Goal: Task Accomplishment & Management: Manage account settings

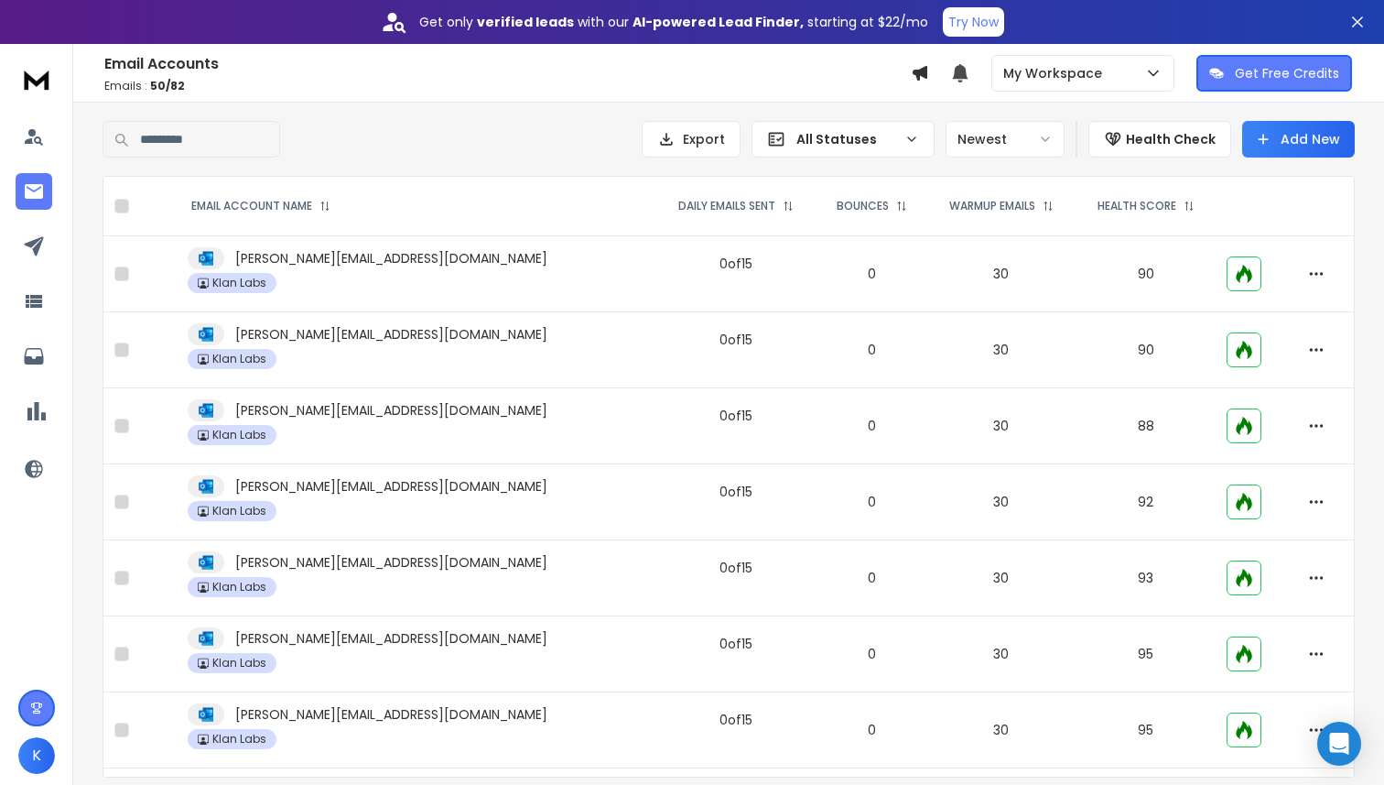
click at [1003, 141] on button "Newest" at bounding box center [1005, 139] width 119 height 37
click at [878, 157] on div "All Statuses" at bounding box center [843, 139] width 183 height 37
click at [874, 144] on p "All Statuses" at bounding box center [847, 139] width 101 height 18
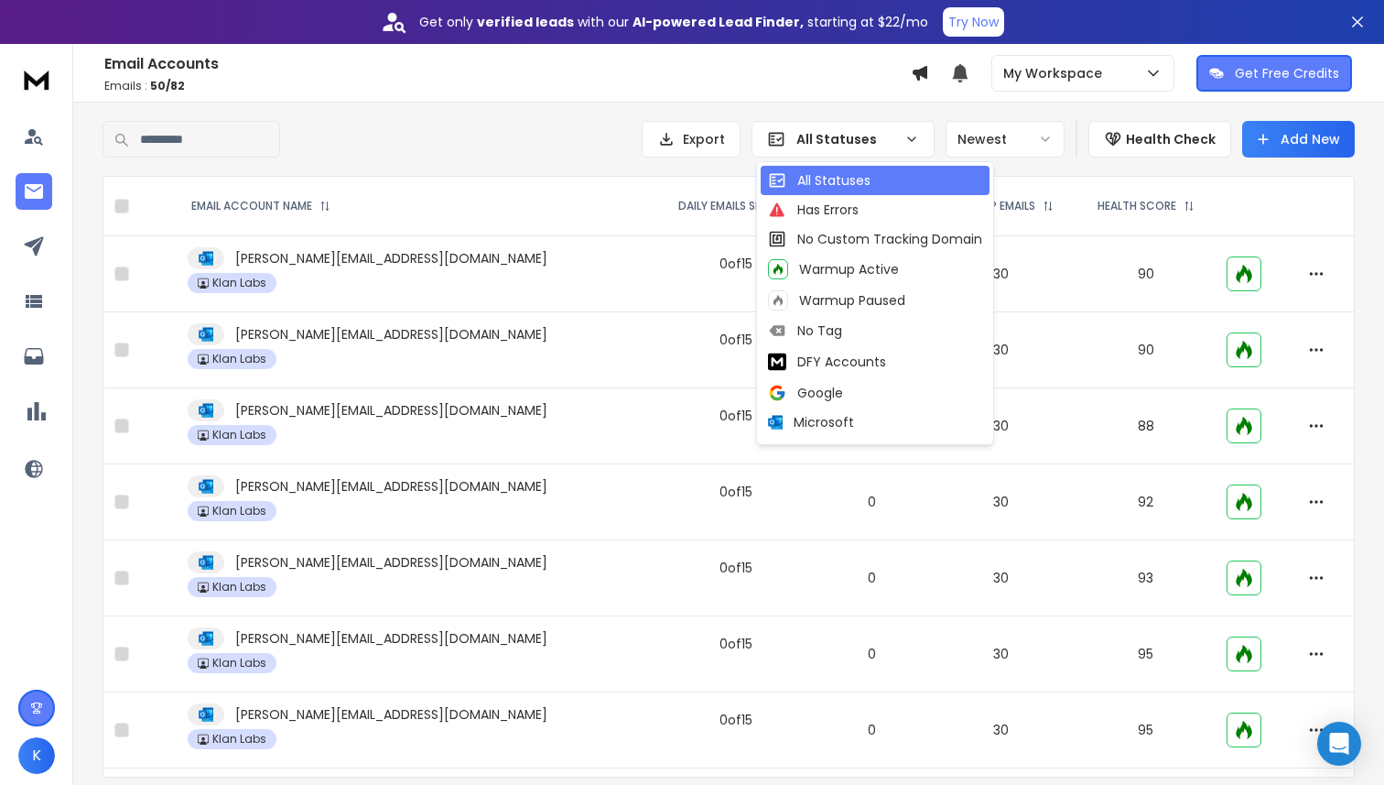
click at [874, 144] on p "All Statuses" at bounding box center [847, 139] width 101 height 18
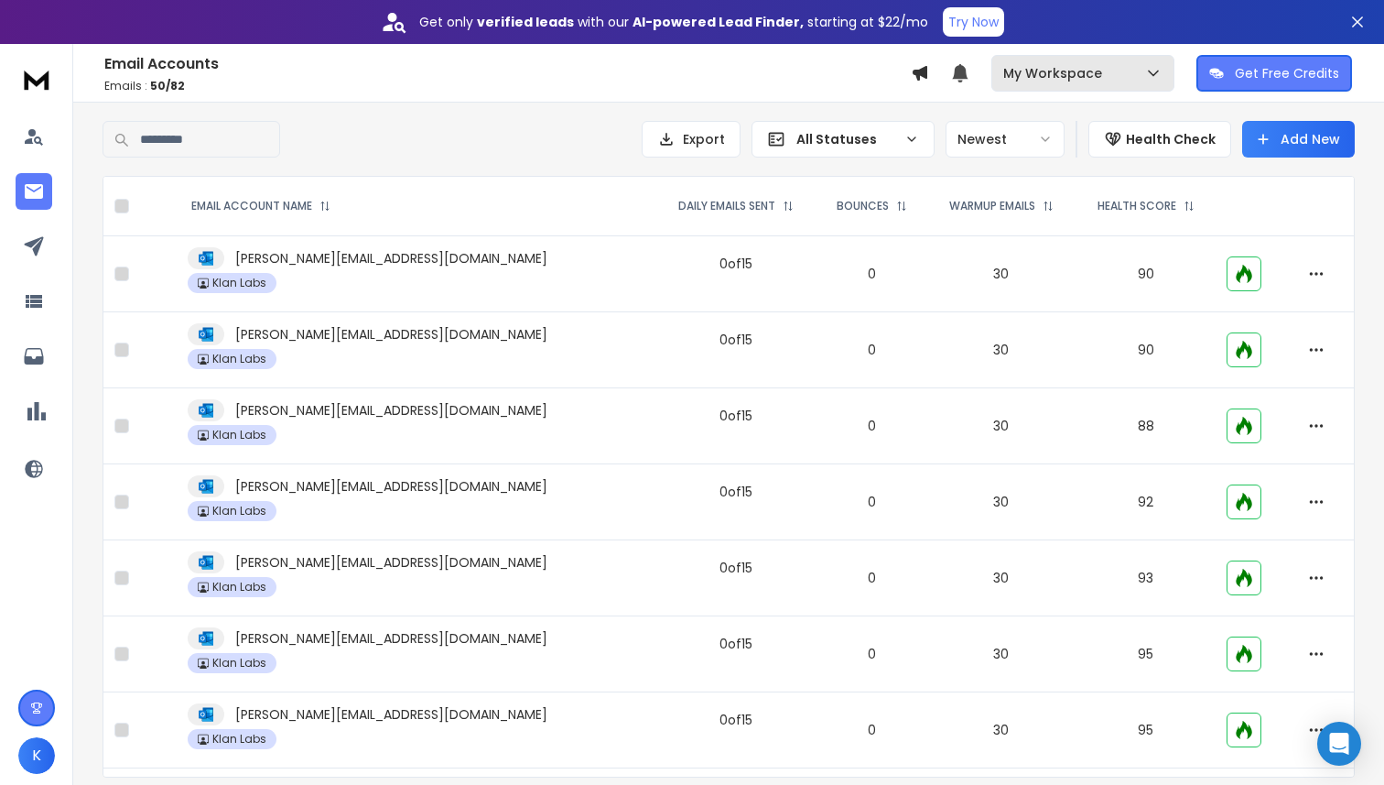
click at [1075, 71] on p "My Workspace" at bounding box center [1056, 73] width 106 height 18
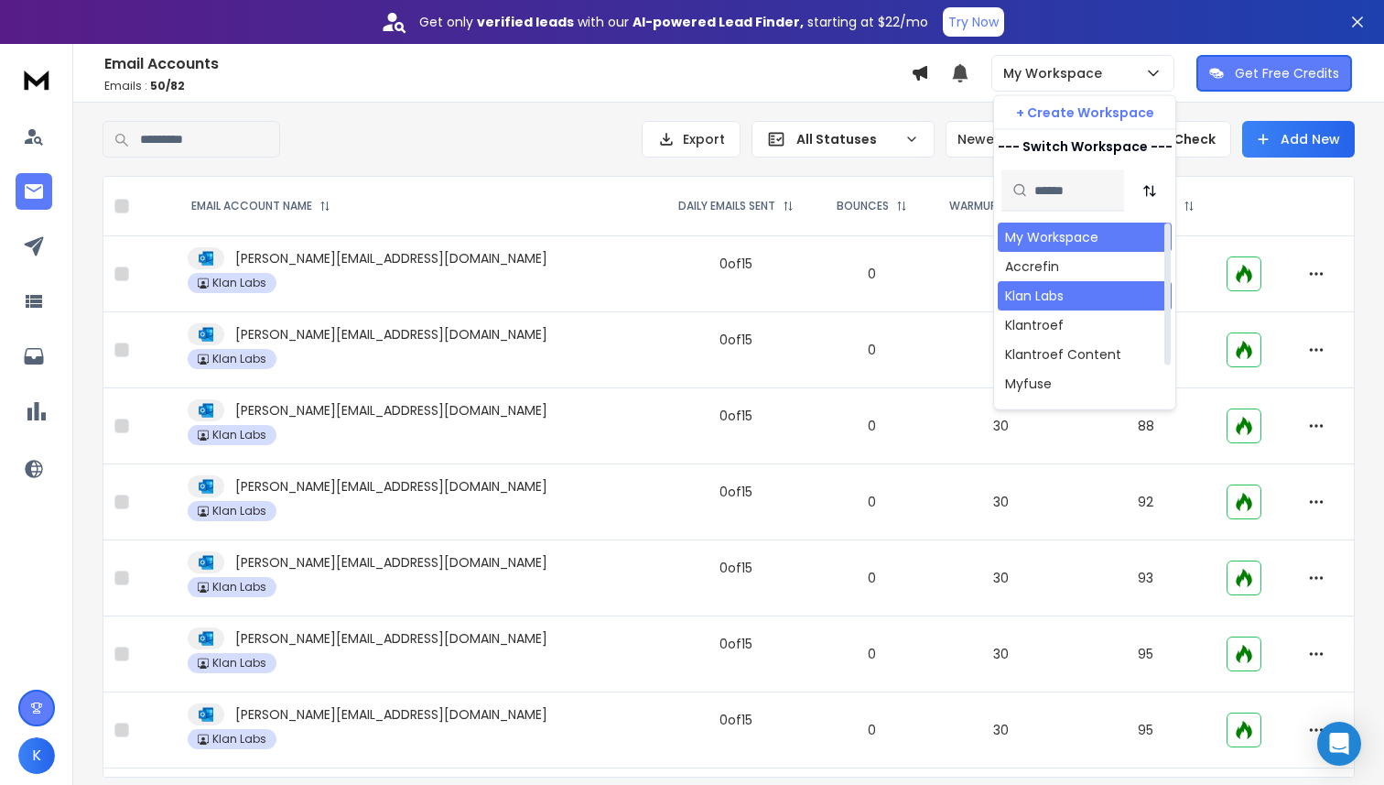
click at [1048, 300] on div "Klan Labs" at bounding box center [1034, 296] width 59 height 18
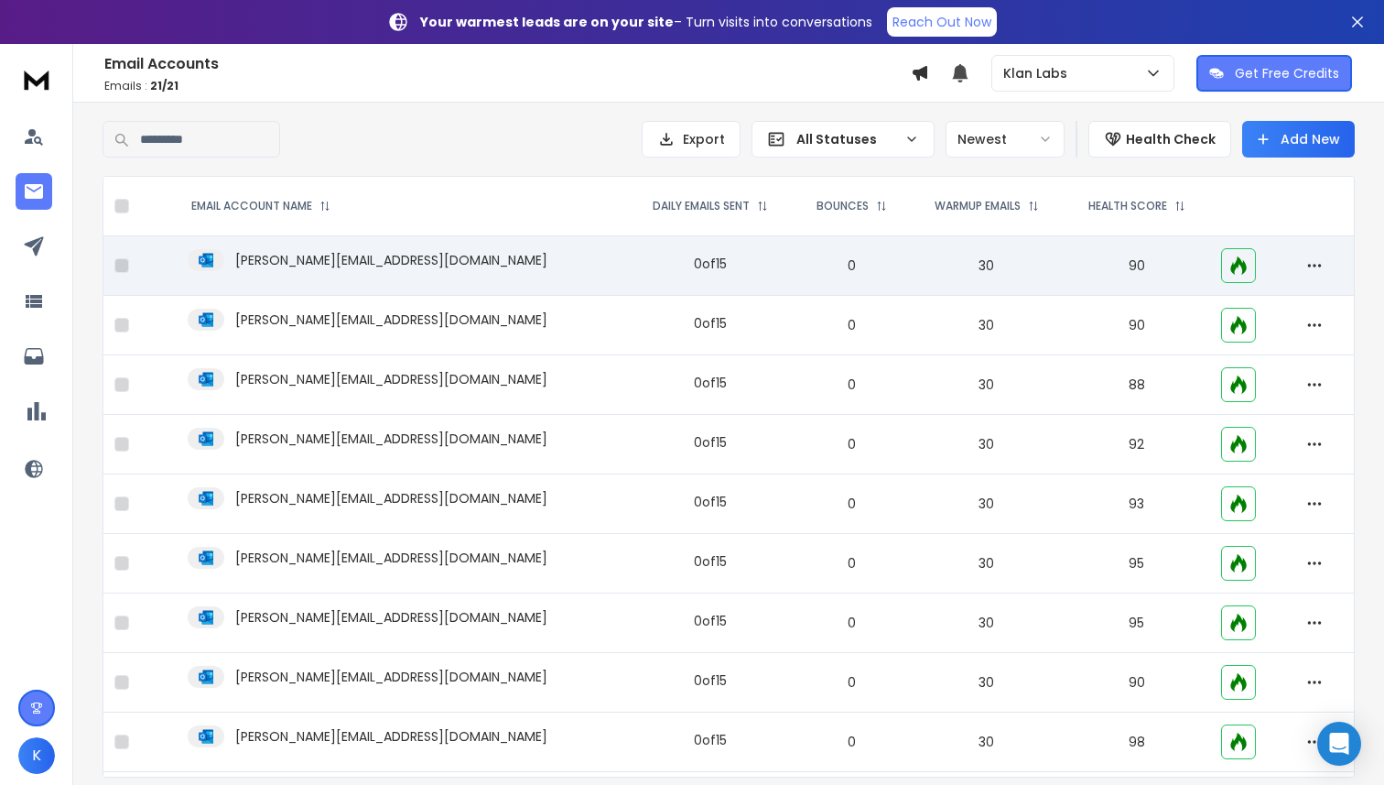
click at [956, 275] on td "30" at bounding box center [986, 266] width 155 height 60
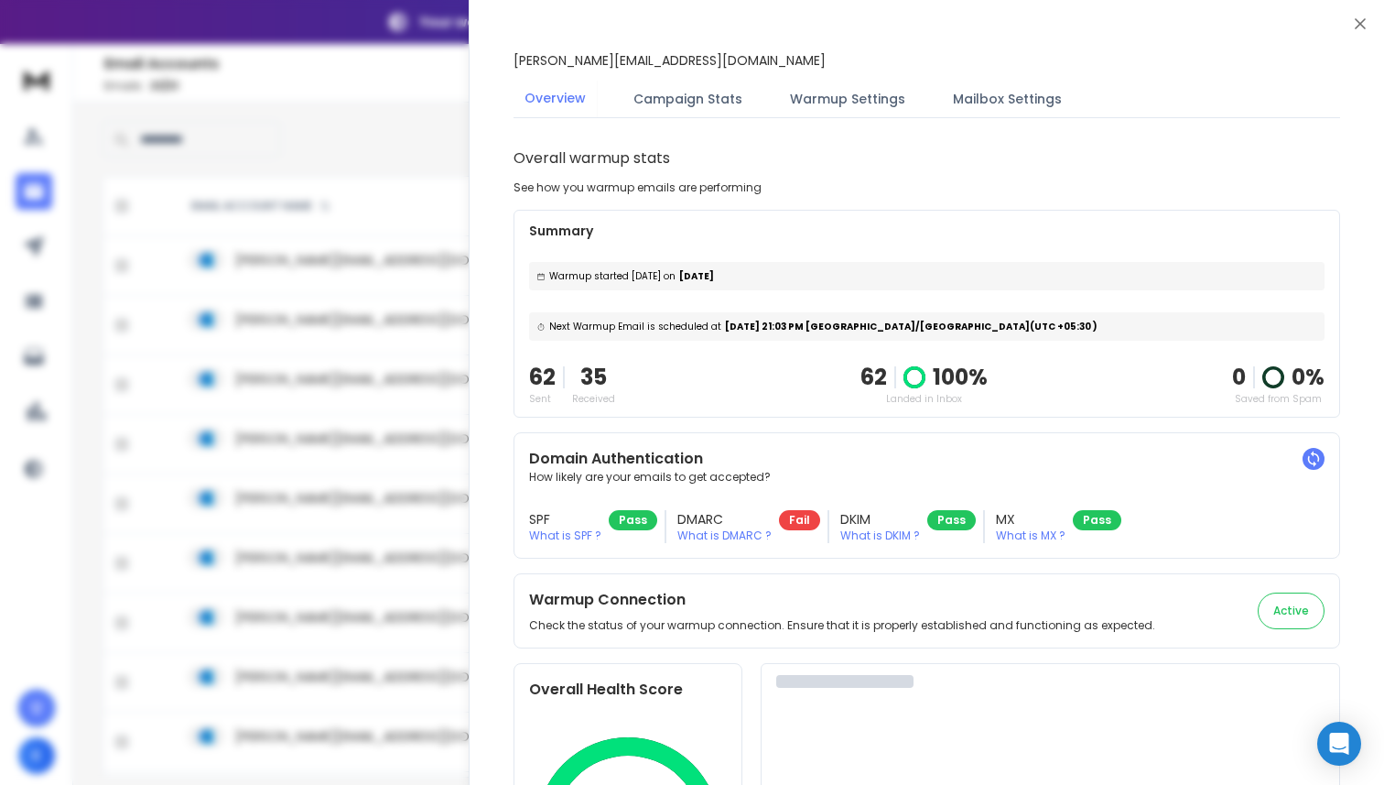
click at [677, 93] on button "Campaign Stats" at bounding box center [688, 99] width 131 height 40
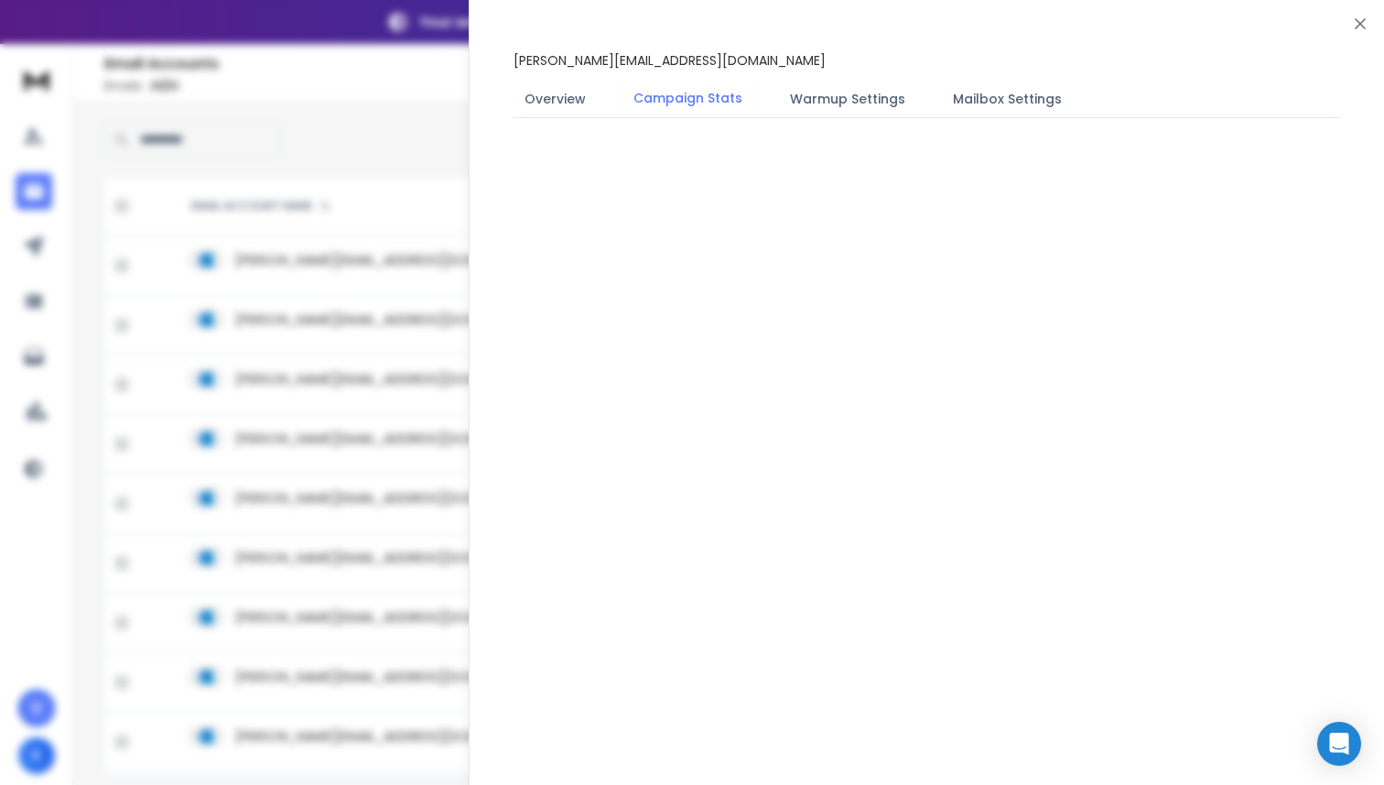
click at [886, 119] on div "Overview Campaign Stats Warmup Settings Mailbox Settings" at bounding box center [927, 107] width 827 height 52
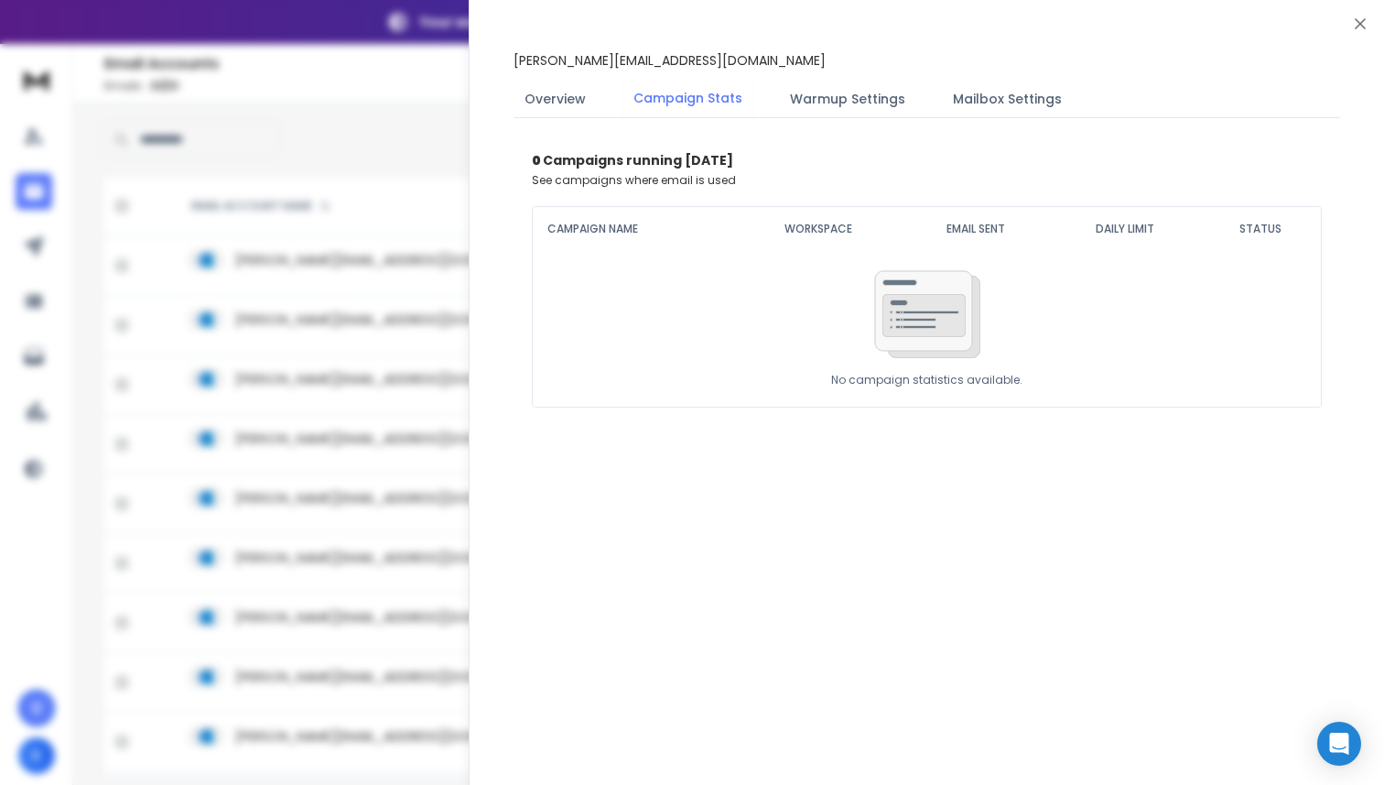
click at [974, 96] on button "Mailbox Settings" at bounding box center [1007, 99] width 131 height 40
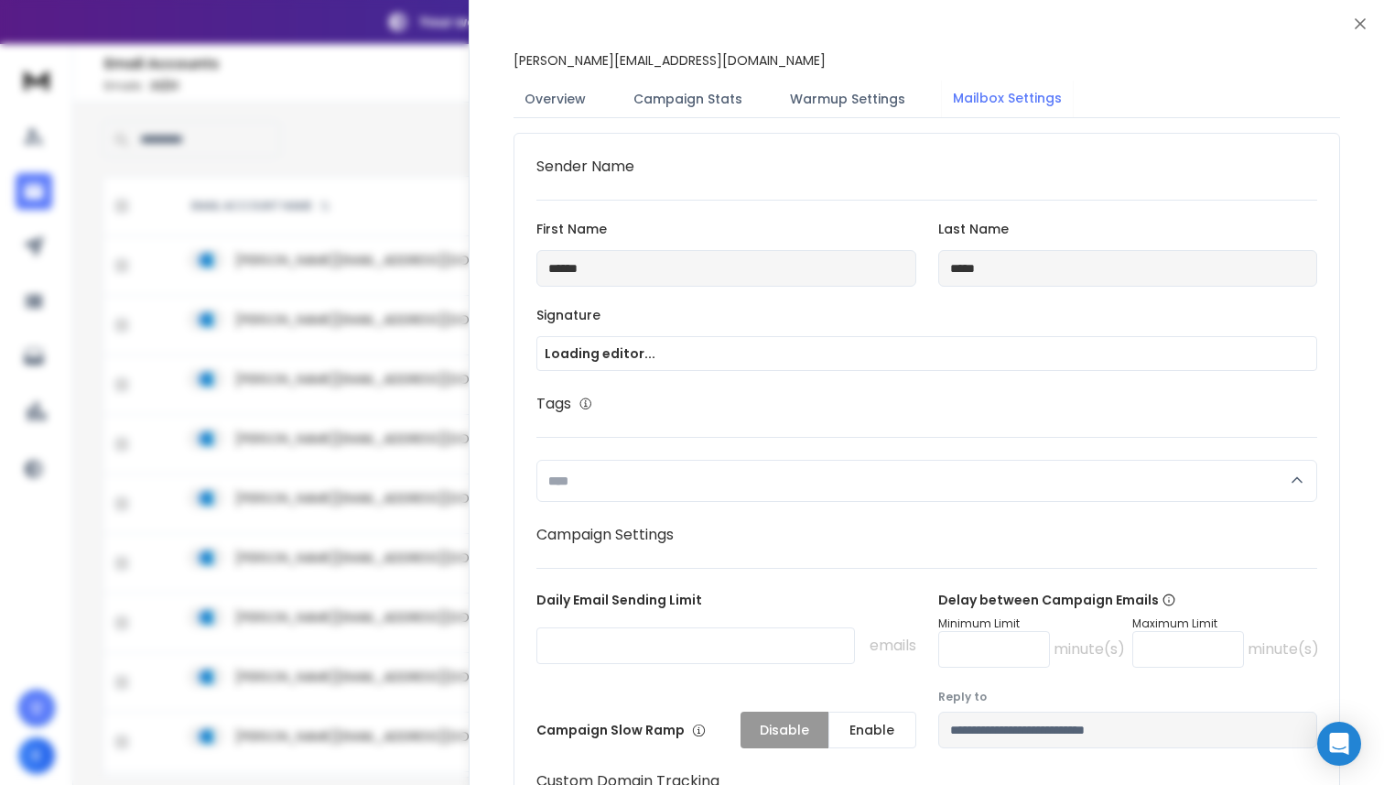
click at [848, 99] on button "Warmup Settings" at bounding box center [847, 99] width 137 height 40
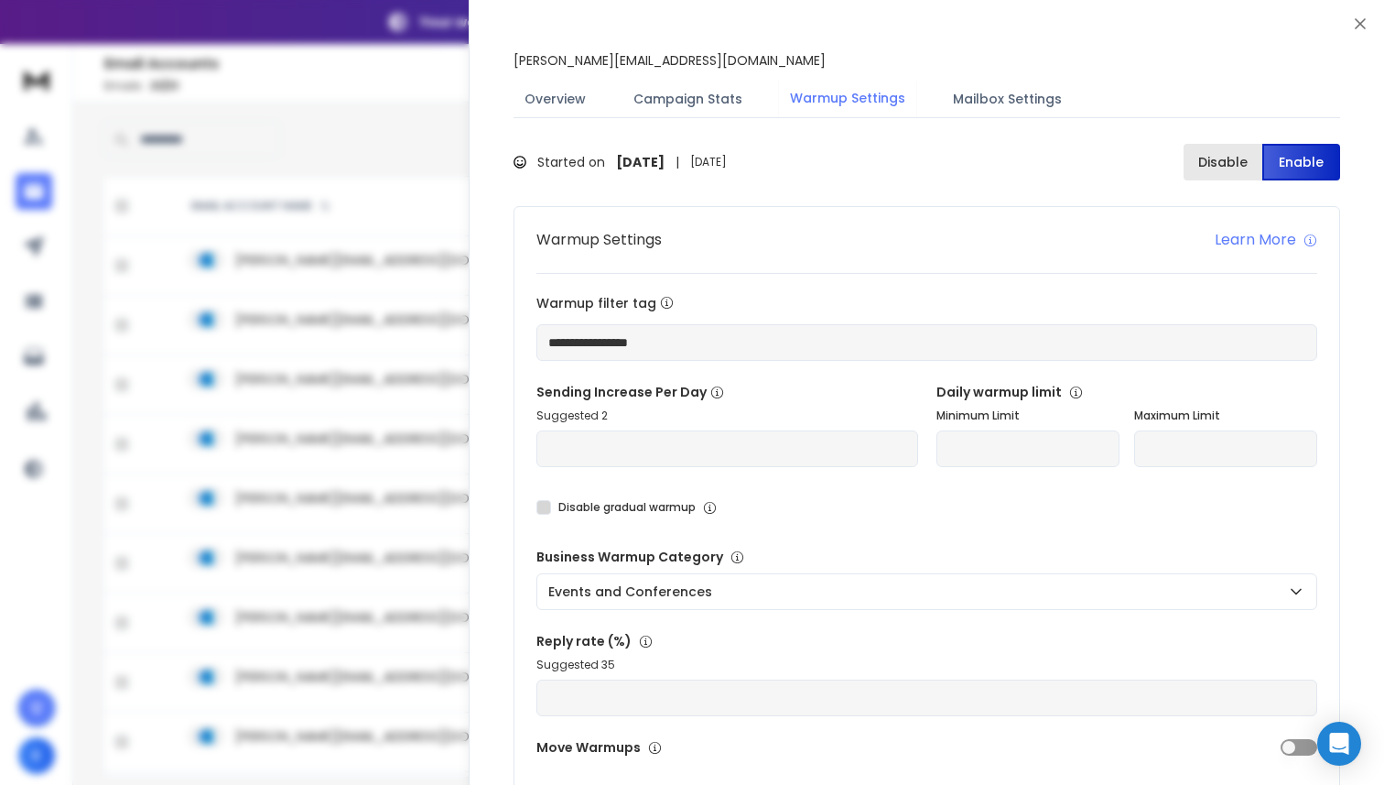
click at [984, 95] on button "Mailbox Settings" at bounding box center [1007, 99] width 131 height 40
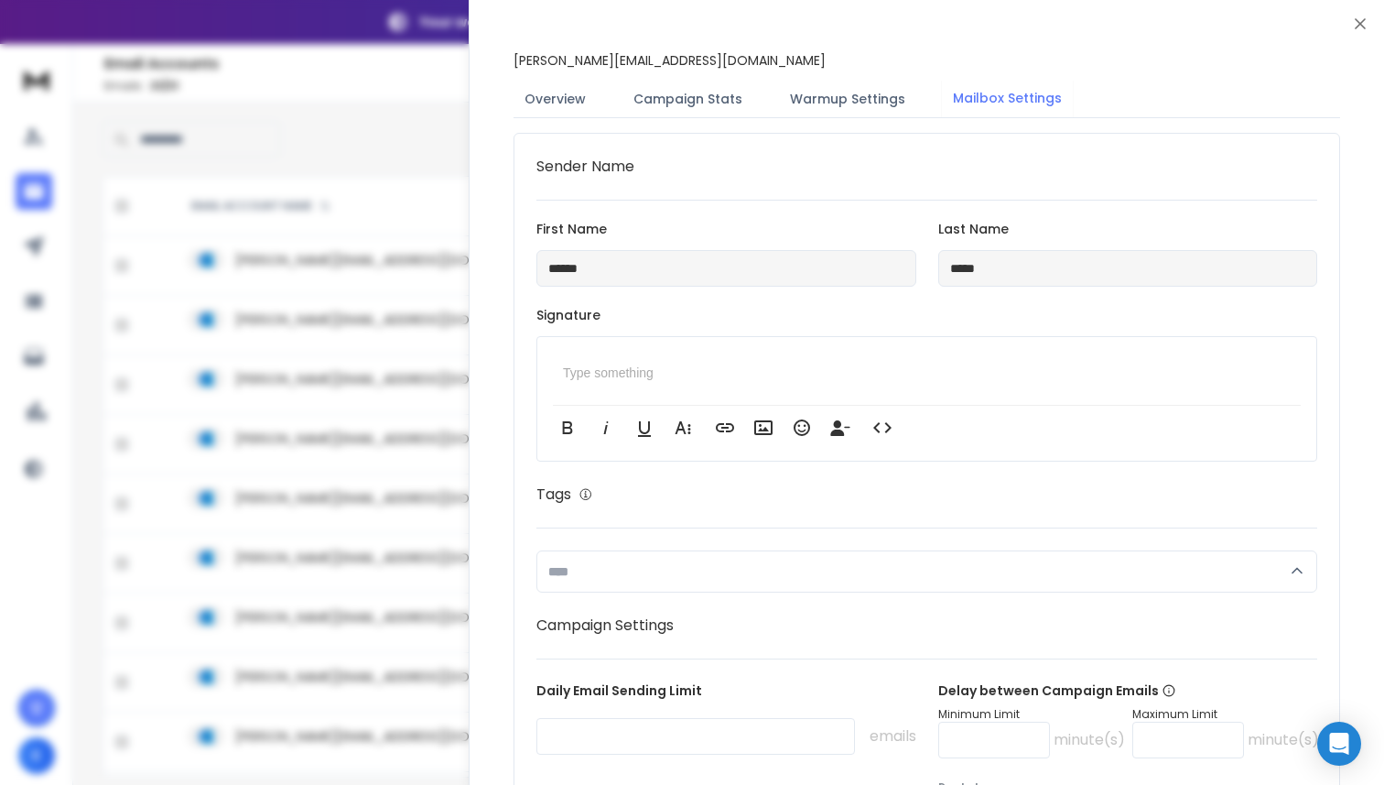
click at [834, 102] on button "Warmup Settings" at bounding box center [847, 99] width 137 height 40
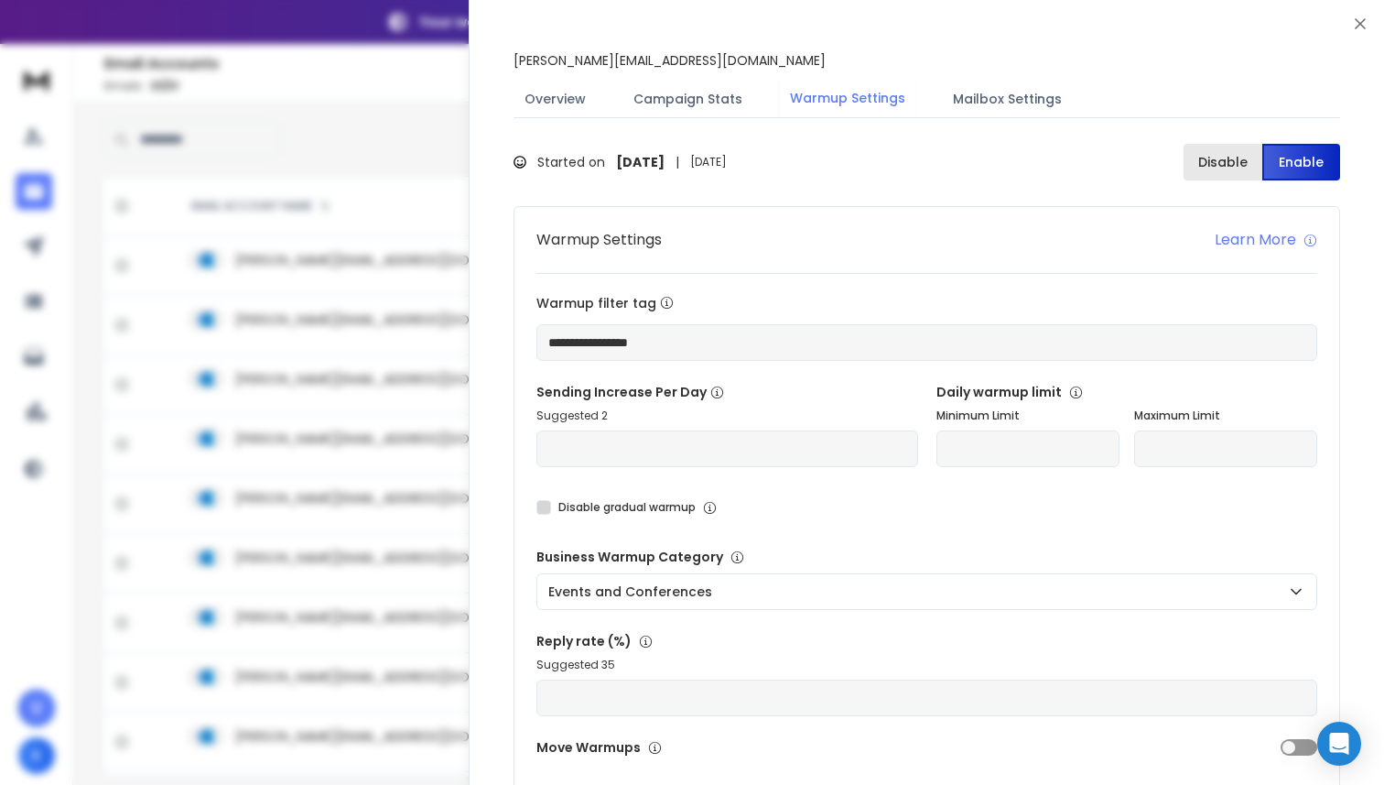
click at [525, 113] on button "Overview" at bounding box center [555, 99] width 83 height 40
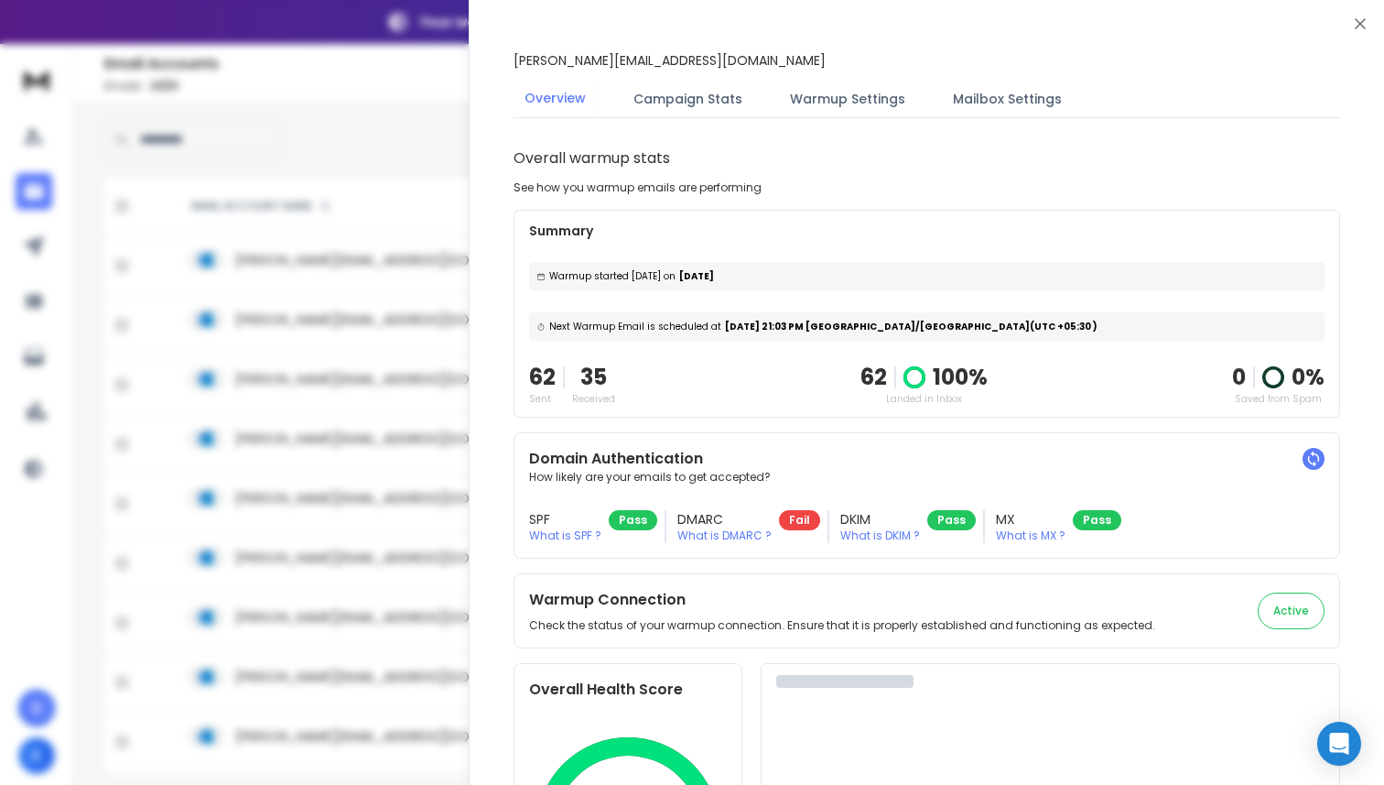
click at [310, 428] on div at bounding box center [692, 392] width 1384 height 785
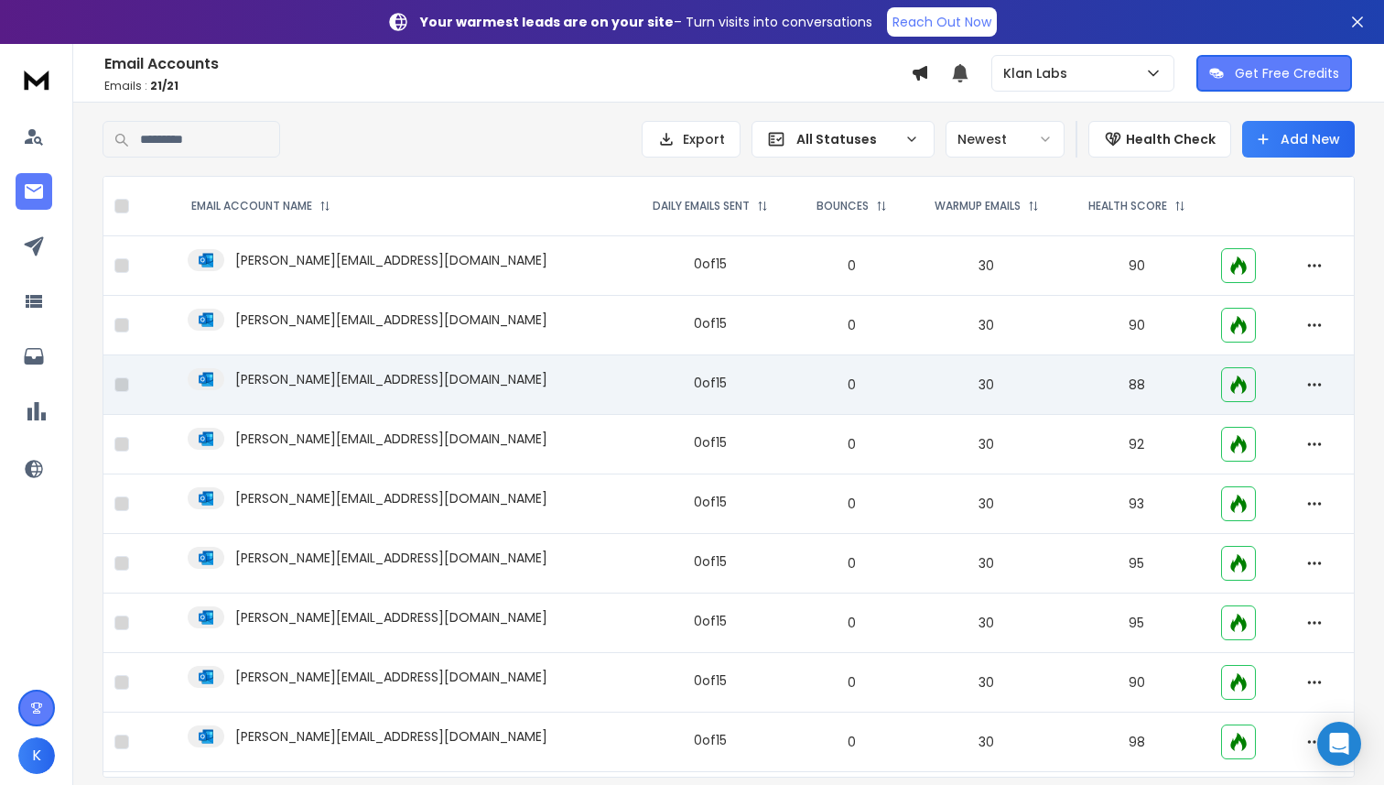
click at [987, 396] on td "30" at bounding box center [986, 385] width 155 height 60
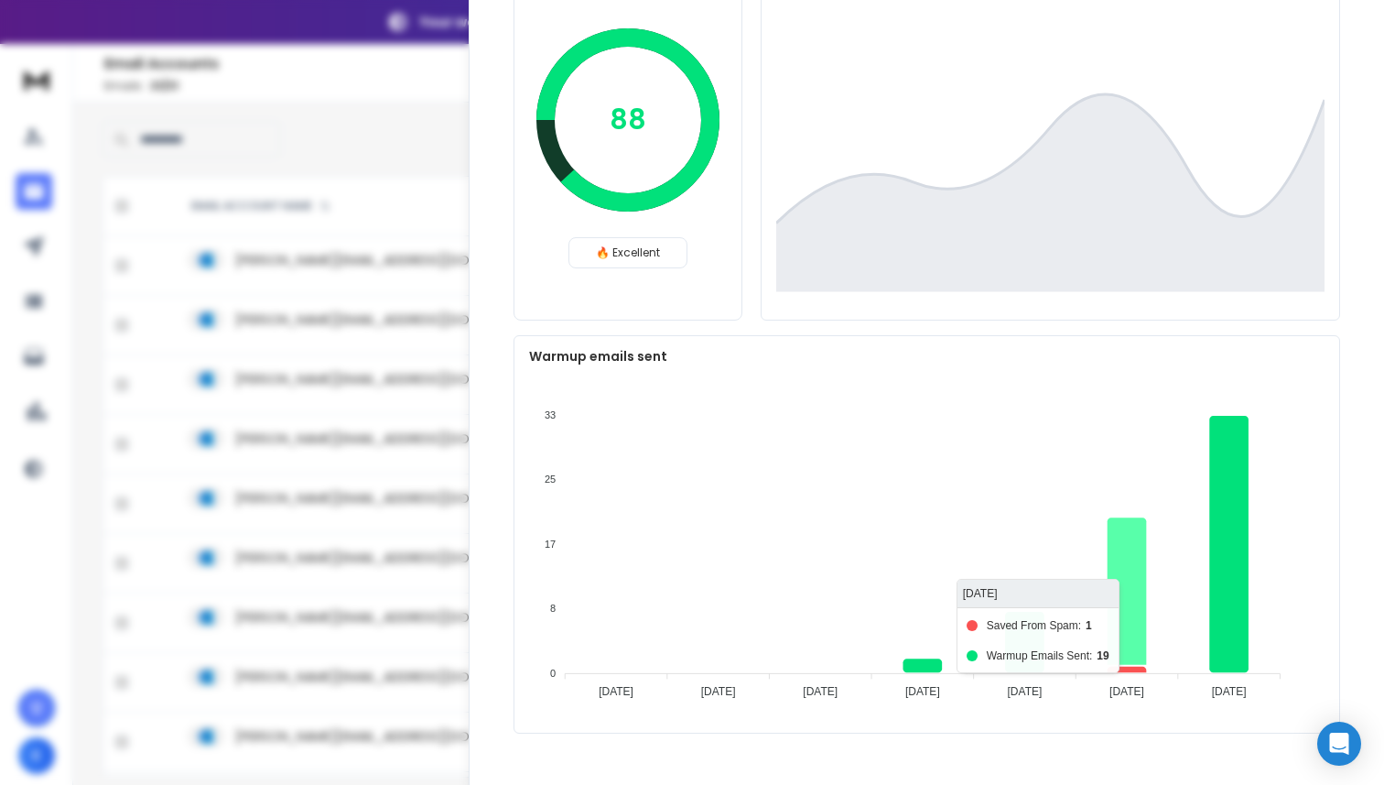
scroll to position [709, 0]
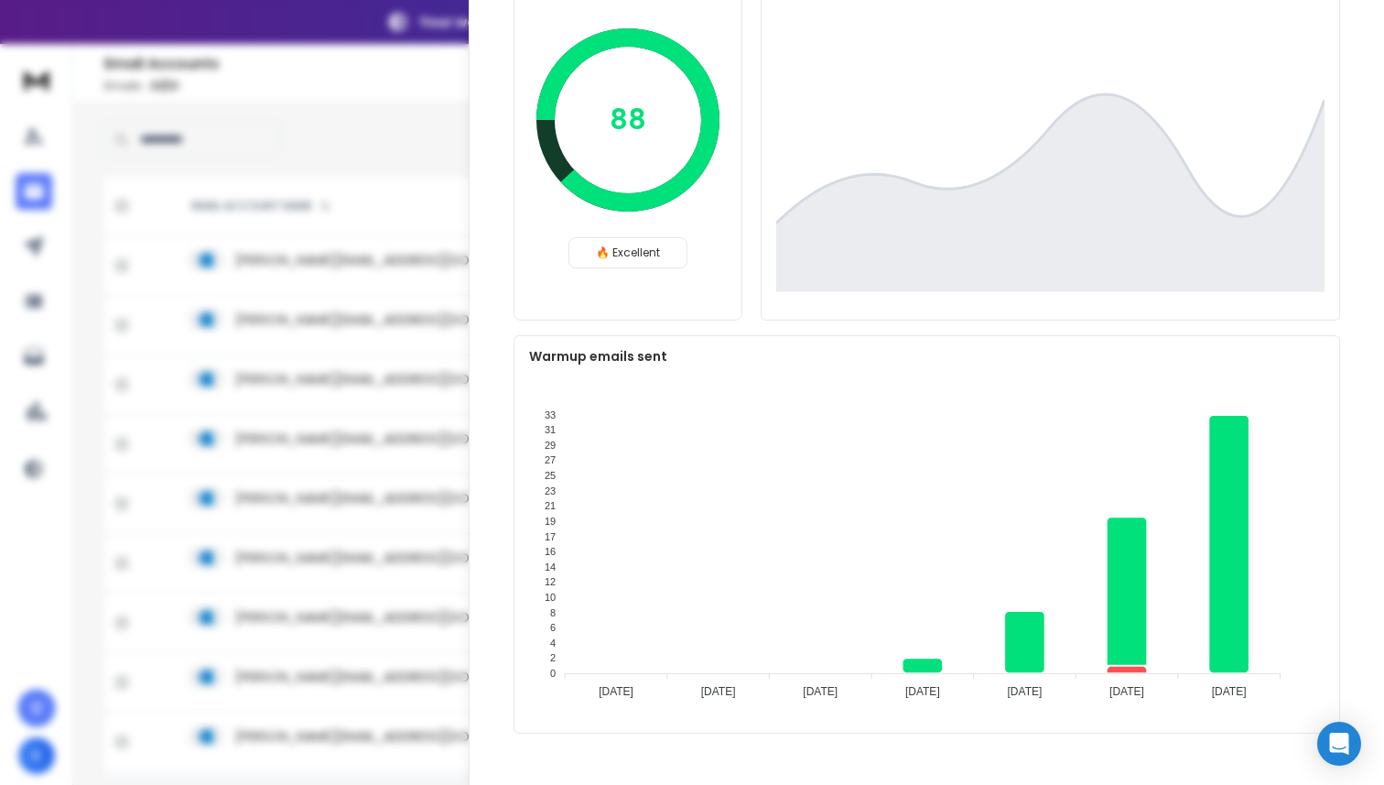
click at [268, 566] on div at bounding box center [692, 392] width 1384 height 785
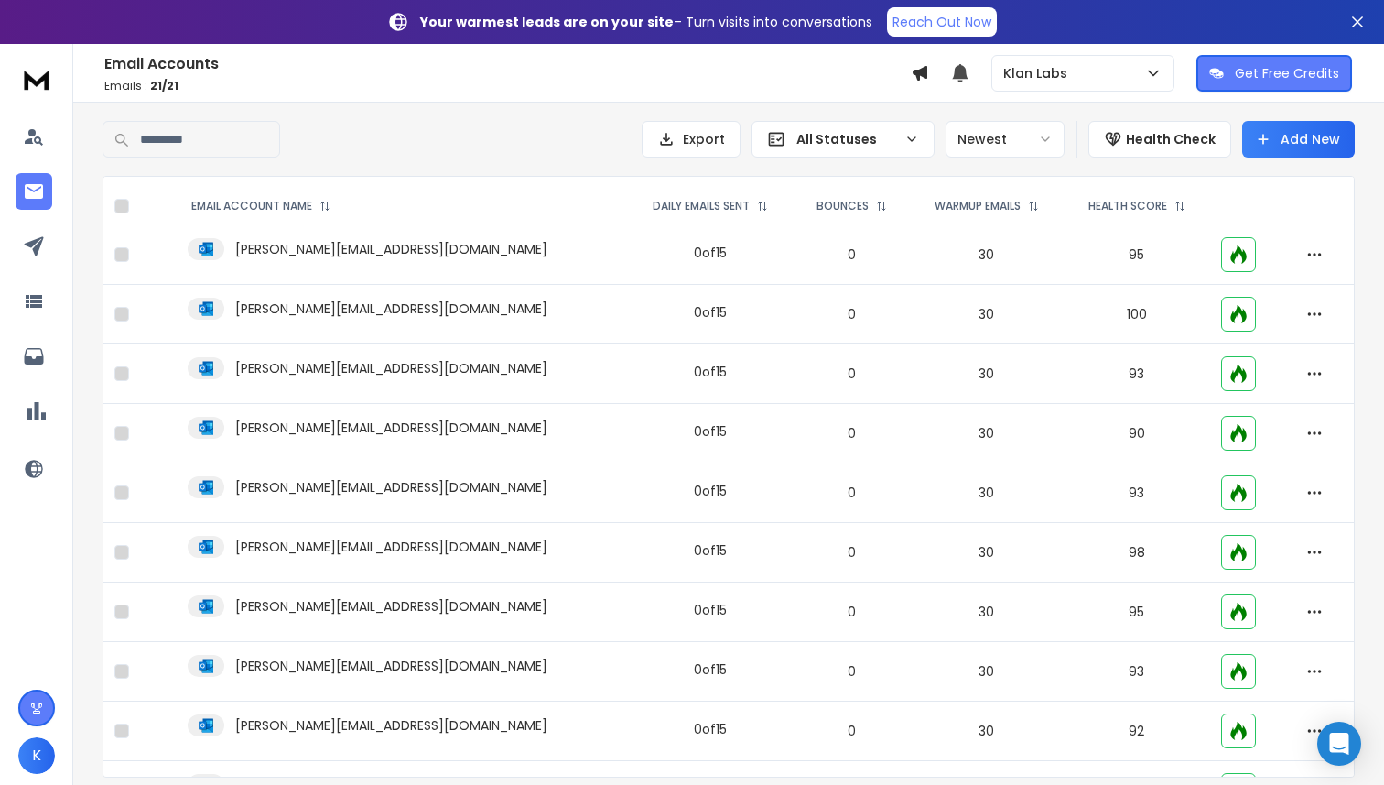
scroll to position [723, 0]
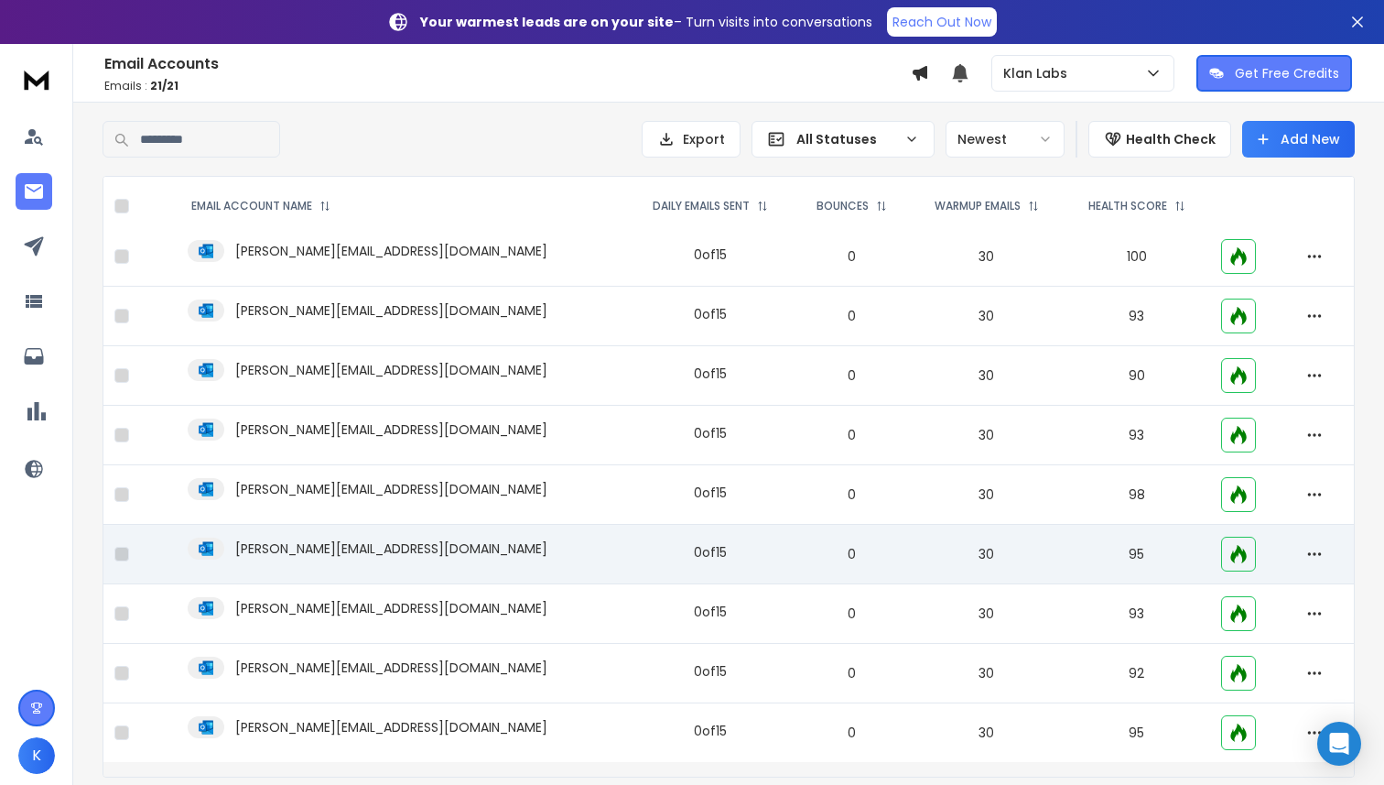
click at [909, 577] on td "30" at bounding box center [986, 555] width 155 height 60
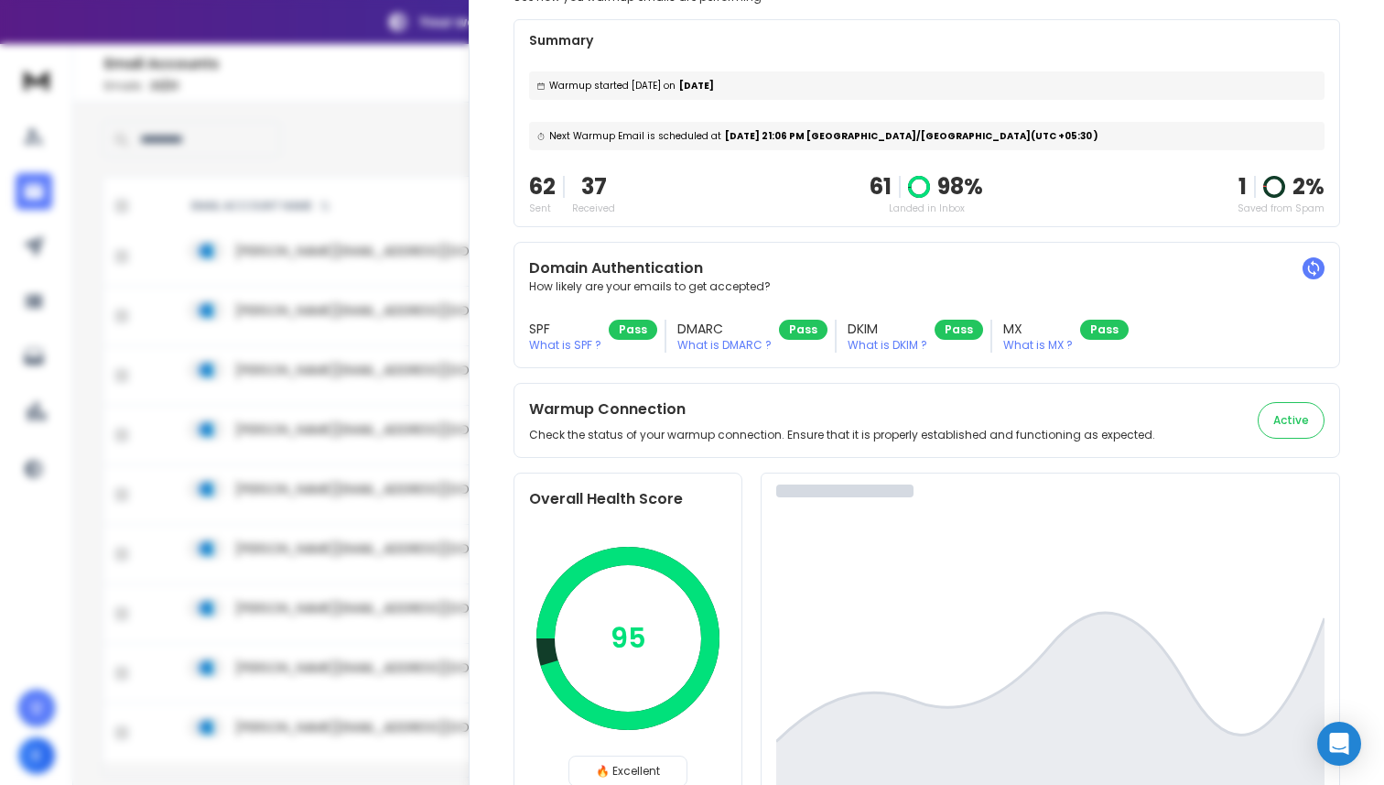
scroll to position [0, 0]
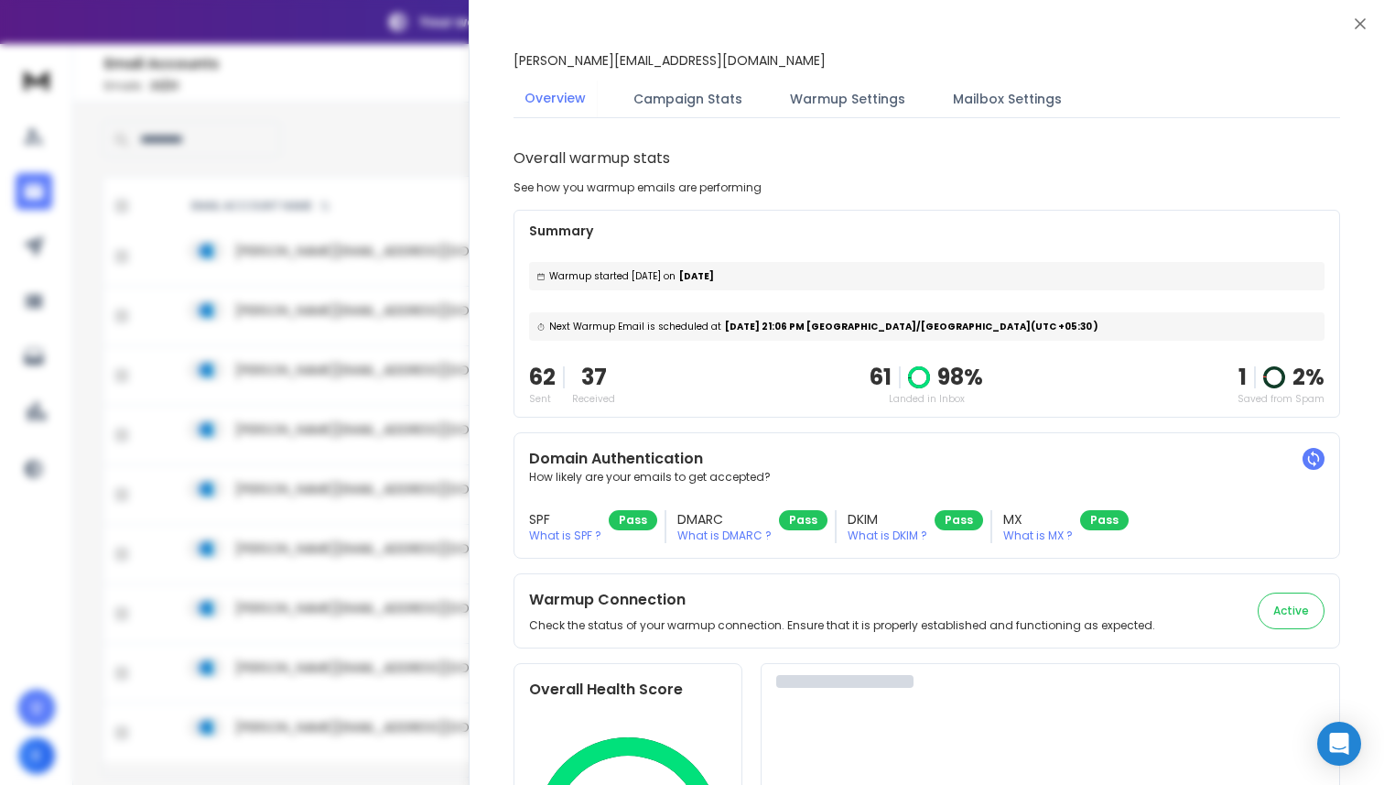
click at [842, 85] on button "Warmup Settings" at bounding box center [847, 99] width 137 height 40
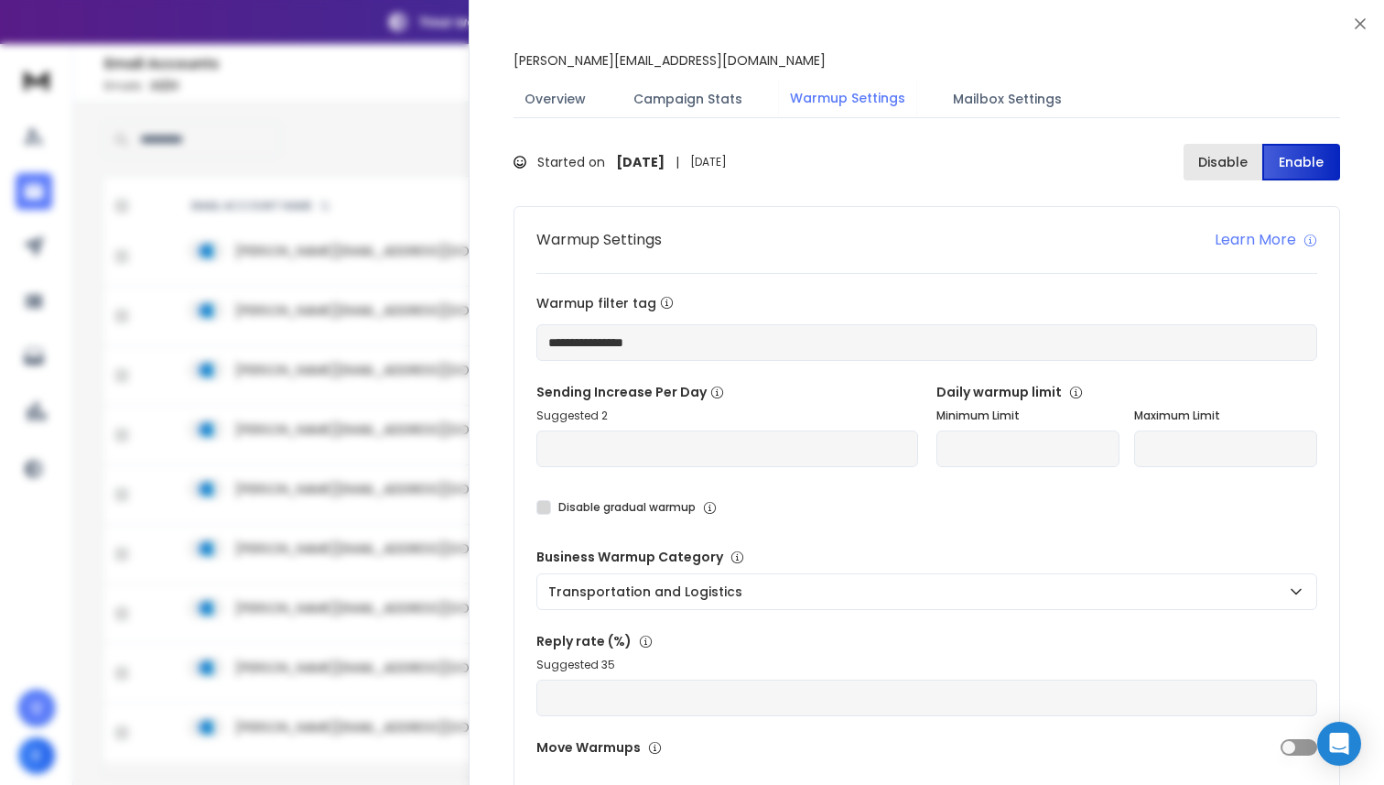
click at [981, 77] on div "**********" at bounding box center [927, 500] width 871 height 956
click at [996, 119] on div "**********" at bounding box center [927, 515] width 827 height 868
click at [995, 109] on button "Mailbox Settings" at bounding box center [1007, 99] width 131 height 40
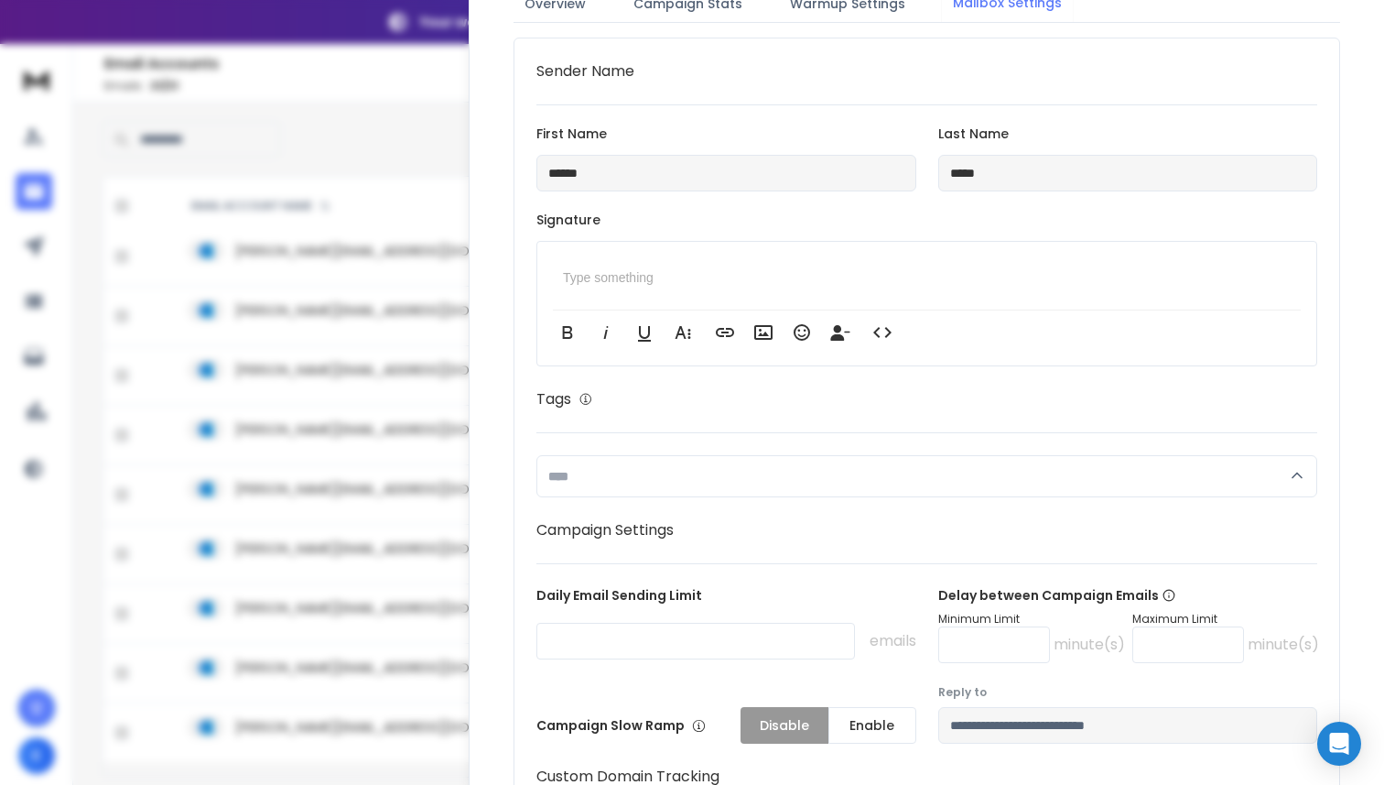
scroll to position [312, 0]
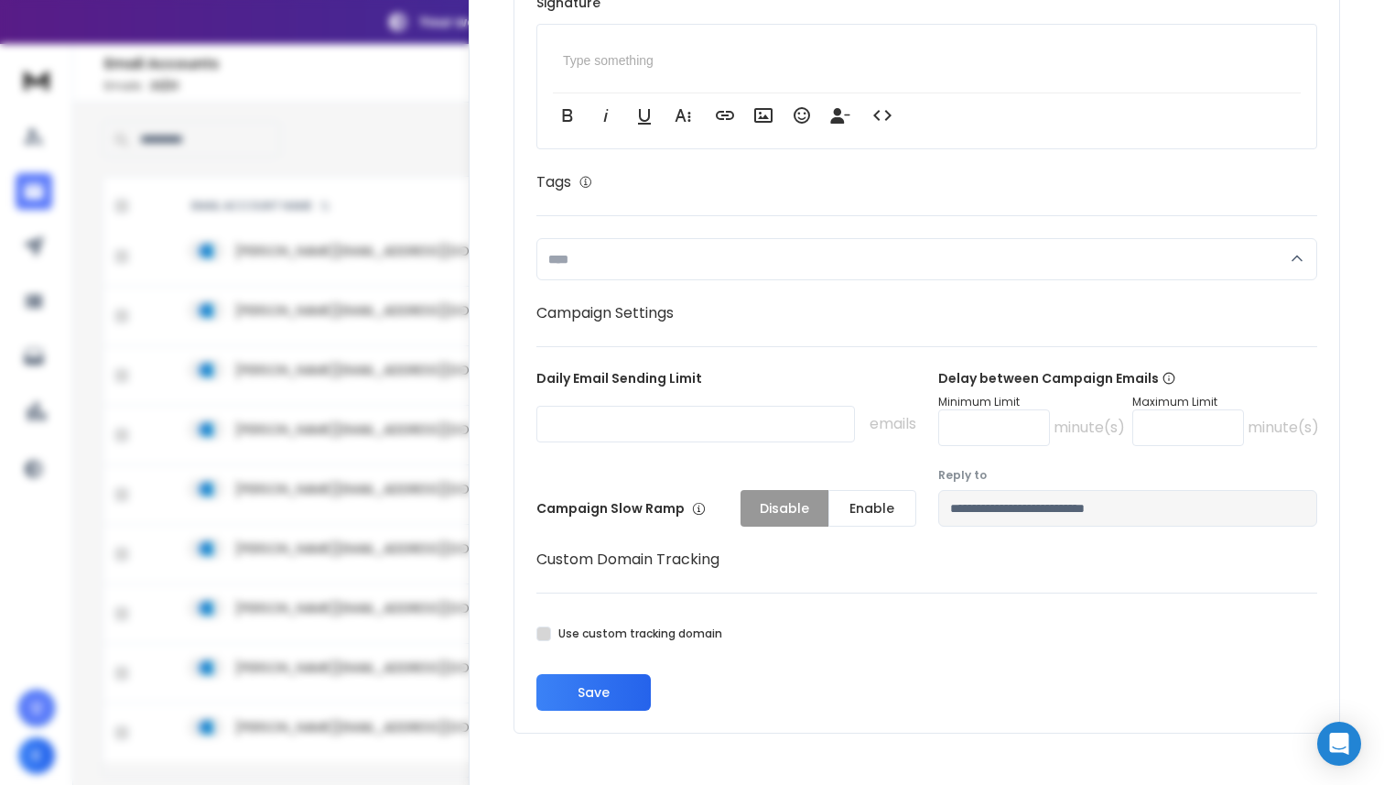
click at [335, 420] on div at bounding box center [692, 392] width 1384 height 785
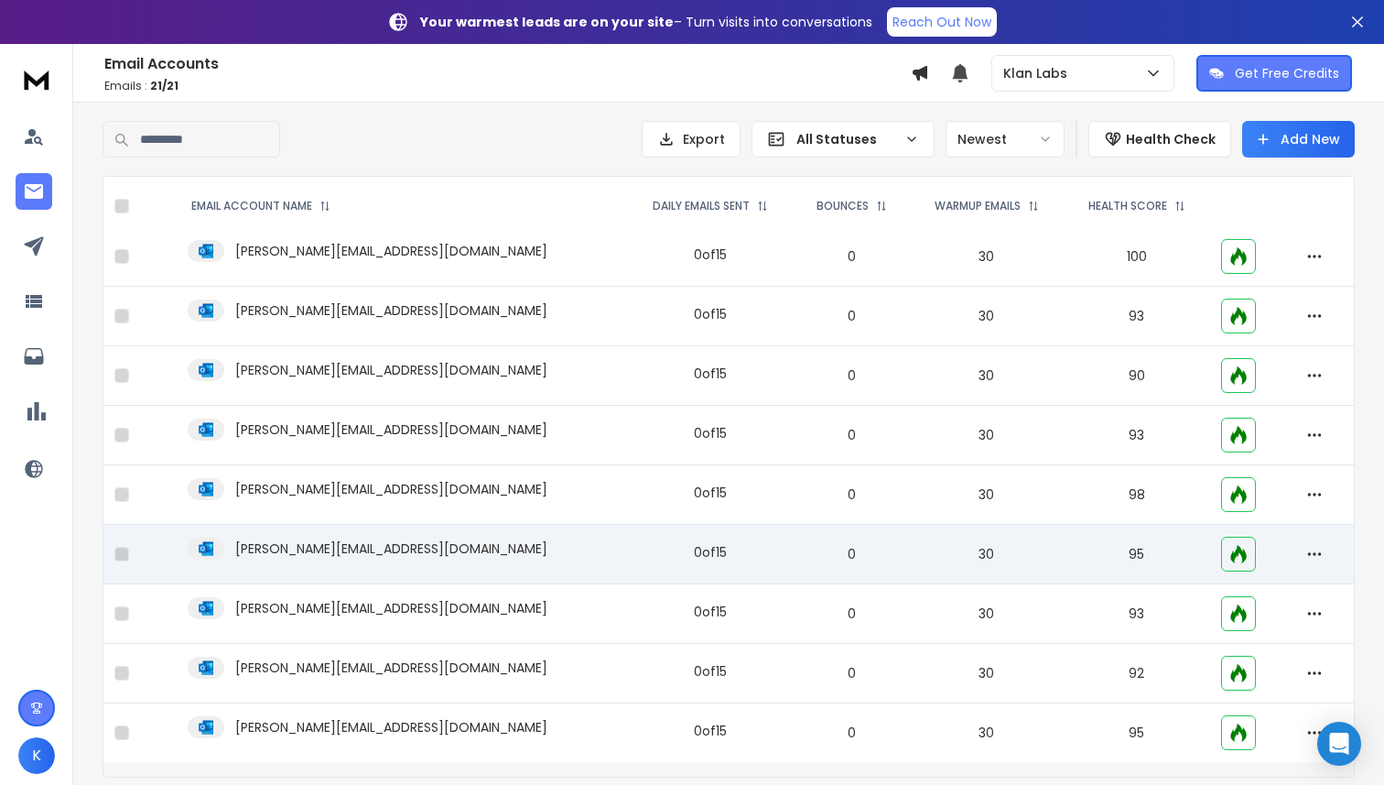
click at [909, 565] on td "30" at bounding box center [986, 555] width 155 height 60
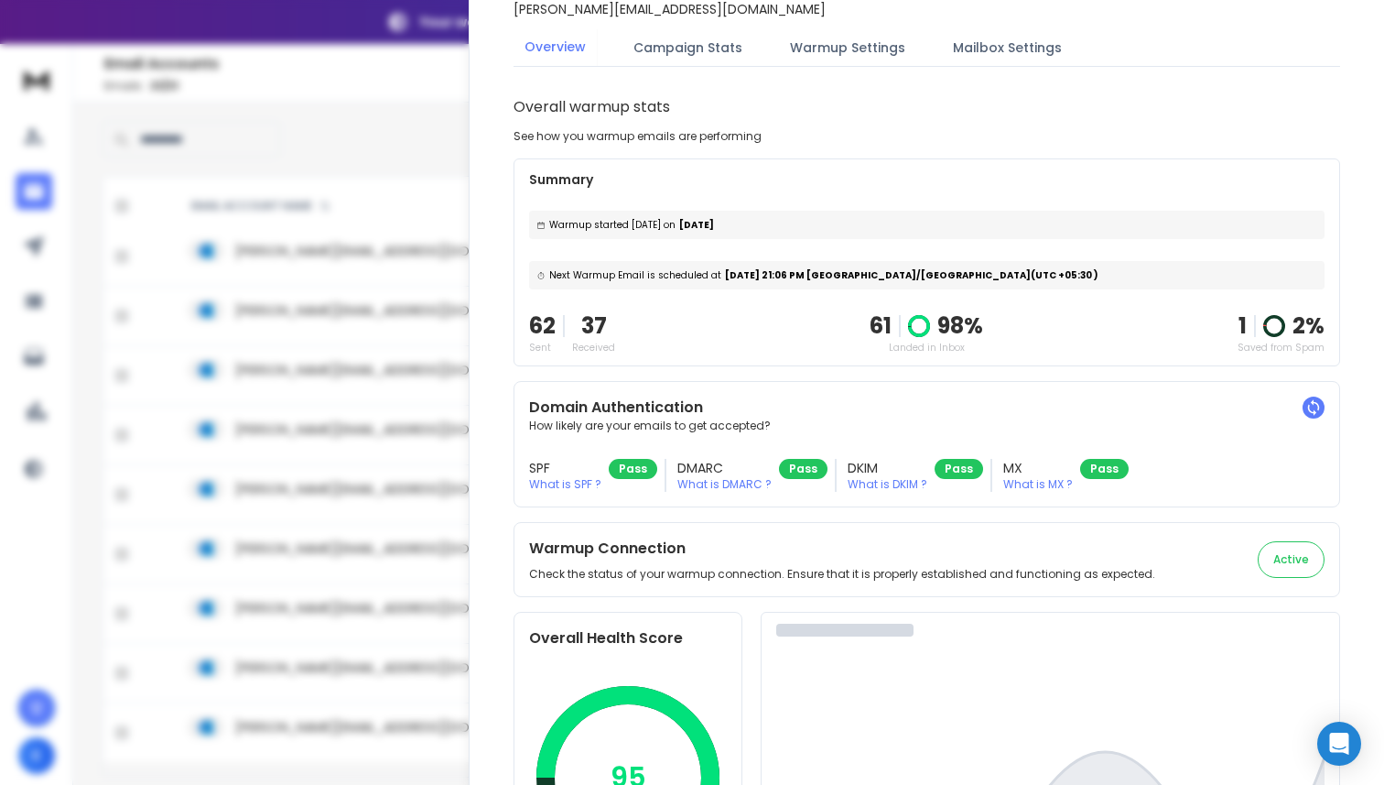
scroll to position [13, 0]
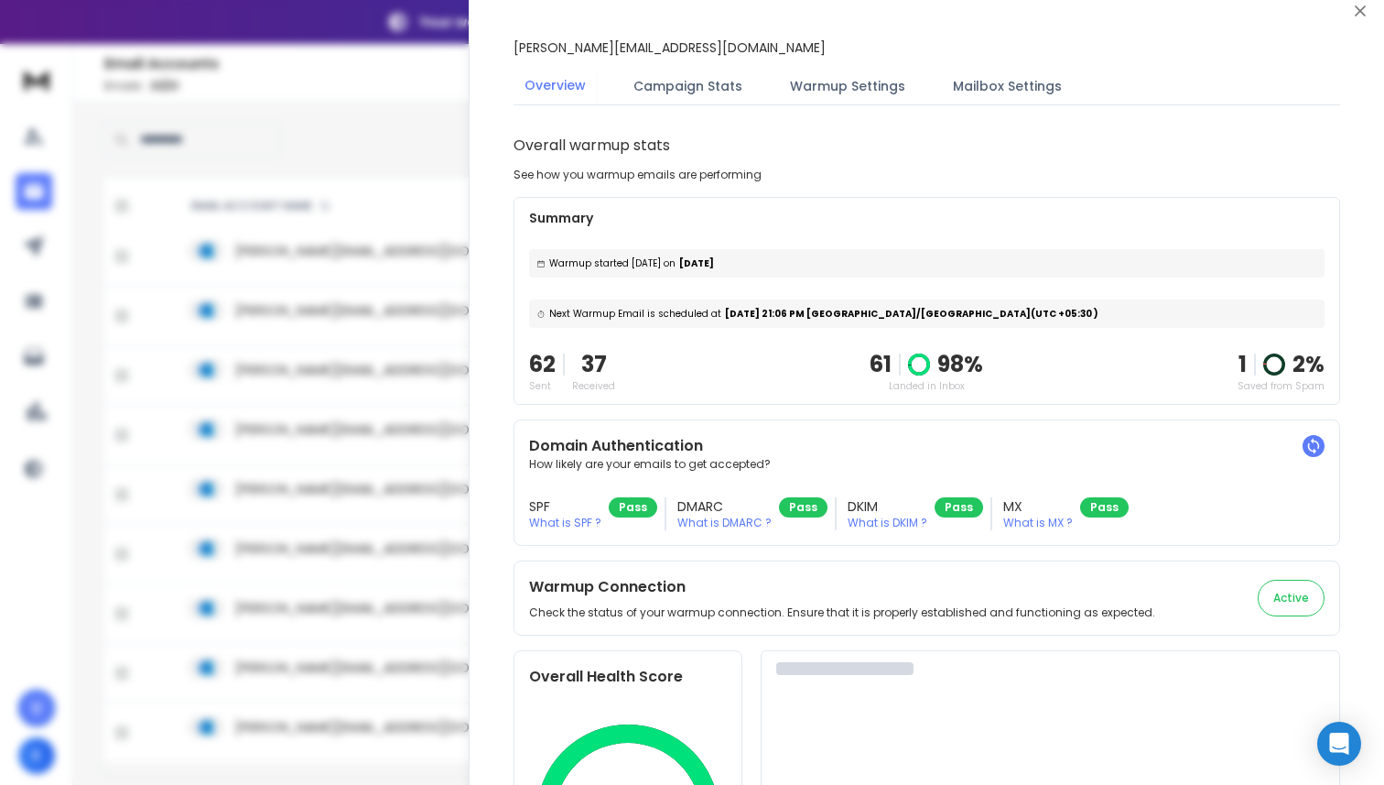
click at [717, 73] on button "Campaign Stats" at bounding box center [688, 86] width 131 height 40
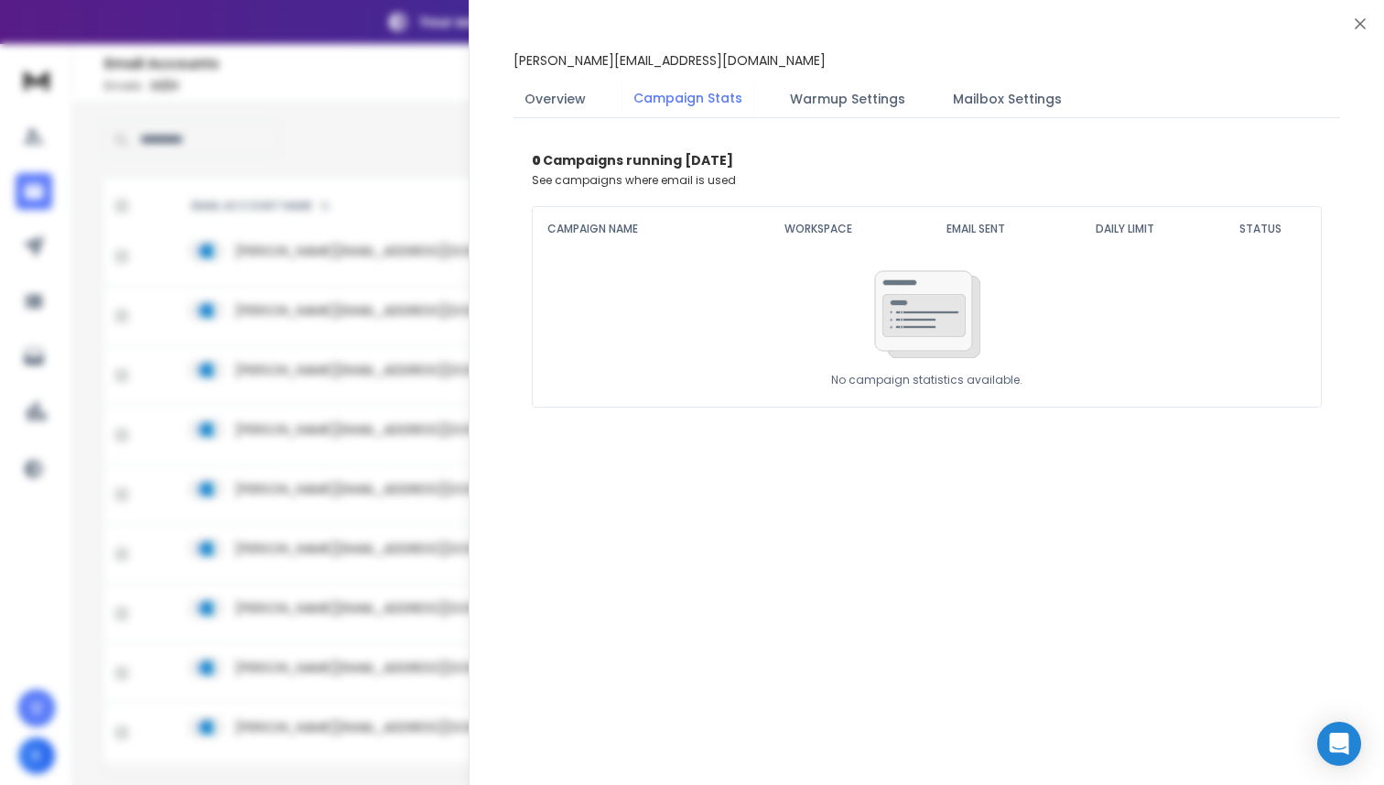
click at [849, 103] on button "Warmup Settings" at bounding box center [847, 99] width 137 height 40
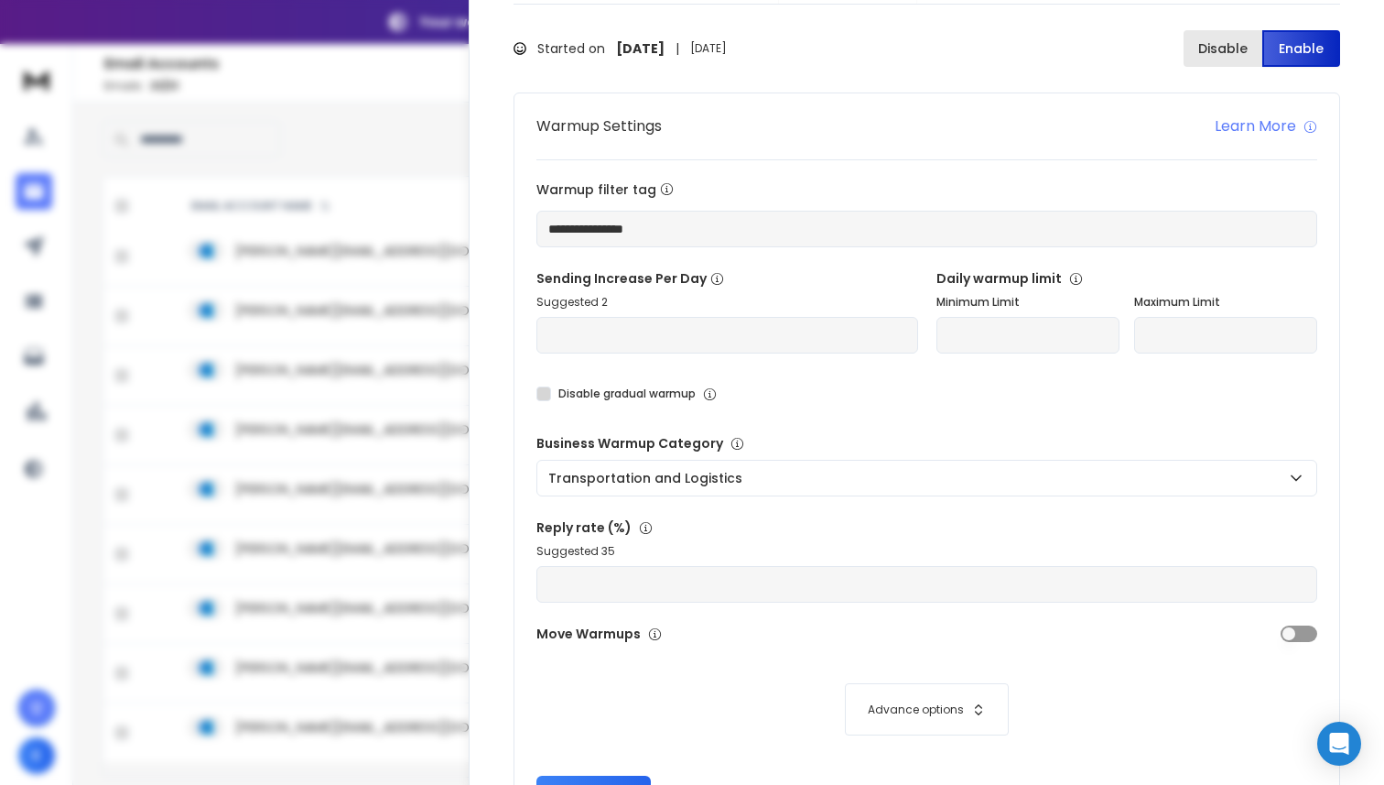
scroll to position [215, 0]
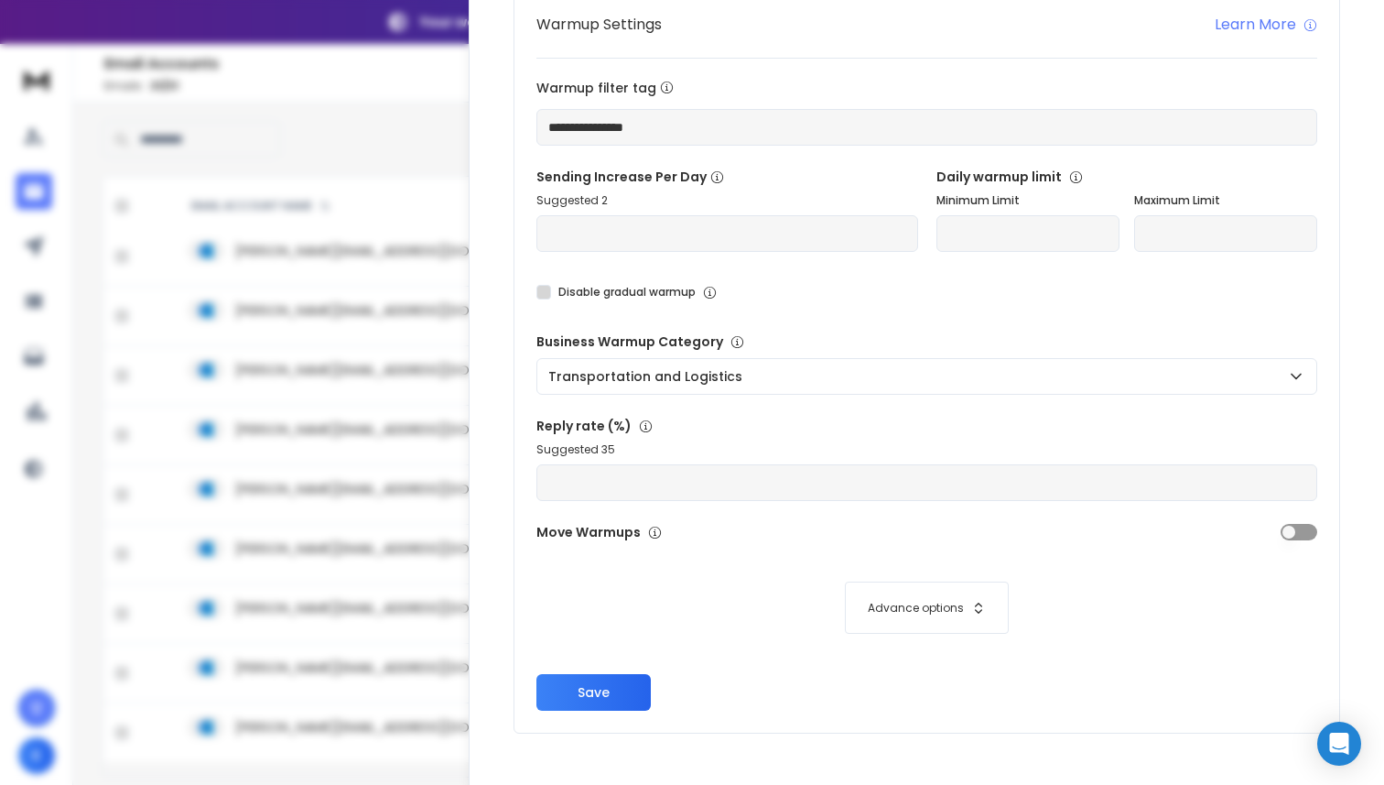
click at [919, 602] on p "Advance options" at bounding box center [916, 608] width 96 height 15
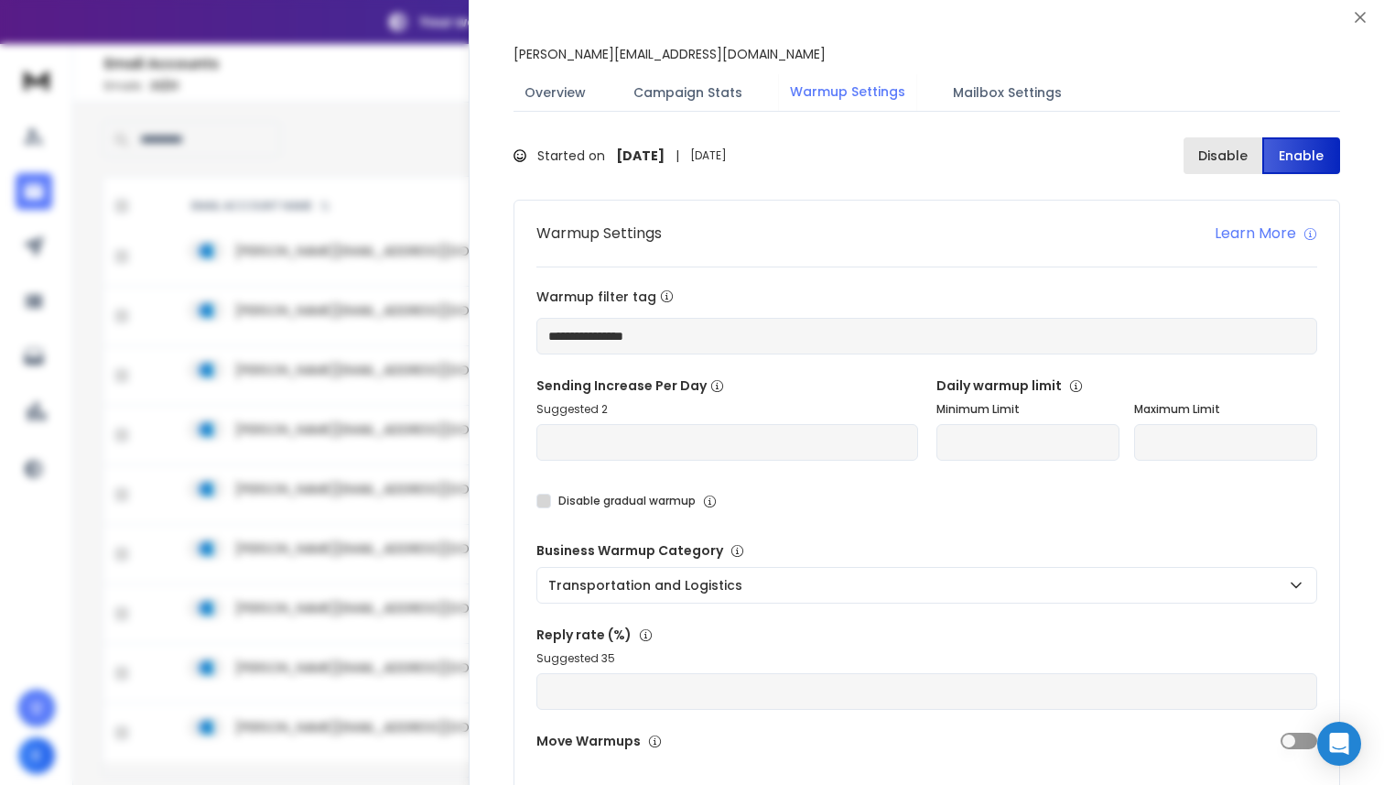
scroll to position [0, 0]
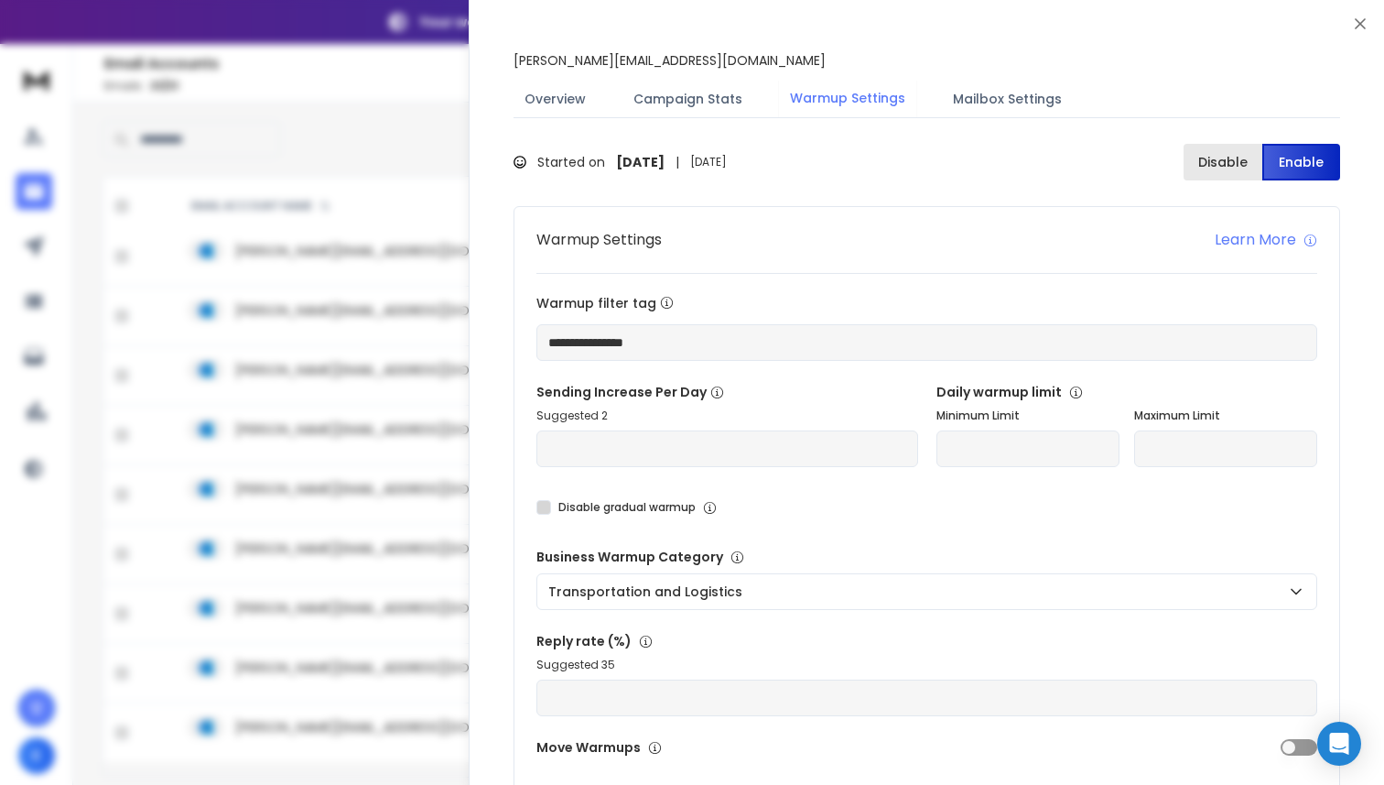
click at [707, 461] on input "*" at bounding box center [728, 448] width 382 height 37
click at [765, 425] on div "Sending Increase Per Day Suggested 2 *" at bounding box center [728, 425] width 382 height 84
click at [331, 301] on div at bounding box center [692, 392] width 1384 height 785
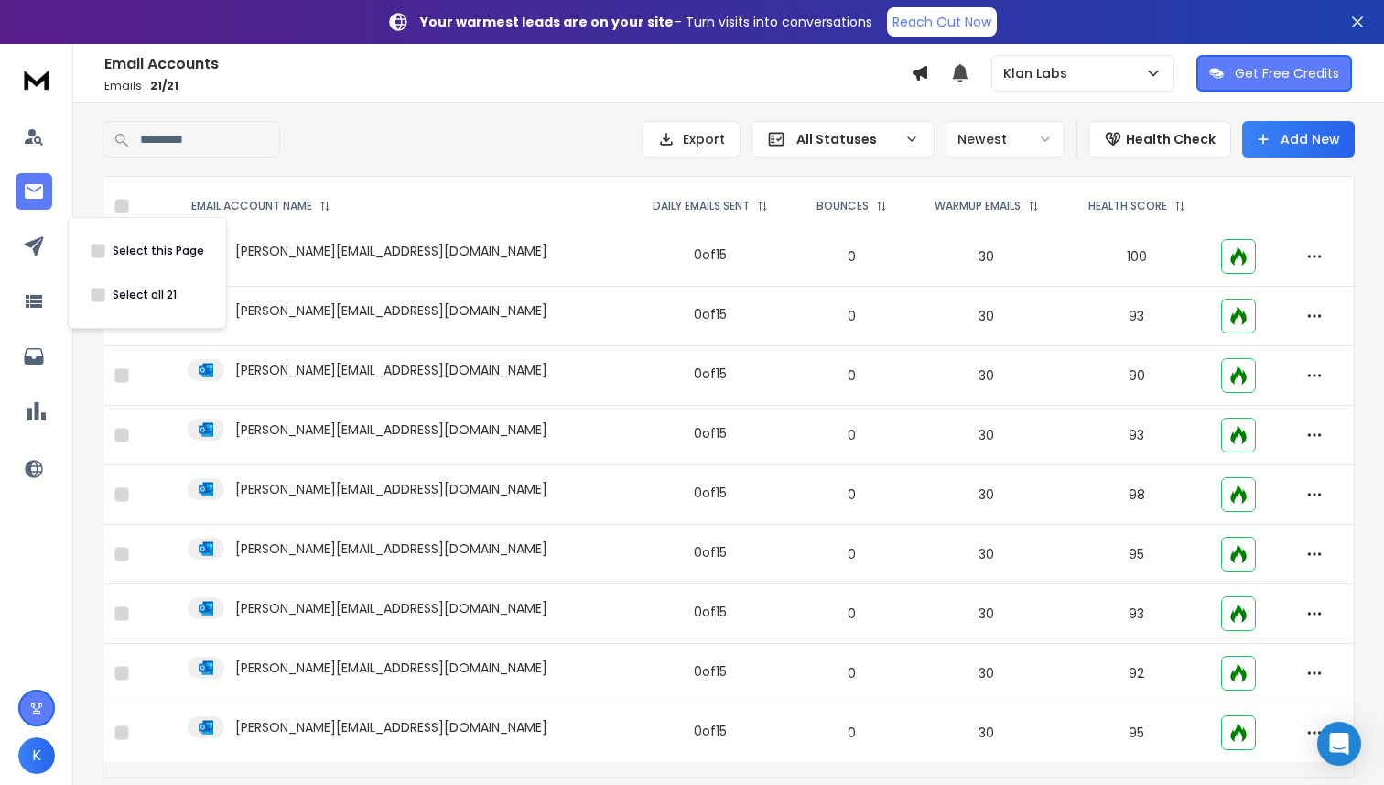
click at [94, 288] on button "Select this Page" at bounding box center [98, 294] width 15 height 15
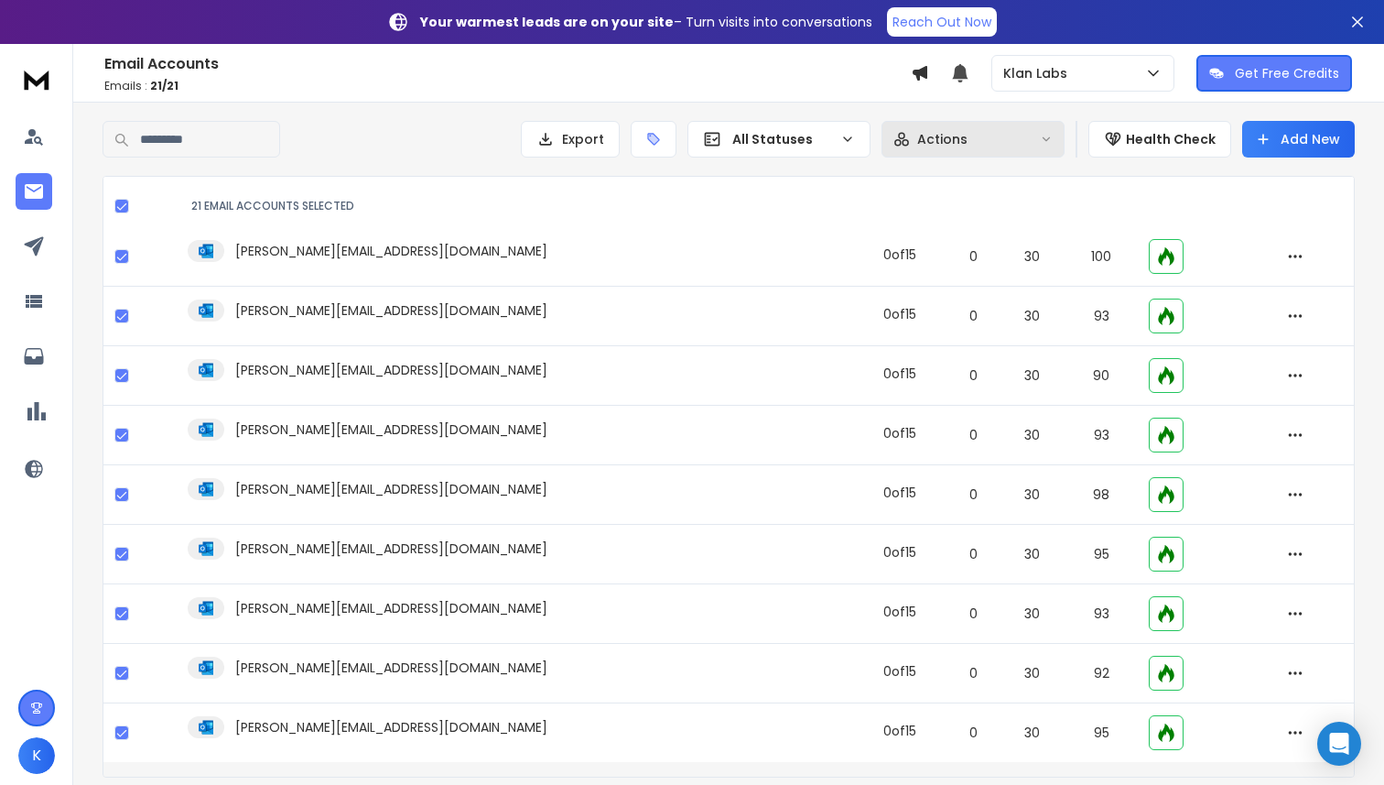
click at [1022, 136] on div "Actions" at bounding box center [963, 139] width 139 height 18
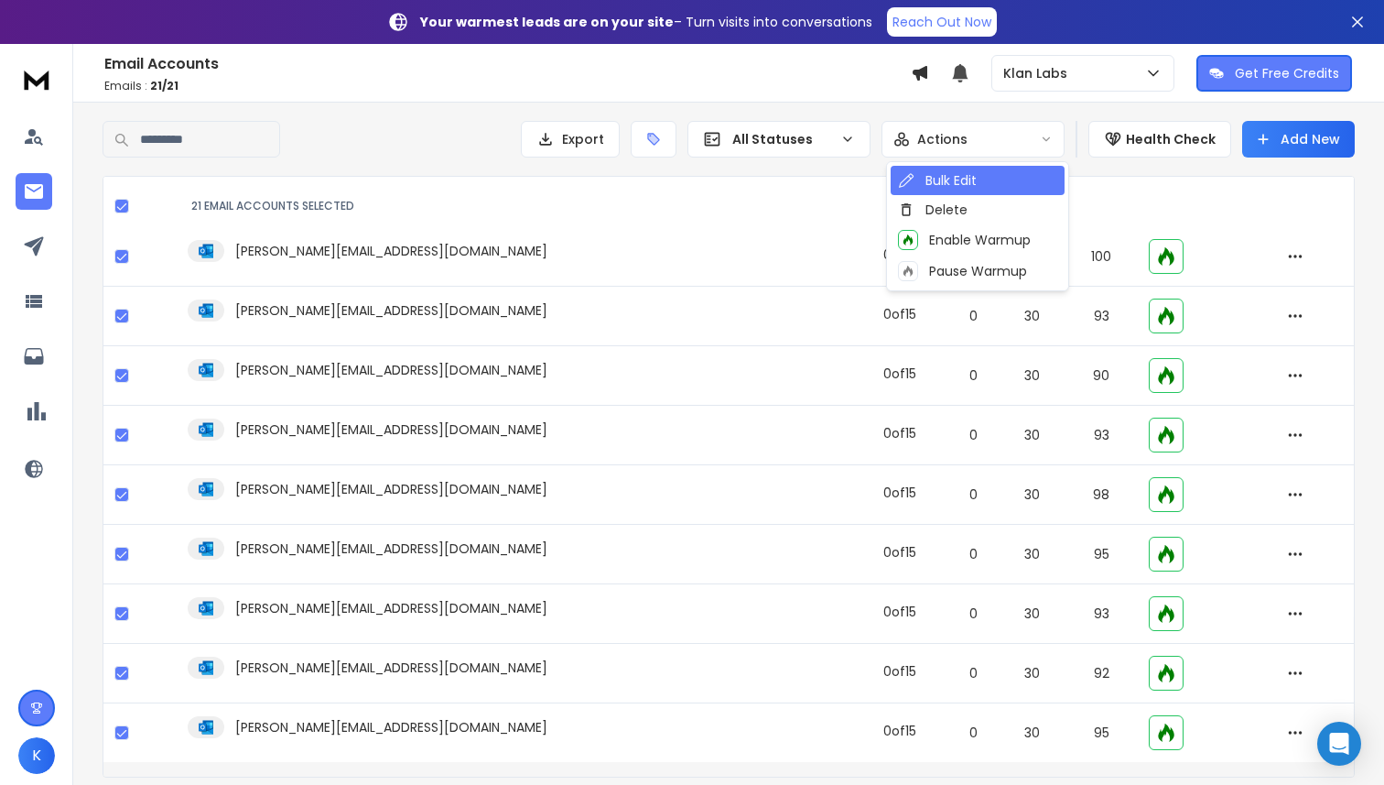
click at [996, 177] on div "Bulk Edit" at bounding box center [978, 180] width 174 height 29
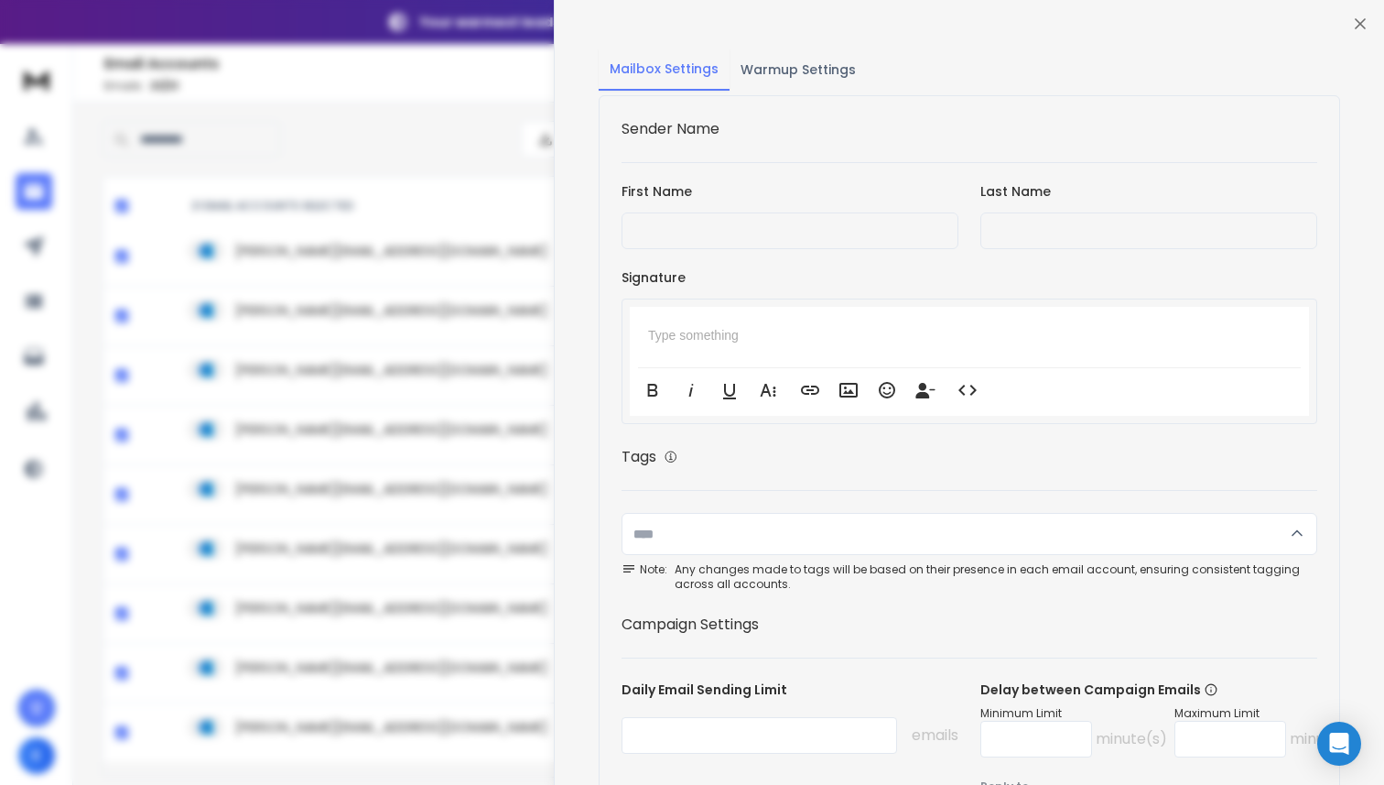
click at [811, 80] on button "Warmup Settings" at bounding box center [798, 69] width 137 height 40
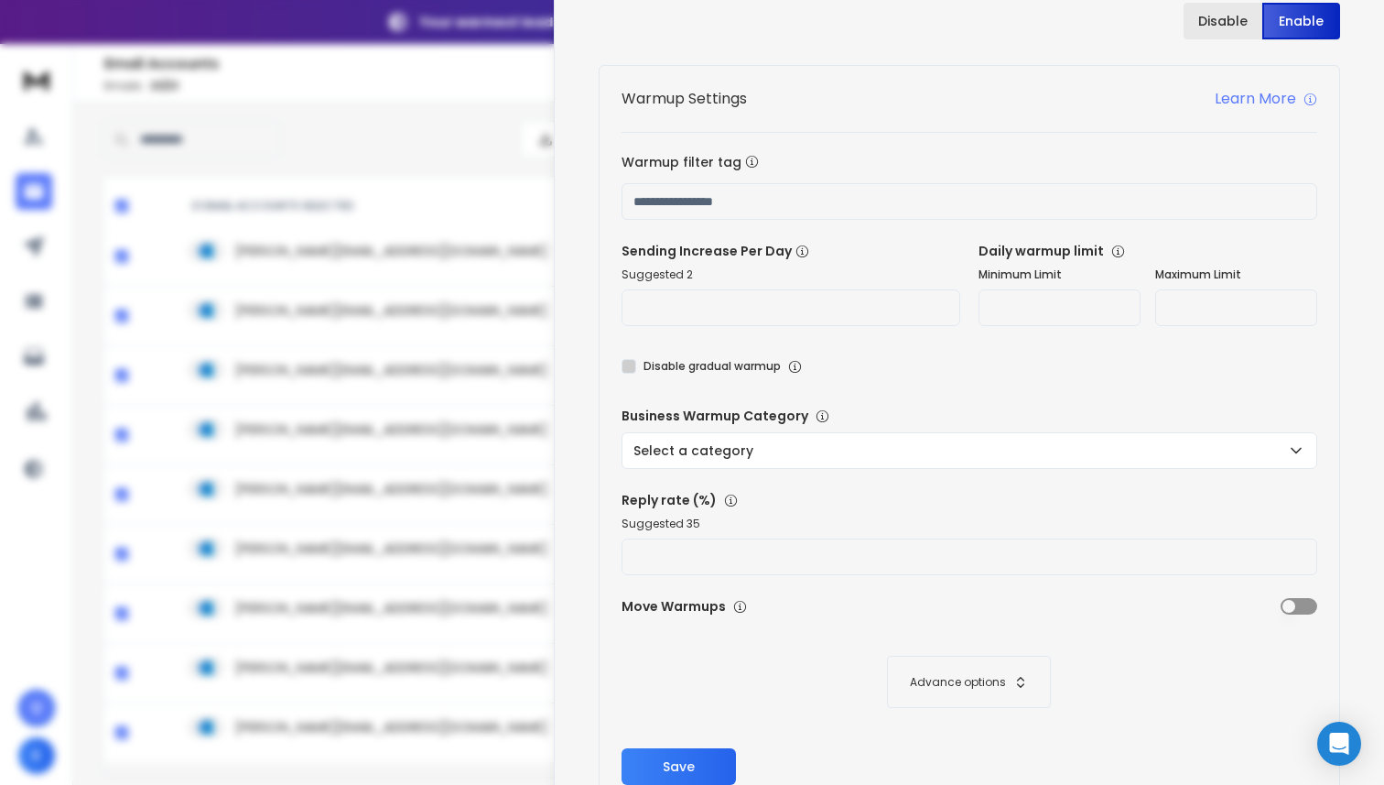
scroll to position [178, 0]
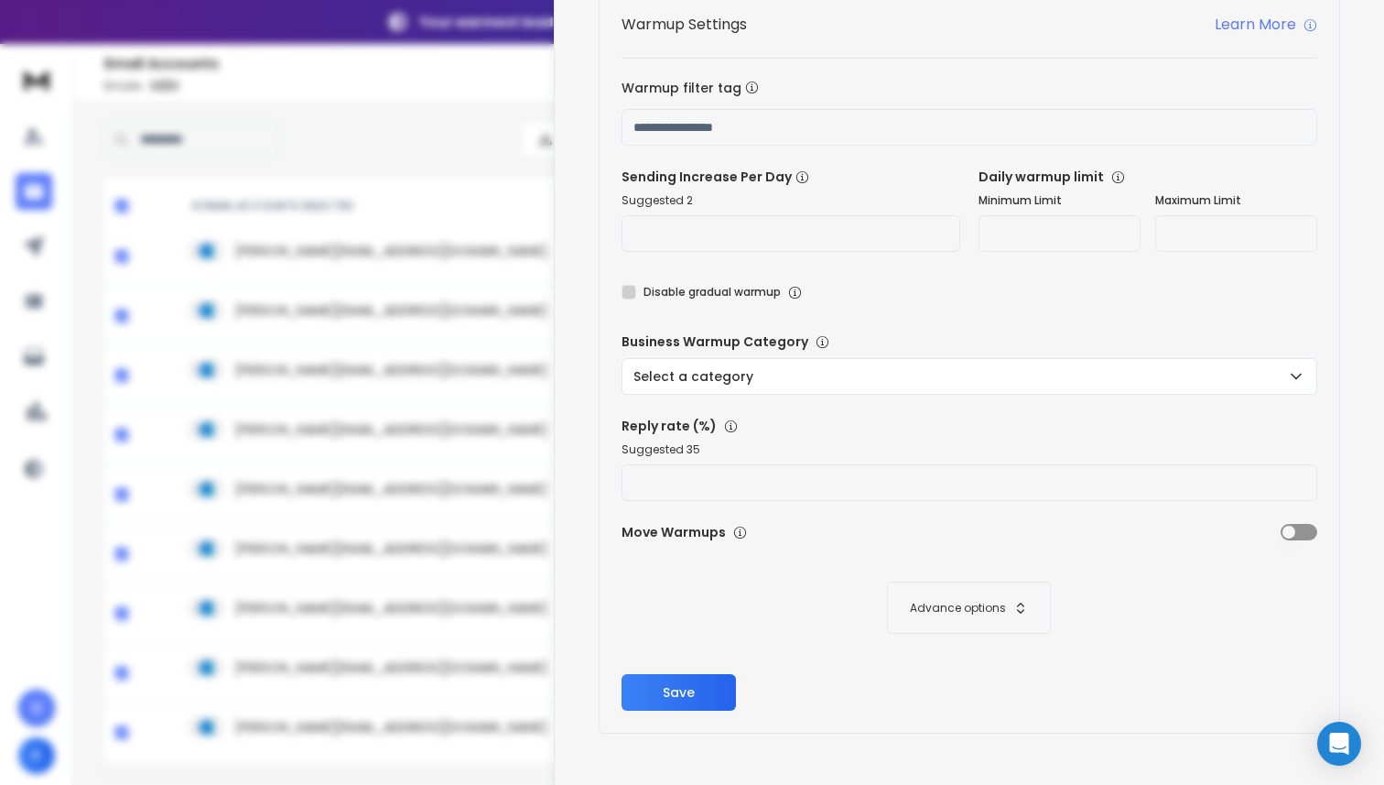
click at [771, 232] on input "number" at bounding box center [791, 233] width 339 height 37
type input "*"
click at [1057, 224] on input "number" at bounding box center [1060, 233] width 162 height 37
type input "**"
click at [1270, 222] on input "number" at bounding box center [1236, 233] width 162 height 37
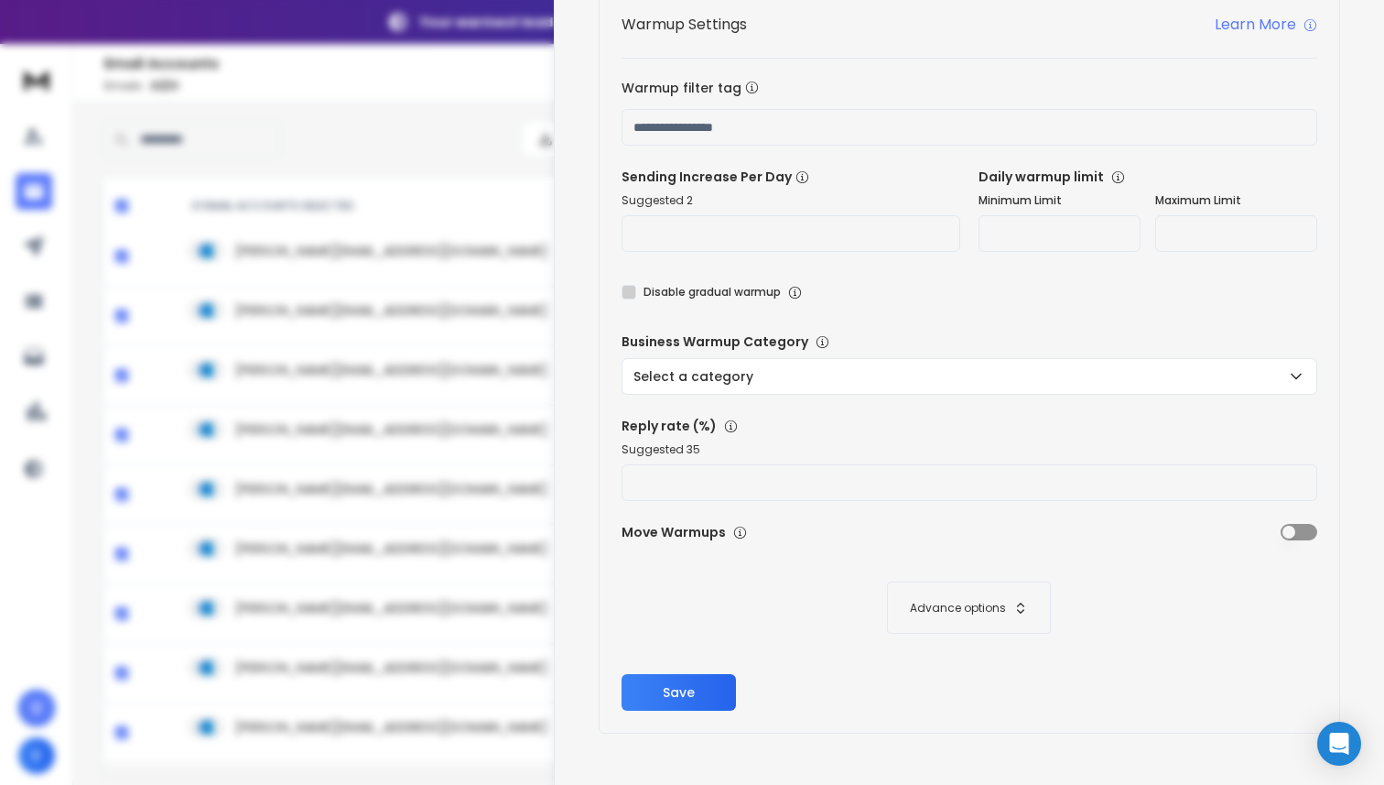
type input "**"
click at [691, 702] on button "Save" at bounding box center [679, 692] width 114 height 37
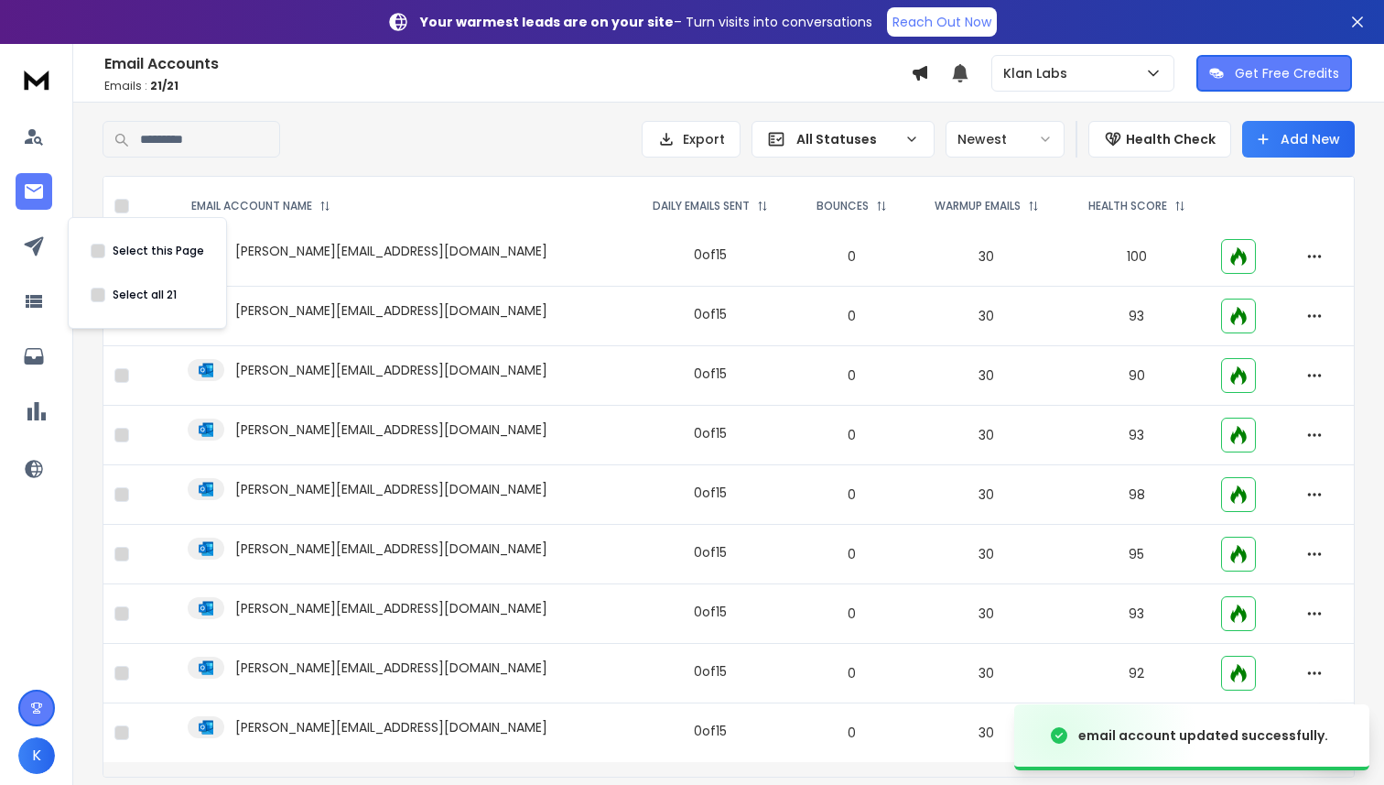
click at [117, 203] on button "Select this Page" at bounding box center [121, 206] width 15 height 15
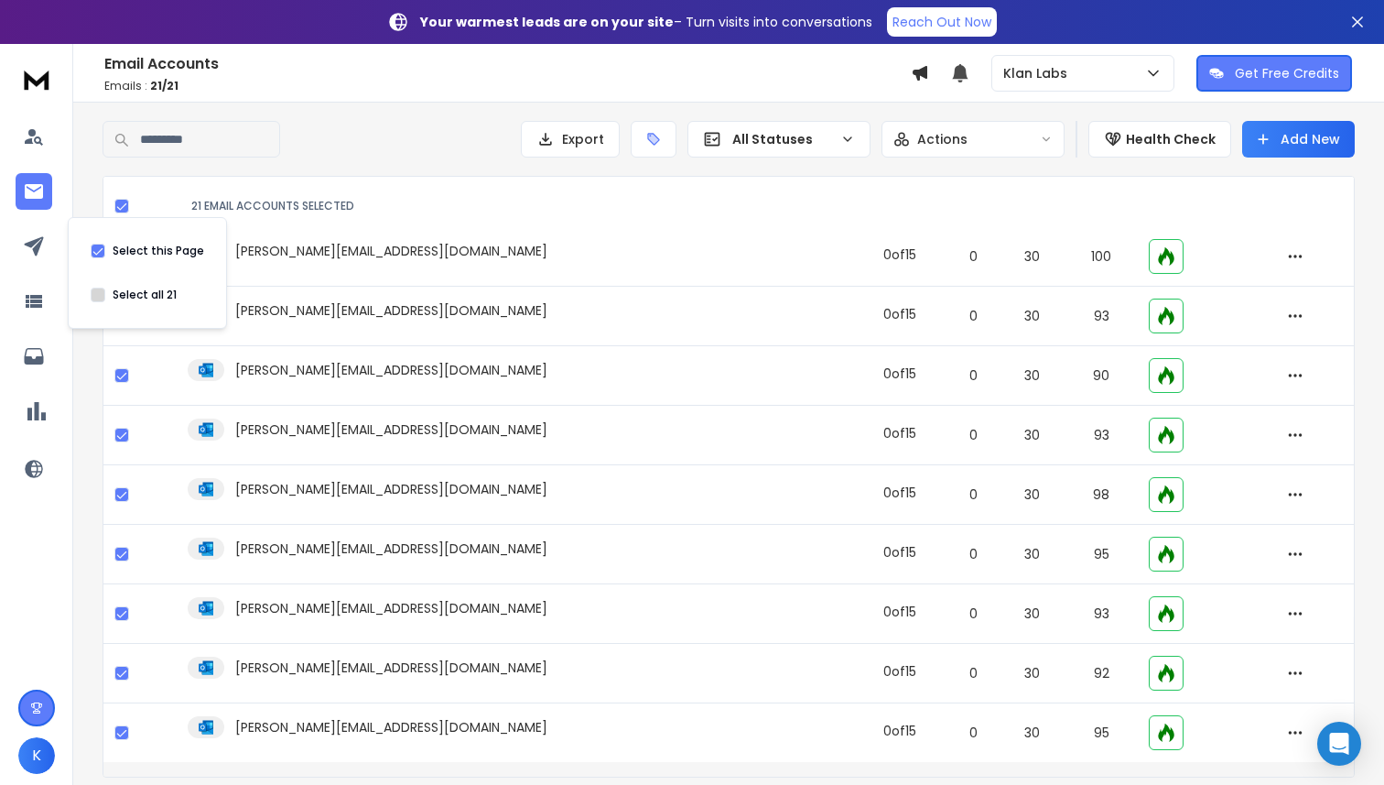
click at [117, 203] on button "Select this Page" at bounding box center [121, 206] width 15 height 15
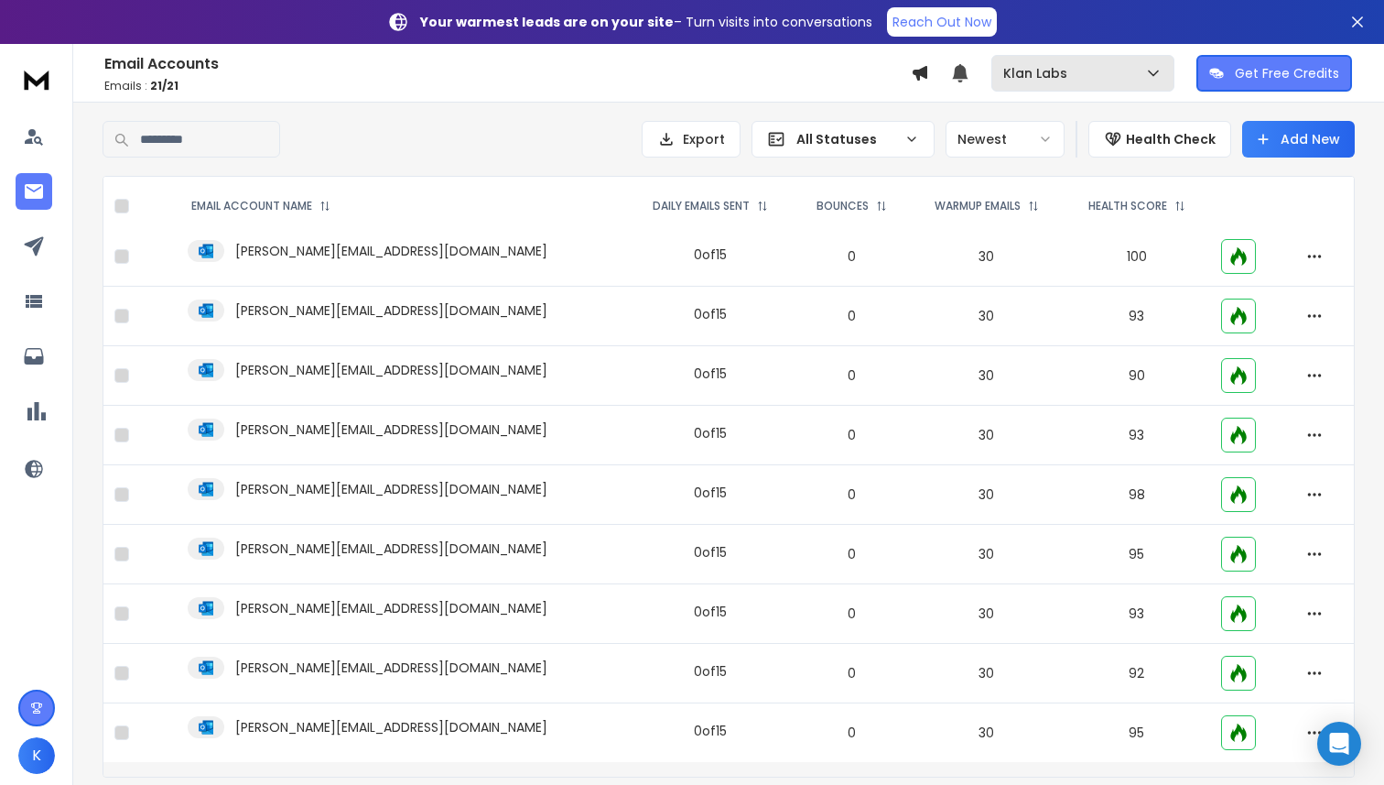
click at [1052, 65] on p "Klan Labs" at bounding box center [1038, 73] width 71 height 18
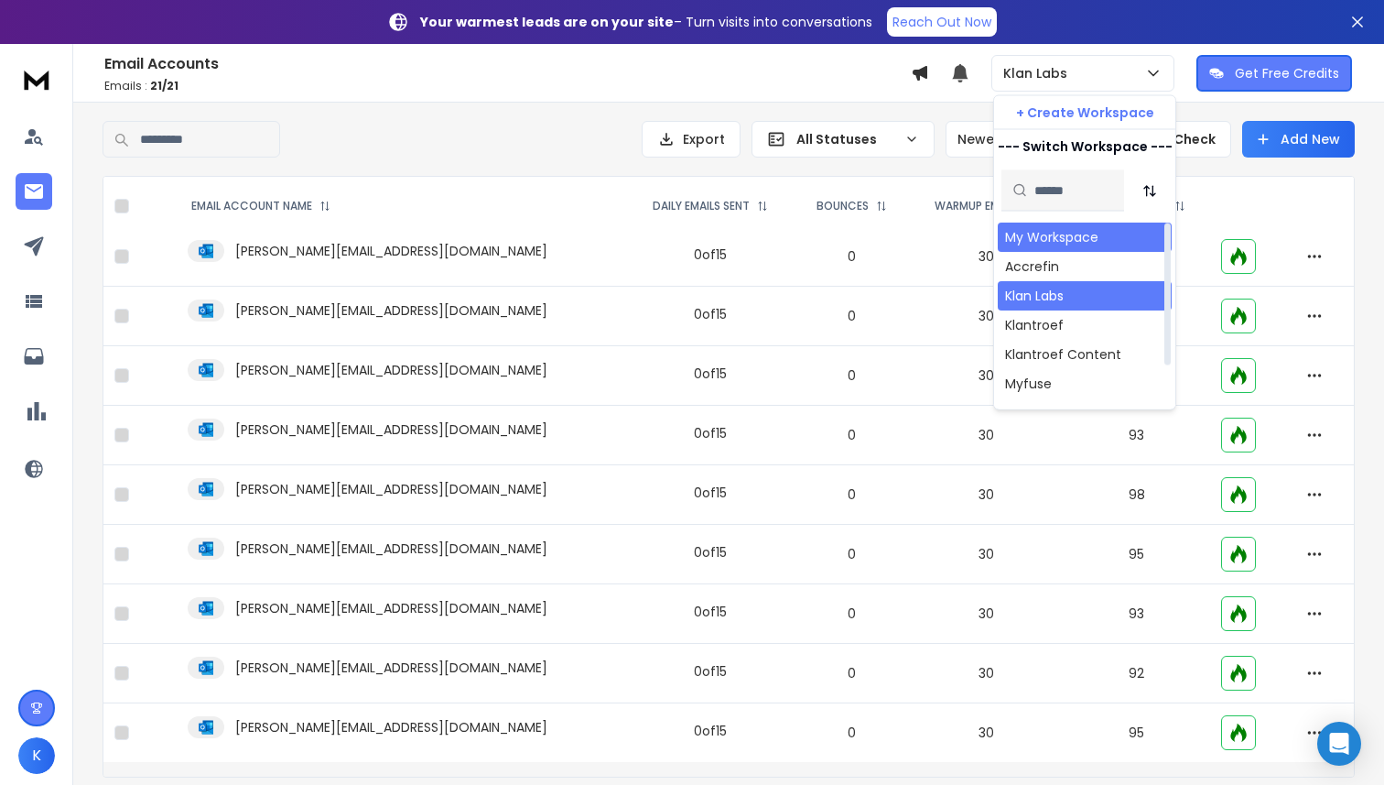
click at [1043, 234] on div "My Workspace" at bounding box center [1051, 237] width 93 height 18
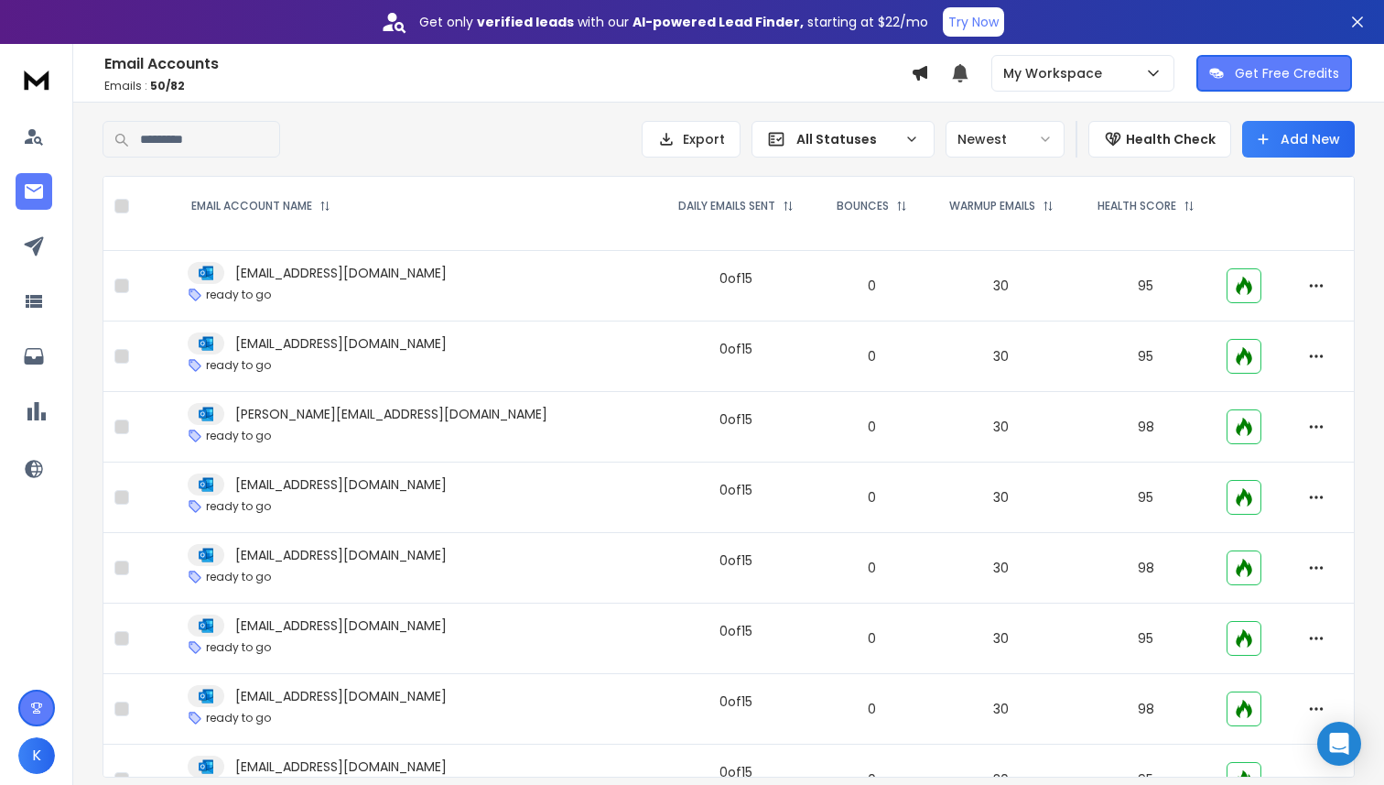
scroll to position [3143, 0]
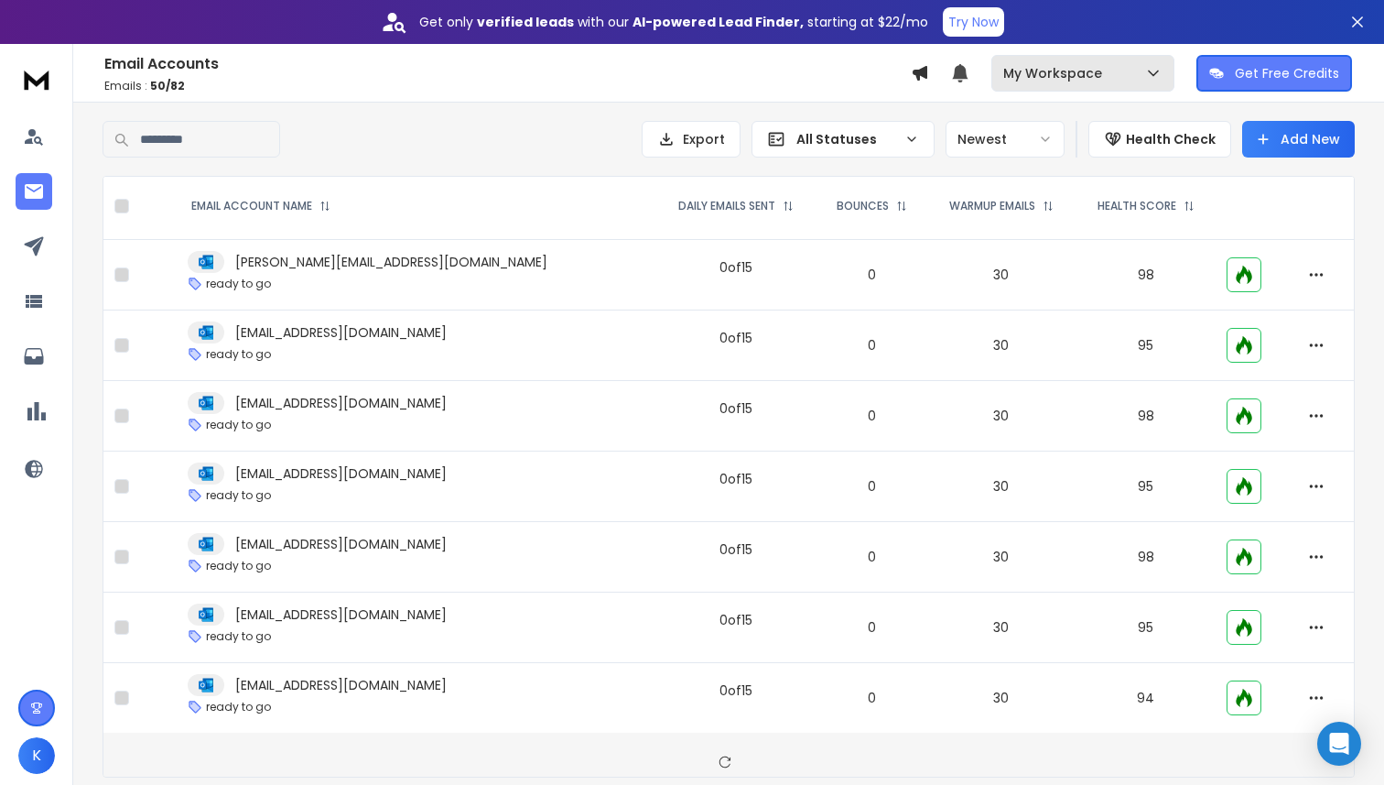
click at [1146, 57] on button "My Workspace" at bounding box center [1083, 73] width 183 height 37
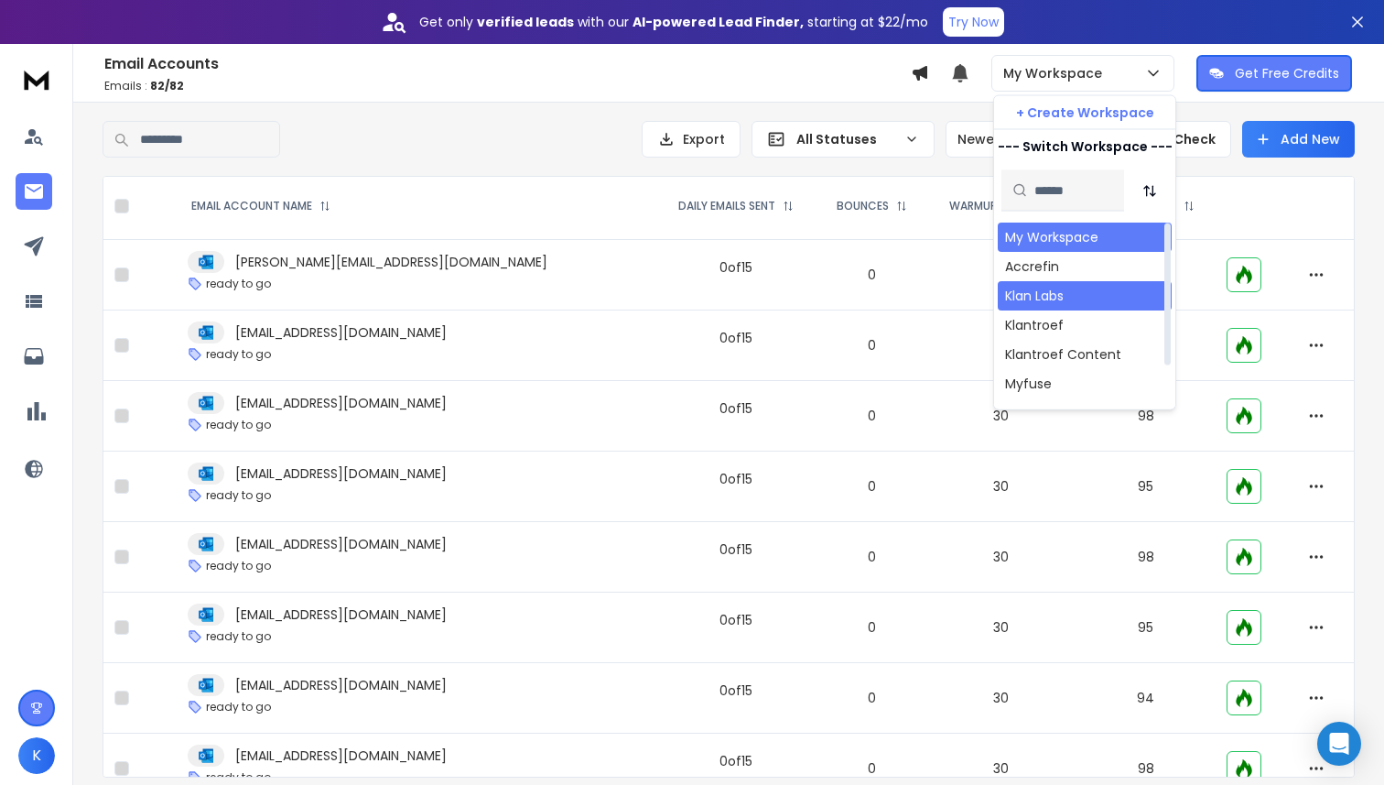
click at [1097, 312] on div "Klantroef" at bounding box center [1085, 324] width 174 height 29
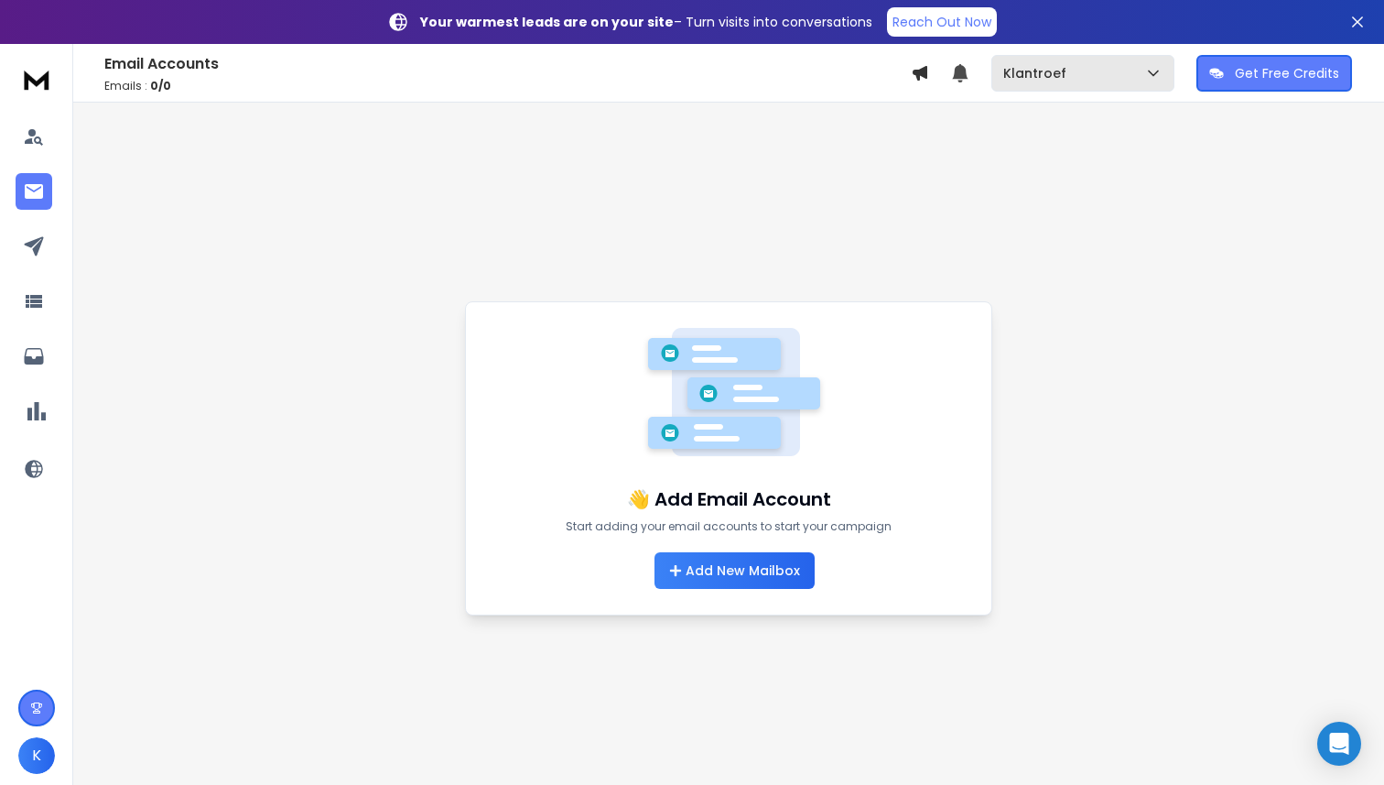
click at [1069, 88] on button "Klantroef" at bounding box center [1083, 73] width 183 height 37
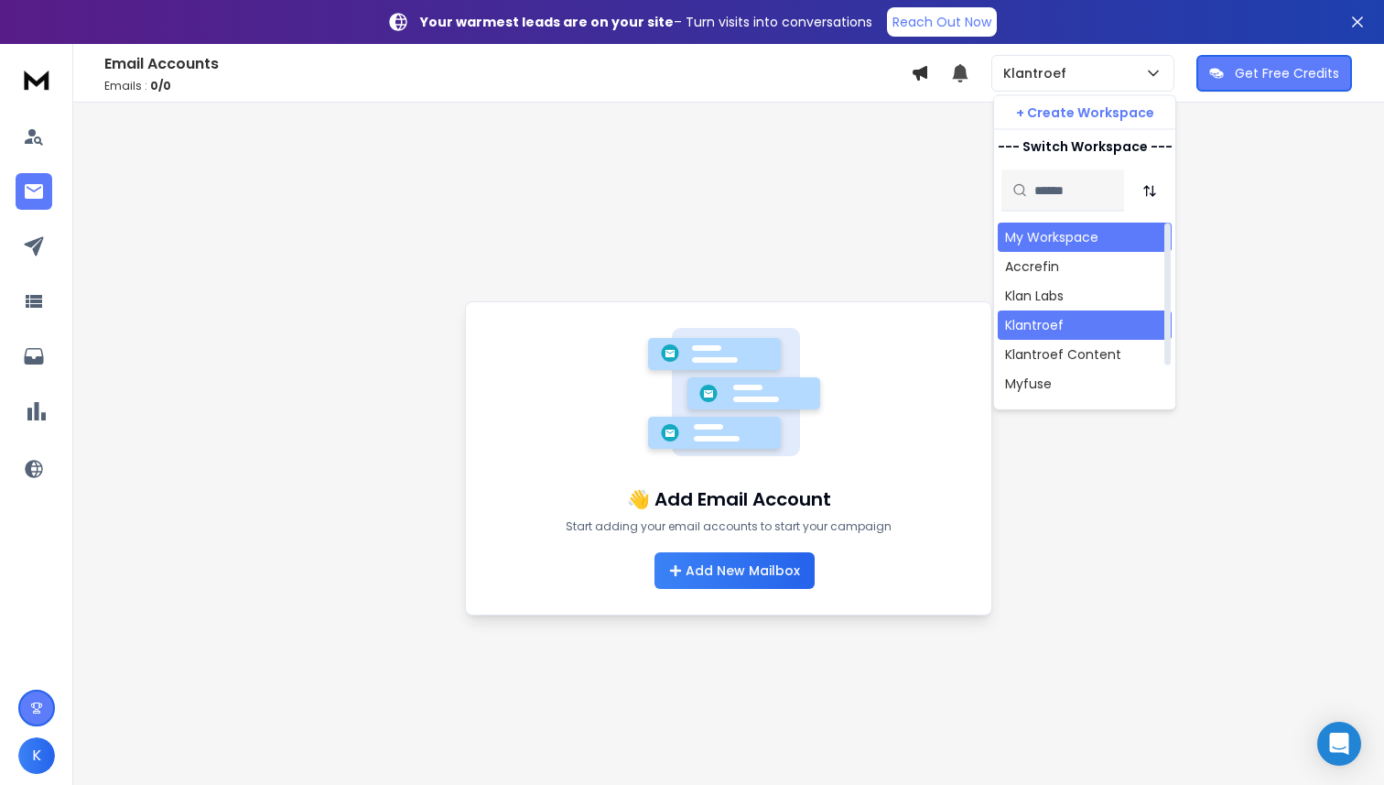
click at [1064, 246] on div "My Workspace" at bounding box center [1085, 236] width 174 height 29
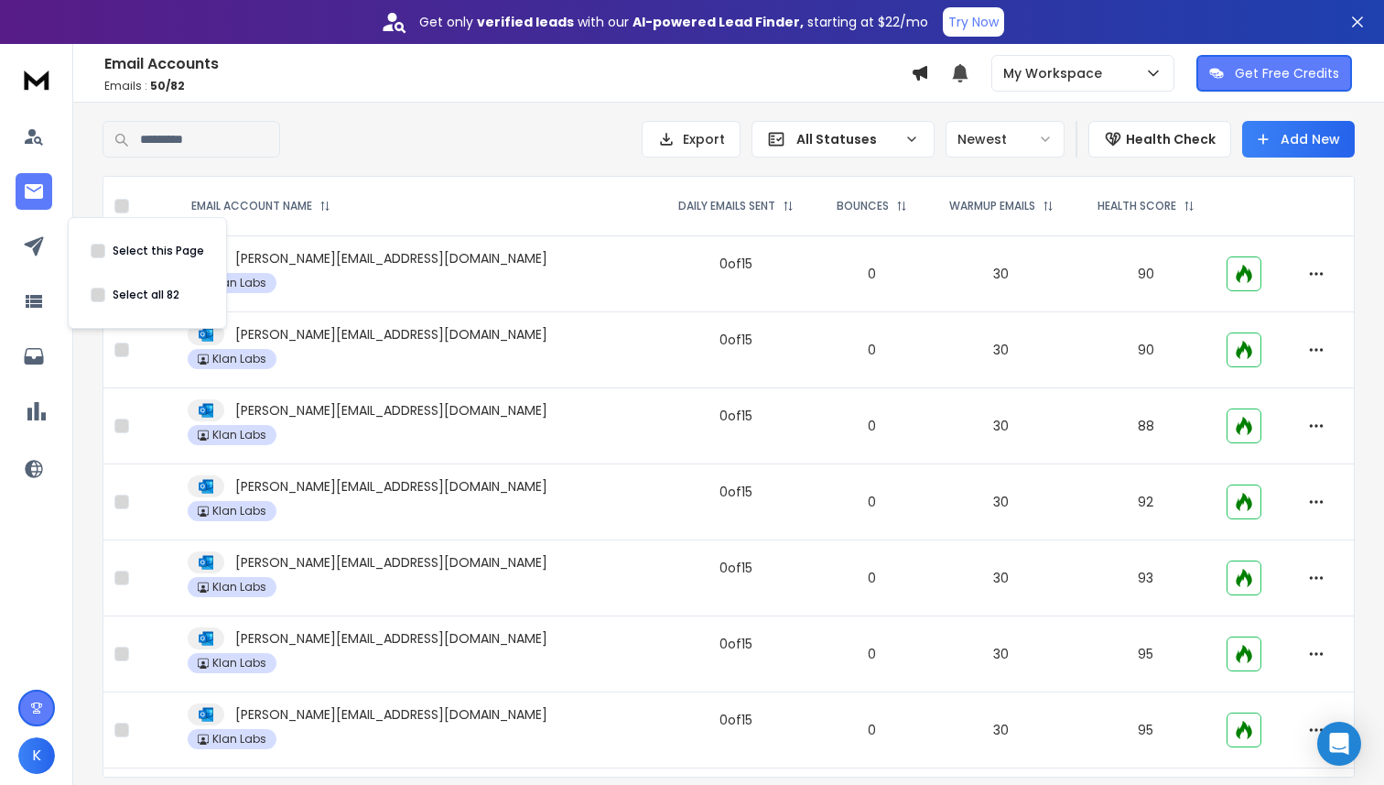
click at [102, 294] on button "Select this Page" at bounding box center [98, 294] width 15 height 15
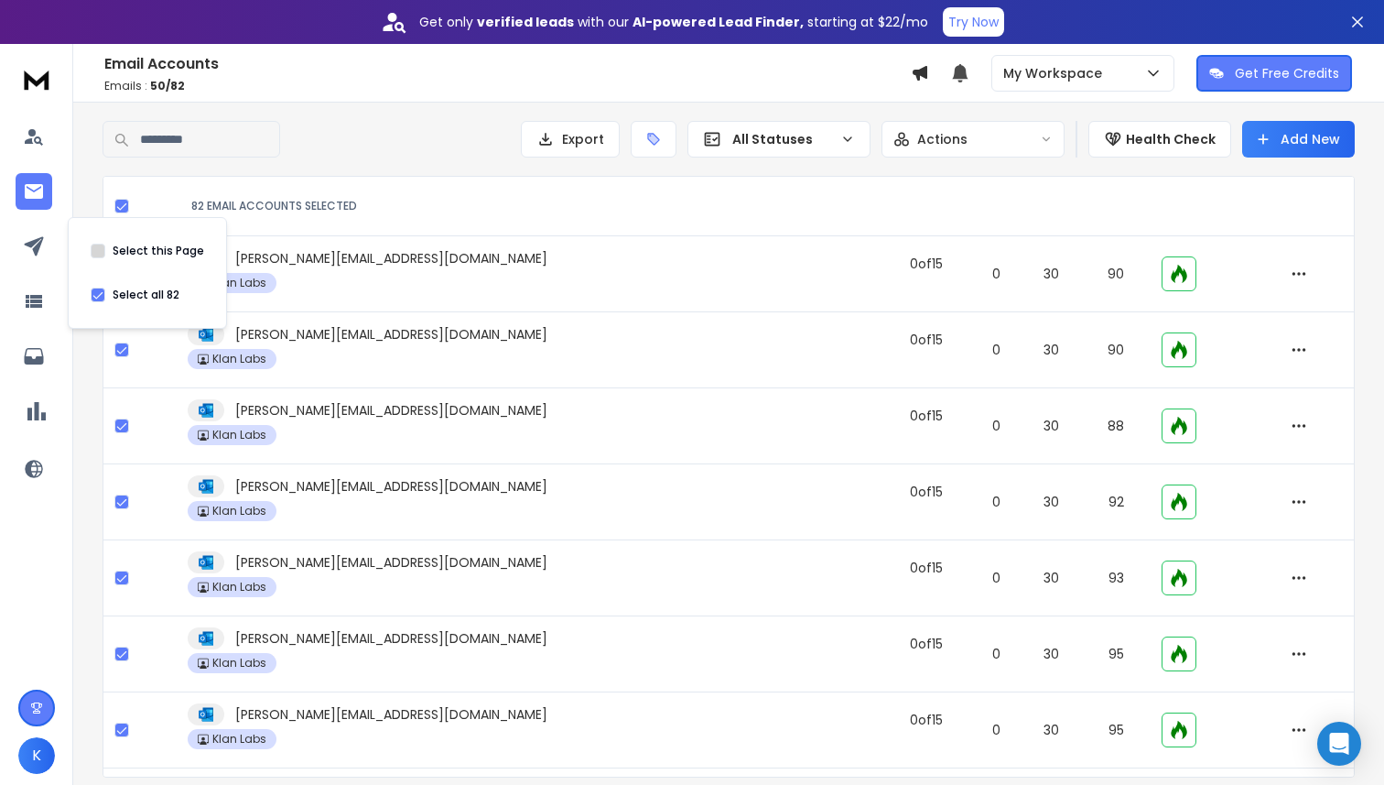
click at [115, 202] on button "Select this Page" at bounding box center [121, 206] width 15 height 15
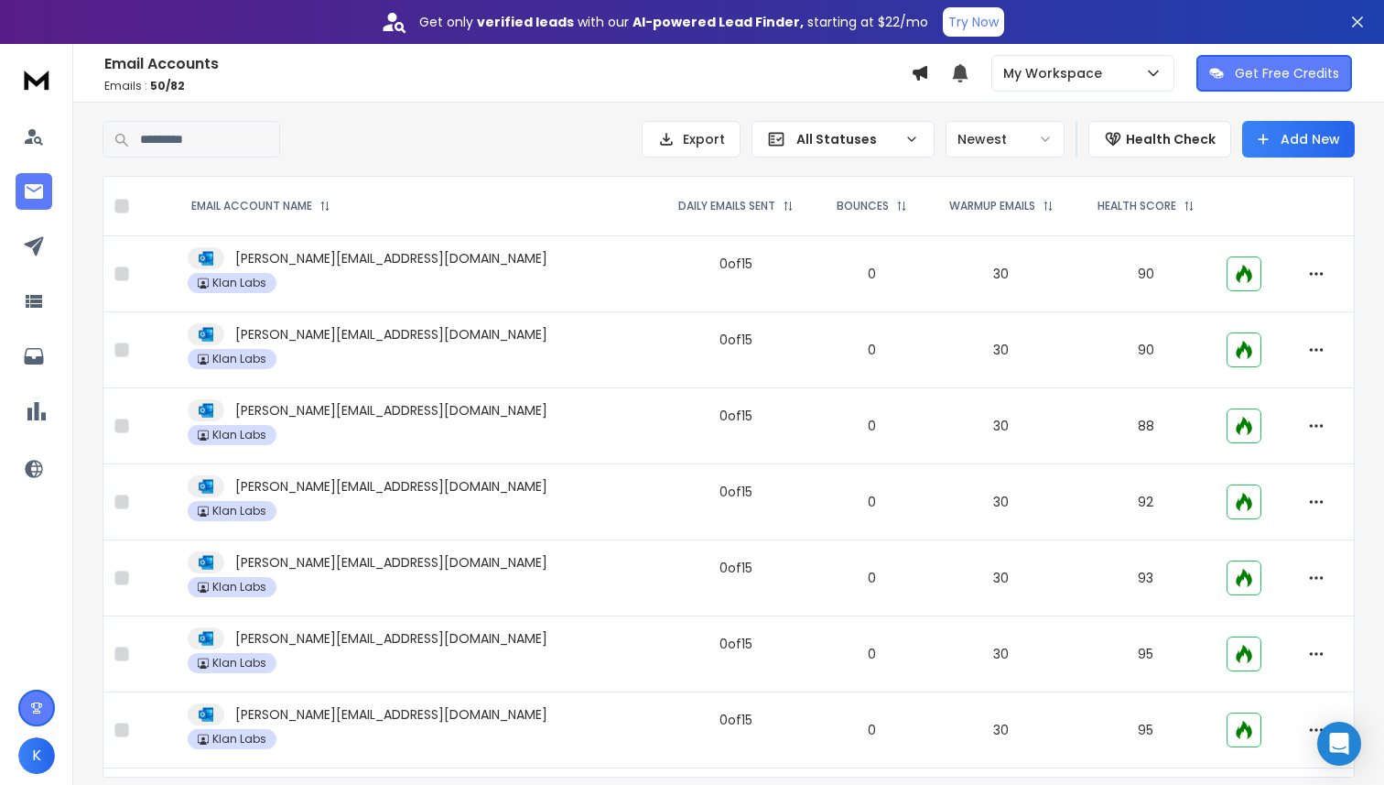
click at [831, 141] on p "All Statuses" at bounding box center [847, 139] width 101 height 18
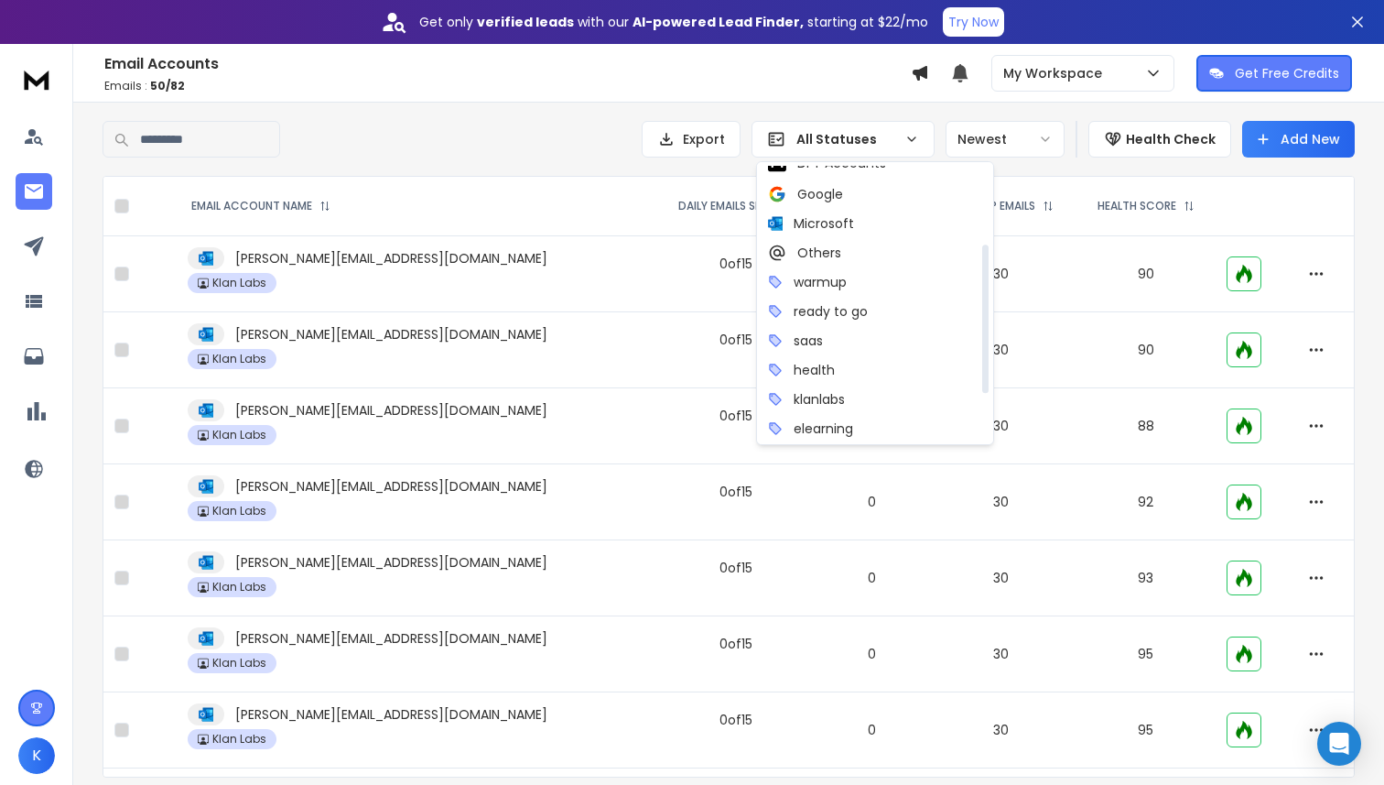
scroll to position [231, 0]
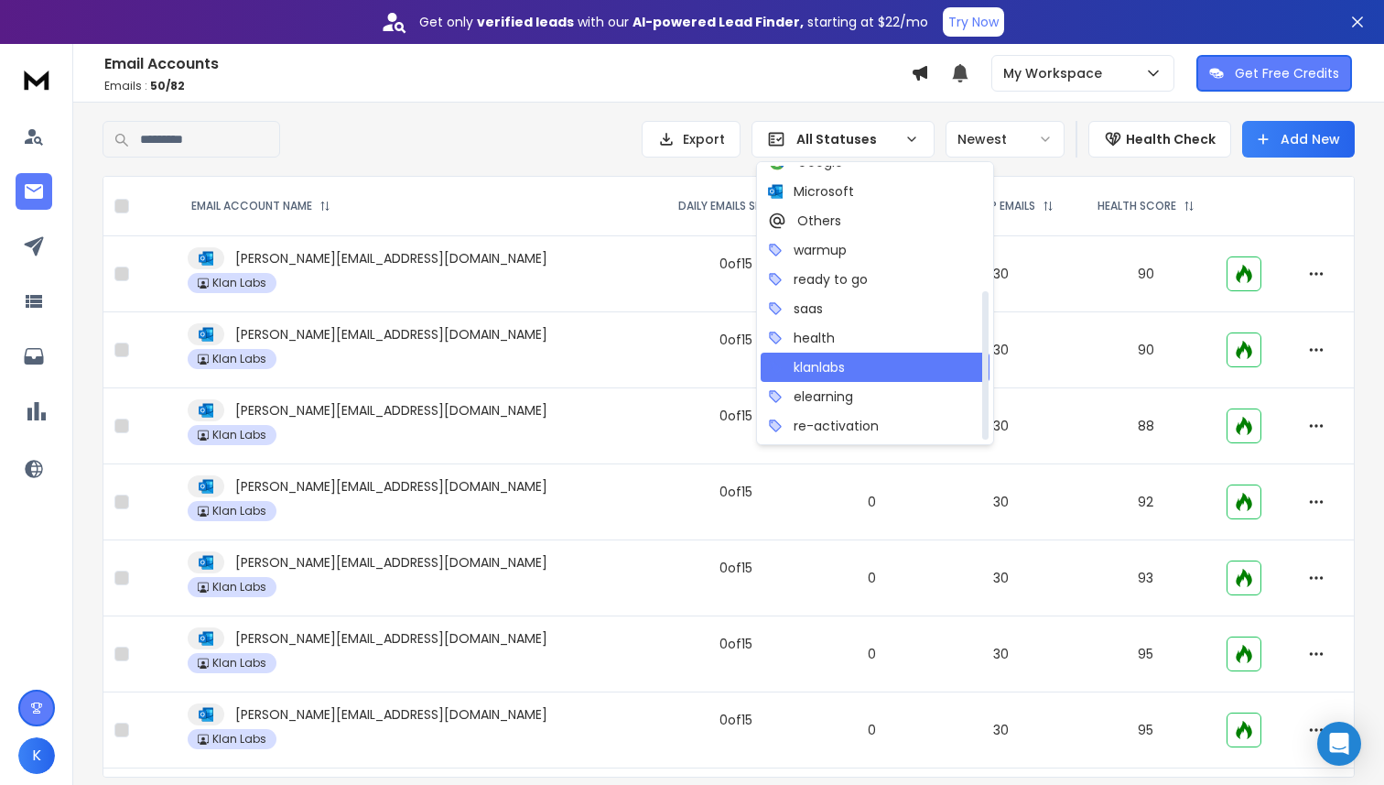
click at [911, 369] on div "klanlabs" at bounding box center [875, 367] width 229 height 29
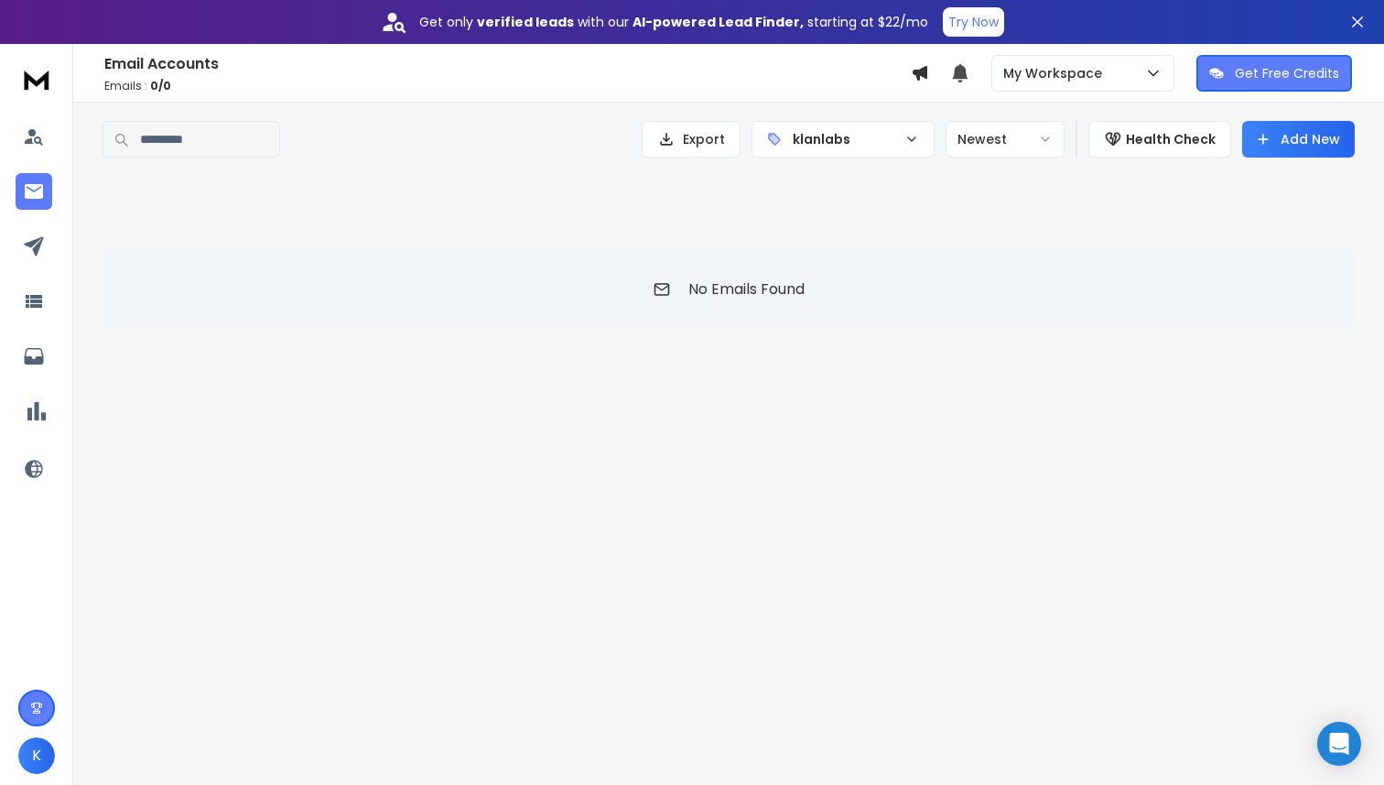
click at [852, 139] on p "klanlabs" at bounding box center [845, 139] width 104 height 18
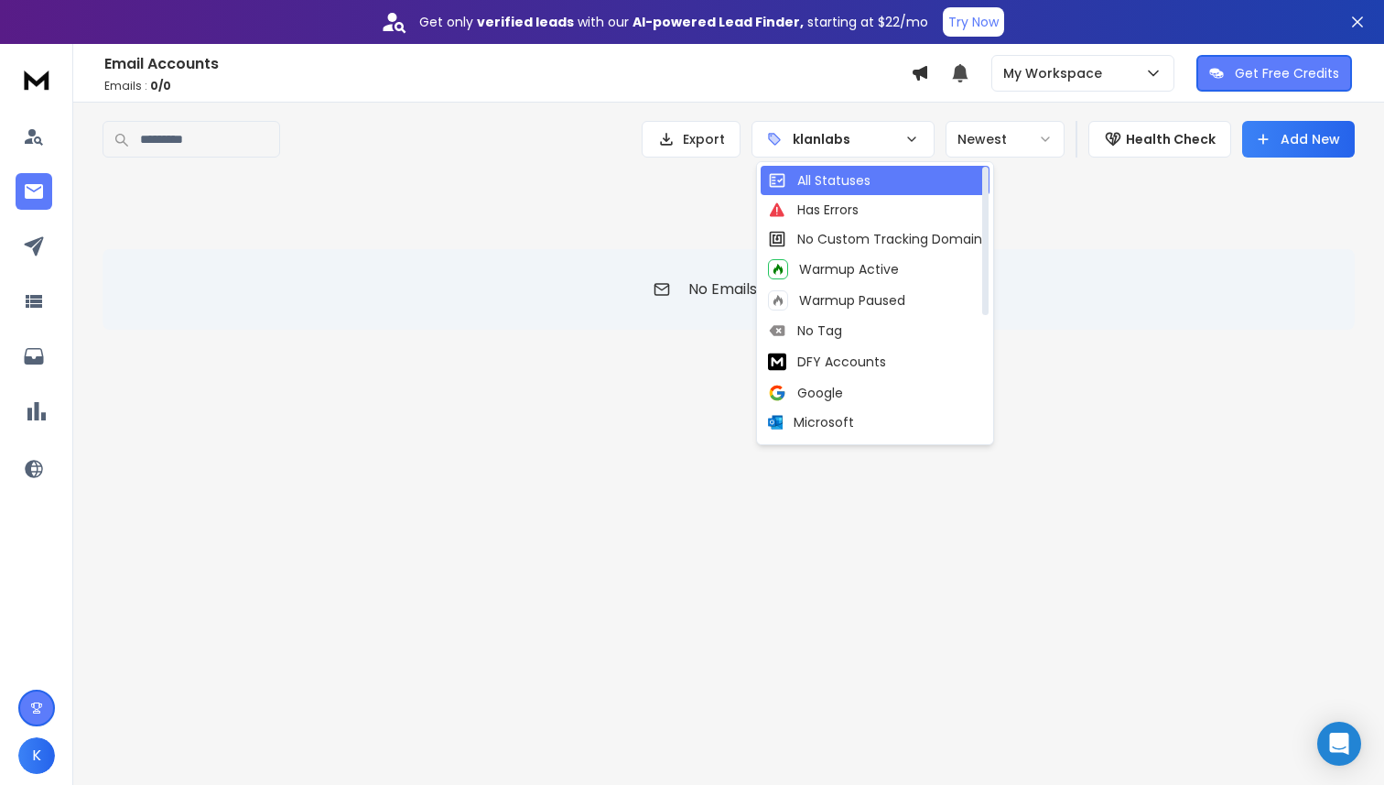
click at [836, 179] on div "All Statuses" at bounding box center [819, 180] width 103 height 18
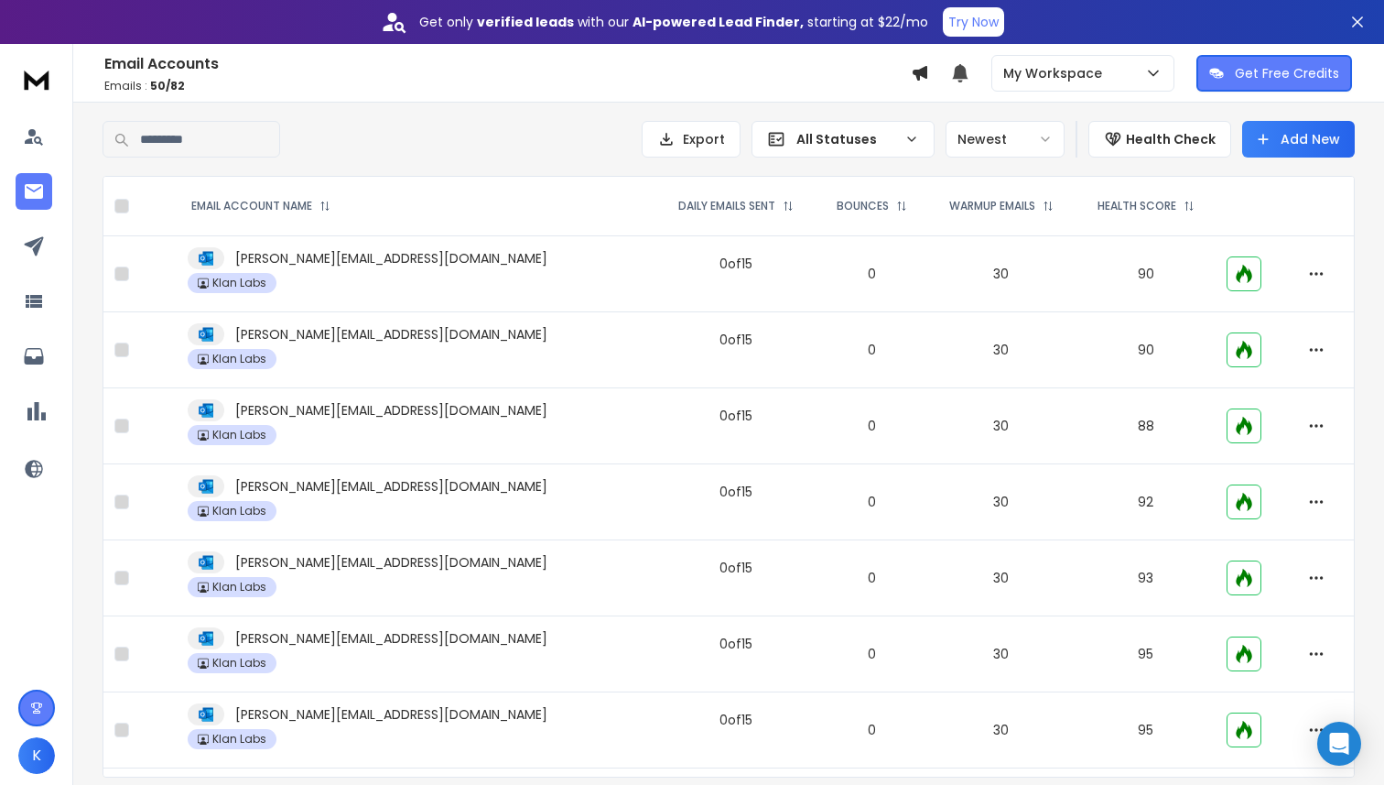
click at [994, 141] on button "Newest" at bounding box center [1005, 139] width 119 height 37
click at [998, 133] on button "Newest" at bounding box center [1005, 139] width 119 height 37
click at [889, 126] on div "All Statuses" at bounding box center [843, 139] width 183 height 37
click at [879, 136] on p "All Statuses" at bounding box center [847, 139] width 101 height 18
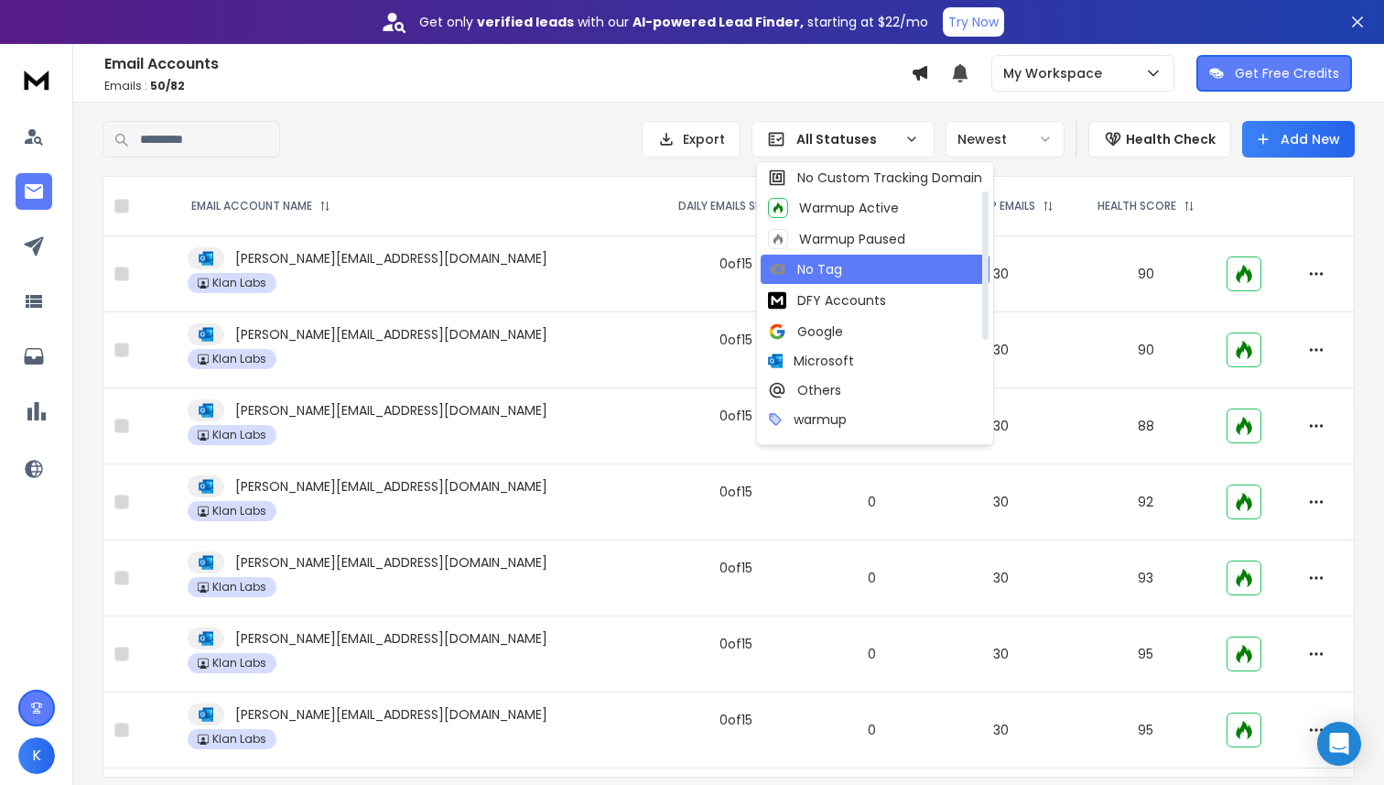
scroll to position [87, 0]
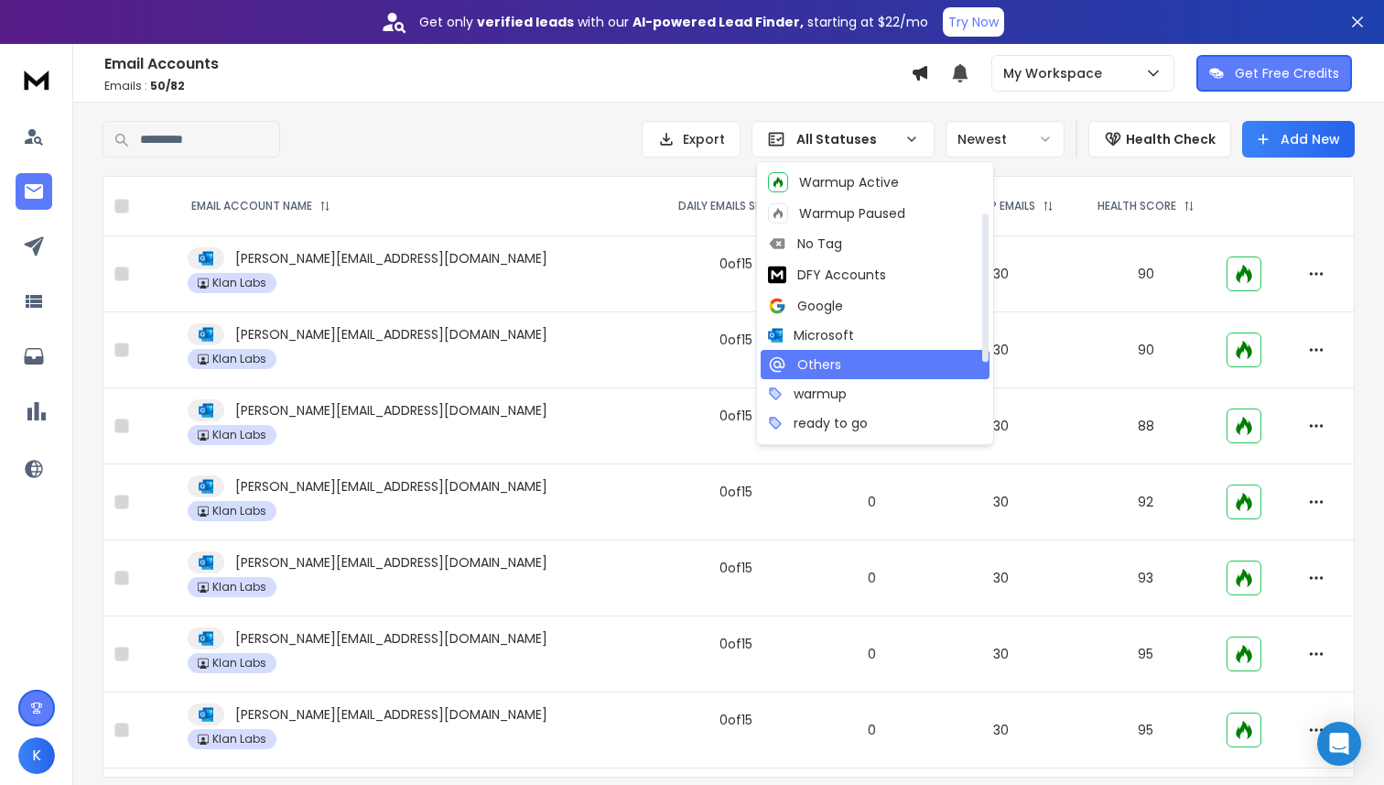
click at [887, 354] on div "Others" at bounding box center [875, 364] width 229 height 29
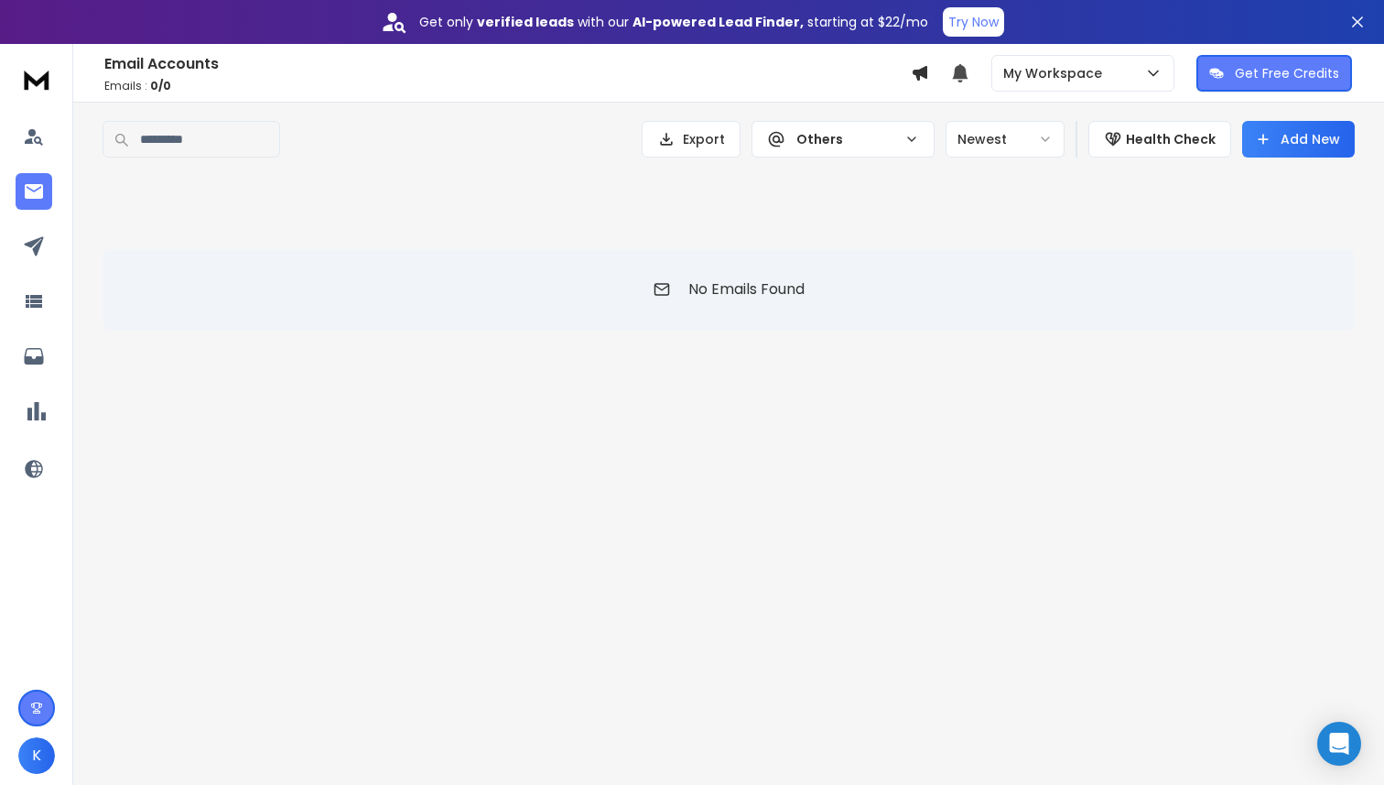
click at [914, 129] on div "Others" at bounding box center [843, 139] width 183 height 37
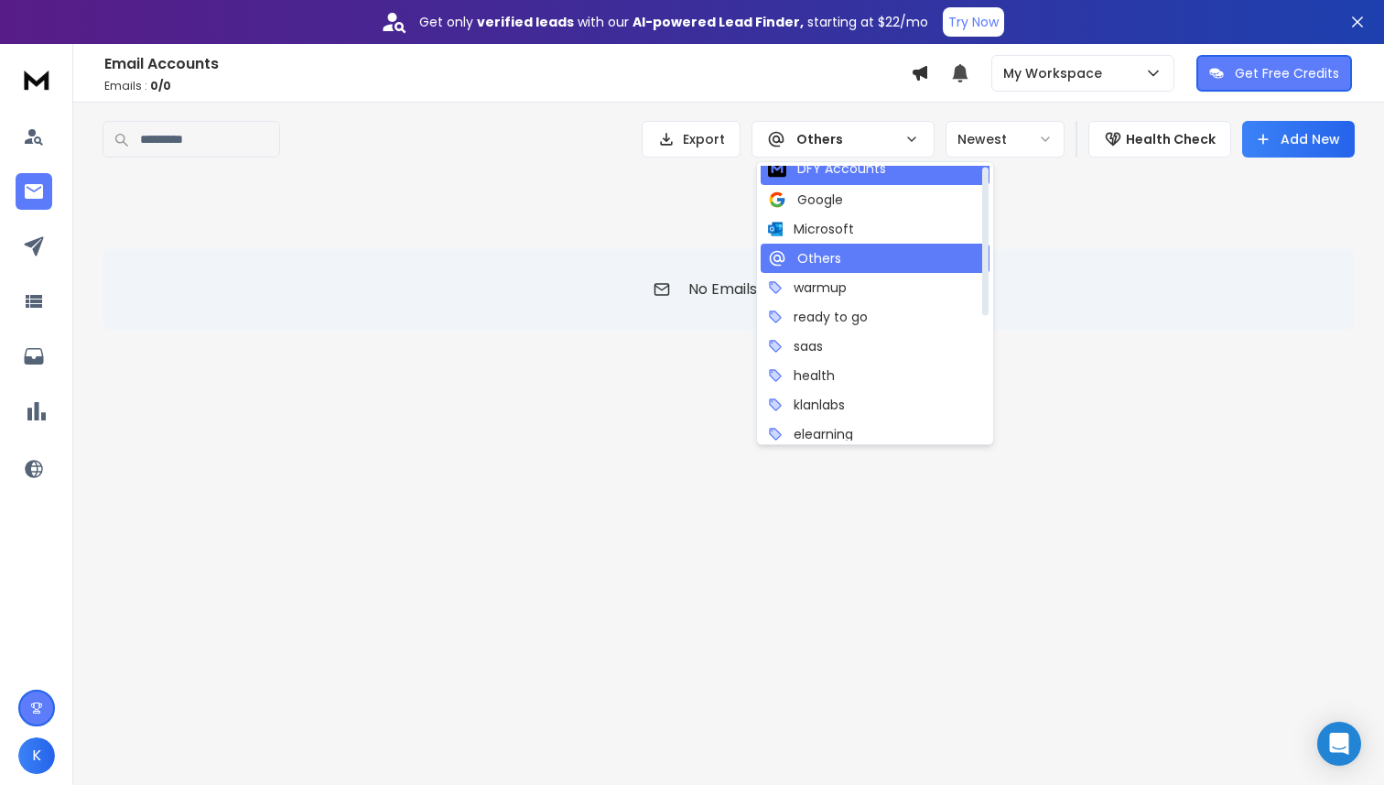
scroll to position [231, 0]
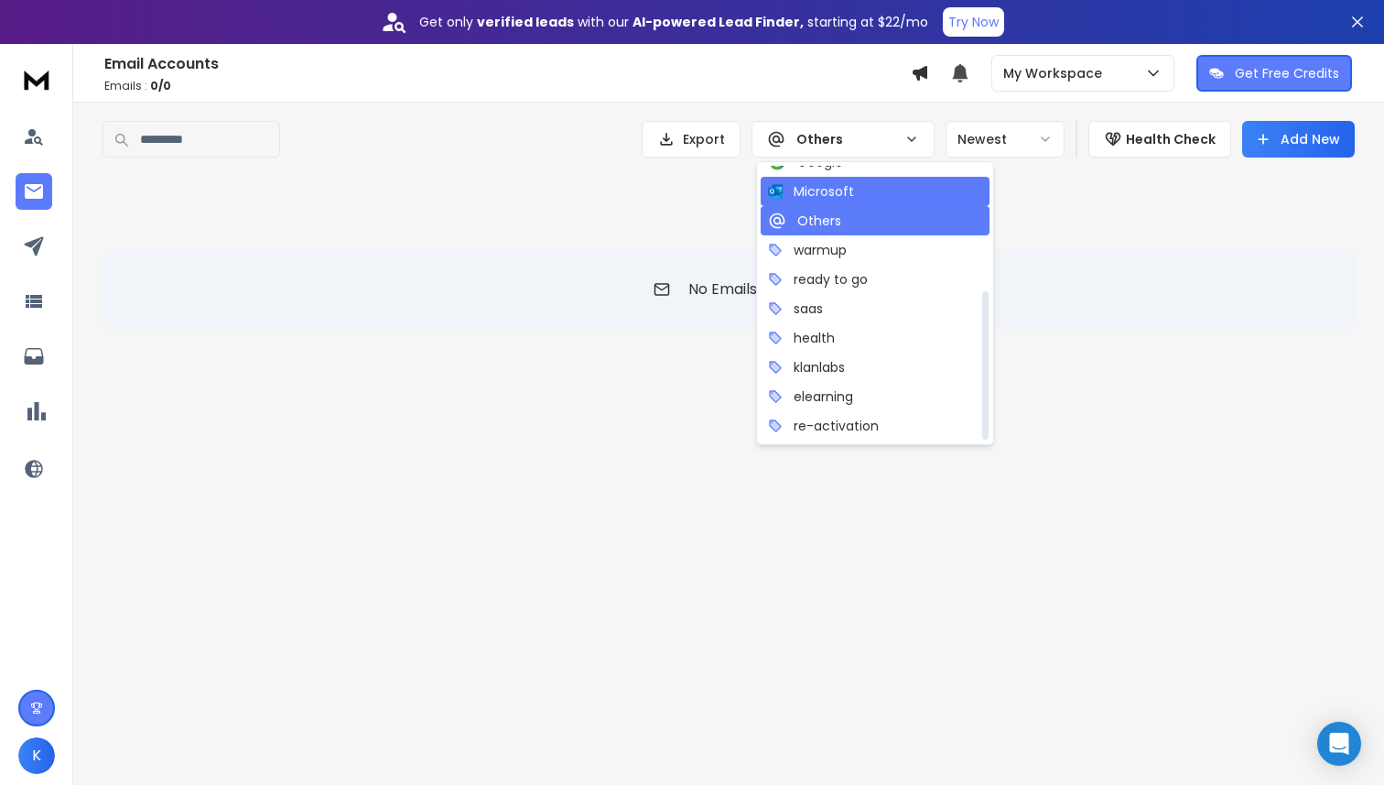
click at [874, 194] on div "Microsoft" at bounding box center [875, 191] width 229 height 29
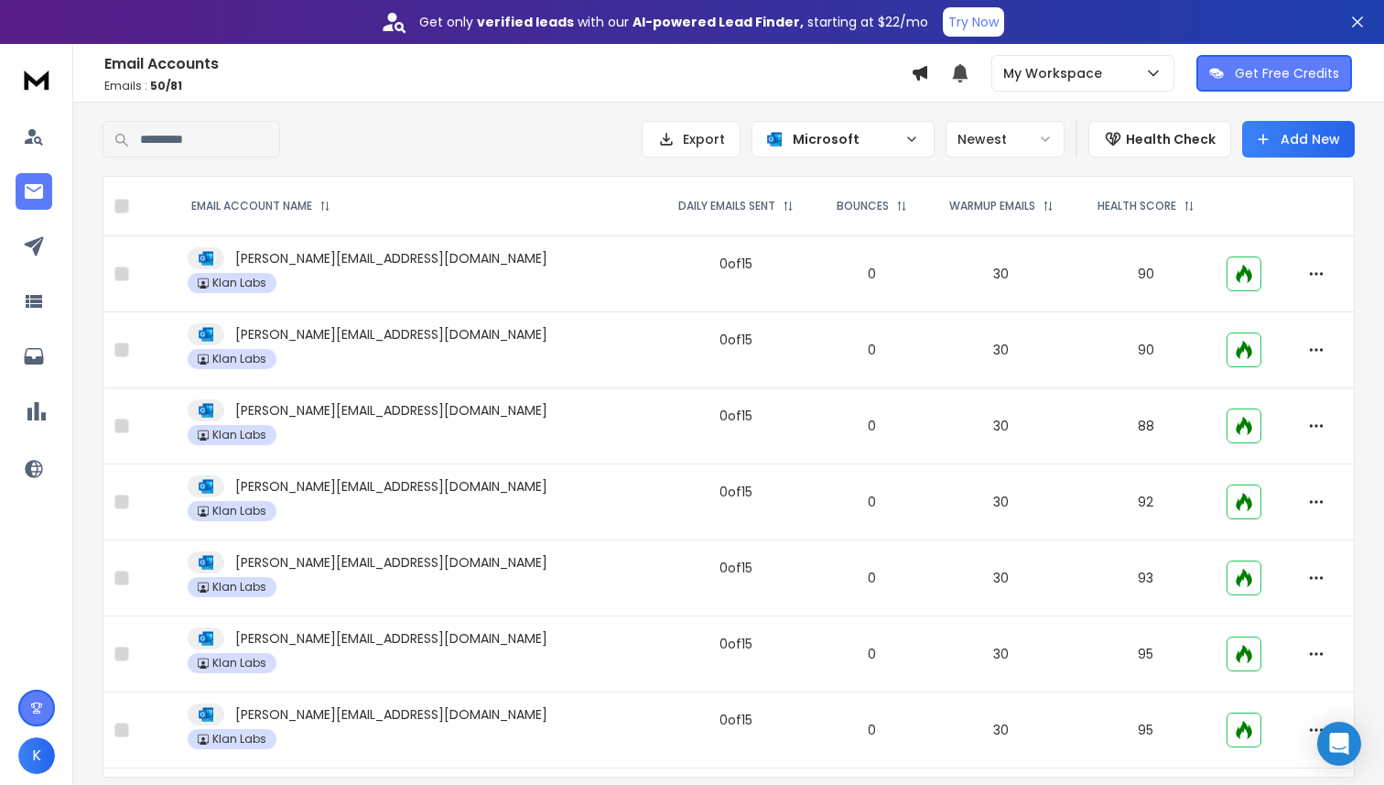
click at [872, 123] on div "Microsoft" at bounding box center [843, 139] width 183 height 37
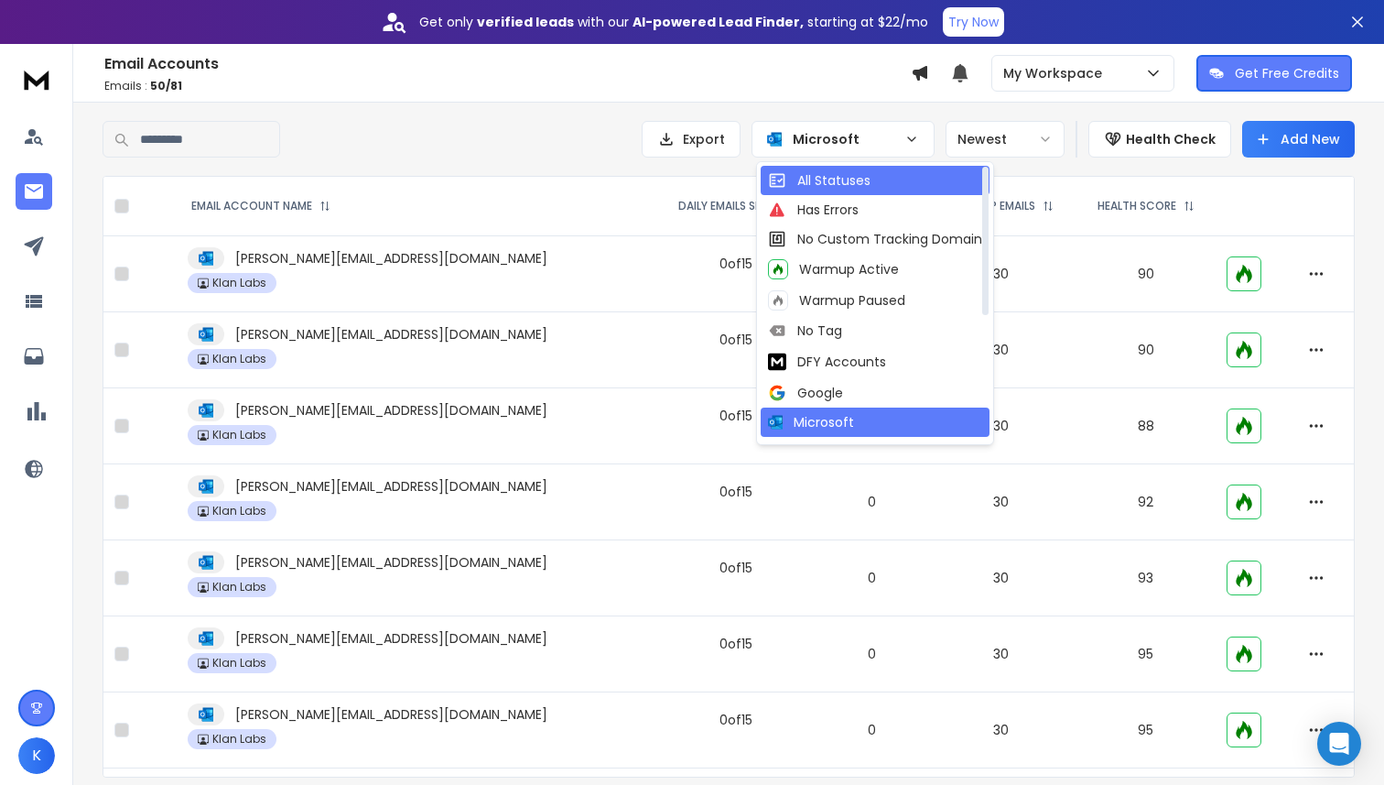
click at [863, 176] on div "All Statuses" at bounding box center [819, 180] width 103 height 18
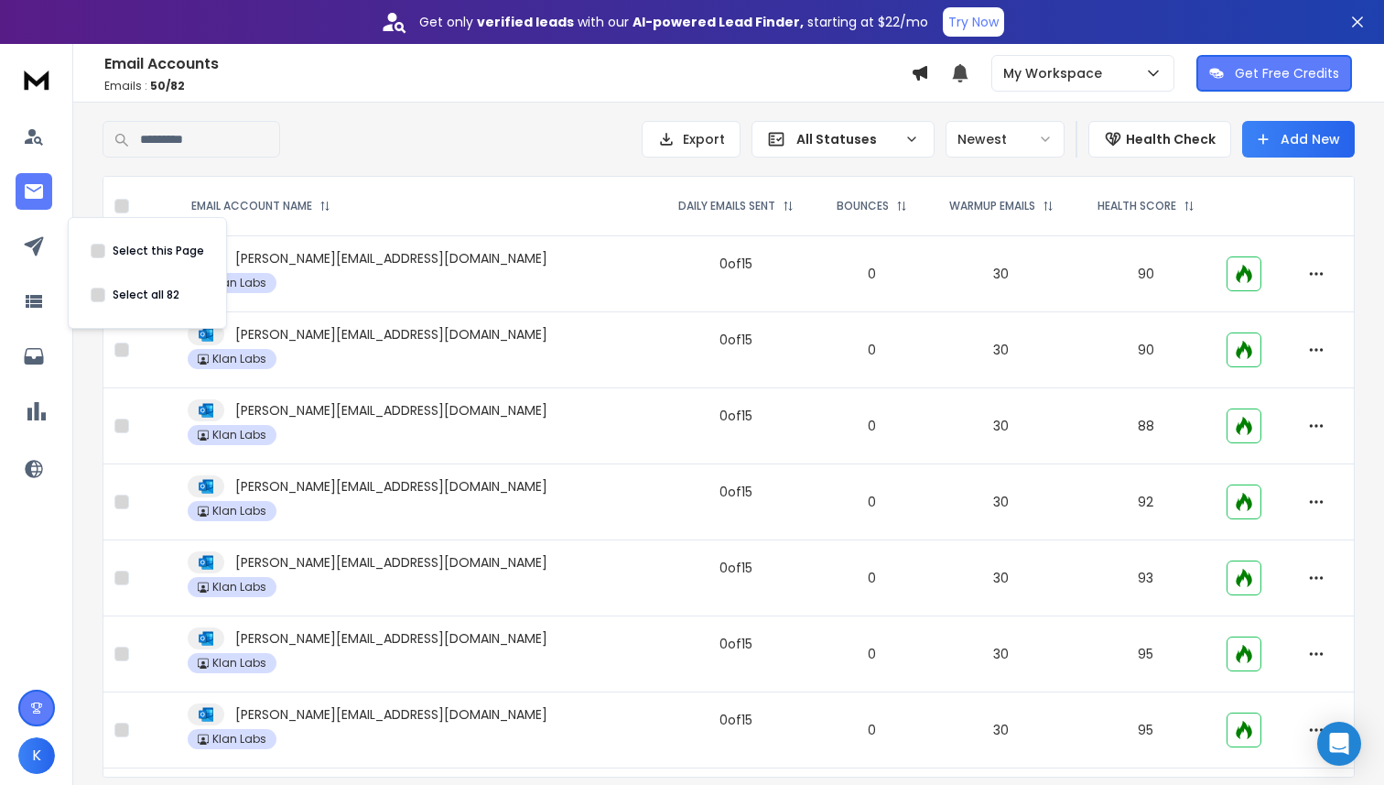
click at [96, 289] on button "Select this Page" at bounding box center [98, 294] width 15 height 15
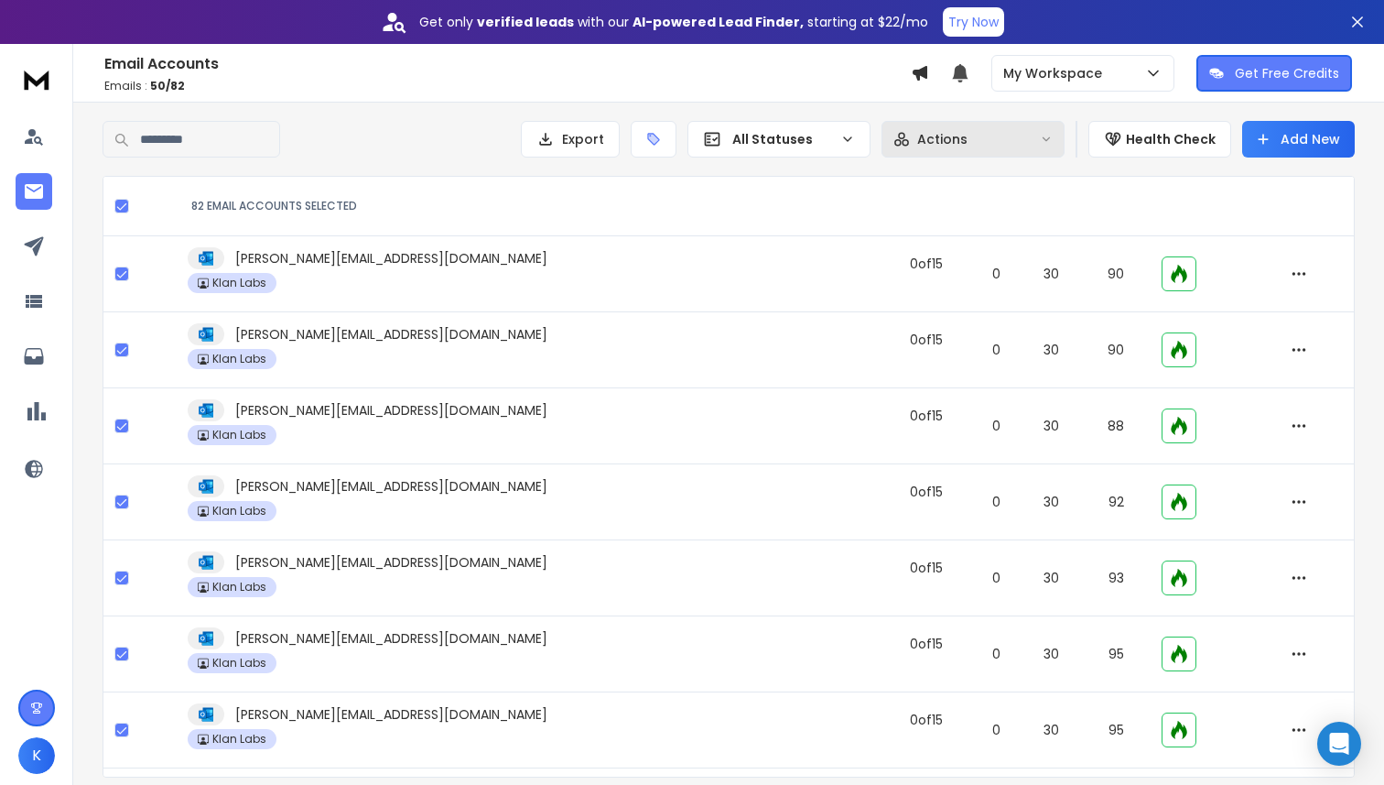
click at [1003, 121] on button "Actions" at bounding box center [973, 139] width 183 height 37
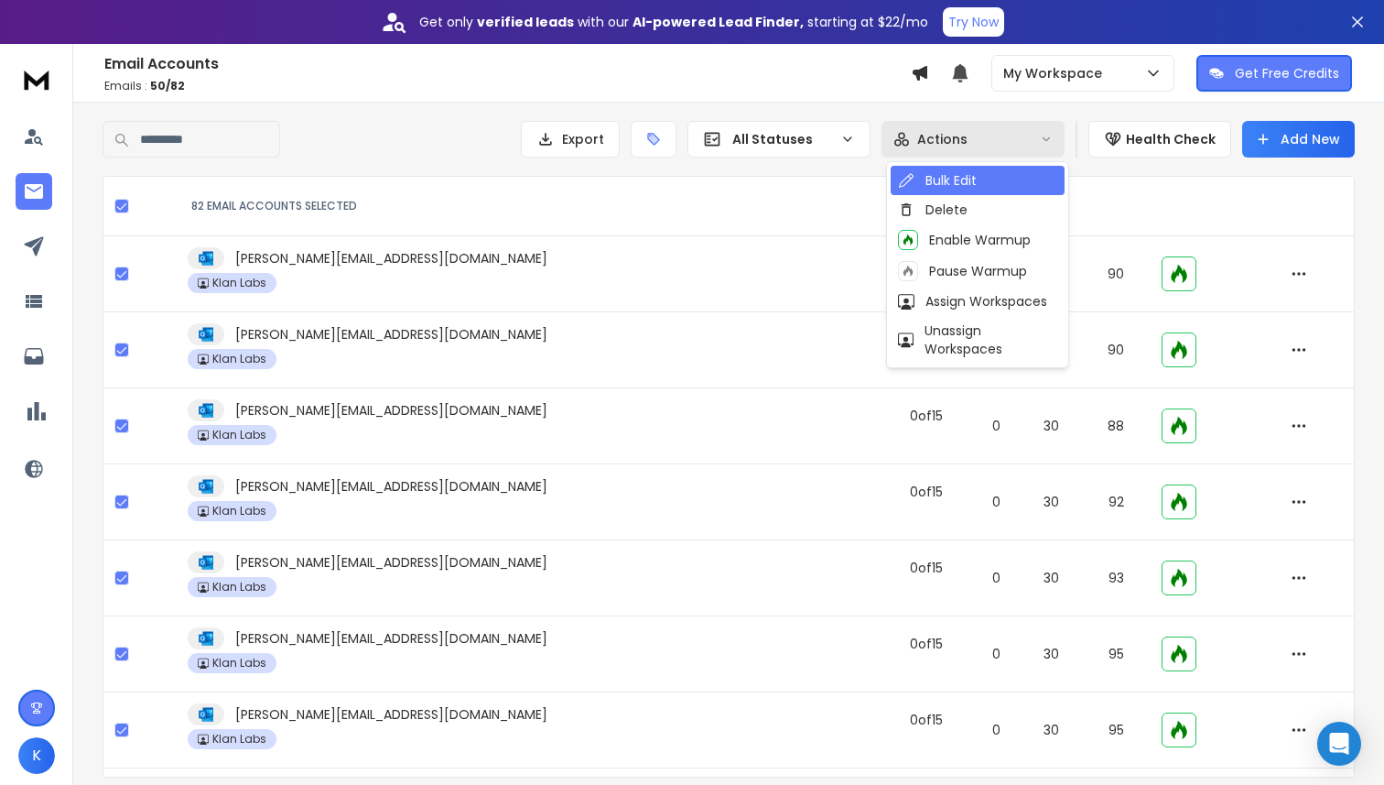
click at [1003, 121] on button "Actions" at bounding box center [973, 139] width 183 height 37
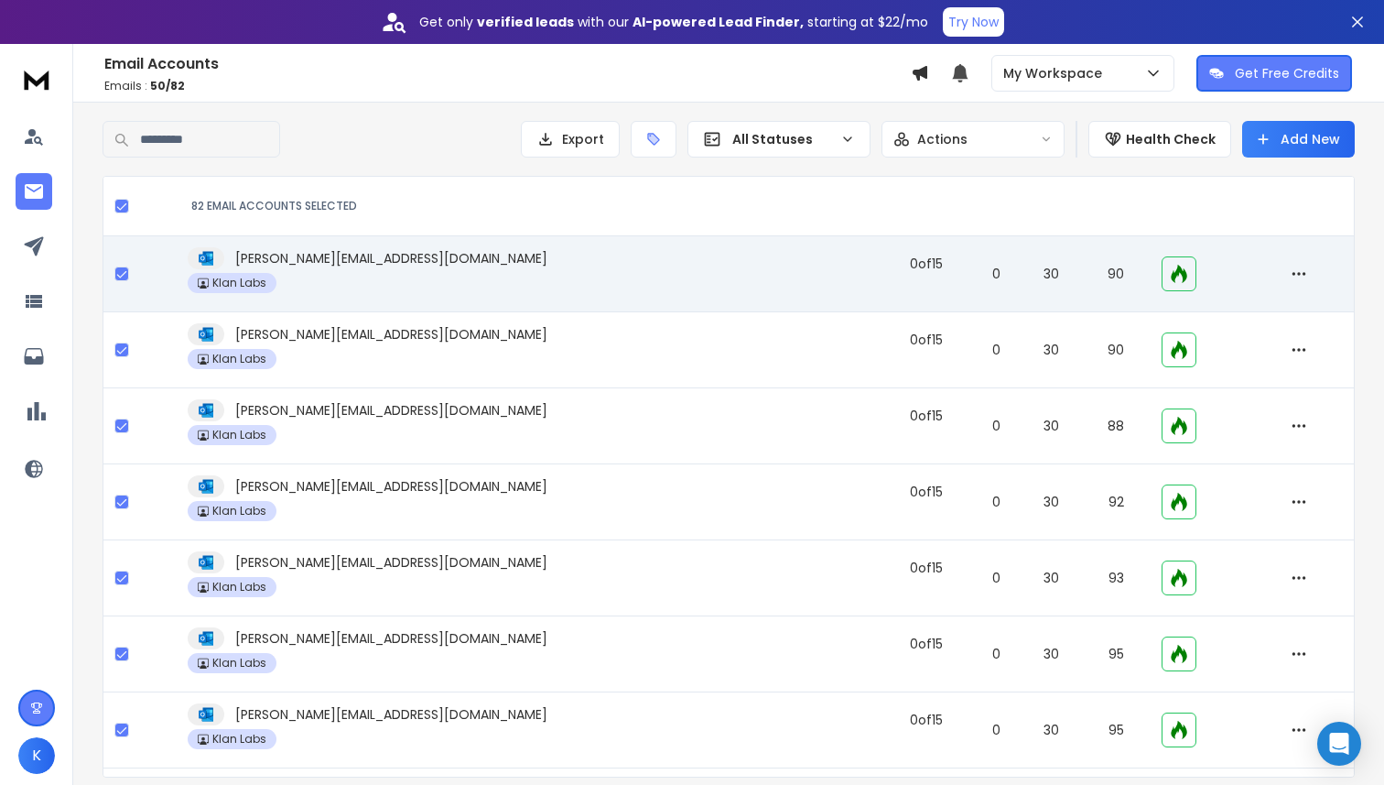
click at [159, 275] on div at bounding box center [145, 273] width 62 height 15
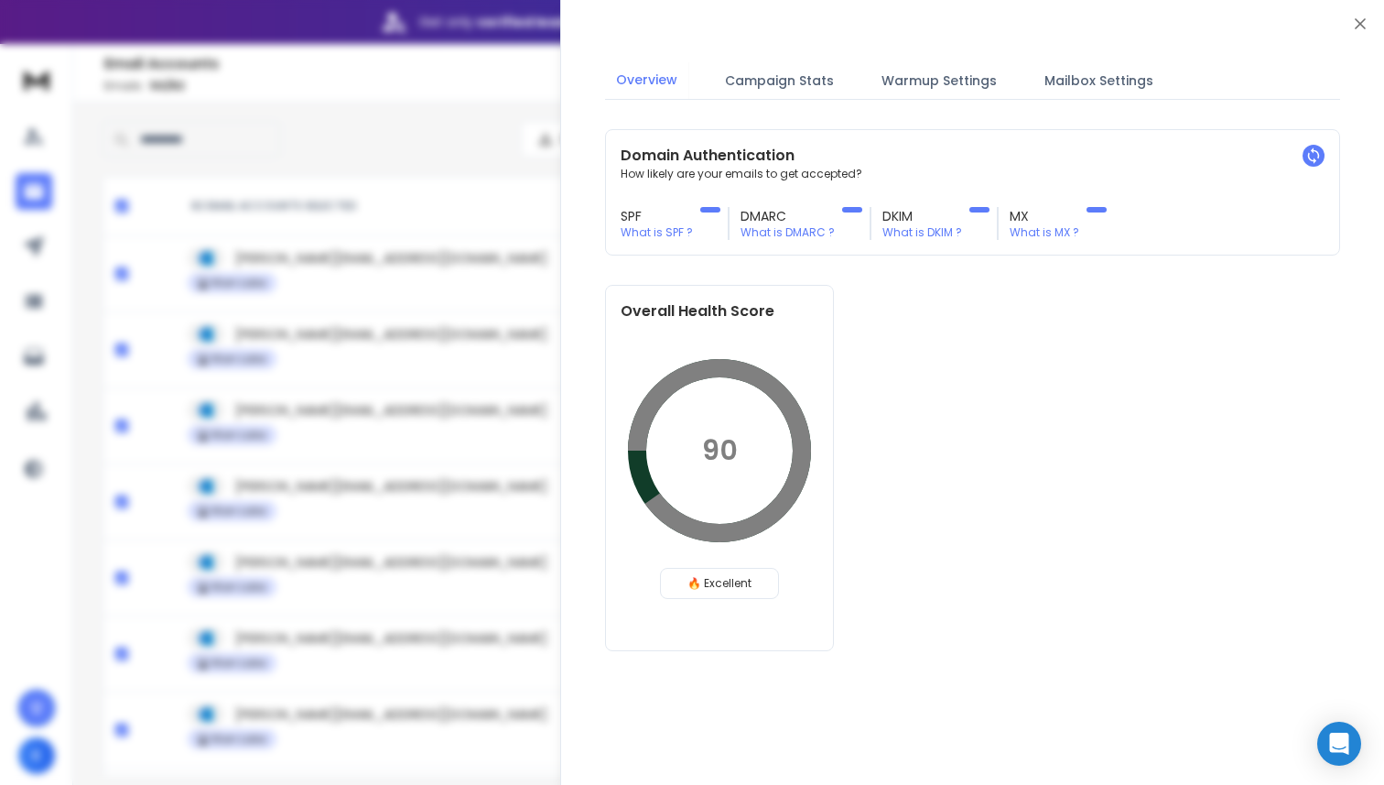
click at [156, 331] on div at bounding box center [692, 392] width 1384 height 785
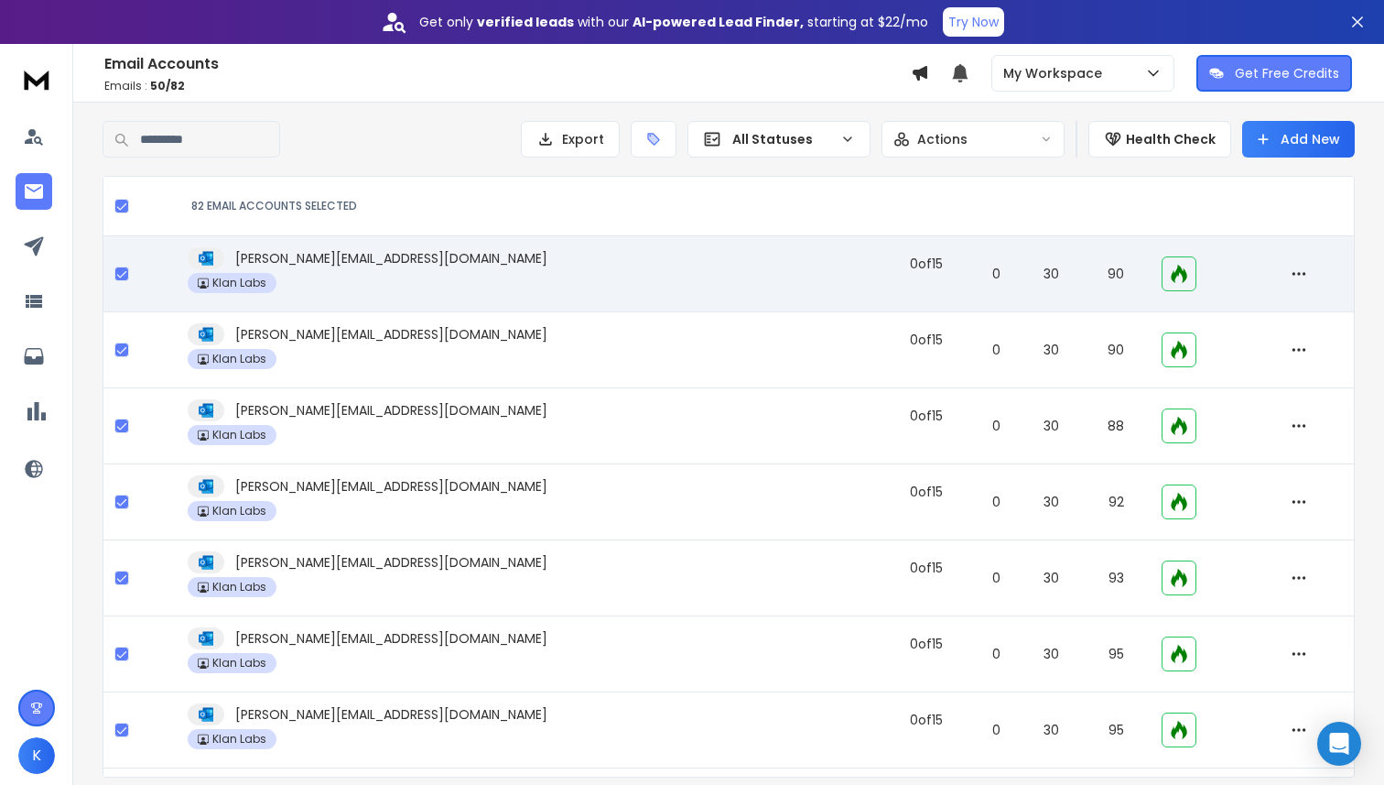
click at [124, 281] on td at bounding box center [139, 274] width 73 height 76
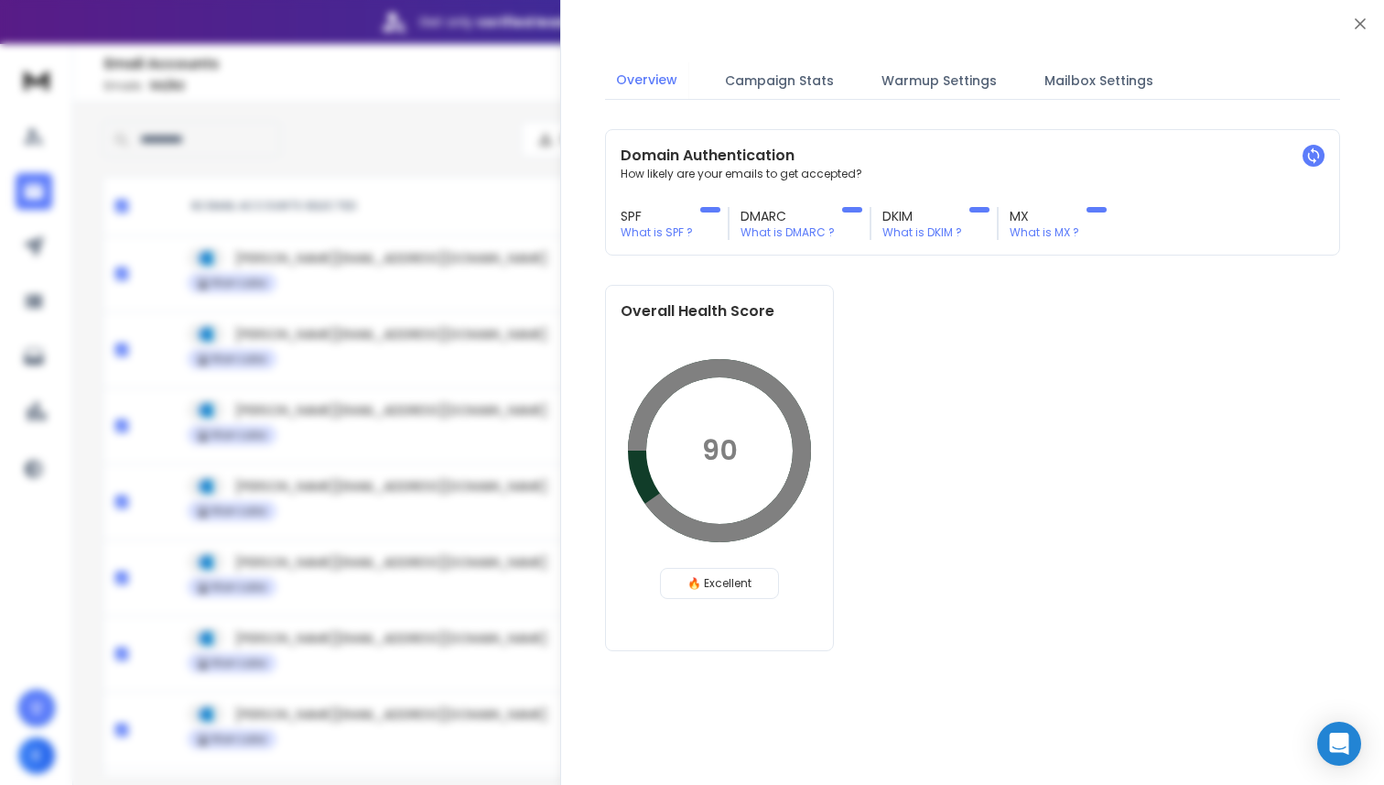
click at [125, 351] on div at bounding box center [692, 392] width 1384 height 785
click at [125, 351] on button "button" at bounding box center [121, 349] width 15 height 15
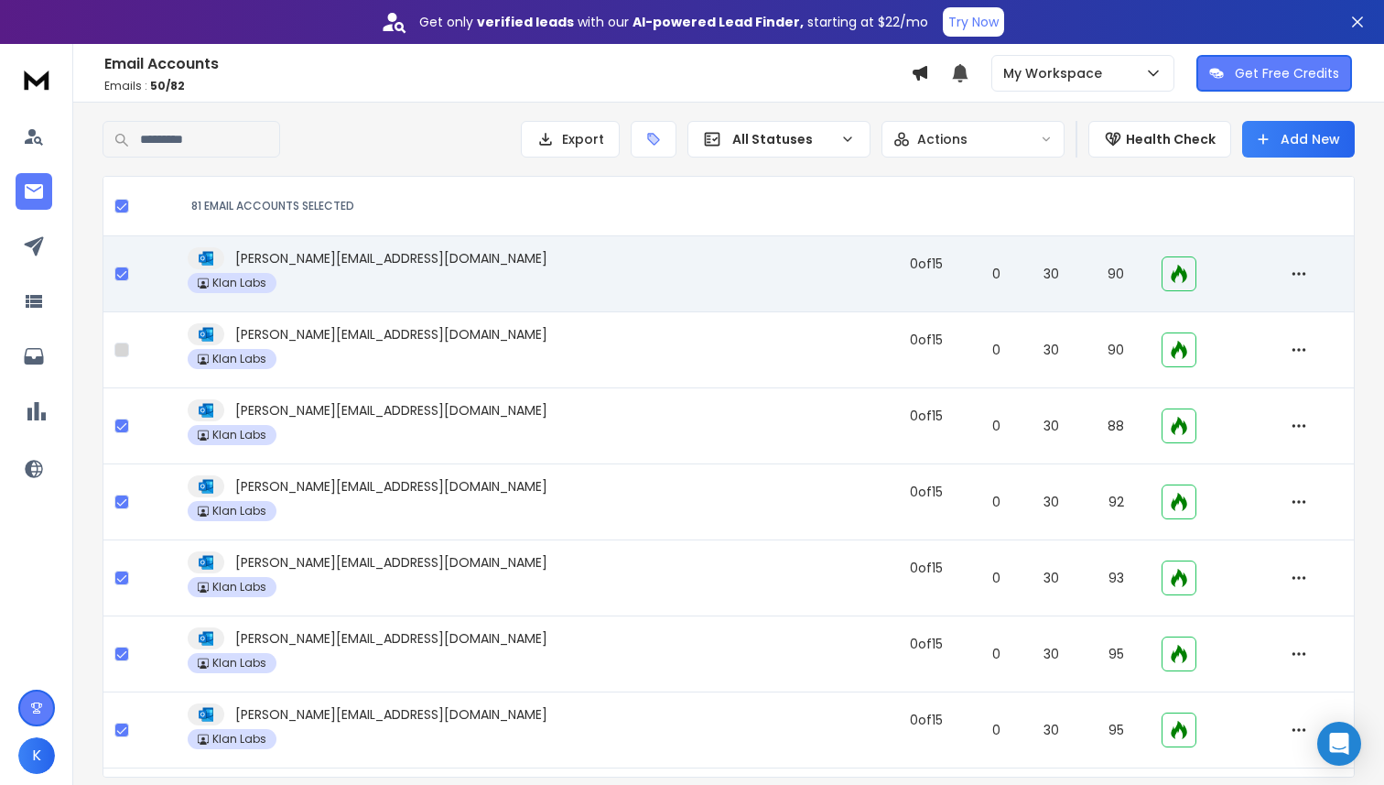
click at [117, 270] on button "button" at bounding box center [121, 273] width 15 height 15
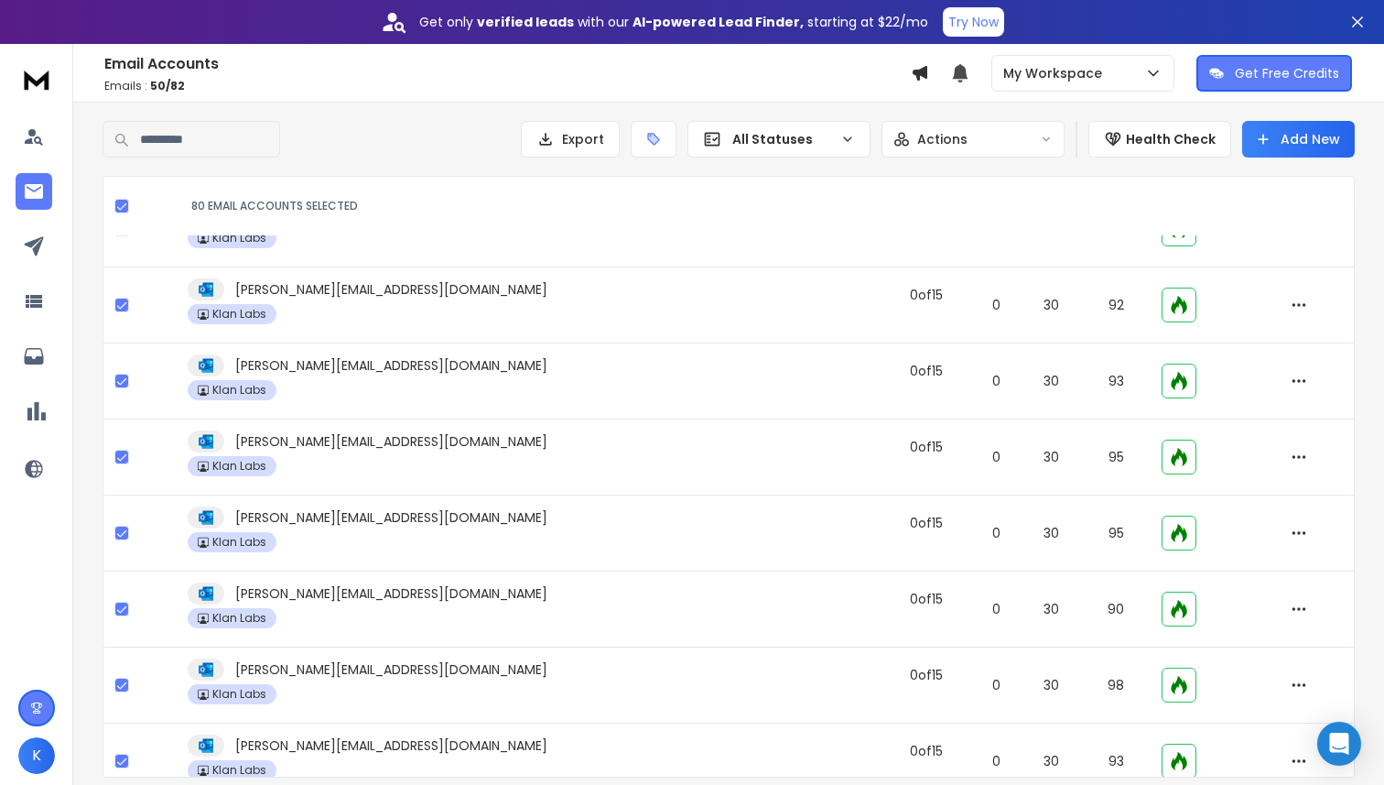
click at [120, 206] on button "button" at bounding box center [121, 206] width 15 height 15
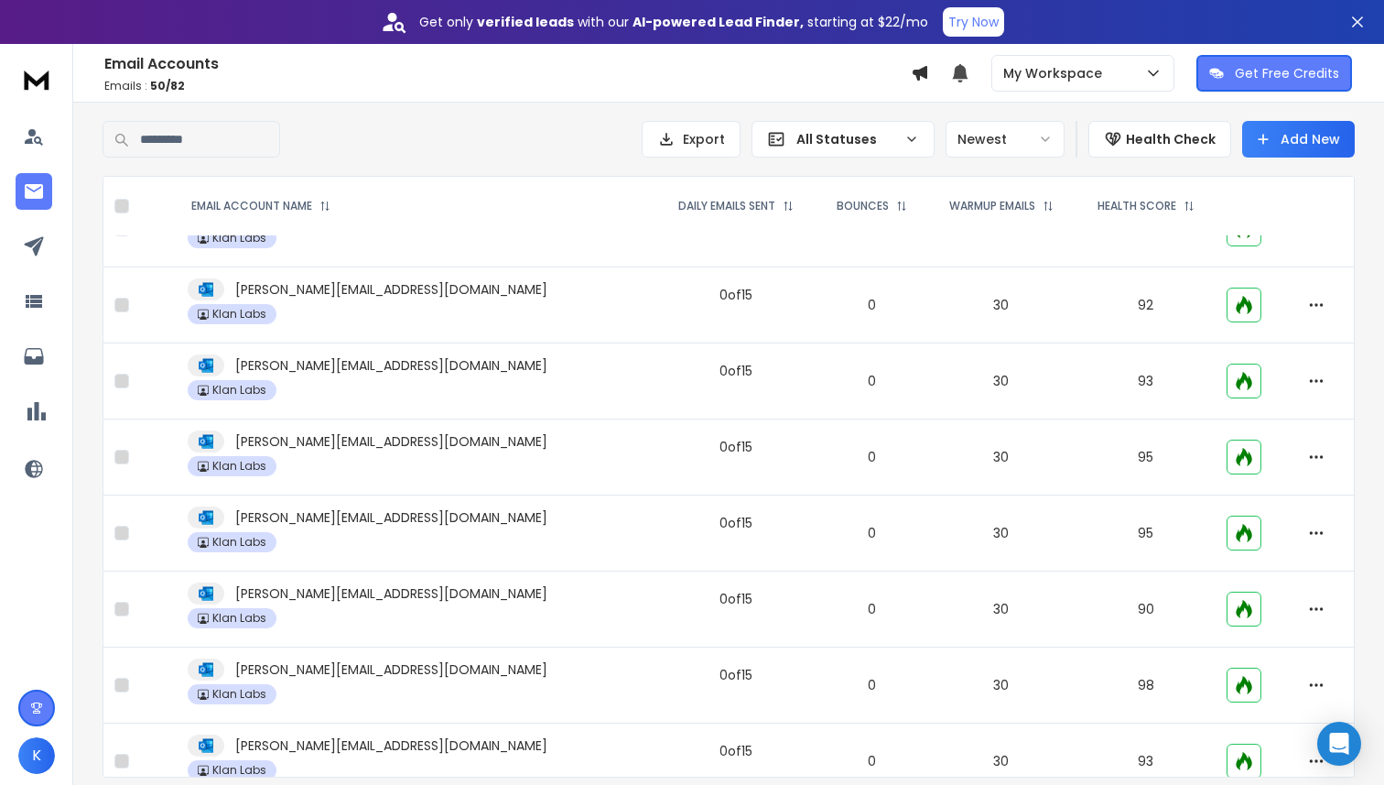
scroll to position [0, 0]
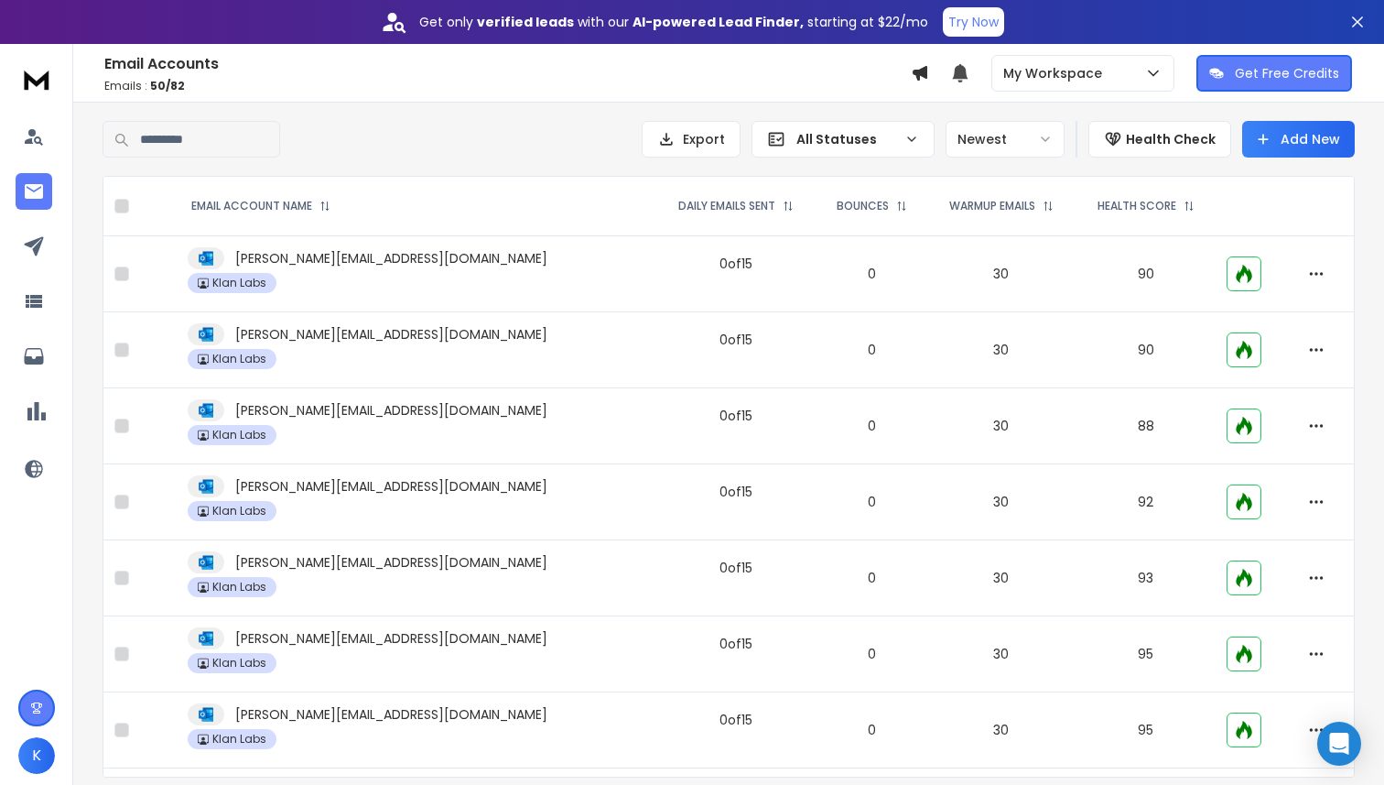
click at [122, 214] on th at bounding box center [139, 207] width 73 height 60
click at [122, 205] on button "Select this Page" at bounding box center [121, 206] width 15 height 15
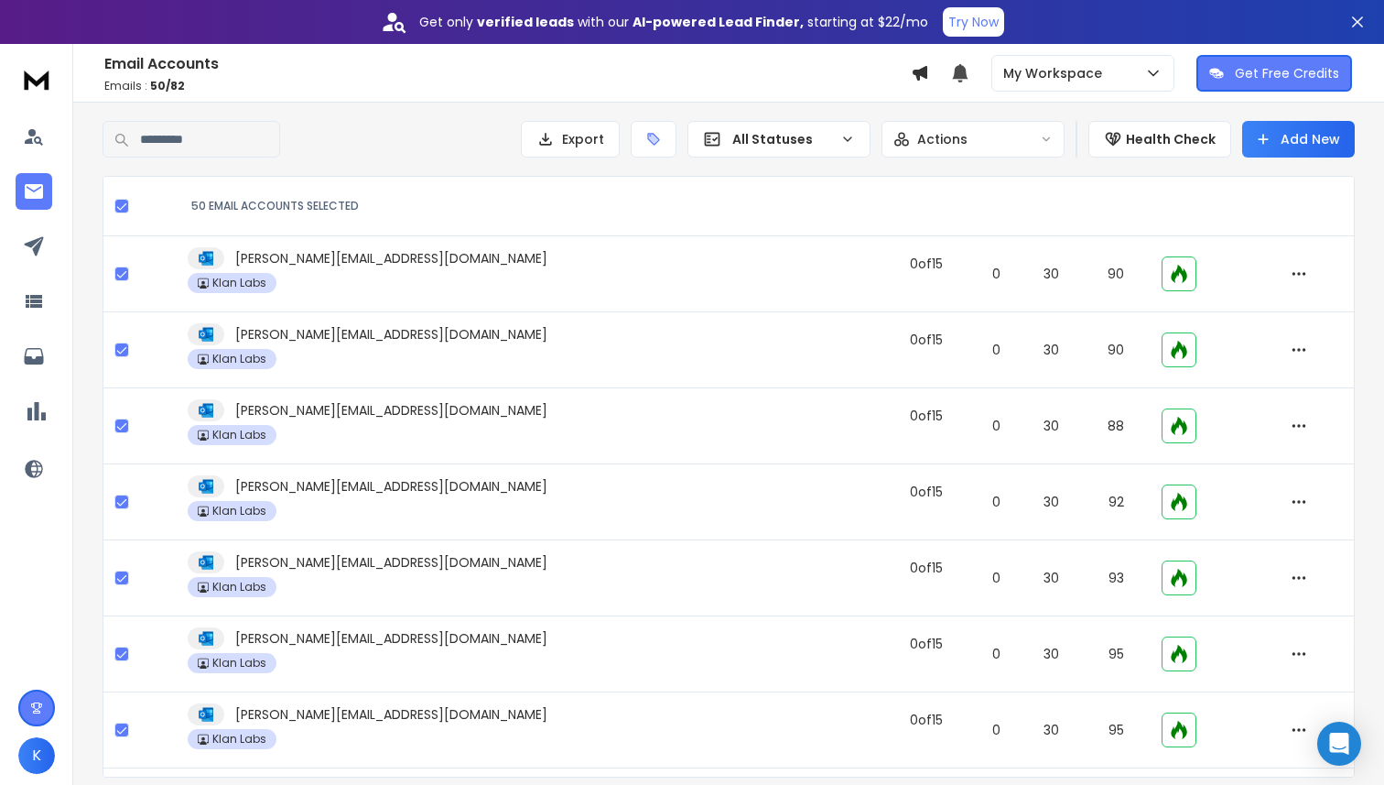
click at [476, 168] on div "Export All Statuses Actions Health Check Add New 50 EMAIL ACCOUNTS SELECTED Rac…" at bounding box center [729, 449] width 1253 height 656
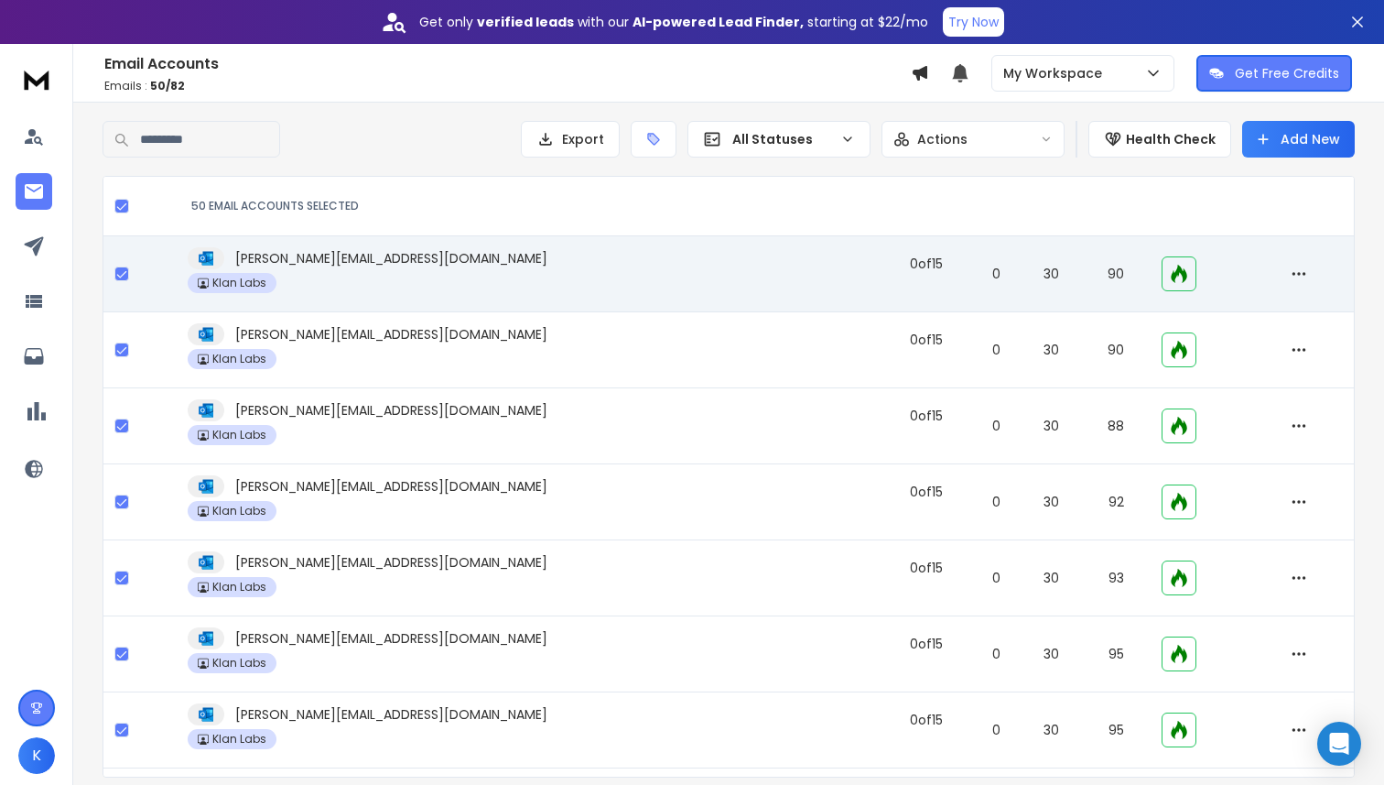
click at [126, 271] on button "button" at bounding box center [121, 273] width 15 height 15
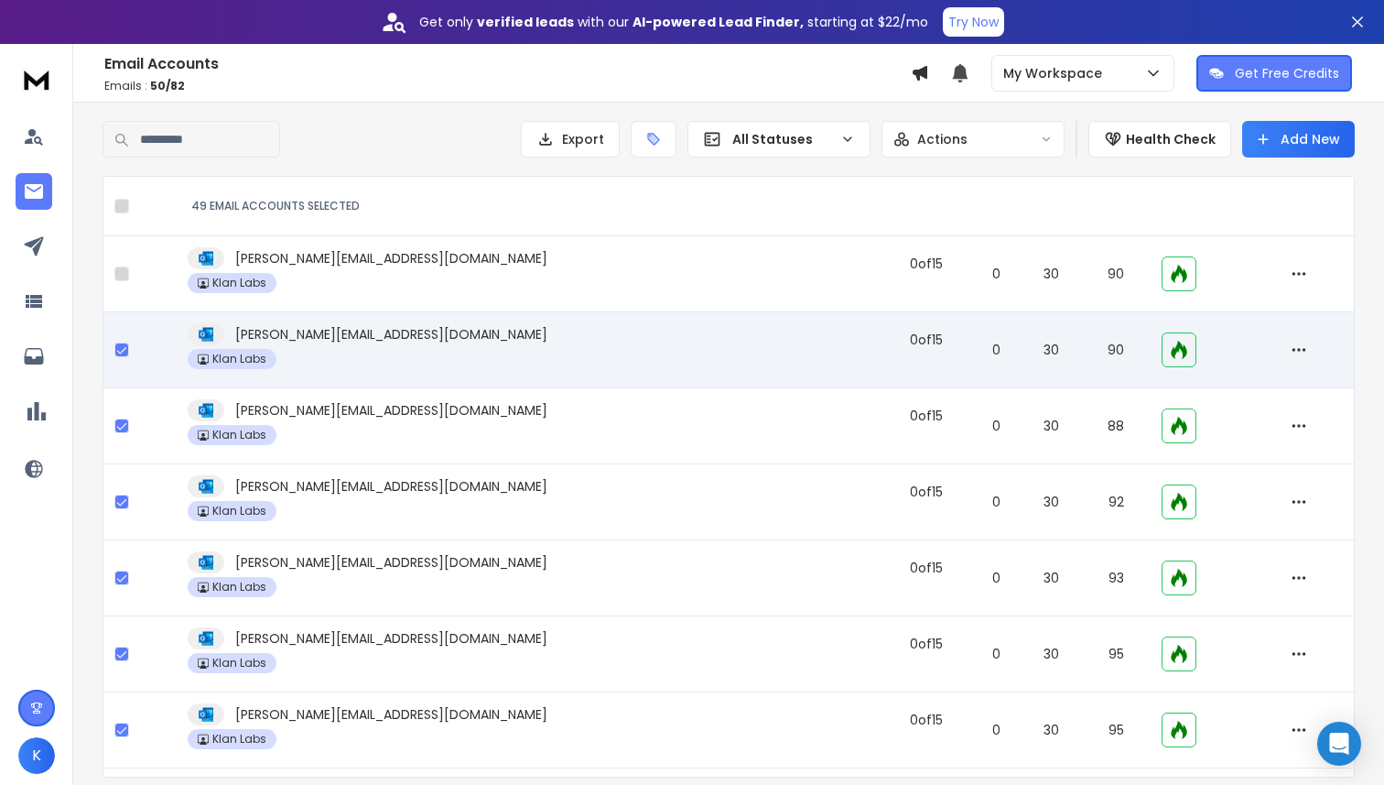
click at [125, 358] on td at bounding box center [139, 350] width 73 height 76
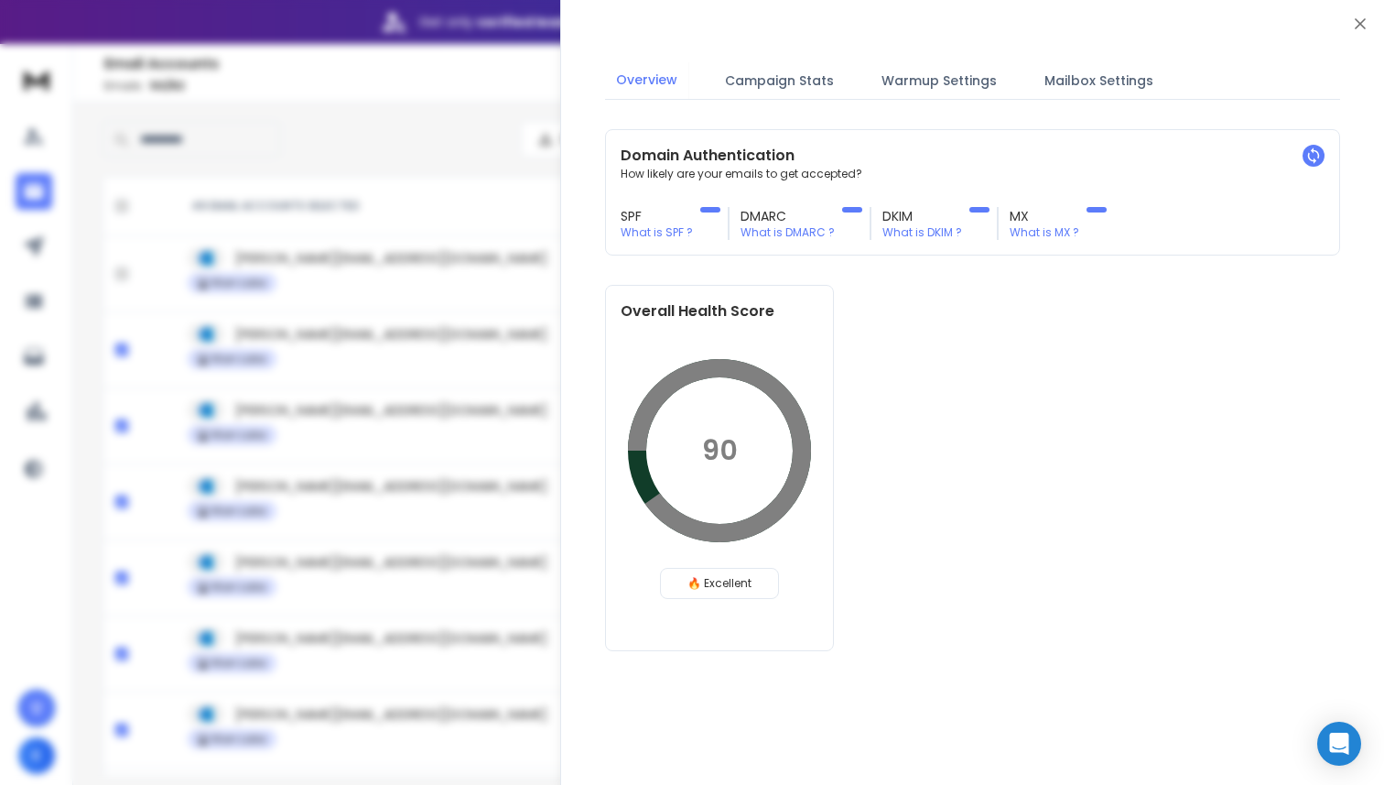
click at [125, 372] on div at bounding box center [692, 392] width 1384 height 785
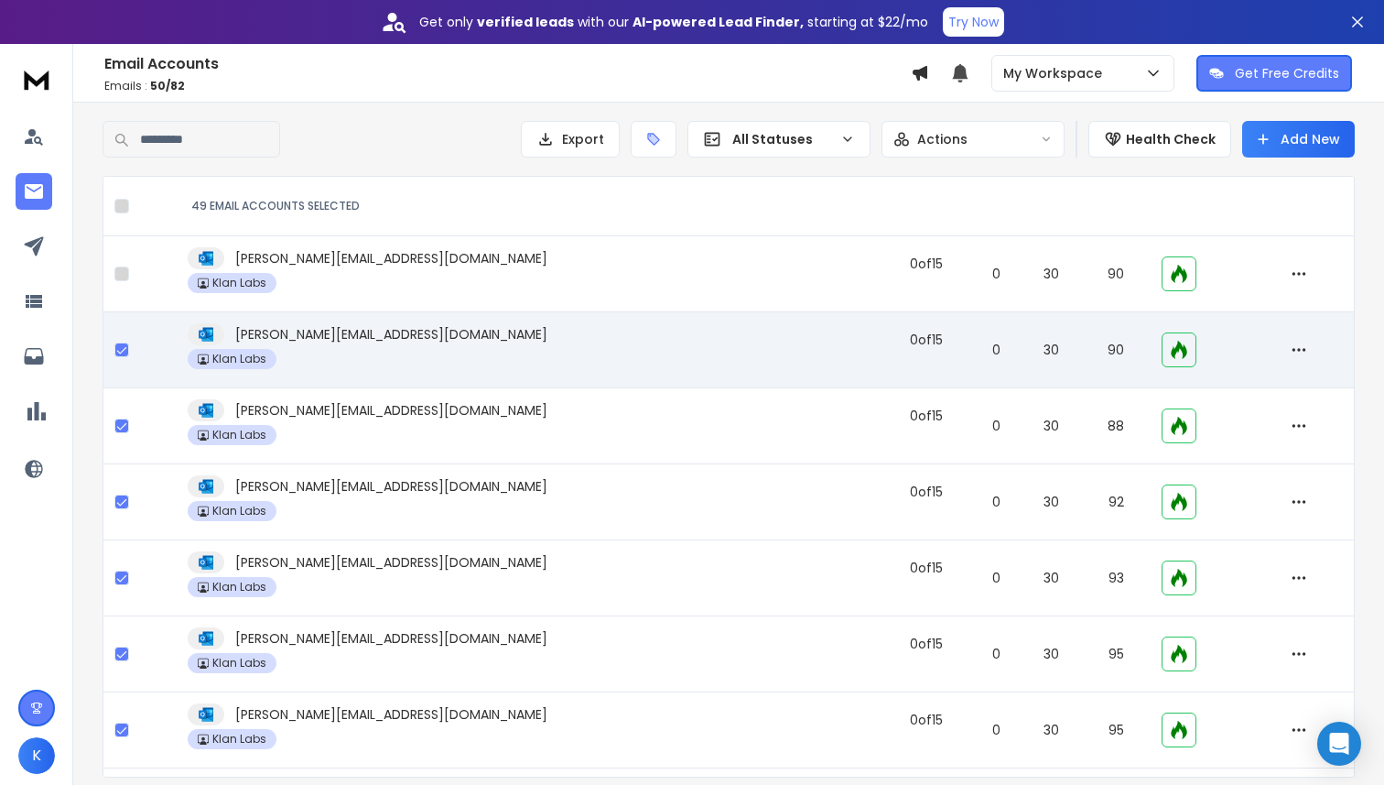
click at [119, 344] on button "button" at bounding box center [121, 349] width 15 height 15
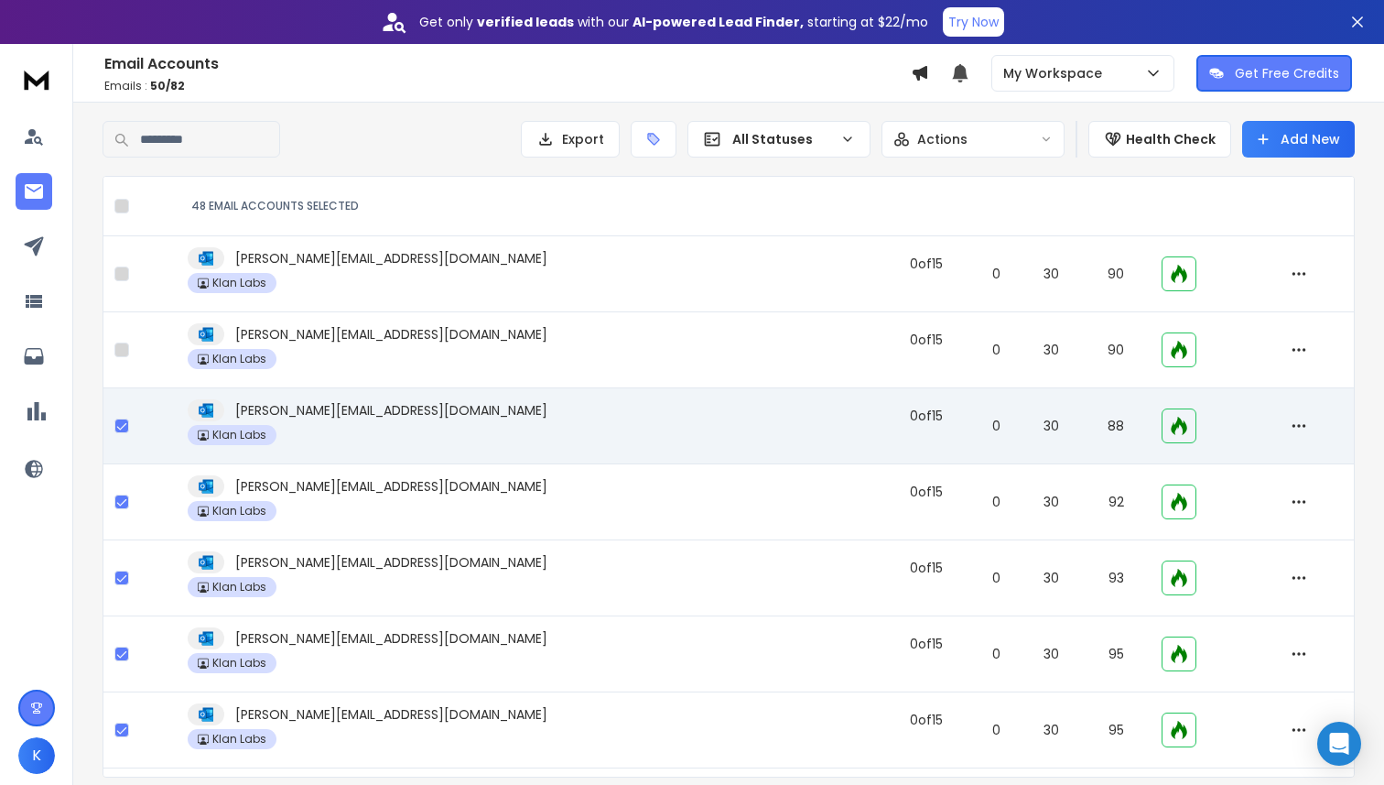
click at [121, 418] on button "button" at bounding box center [121, 425] width 15 height 15
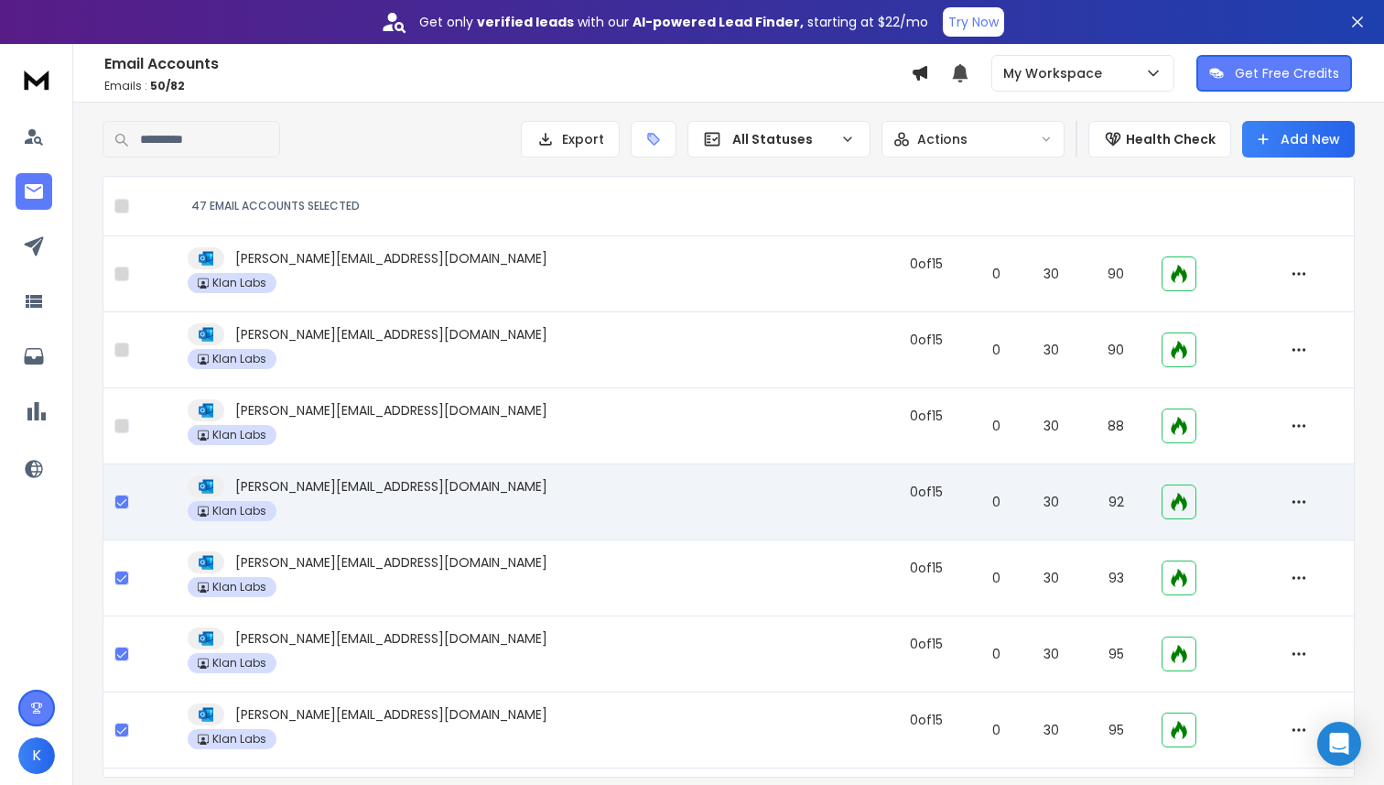
click at [119, 494] on button "button" at bounding box center [121, 501] width 15 height 15
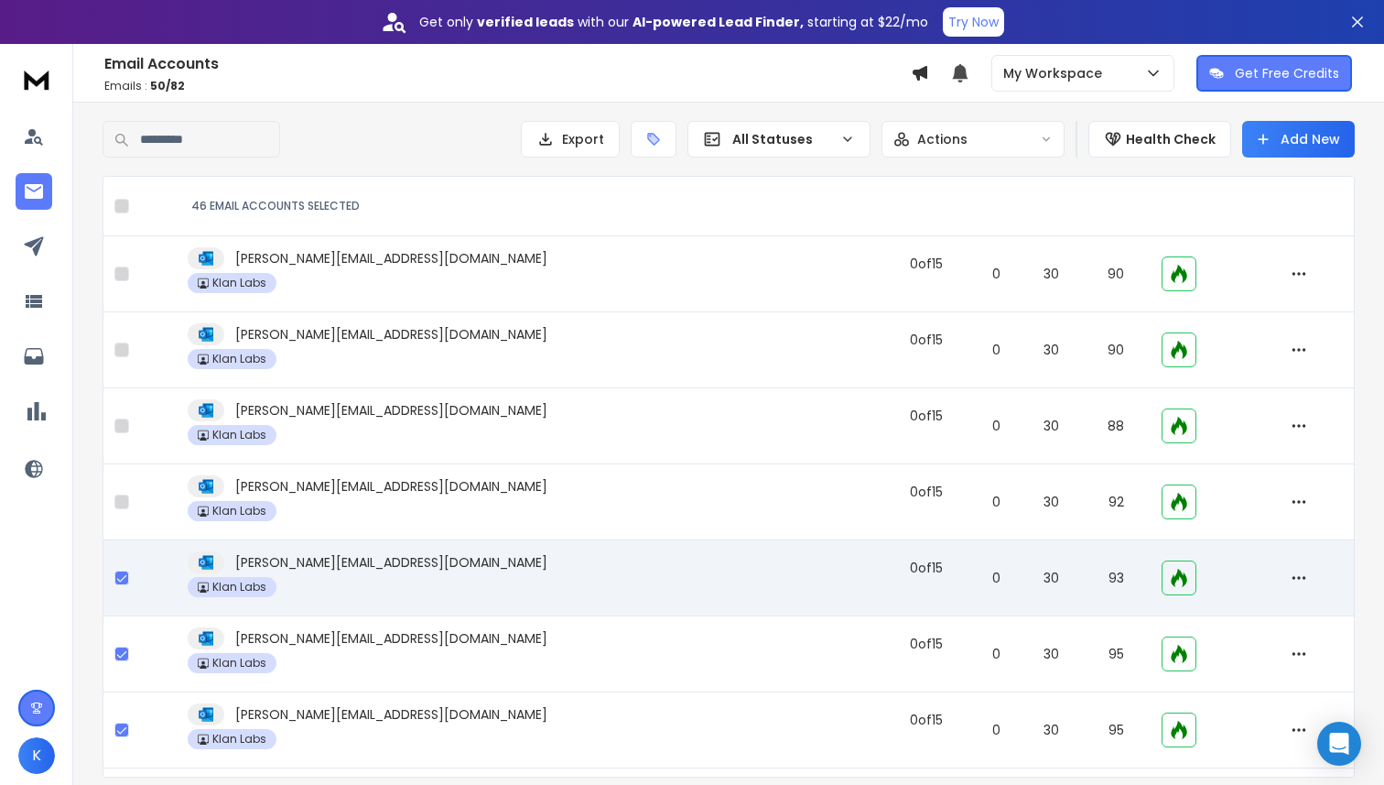
click at [124, 578] on button "button" at bounding box center [121, 577] width 15 height 15
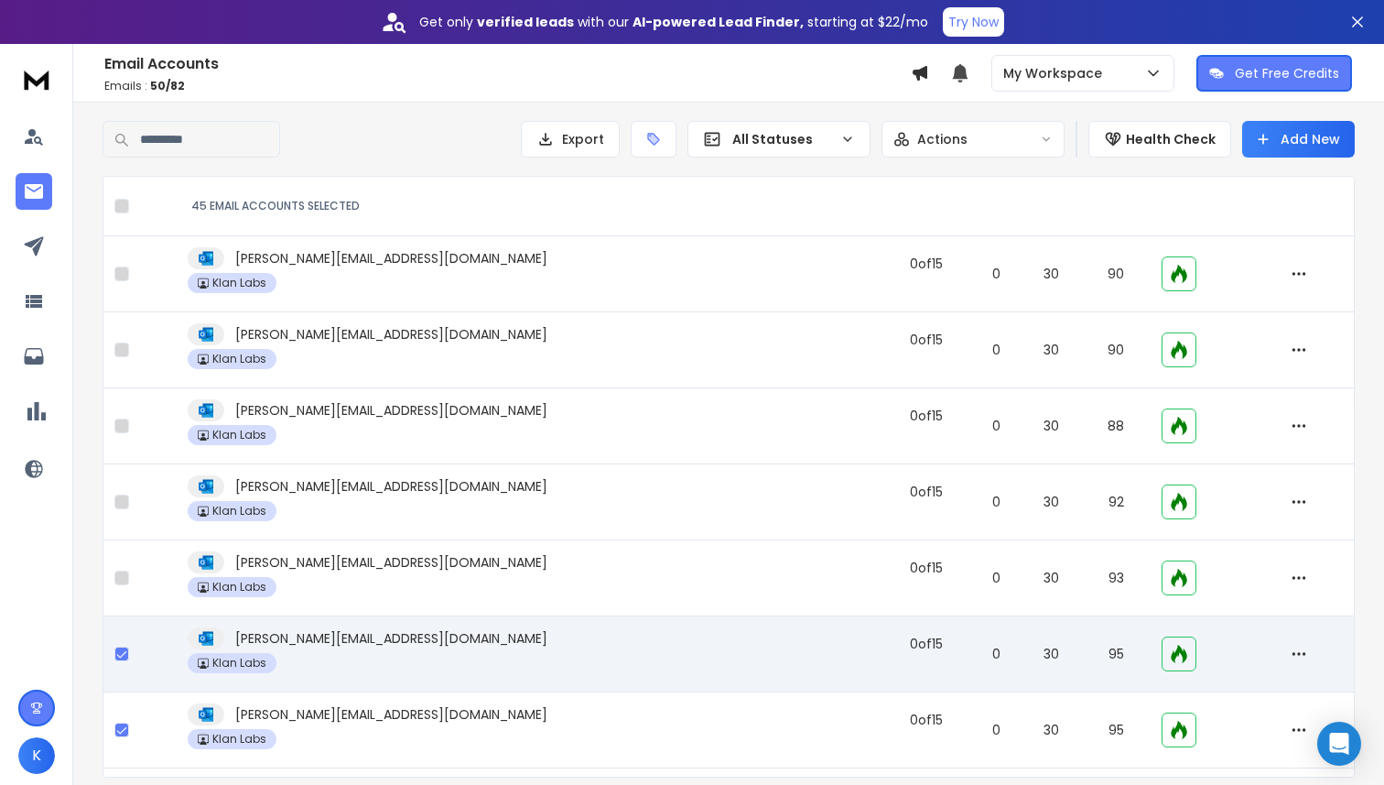
click at [124, 654] on button "button" at bounding box center [121, 653] width 15 height 15
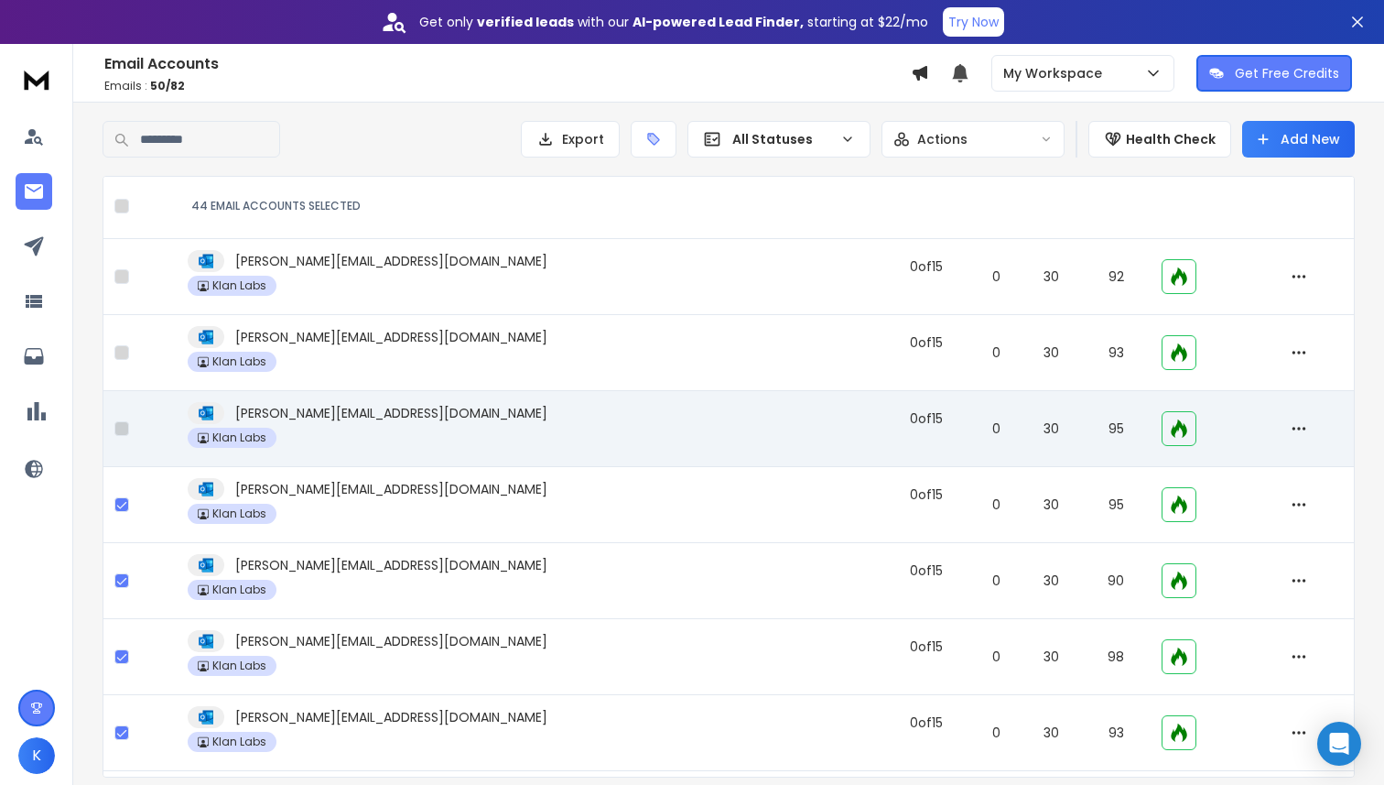
scroll to position [325, 0]
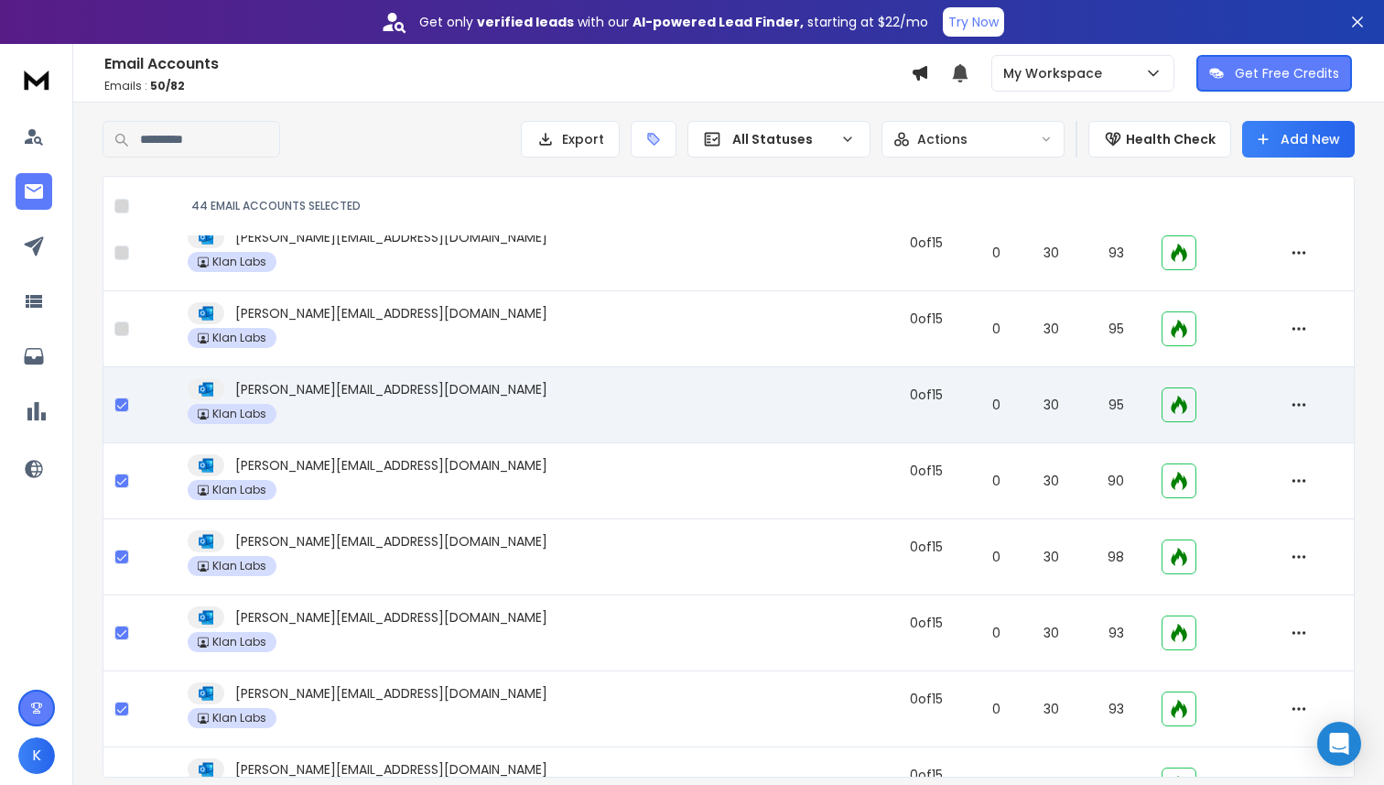
click at [123, 400] on button "button" at bounding box center [121, 404] width 15 height 15
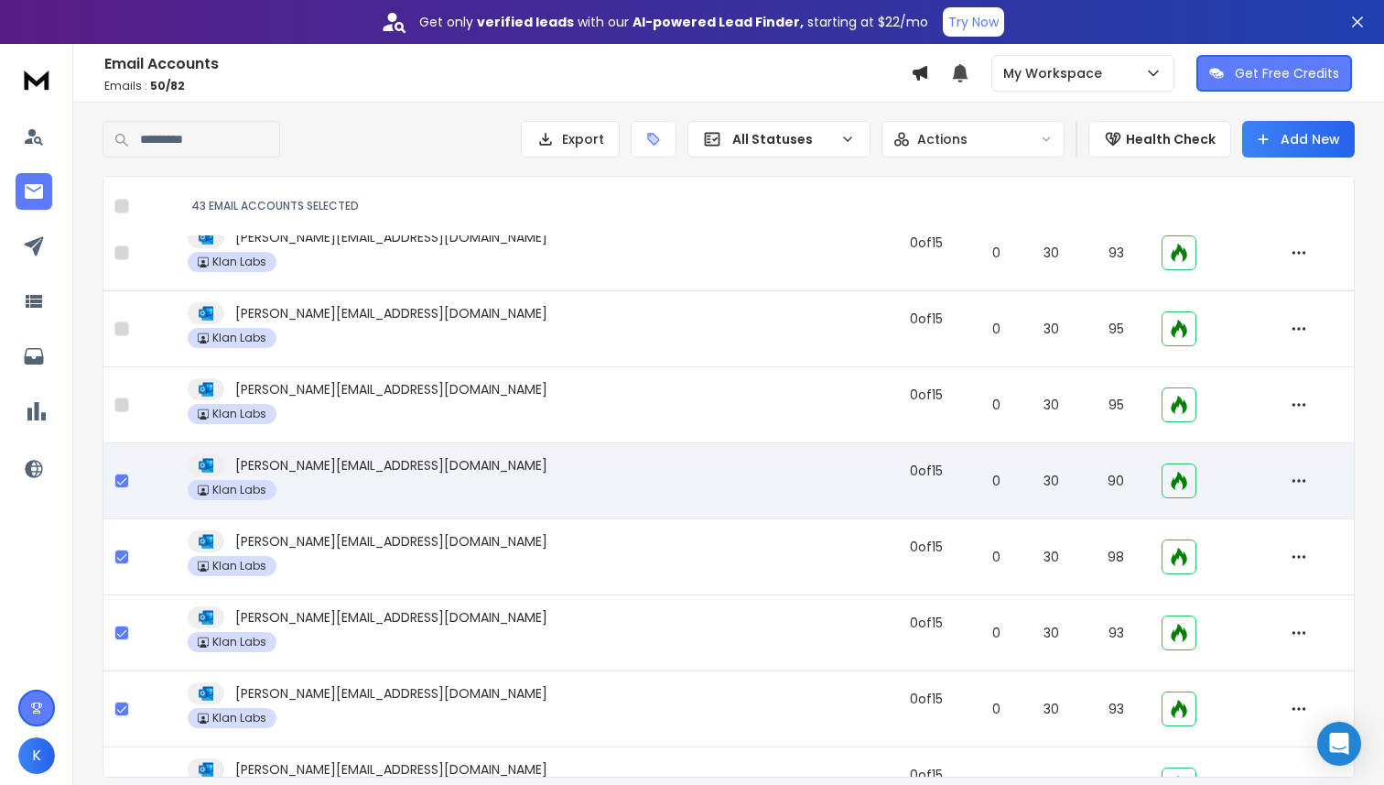
click at [121, 476] on button "button" at bounding box center [121, 480] width 15 height 15
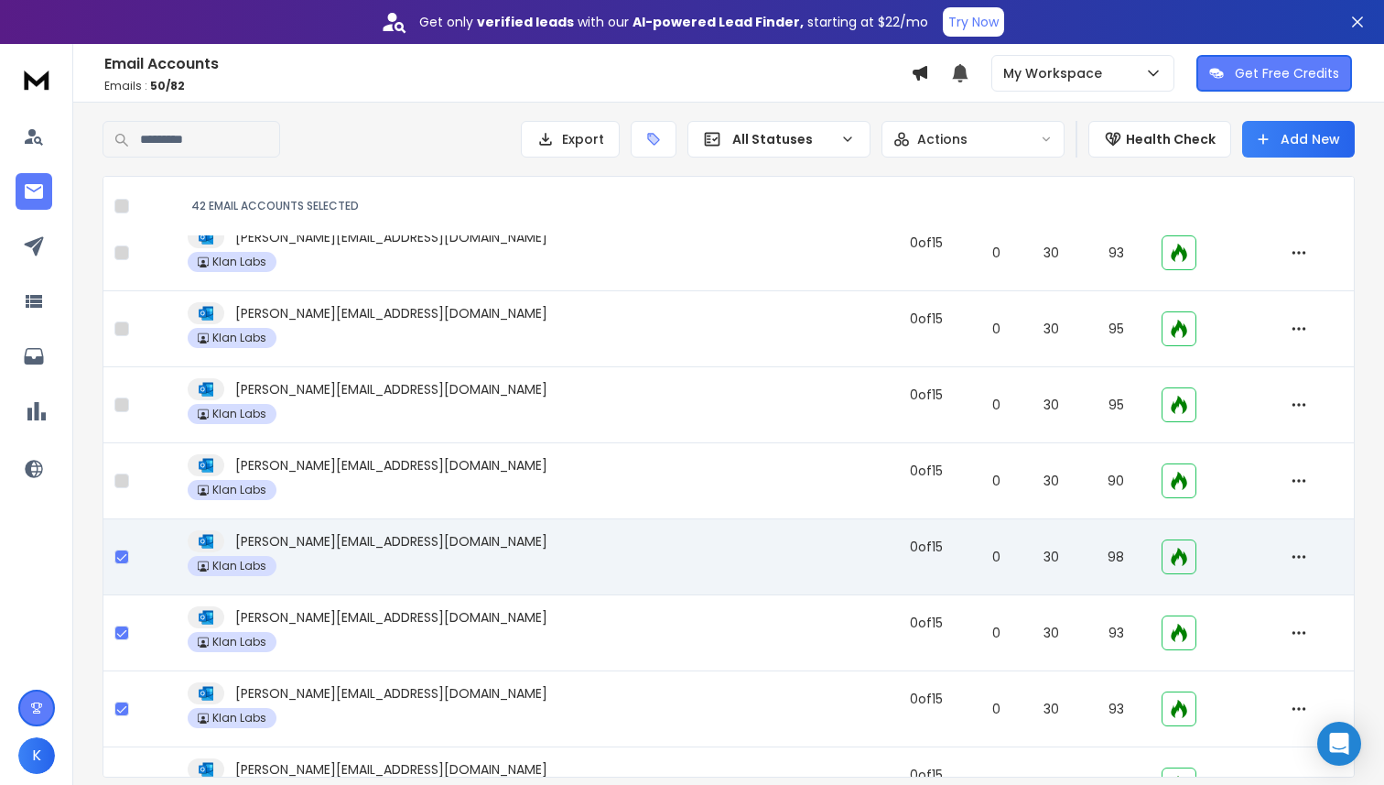
click at [121, 553] on button "button" at bounding box center [121, 556] width 15 height 15
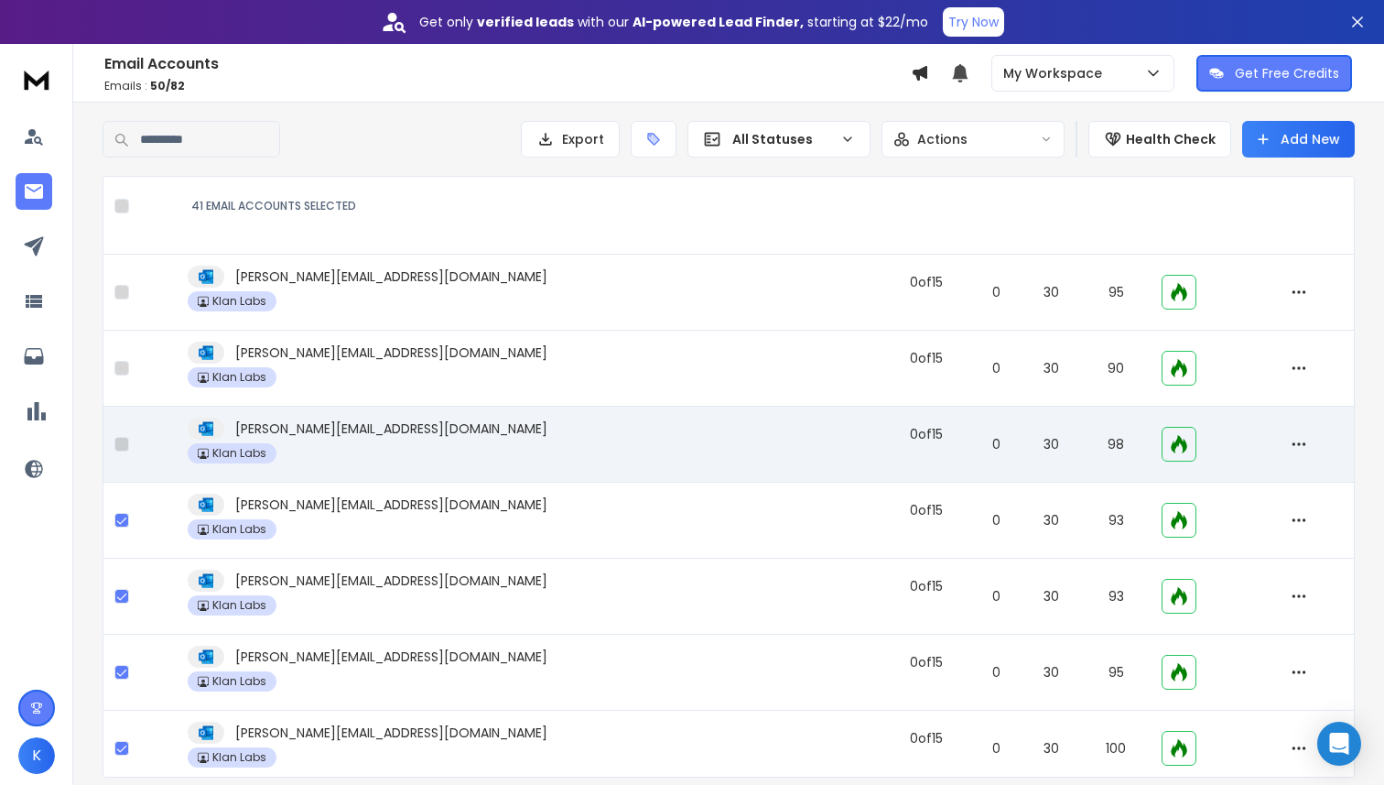
scroll to position [458, 0]
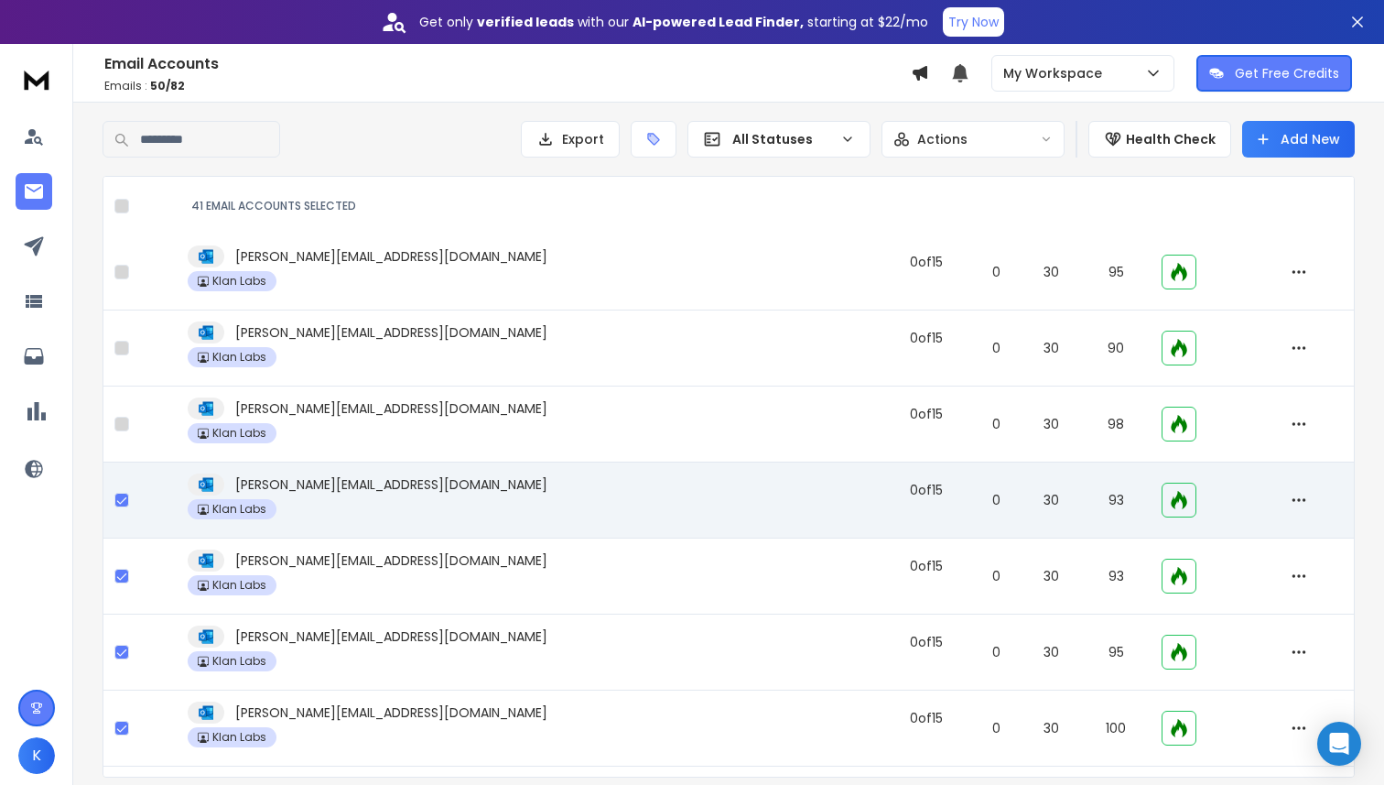
click at [120, 494] on button "button" at bounding box center [121, 500] width 15 height 15
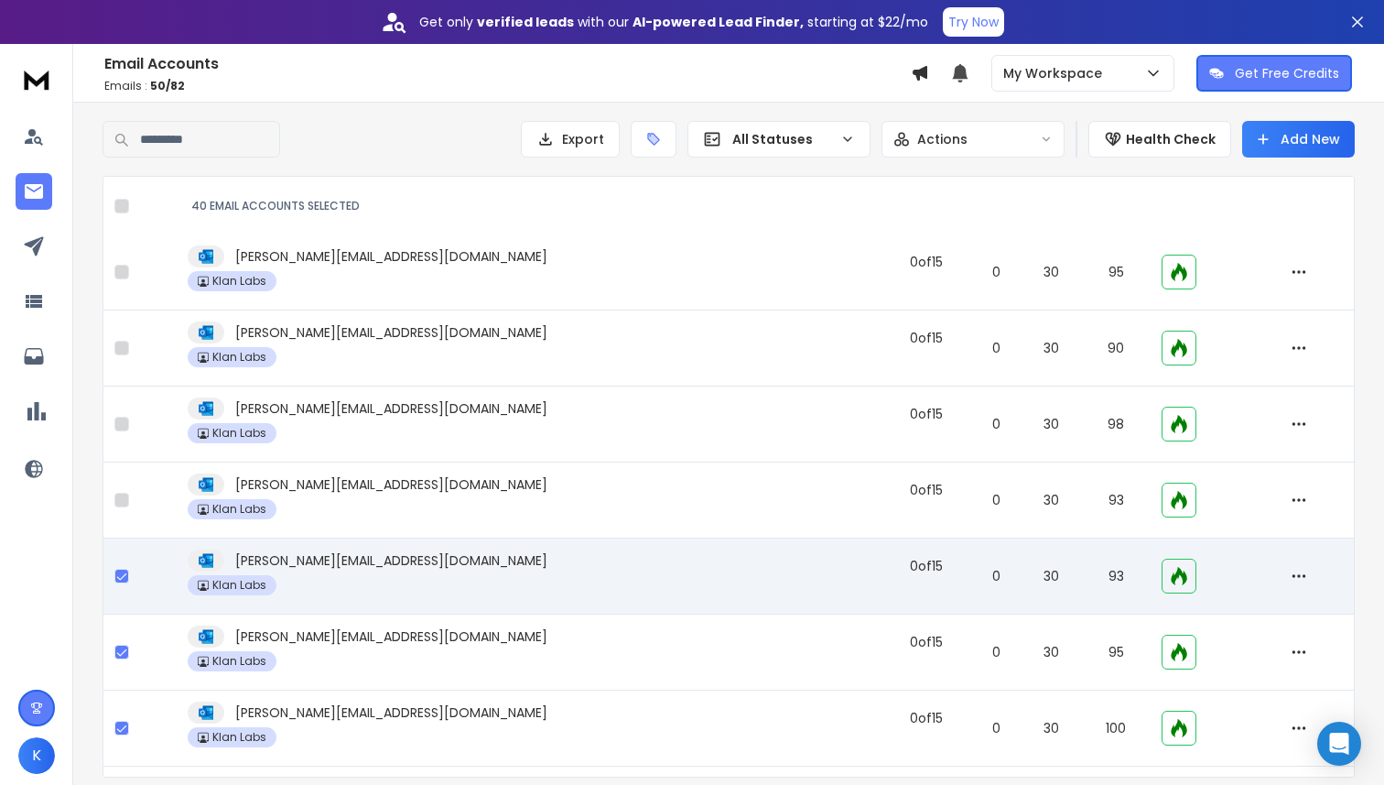
click at [123, 581] on button "button" at bounding box center [121, 576] width 15 height 15
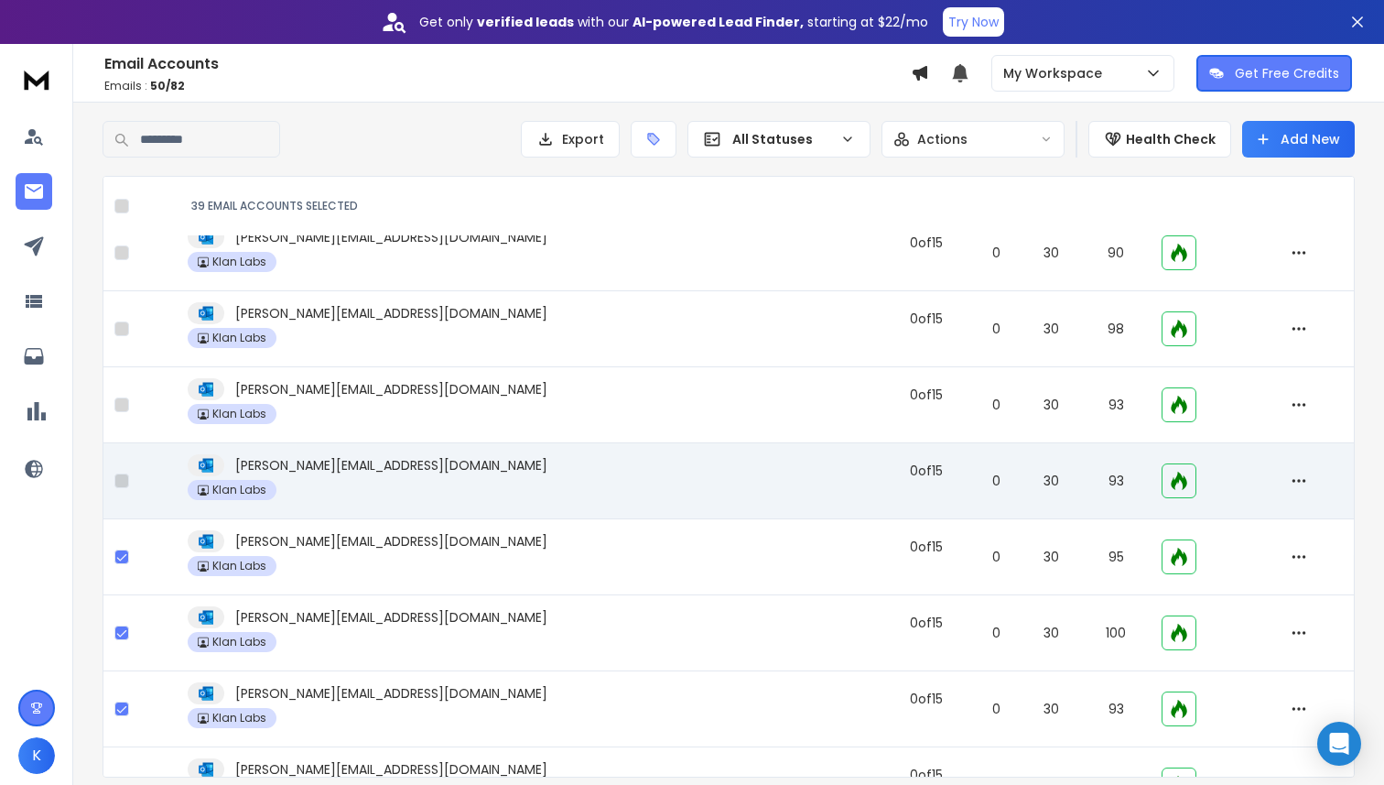
scroll to position [643, 0]
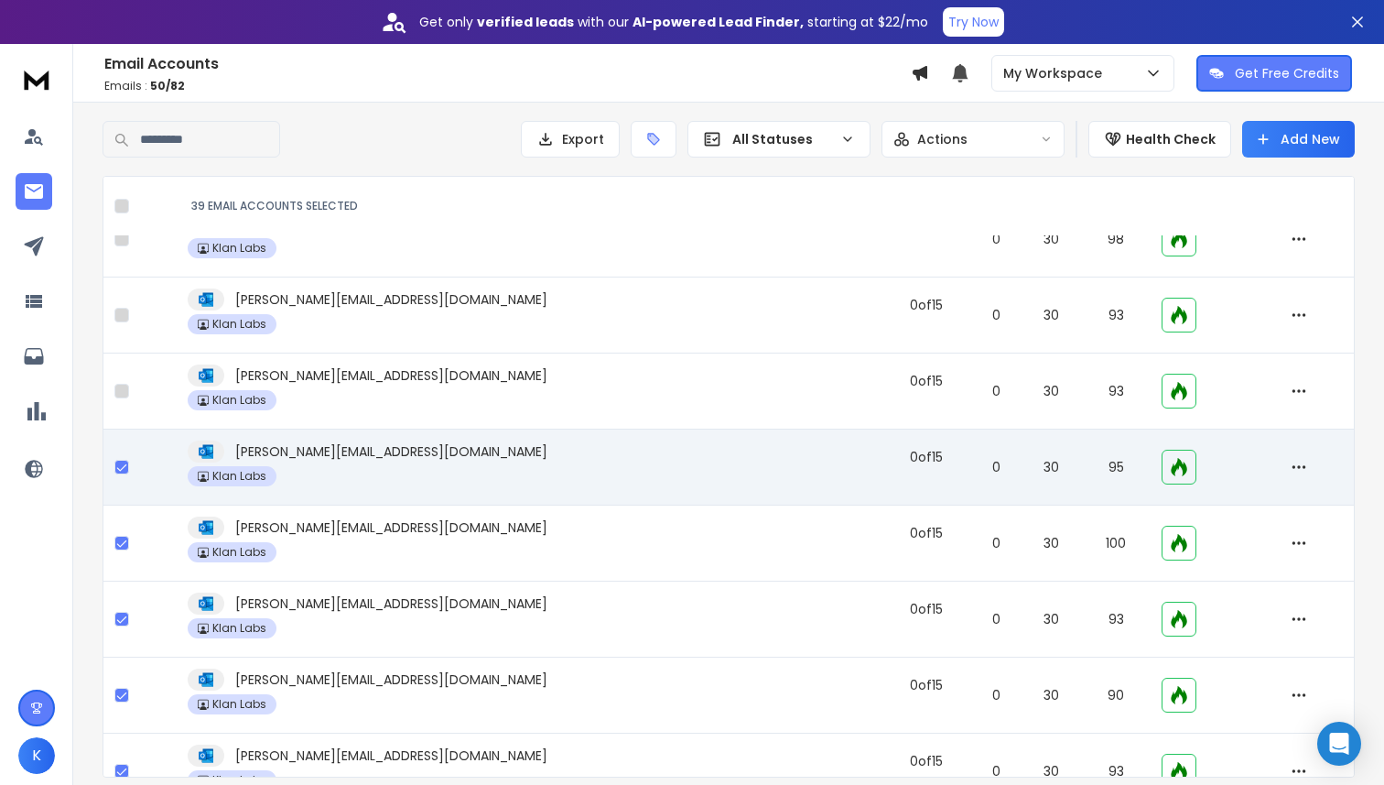
click at [118, 460] on button "button" at bounding box center [121, 467] width 15 height 15
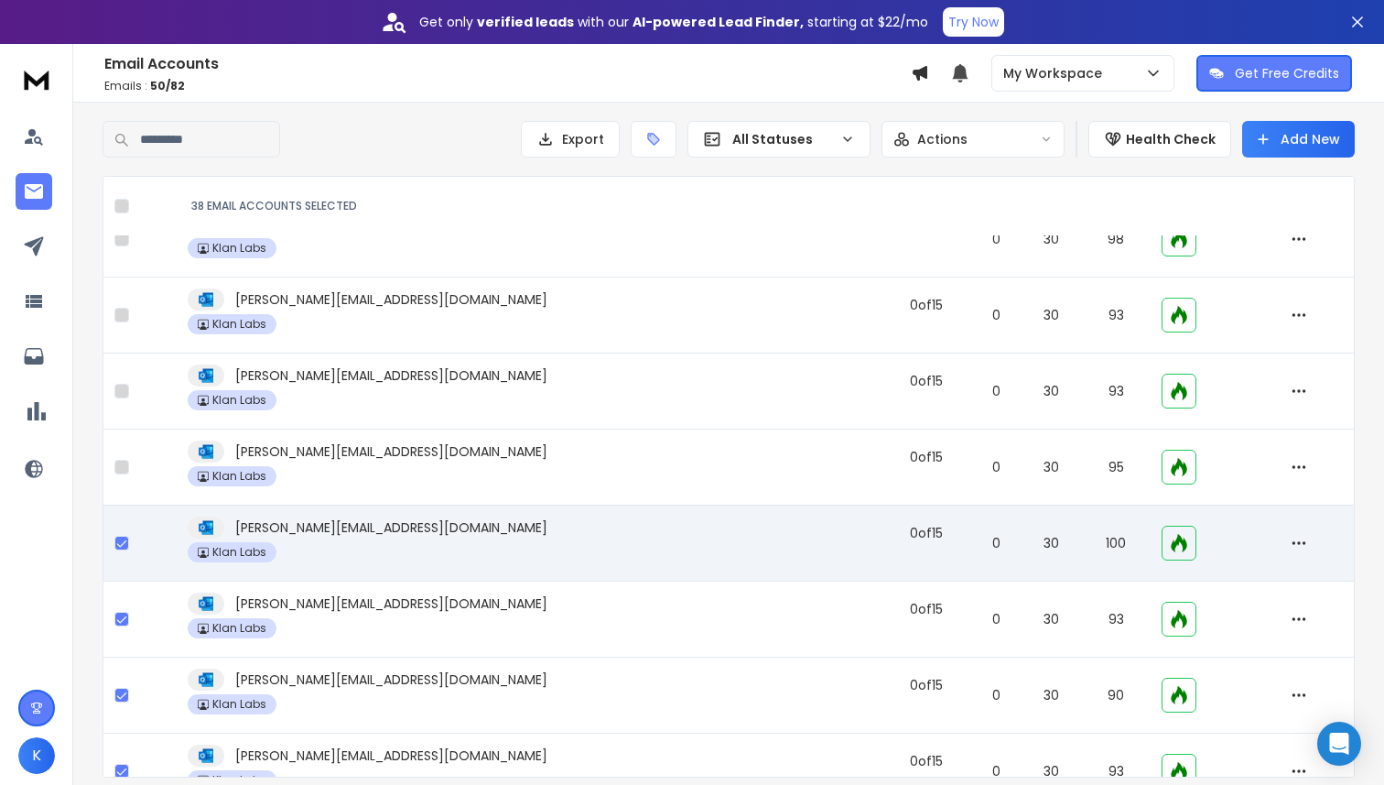
click at [119, 543] on button "button" at bounding box center [121, 543] width 15 height 15
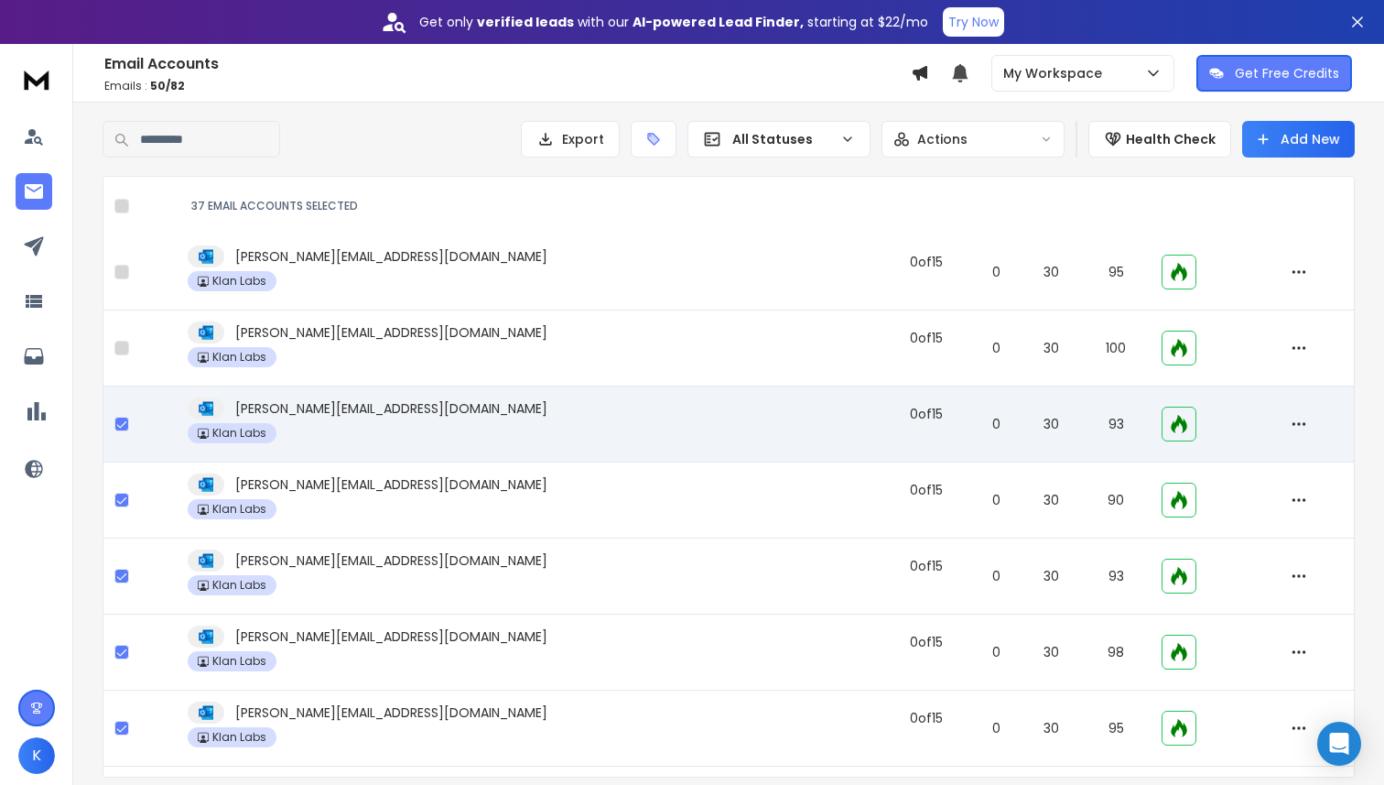
scroll to position [867, 0]
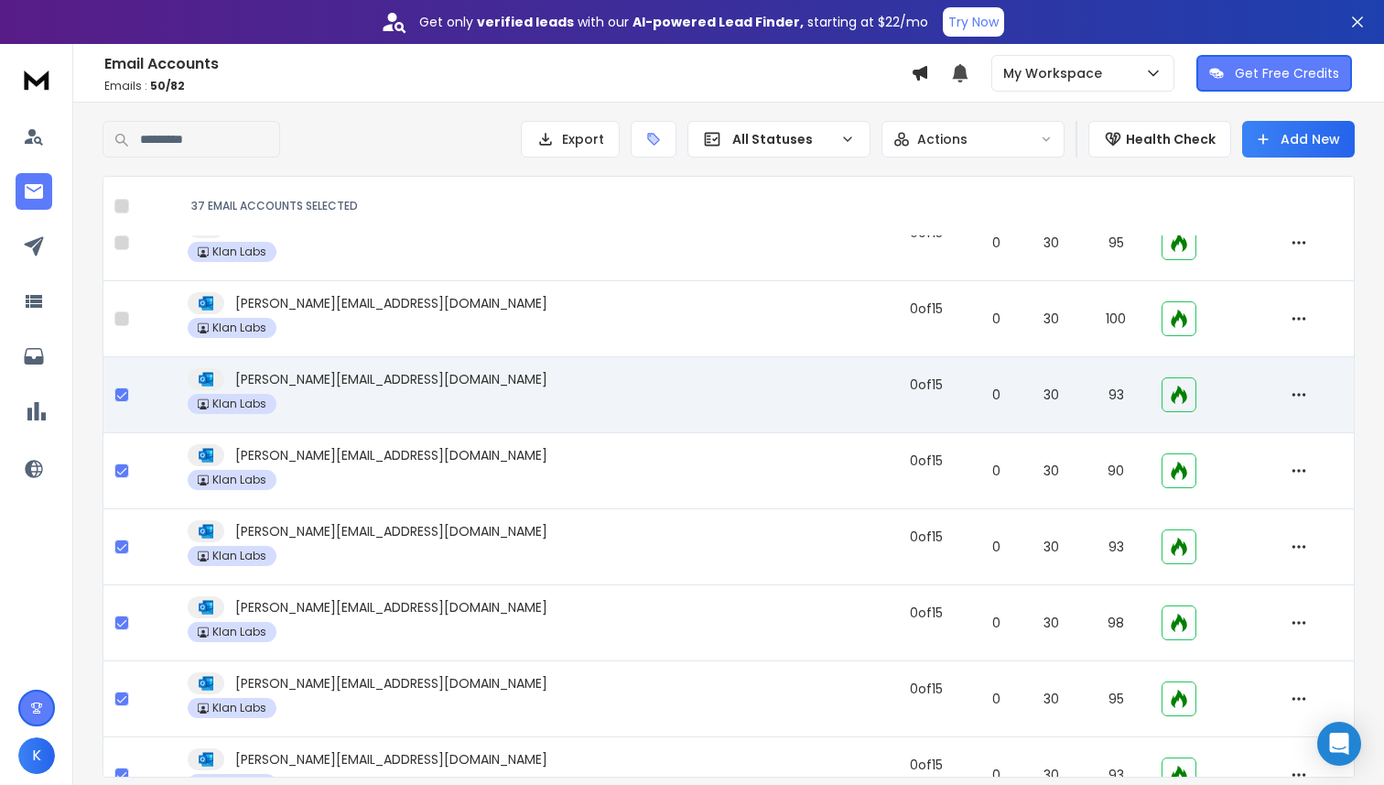
click at [125, 397] on button "button" at bounding box center [121, 394] width 15 height 15
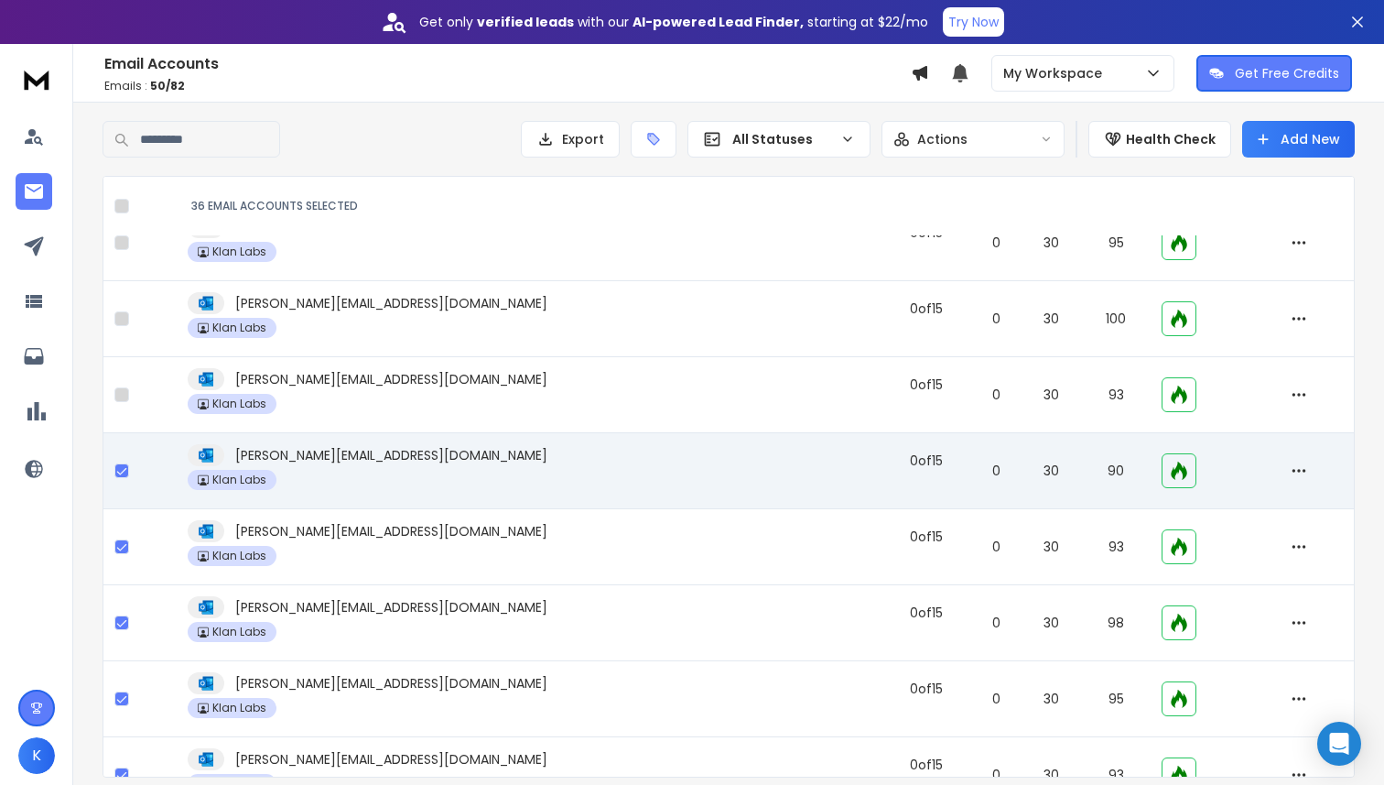
click at [121, 464] on button "button" at bounding box center [121, 470] width 15 height 15
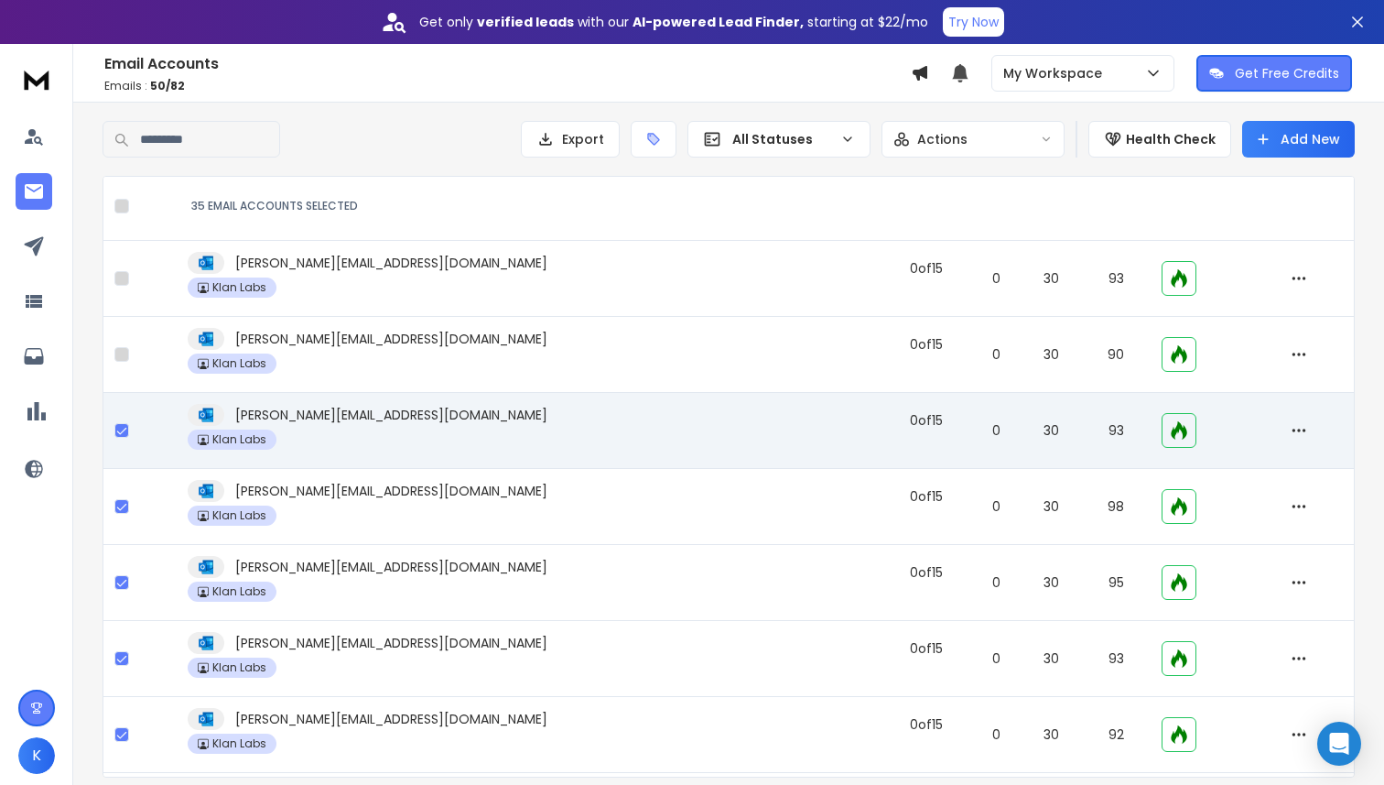
click at [123, 427] on button "button" at bounding box center [121, 430] width 15 height 15
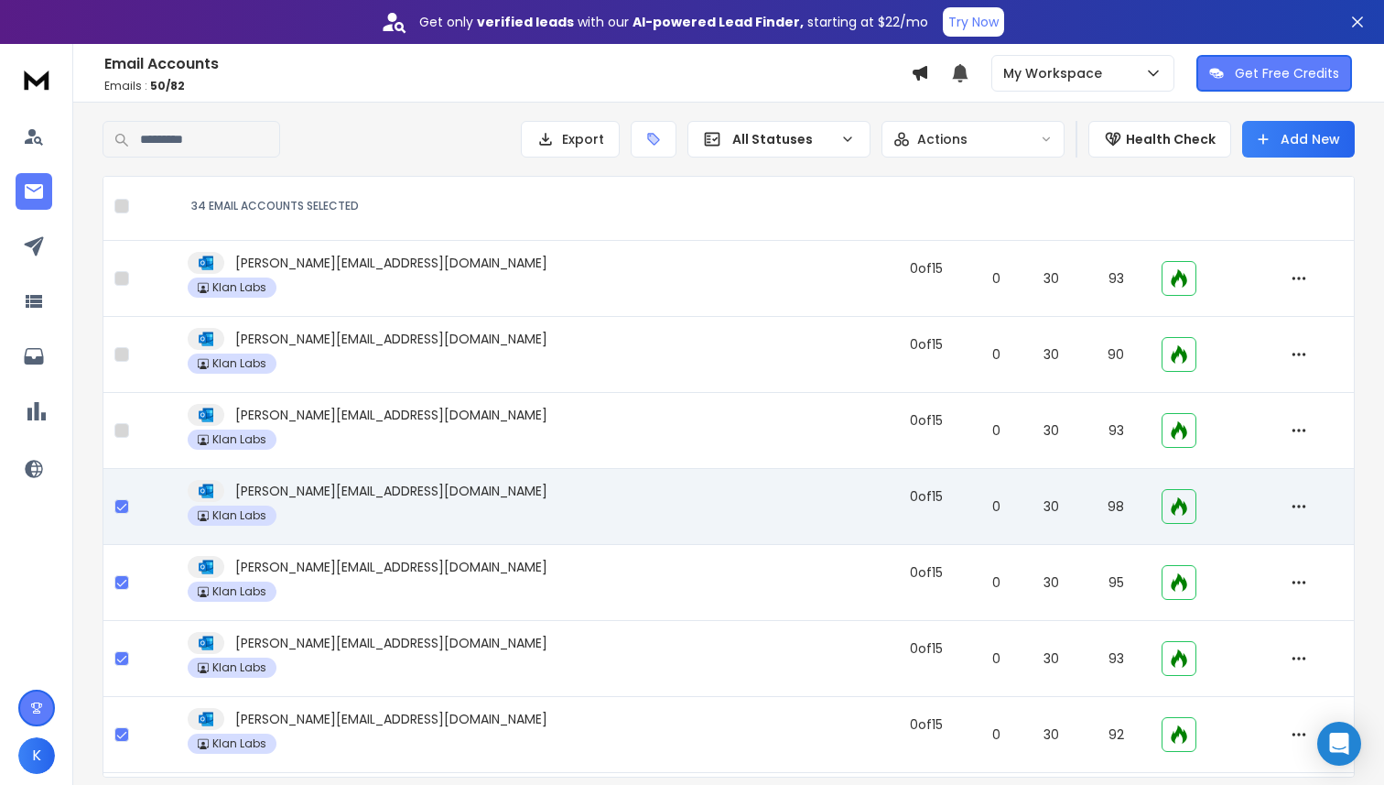
click at [123, 515] on td at bounding box center [139, 507] width 73 height 76
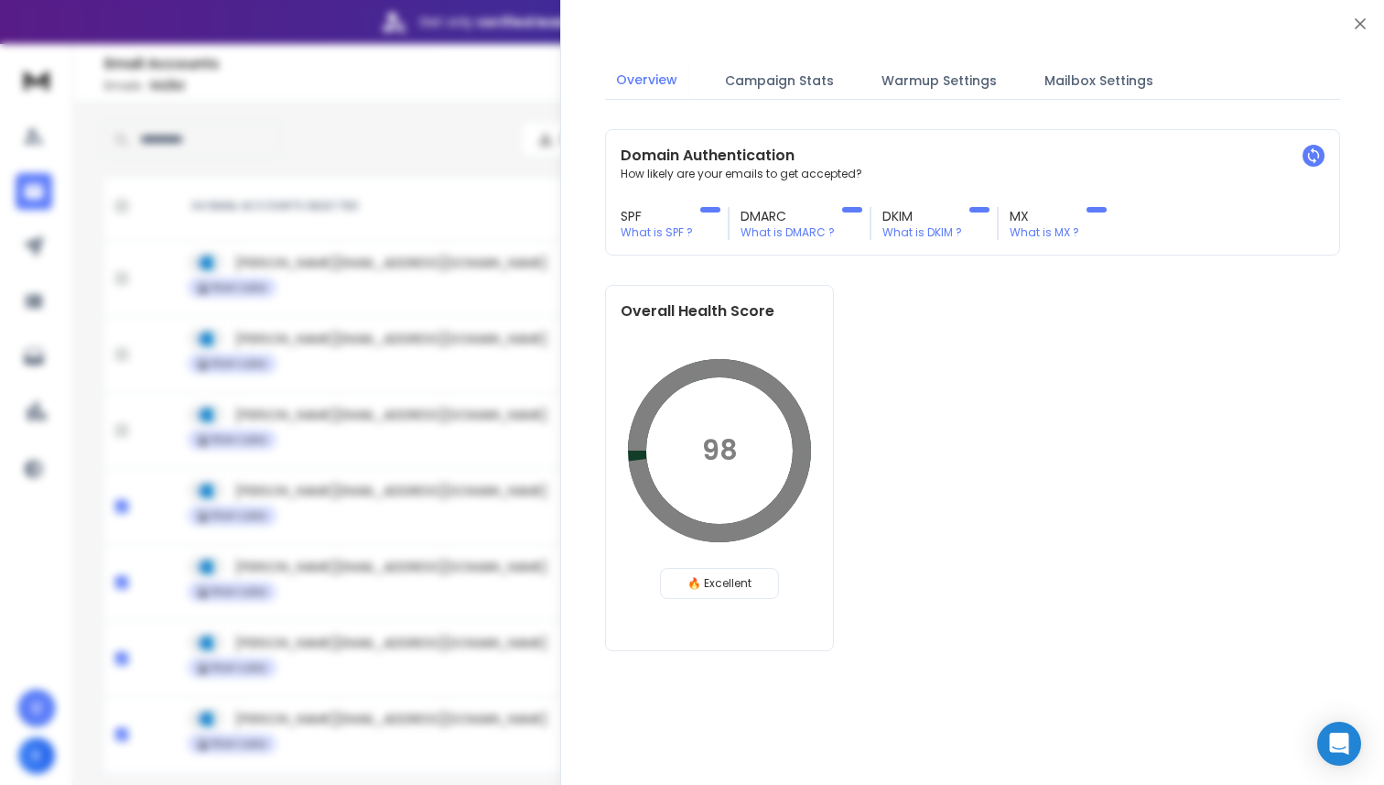
click at [126, 517] on div at bounding box center [692, 392] width 1384 height 785
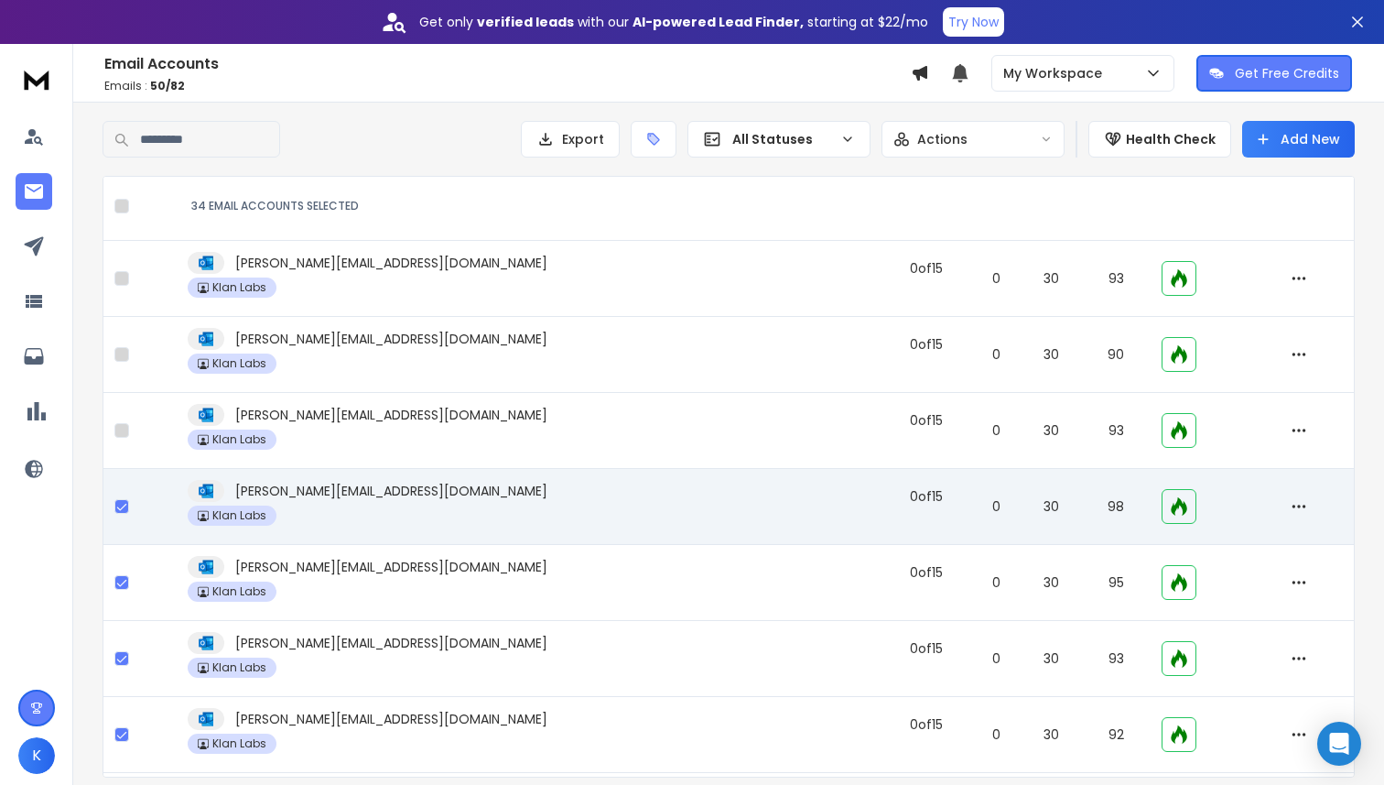
click at [122, 506] on button "button" at bounding box center [121, 506] width 15 height 15
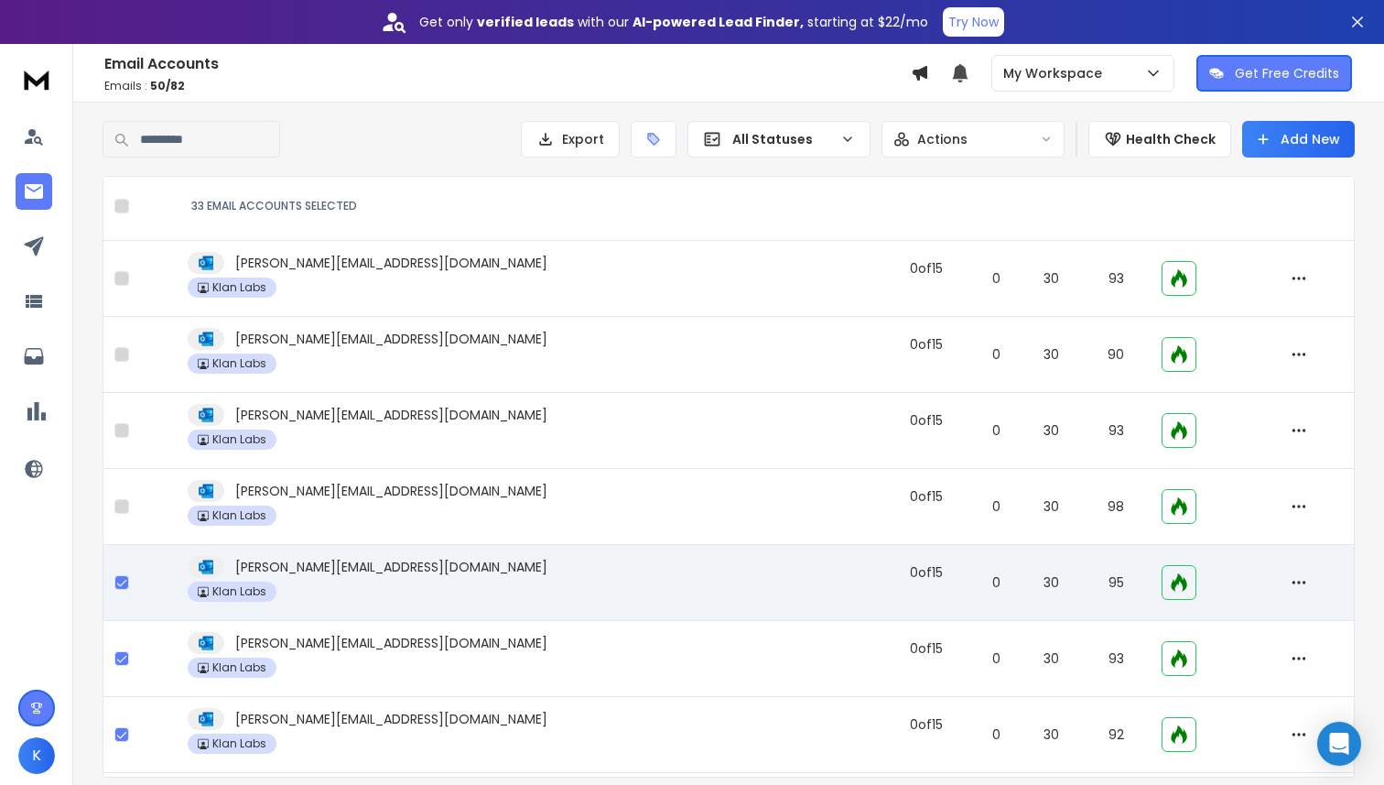
click at [119, 580] on button "button" at bounding box center [121, 582] width 15 height 15
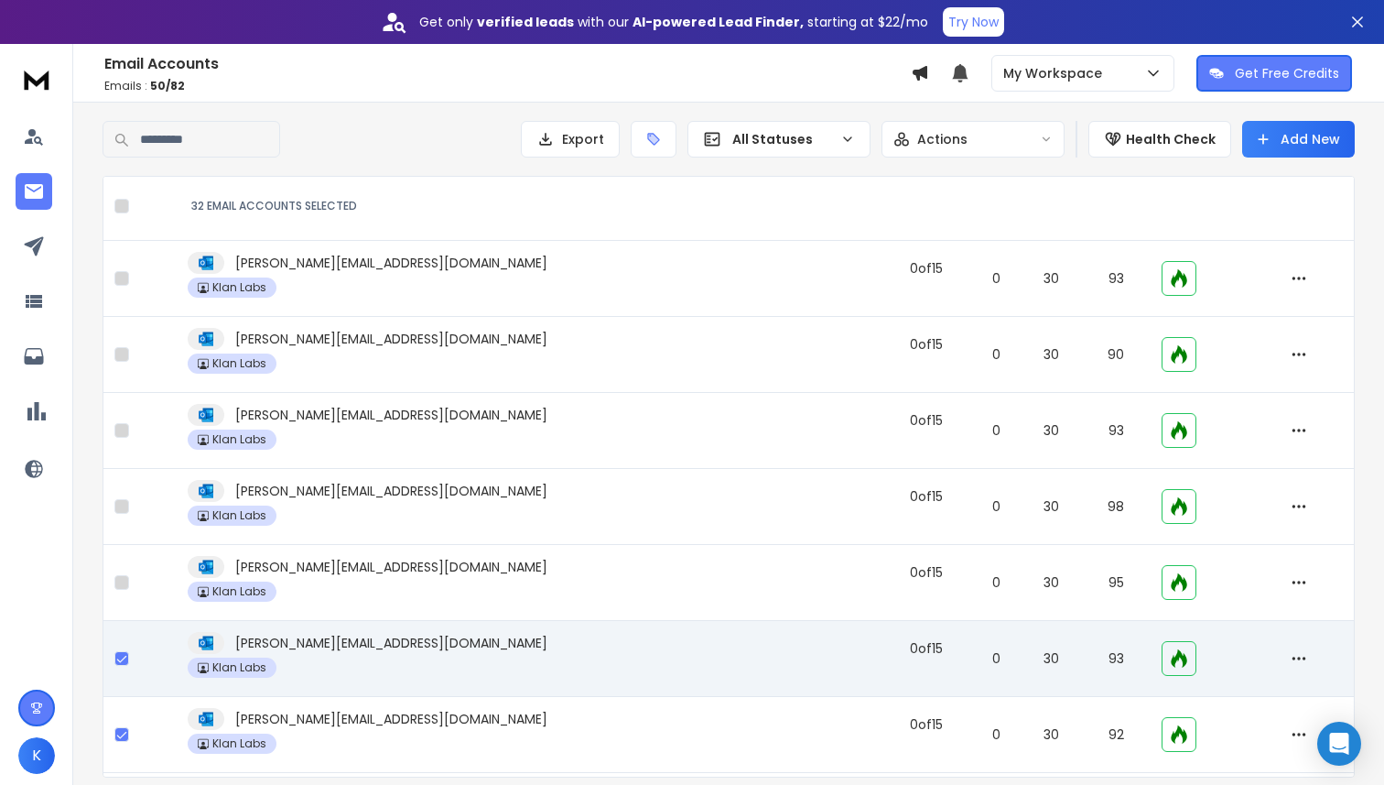
click at [120, 659] on button "button" at bounding box center [121, 658] width 15 height 15
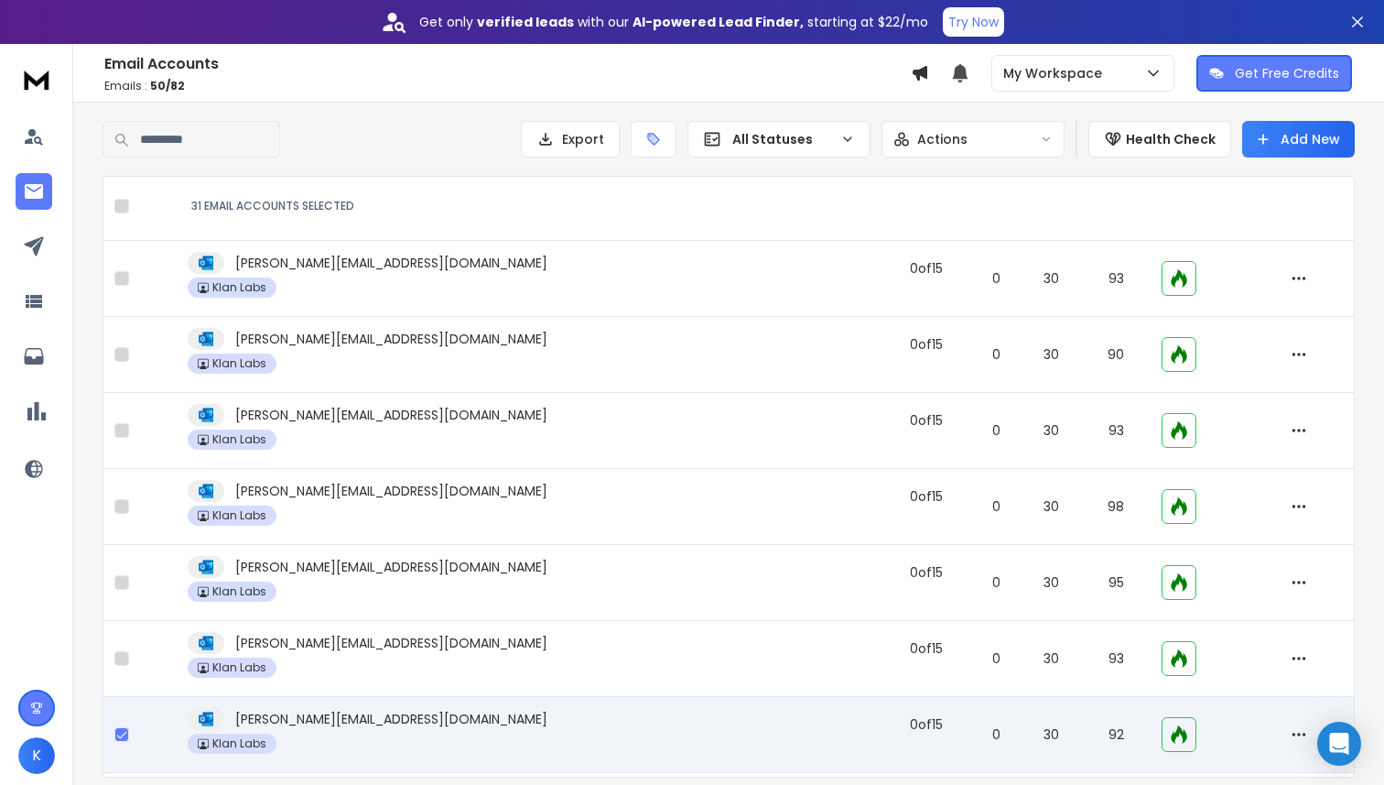
click at [118, 740] on button "button" at bounding box center [121, 734] width 15 height 15
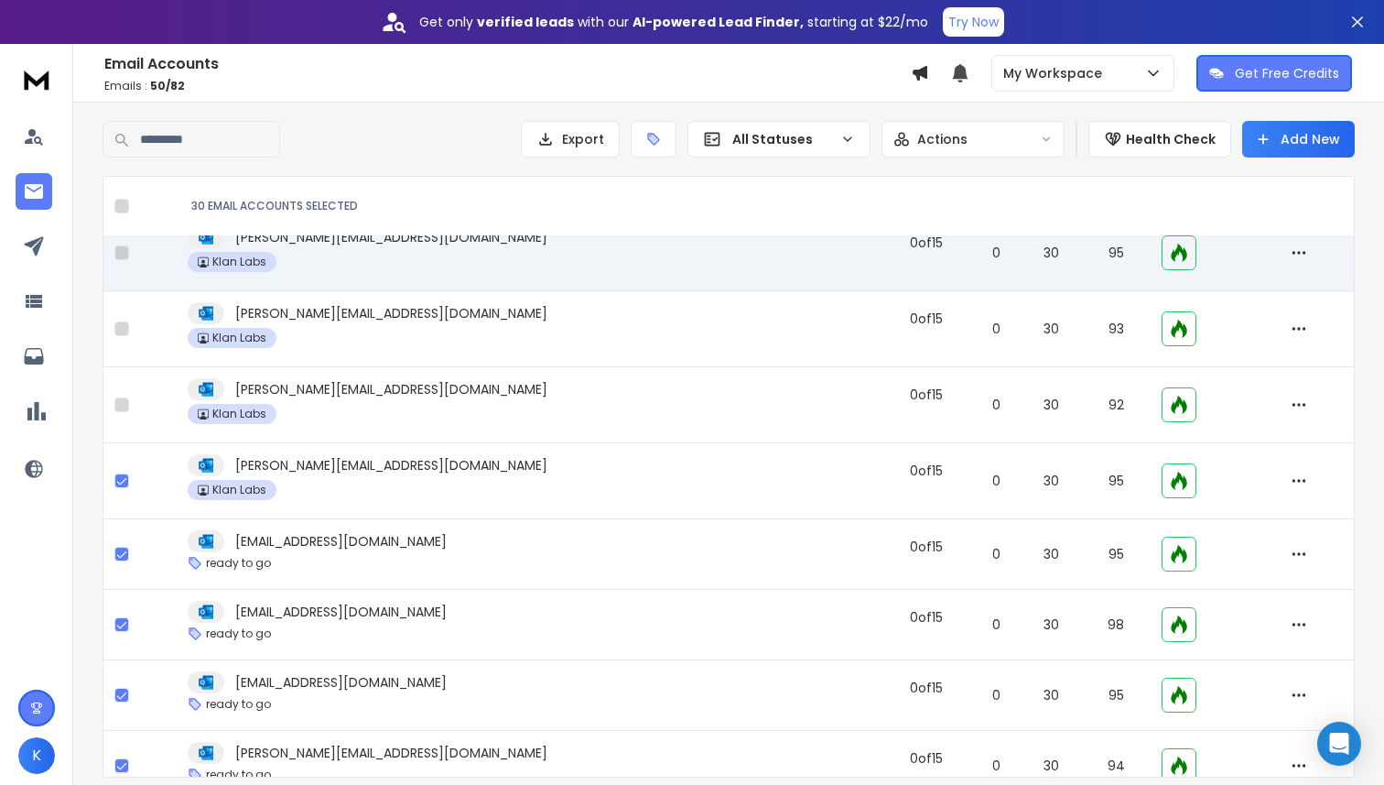
scroll to position [1341, 0]
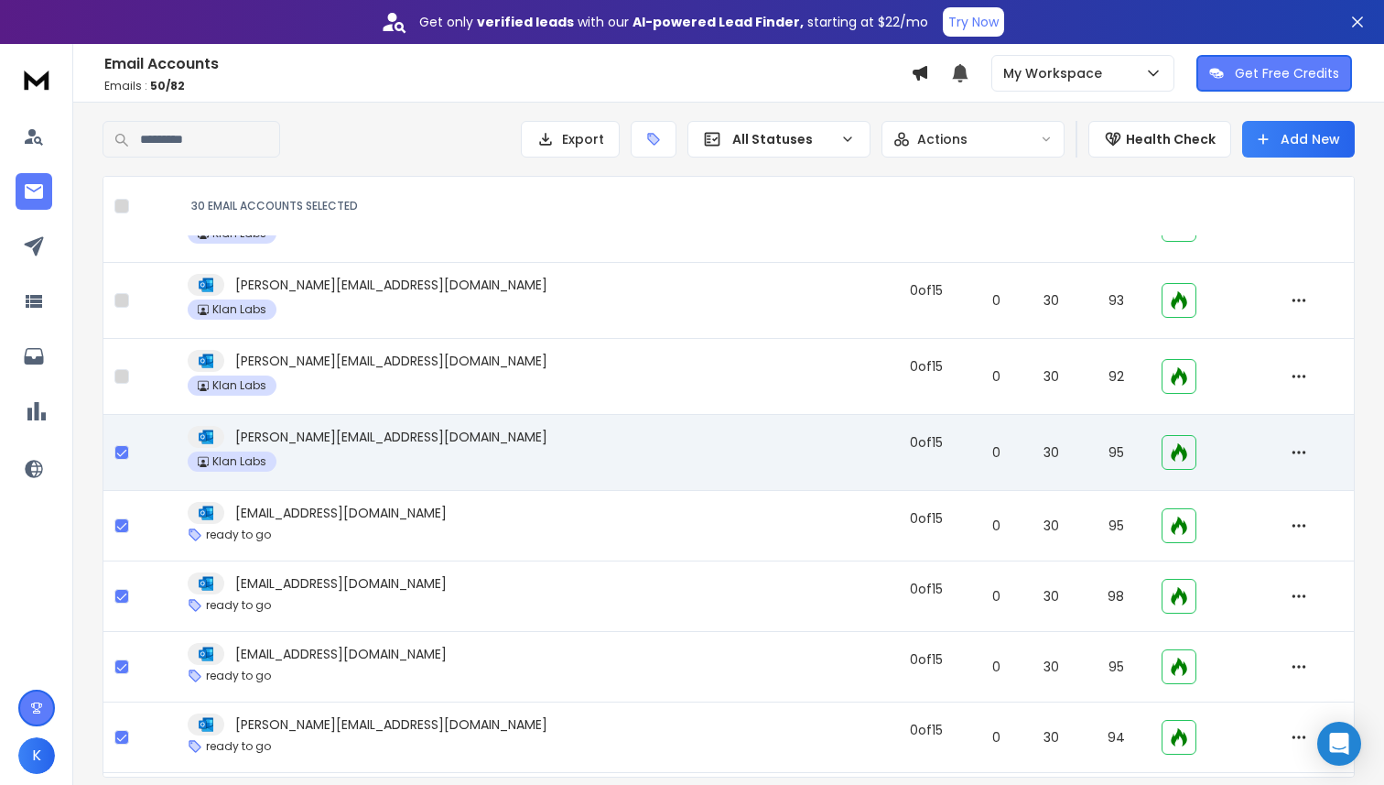
click at [119, 448] on button "button" at bounding box center [121, 452] width 15 height 15
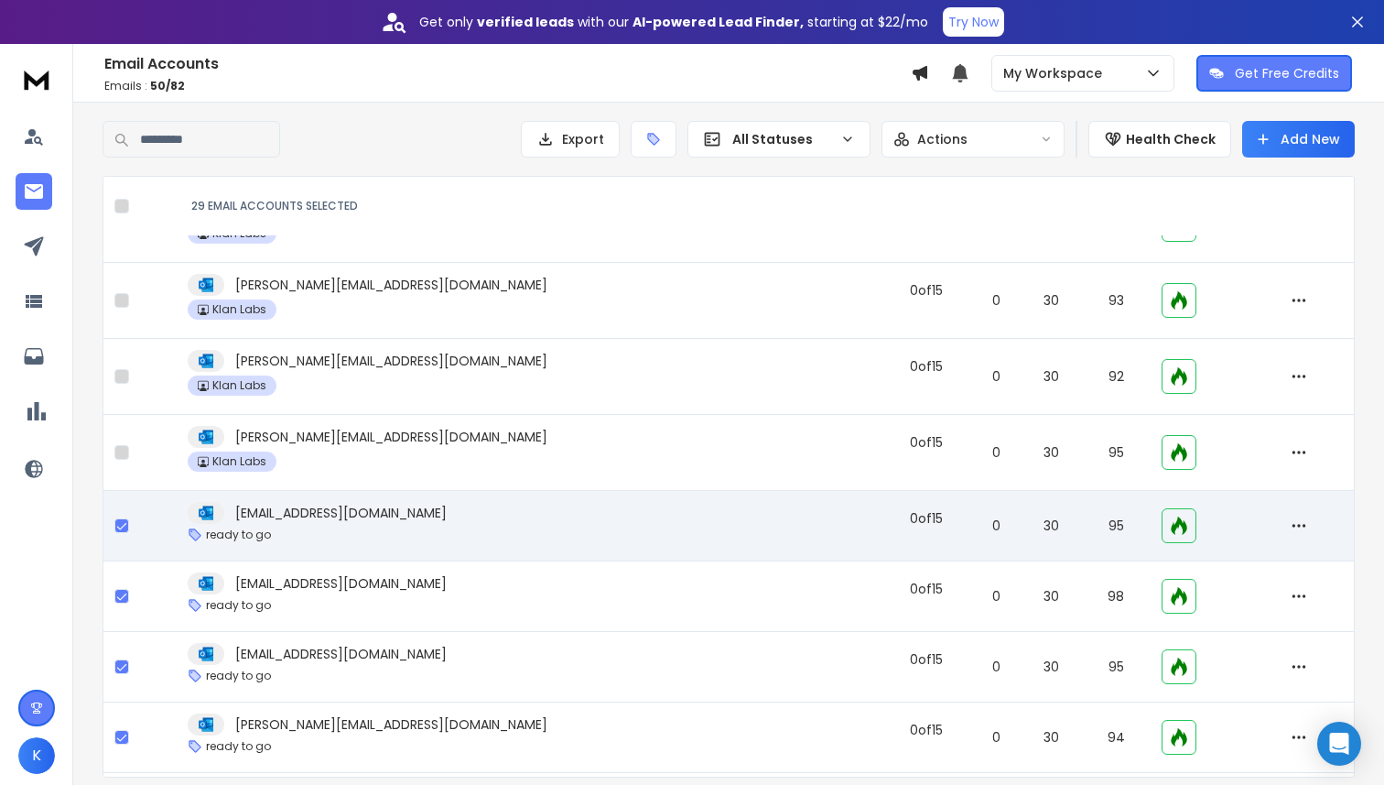
click at [123, 520] on button "button" at bounding box center [121, 525] width 15 height 15
click at [124, 528] on button "button" at bounding box center [121, 525] width 15 height 15
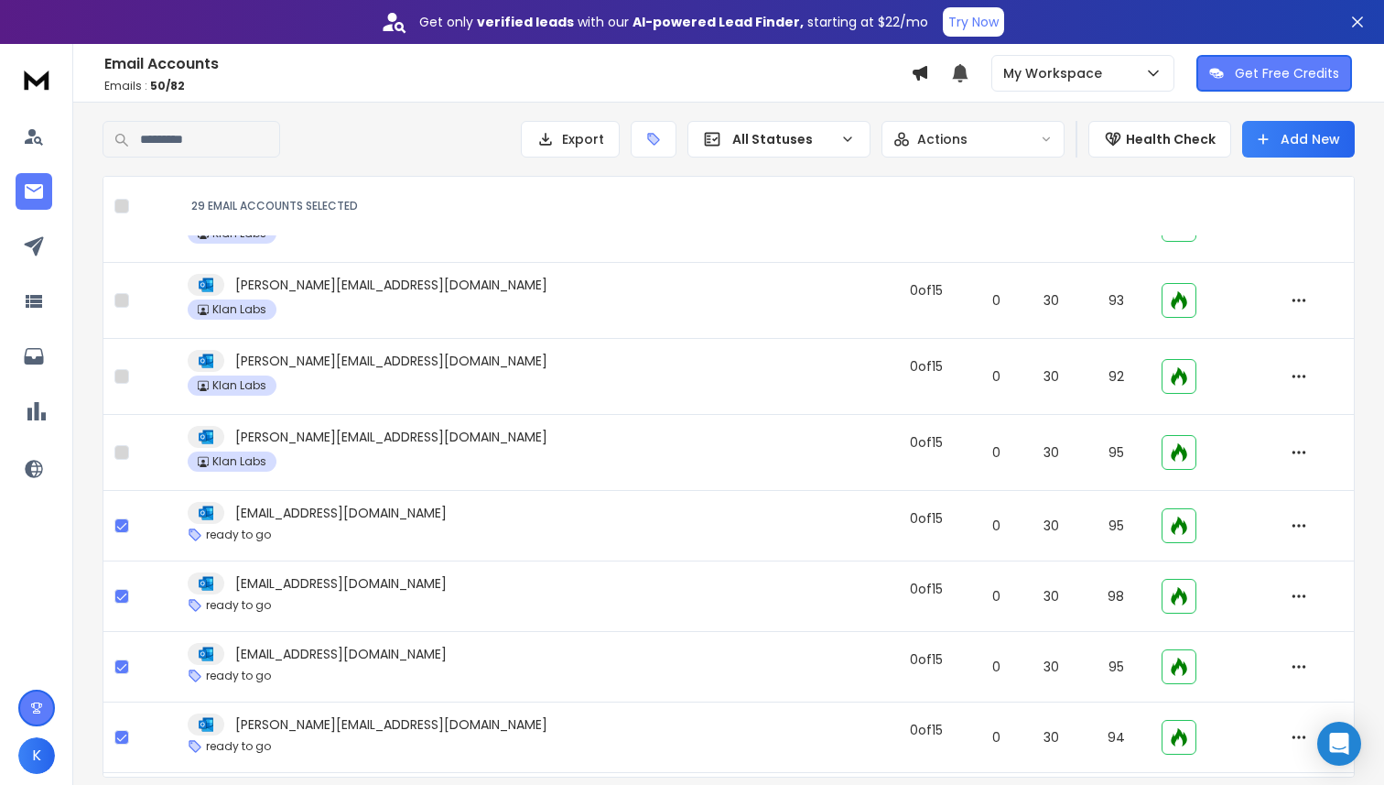
click at [812, 136] on p "All Statuses" at bounding box center [782, 139] width 101 height 18
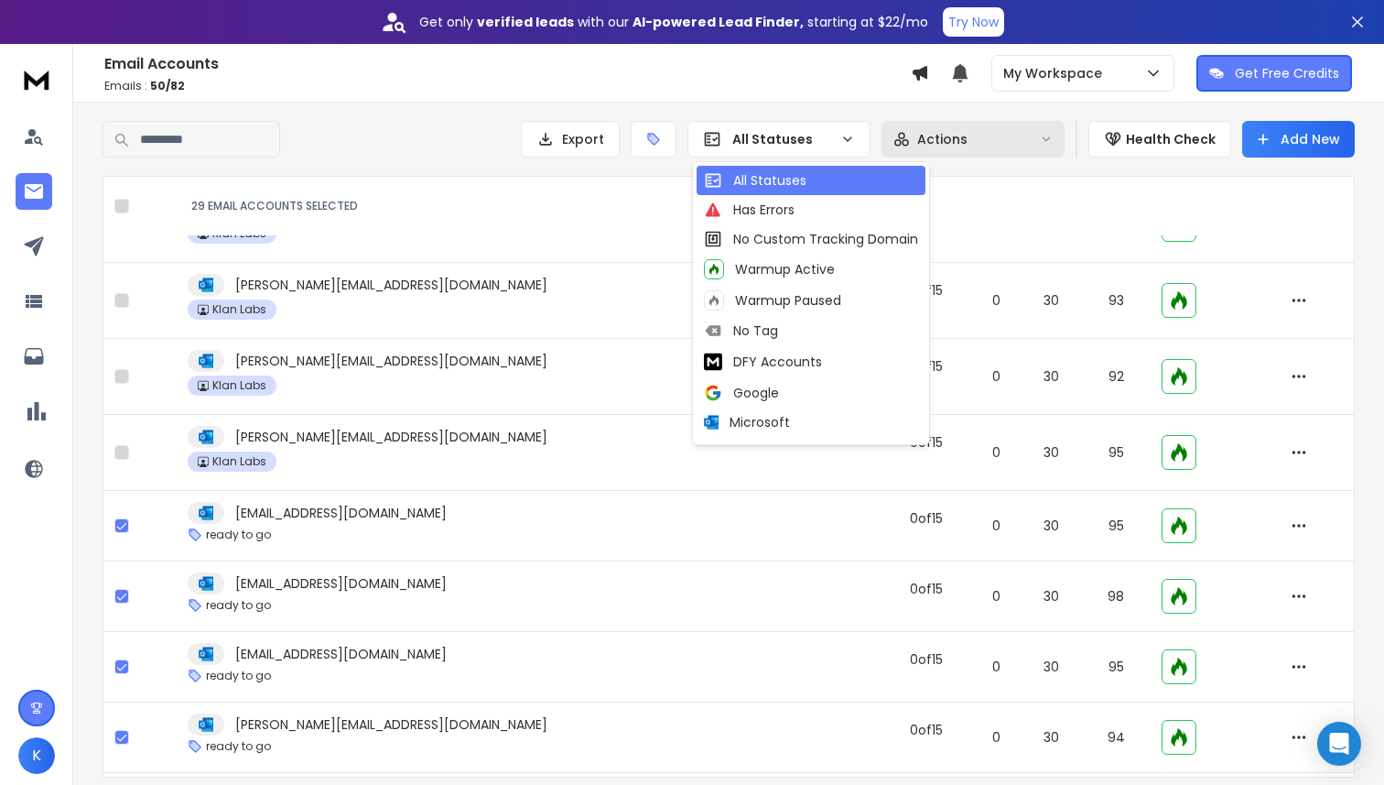
click at [971, 136] on div "Actions" at bounding box center [963, 139] width 139 height 18
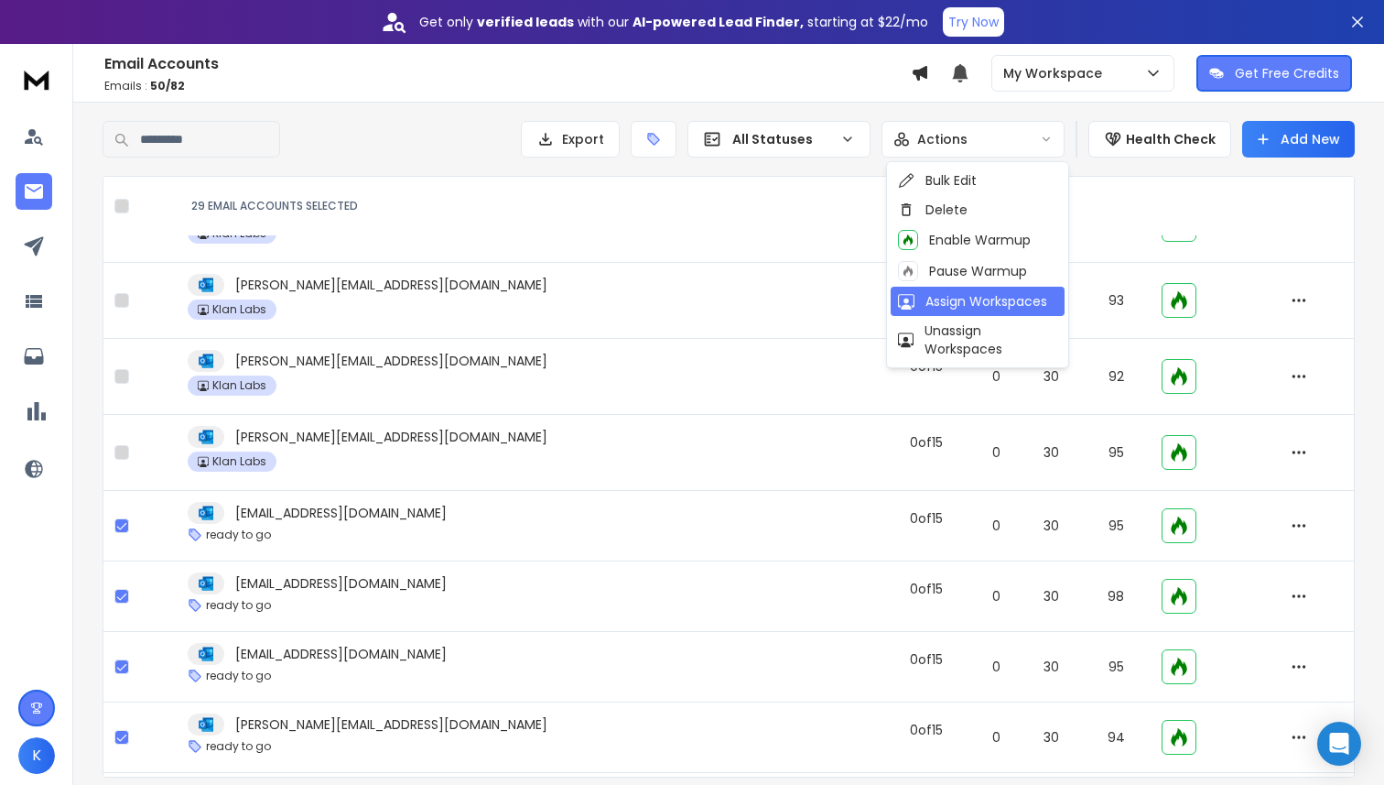
click at [996, 301] on div "Assign Workspaces" at bounding box center [972, 301] width 149 height 18
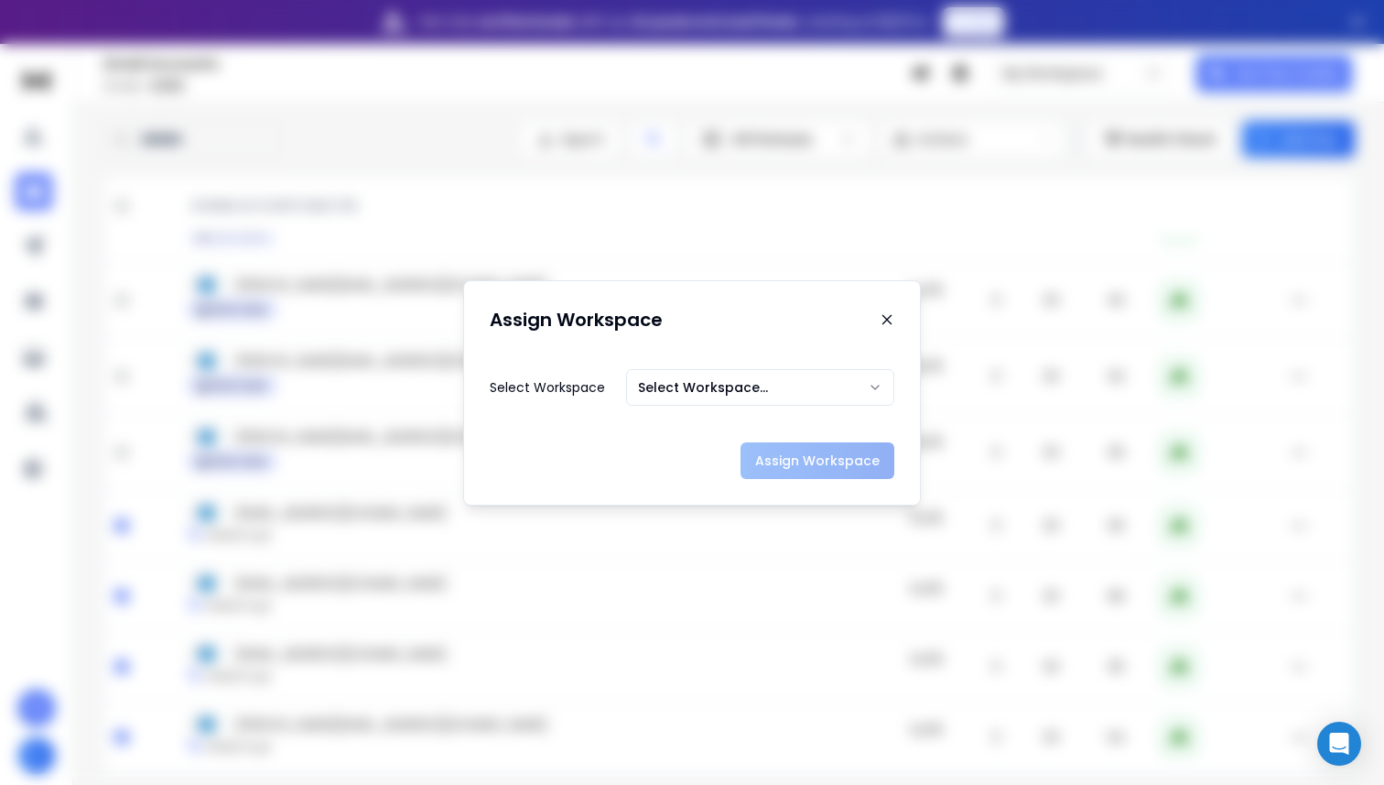
click at [681, 395] on button "Select Workspace..." at bounding box center [760, 387] width 268 height 37
click at [835, 460] on button "Assign Workspace" at bounding box center [818, 460] width 154 height 37
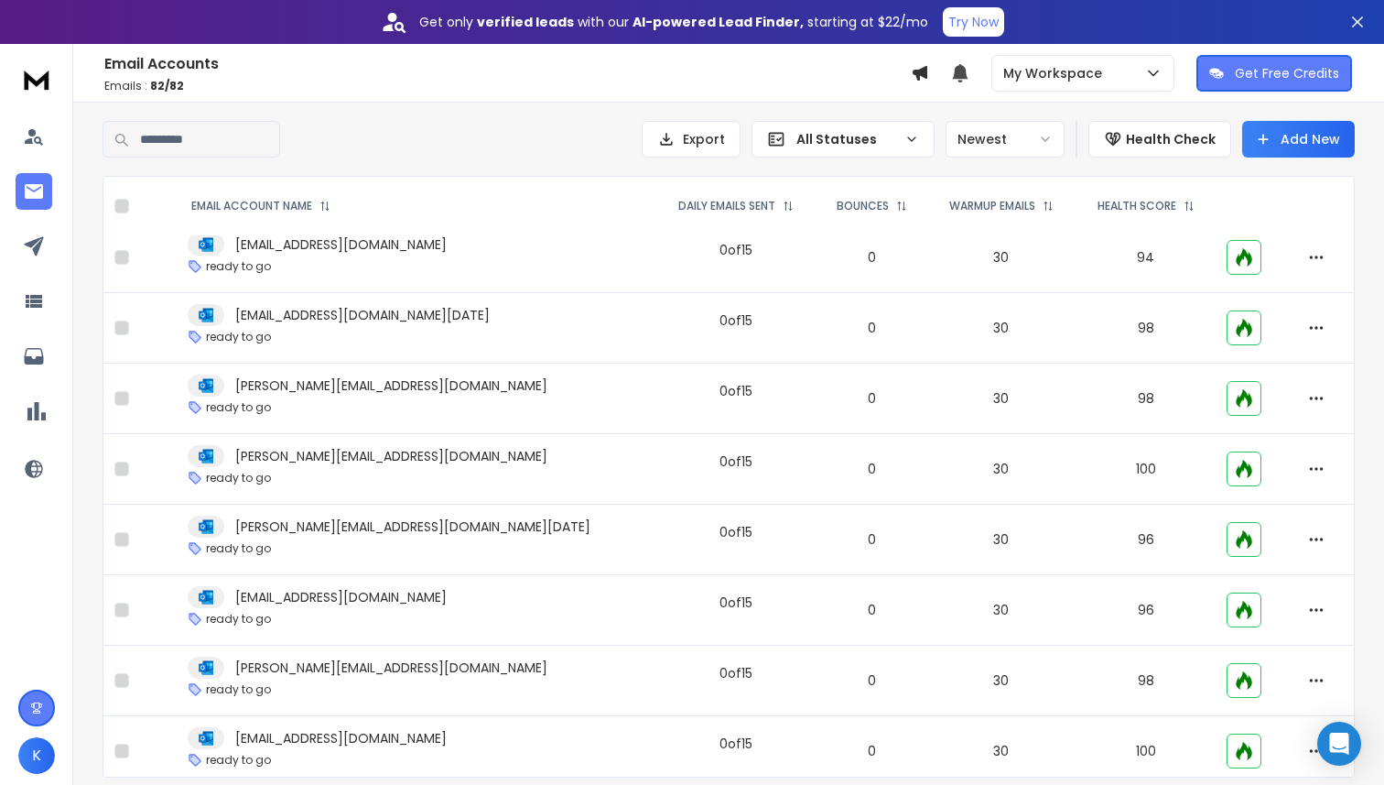
scroll to position [5518, 0]
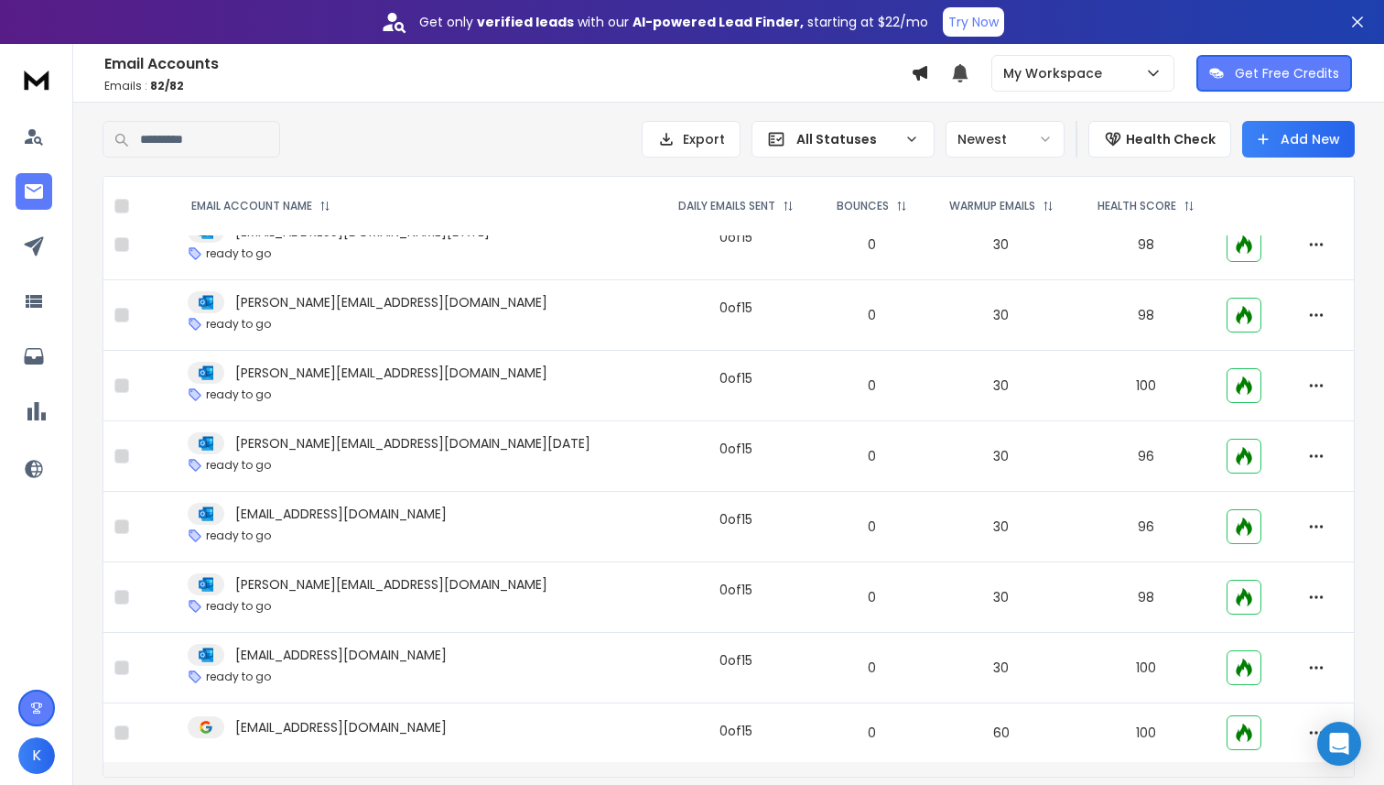
click at [882, 136] on p "All Statuses" at bounding box center [847, 139] width 101 height 18
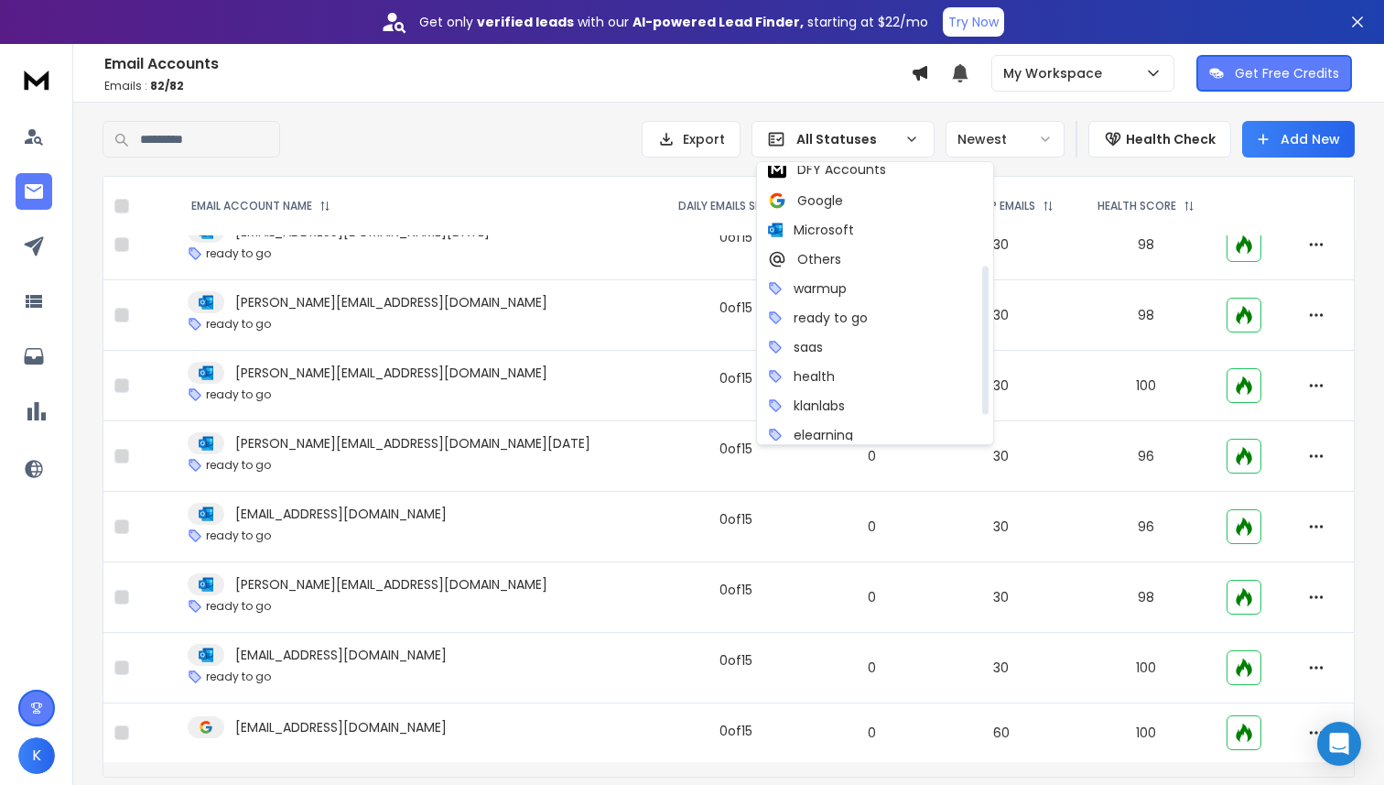
scroll to position [231, 0]
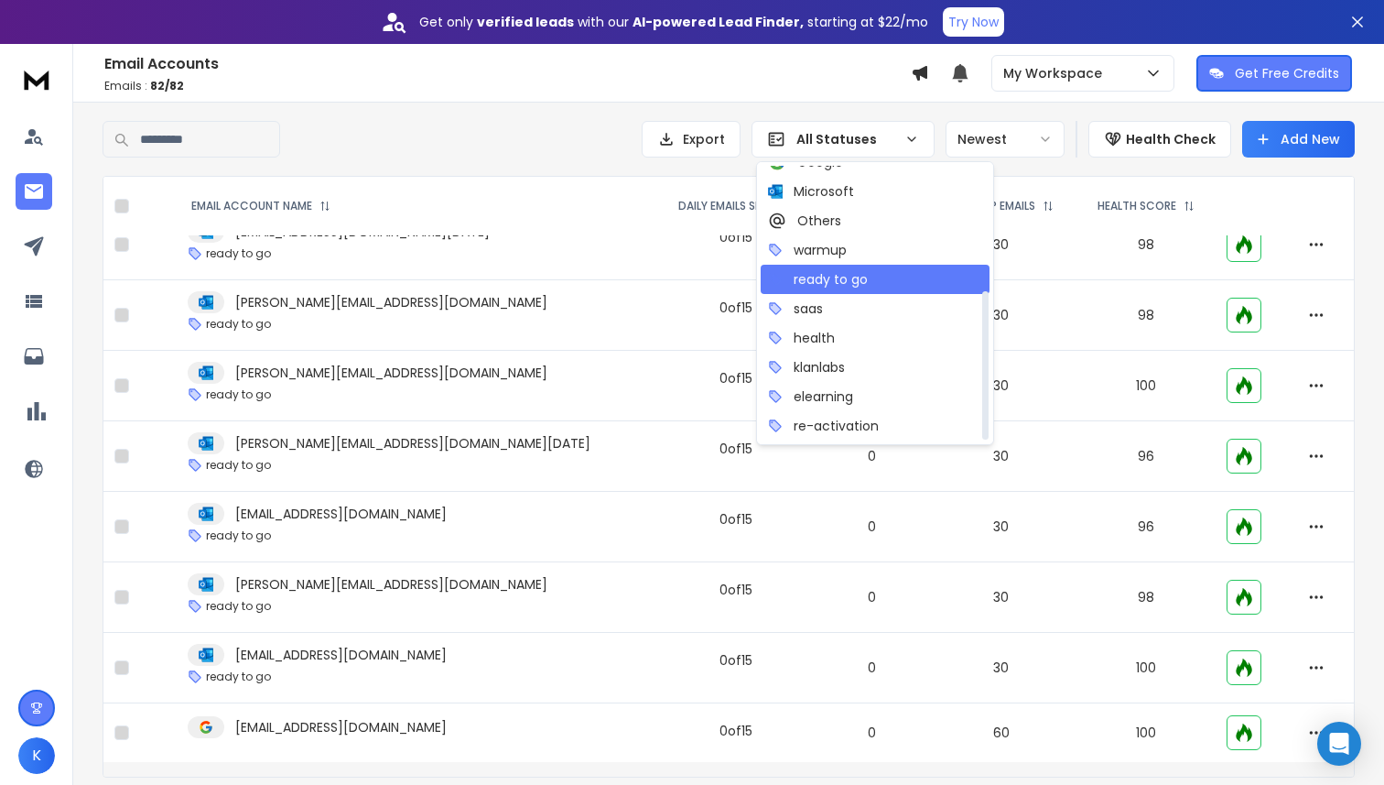
click at [881, 279] on div "ready to go" at bounding box center [875, 279] width 229 height 29
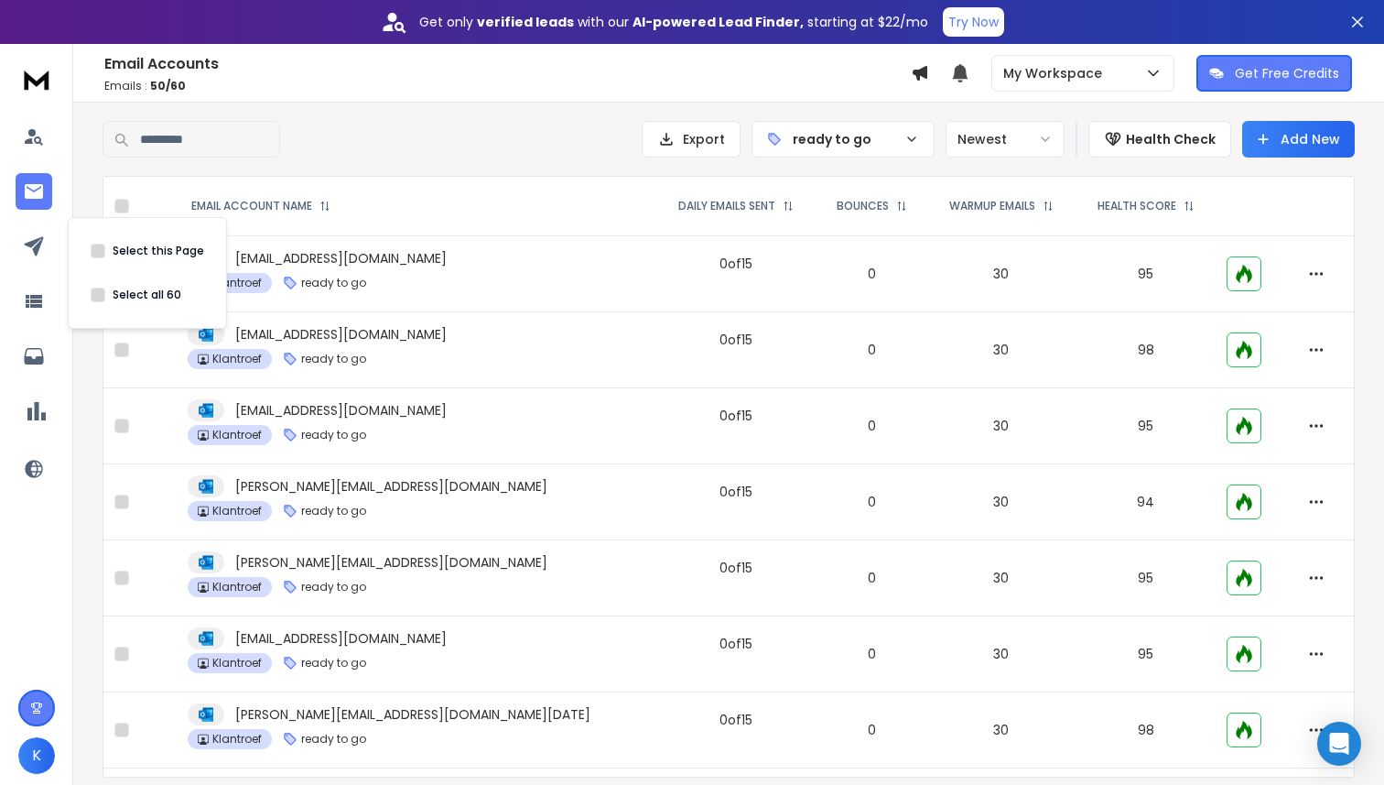
click at [96, 292] on button "Select this Page" at bounding box center [98, 294] width 15 height 15
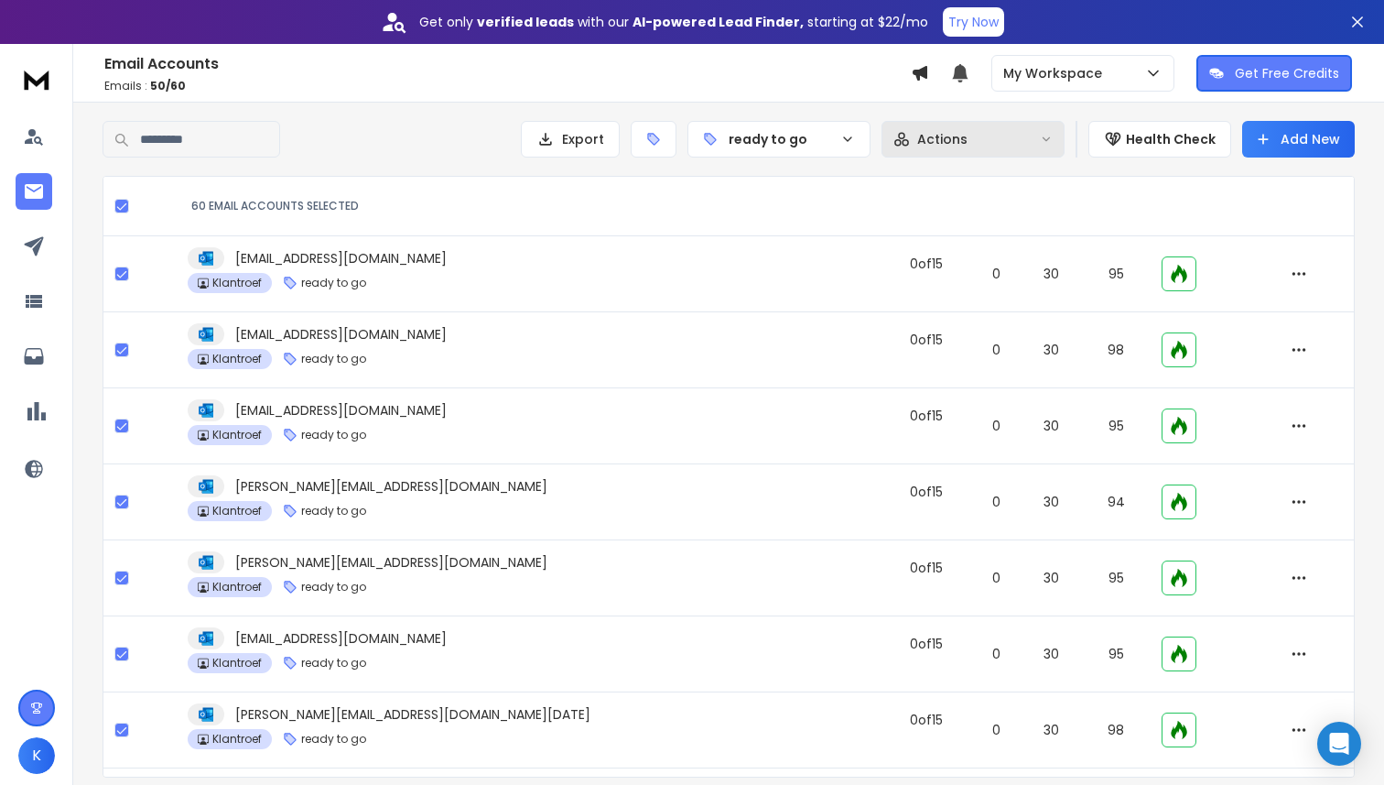
click at [920, 150] on button "Actions" at bounding box center [973, 139] width 183 height 37
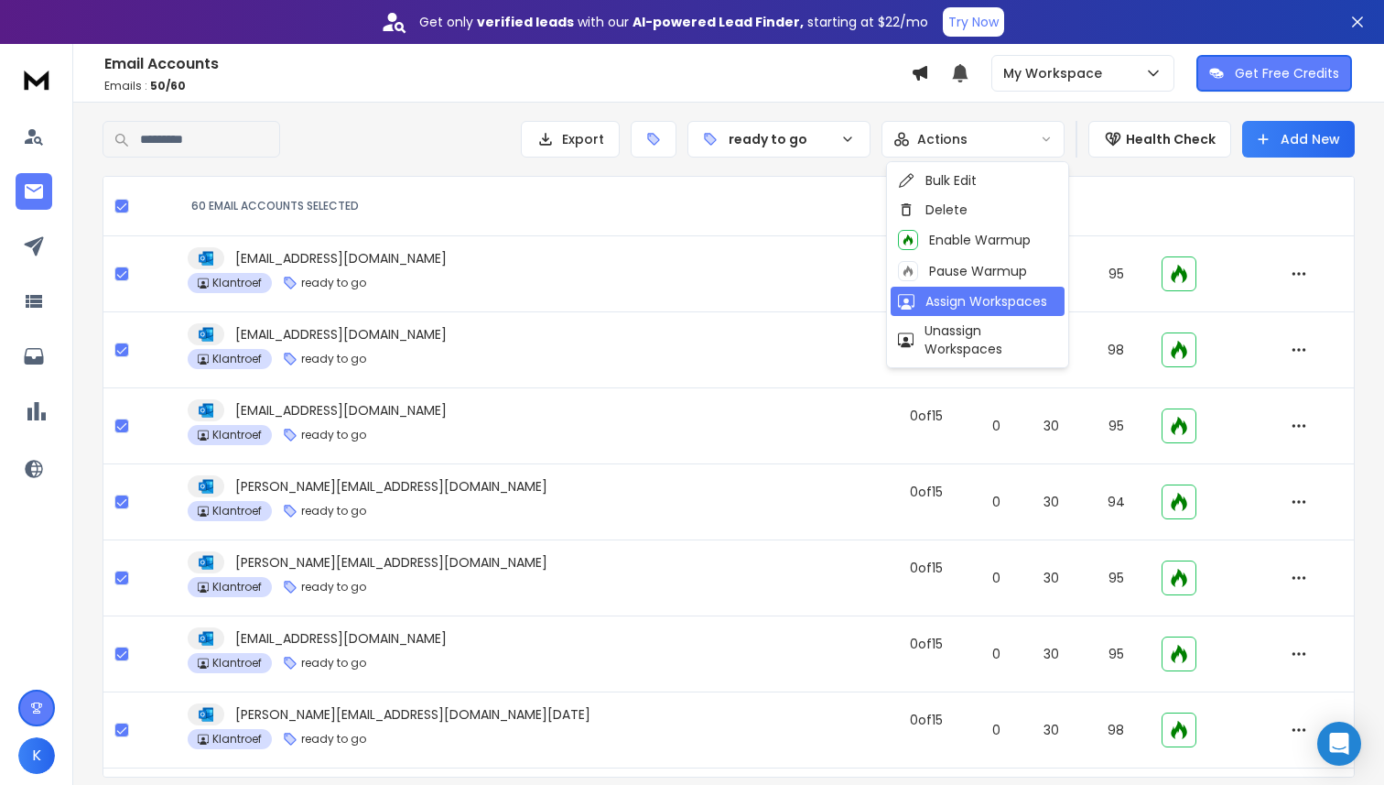
click at [984, 312] on div "Assign Workspaces" at bounding box center [978, 301] width 174 height 29
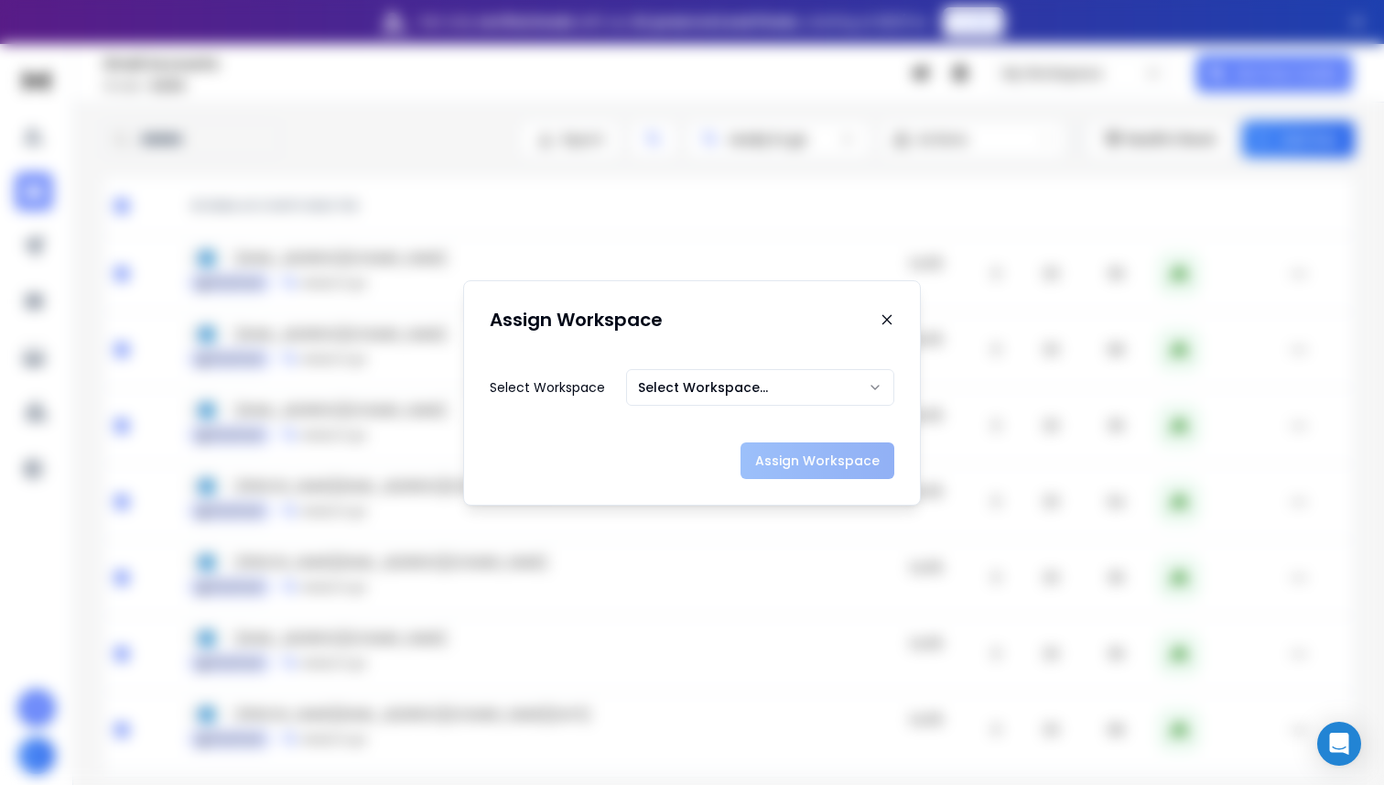
click at [699, 395] on button "Select Workspace..." at bounding box center [760, 387] width 268 height 37
click at [843, 458] on button "Assign Workspace" at bounding box center [818, 460] width 154 height 37
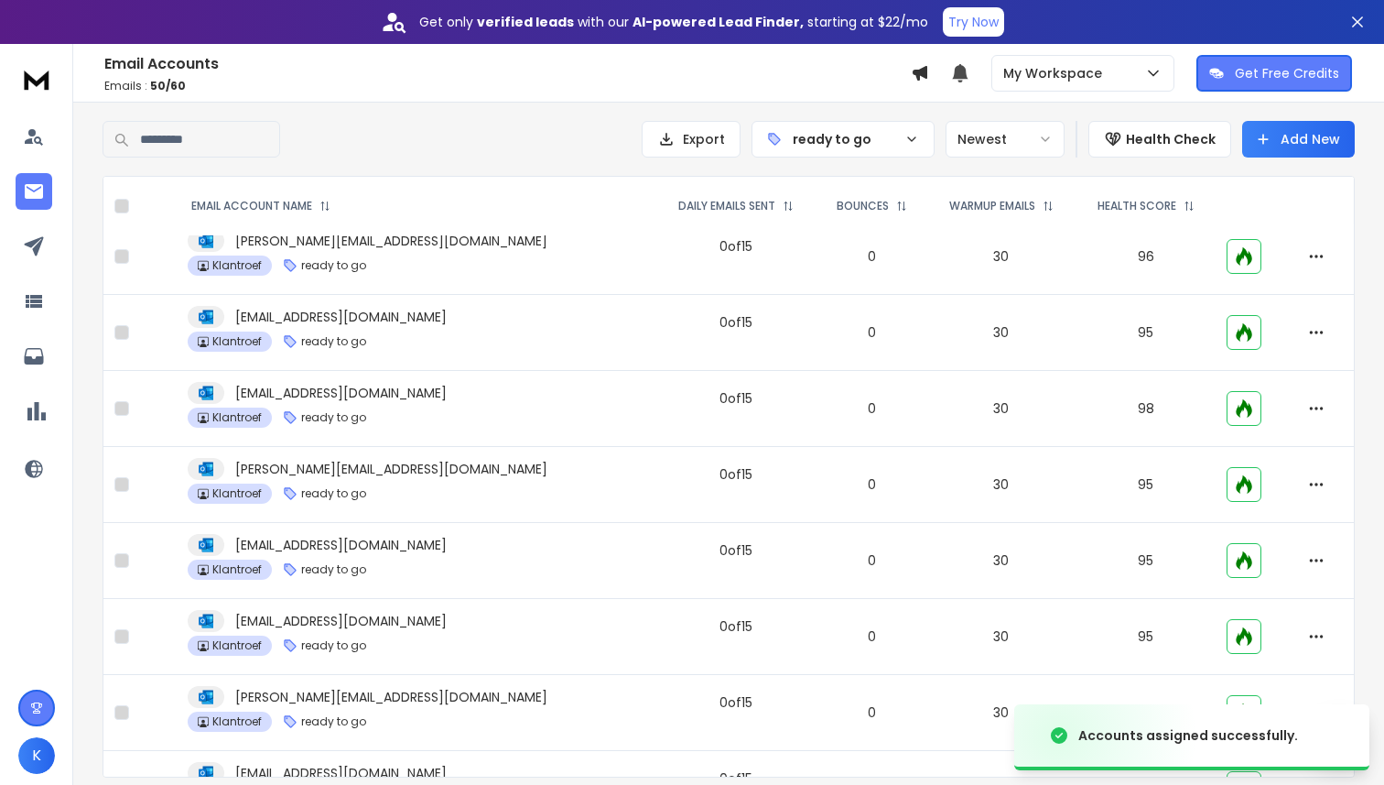
scroll to position [3303, 0]
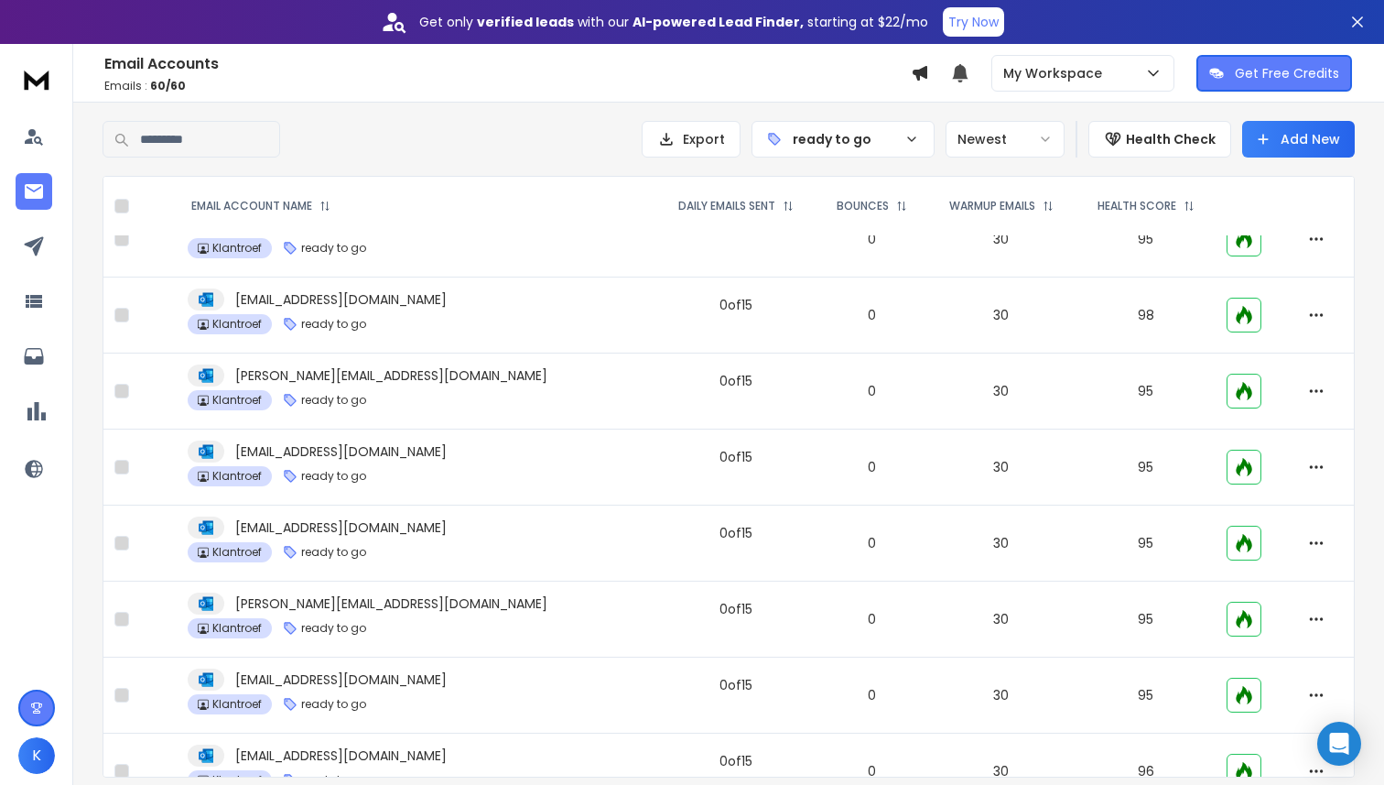
click at [885, 128] on div "ready to go" at bounding box center [843, 139] width 183 height 37
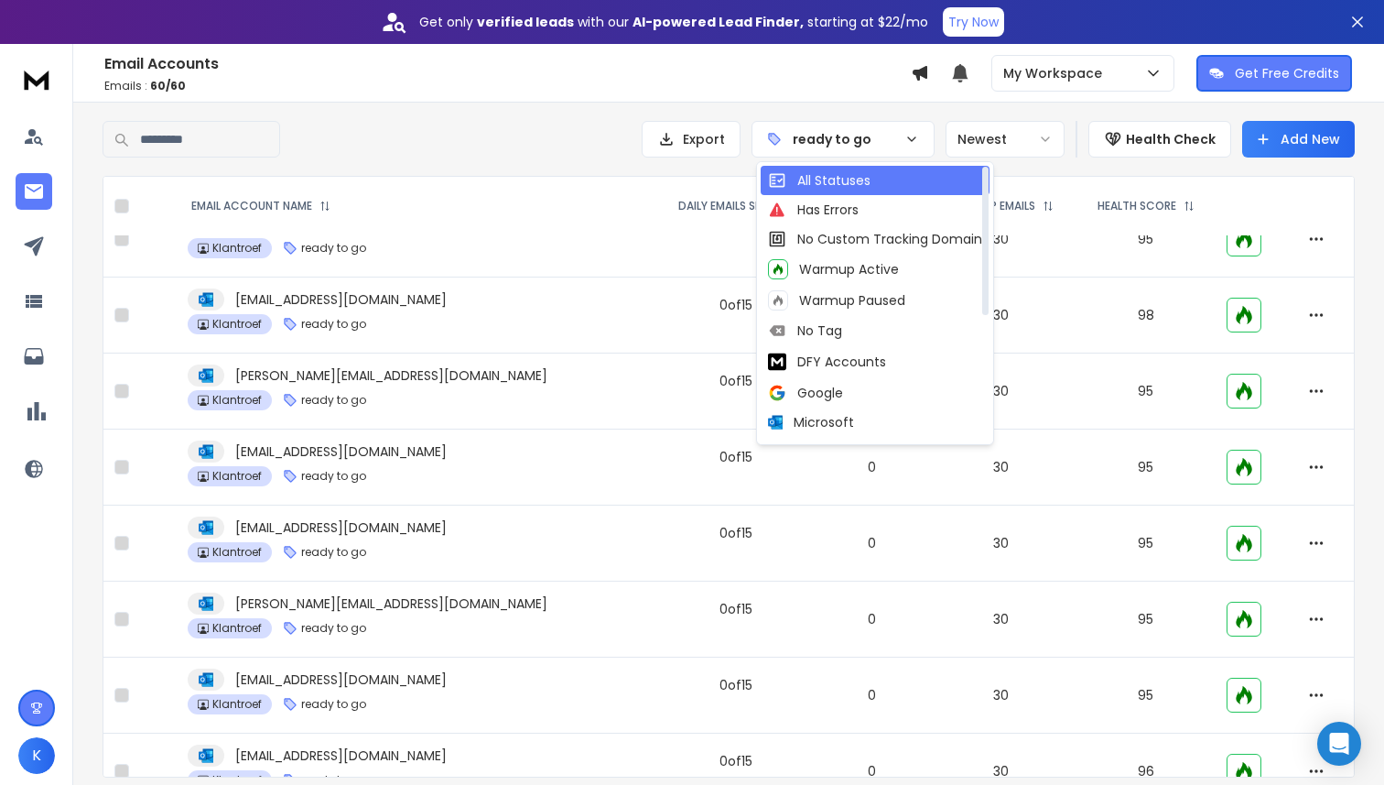
click at [812, 186] on div "All Statuses" at bounding box center [819, 180] width 103 height 18
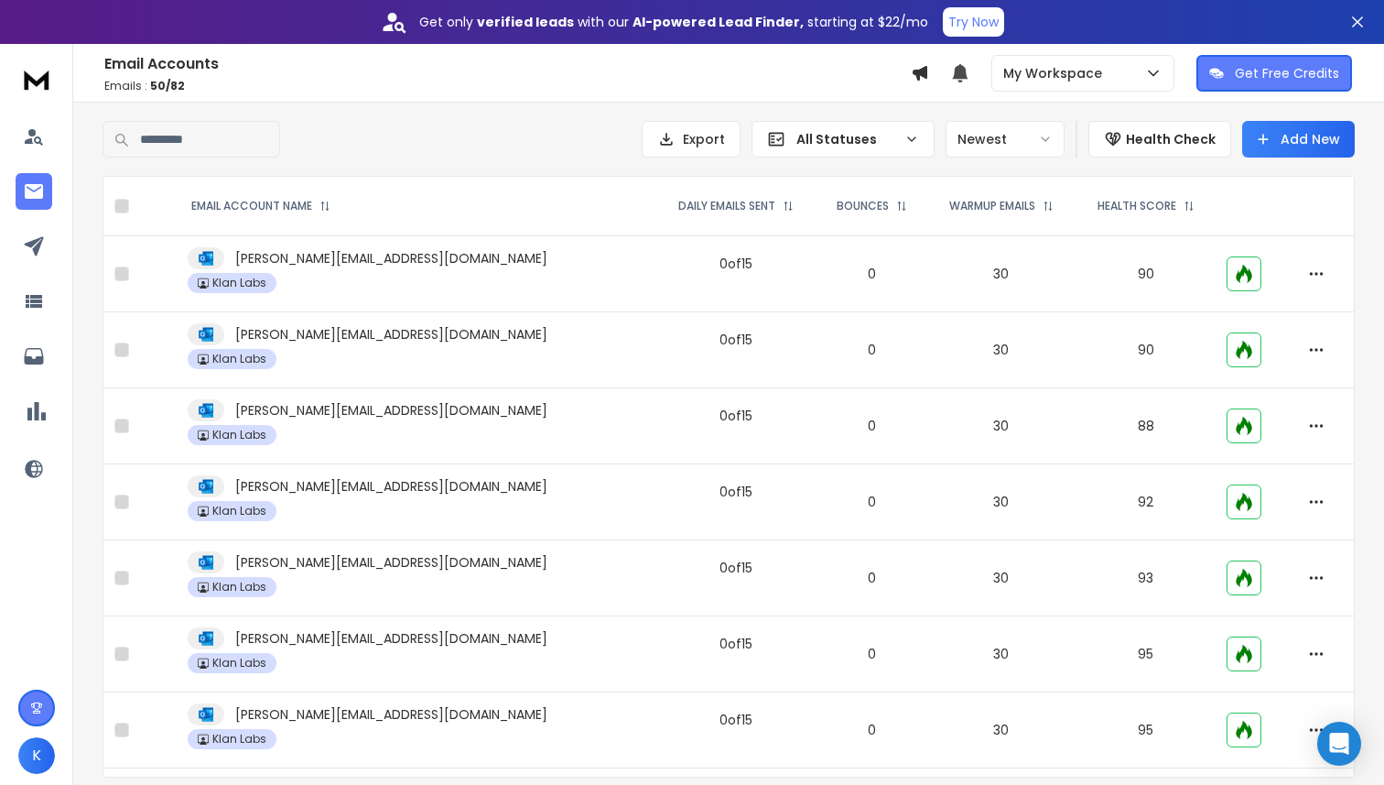
click at [847, 126] on div "All Statuses" at bounding box center [843, 139] width 183 height 37
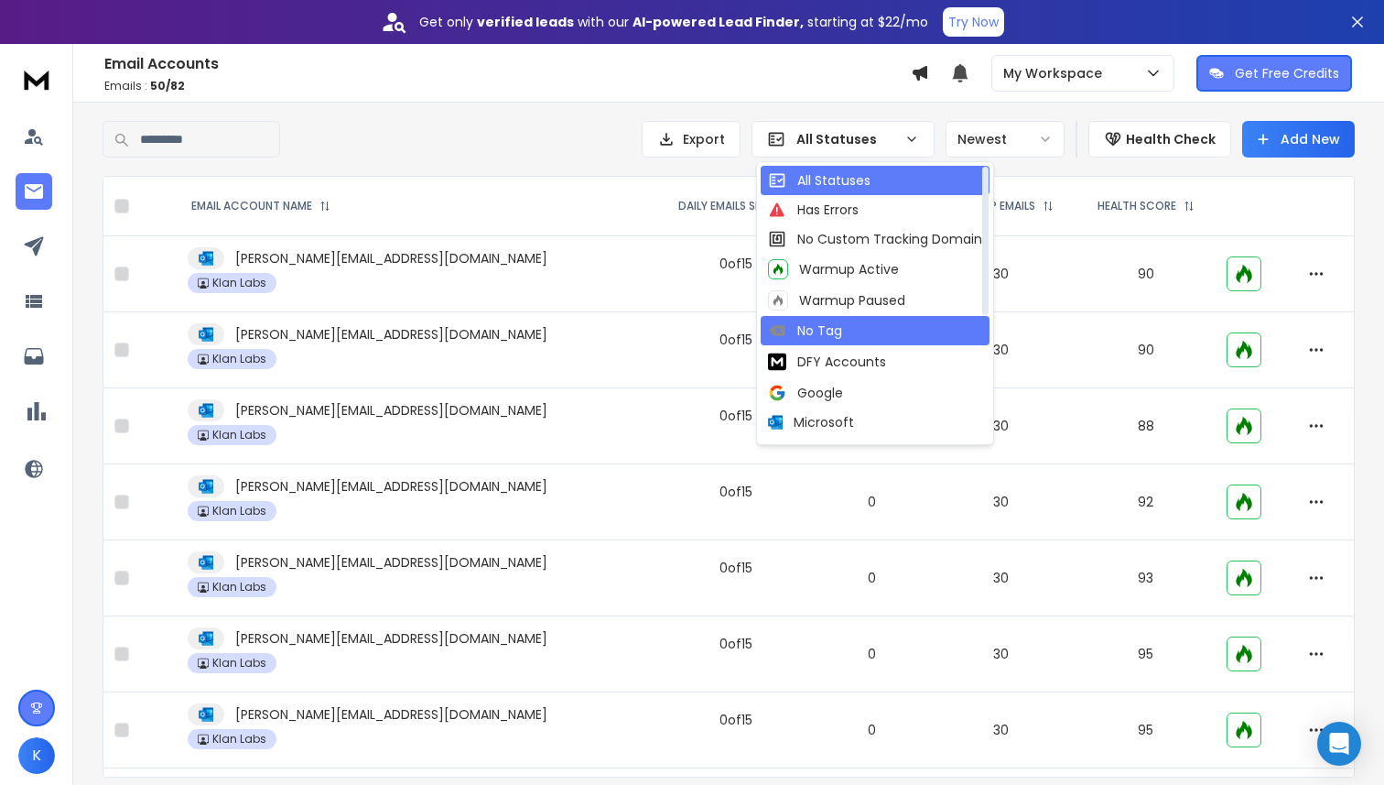
click at [832, 337] on div "No Tag" at bounding box center [805, 330] width 74 height 18
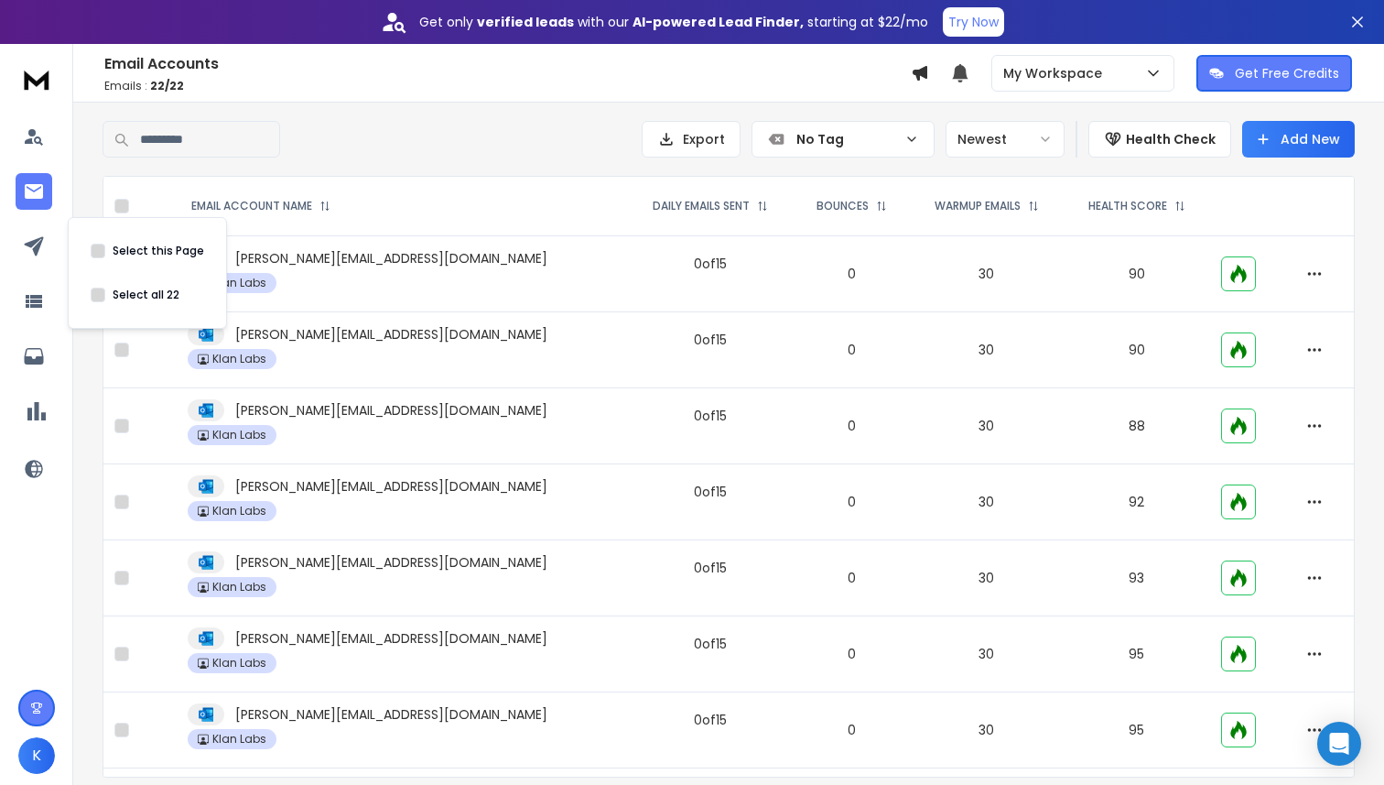
click at [101, 294] on button "Select this Page" at bounding box center [98, 294] width 15 height 15
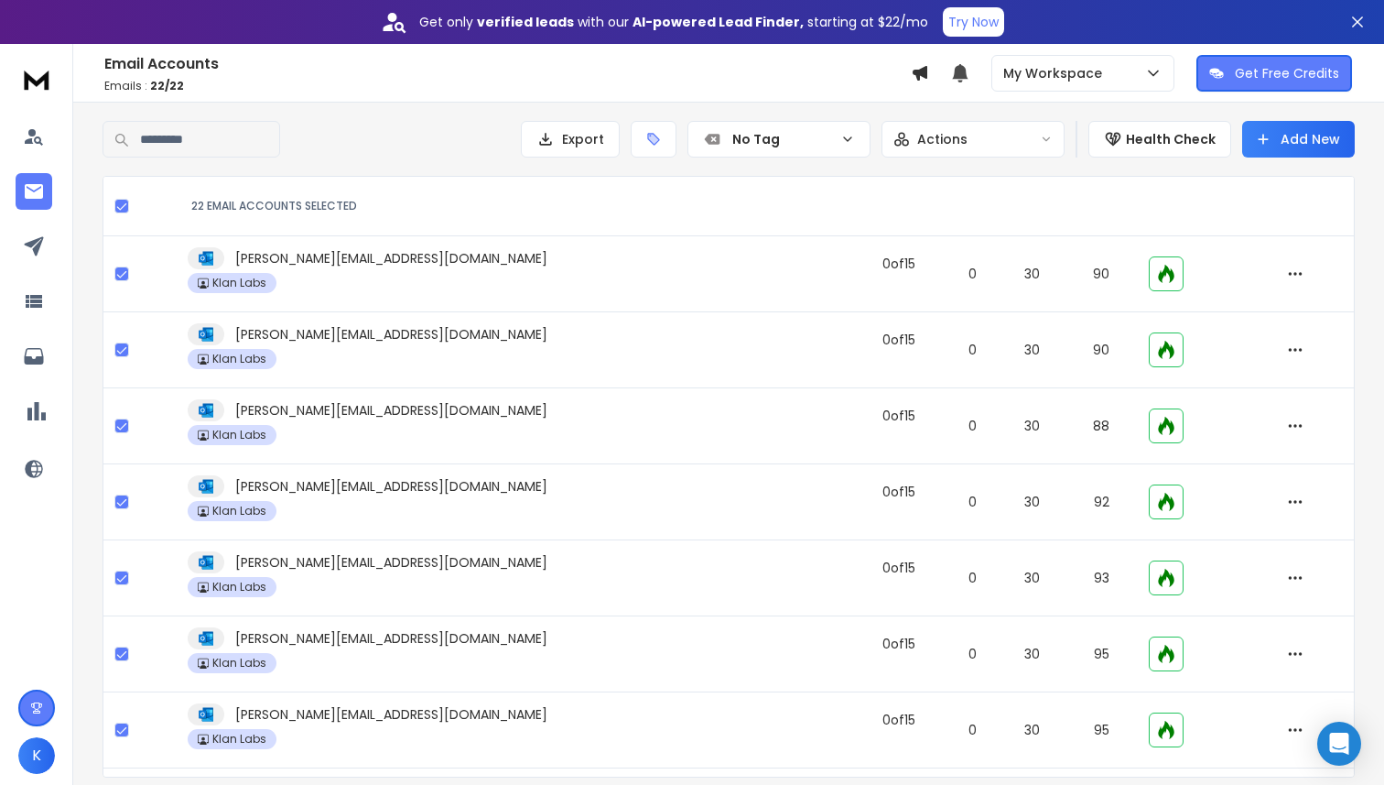
click at [424, 135] on div at bounding box center [306, 139] width 407 height 37
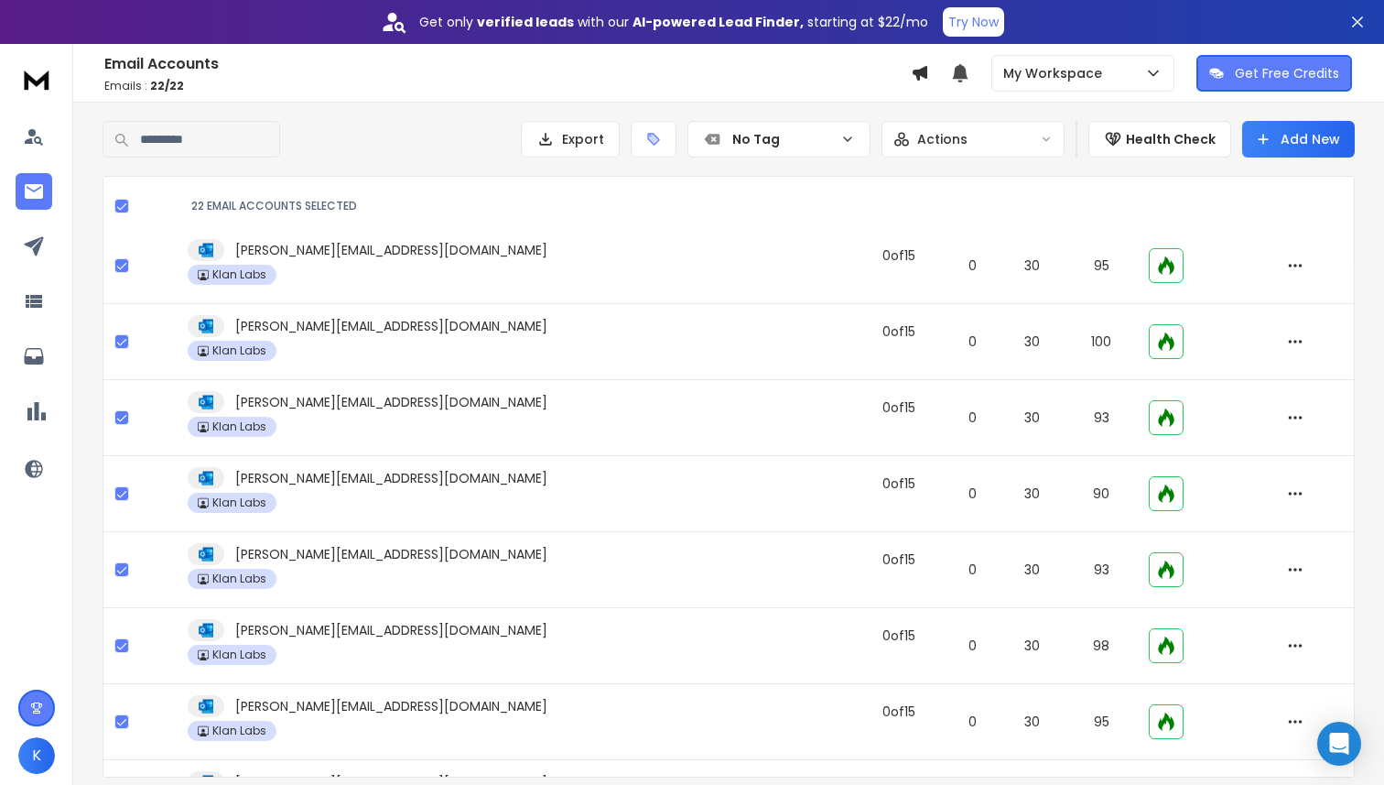
scroll to position [1129, 0]
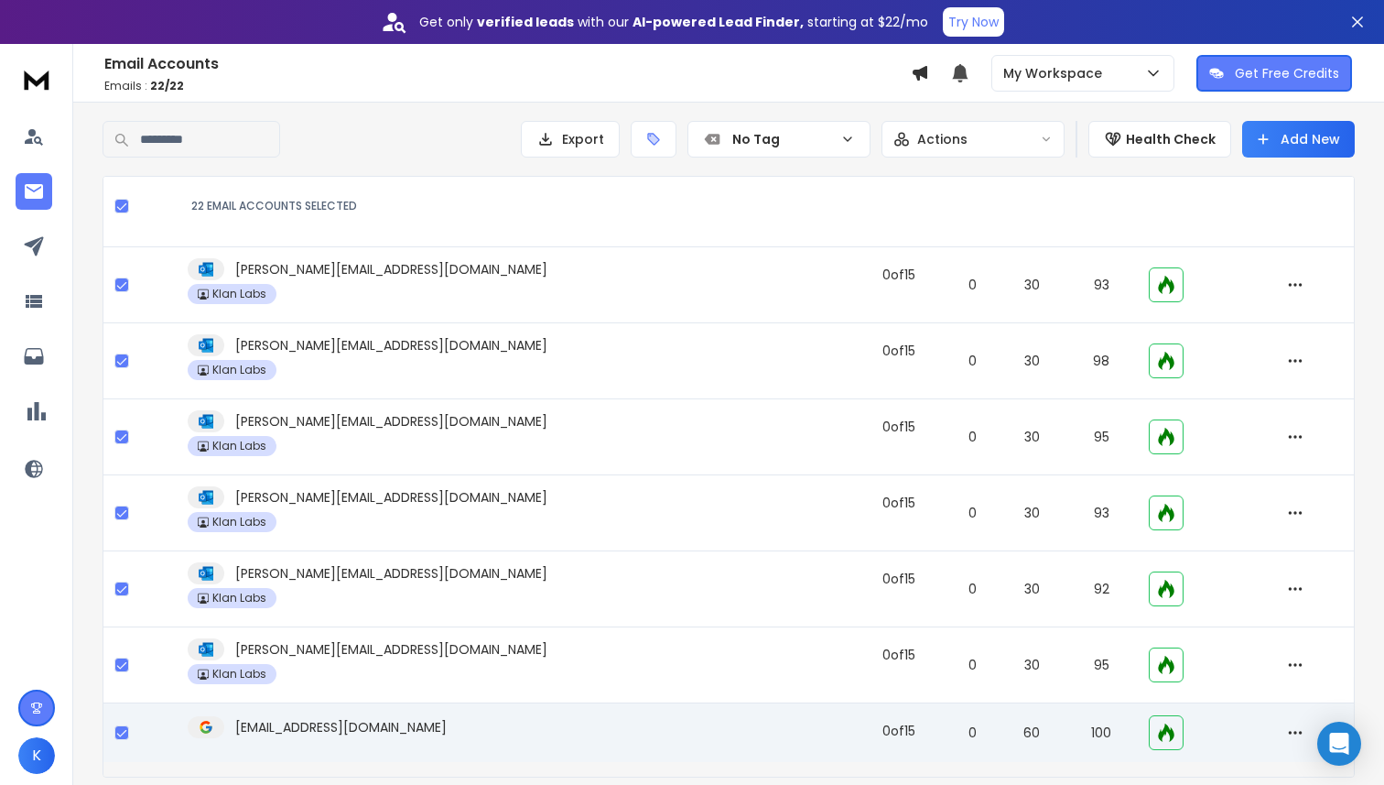
click at [122, 733] on button "button" at bounding box center [121, 732] width 15 height 15
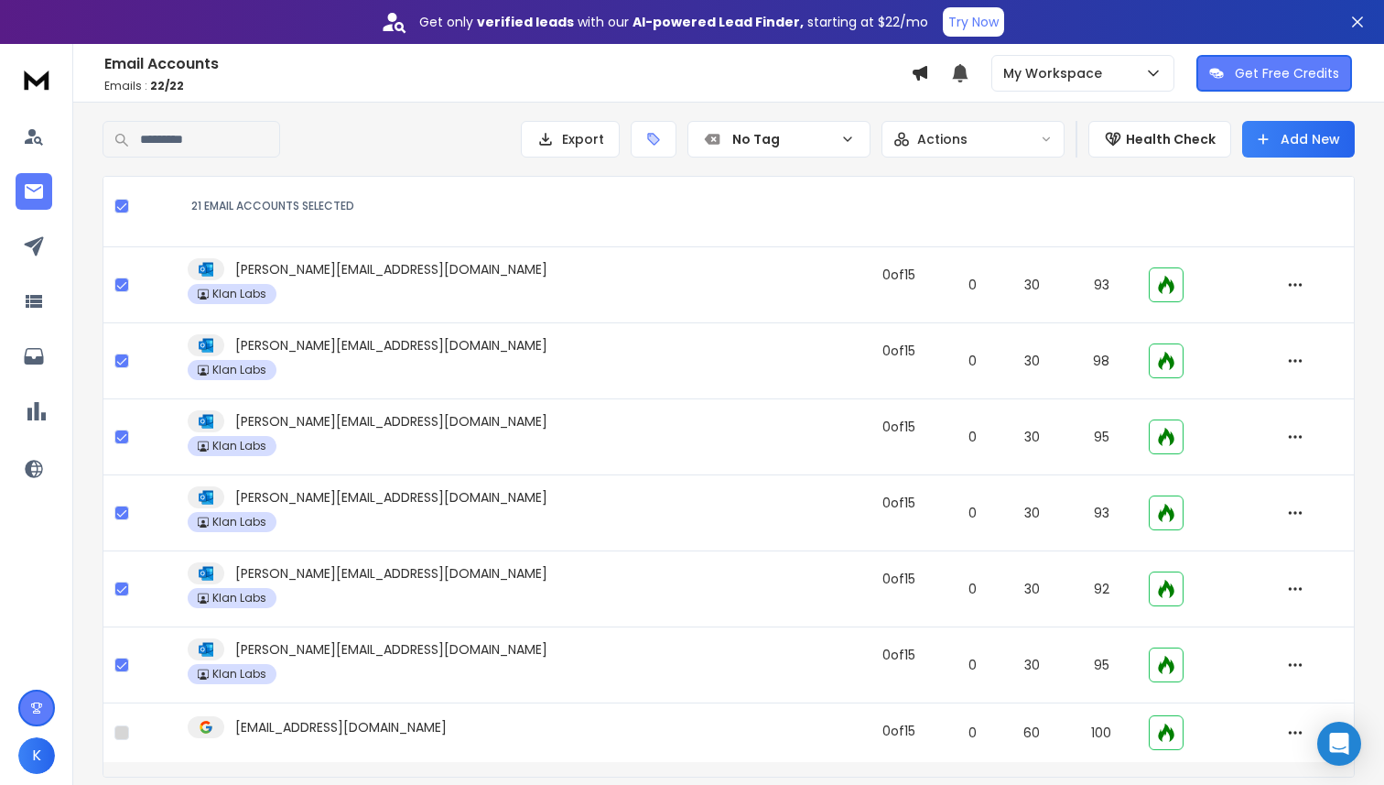
click at [791, 144] on p "No Tag" at bounding box center [782, 139] width 101 height 18
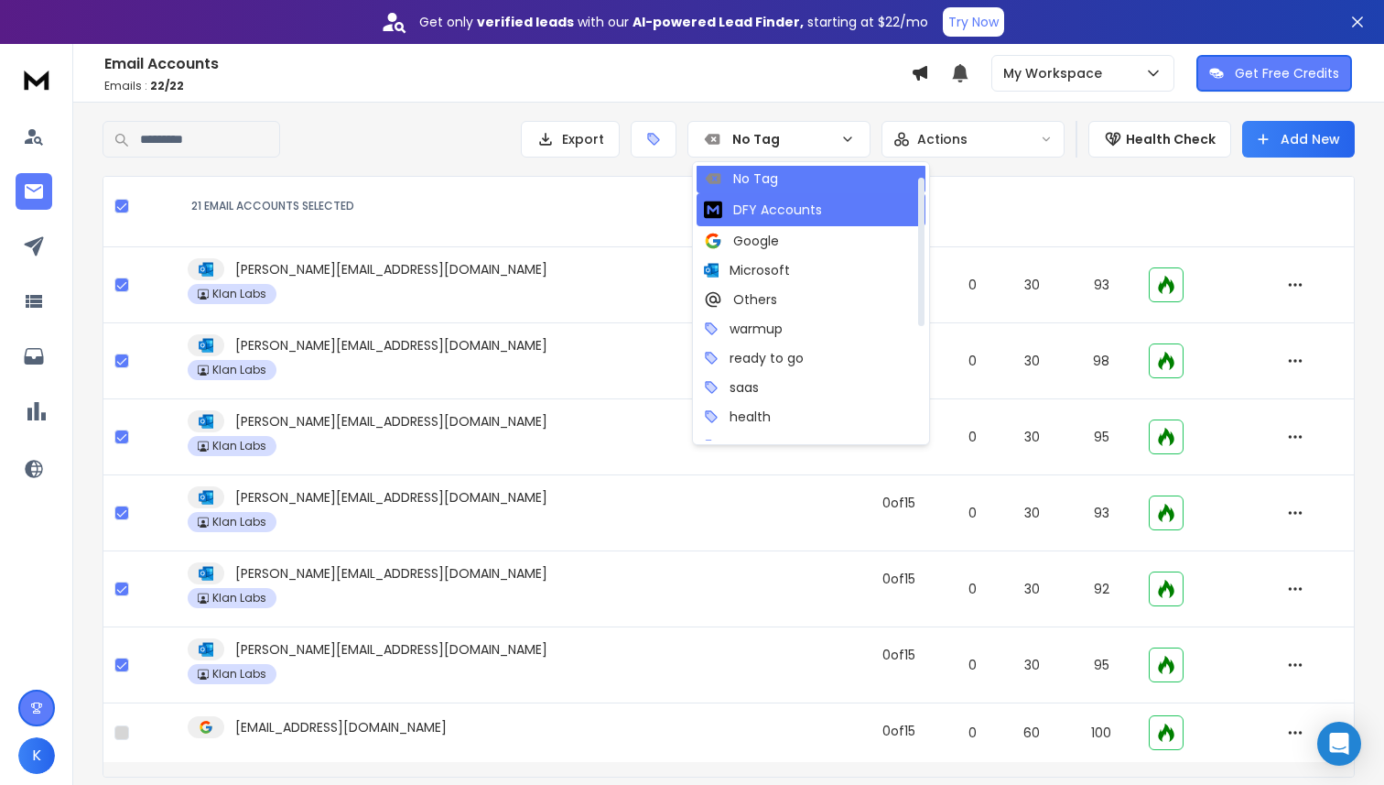
scroll to position [231, 0]
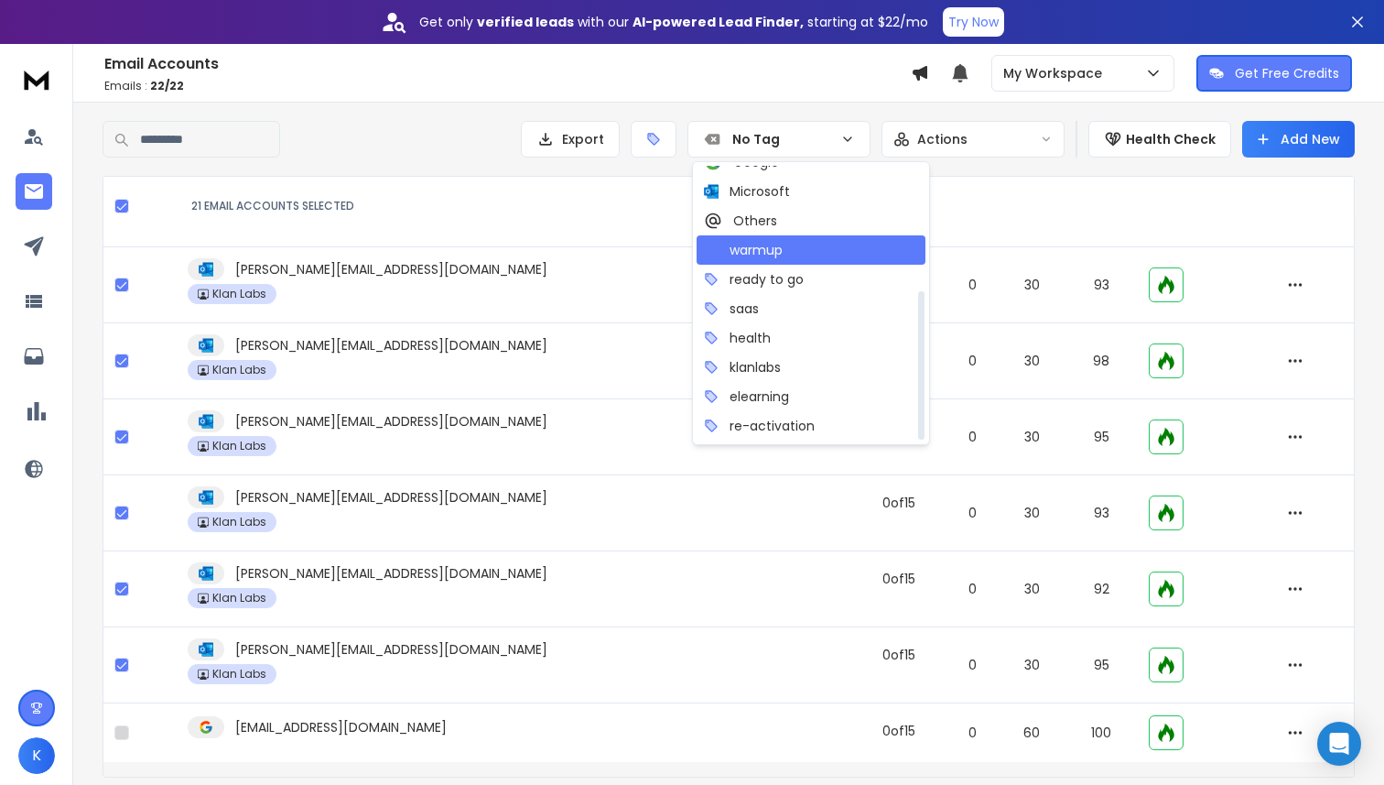
click at [802, 256] on div "warmup" at bounding box center [811, 249] width 229 height 29
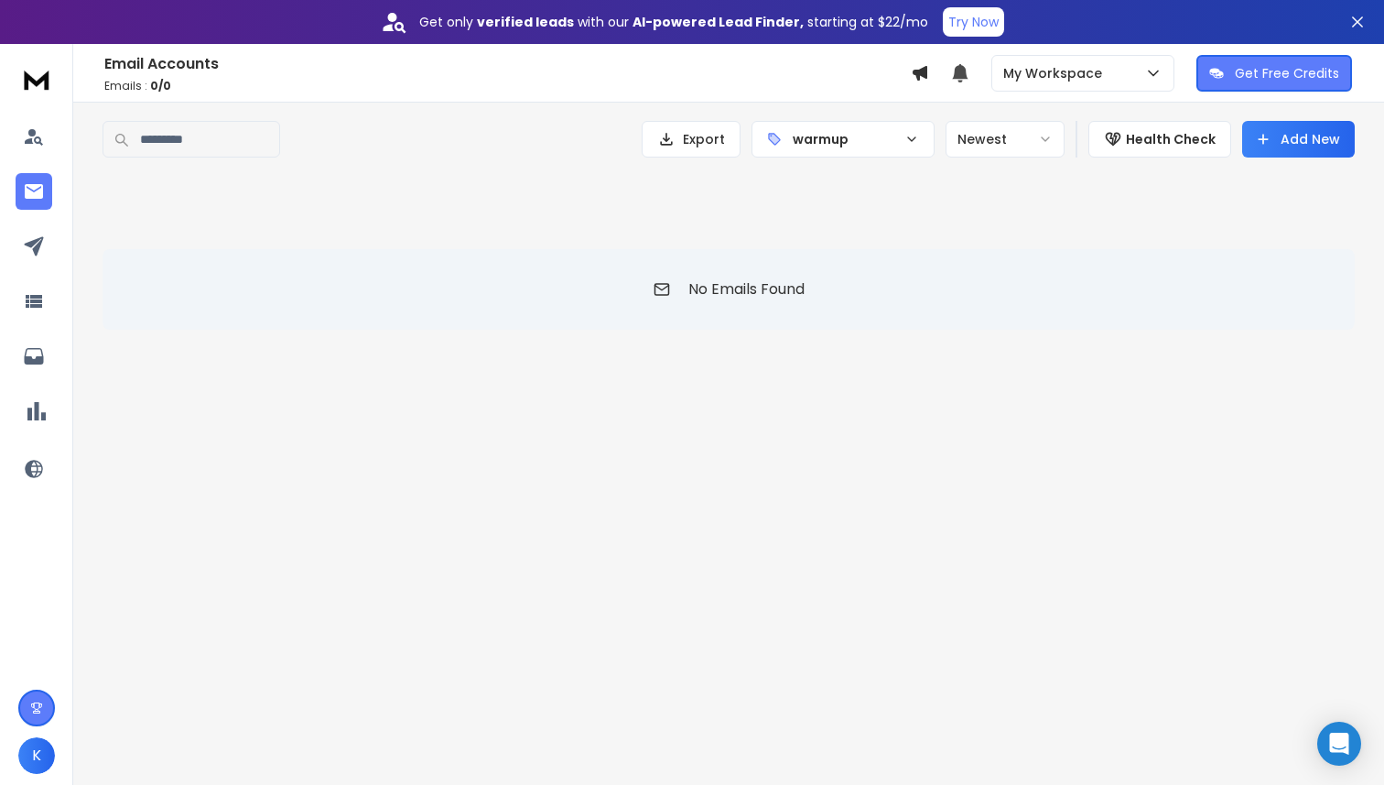
click at [808, 127] on div "warmup" at bounding box center [843, 139] width 183 height 37
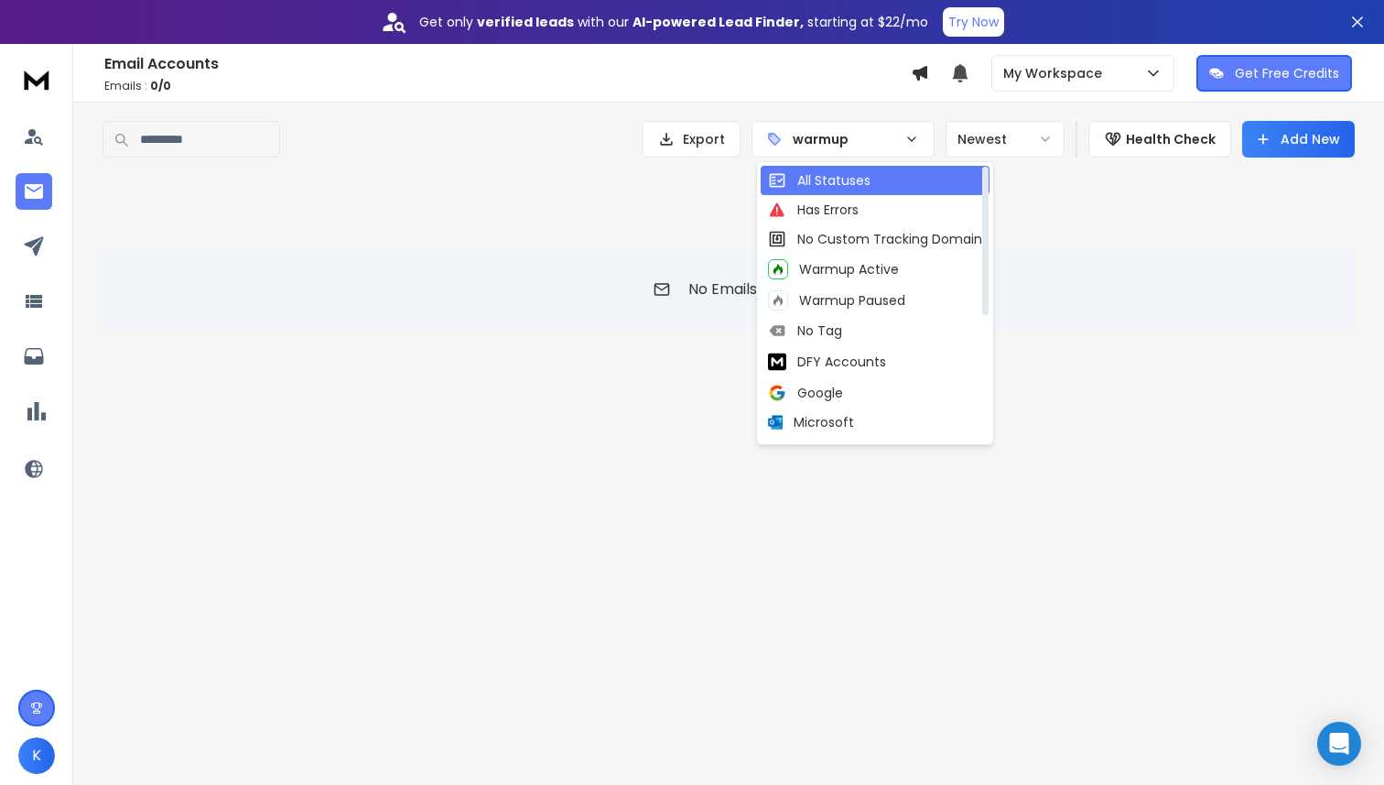
click at [824, 188] on div "All Statuses" at bounding box center [819, 180] width 103 height 18
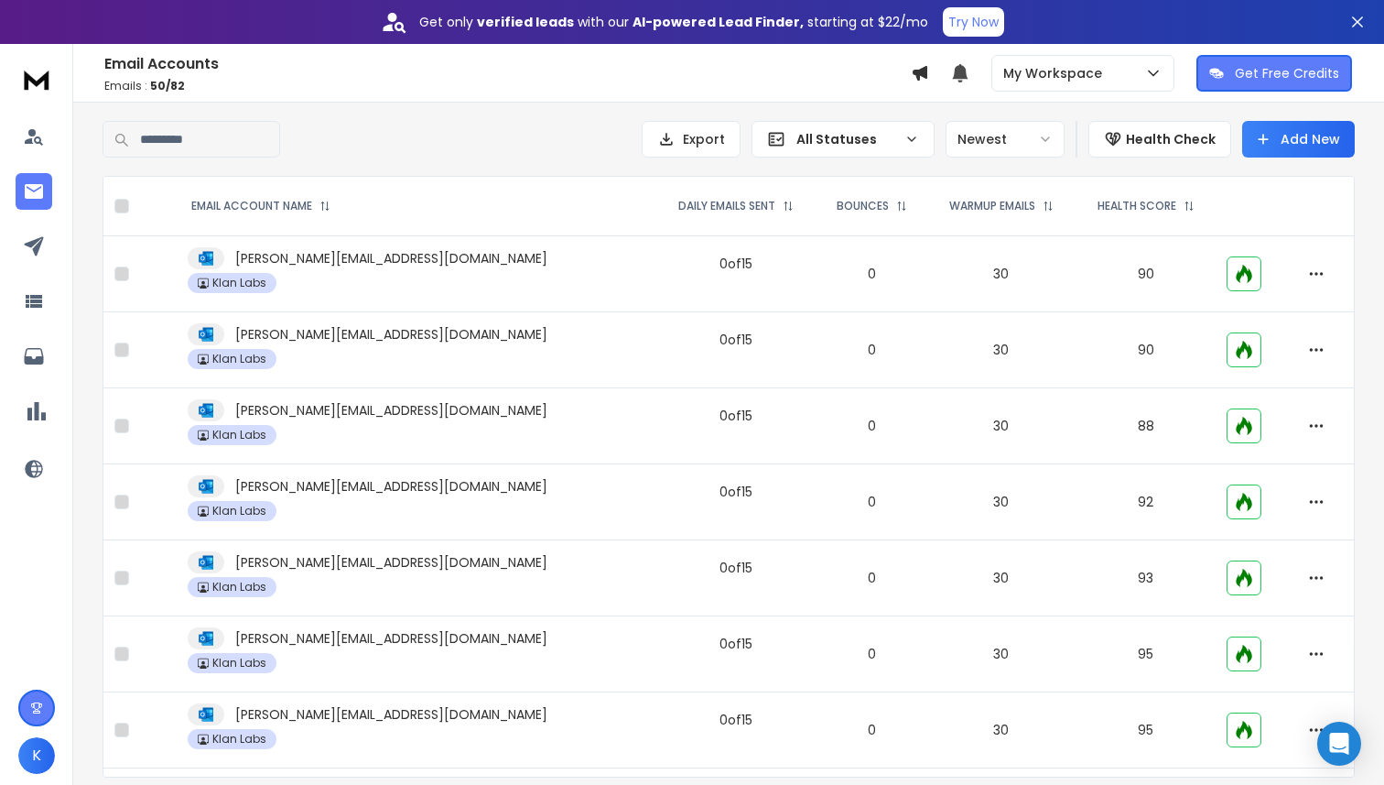
click at [858, 119] on div "Export All Statuses Newest Health Check Add New EMAIL ACCOUNT NAME DAILY EMAILS…" at bounding box center [728, 449] width 1311 height 693
click at [829, 143] on p "All Statuses" at bounding box center [847, 139] width 101 height 18
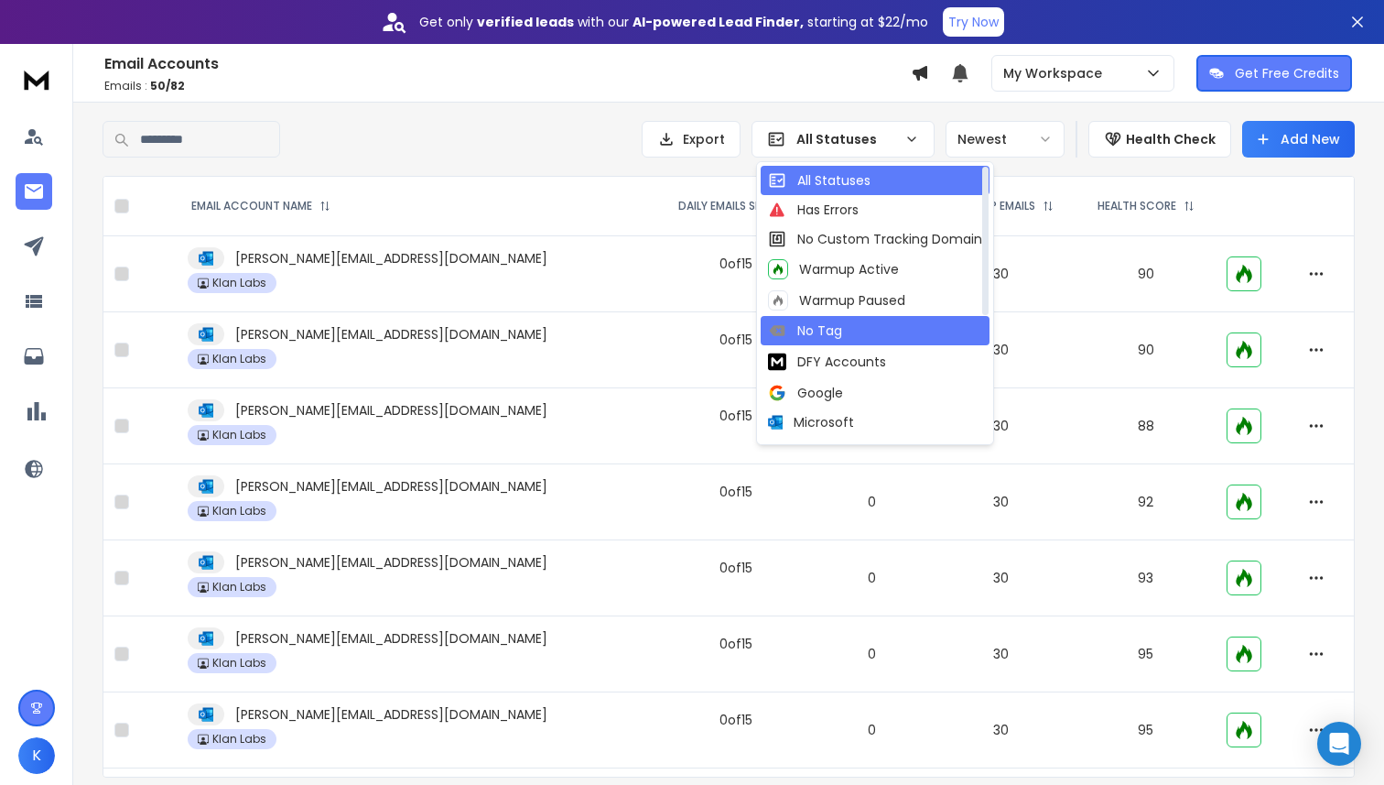
click at [832, 321] on div "No Tag" at bounding box center [805, 330] width 74 height 18
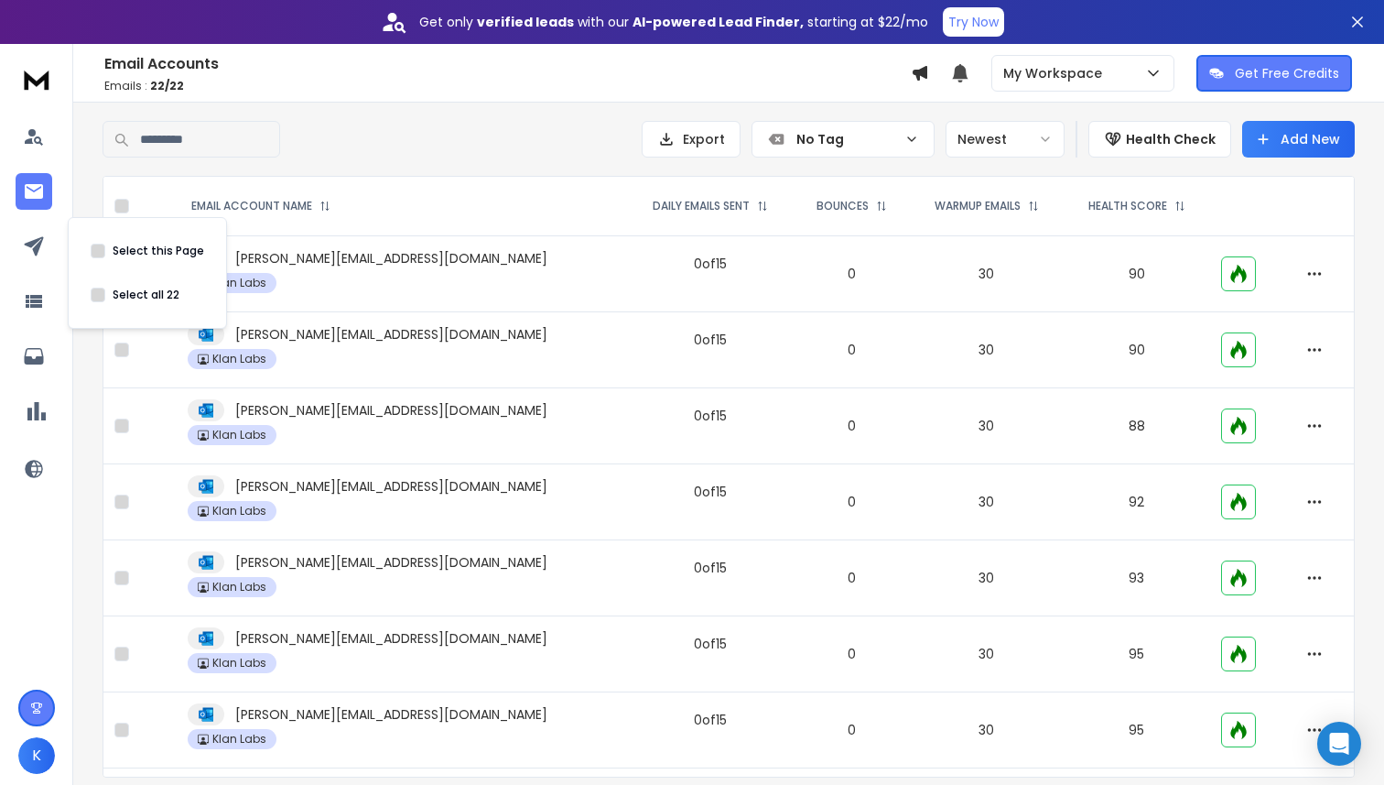
click at [103, 295] on button "Select this Page" at bounding box center [98, 294] width 15 height 15
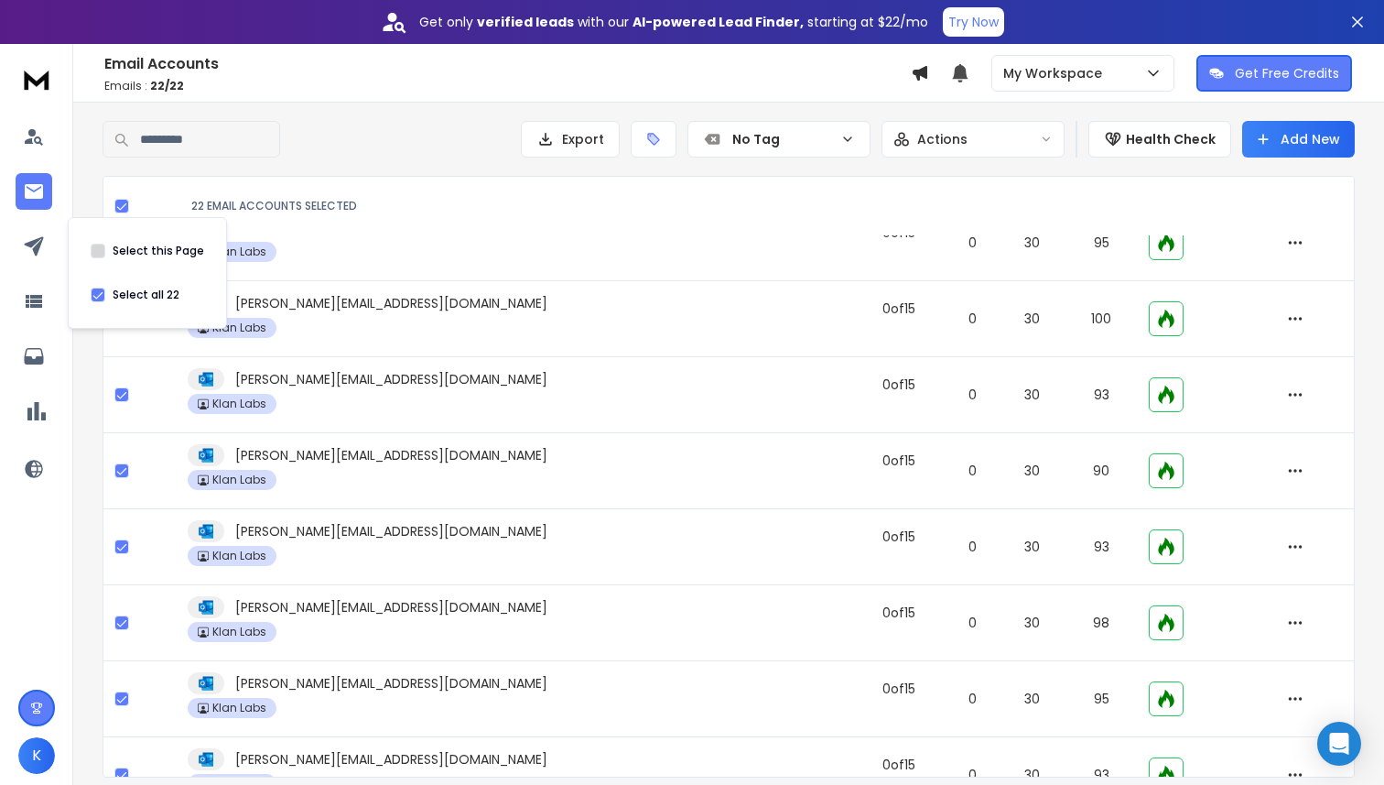
scroll to position [1129, 0]
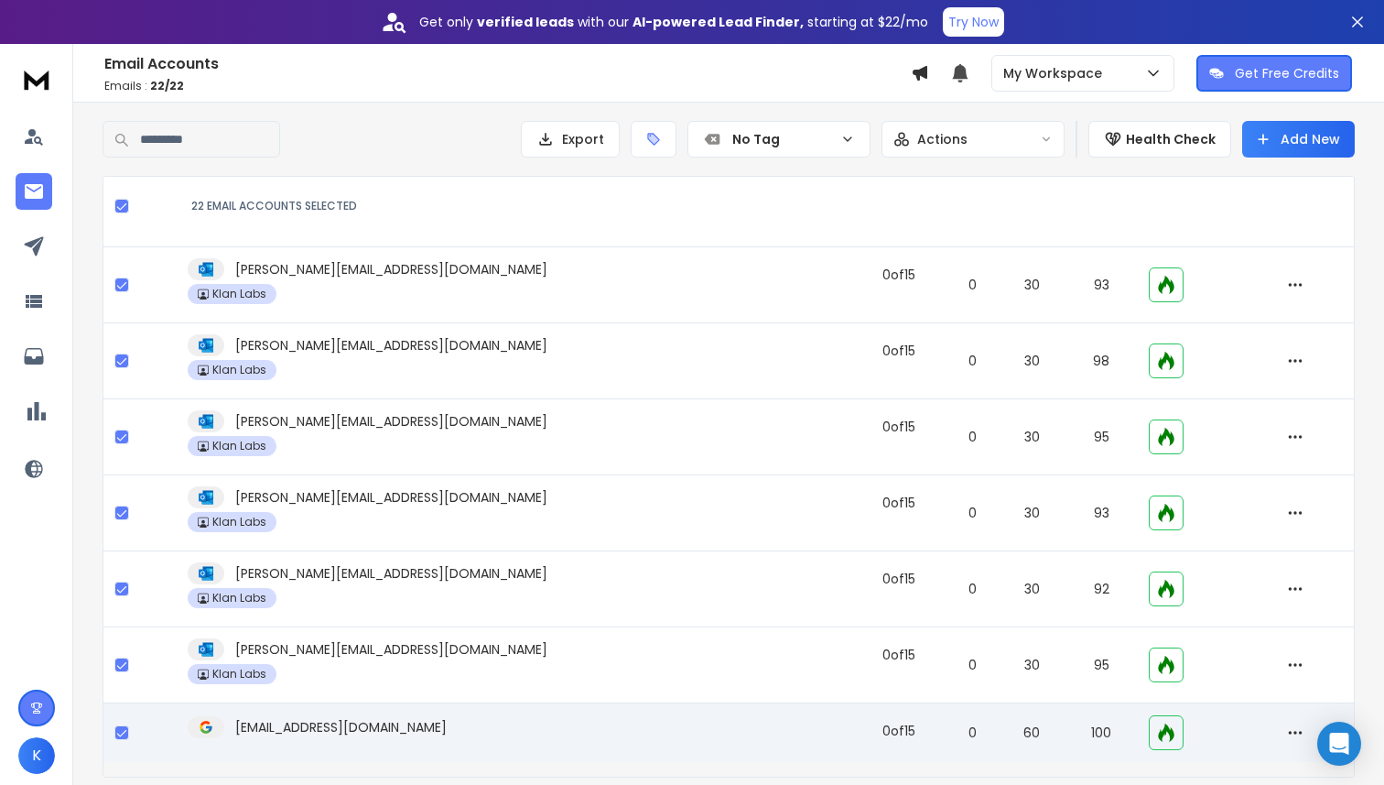
click at [125, 732] on button "button" at bounding box center [121, 732] width 15 height 15
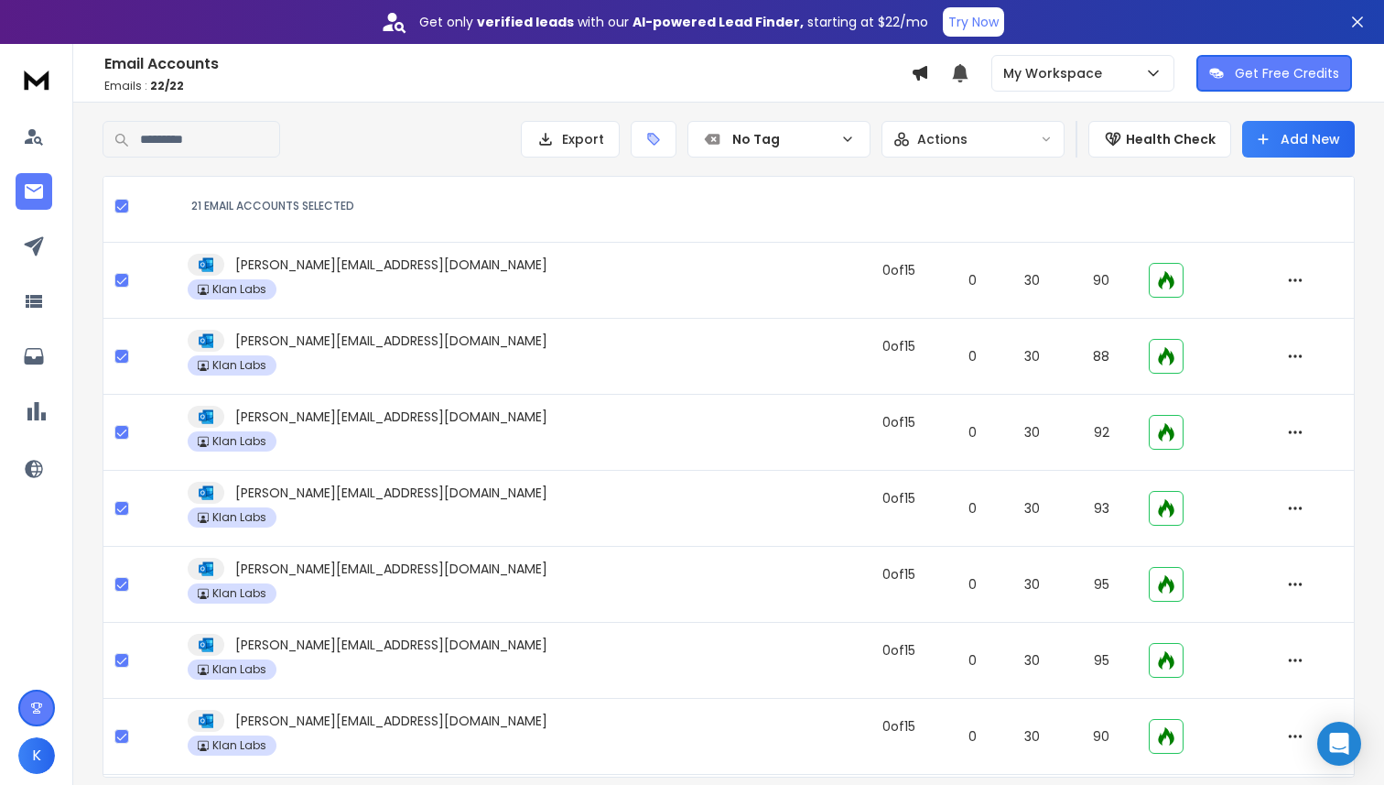
scroll to position [0, 0]
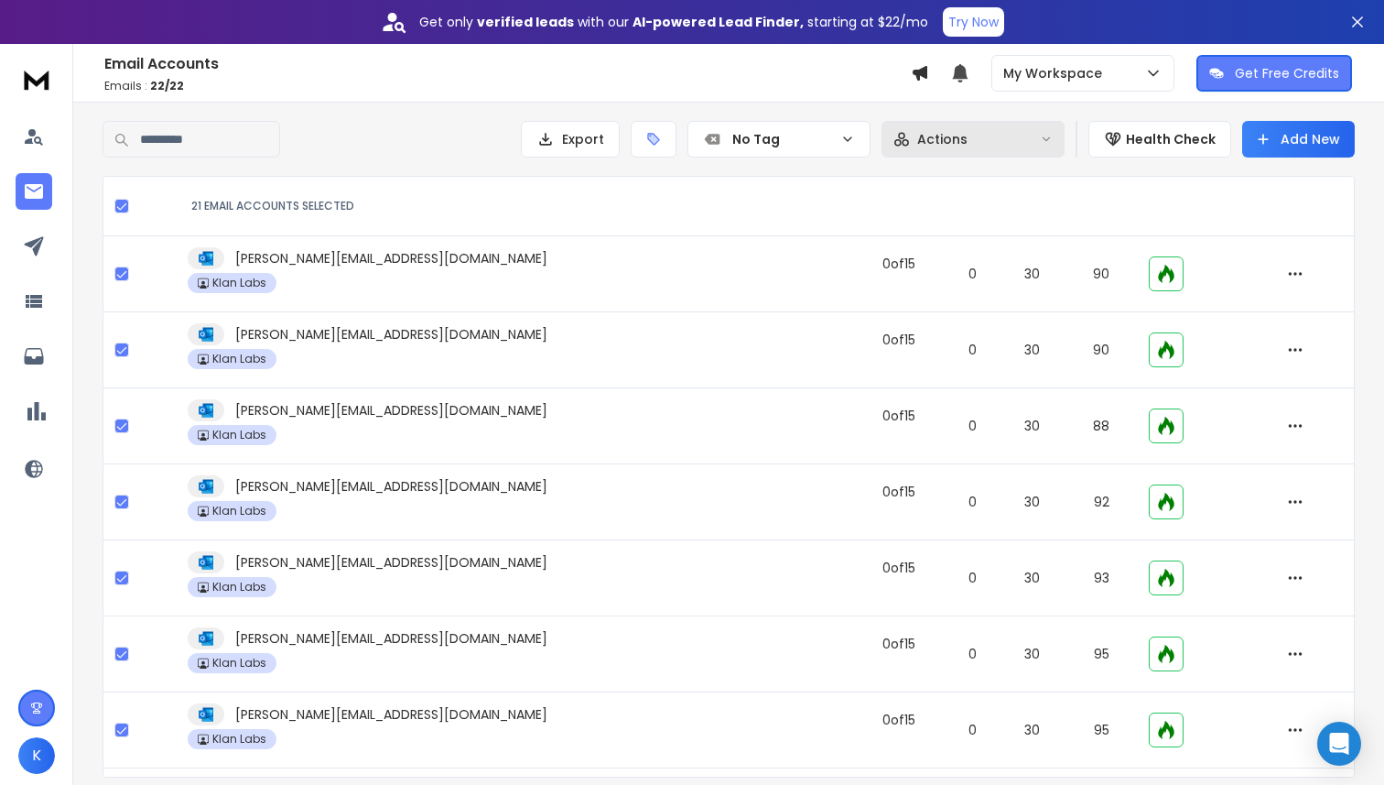
click at [900, 149] on button "Actions" at bounding box center [973, 139] width 183 height 37
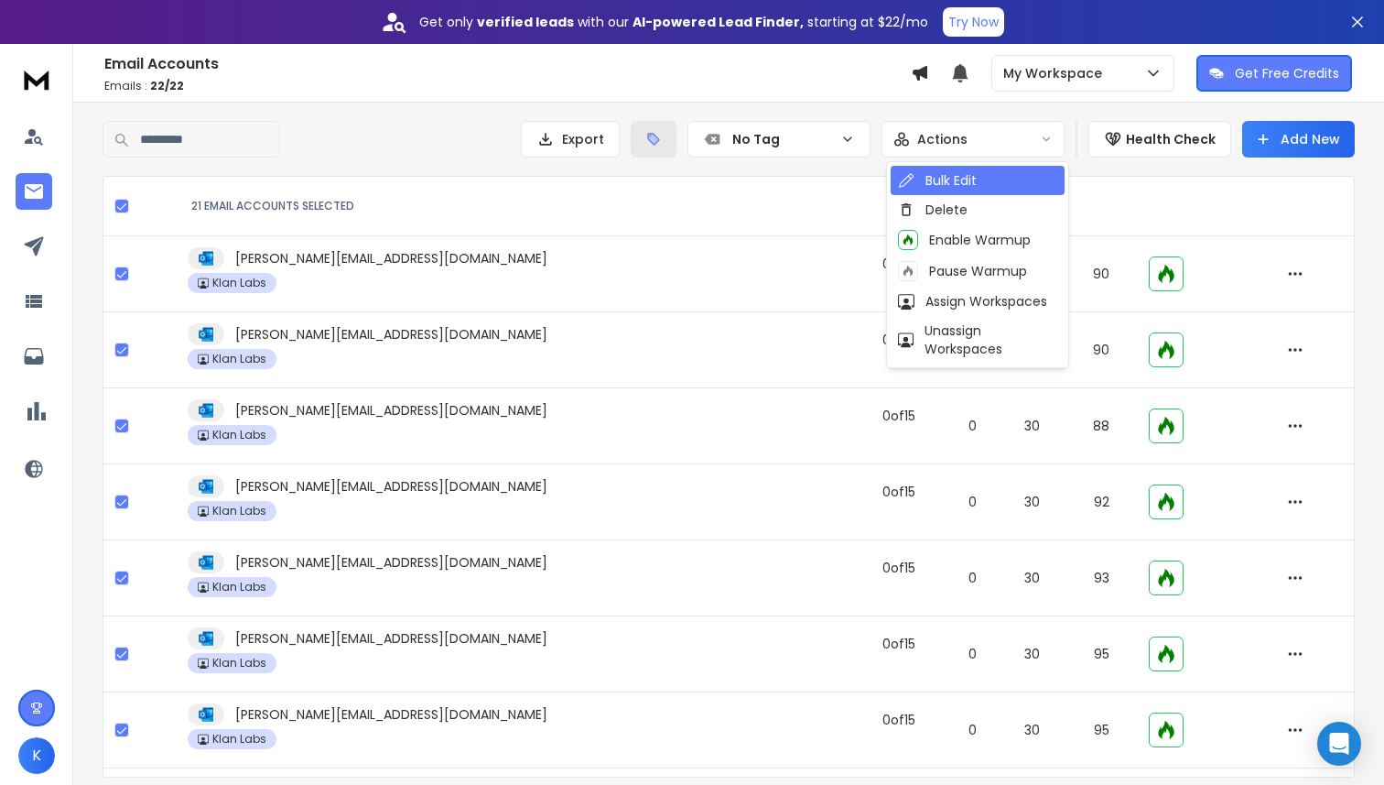
click at [645, 142] on button at bounding box center [654, 139] width 46 height 37
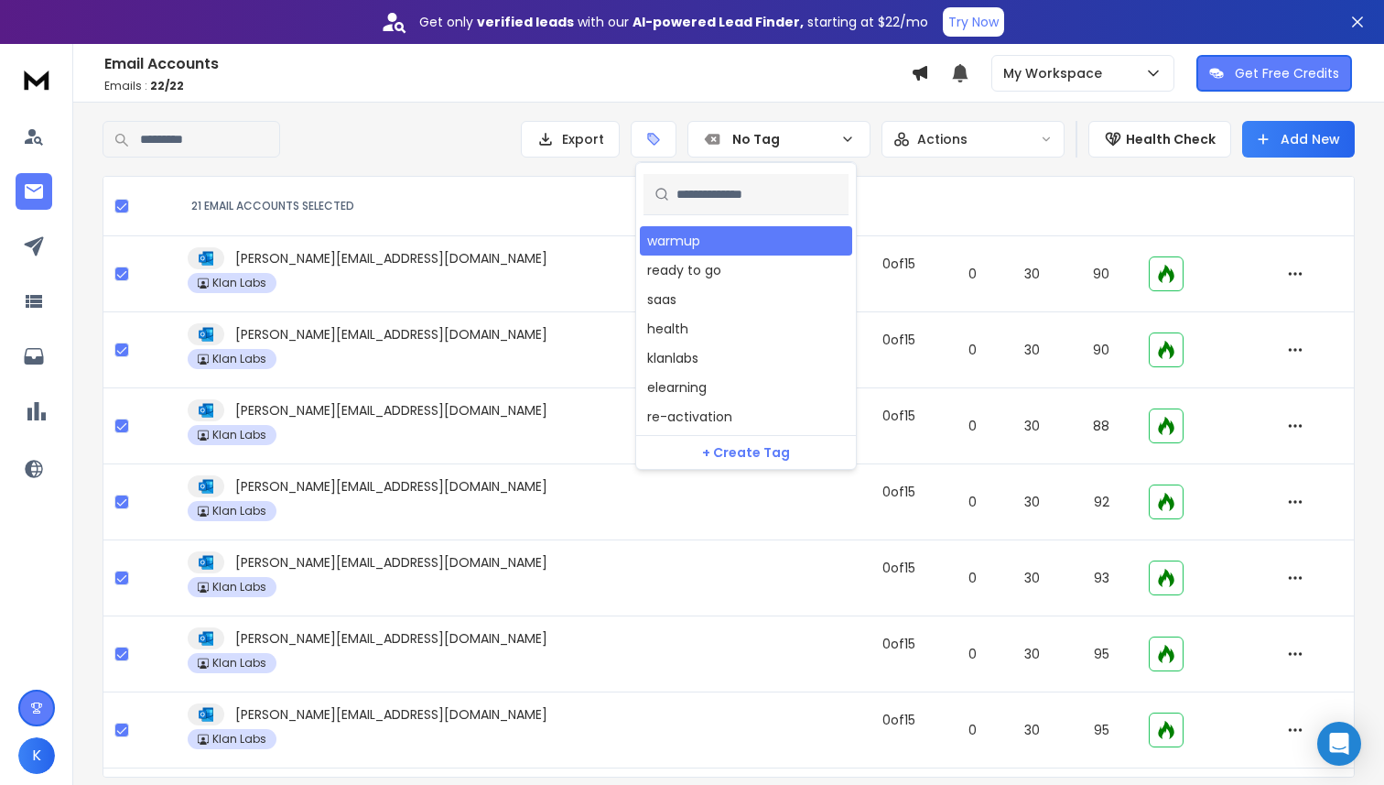
click at [704, 243] on div "warmup" at bounding box center [746, 241] width 198 height 18
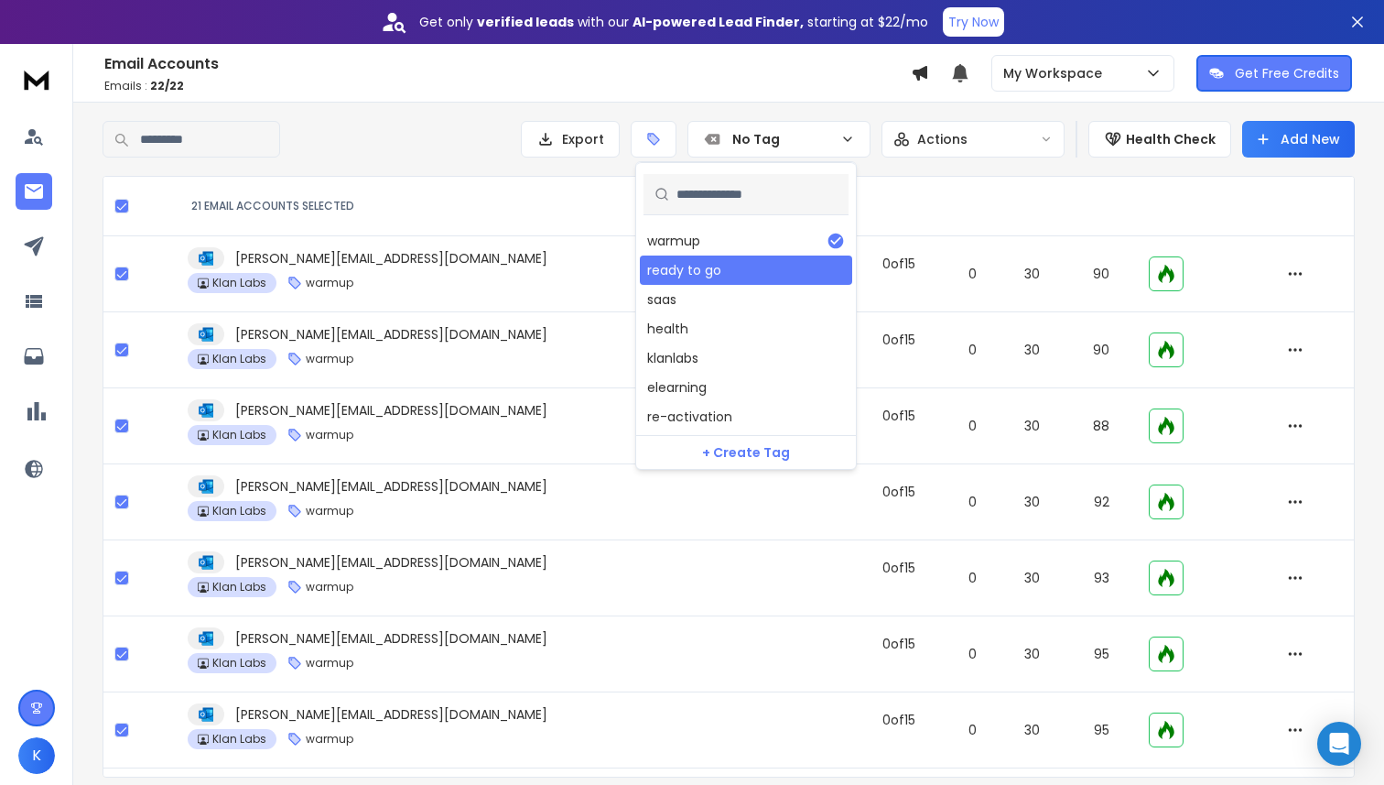
click at [432, 129] on div at bounding box center [306, 139] width 407 height 37
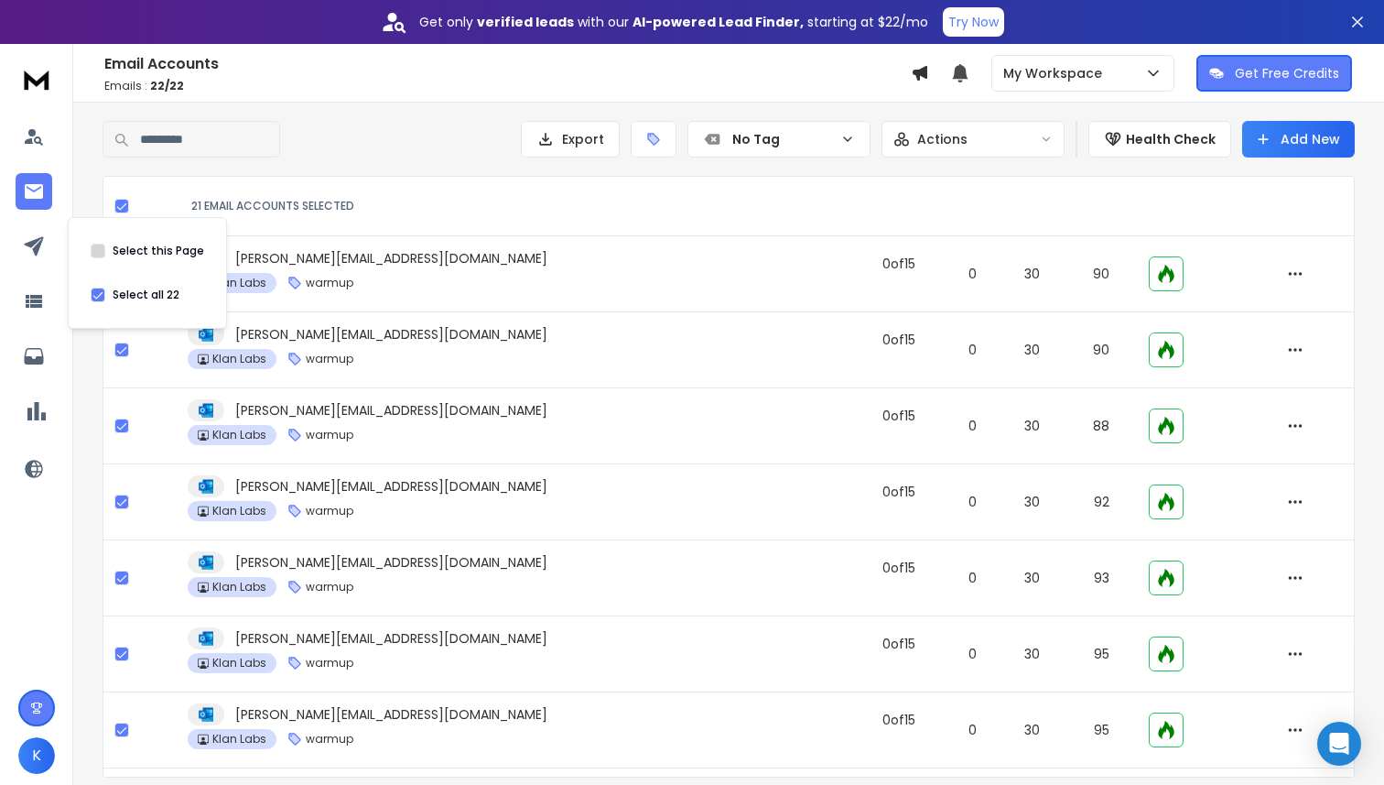
click at [119, 204] on button "Select this Page" at bounding box center [121, 206] width 15 height 15
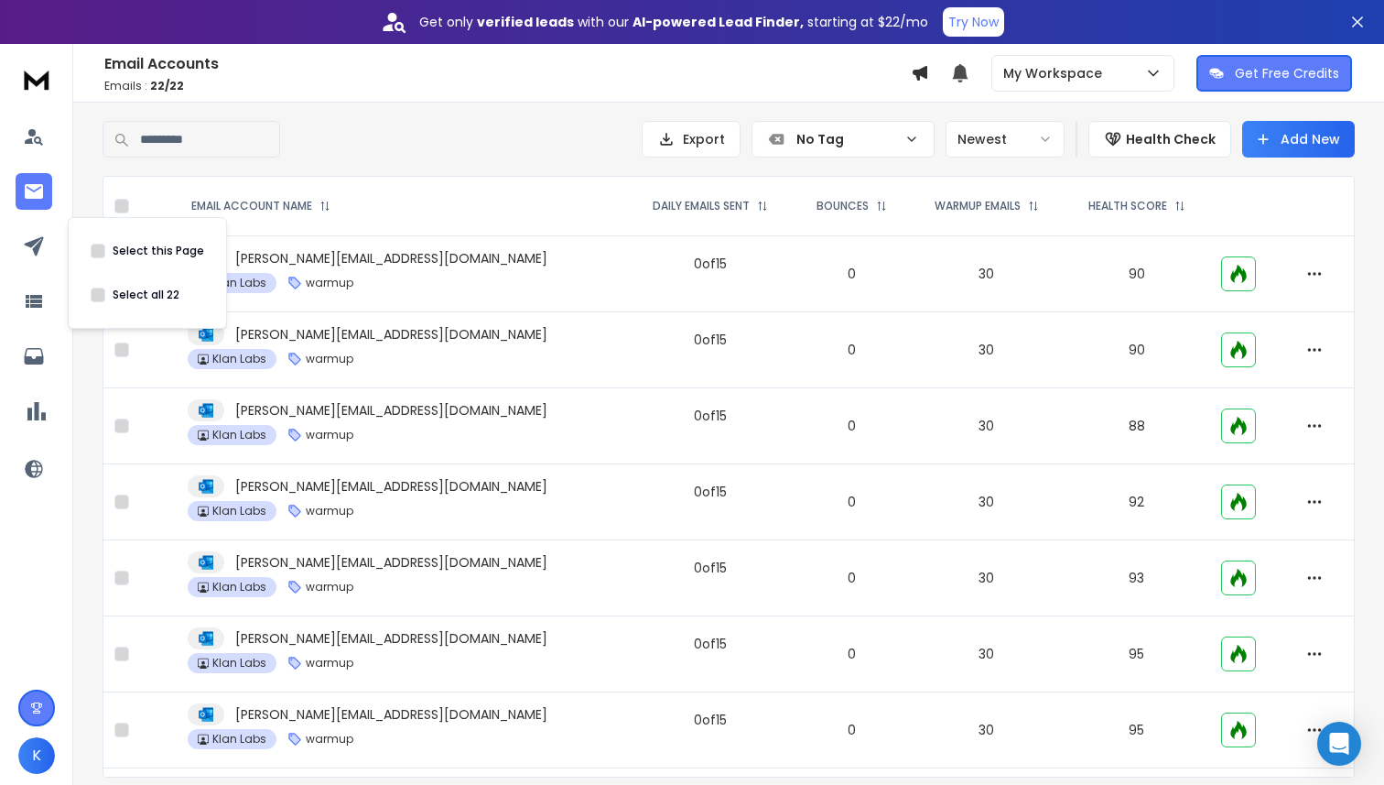
click at [291, 152] on div at bounding box center [367, 139] width 528 height 37
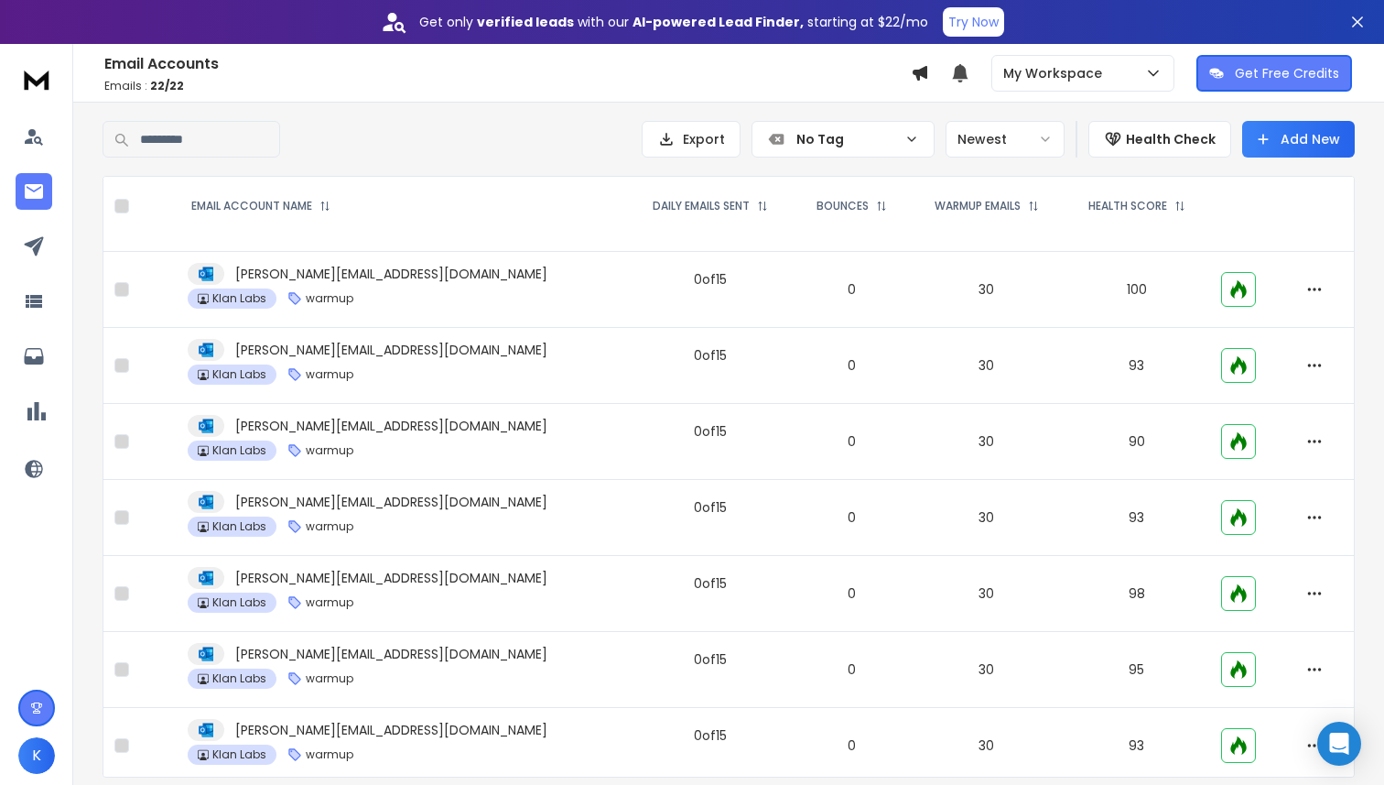
scroll to position [1140, 0]
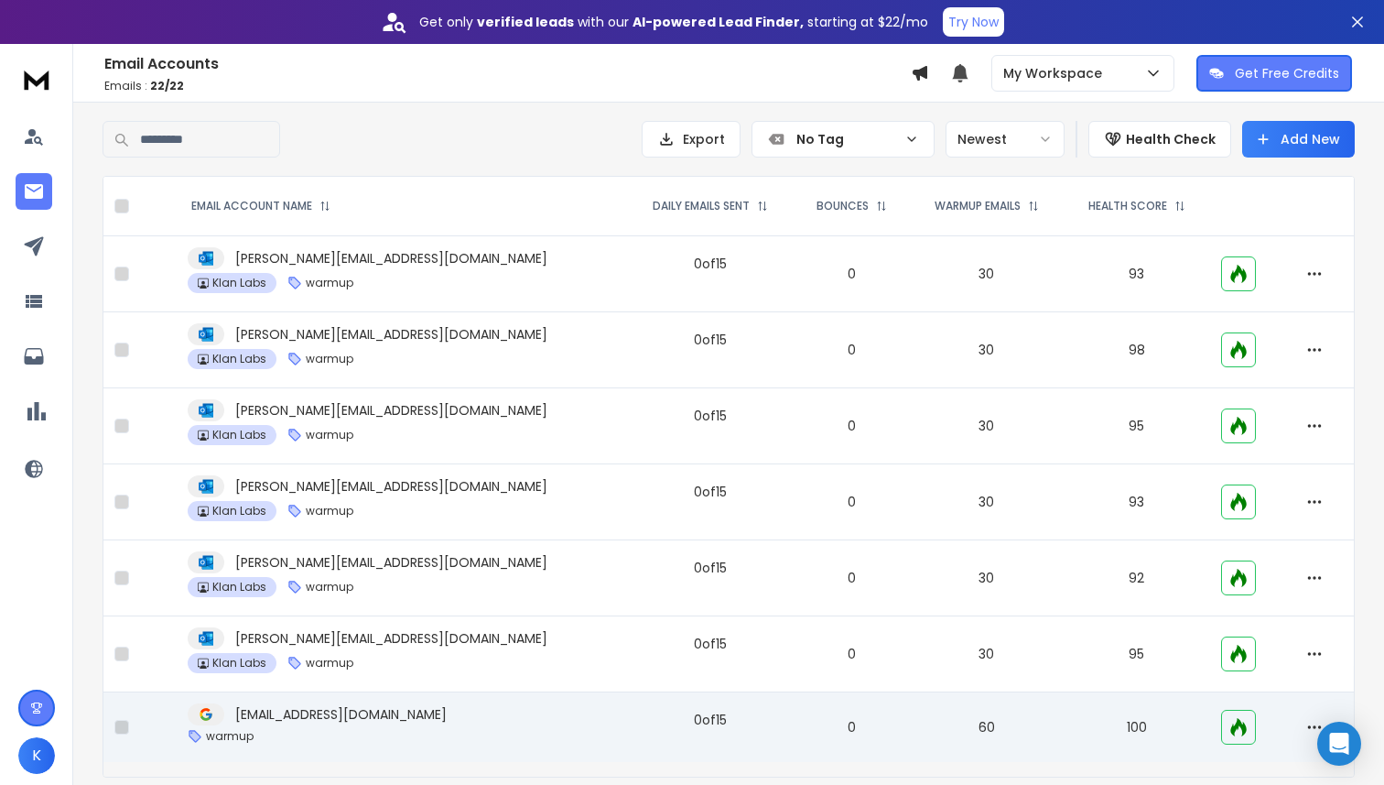
click at [121, 729] on button "button" at bounding box center [121, 727] width 15 height 15
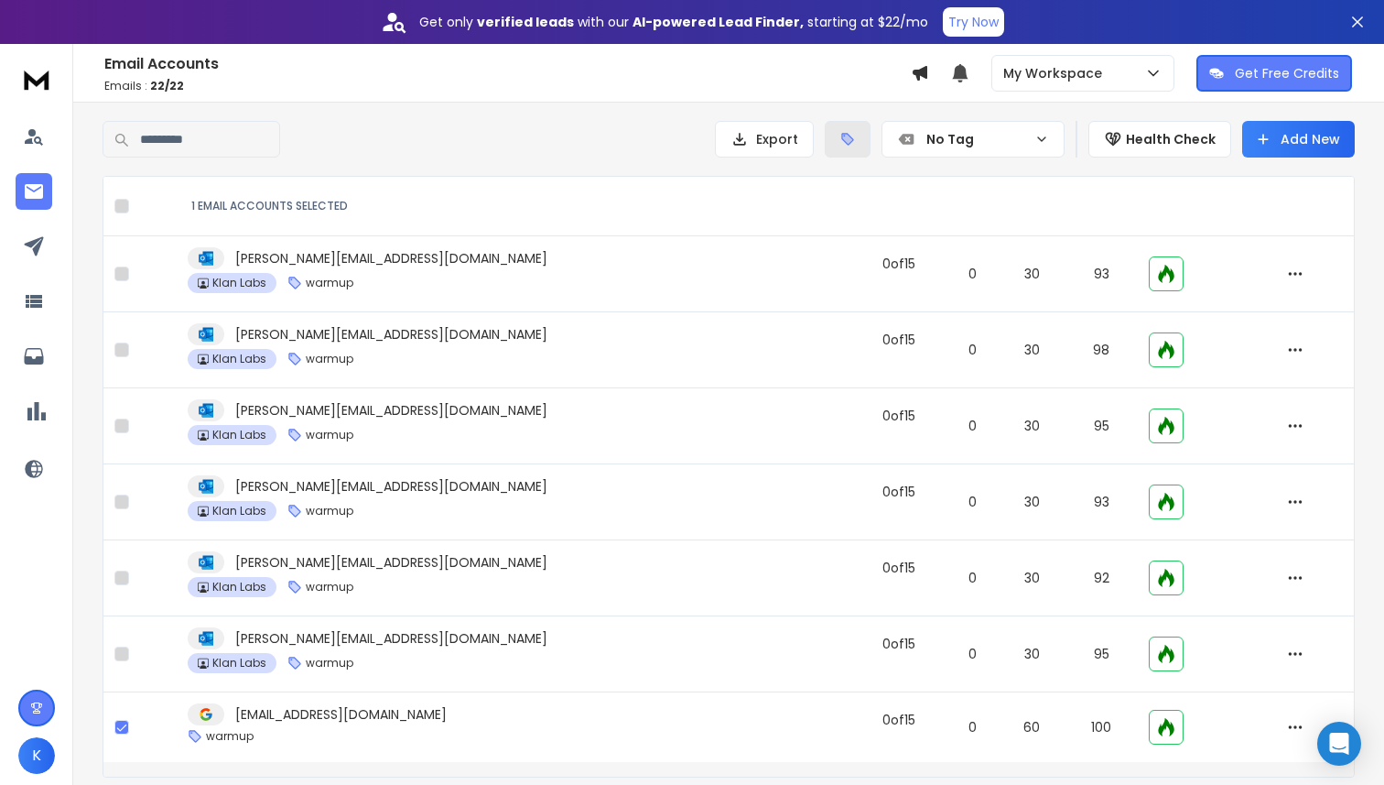
click at [862, 151] on button at bounding box center [848, 139] width 46 height 37
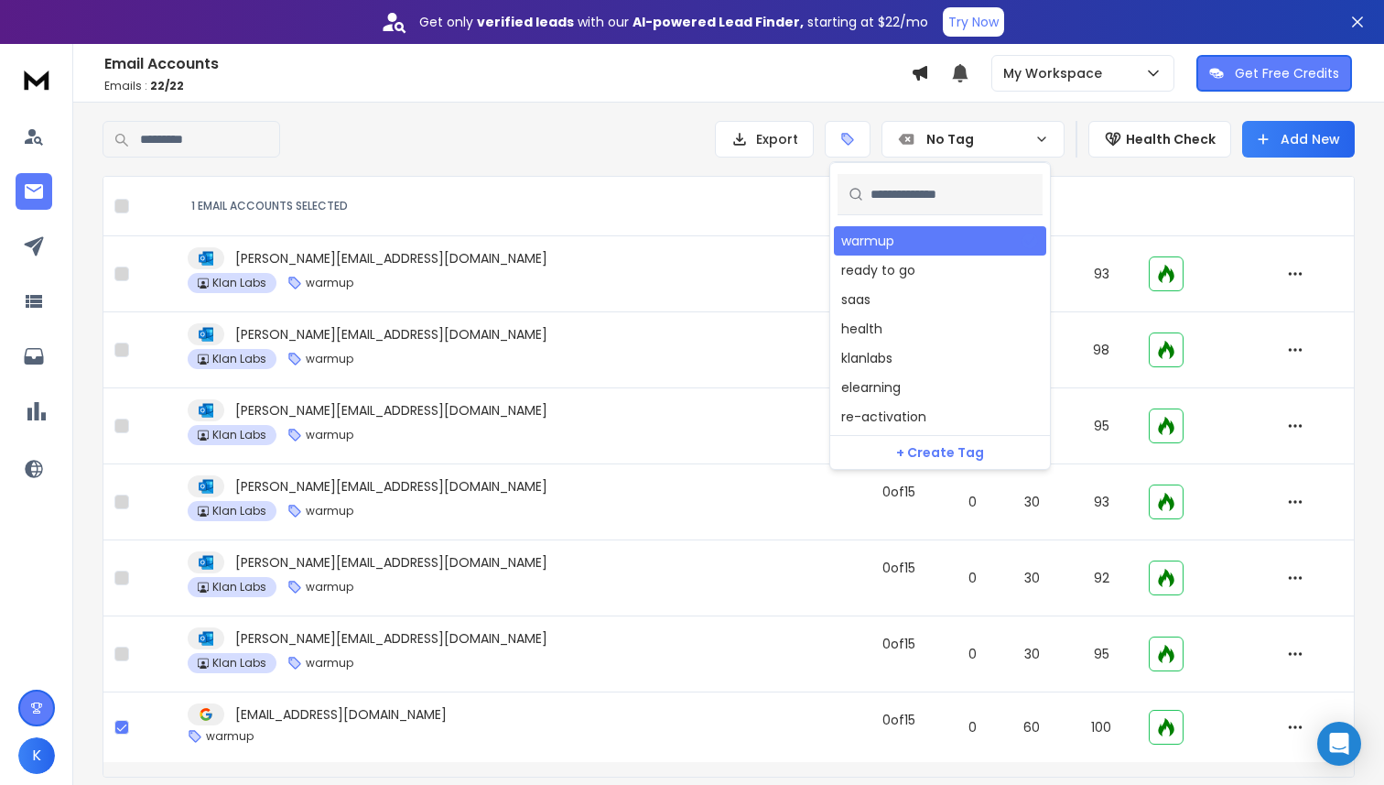
click at [943, 239] on div "warmup" at bounding box center [940, 241] width 198 height 18
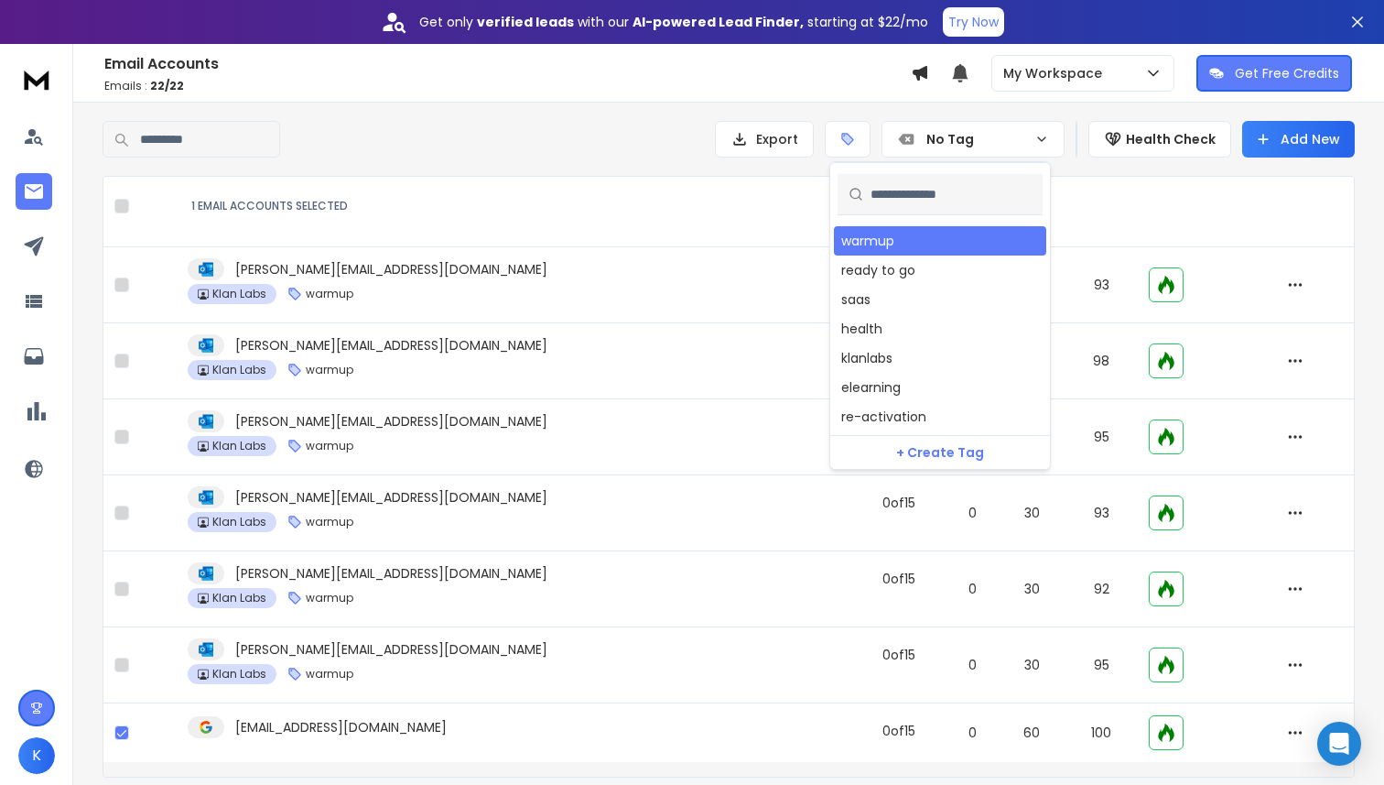
click at [627, 162] on div "Export No Tag Health Check Add New 1 EMAIL ACCOUNTS SELECTED Rachel@klanlabs.bl…" at bounding box center [729, 449] width 1253 height 656
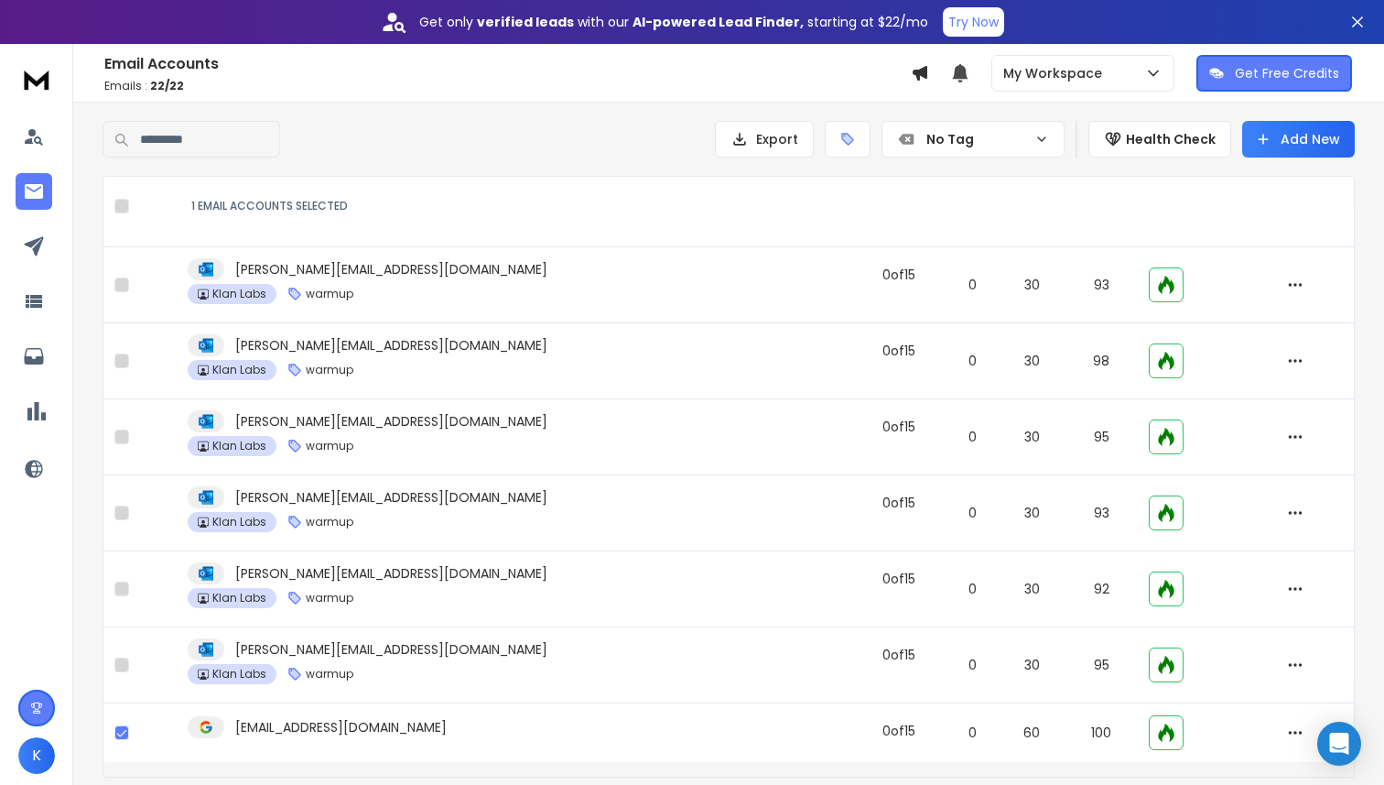
click at [956, 144] on p "No Tag" at bounding box center [977, 139] width 101 height 18
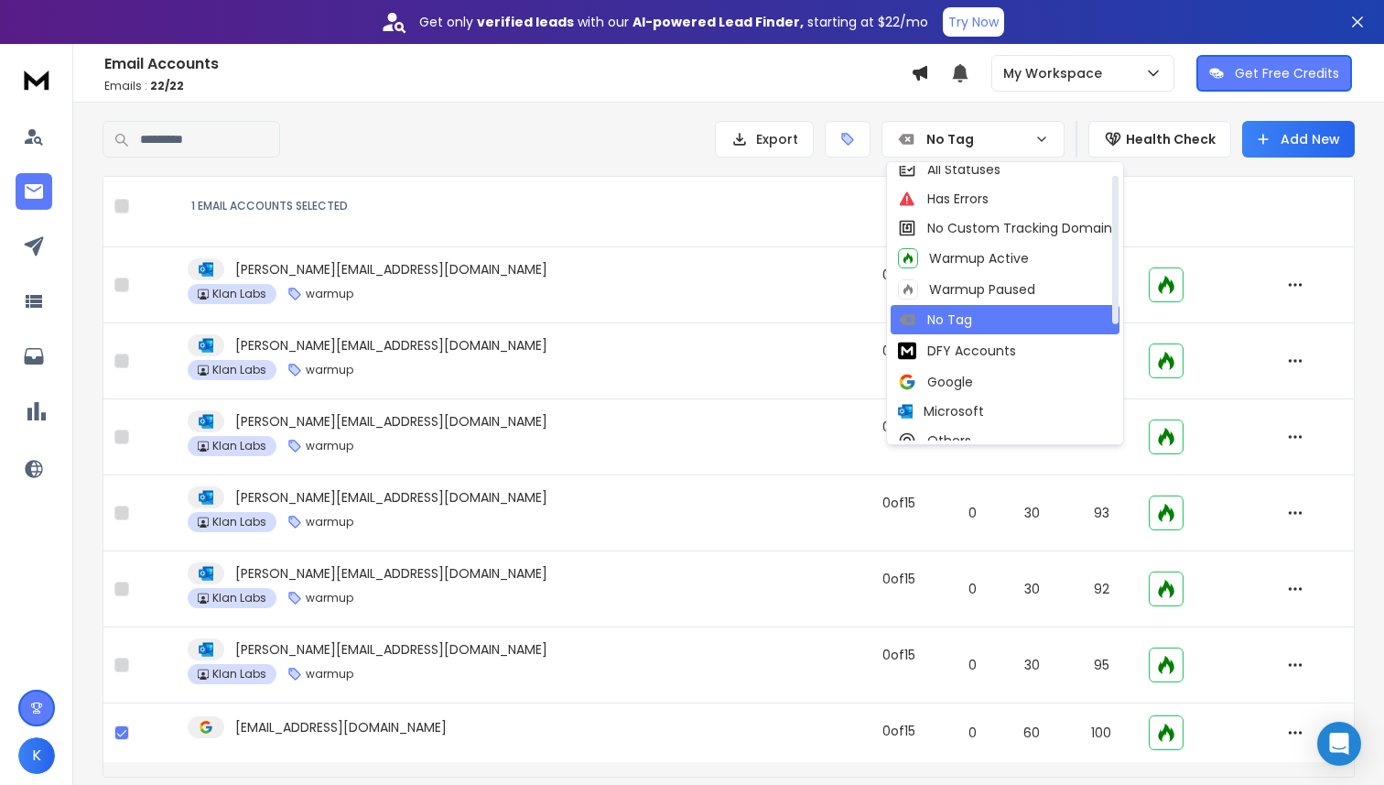
scroll to position [0, 0]
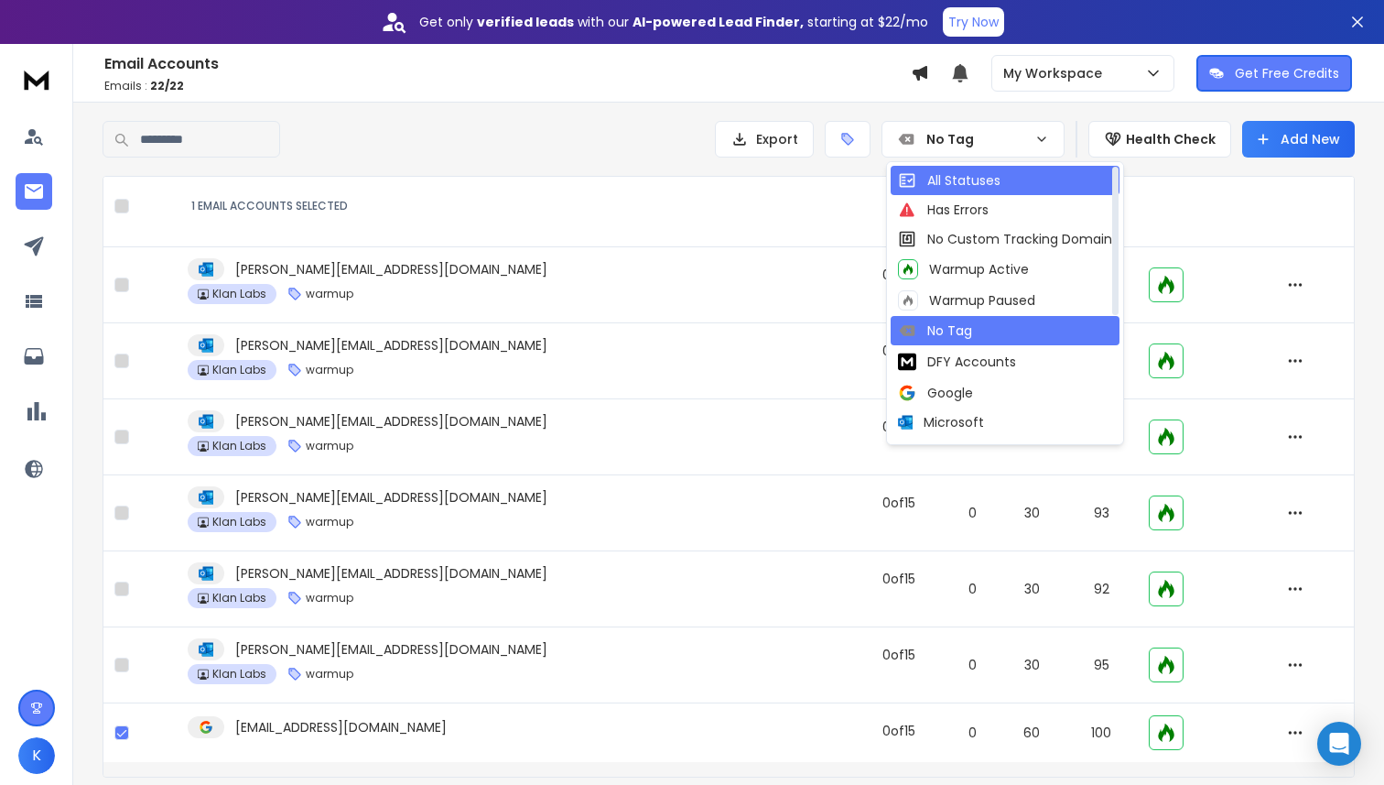
click at [481, 145] on div at bounding box center [404, 139] width 602 height 37
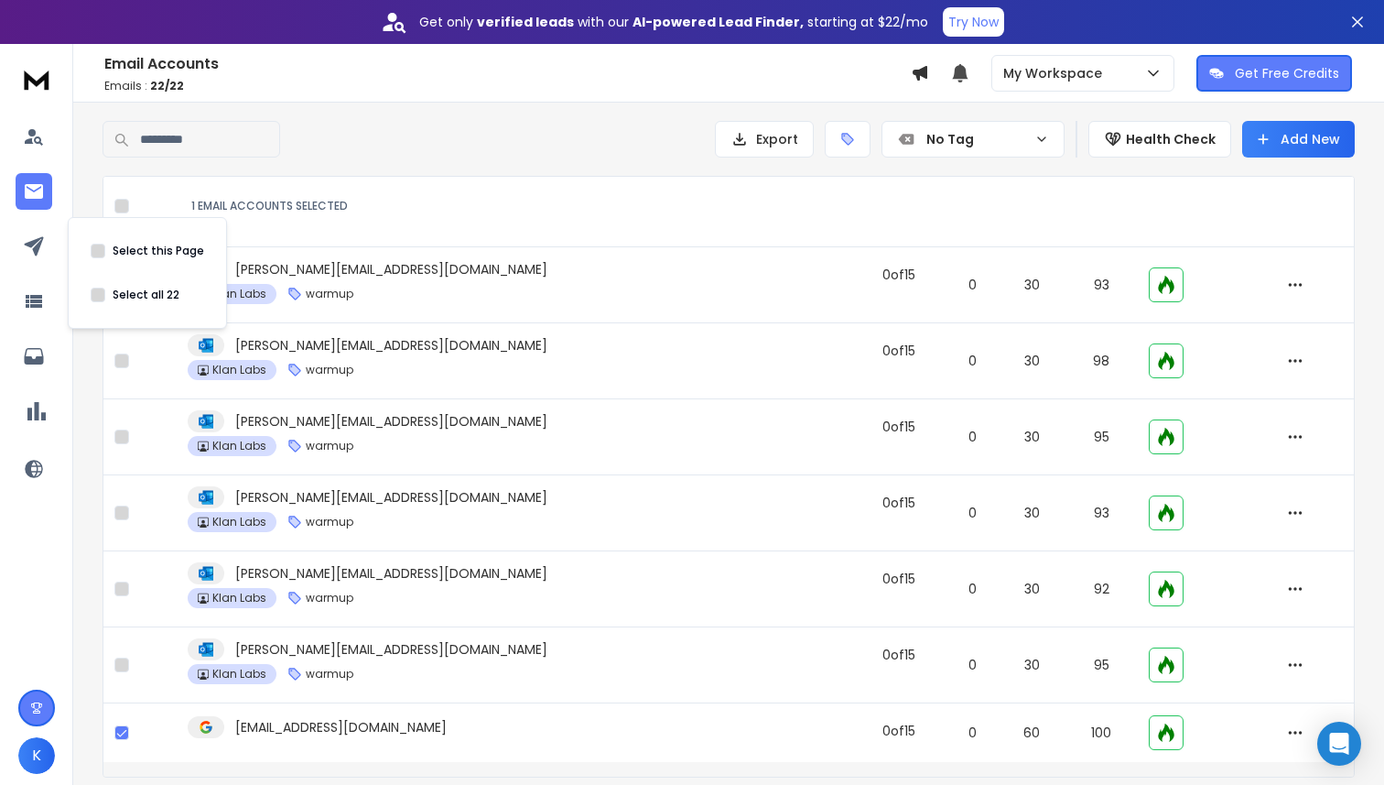
click at [122, 206] on button "Select this Page" at bounding box center [121, 206] width 15 height 15
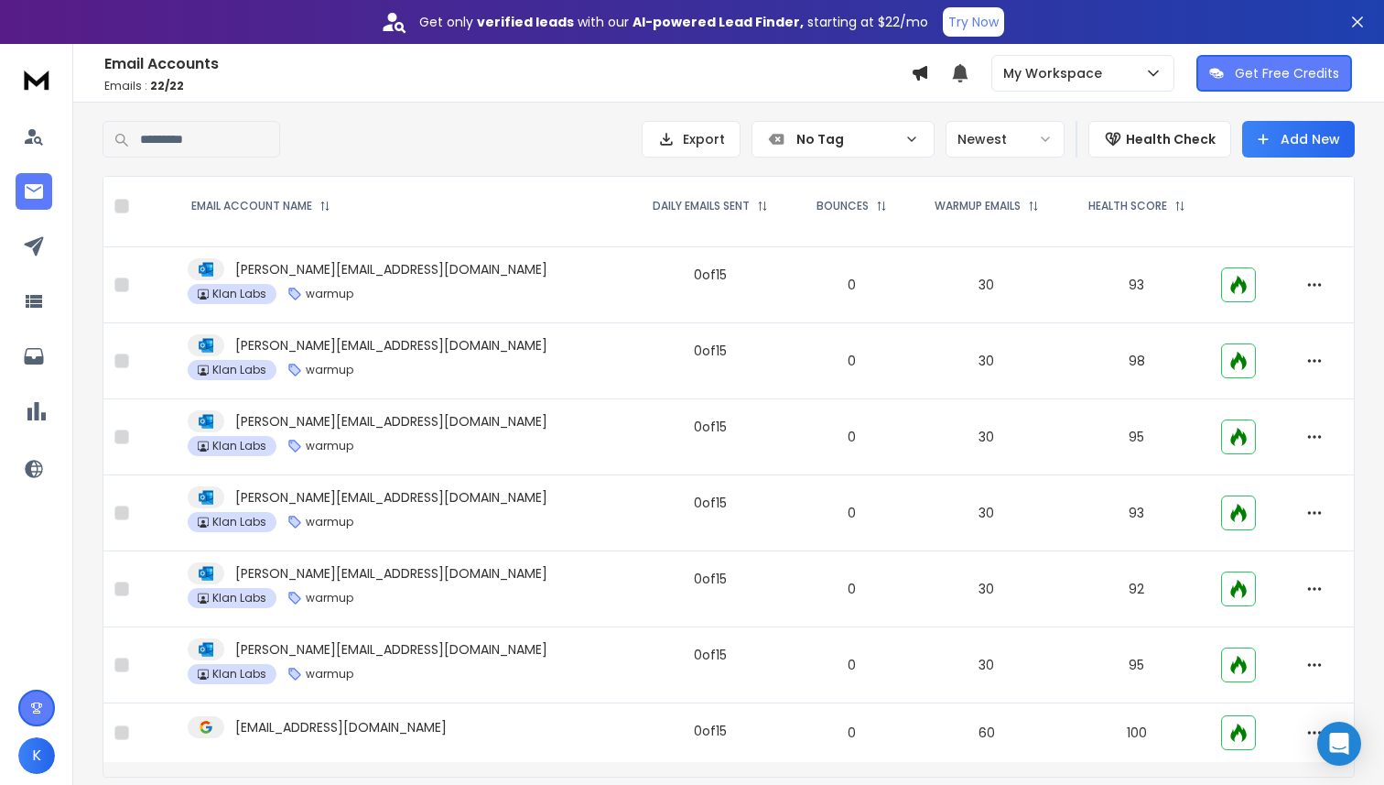
click at [381, 150] on div at bounding box center [367, 139] width 528 height 37
click at [1039, 140] on button "Newest" at bounding box center [1005, 139] width 119 height 37
click at [1079, 67] on p "My Workspace" at bounding box center [1056, 73] width 106 height 18
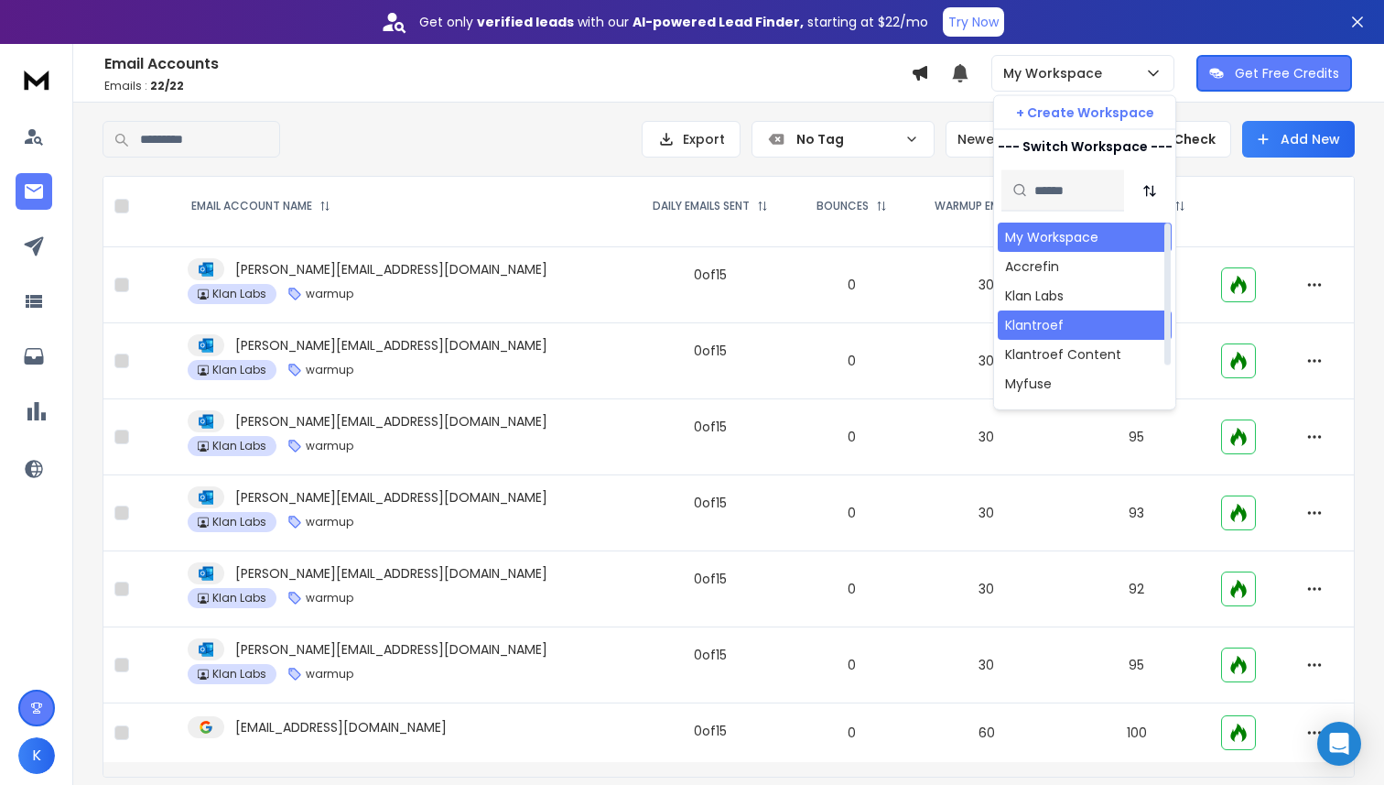
click at [1068, 320] on div "Klantroef" at bounding box center [1085, 324] width 174 height 29
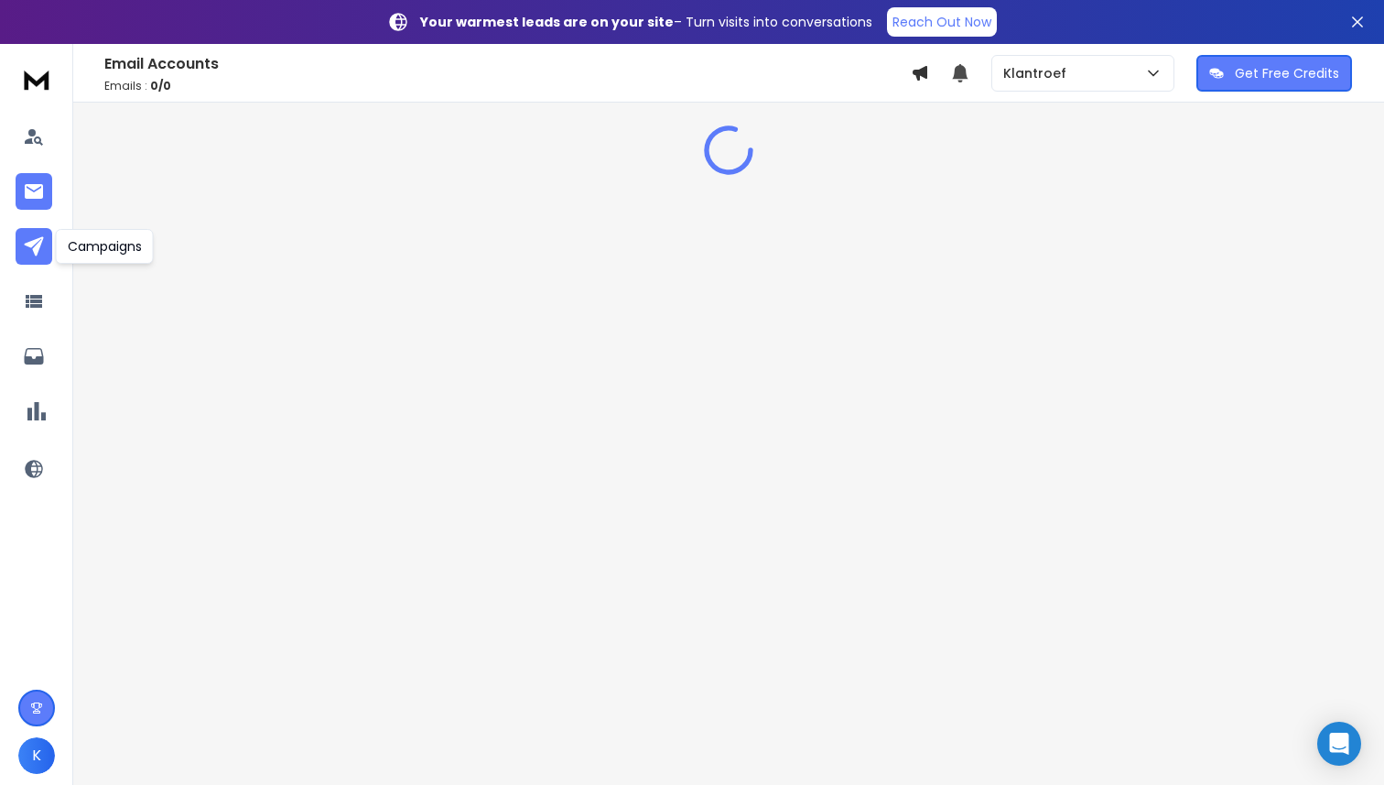
click at [25, 243] on icon at bounding box center [33, 245] width 19 height 19
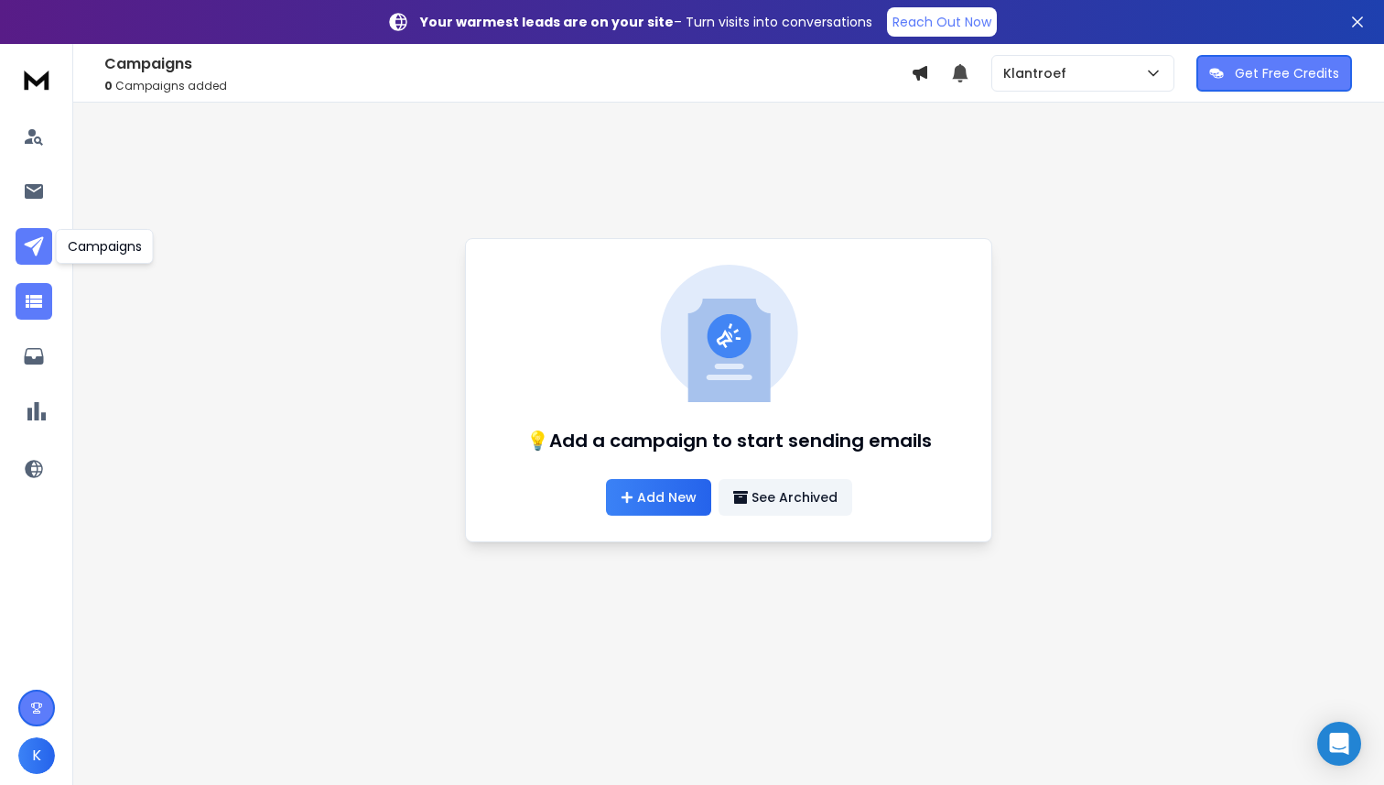
click at [26, 290] on icon at bounding box center [34, 301] width 22 height 22
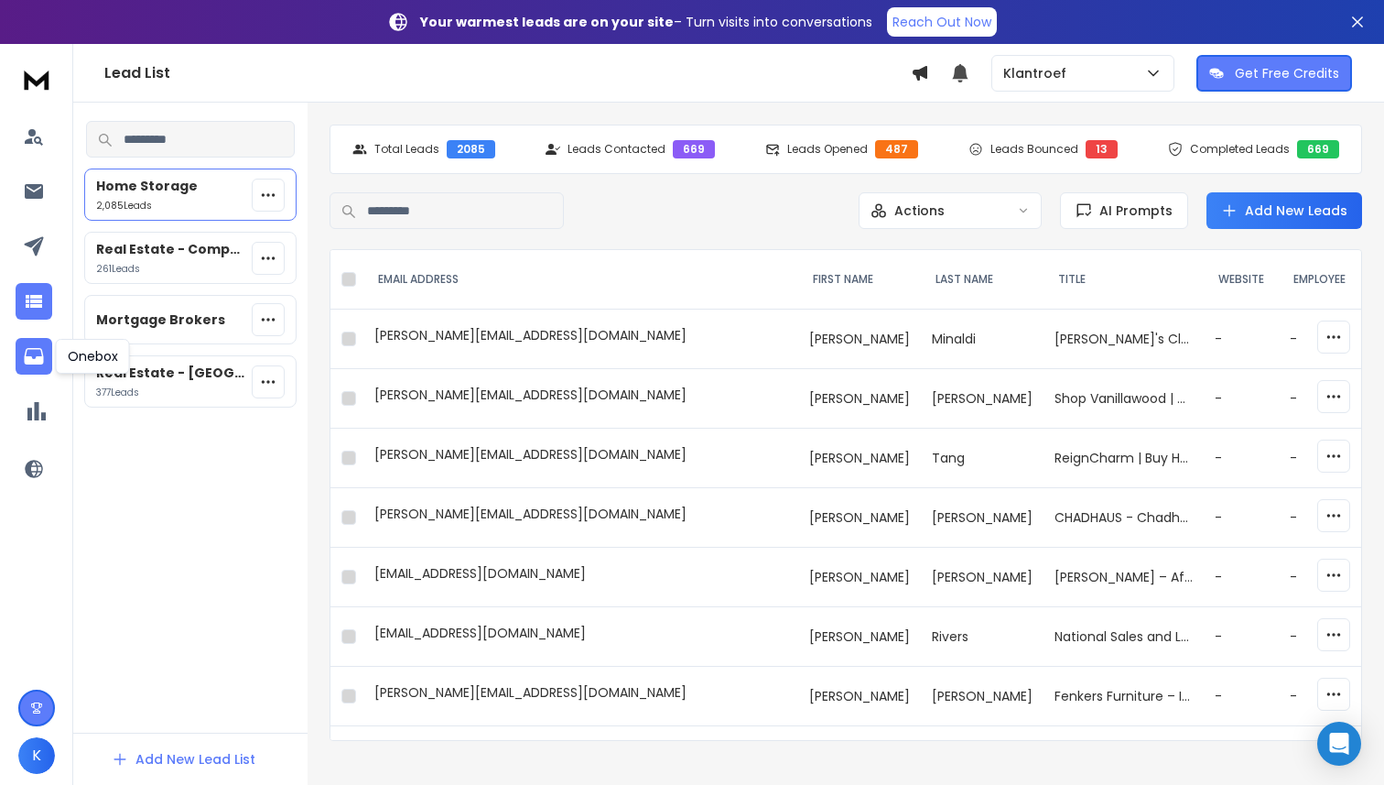
click at [33, 351] on icon at bounding box center [34, 356] width 22 height 22
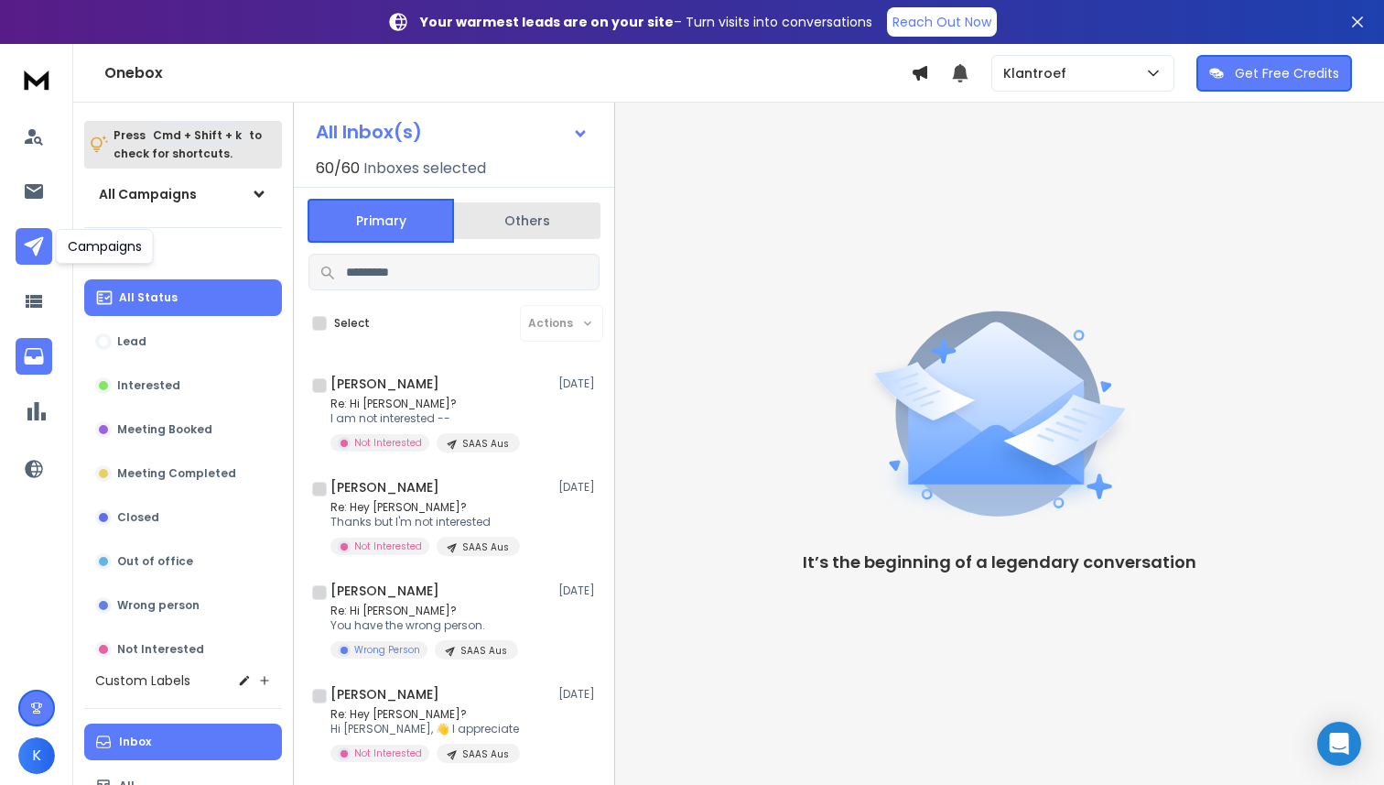
click at [29, 235] on icon at bounding box center [34, 246] width 22 height 22
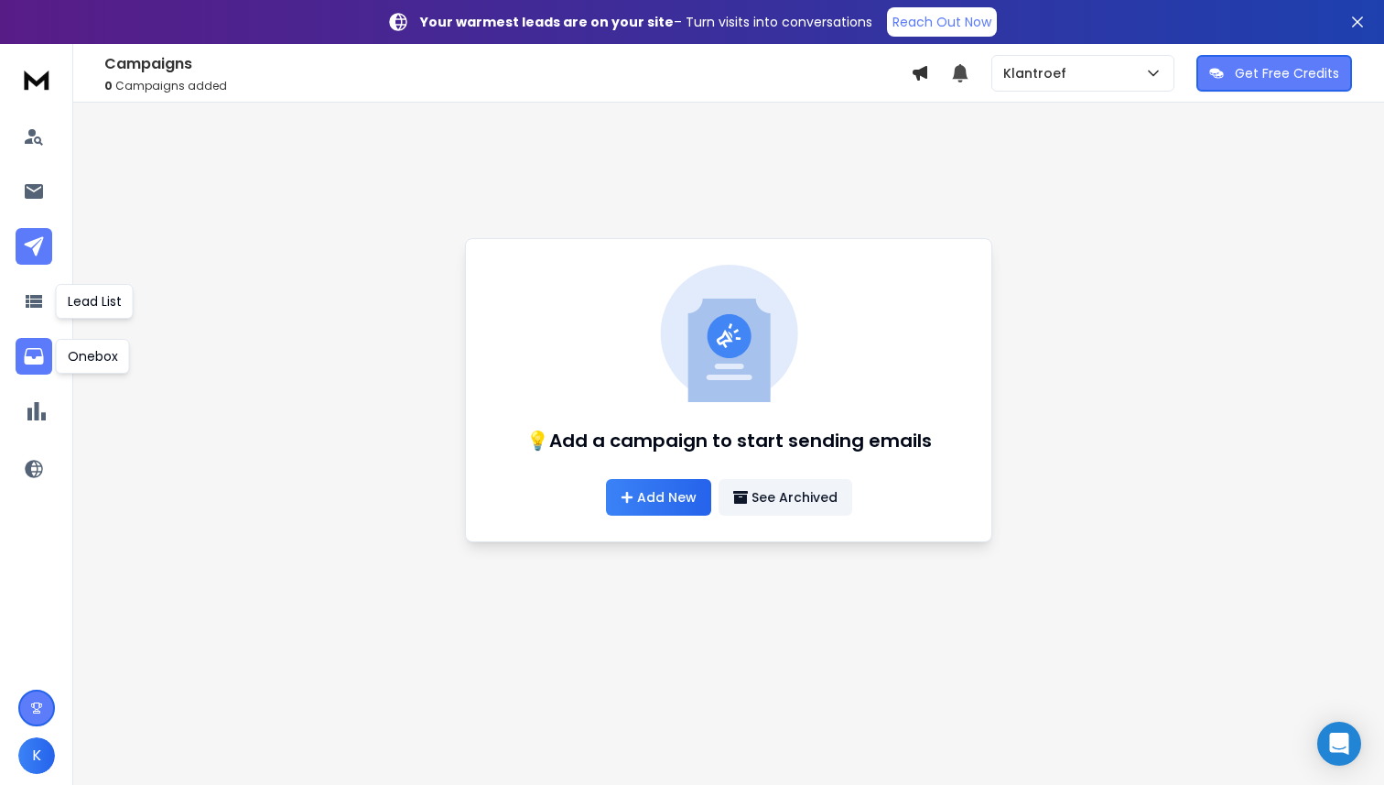
click at [38, 369] on link at bounding box center [34, 356] width 37 height 37
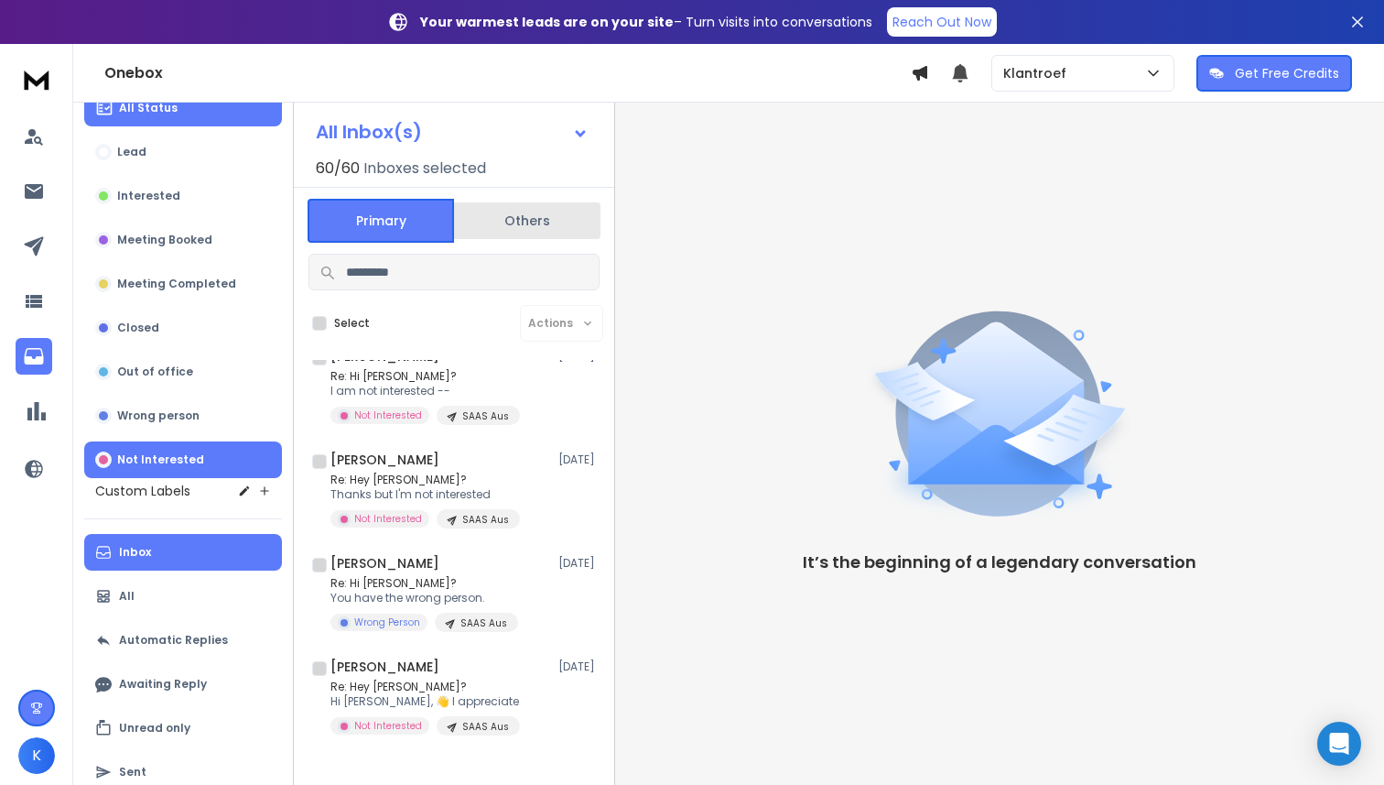
scroll to position [229, 0]
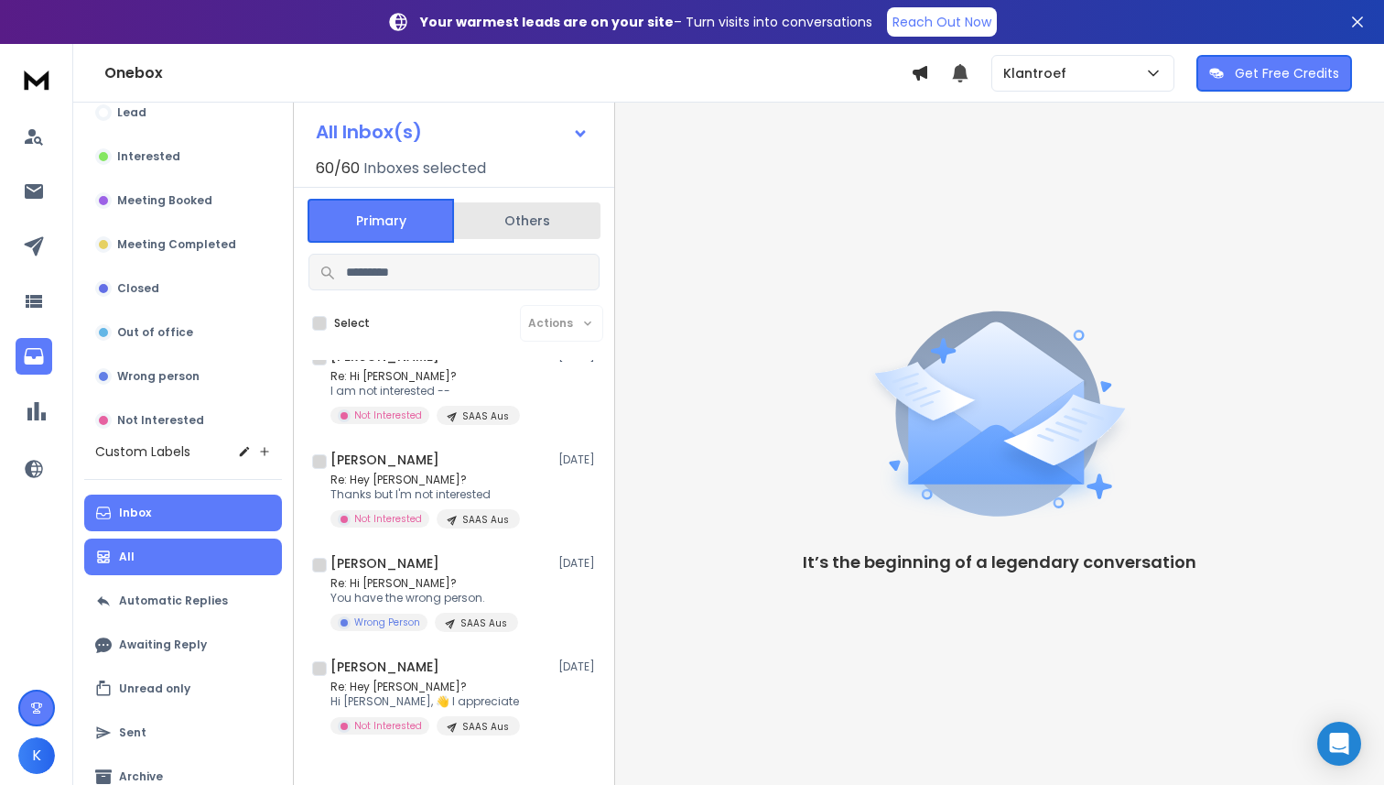
click at [166, 561] on button "All" at bounding box center [183, 556] width 198 height 37
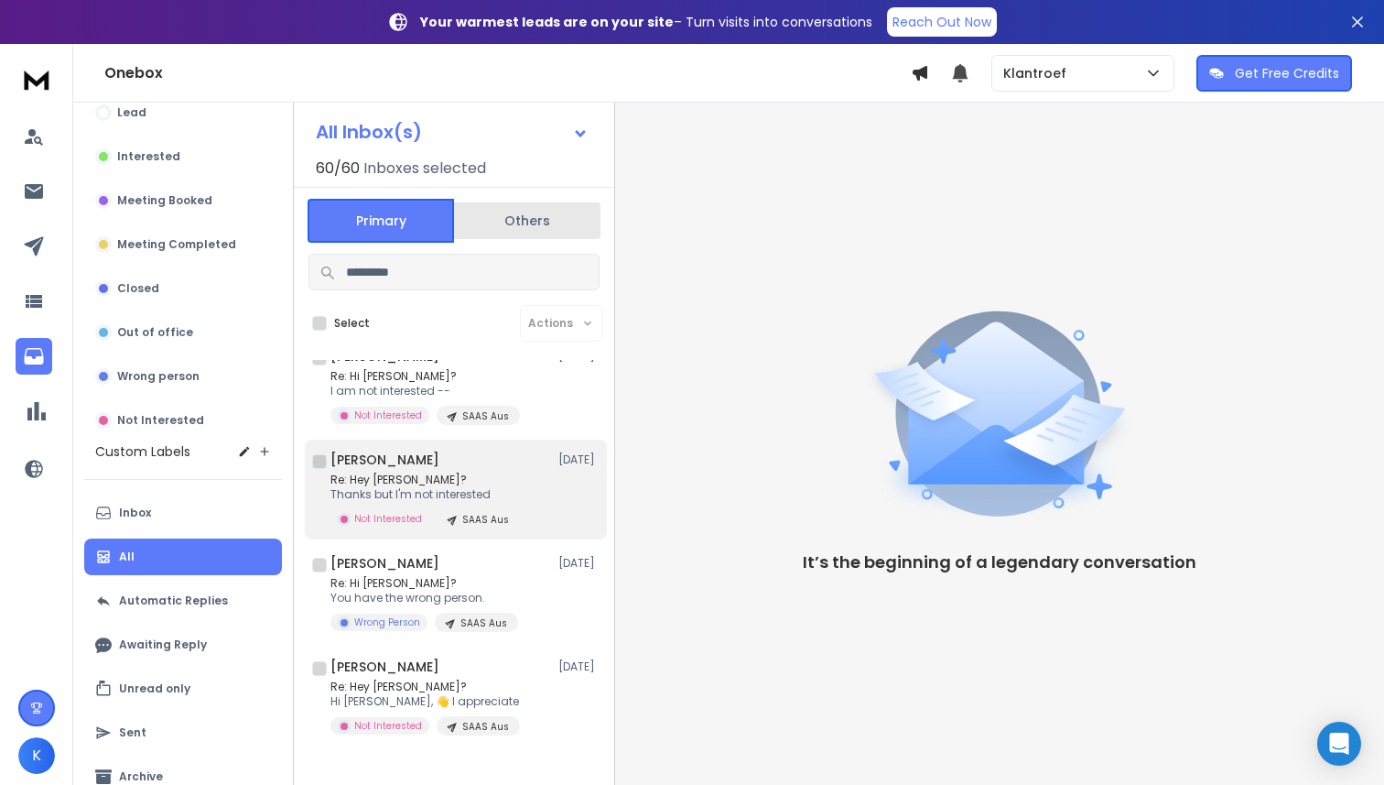
scroll to position [0, 0]
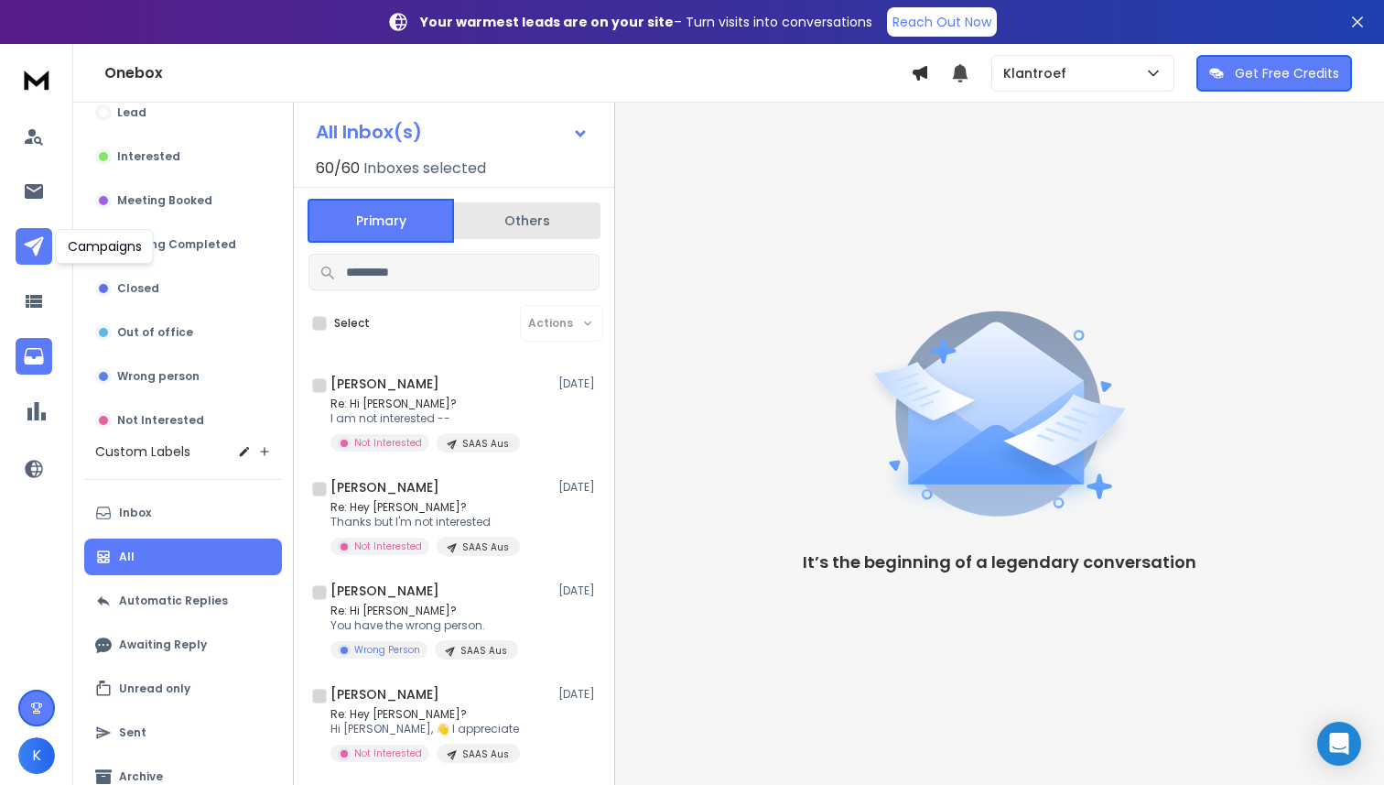
click at [41, 251] on icon at bounding box center [34, 246] width 22 height 22
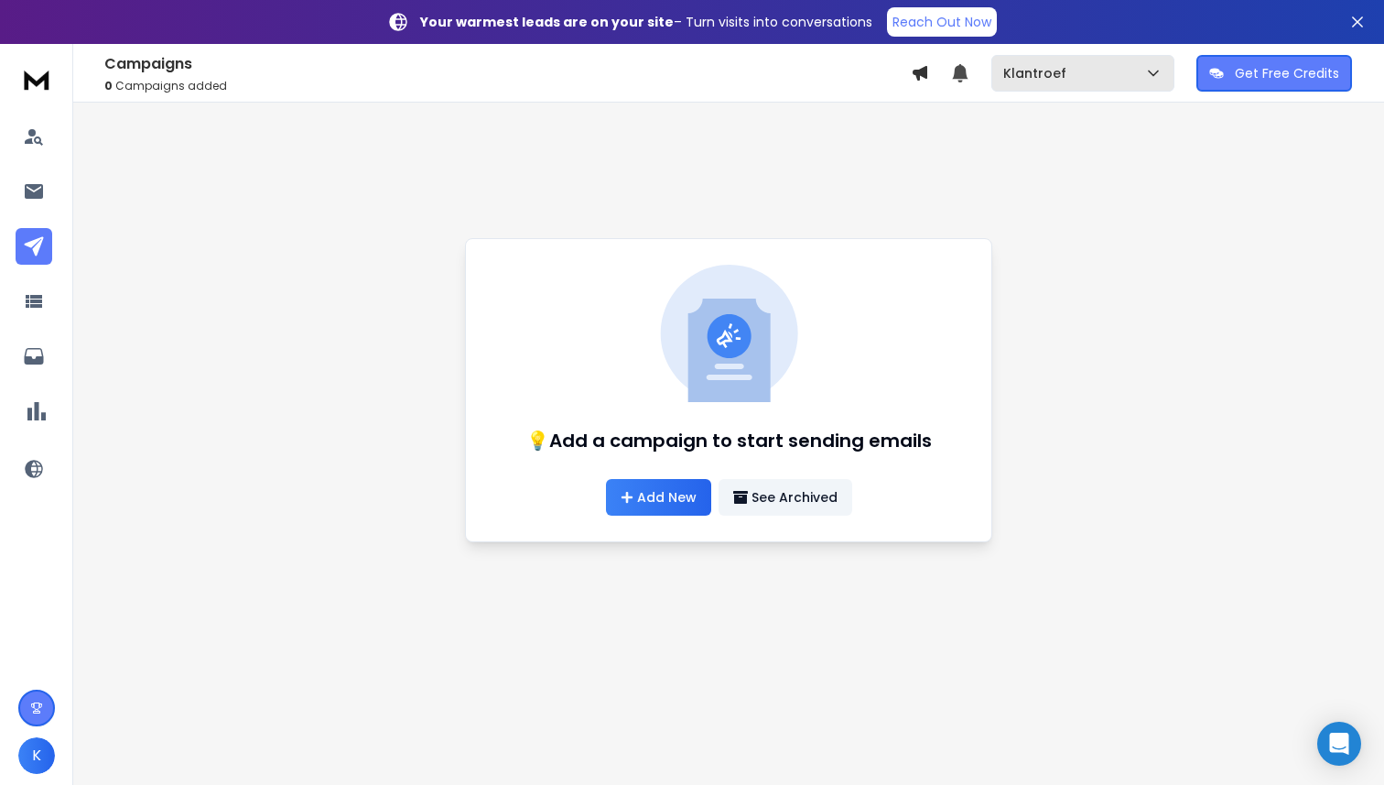
click at [1083, 69] on div "Klantroef" at bounding box center [1082, 73] width 159 height 18
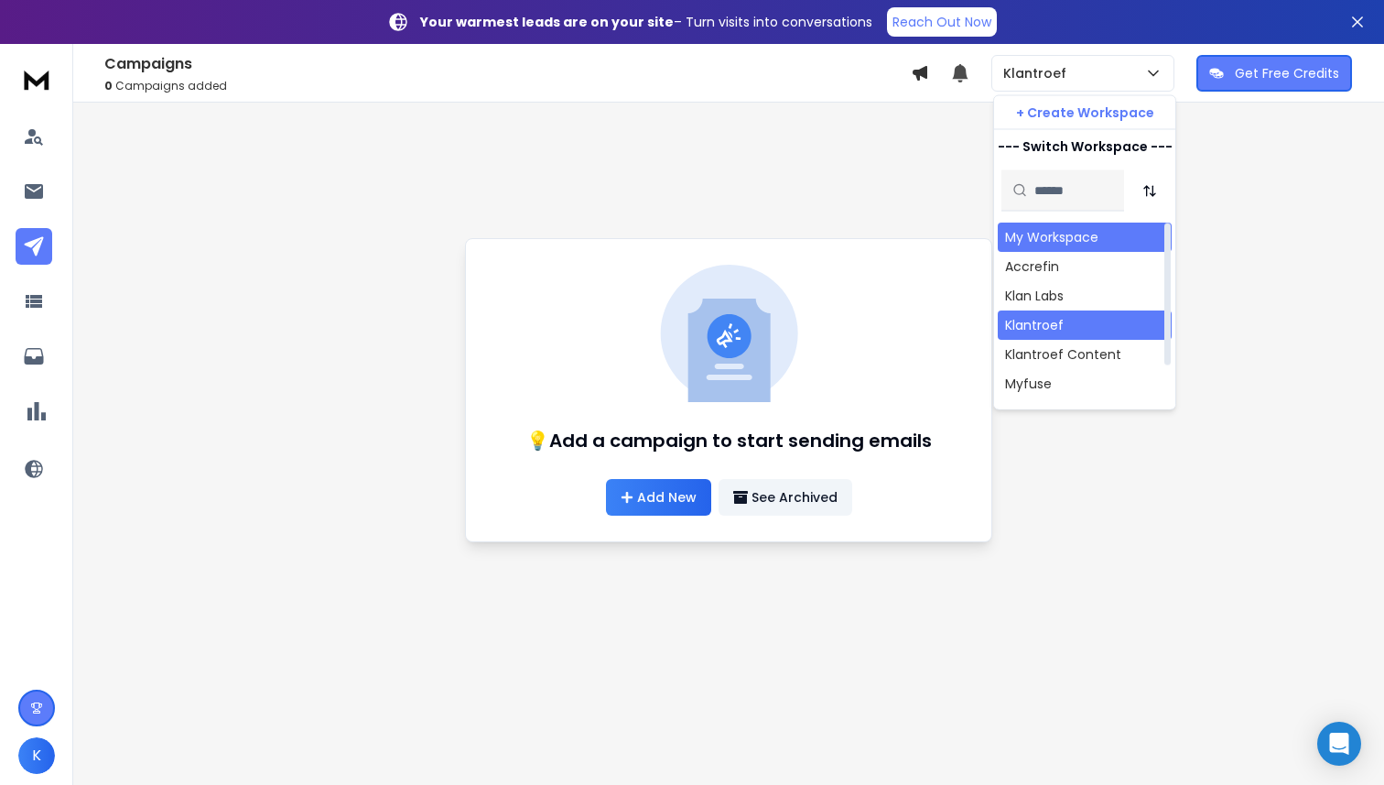
click at [1061, 233] on div "My Workspace" at bounding box center [1051, 237] width 93 height 18
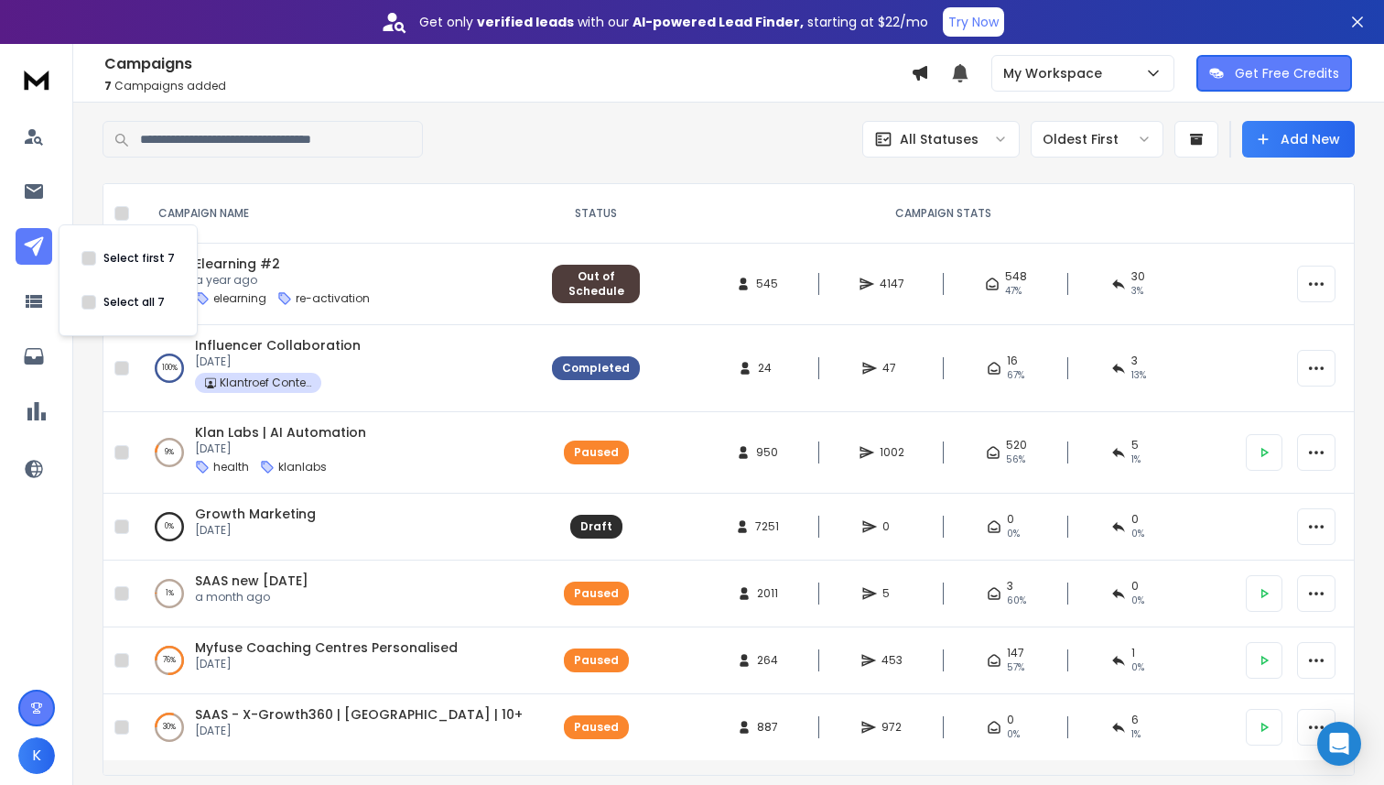
click at [90, 298] on button "Select first 7" at bounding box center [88, 302] width 15 height 15
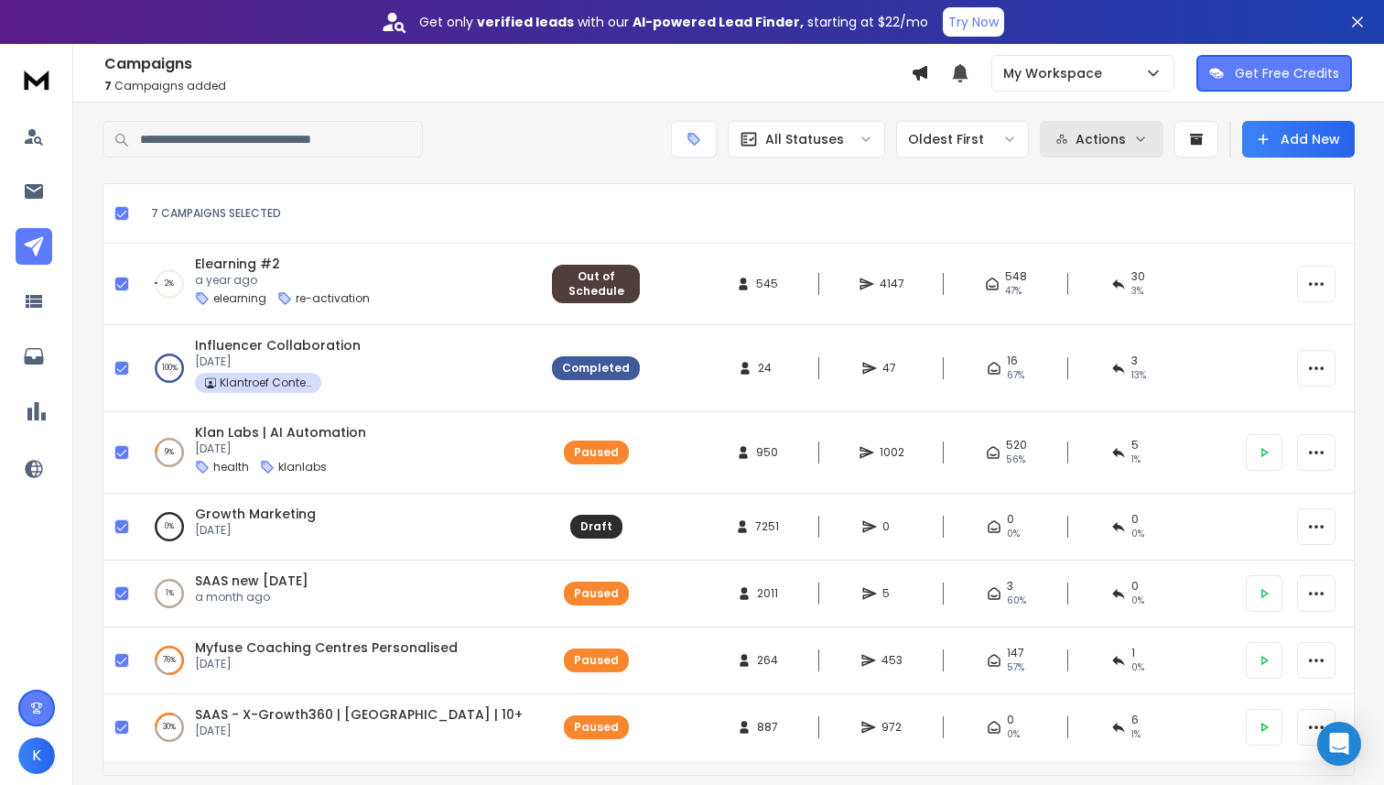
click at [1116, 152] on button "Actions" at bounding box center [1102, 139] width 124 height 37
click at [931, 184] on th at bounding box center [943, 214] width 584 height 60
click at [936, 147] on button "Oldest First" at bounding box center [962, 139] width 133 height 37
click at [844, 146] on p "All Statuses" at bounding box center [804, 139] width 79 height 18
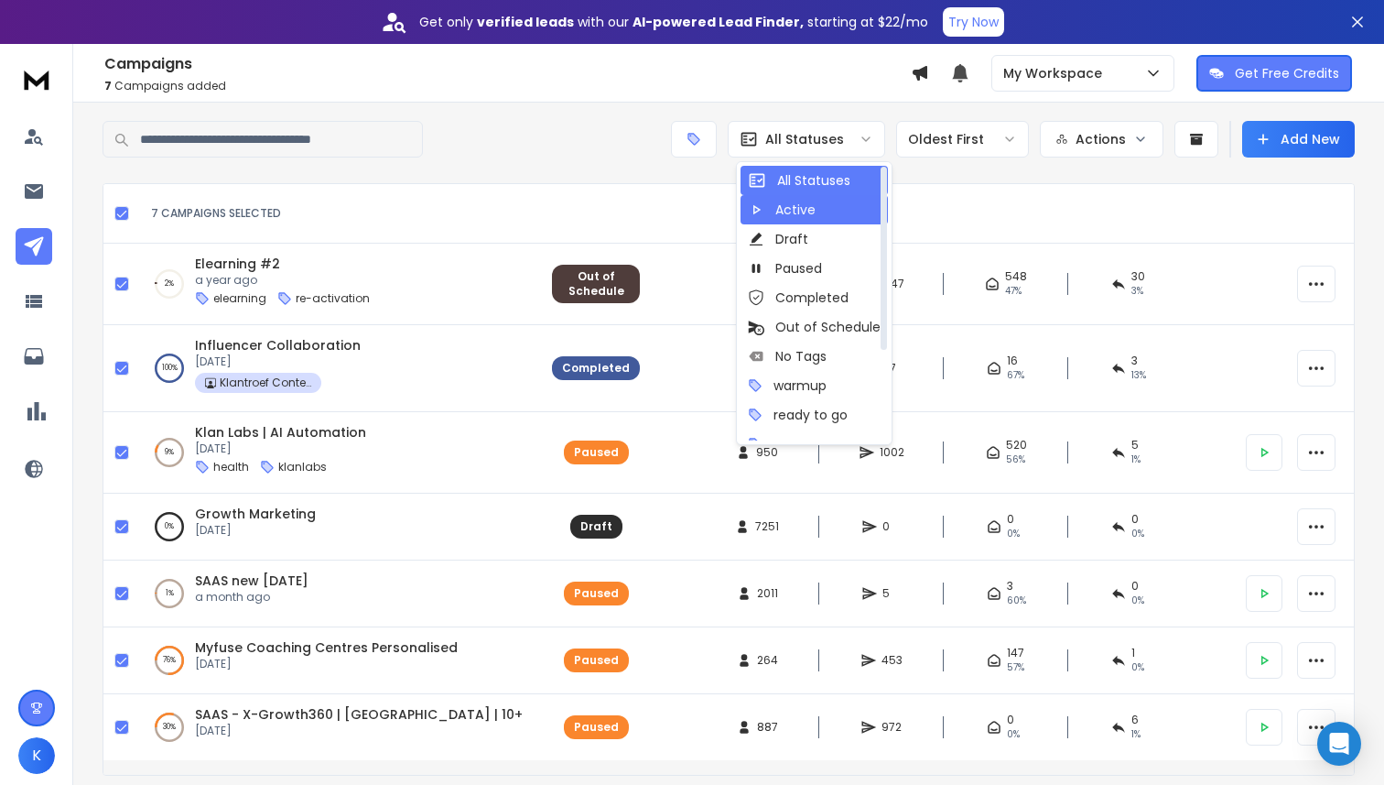
click at [961, 125] on button "Oldest First" at bounding box center [962, 139] width 133 height 37
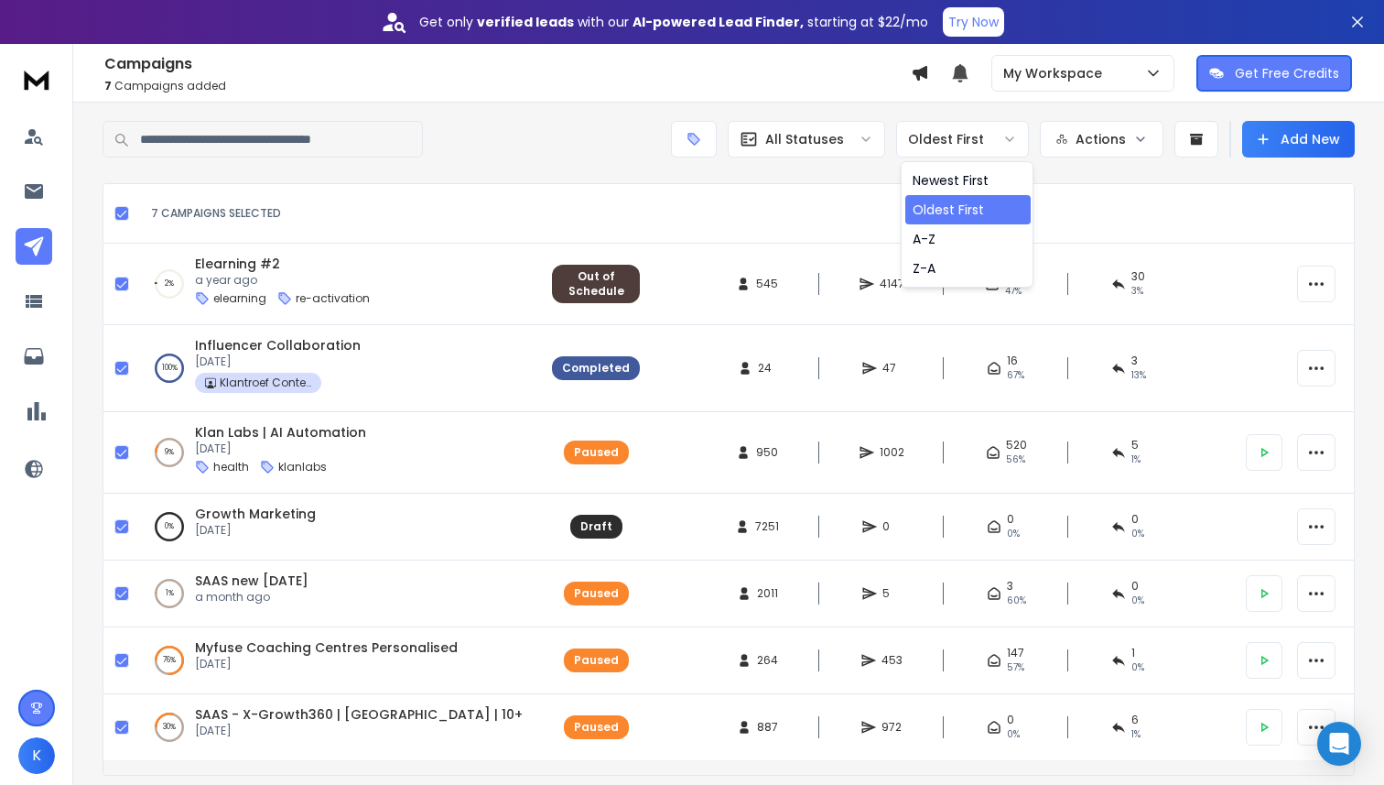
click at [961, 125] on button "Oldest First" at bounding box center [962, 139] width 133 height 37
click at [1118, 126] on button "Actions" at bounding box center [1102, 139] width 124 height 37
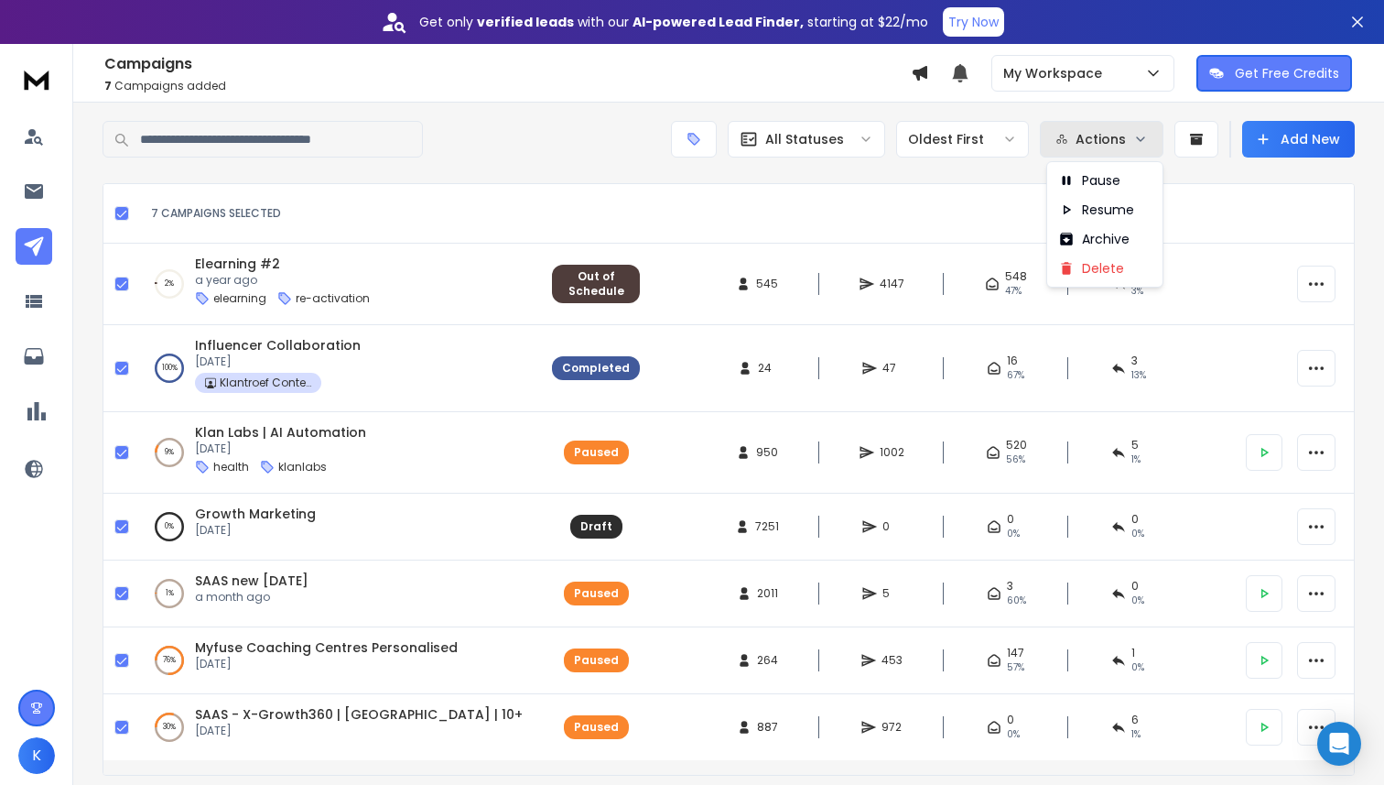
click at [1118, 126] on button "Actions" at bounding box center [1102, 139] width 124 height 37
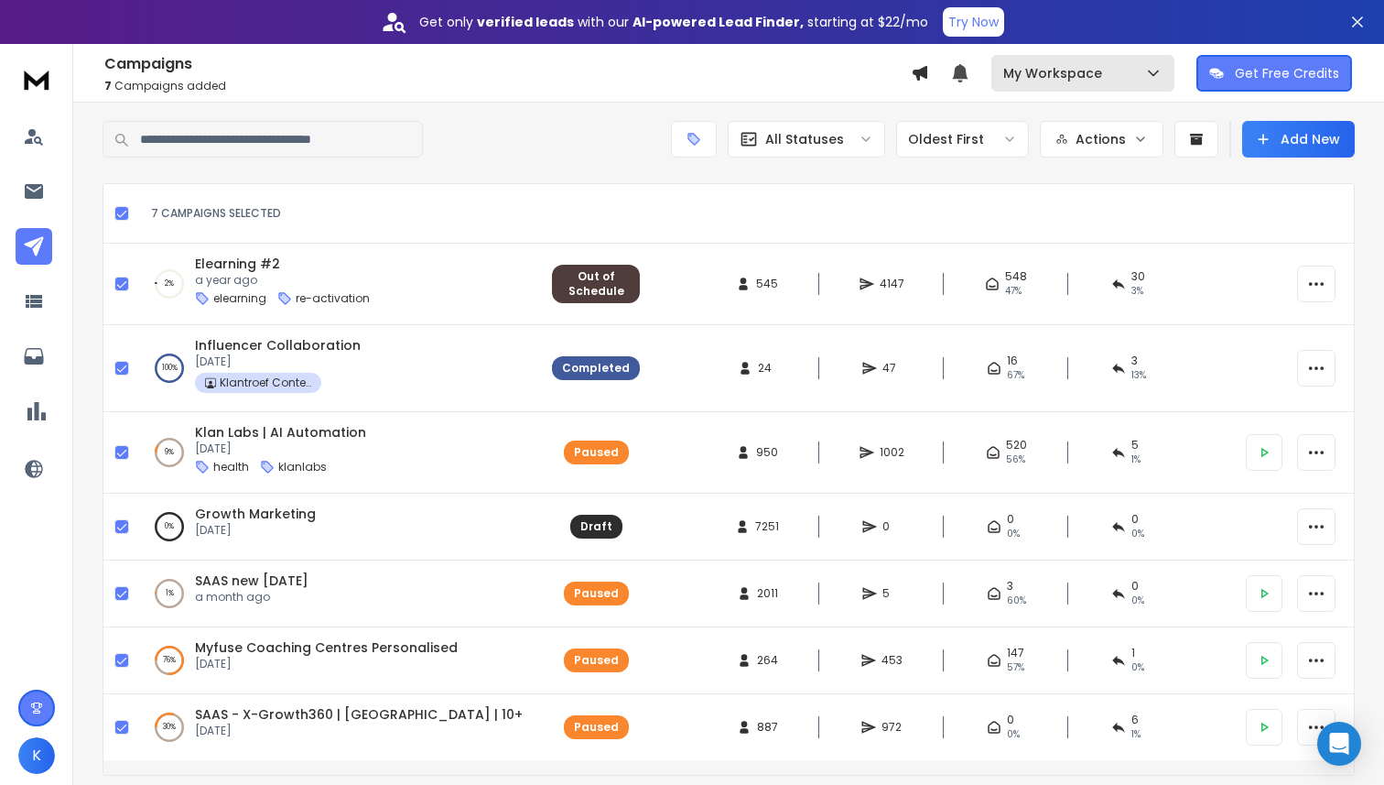
click at [1112, 82] on button "My Workspace" at bounding box center [1083, 73] width 183 height 37
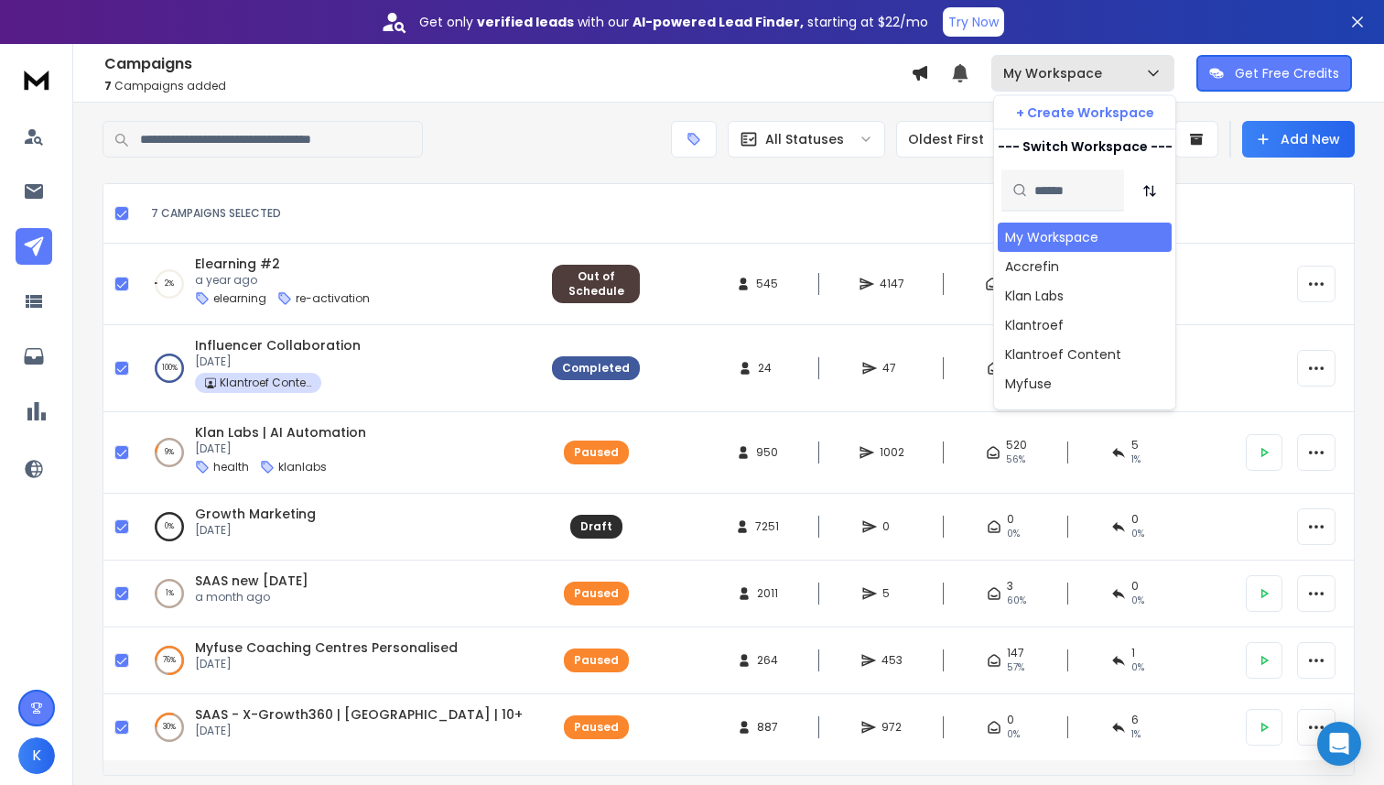
click at [1112, 82] on button "My Workspace" at bounding box center [1083, 73] width 183 height 37
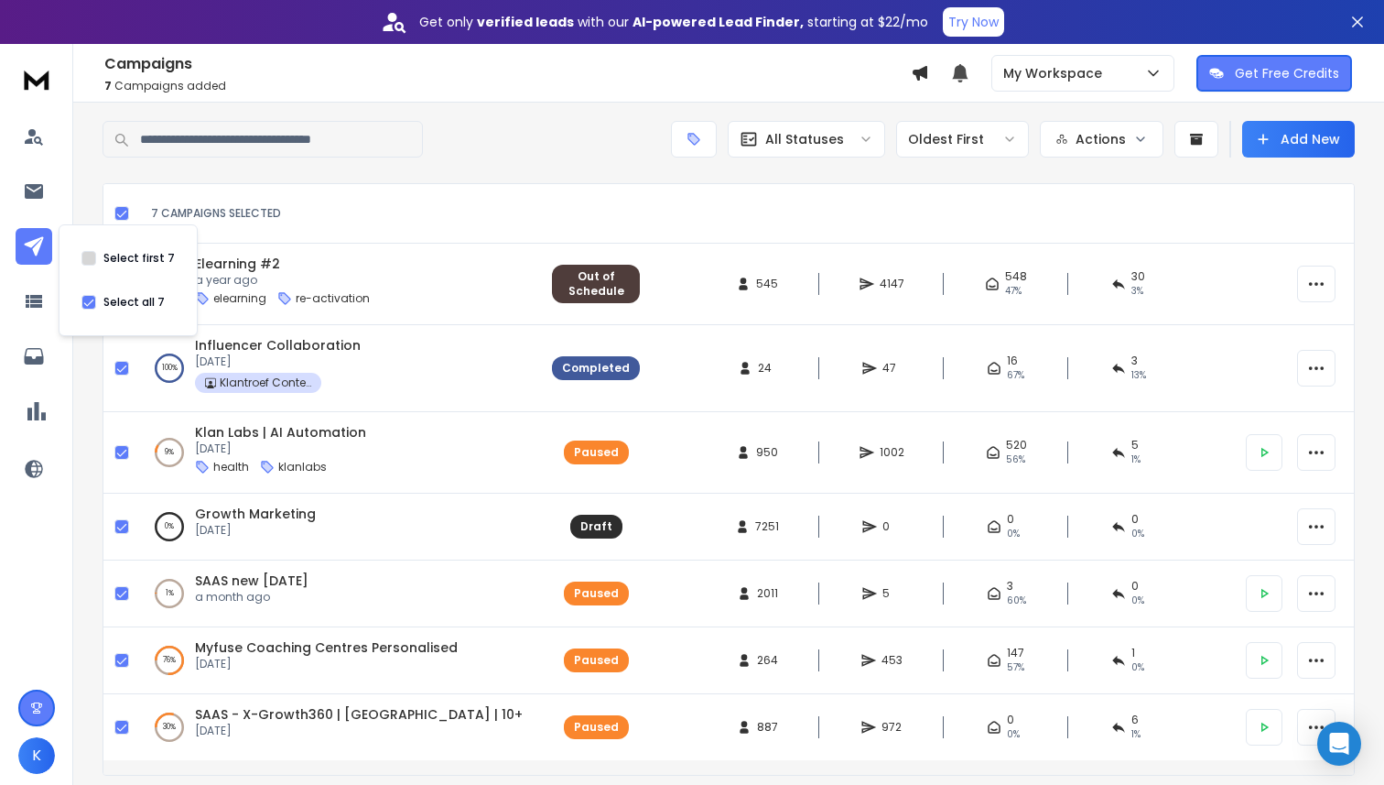
click at [124, 213] on button "Select first 7" at bounding box center [121, 213] width 15 height 15
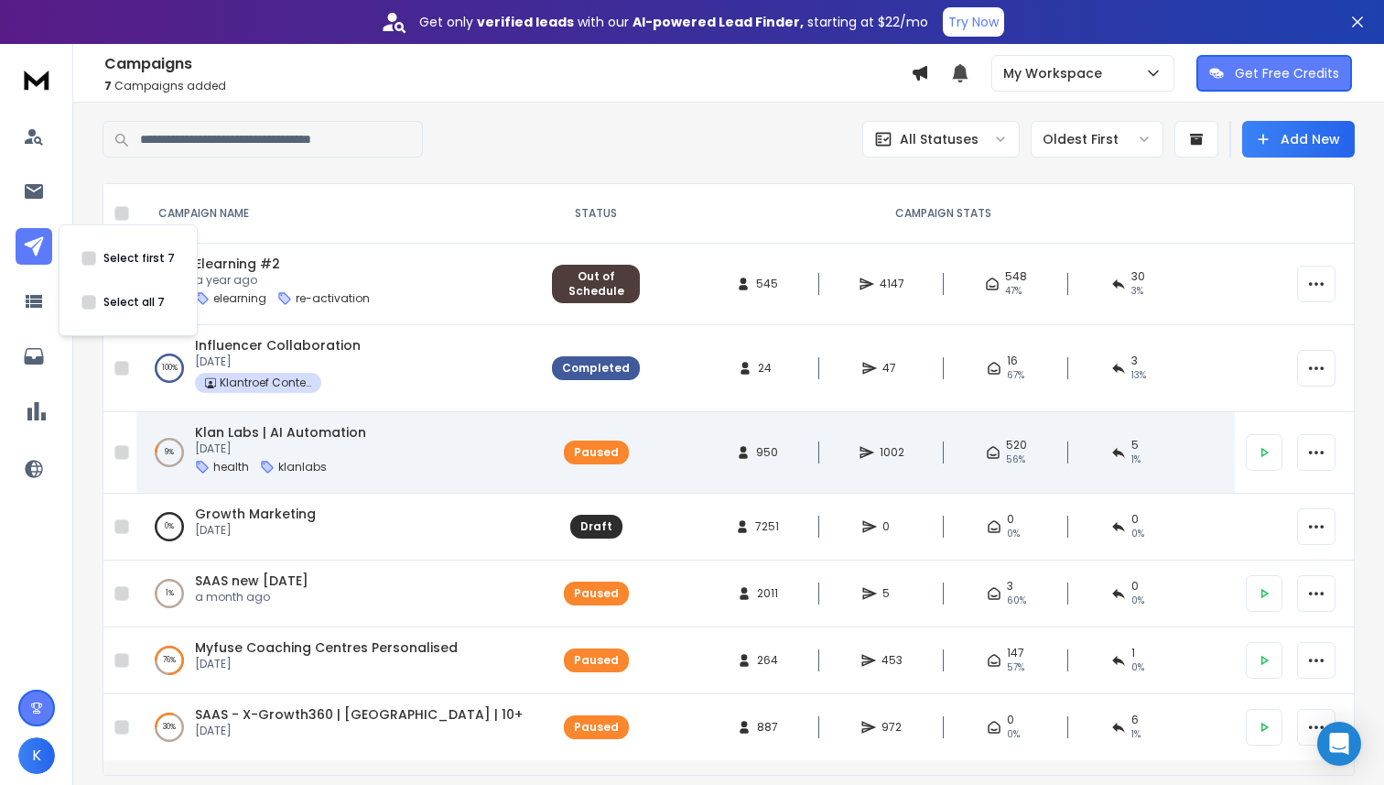
scroll to position [9, 0]
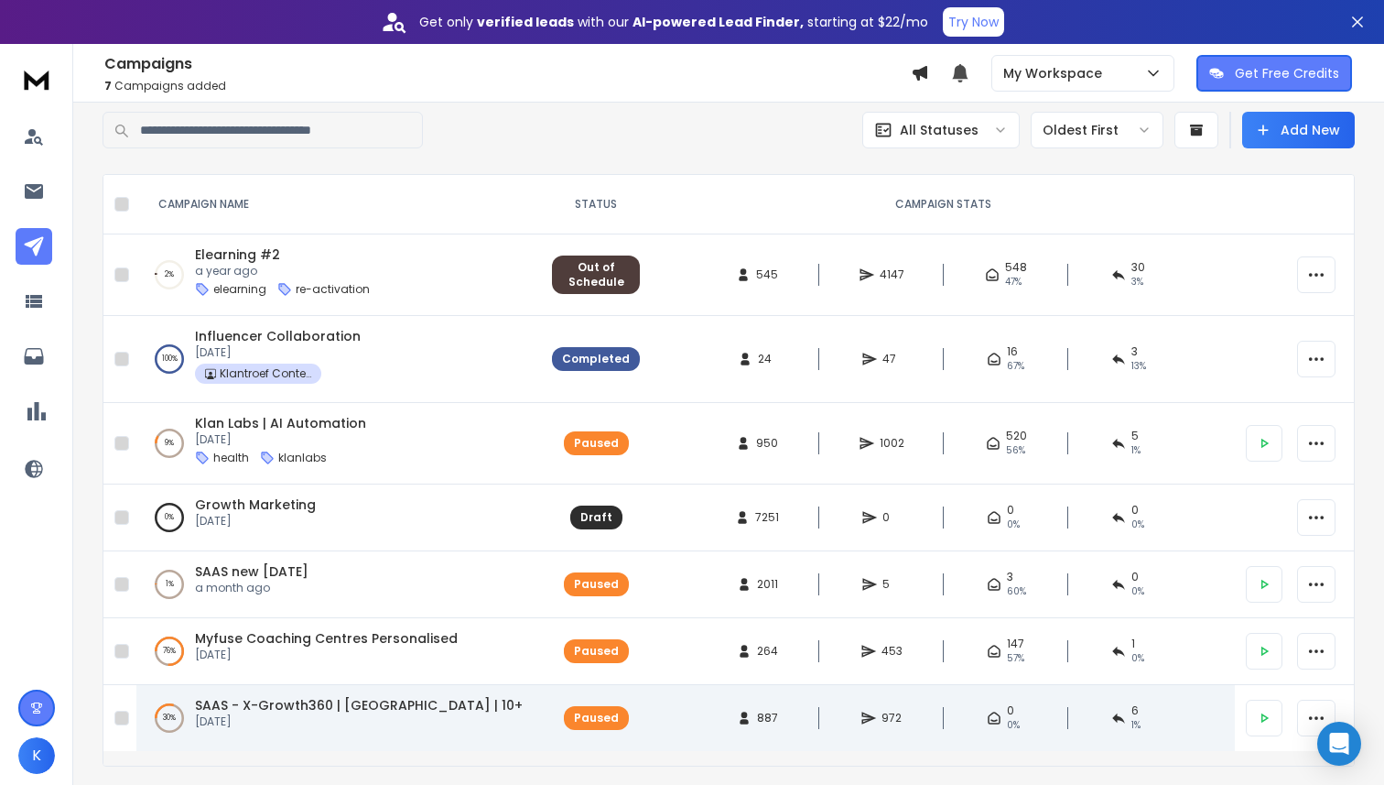
click at [117, 713] on button "button" at bounding box center [121, 718] width 15 height 15
click at [1301, 701] on button "button" at bounding box center [1316, 718] width 38 height 37
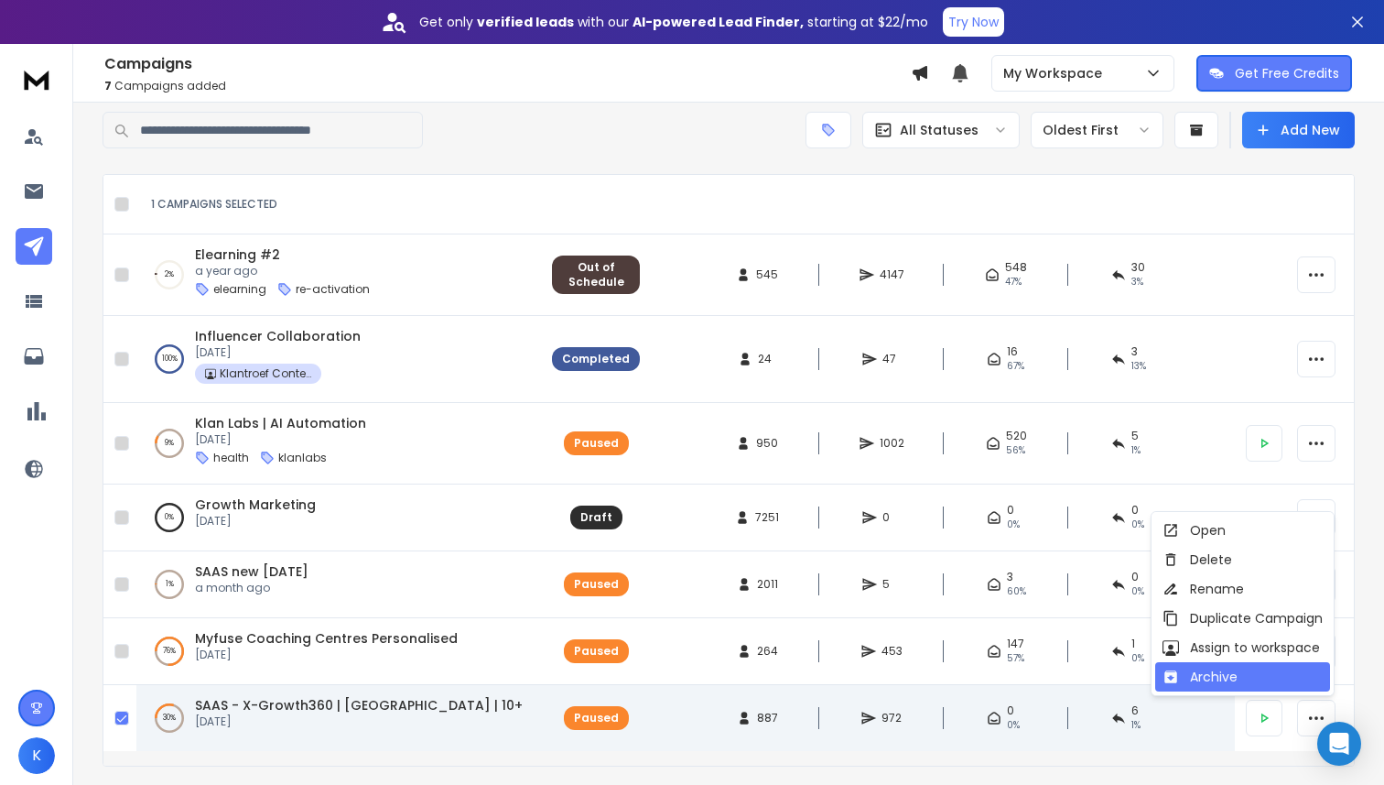
click at [123, 716] on button "button" at bounding box center [121, 718] width 15 height 15
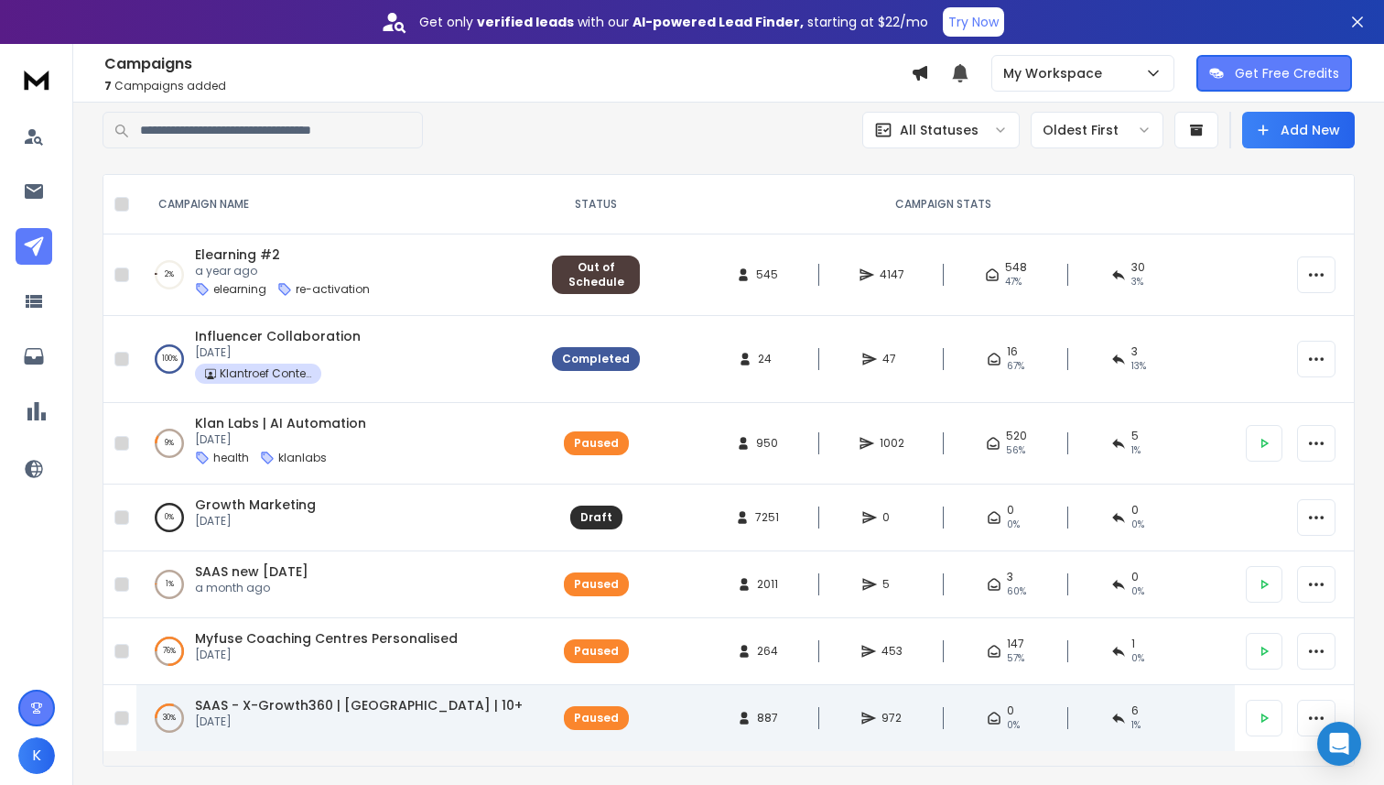
click at [1309, 706] on button "button" at bounding box center [1316, 718] width 38 height 37
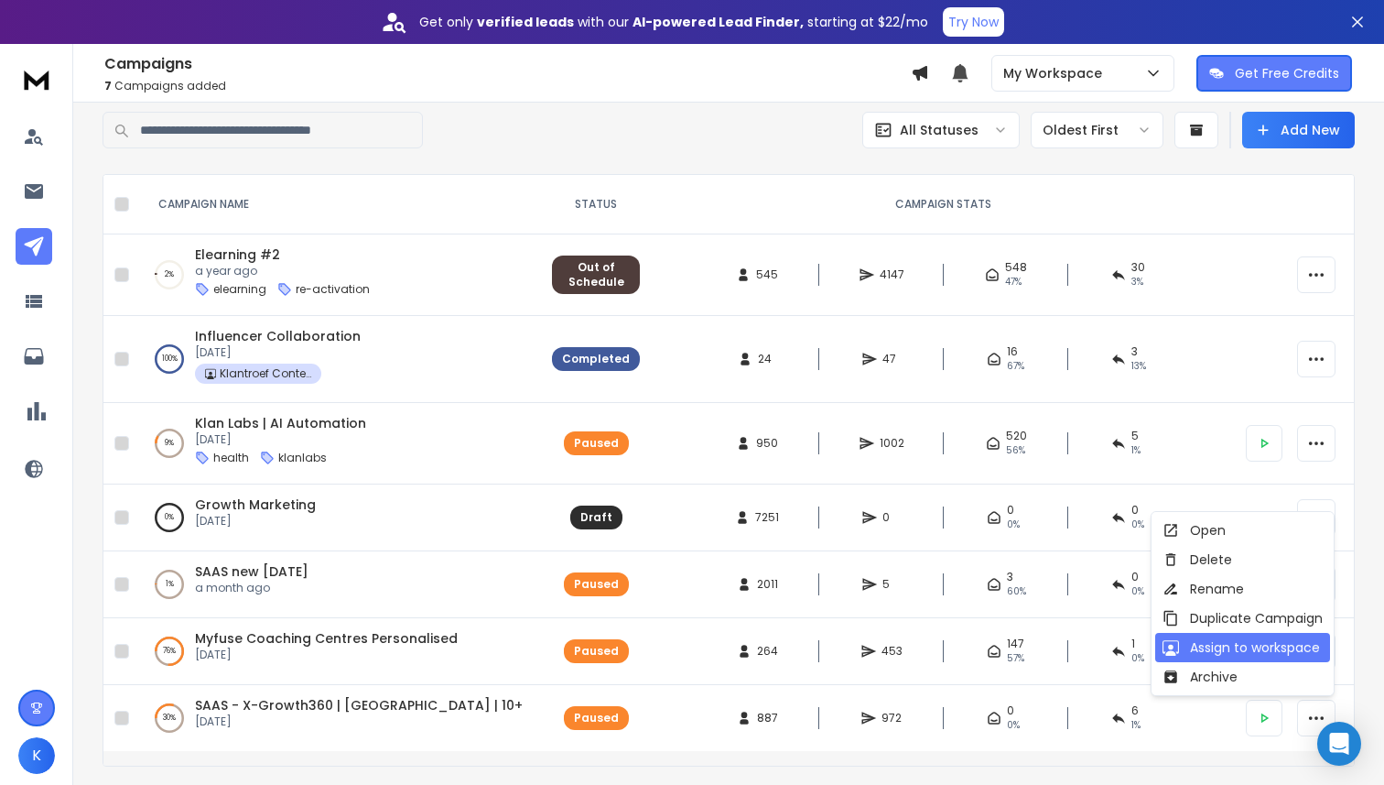
click at [1254, 634] on div "Assign to workspace" at bounding box center [1242, 647] width 175 height 29
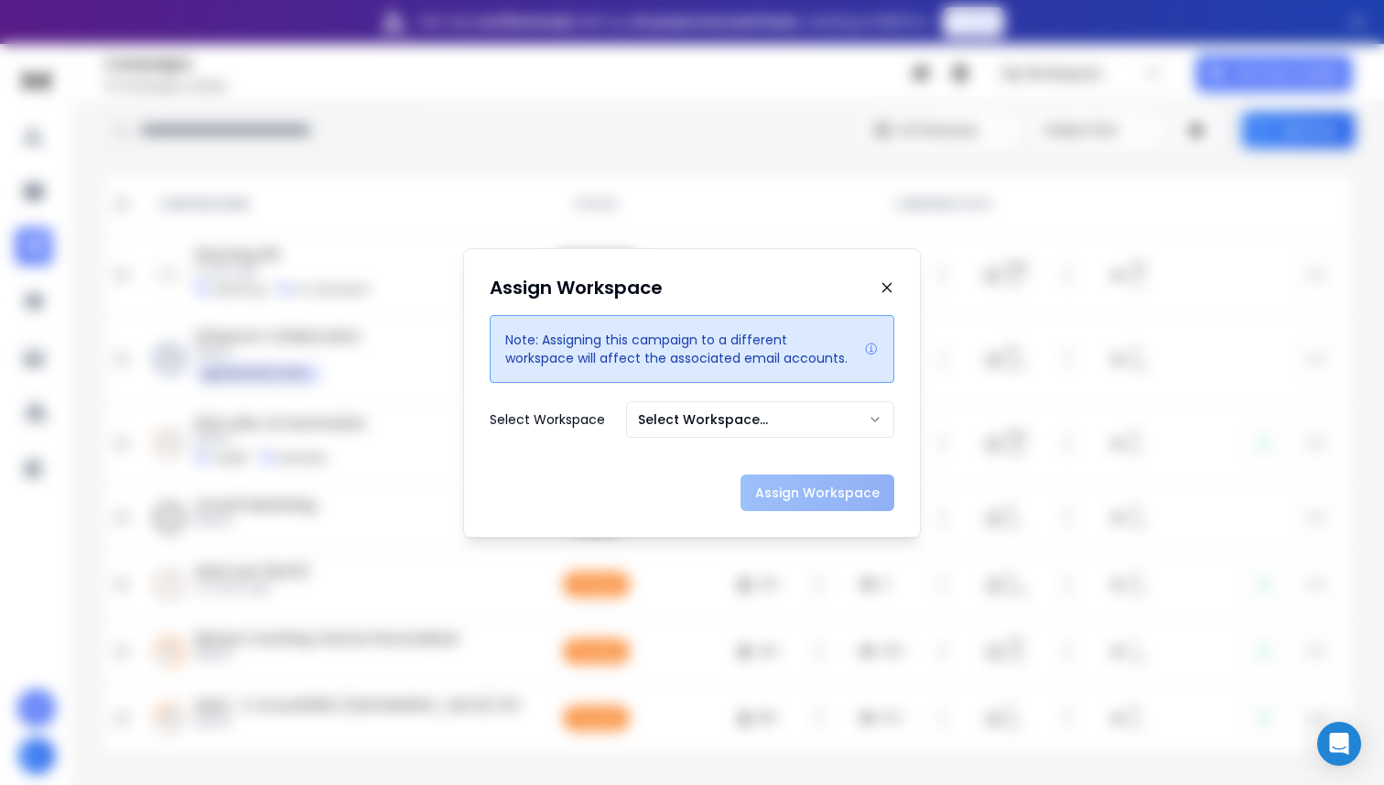
click at [766, 414] on button "Select Workspace..." at bounding box center [760, 419] width 268 height 37
click at [858, 503] on button "Assign Workspace" at bounding box center [818, 492] width 154 height 37
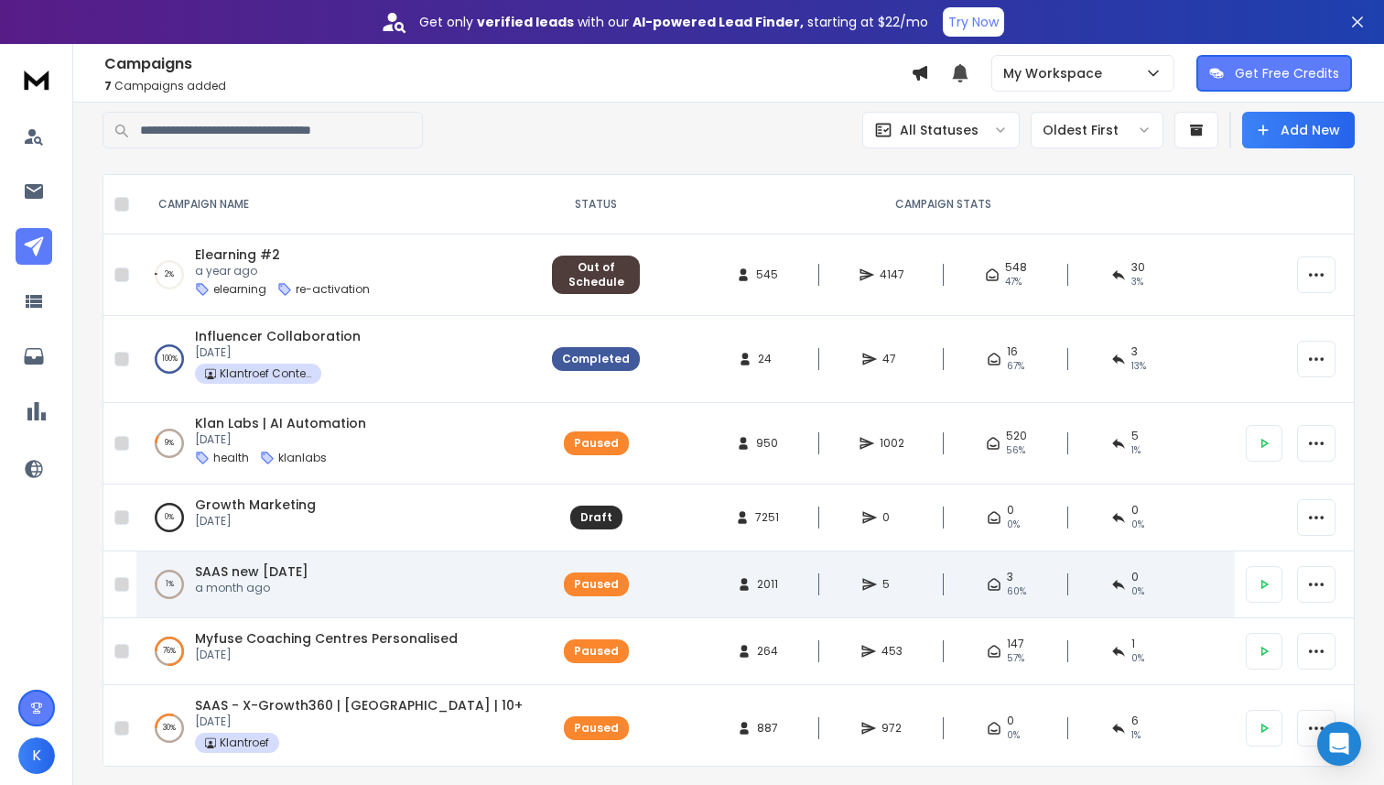
click at [1318, 576] on icon "button" at bounding box center [1316, 584] width 18 height 18
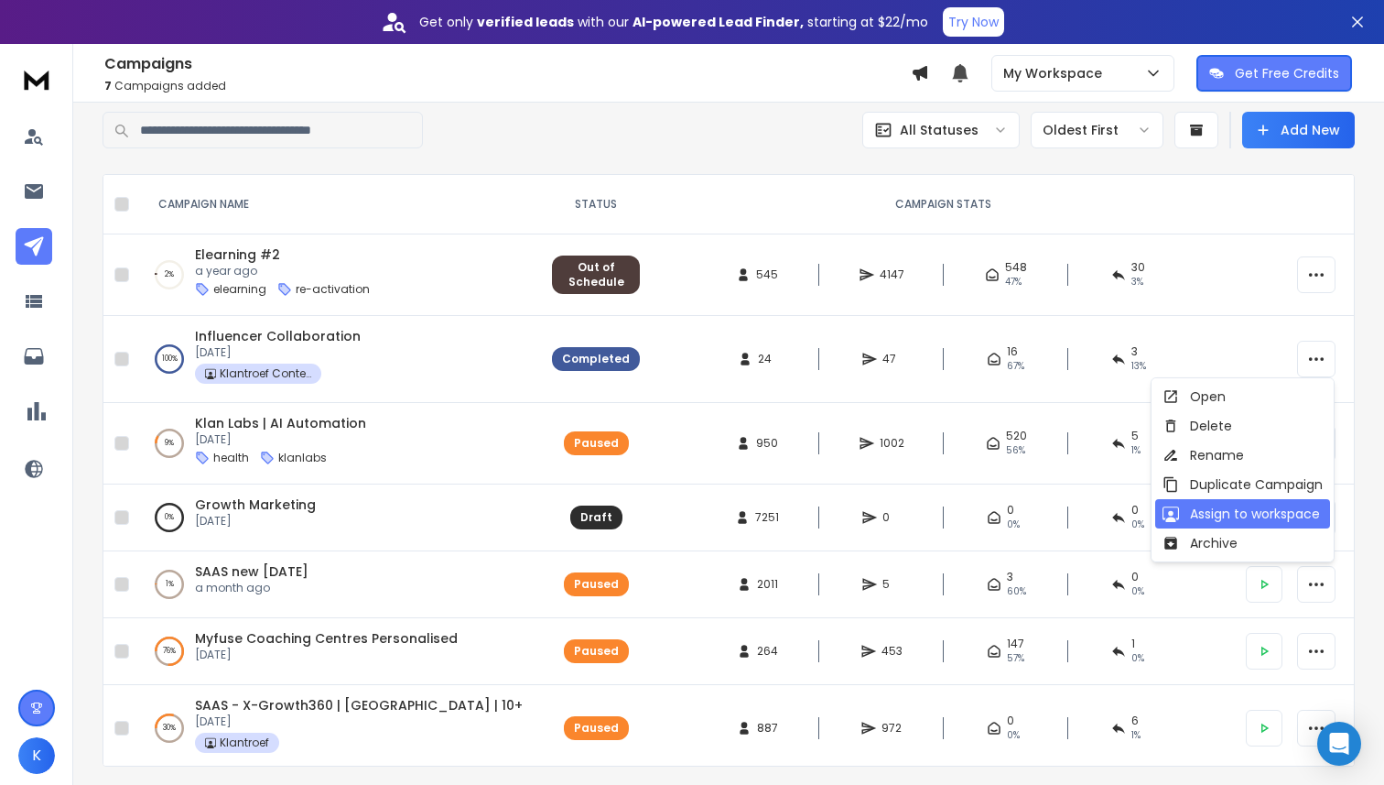
click at [1240, 507] on div "Assign to workspace" at bounding box center [1241, 513] width 157 height 18
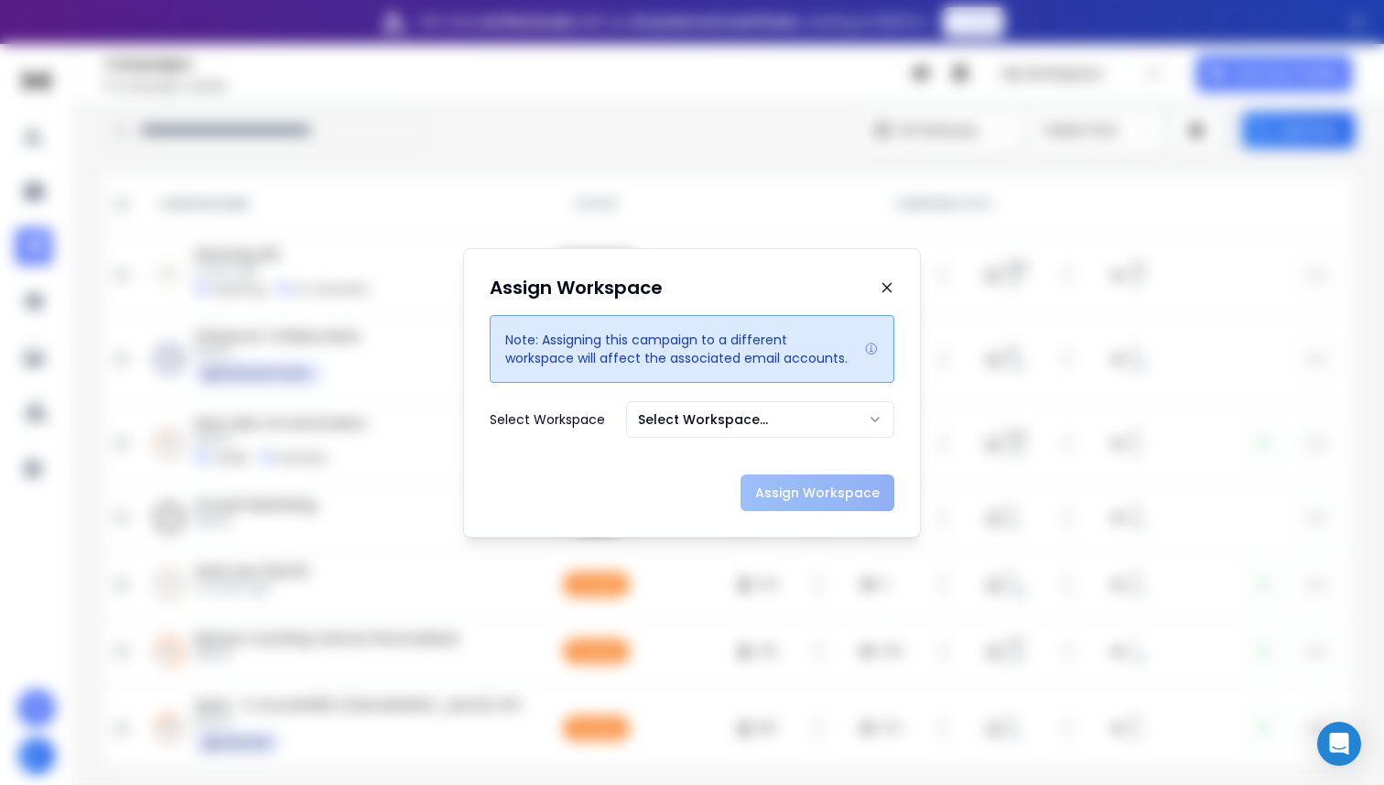
click at [830, 408] on button "Select Workspace..." at bounding box center [760, 419] width 268 height 37
click at [829, 485] on button "Assign Workspace" at bounding box center [818, 492] width 154 height 37
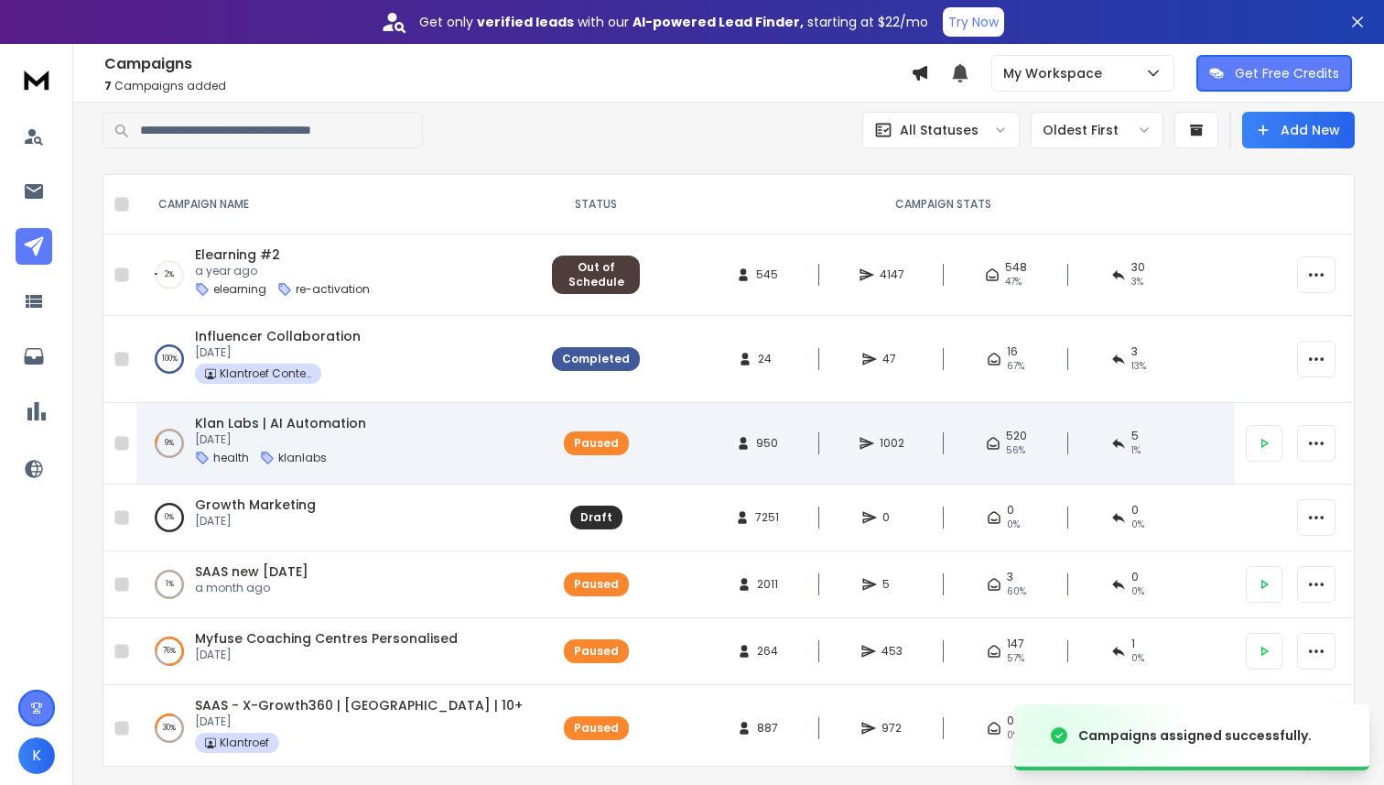
click at [1314, 439] on icon "button" at bounding box center [1316, 443] width 18 height 18
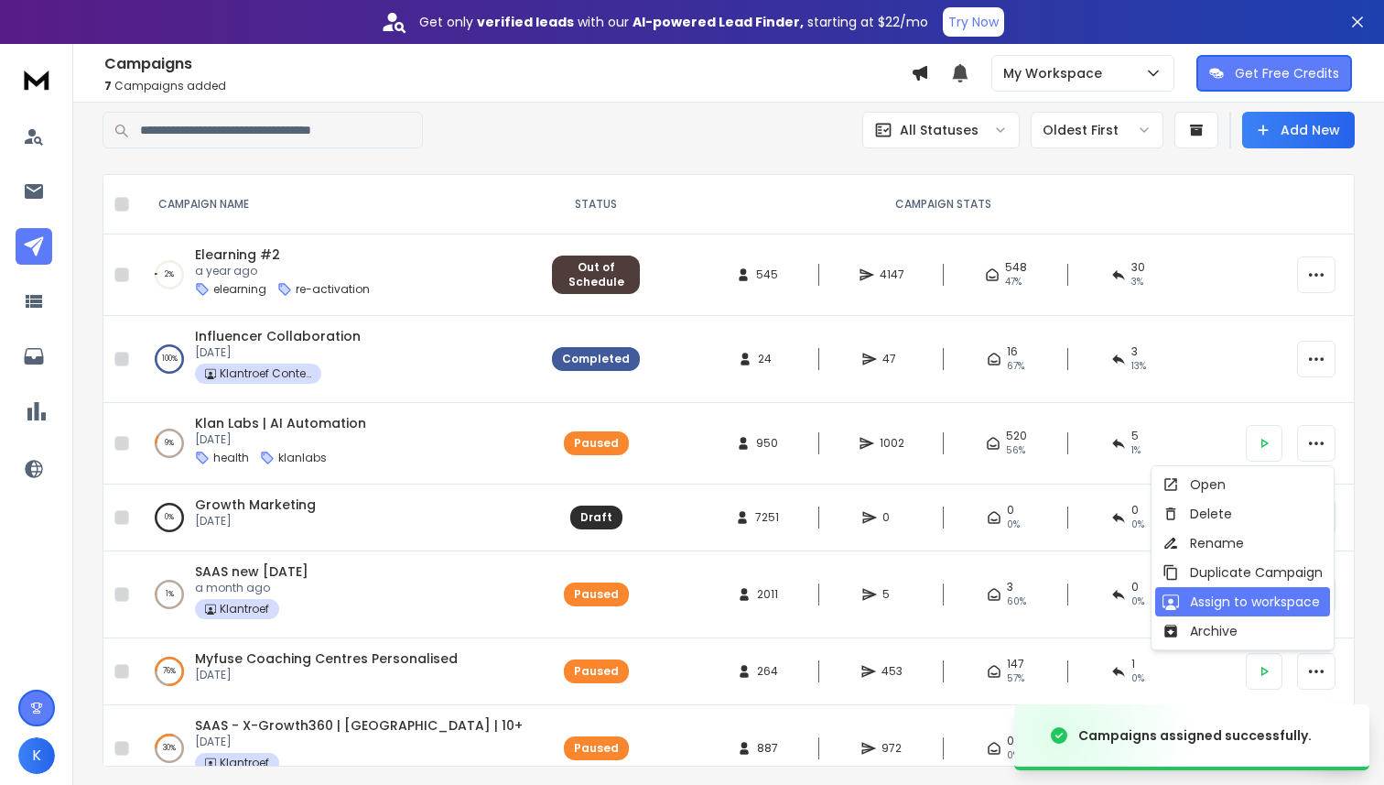
click at [1204, 590] on div "Assign to workspace" at bounding box center [1242, 601] width 175 height 29
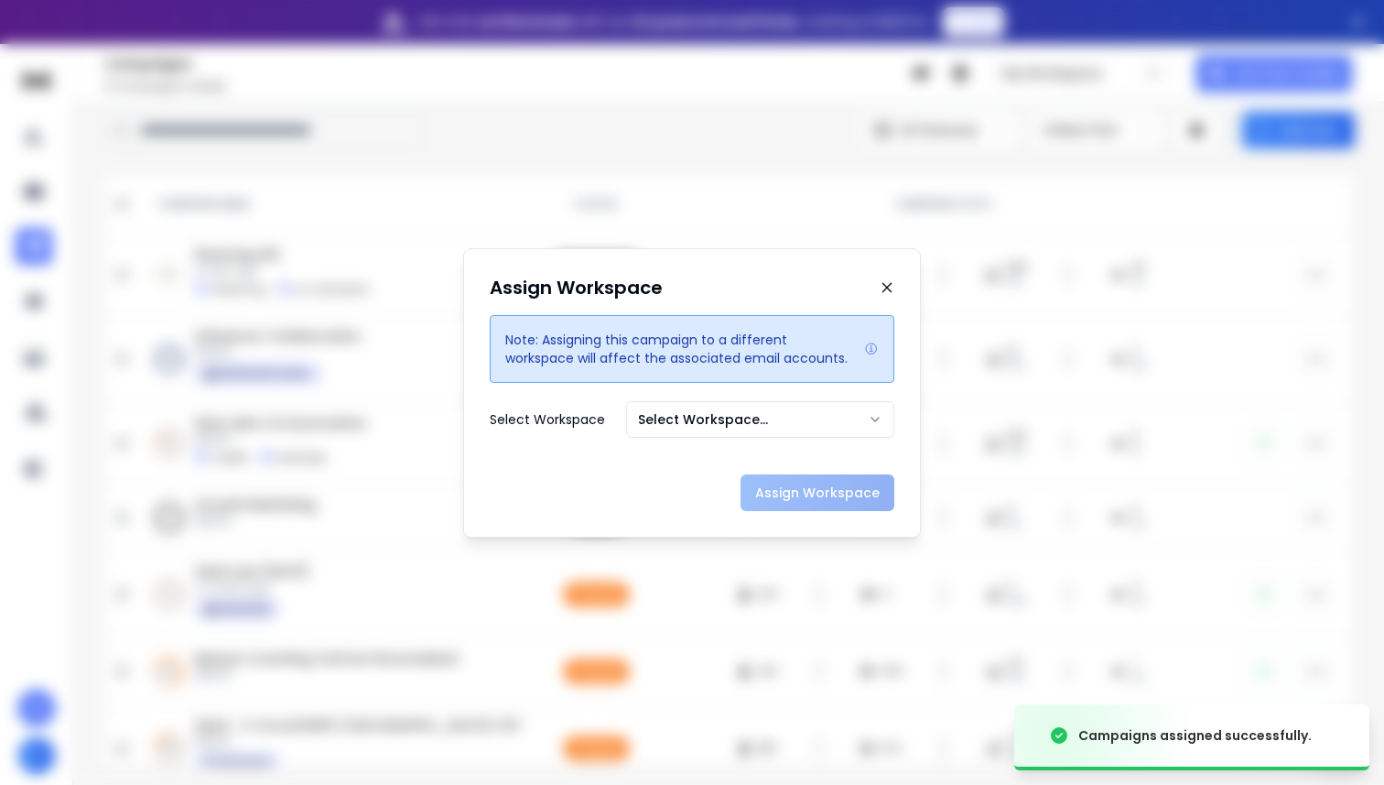
click at [830, 395] on div "Note: Assigning this campaign to a different workspace will affect the associat…" at bounding box center [692, 413] width 405 height 196
click at [829, 413] on button "Select Workspace..." at bounding box center [760, 419] width 268 height 37
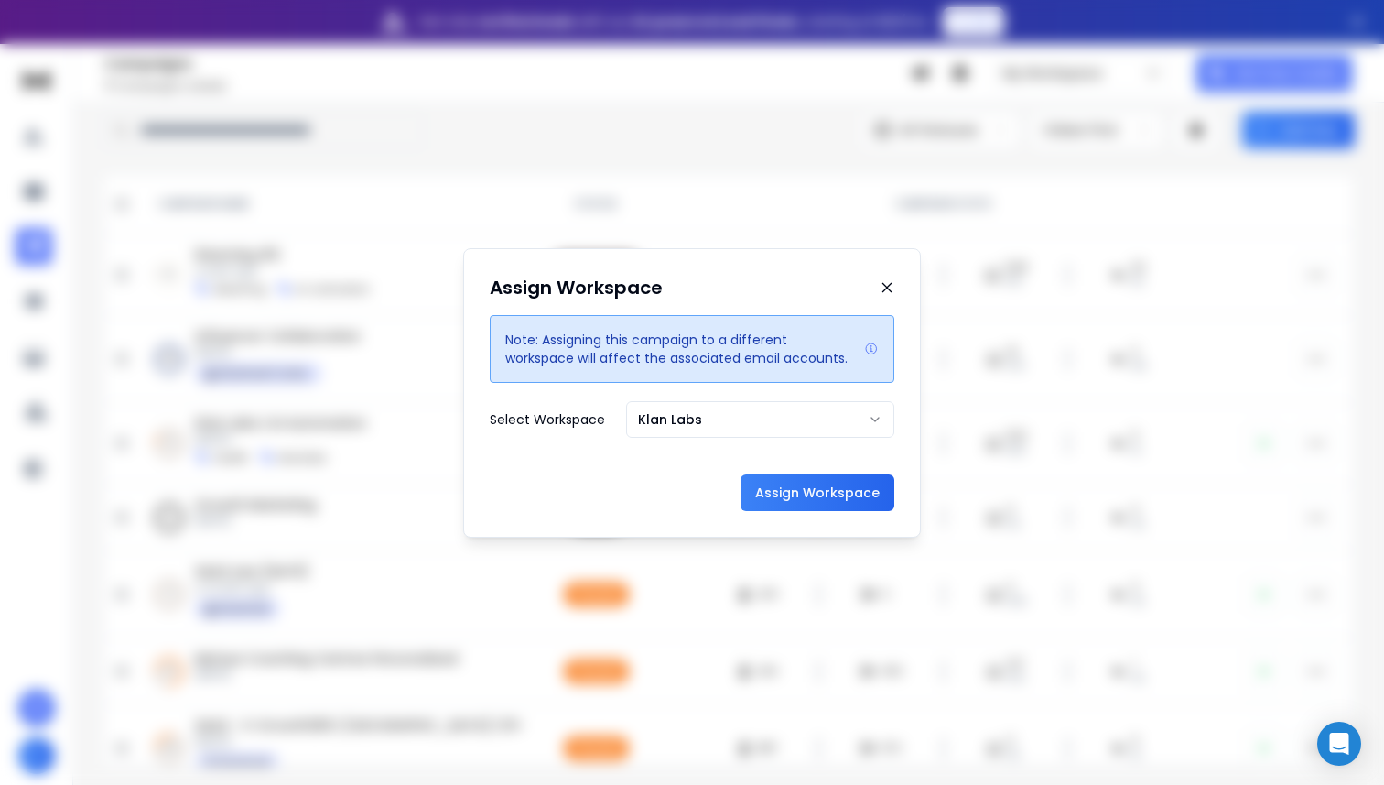
click at [854, 485] on button "Assign Workspace" at bounding box center [818, 492] width 154 height 37
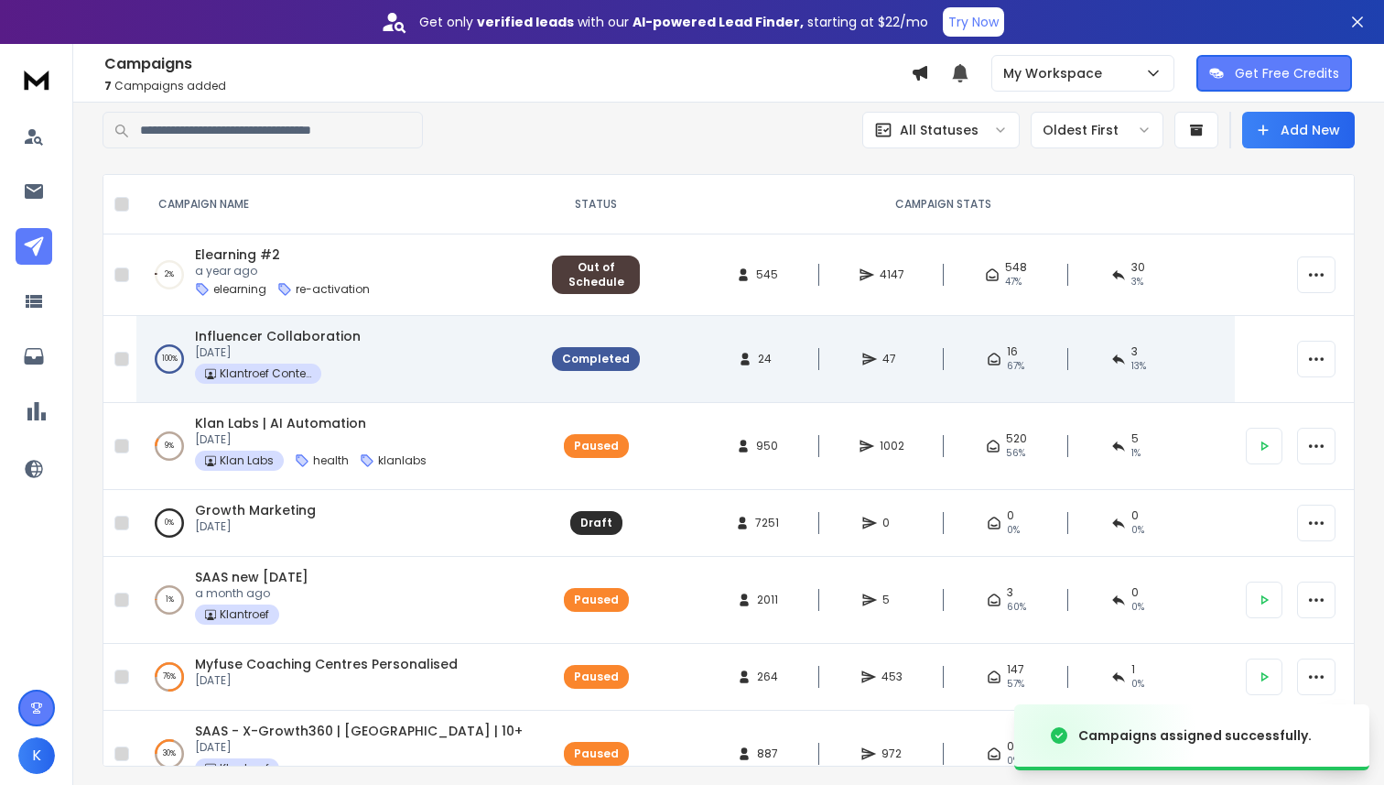
click at [1319, 351] on icon "button" at bounding box center [1316, 359] width 18 height 18
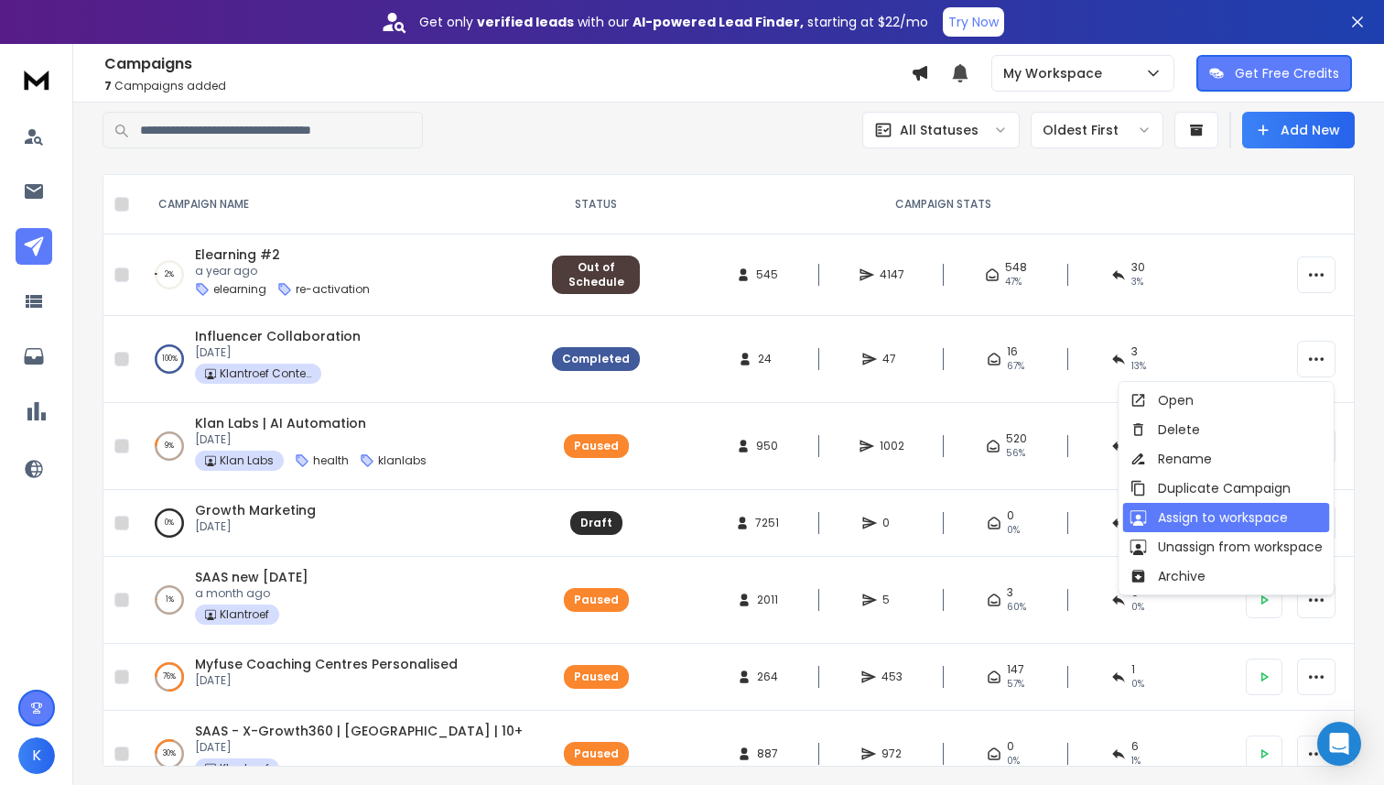
click at [1219, 516] on div "Assign to workspace" at bounding box center [1209, 517] width 157 height 18
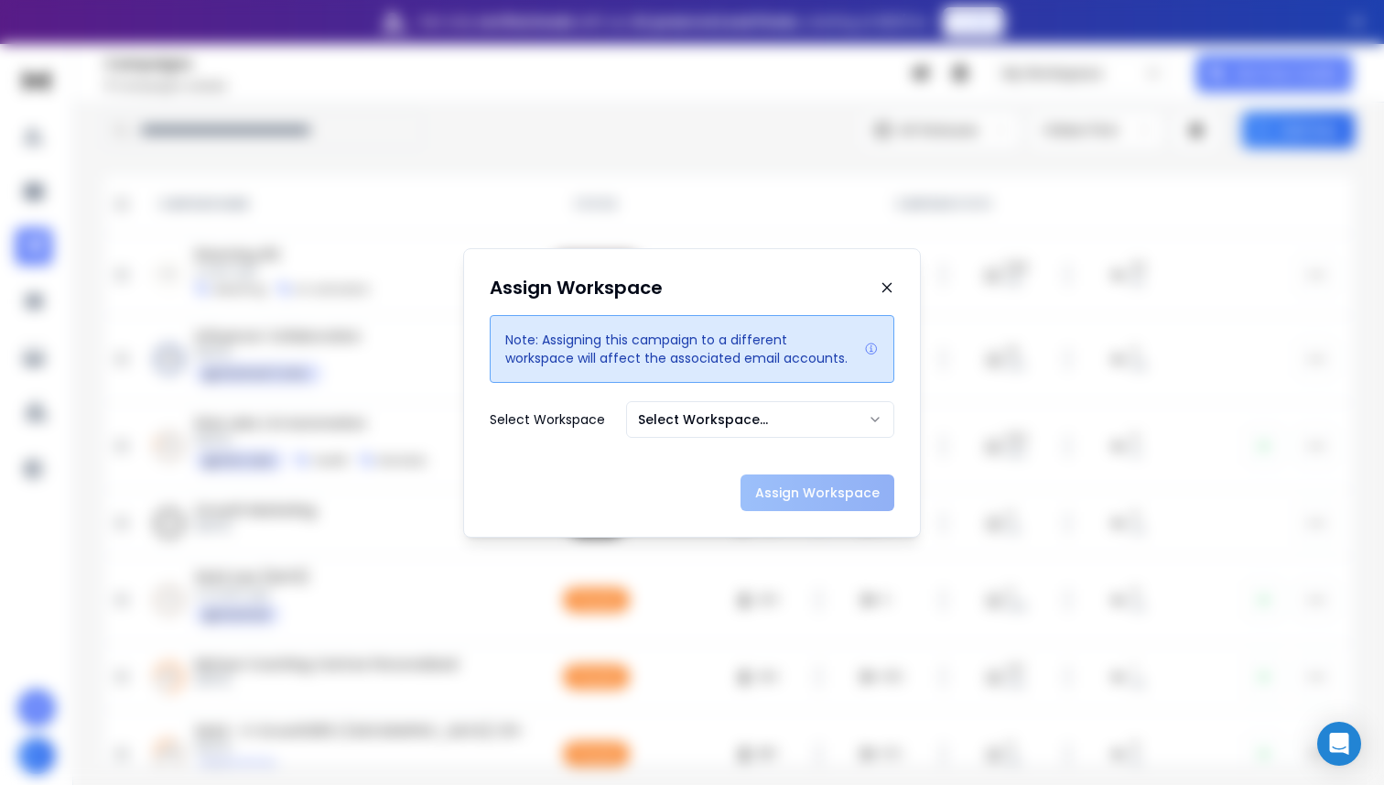
click at [804, 417] on button "Select Workspace..." at bounding box center [760, 419] width 268 height 37
click at [843, 498] on button "Assign Workspace" at bounding box center [818, 492] width 154 height 37
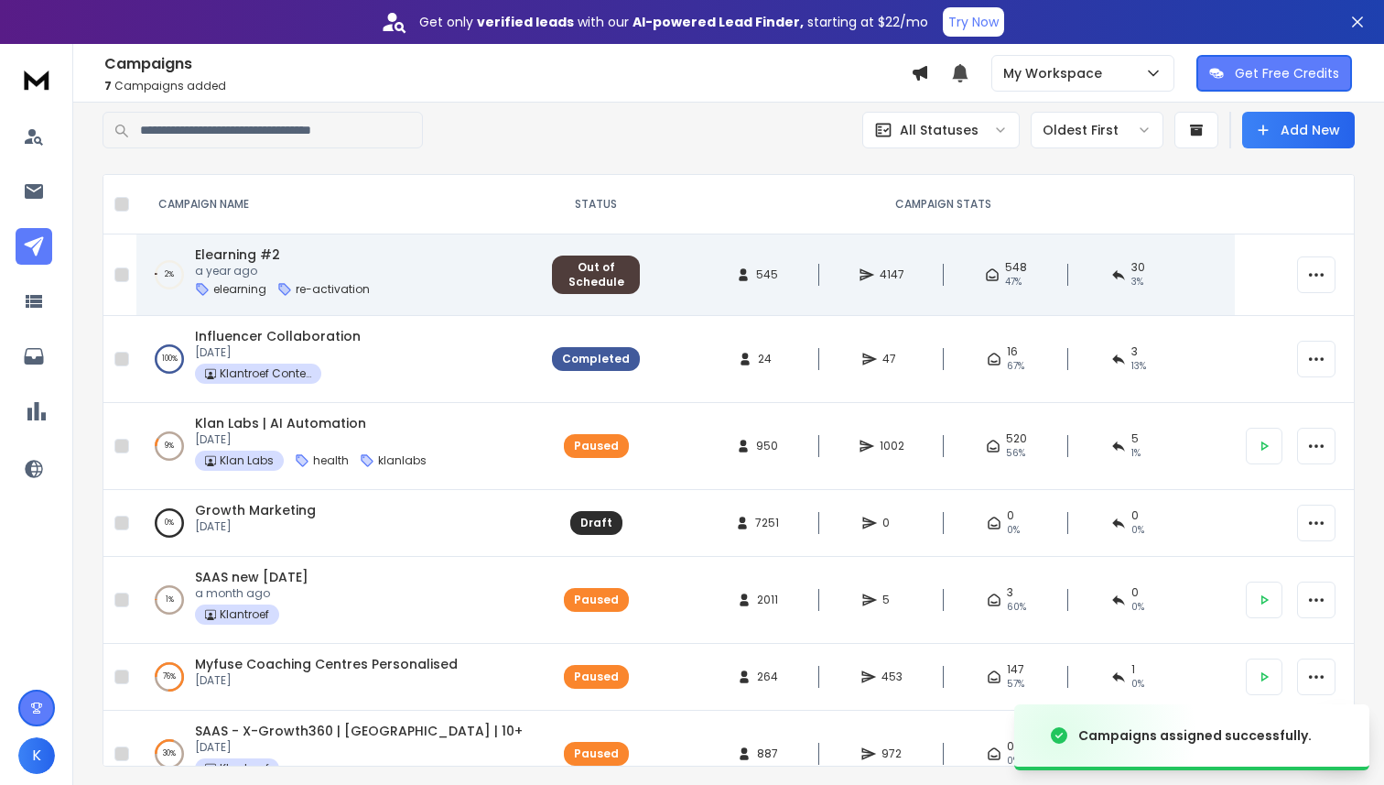
click at [1329, 277] on button "button" at bounding box center [1316, 274] width 38 height 37
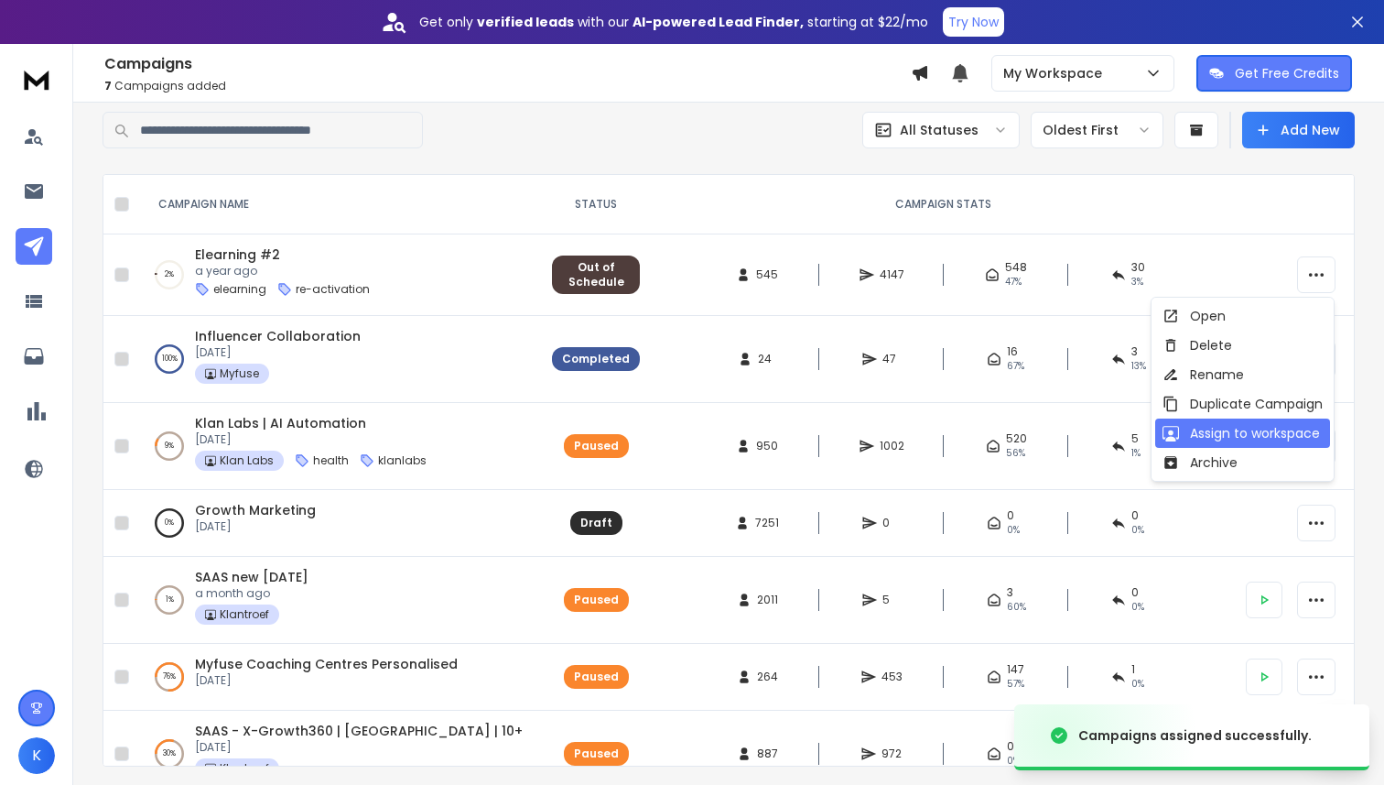
click at [1227, 430] on div "Assign to workspace" at bounding box center [1241, 433] width 157 height 18
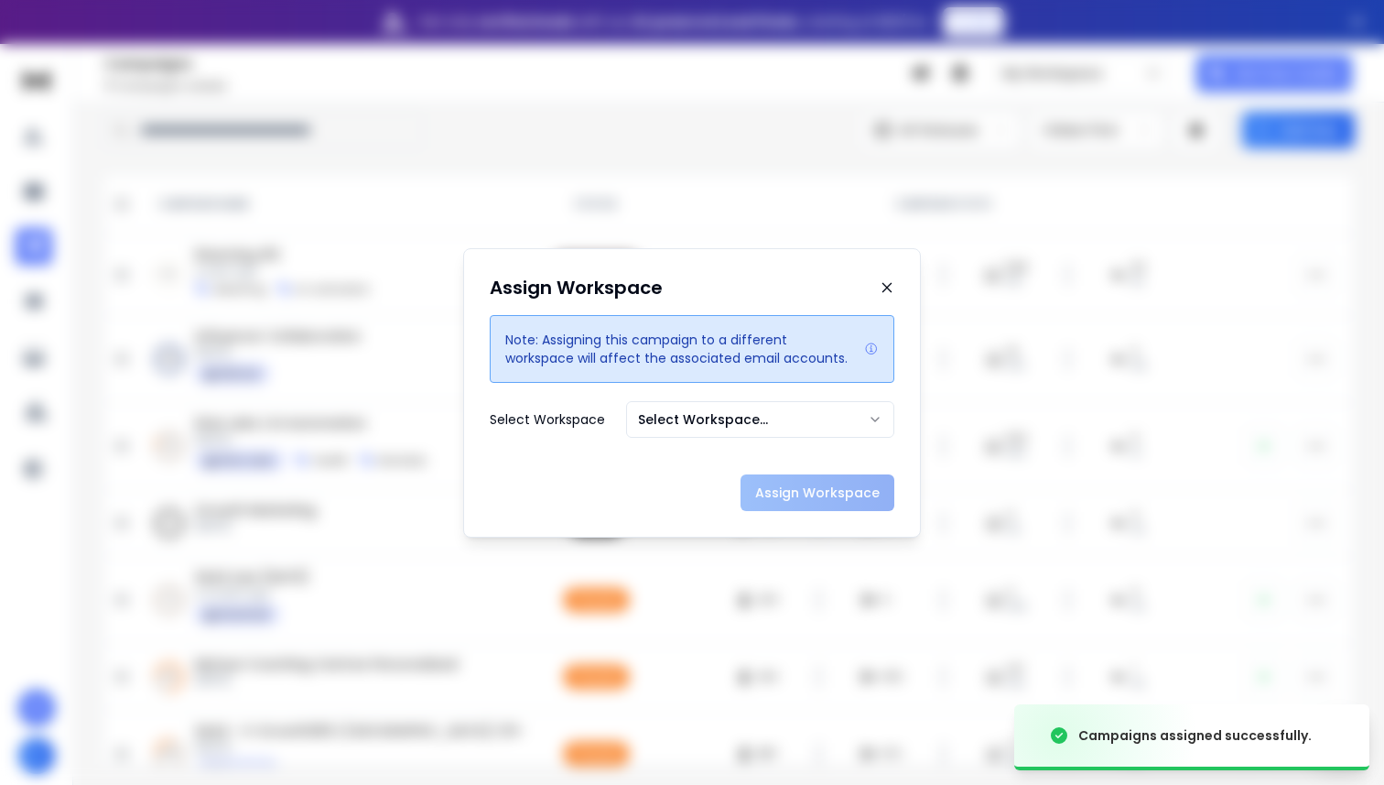
click at [854, 427] on button "Select Workspace..." at bounding box center [760, 419] width 268 height 37
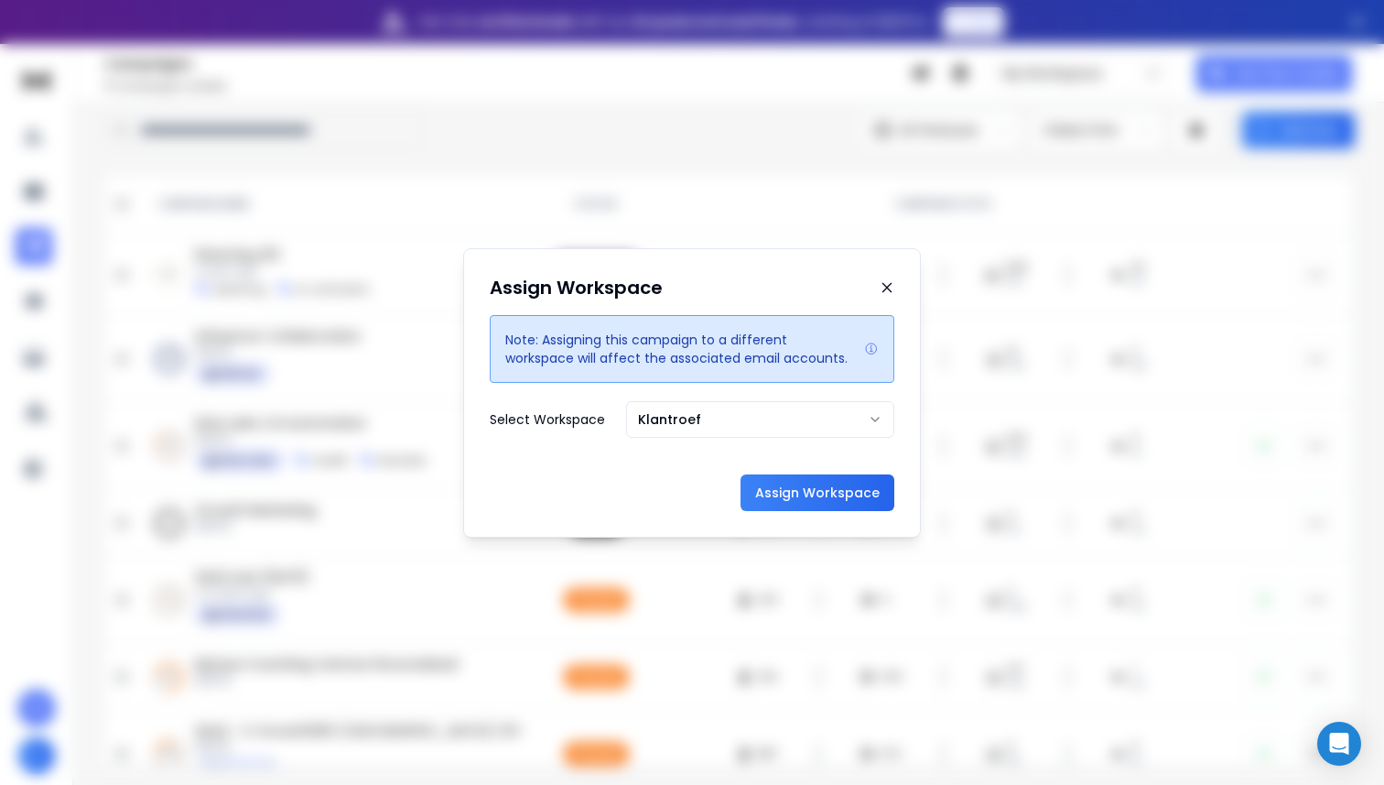
click at [834, 492] on button "Assign Workspace" at bounding box center [818, 492] width 154 height 37
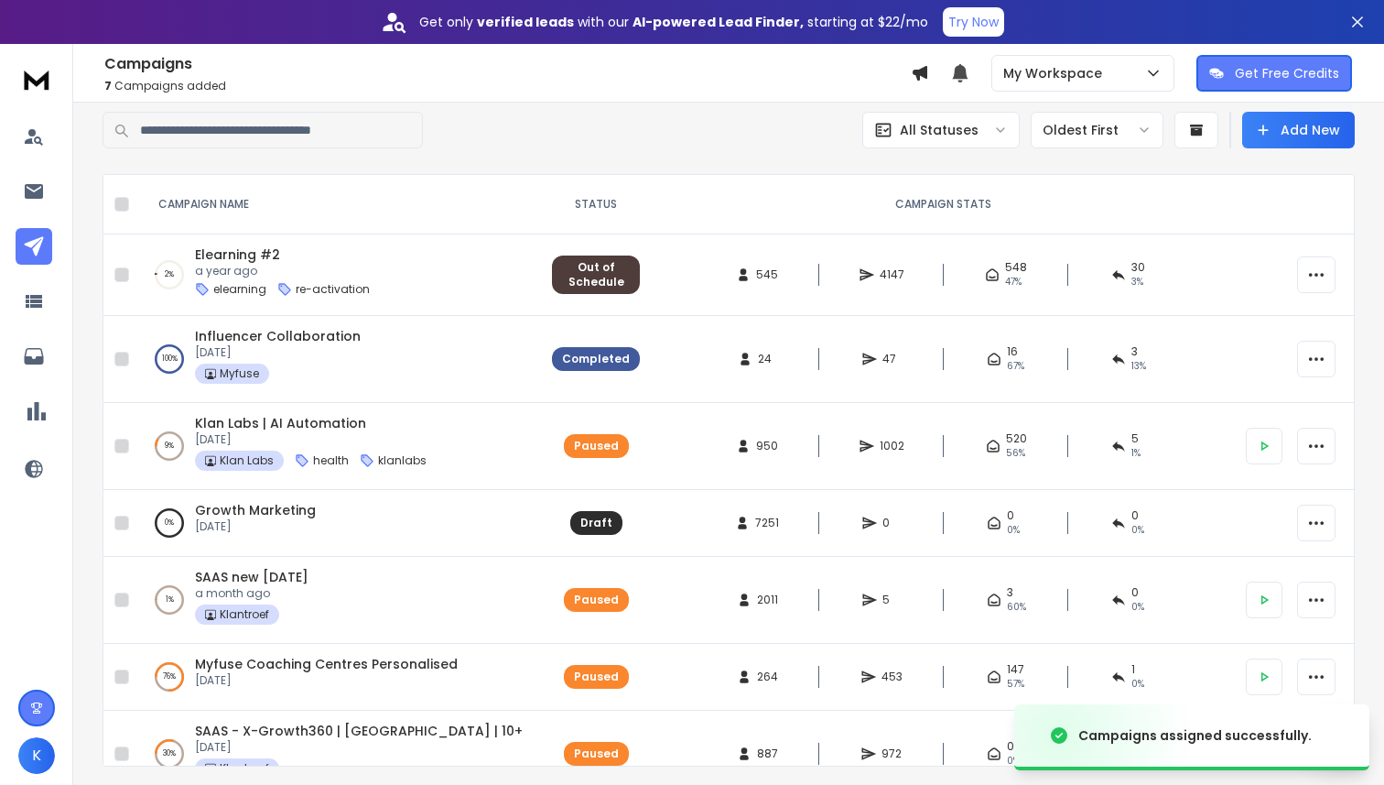
scroll to position [46, 0]
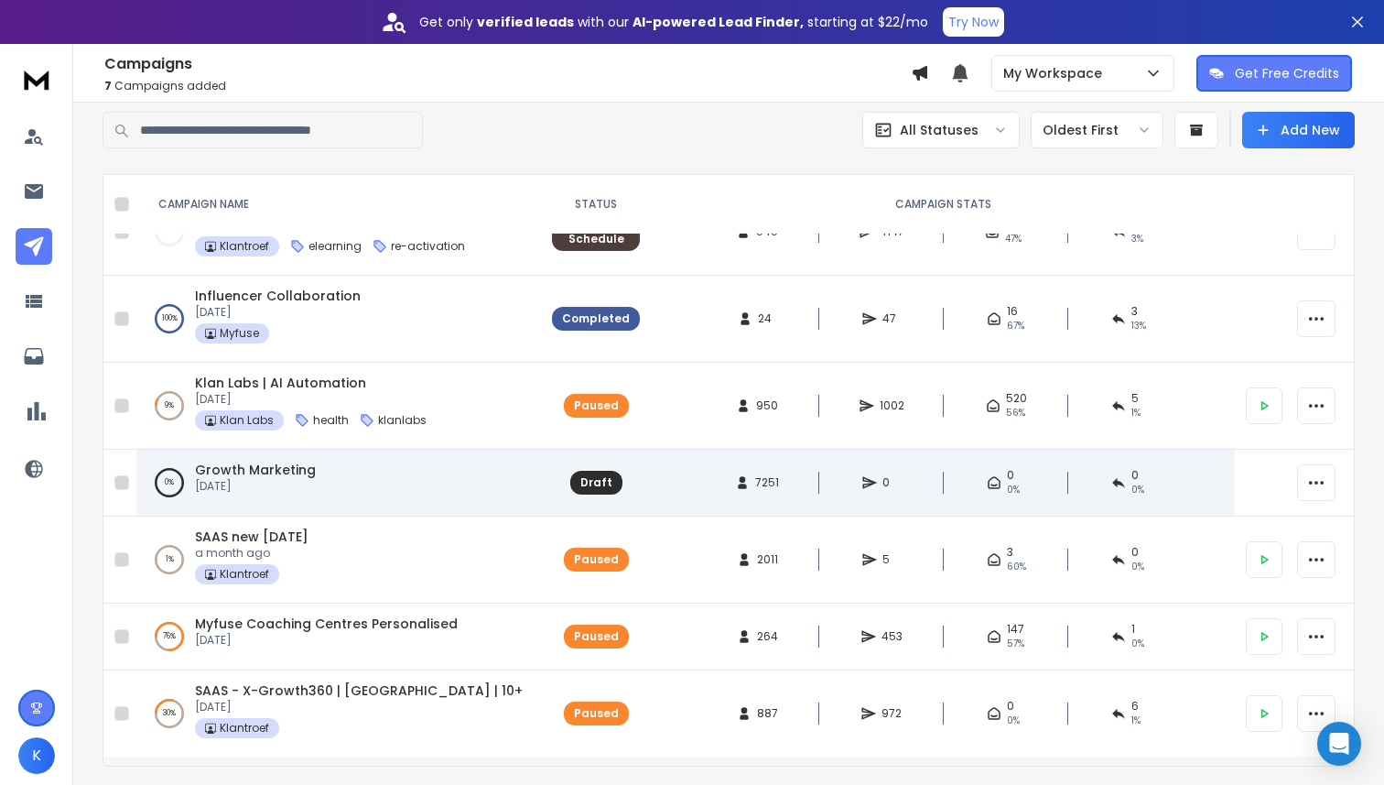
click at [1332, 501] on button "button" at bounding box center [1316, 482] width 38 height 37
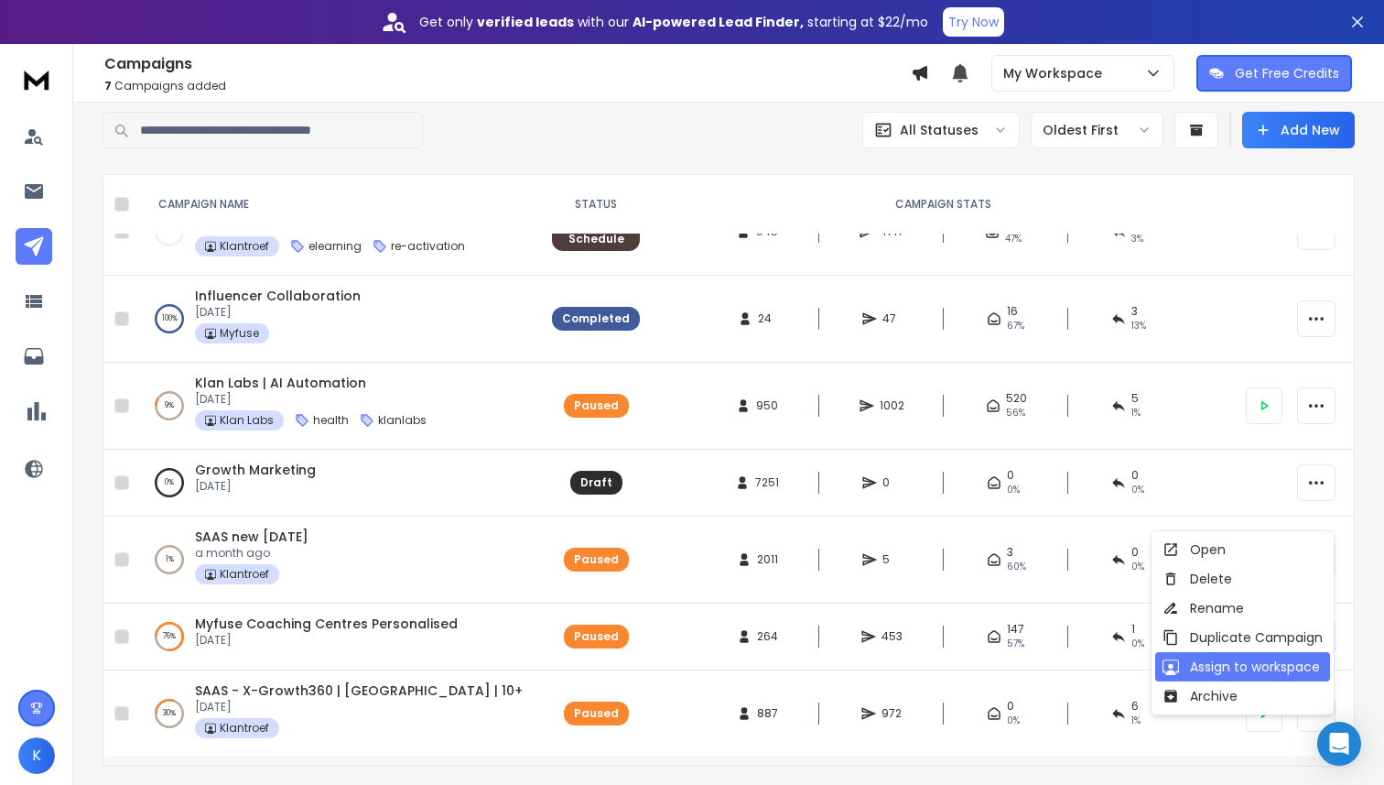
click at [1233, 656] on div "Assign to workspace" at bounding box center [1242, 666] width 175 height 29
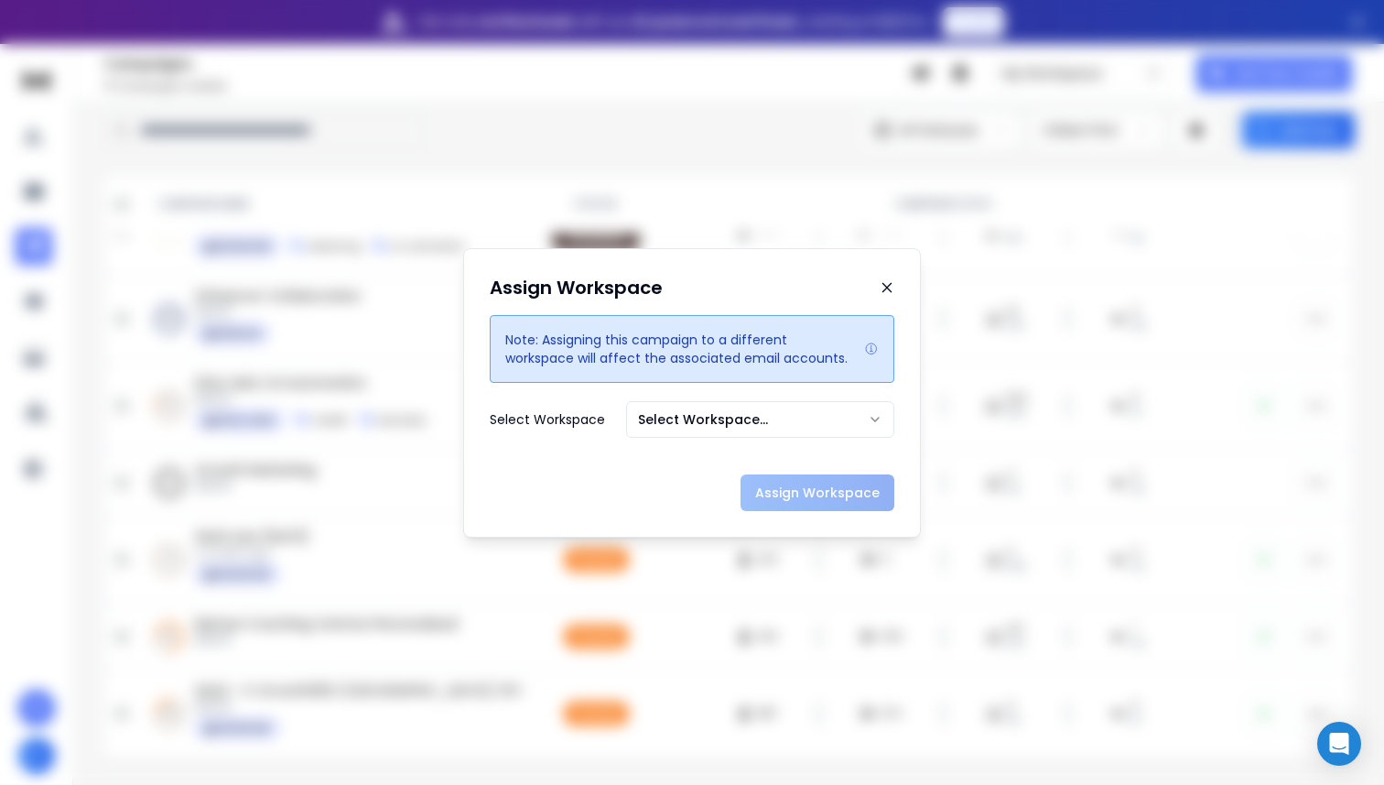
click at [776, 425] on button "Select Workspace..." at bounding box center [760, 419] width 268 height 37
click at [830, 486] on button "Assign Workspace" at bounding box center [818, 492] width 154 height 37
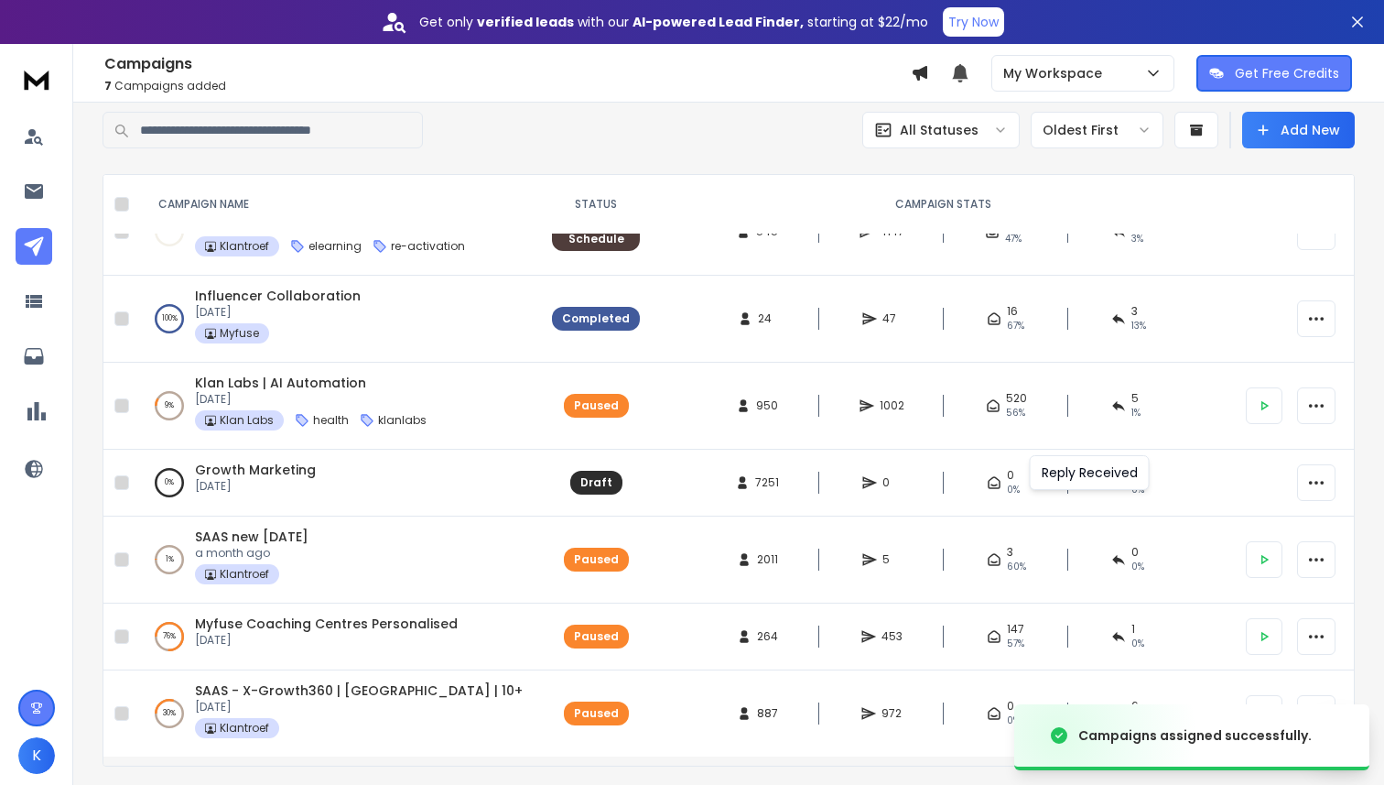
scroll to position [77, 0]
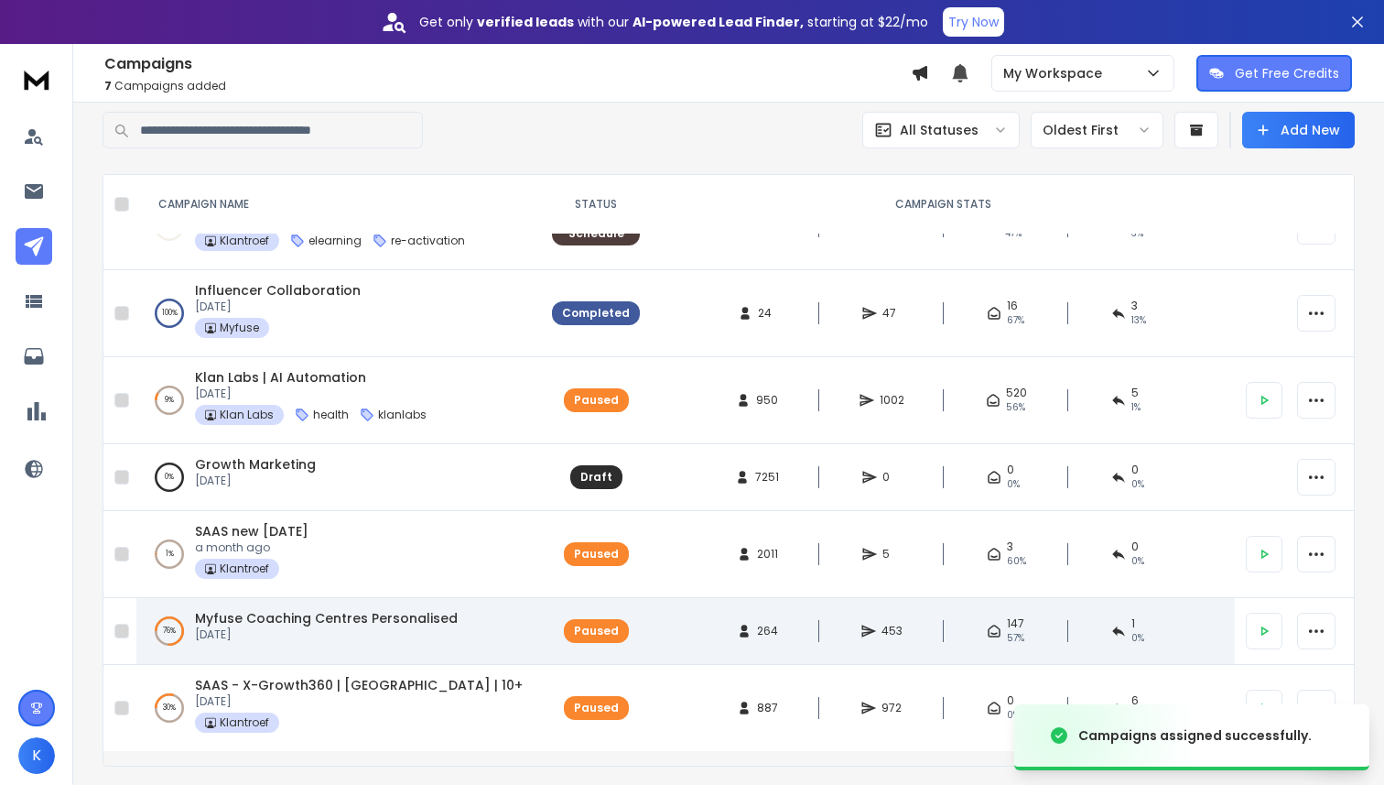
click at [1314, 635] on icon "button" at bounding box center [1316, 631] width 18 height 18
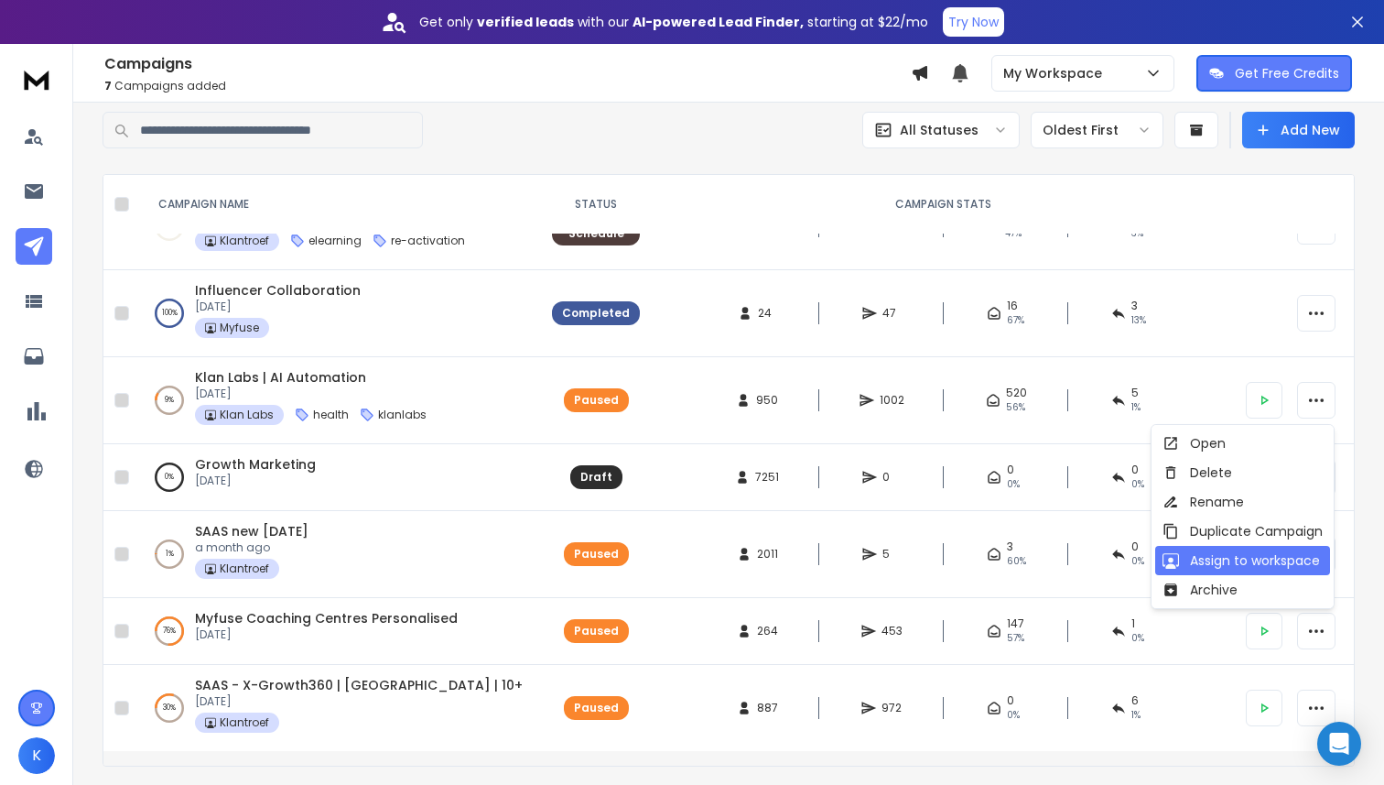
click at [1214, 556] on div "Assign to workspace" at bounding box center [1241, 560] width 157 height 18
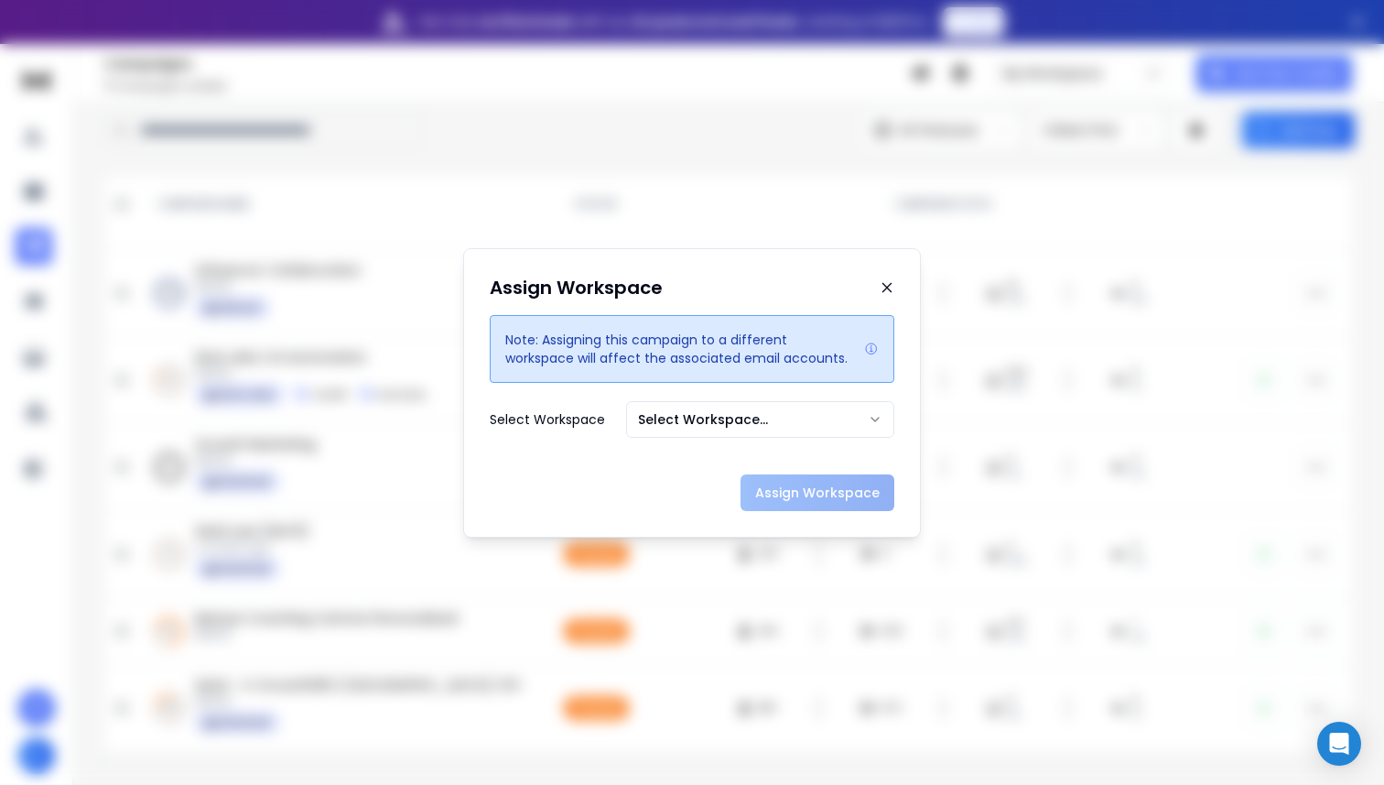
click at [790, 423] on button "Select Workspace..." at bounding box center [760, 419] width 268 height 37
click at [848, 500] on button "Assign Workspace" at bounding box center [818, 492] width 154 height 37
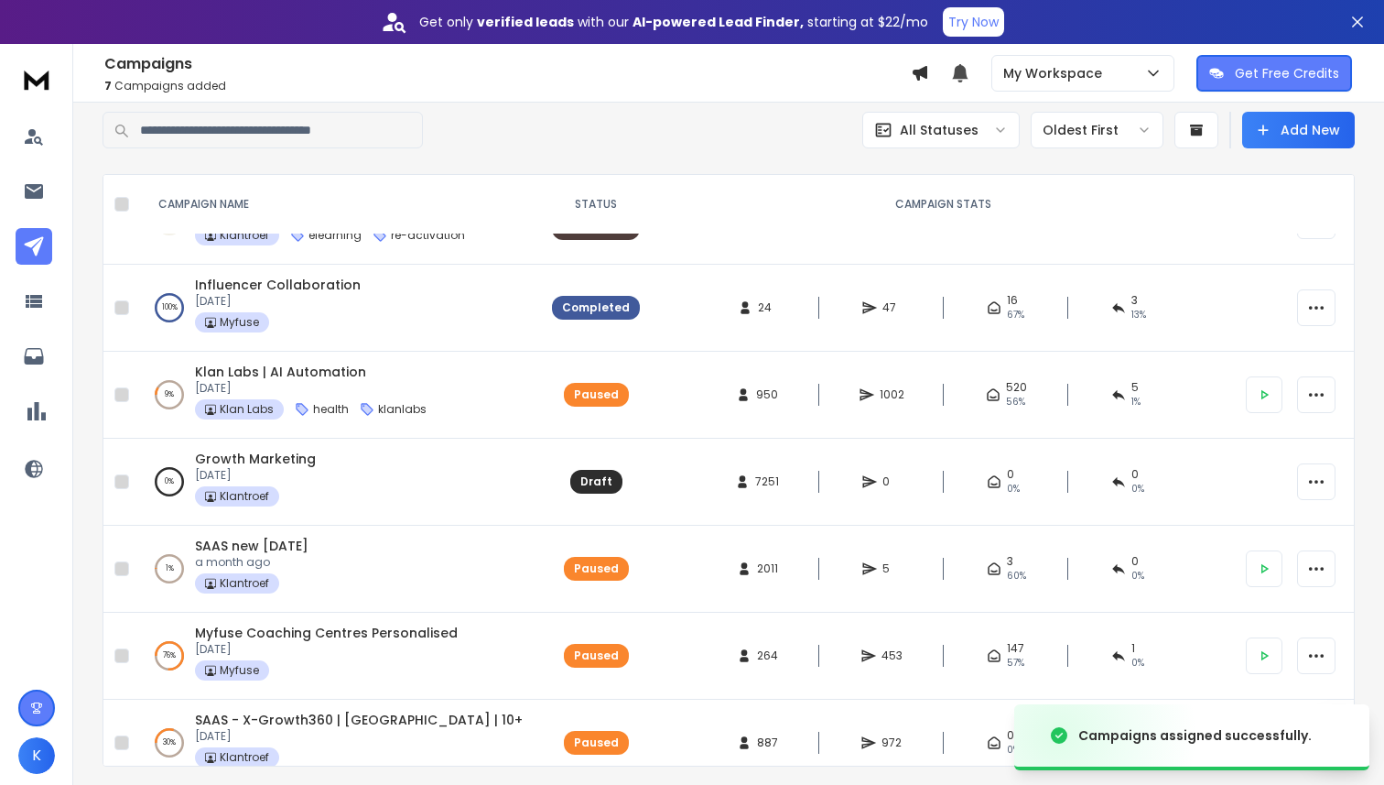
scroll to position [0, 0]
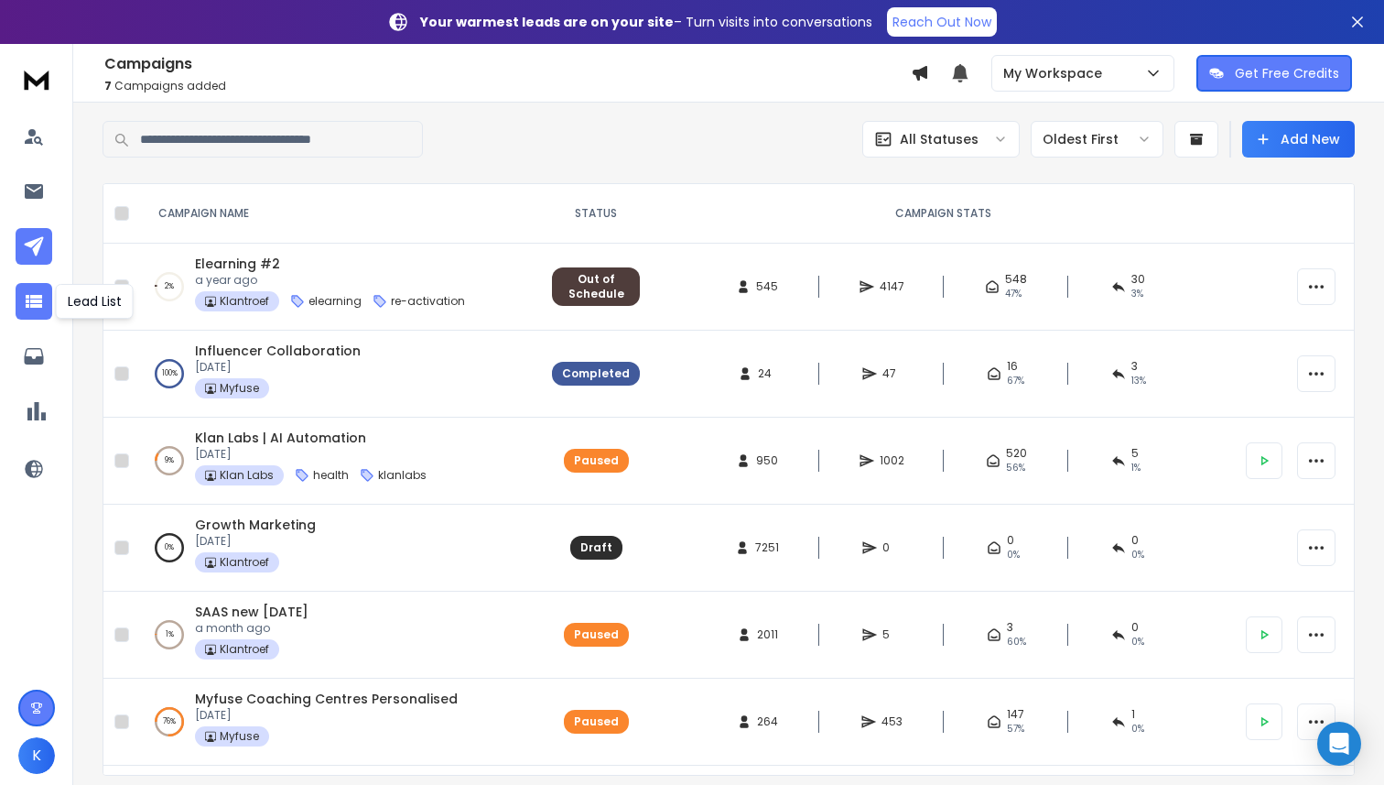
click at [30, 297] on icon at bounding box center [34, 301] width 16 height 13
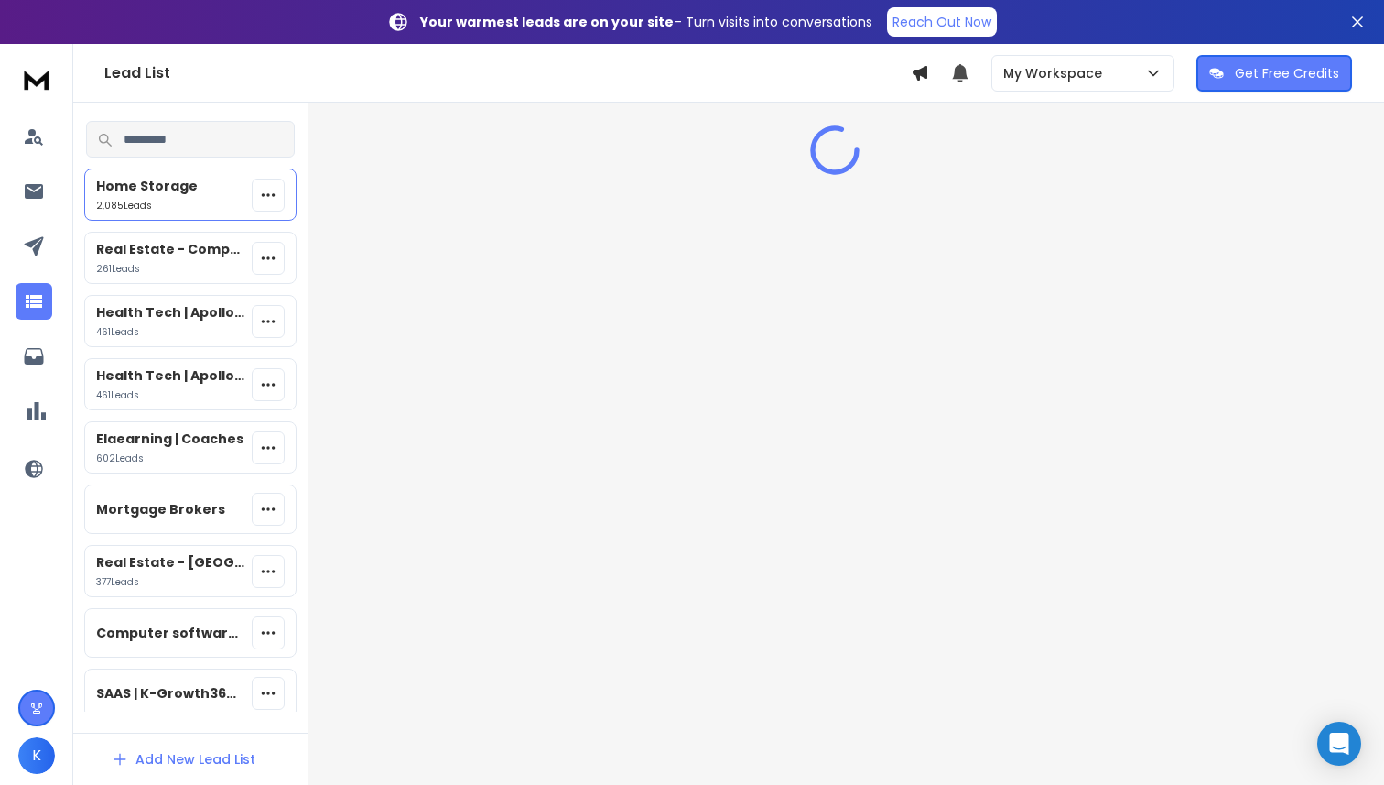
click at [271, 188] on button "button" at bounding box center [268, 195] width 33 height 33
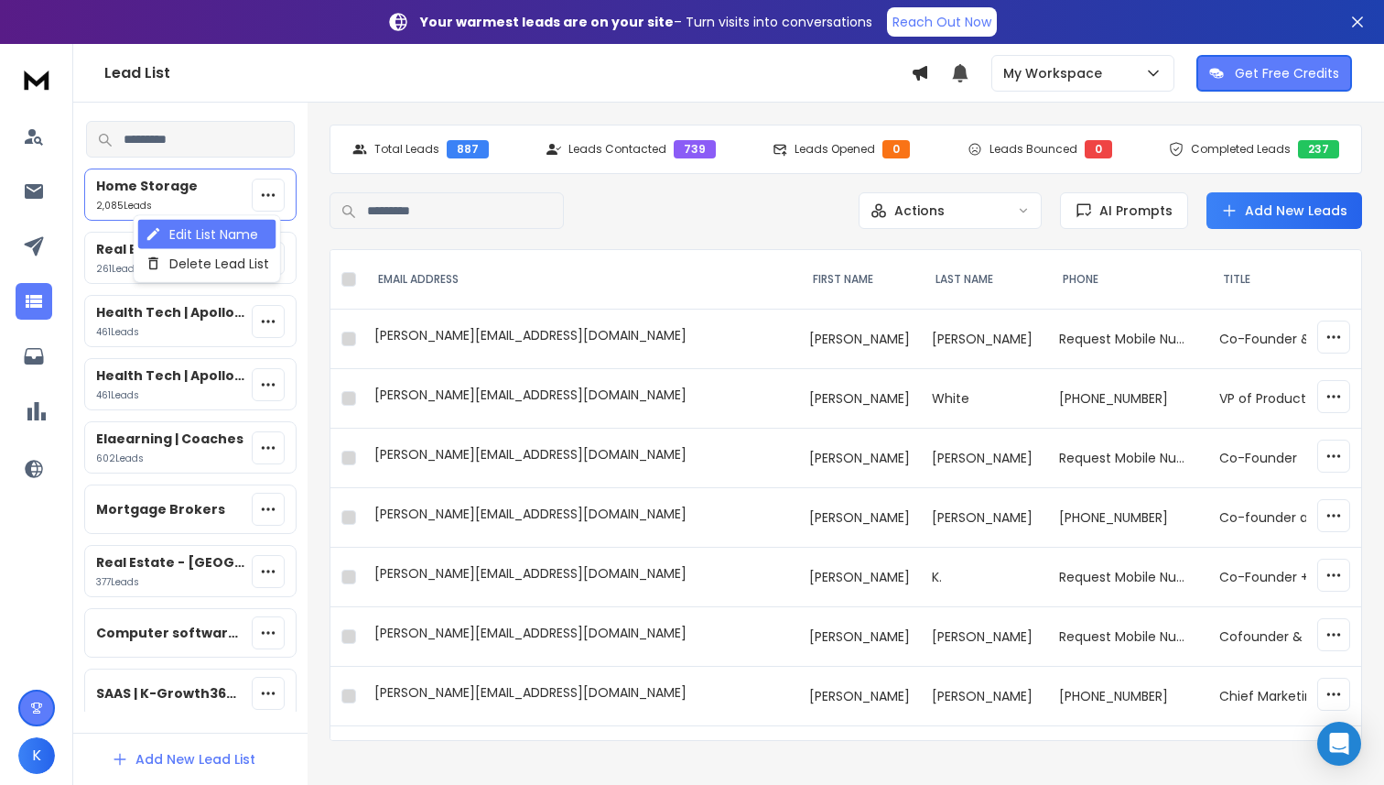
click at [260, 201] on icon "button" at bounding box center [268, 195] width 16 height 16
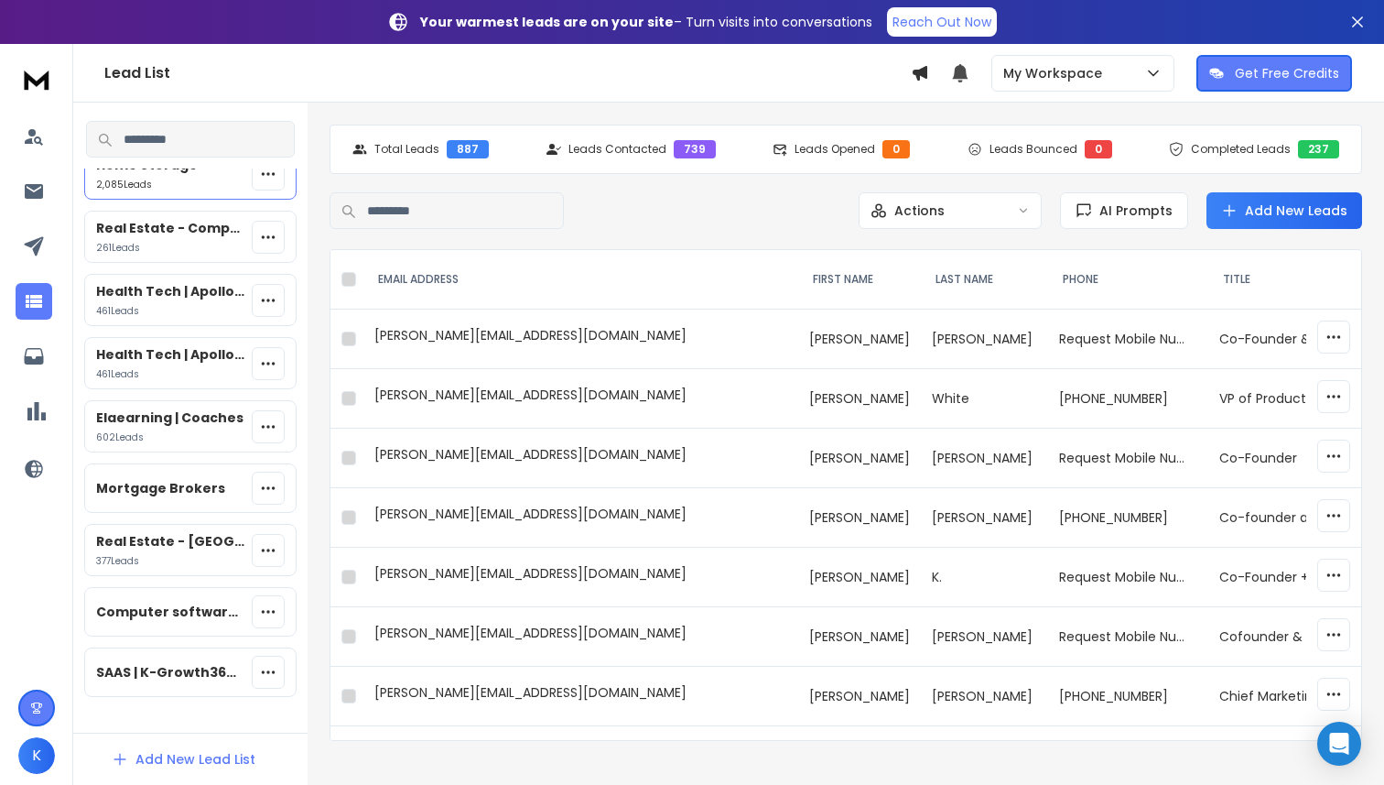
click at [264, 676] on icon "button" at bounding box center [268, 672] width 16 height 16
click at [179, 672] on p "SAAS | K-Growth360* | [DATE]" at bounding box center [170, 672] width 148 height 18
click at [342, 382] on button "Select this Page" at bounding box center [349, 375] width 15 height 15
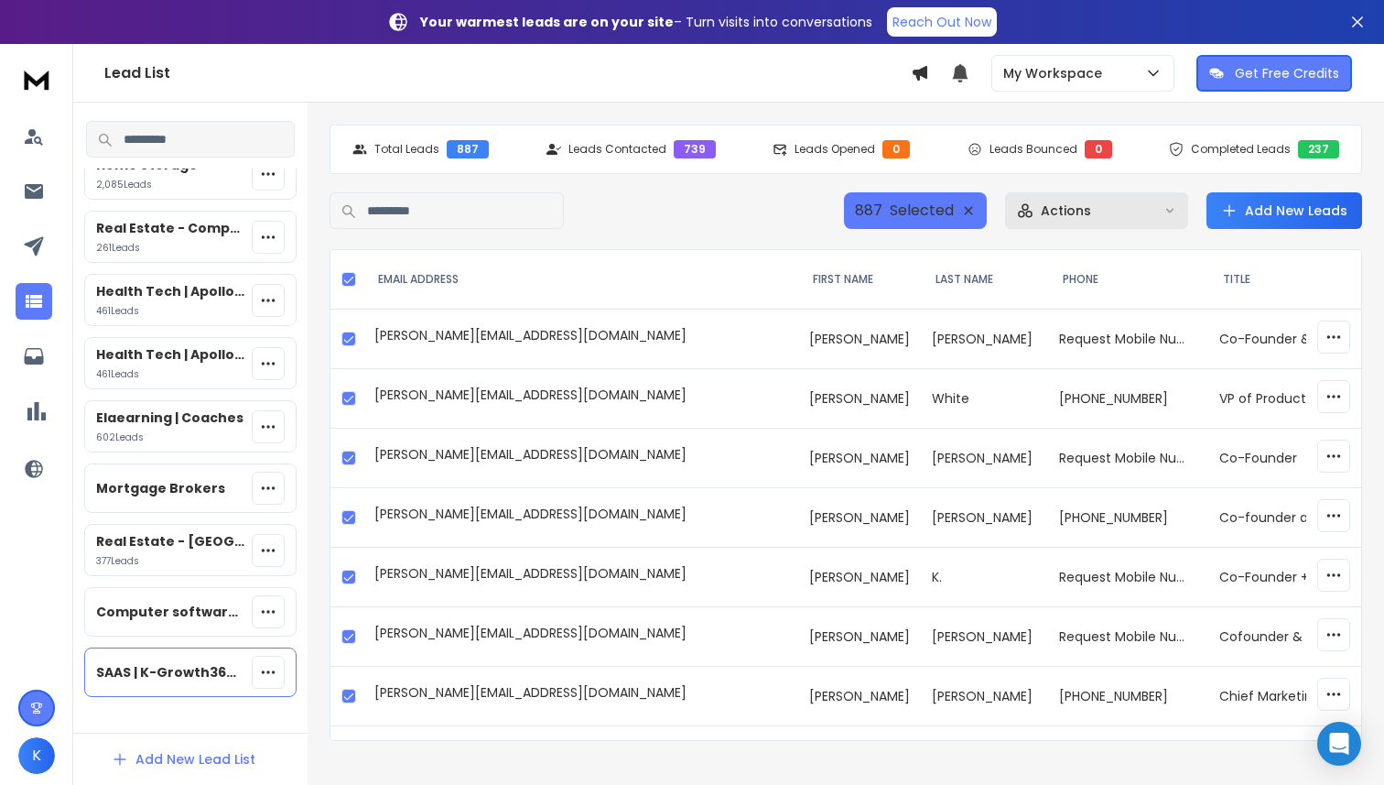
click at [1095, 218] on div "Actions" at bounding box center [1086, 210] width 139 height 18
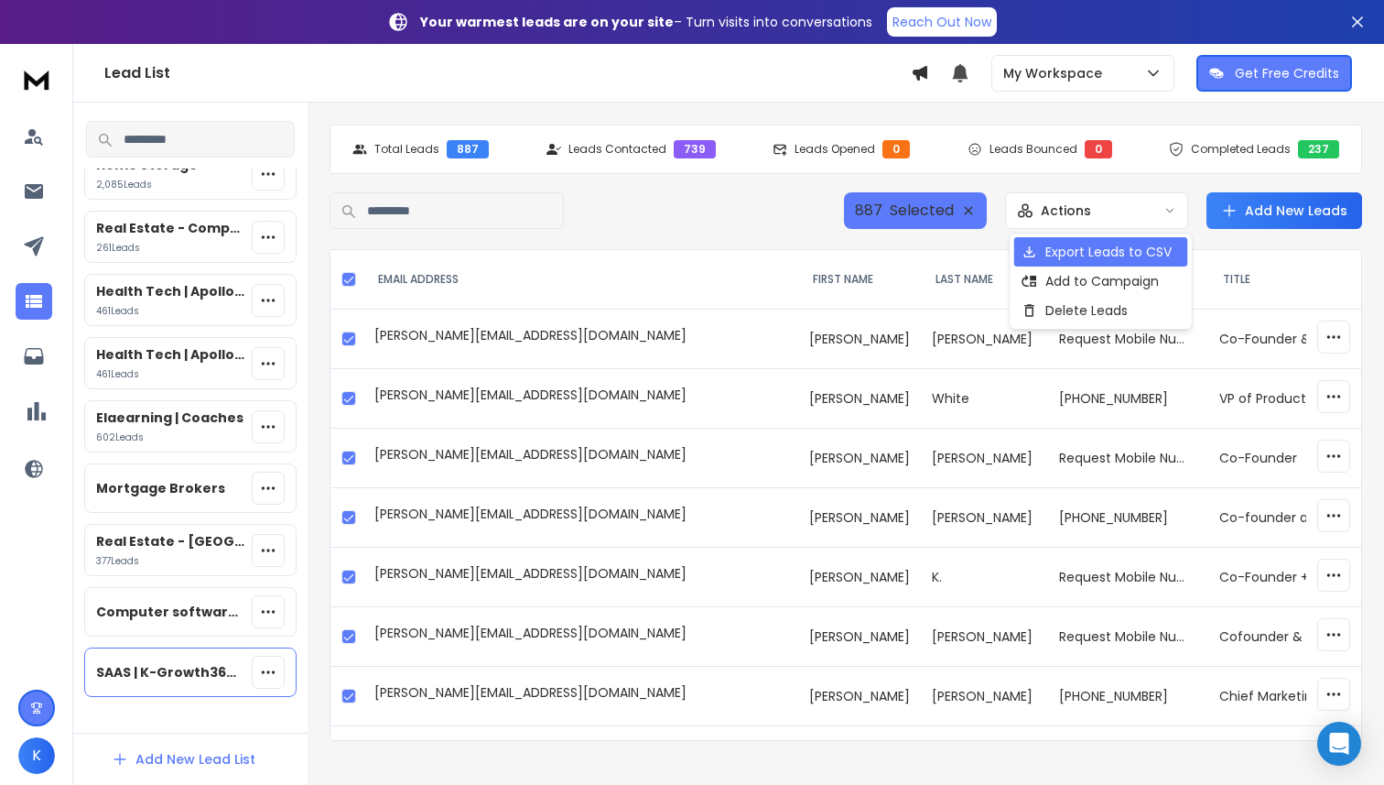
click at [583, 212] on div "887 Selected Actions Add New Leads" at bounding box center [846, 210] width 1033 height 37
click at [1069, 71] on div "Notifications" at bounding box center [1027, 73] width 104 height 35
click at [1130, 59] on button "My Workspace" at bounding box center [1083, 73] width 183 height 37
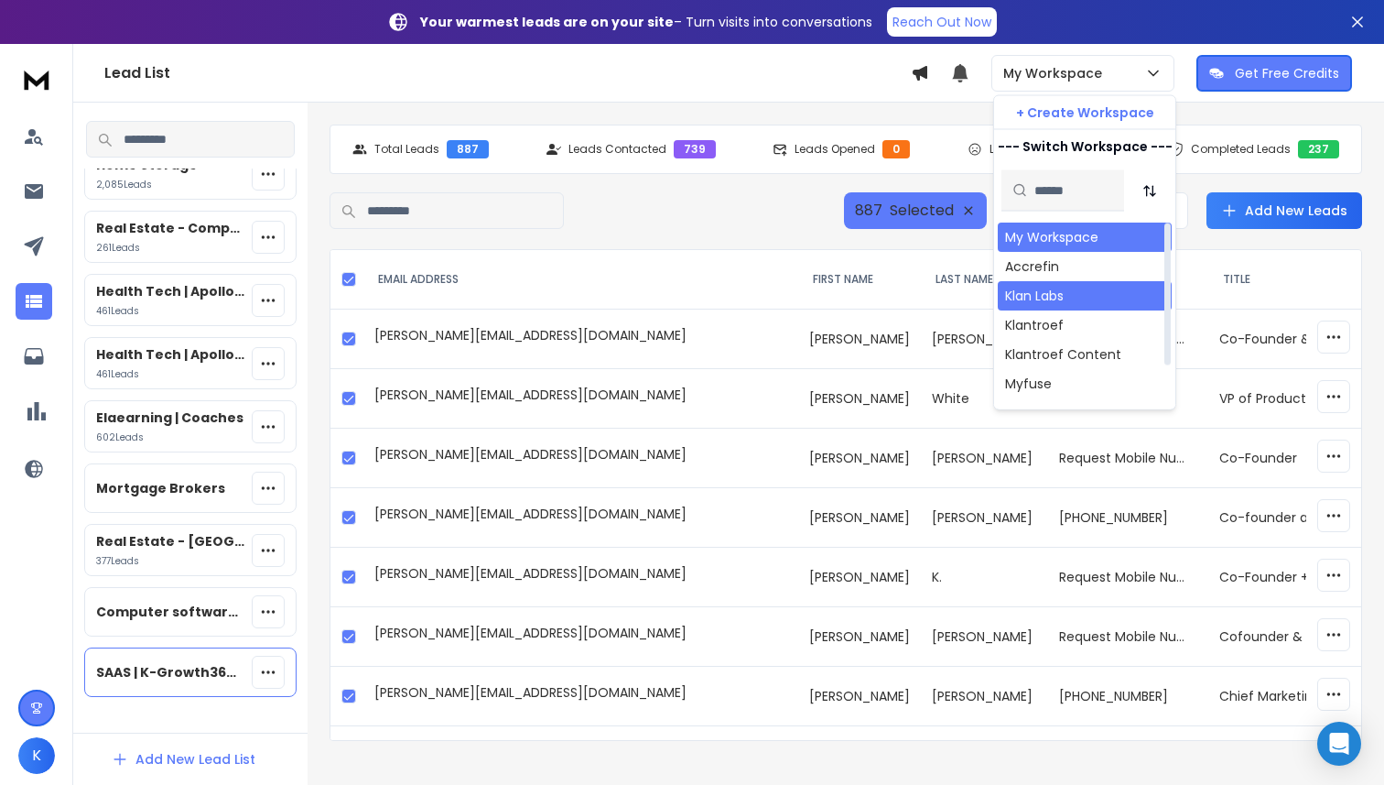
click at [1078, 325] on div "Klantroef" at bounding box center [1085, 324] width 174 height 29
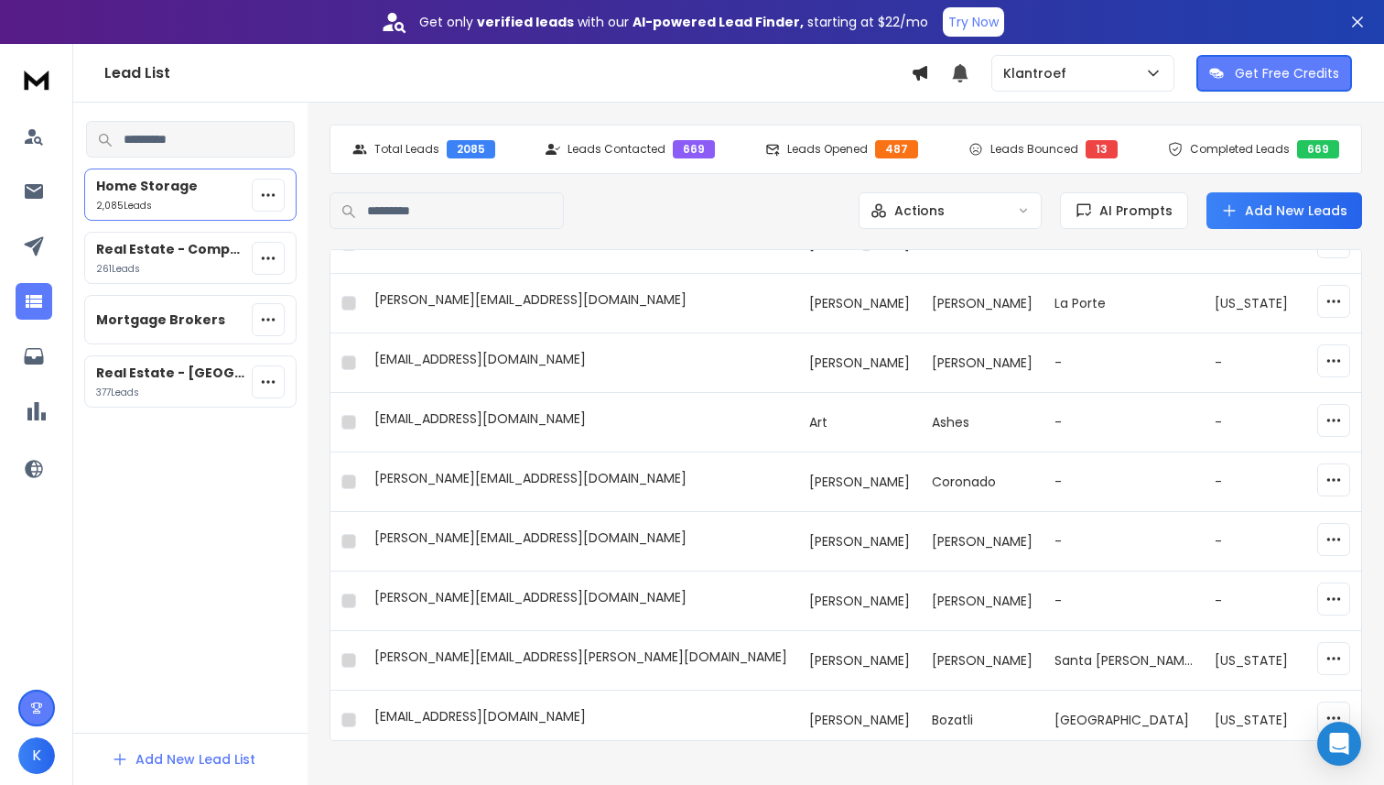
scroll to position [516, 0]
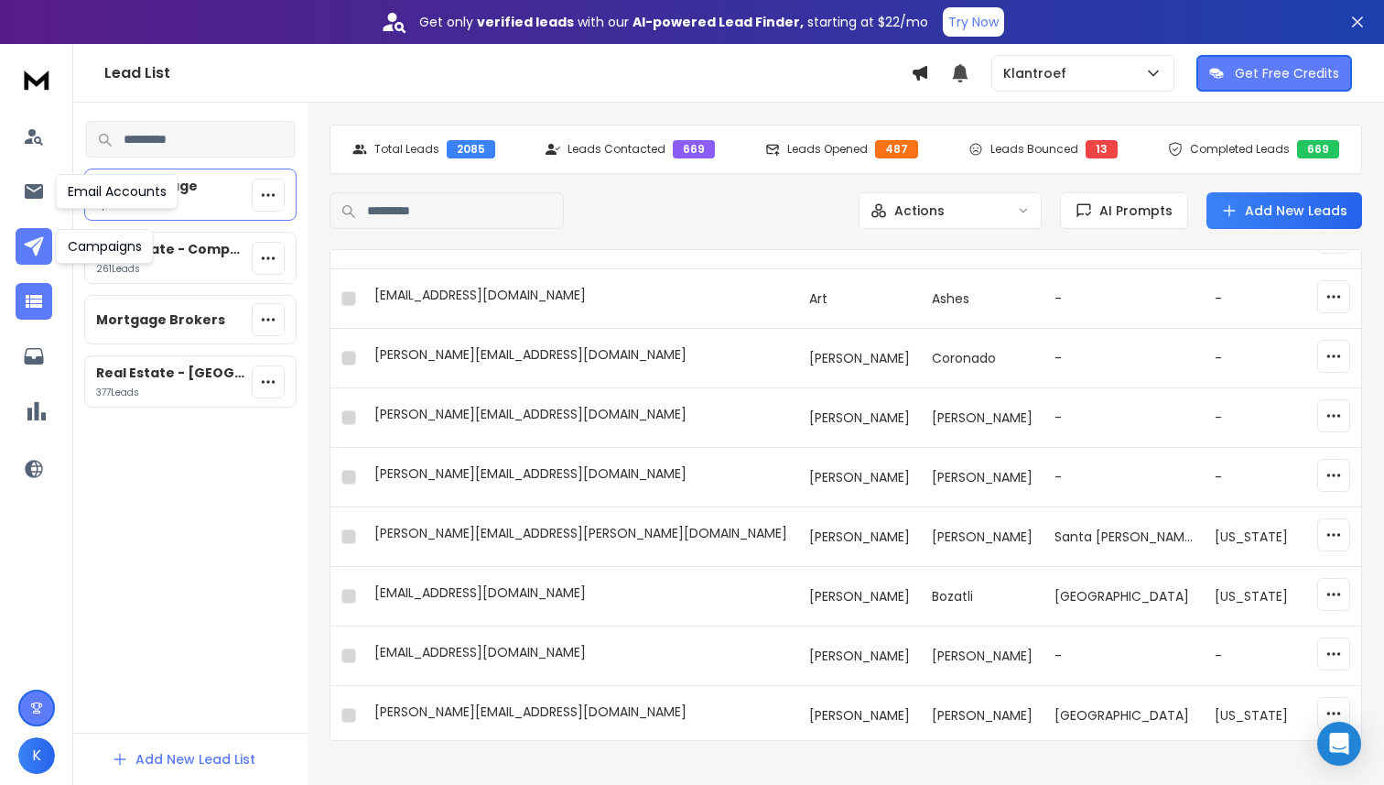
click at [35, 240] on icon at bounding box center [33, 245] width 19 height 19
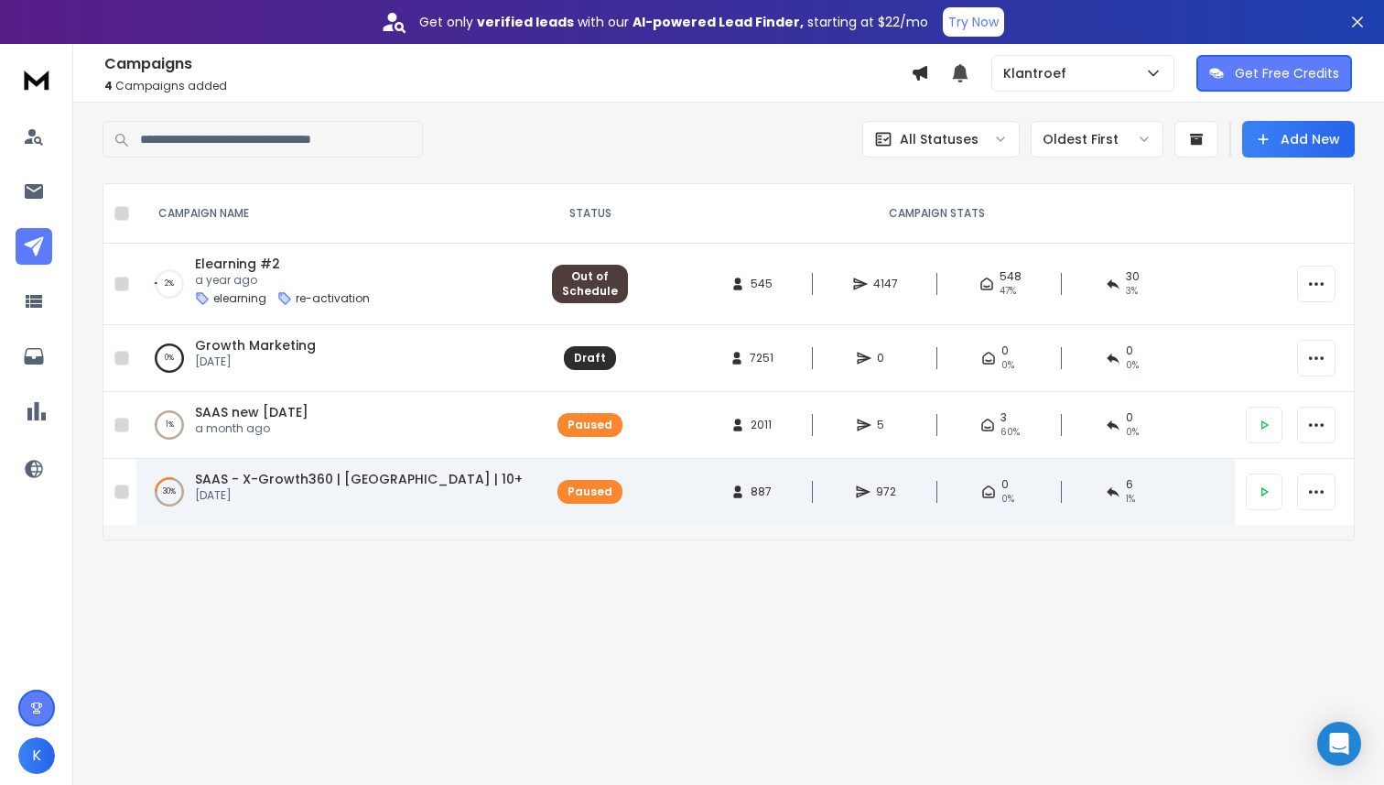
click at [650, 495] on div "887 972 0 0% 6 1 %" at bounding box center [937, 491] width 574 height 29
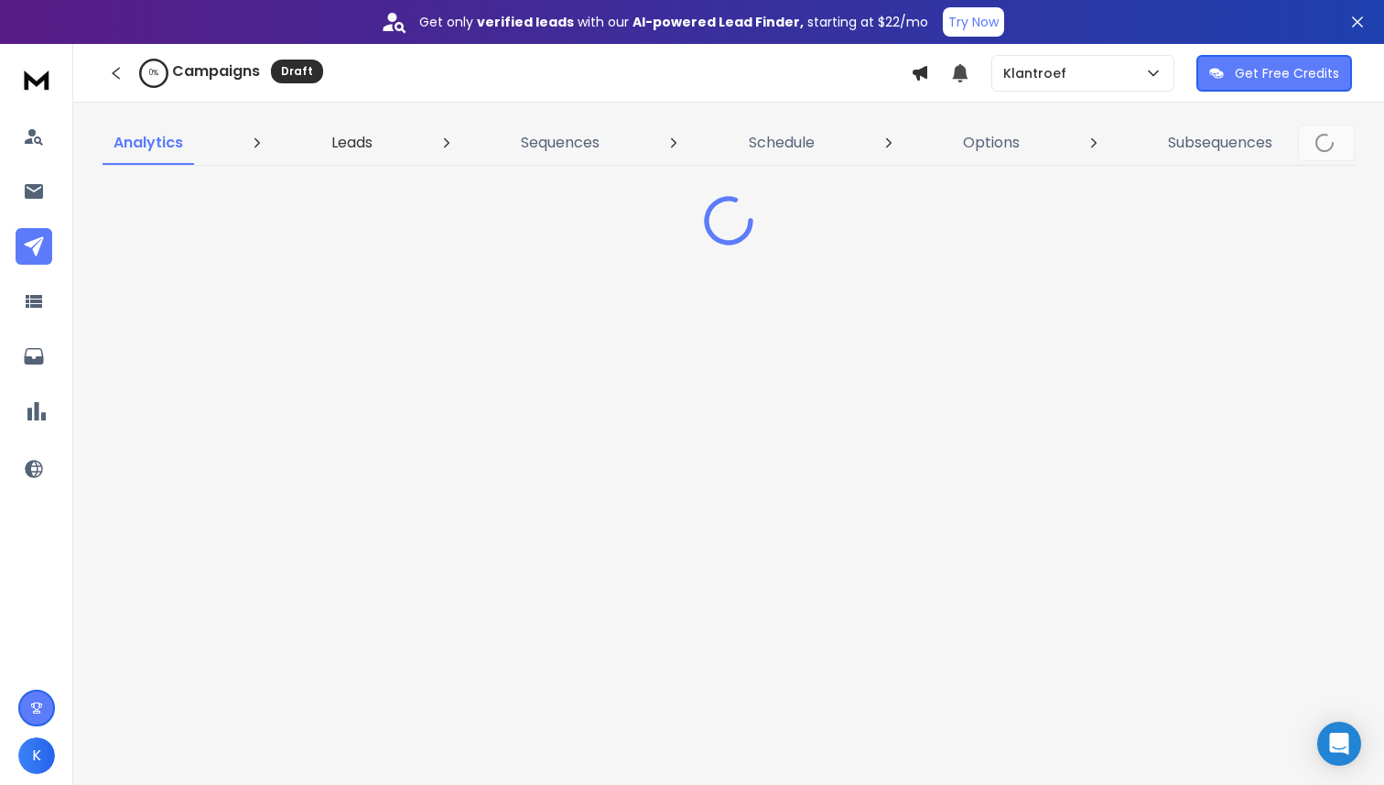
click at [344, 140] on p "Leads" at bounding box center [351, 143] width 41 height 22
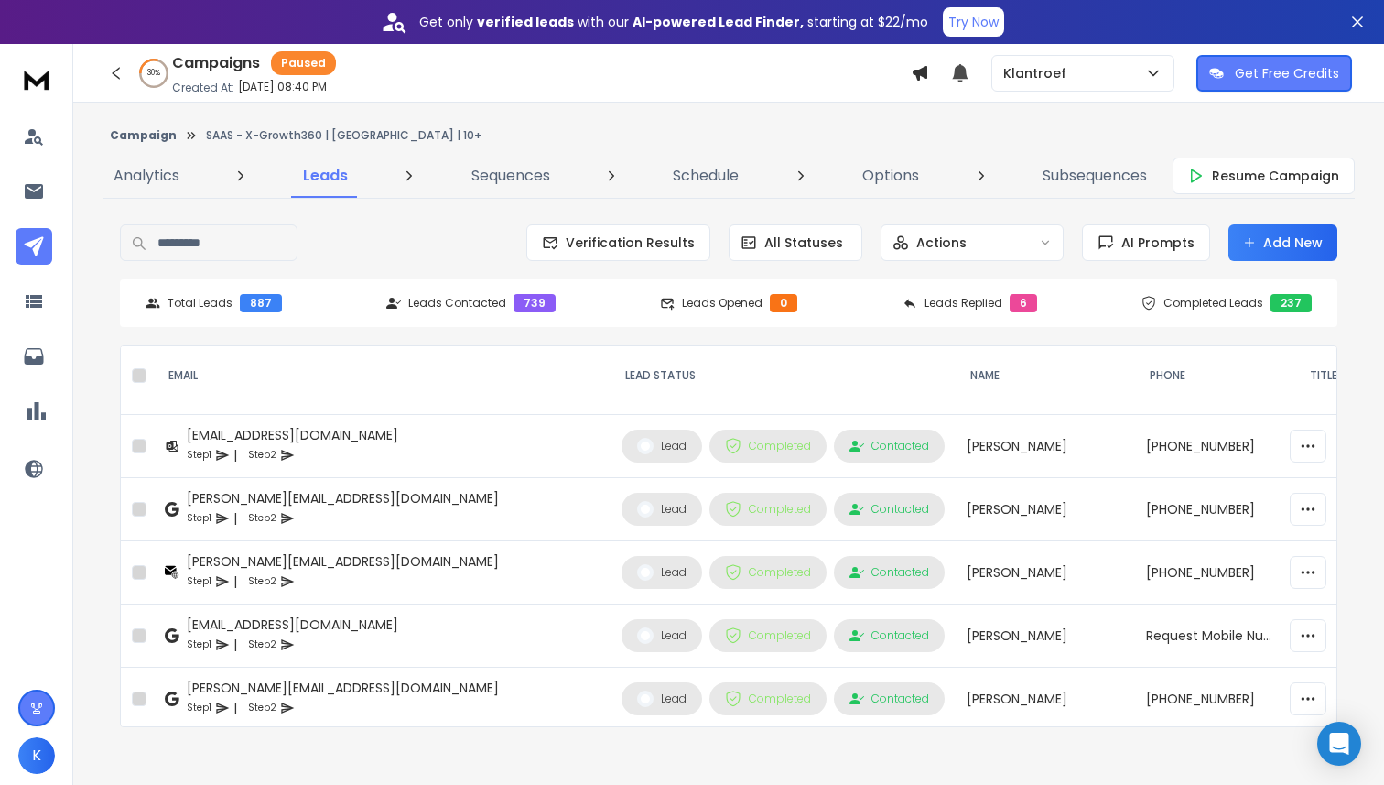
scroll to position [2852, 0]
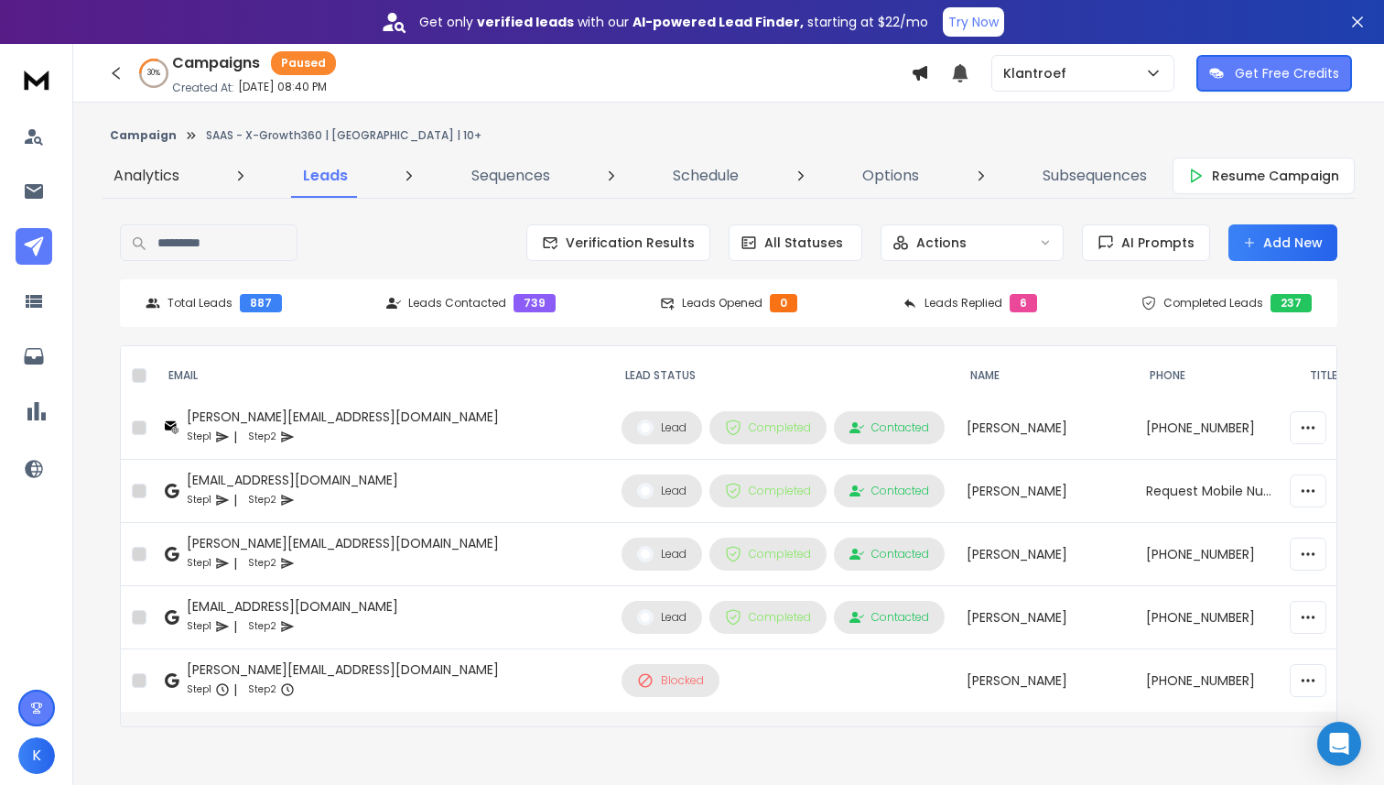
click at [136, 181] on p "Analytics" at bounding box center [147, 176] width 66 height 22
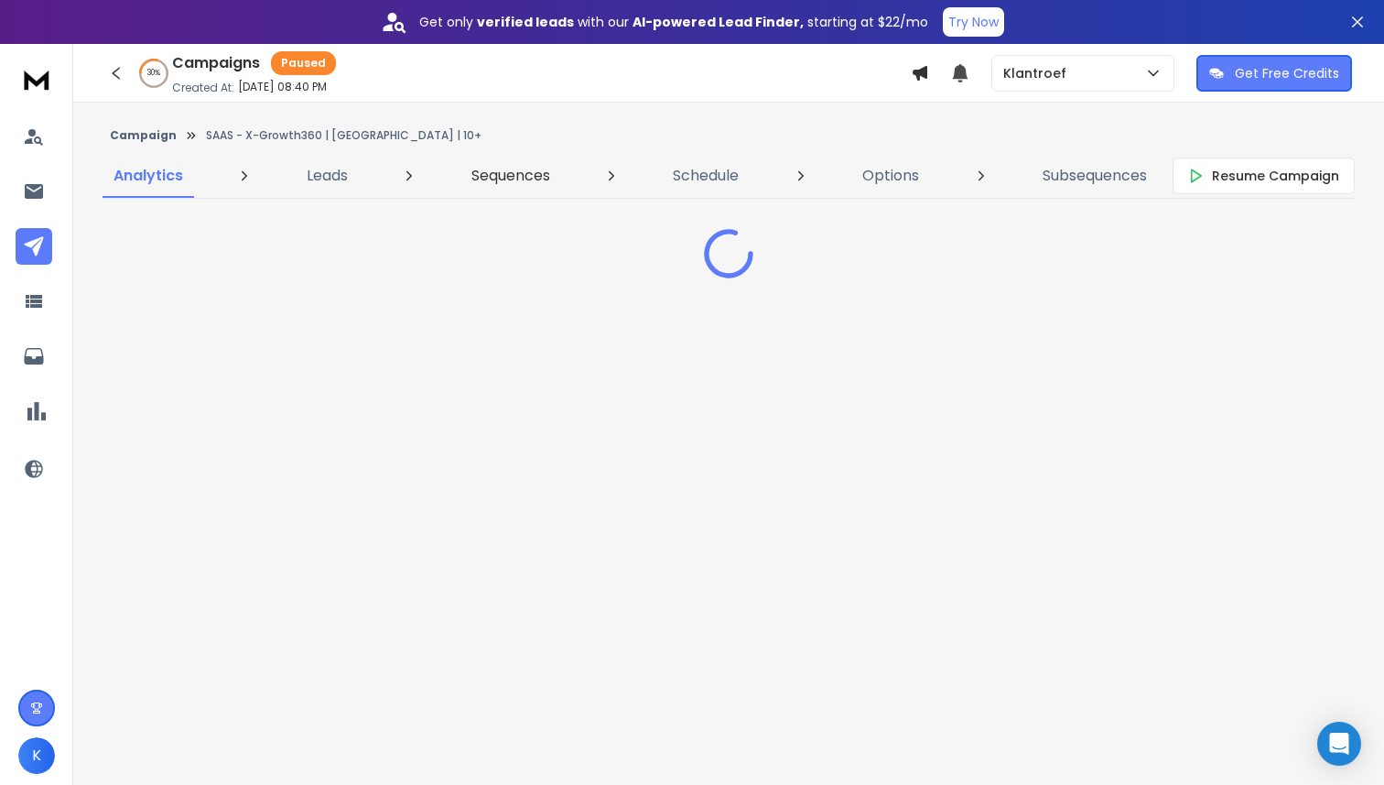
click at [530, 158] on link "Sequences" at bounding box center [511, 176] width 101 height 44
click at [548, 166] on p "Sequences" at bounding box center [509, 176] width 82 height 22
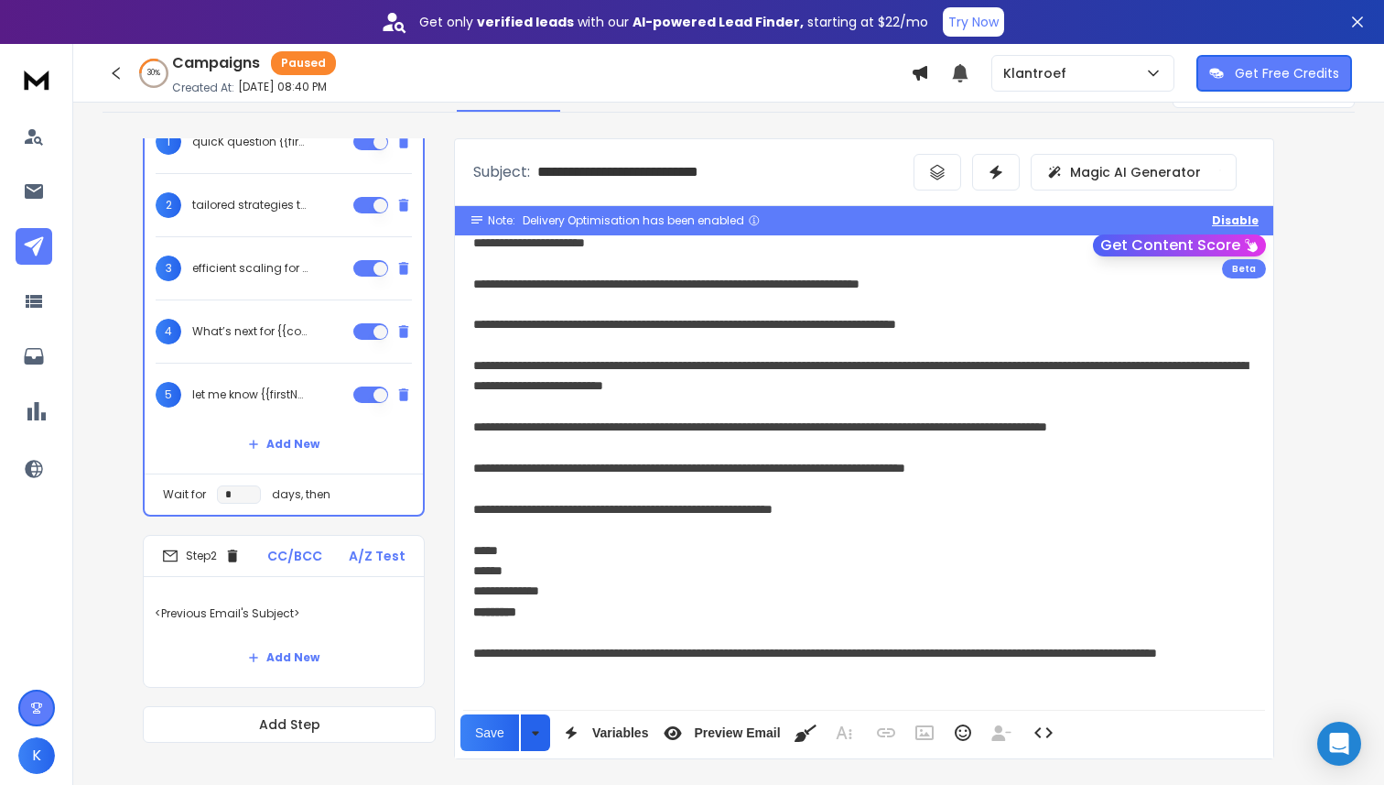
scroll to position [263, 0]
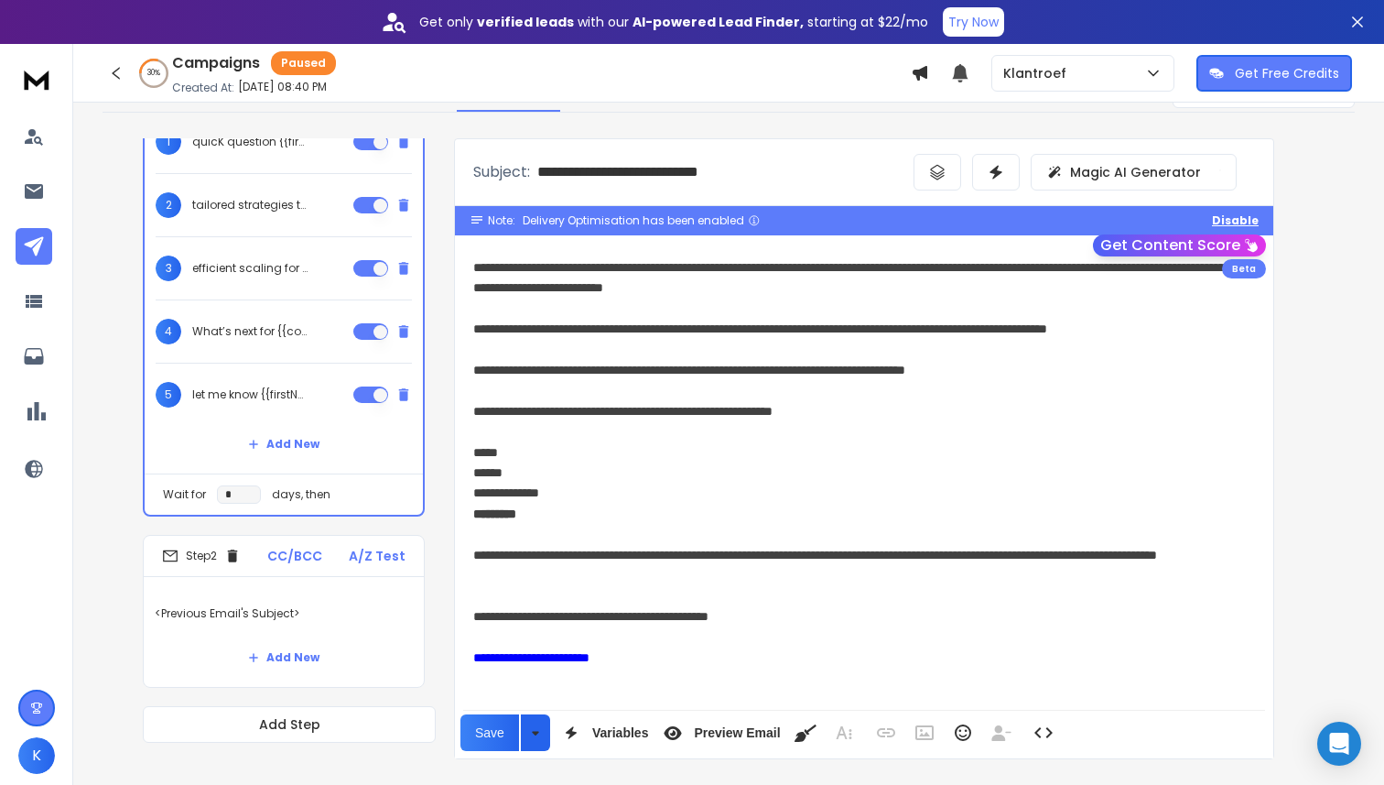
click at [261, 628] on p "<Previous Email's Subject>" at bounding box center [284, 613] width 258 height 51
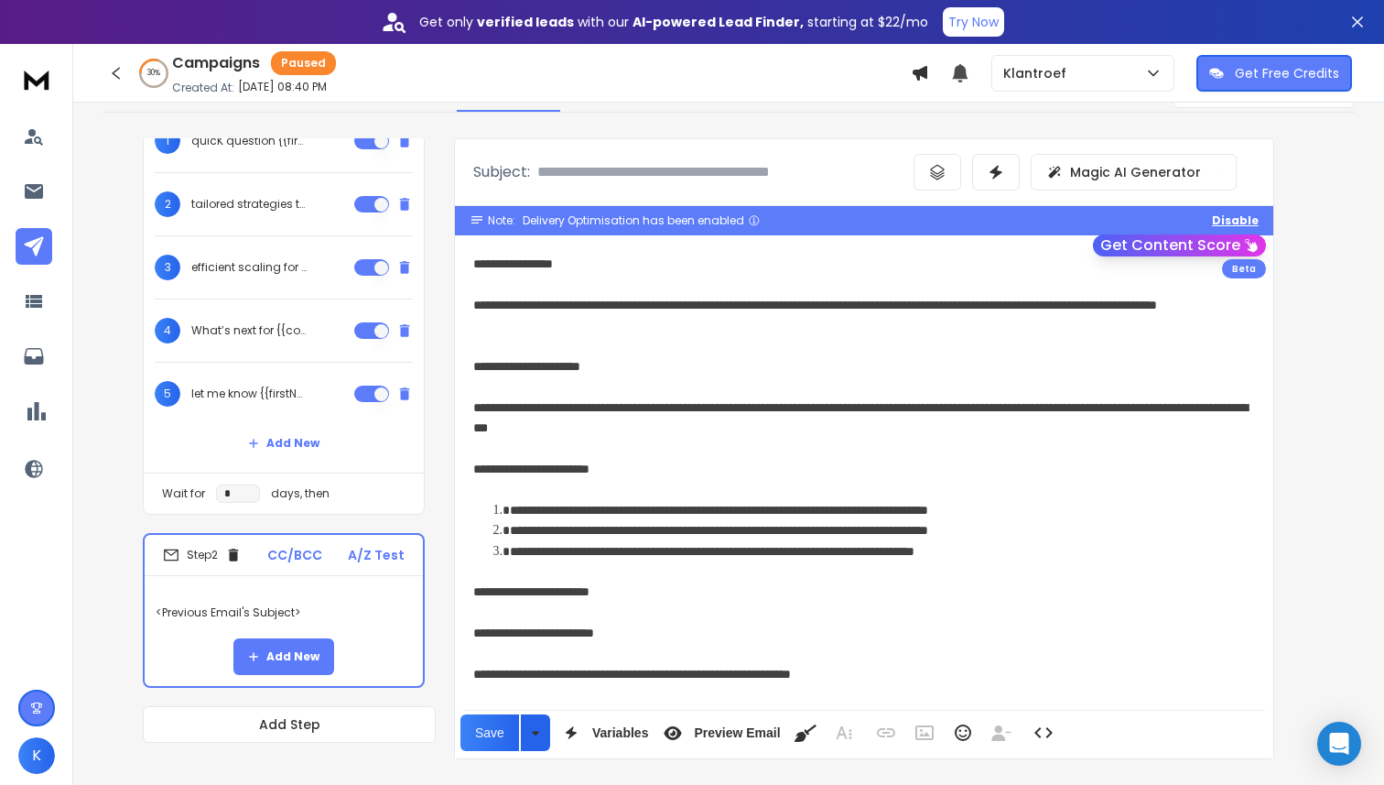
click at [300, 661] on button "Add New" at bounding box center [283, 656] width 101 height 37
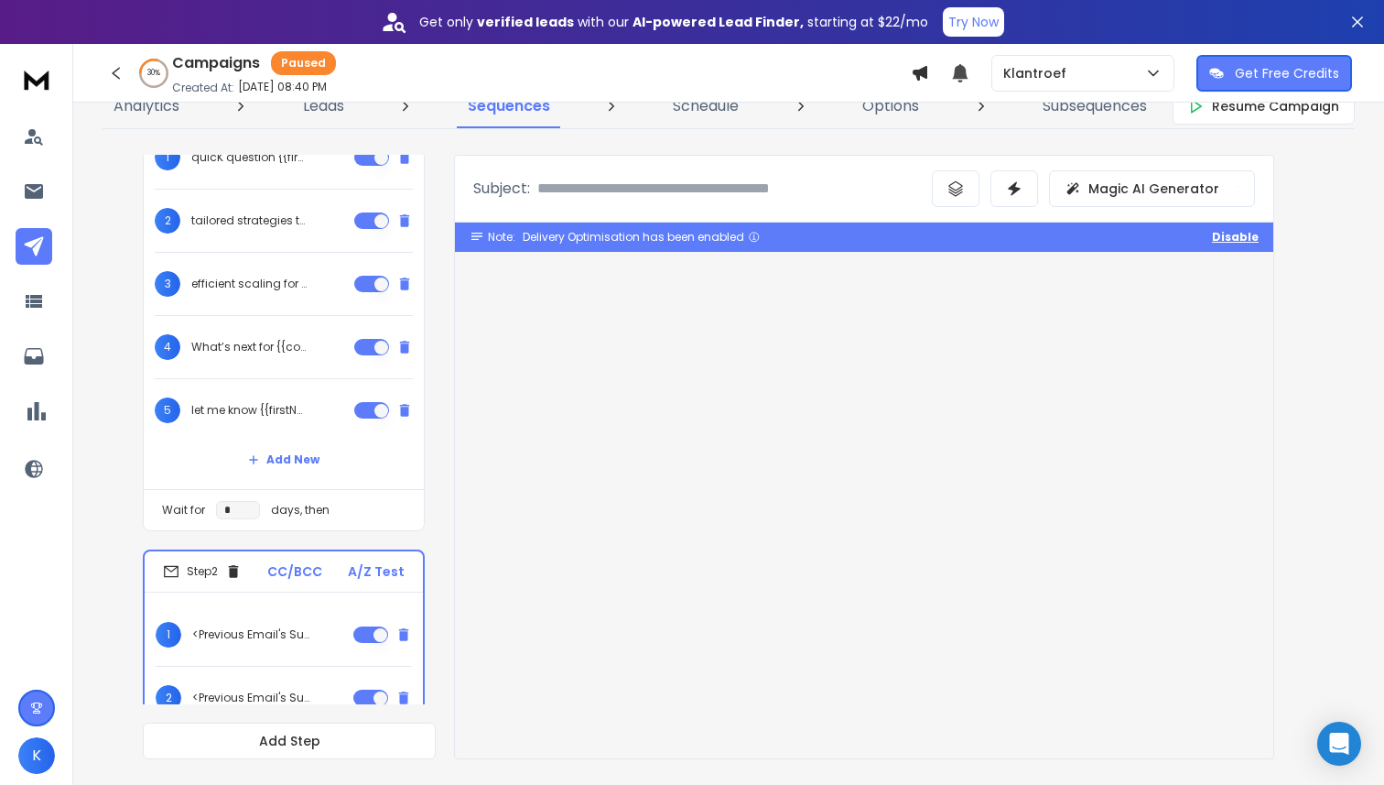
click at [300, 661] on div "1 <Previous Email's Subject>" at bounding box center [284, 634] width 256 height 63
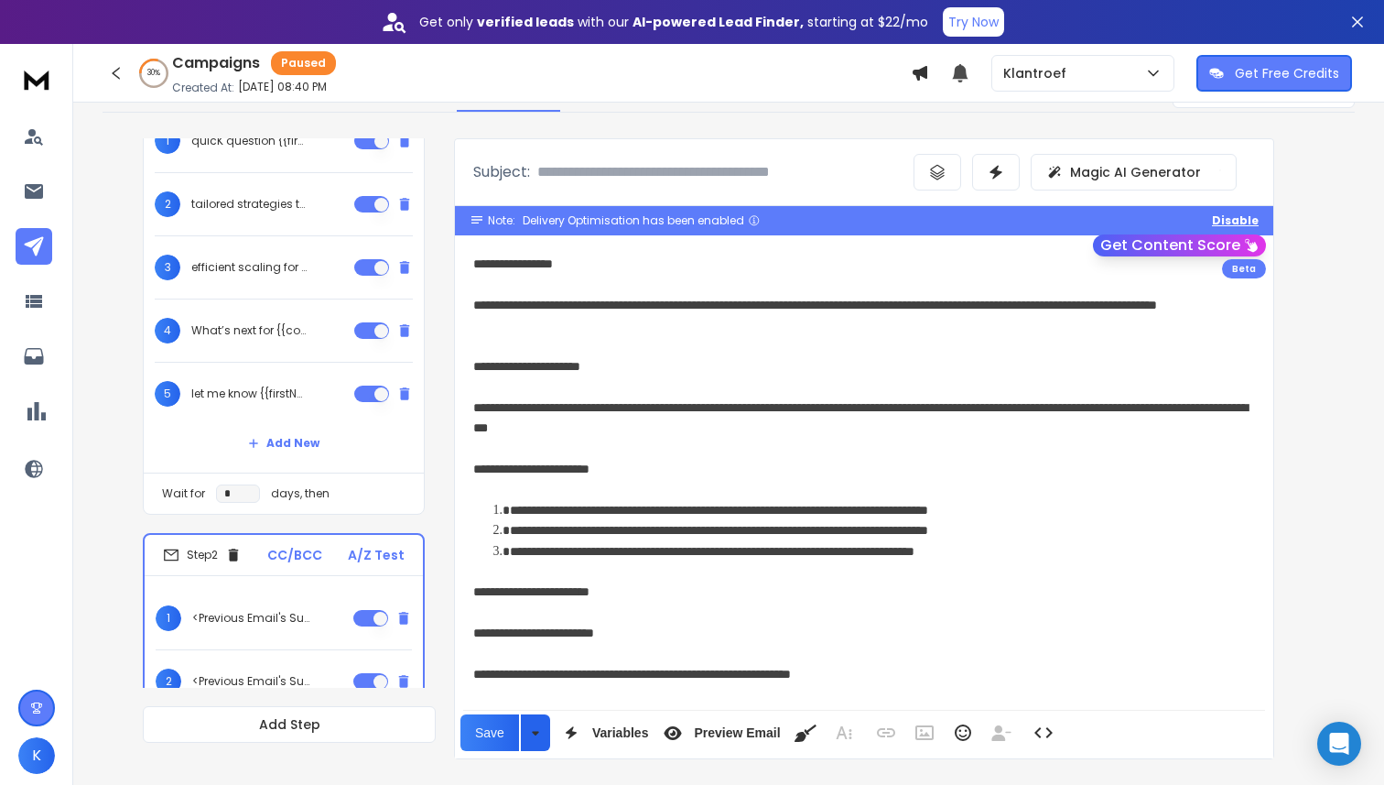
scroll to position [156, 0]
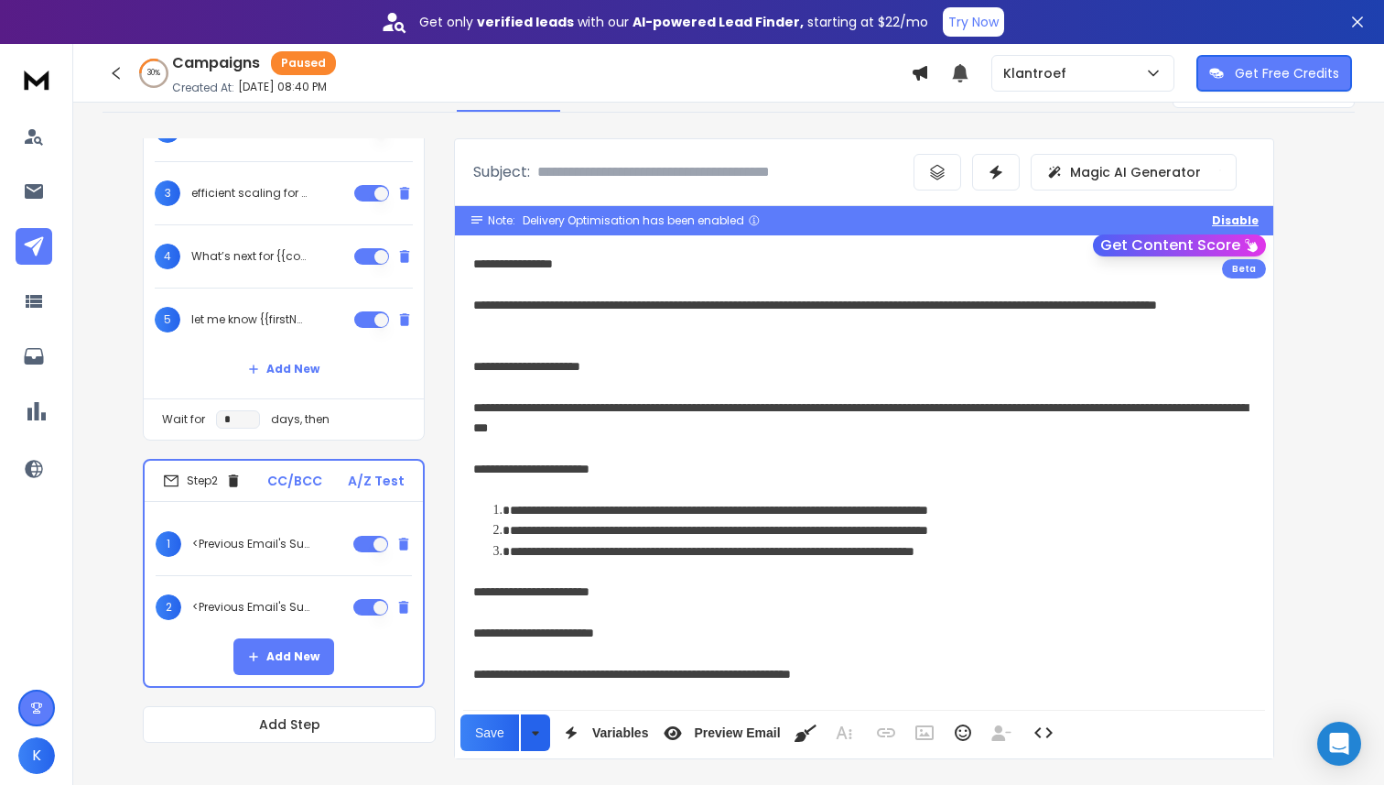
click at [280, 647] on button "Add New" at bounding box center [283, 656] width 101 height 37
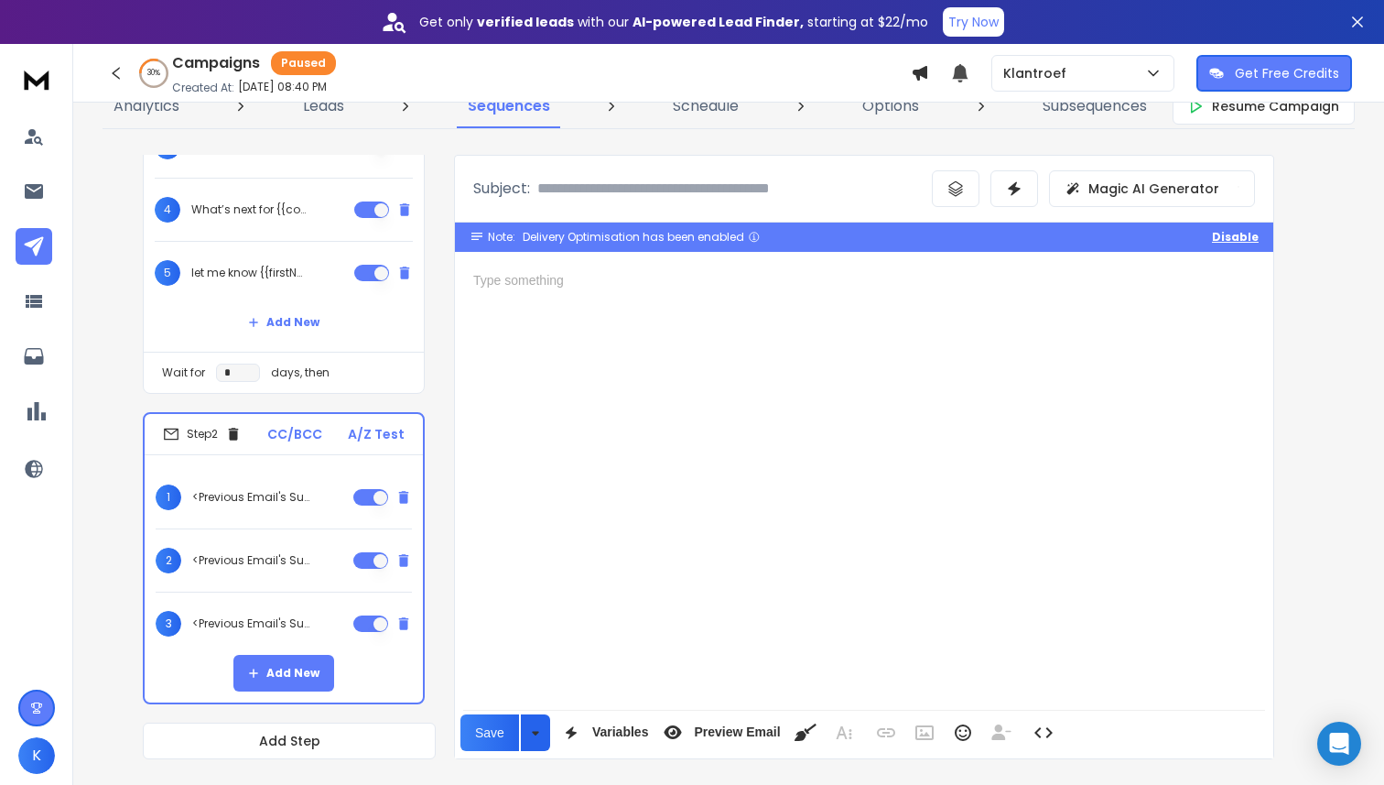
click at [277, 664] on button "Add New" at bounding box center [283, 673] width 101 height 37
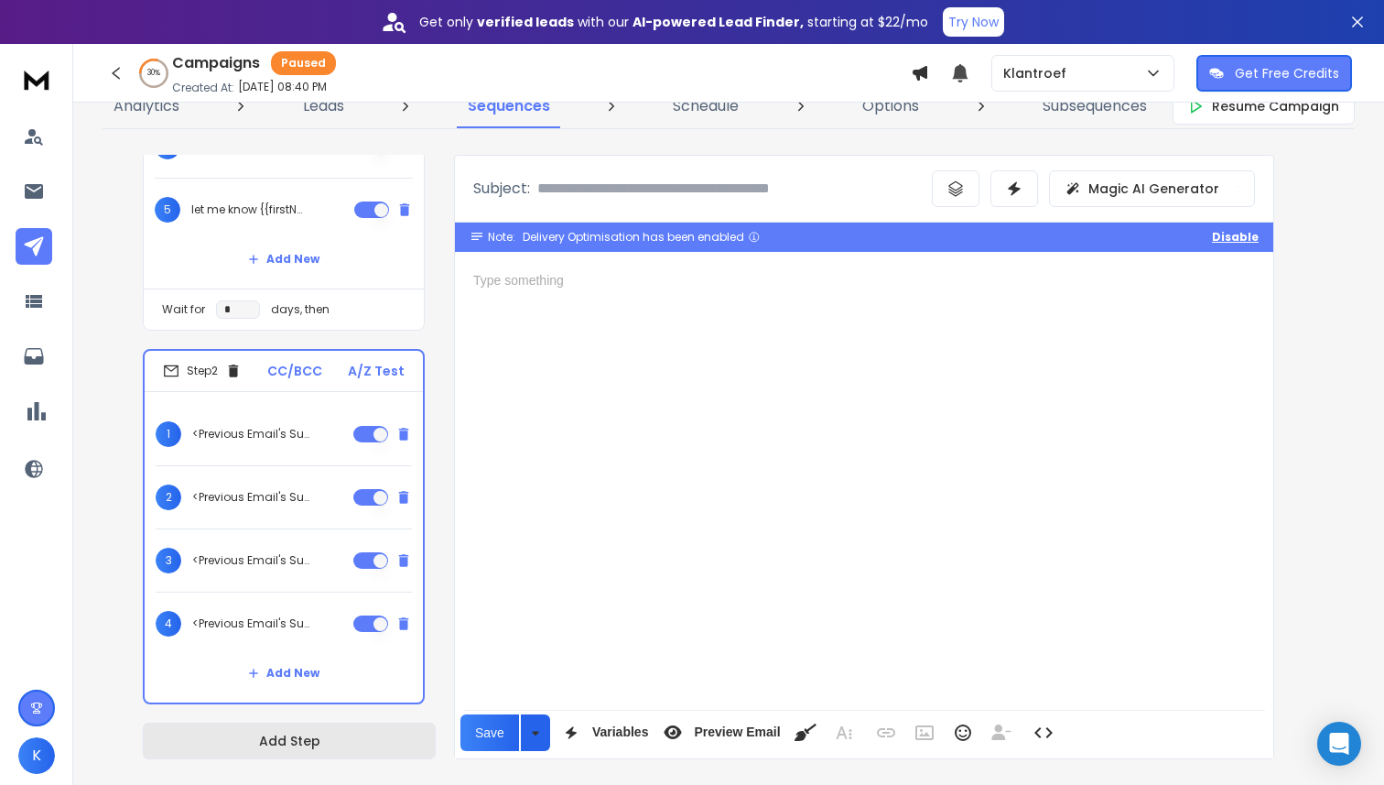
click at [292, 737] on button "Add Step" at bounding box center [289, 740] width 293 height 37
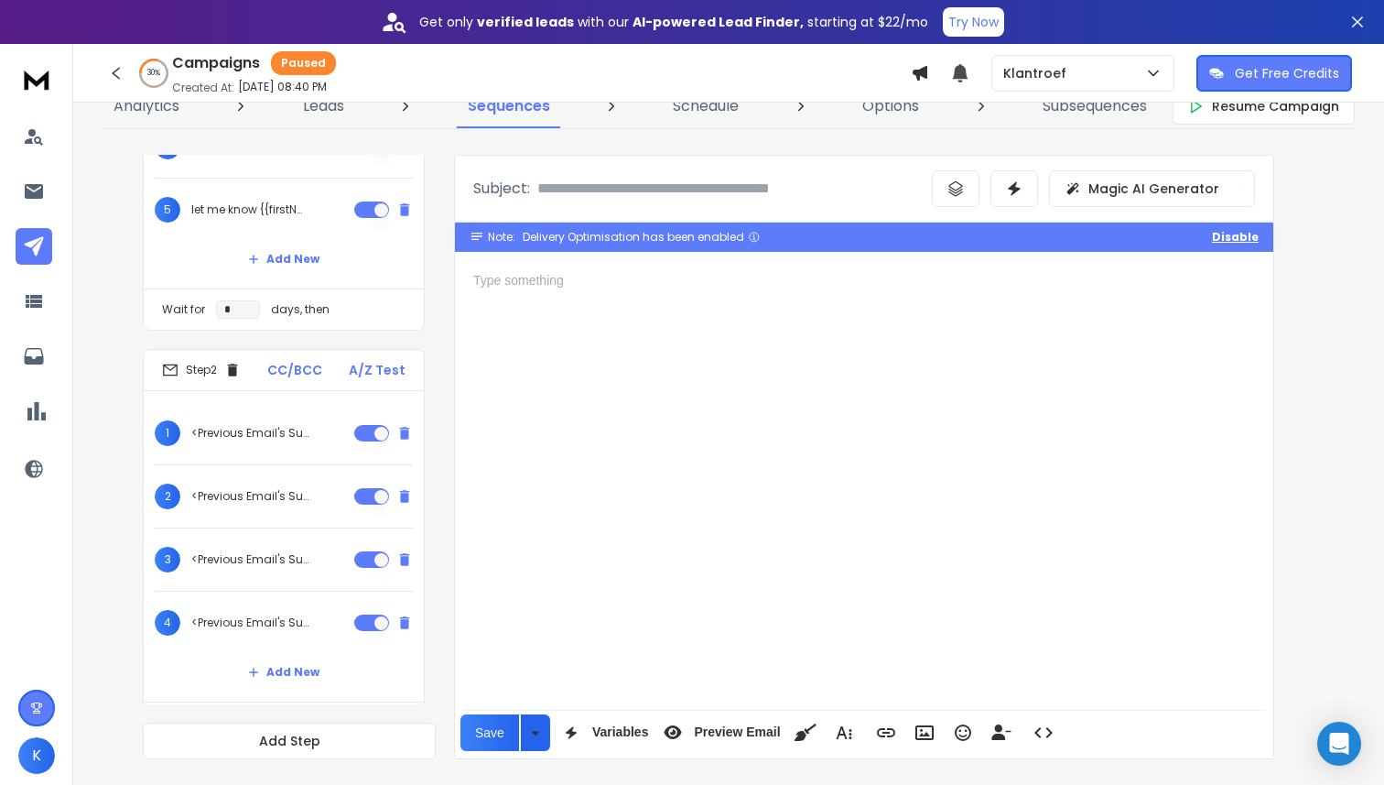
scroll to position [494, 0]
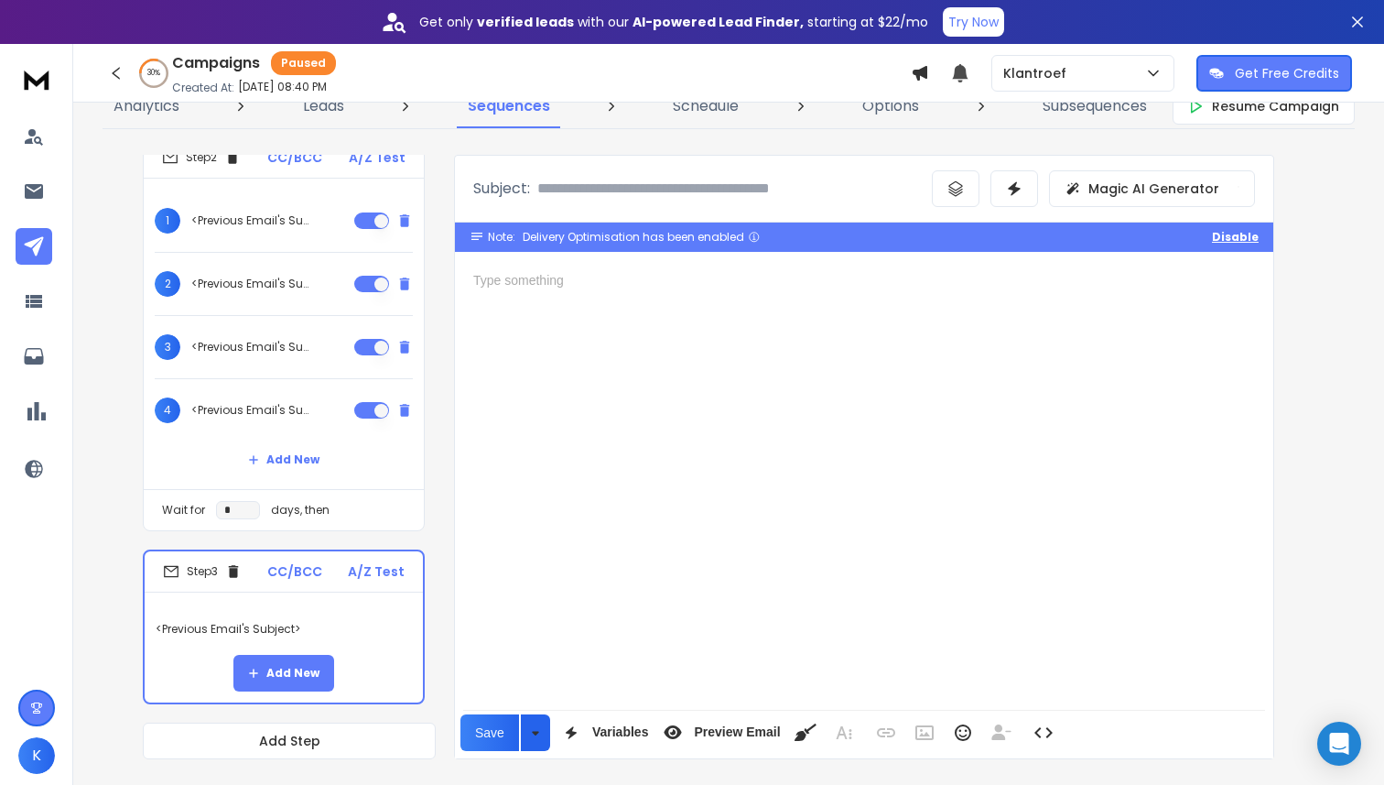
click at [285, 655] on button "Add New" at bounding box center [283, 673] width 101 height 37
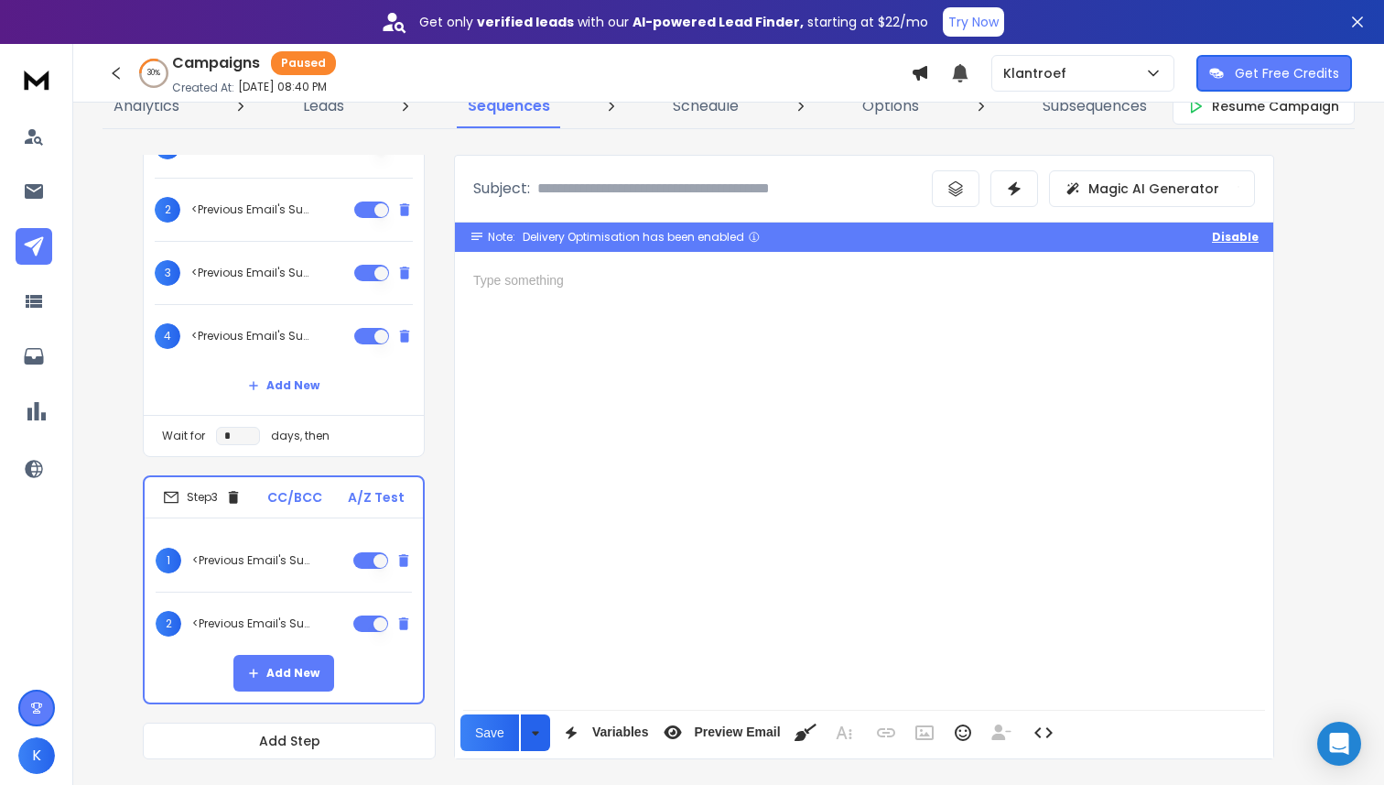
click at [277, 663] on button "Add New" at bounding box center [283, 673] width 101 height 37
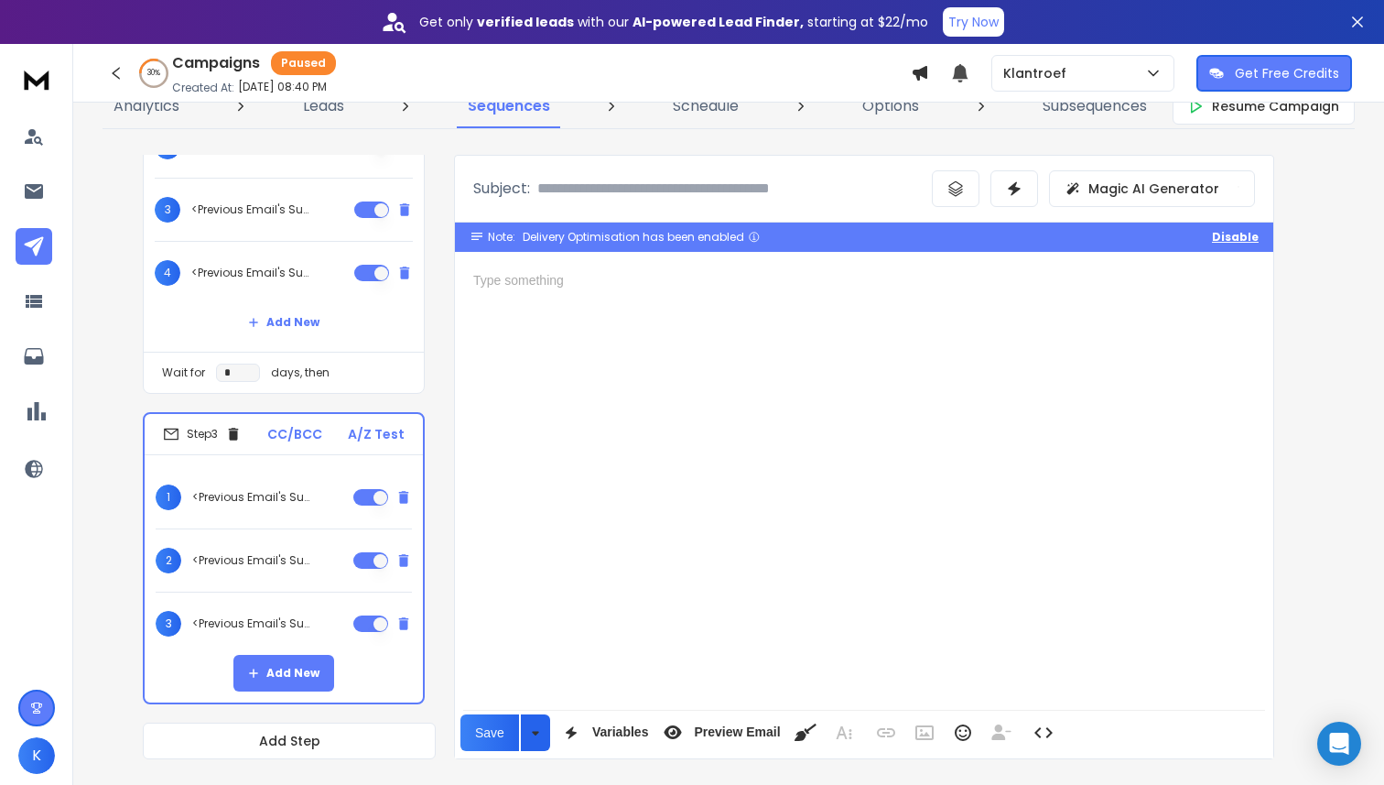
click at [279, 669] on button "Add New" at bounding box center [283, 673] width 101 height 37
click at [288, 761] on div "Step 1 CC/BCC A/Z Test 1 quicK question {{firstName}}? 2 tailored strategies to…" at bounding box center [729, 456] width 1253 height 619
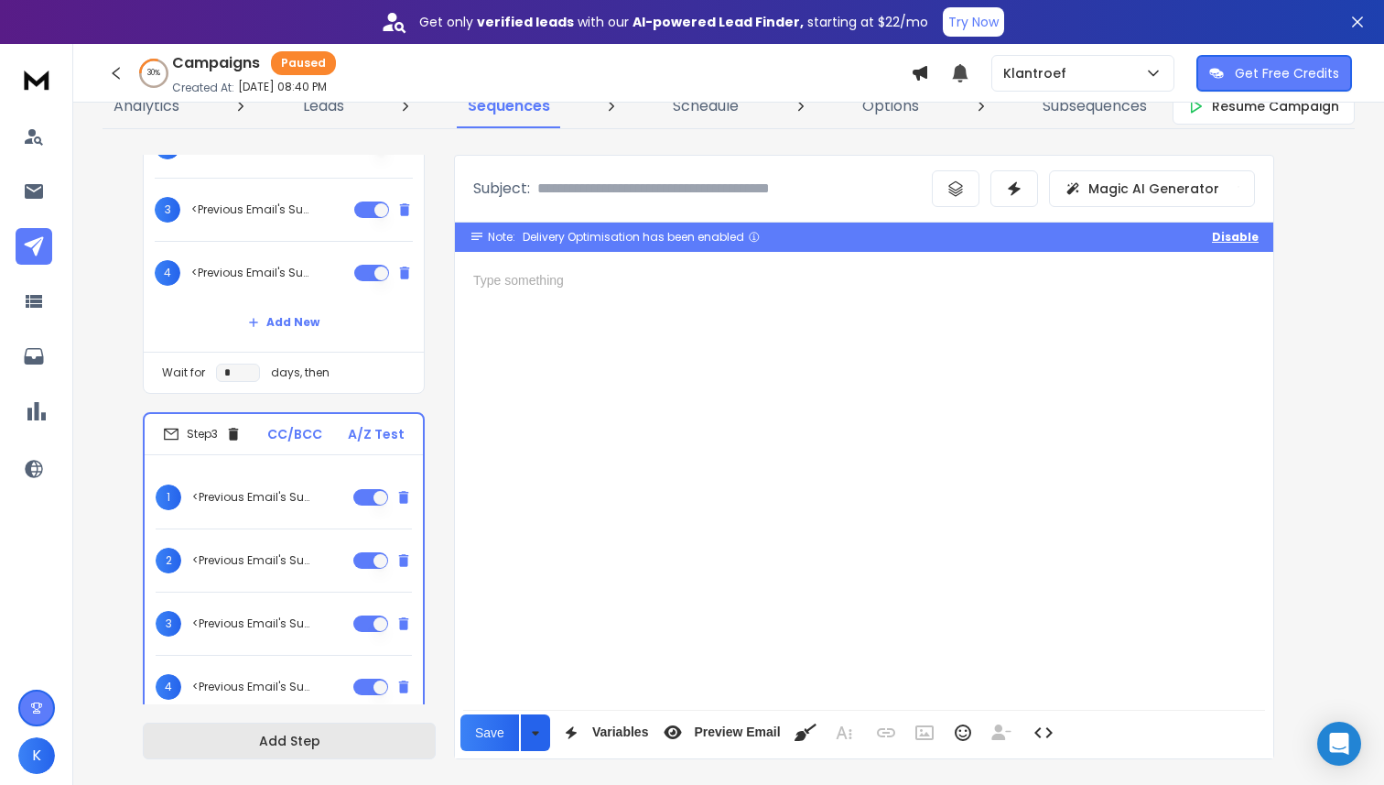
click at [294, 747] on button "Add Step" at bounding box center [289, 740] width 293 height 37
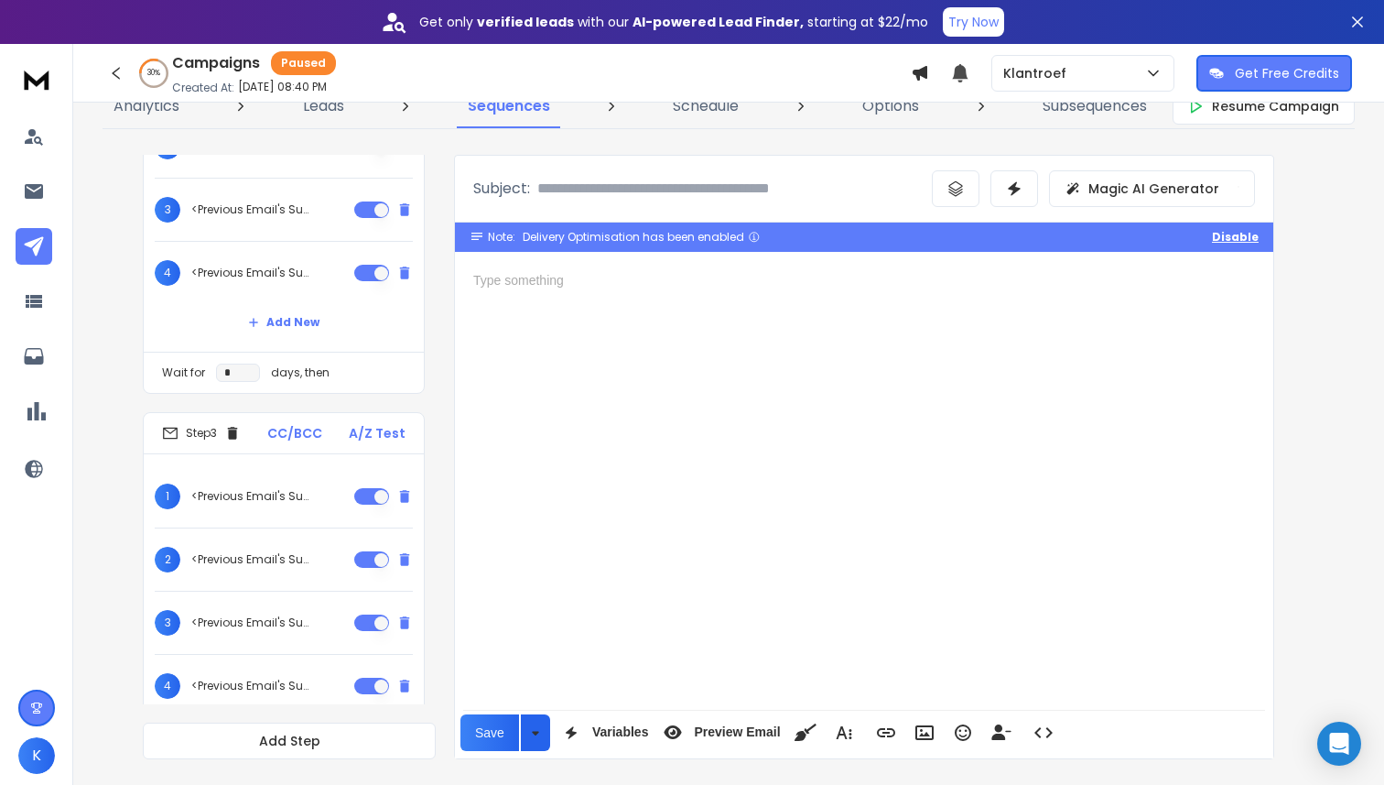
scroll to position [907, 0]
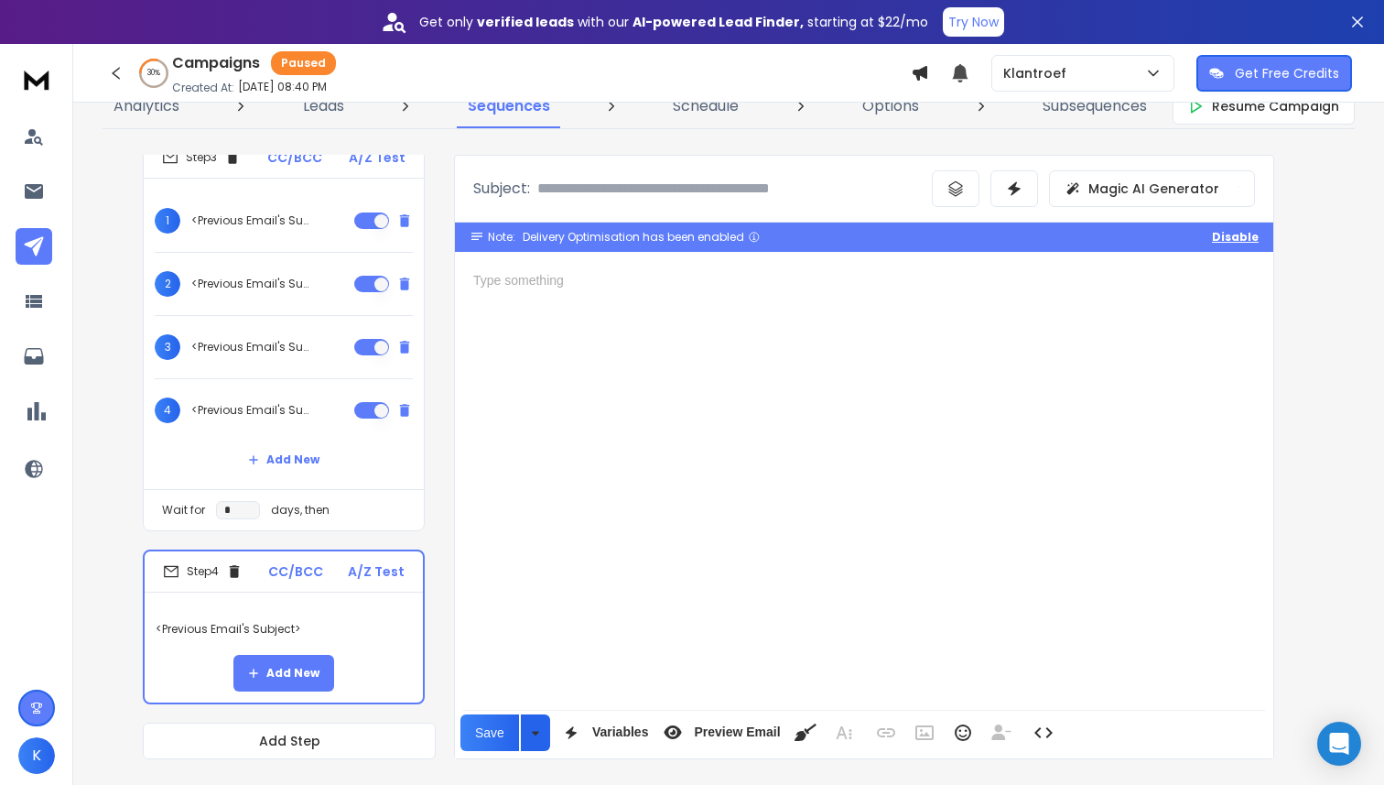
click at [290, 662] on button "Add New" at bounding box center [283, 673] width 101 height 37
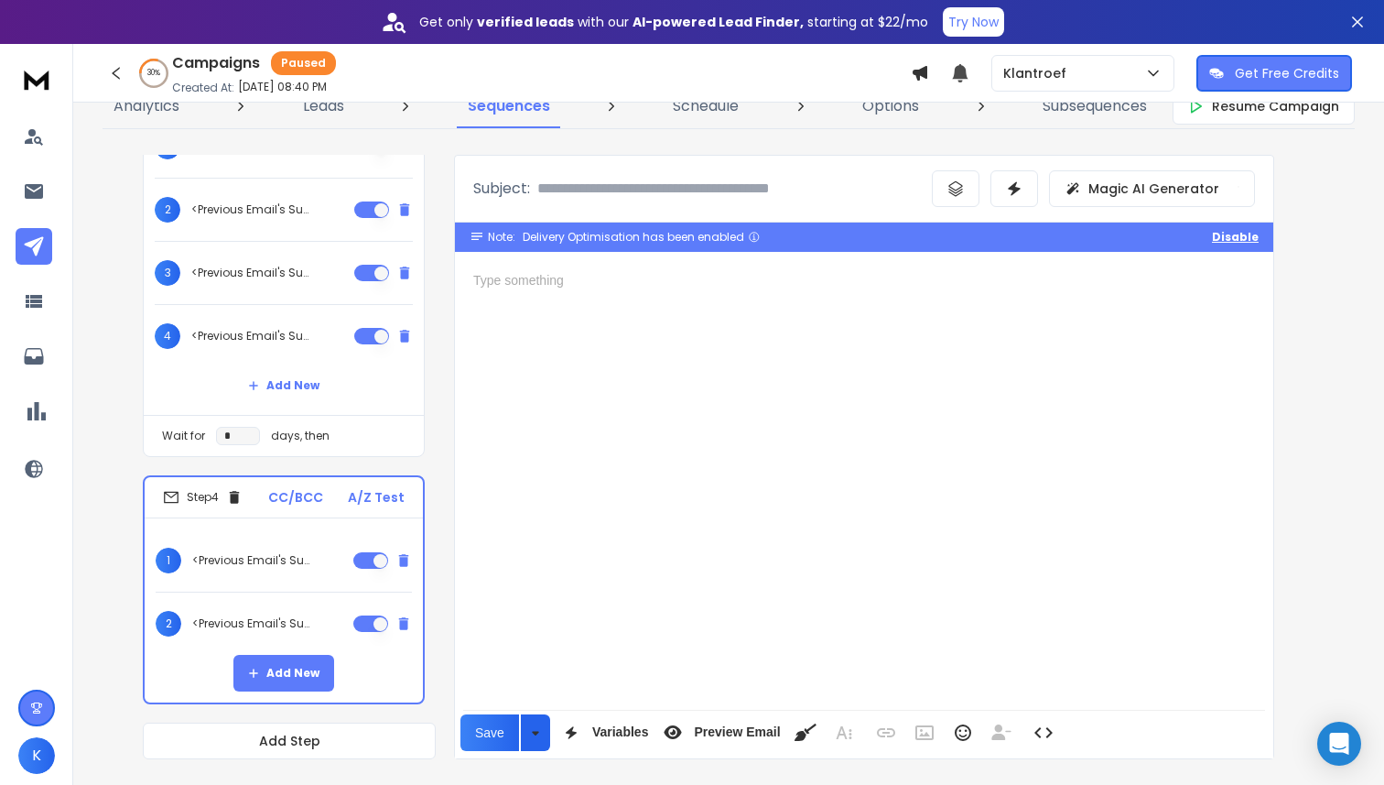
click at [288, 668] on button "Add New" at bounding box center [283, 673] width 101 height 37
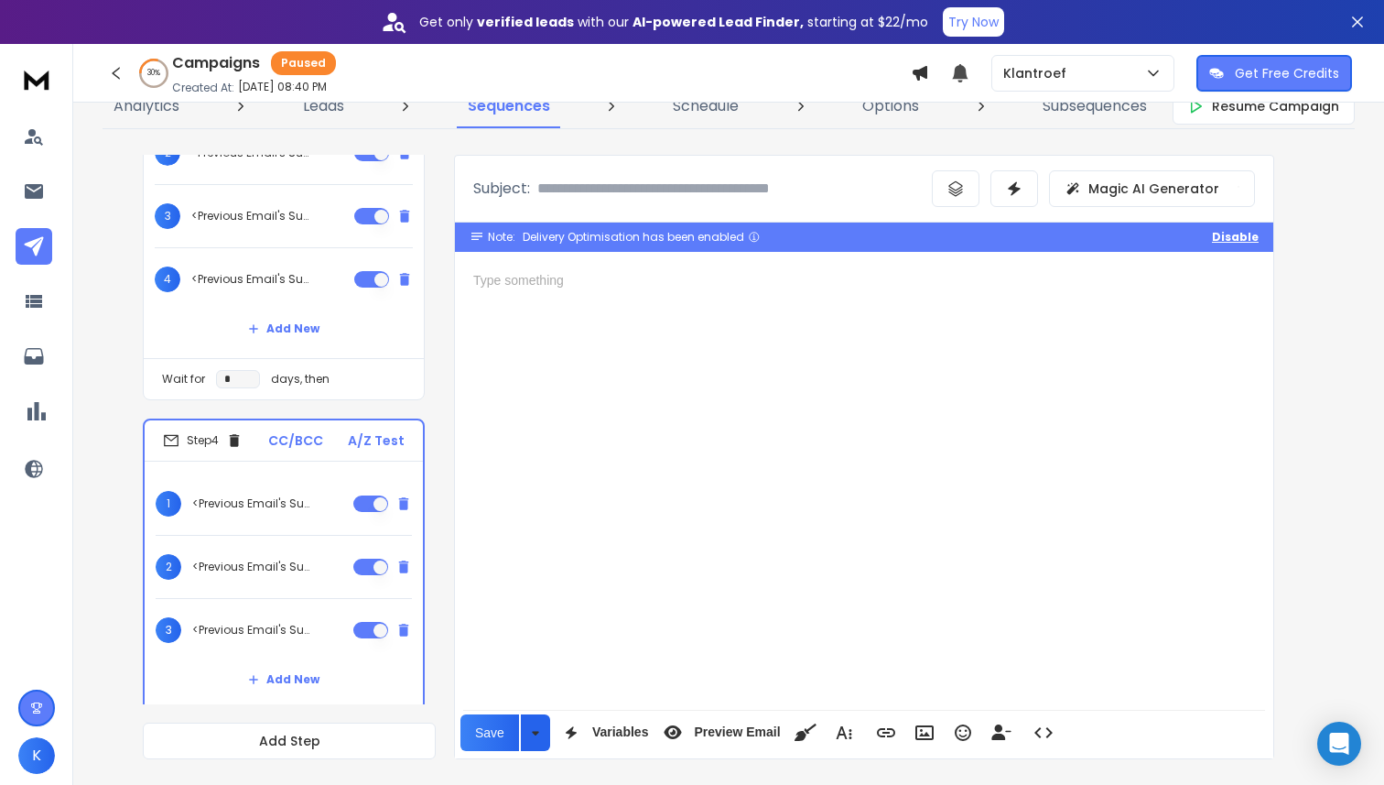
scroll to position [1045, 0]
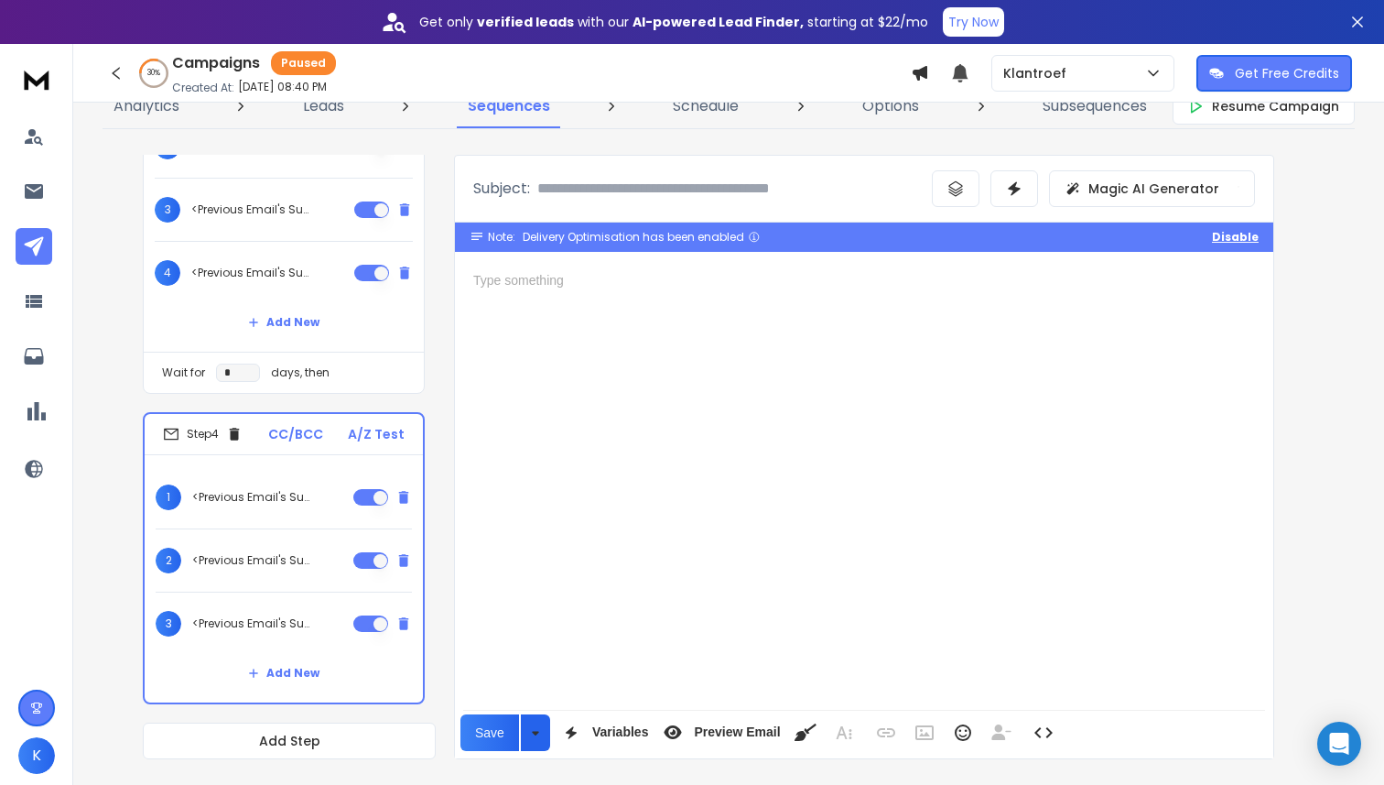
click at [288, 667] on button "Add New" at bounding box center [283, 673] width 101 height 37
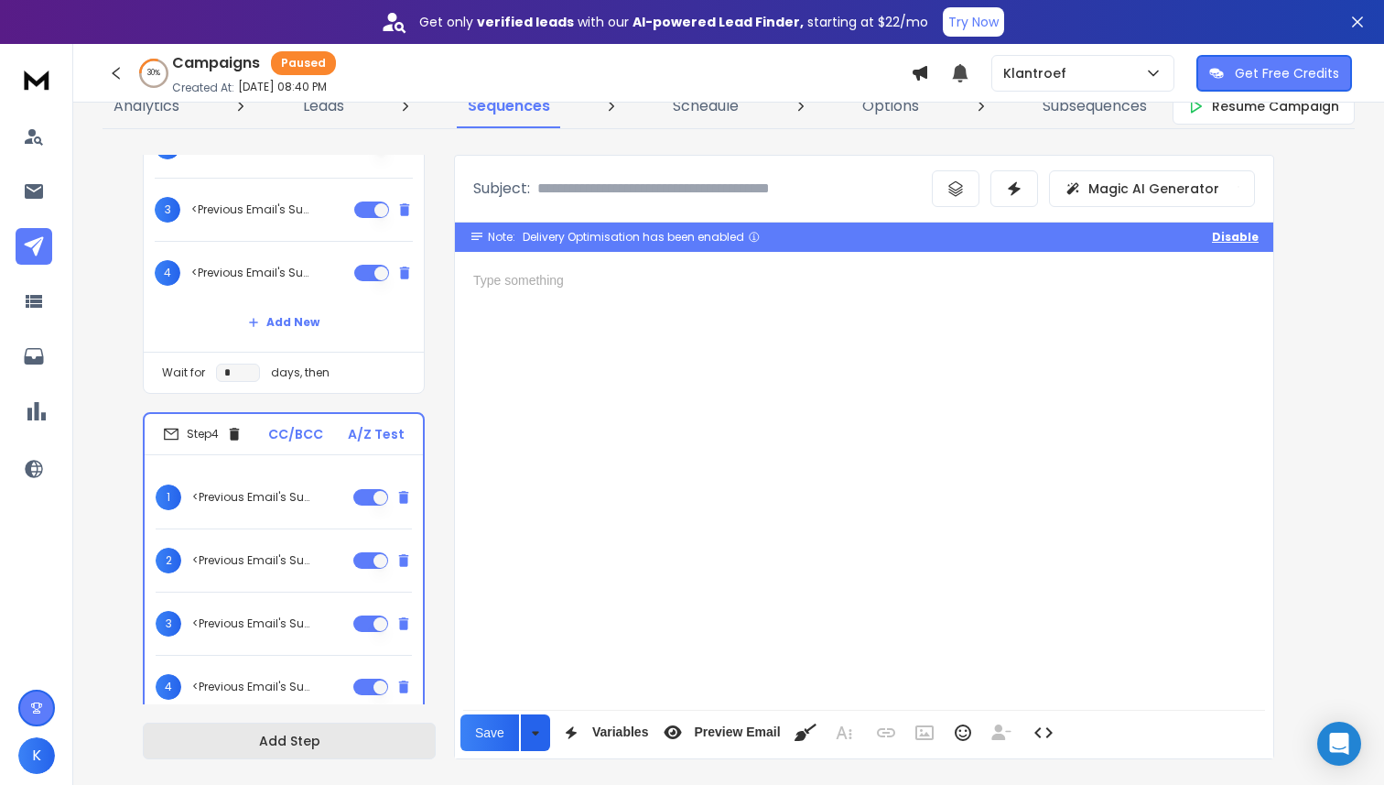
click at [303, 741] on button "Add Step" at bounding box center [289, 740] width 293 height 37
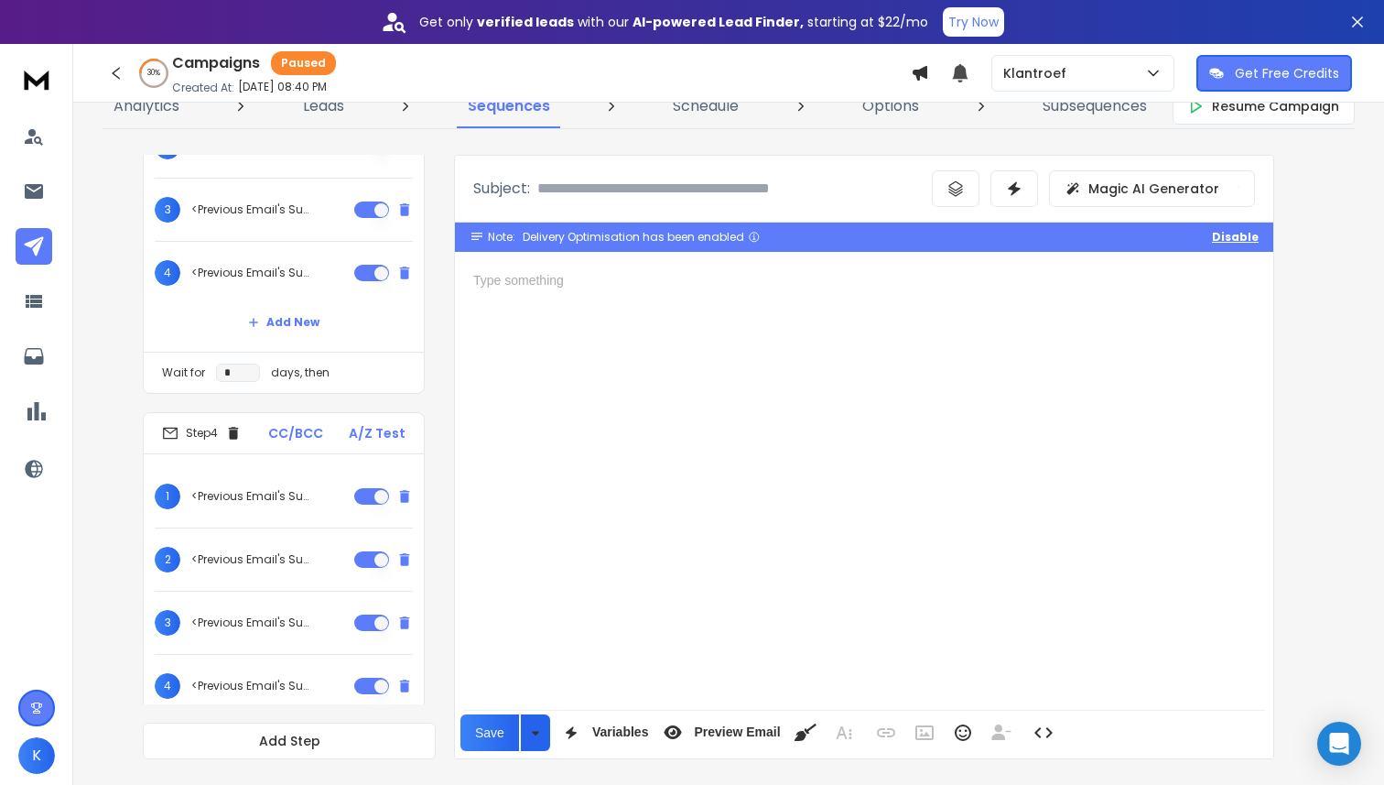
scroll to position [1320, 0]
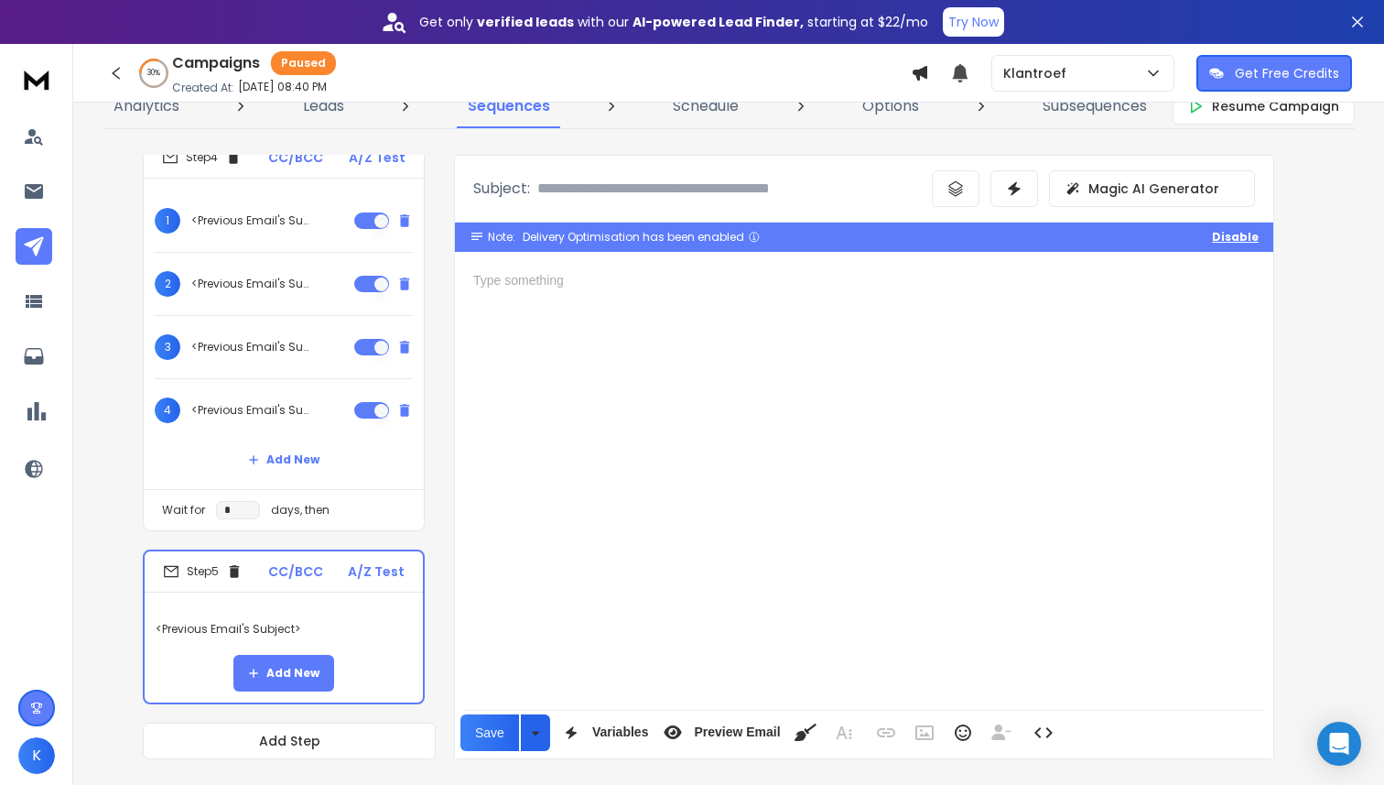
click at [292, 668] on button "Add New" at bounding box center [283, 673] width 101 height 37
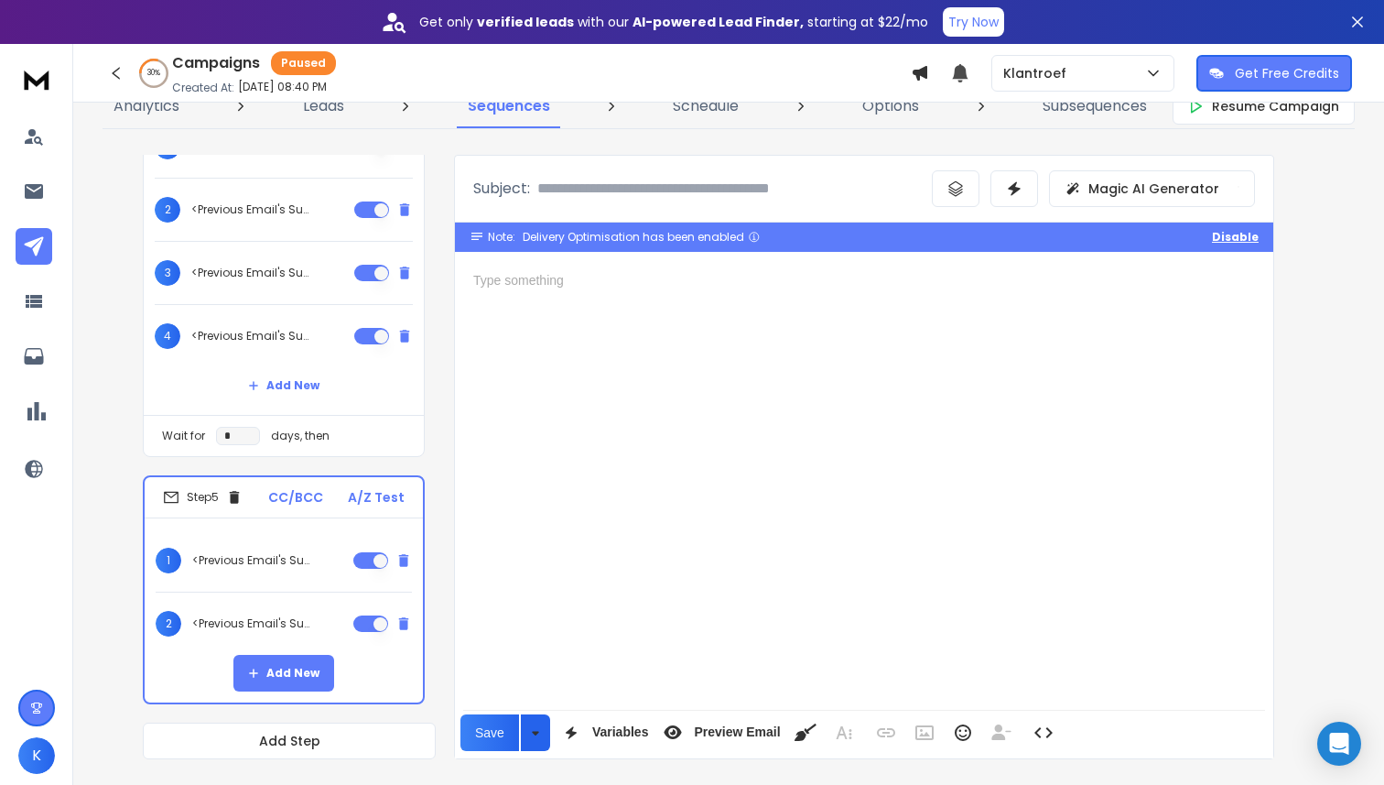
click at [292, 668] on button "Add New" at bounding box center [283, 673] width 101 height 37
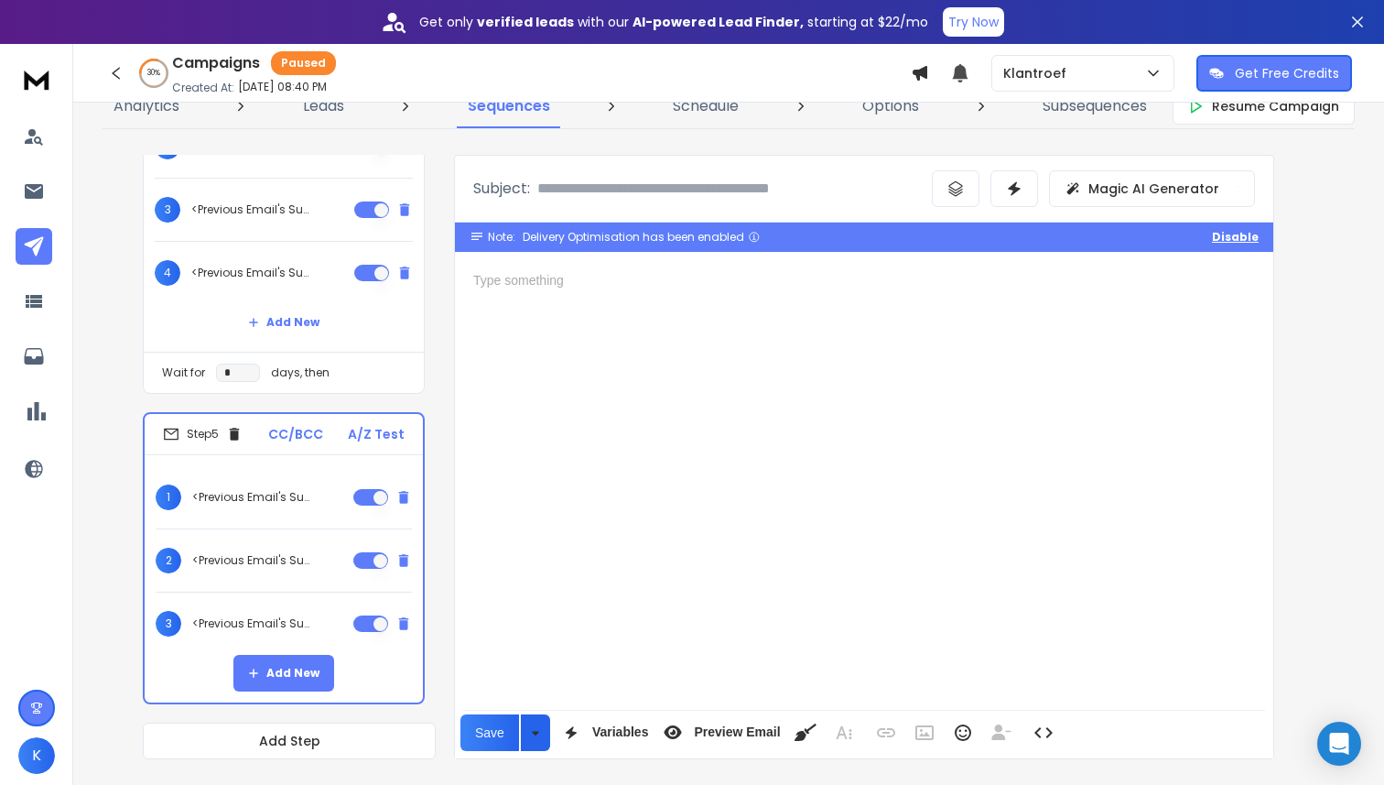
click at [290, 670] on button "Add New" at bounding box center [283, 673] width 101 height 37
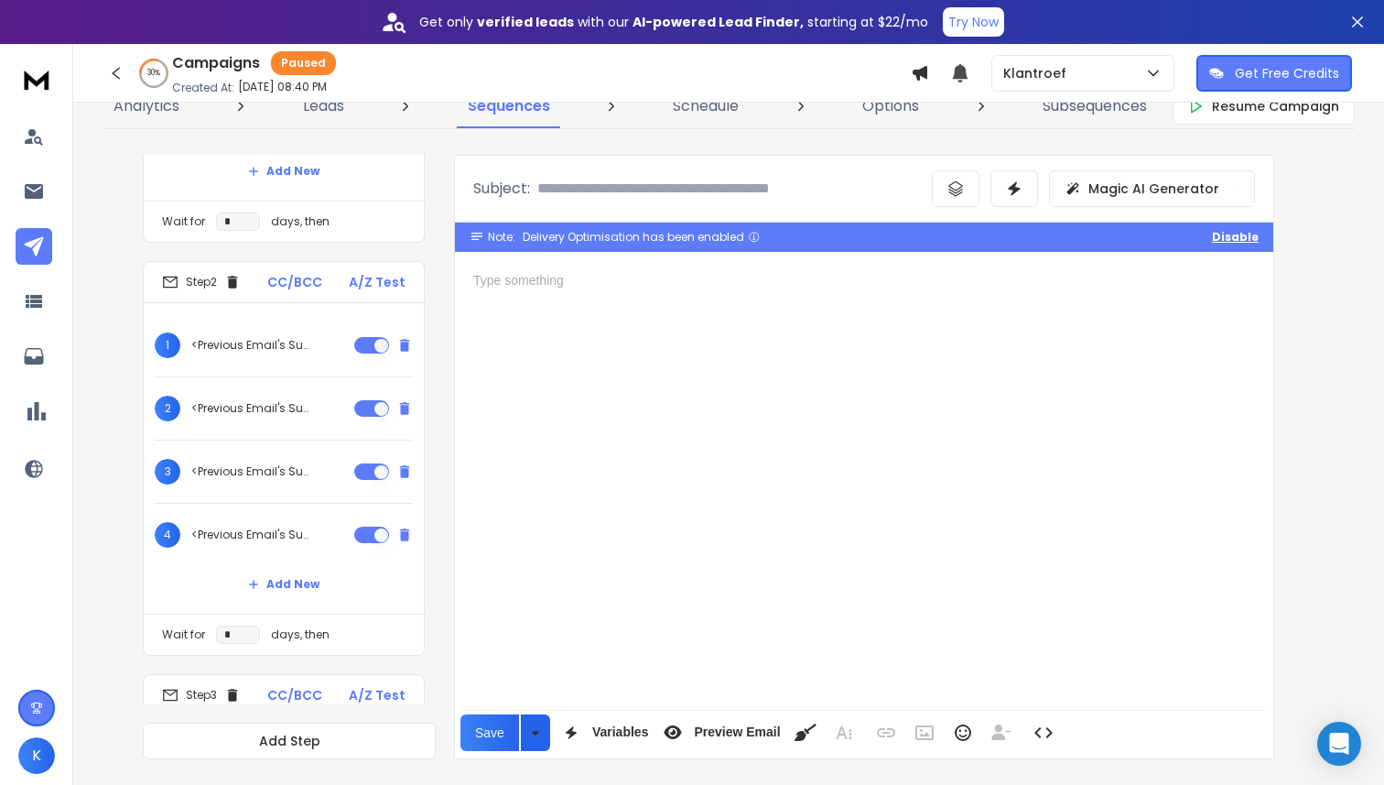
scroll to position [372, 0]
click at [240, 369] on div "1 <Previous Email's Subject>" at bounding box center [284, 343] width 258 height 63
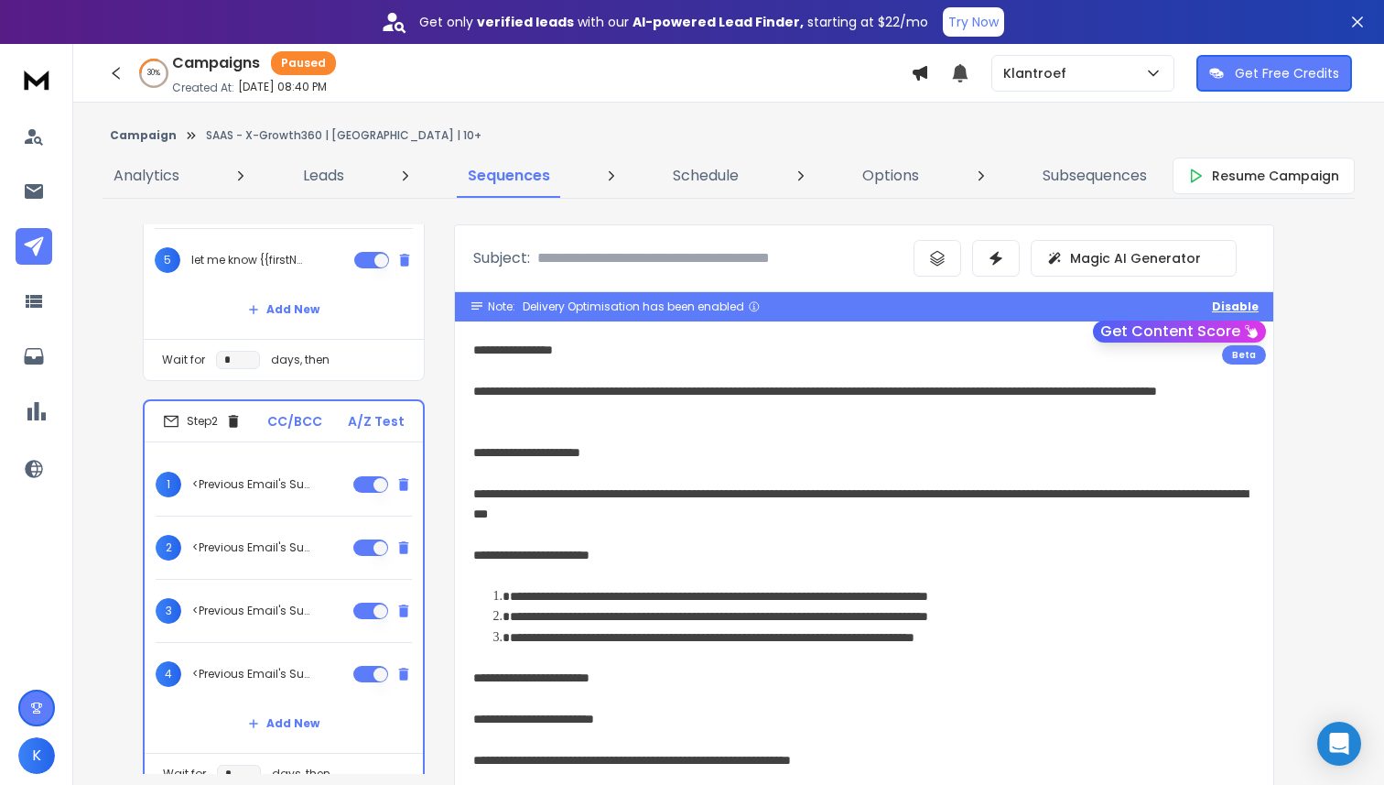
scroll to position [287, 0]
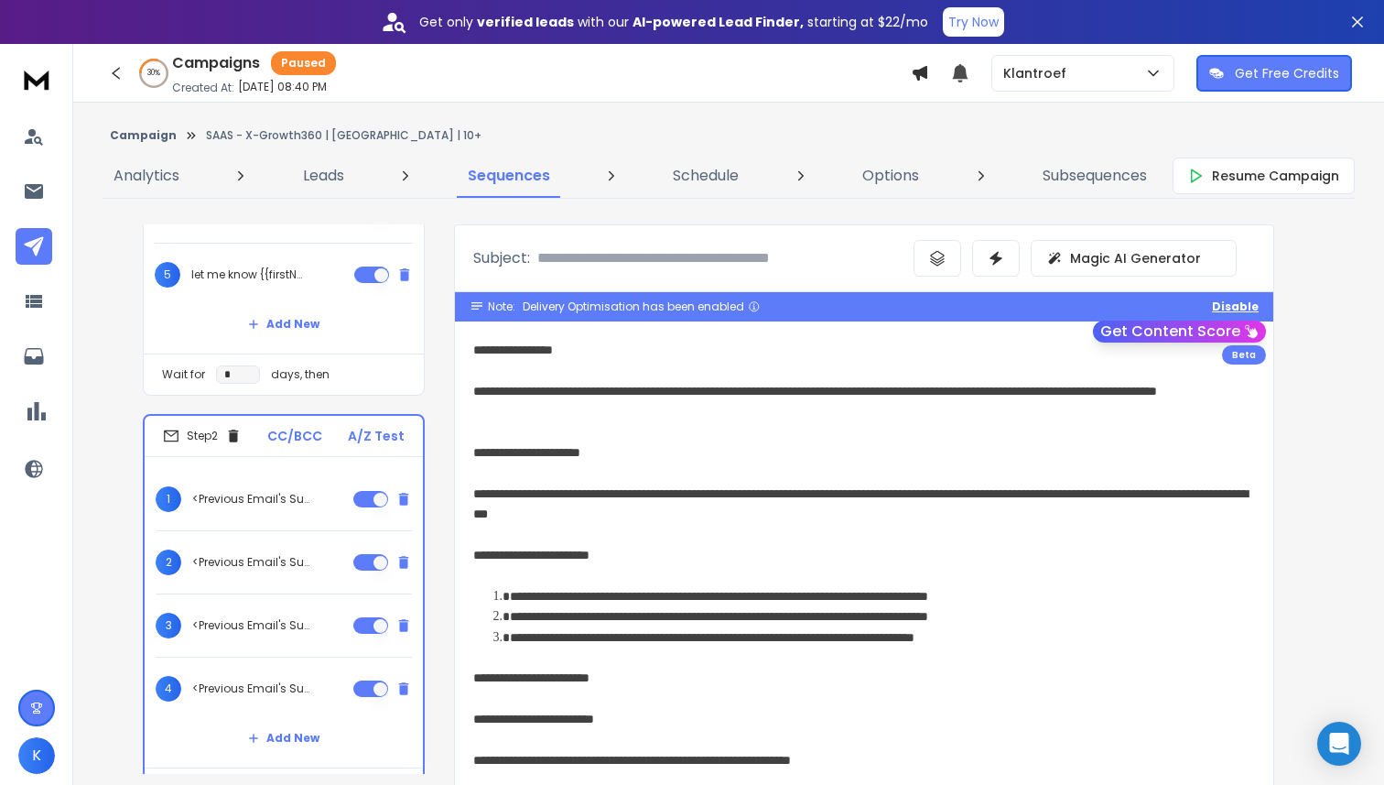
click at [262, 559] on p "<Previous Email's Subject>" at bounding box center [250, 562] width 117 height 15
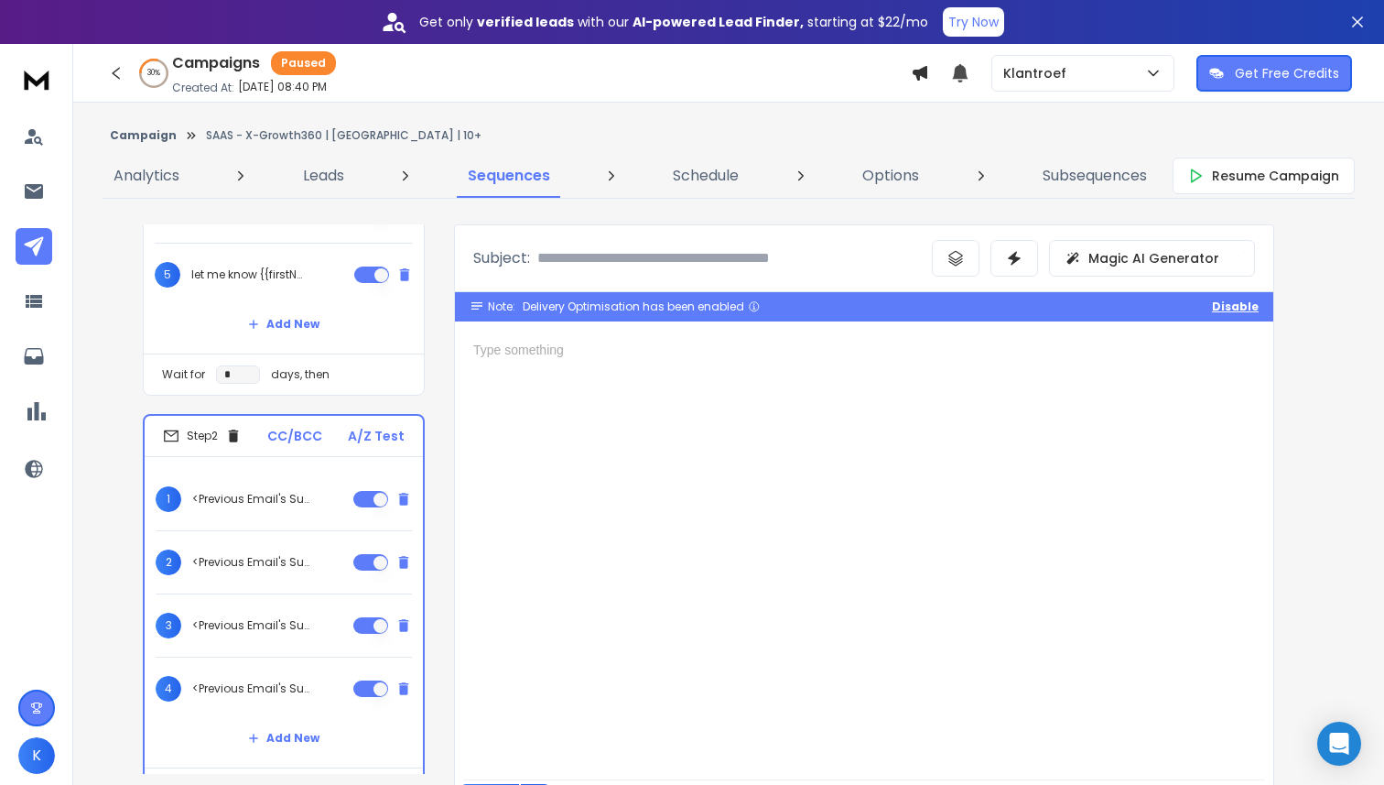
click at [253, 501] on p "<Previous Email's Subject>" at bounding box center [250, 499] width 117 height 15
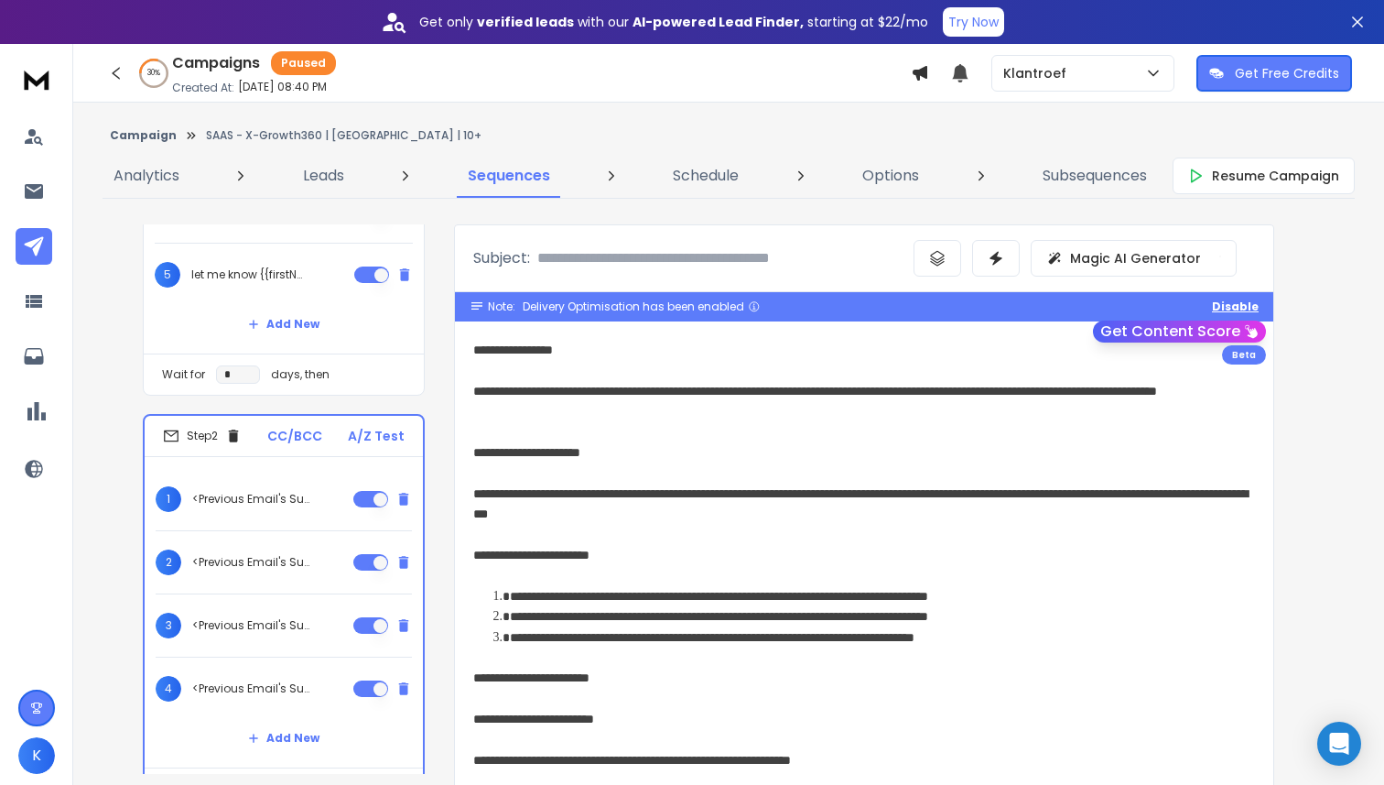
click at [258, 595] on div "3 <Previous Email's Subject>" at bounding box center [284, 625] width 256 height 63
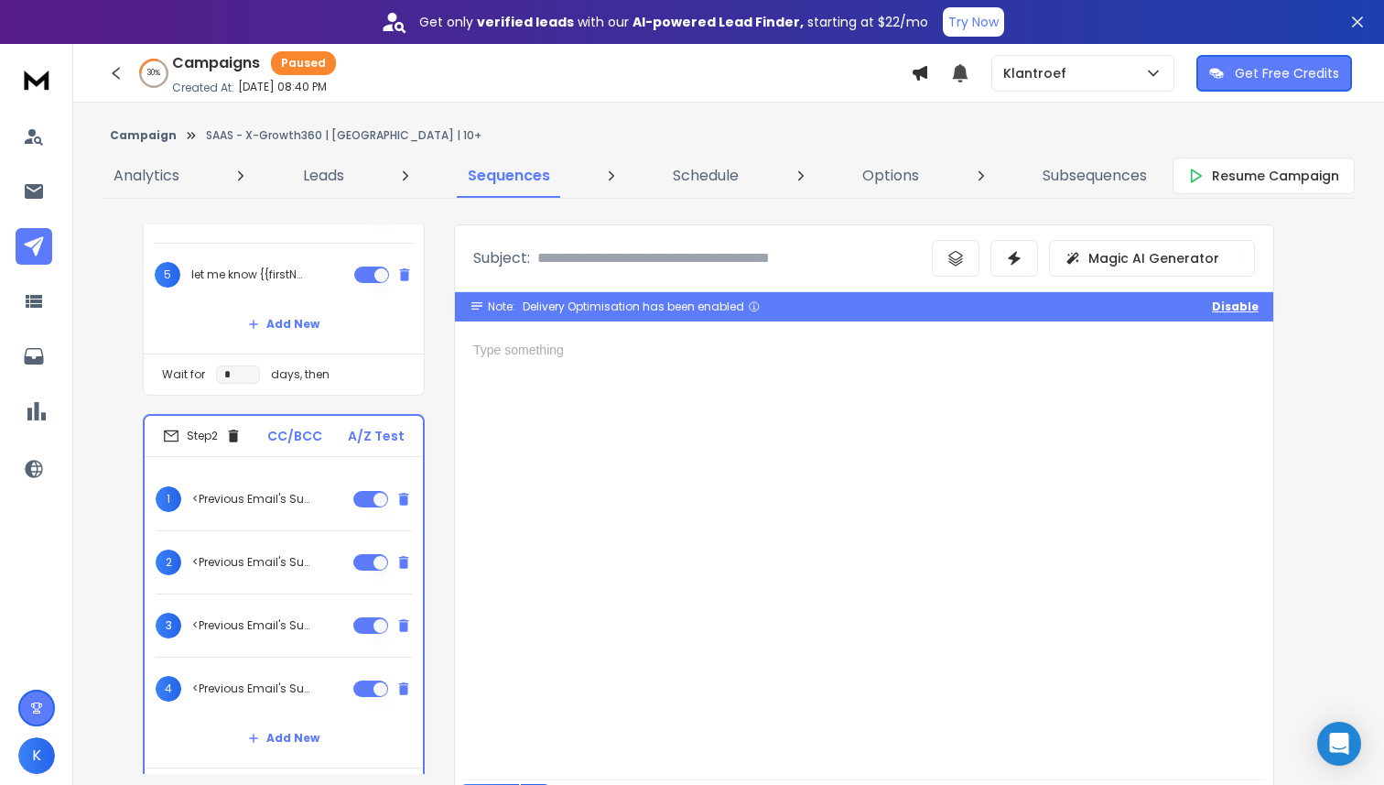
click at [258, 629] on p "<Previous Email's Subject>" at bounding box center [250, 625] width 117 height 15
click at [261, 662] on div "4 <Previous Email's Subject>" at bounding box center [284, 688] width 256 height 62
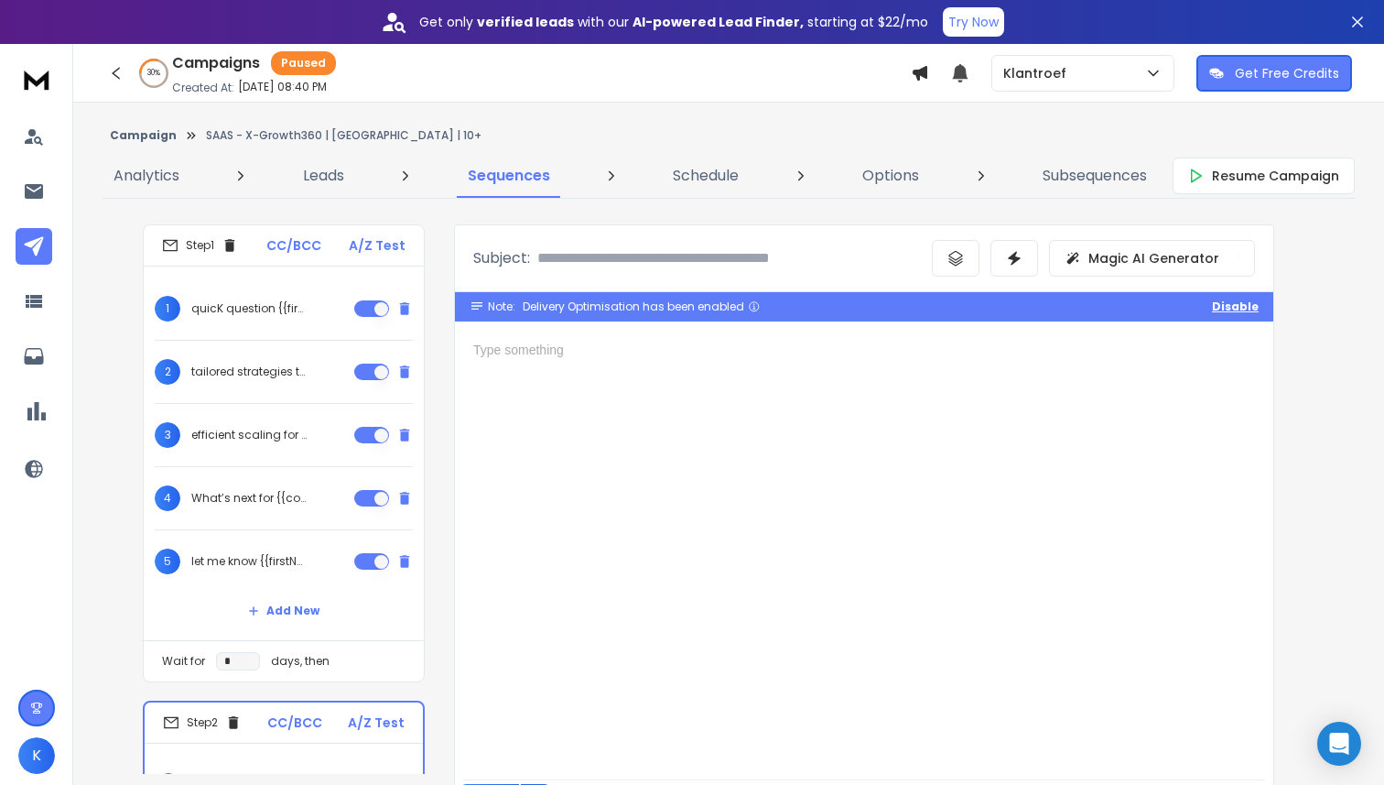
click at [244, 307] on p "quicK question {{firstName}}?" at bounding box center [249, 308] width 117 height 15
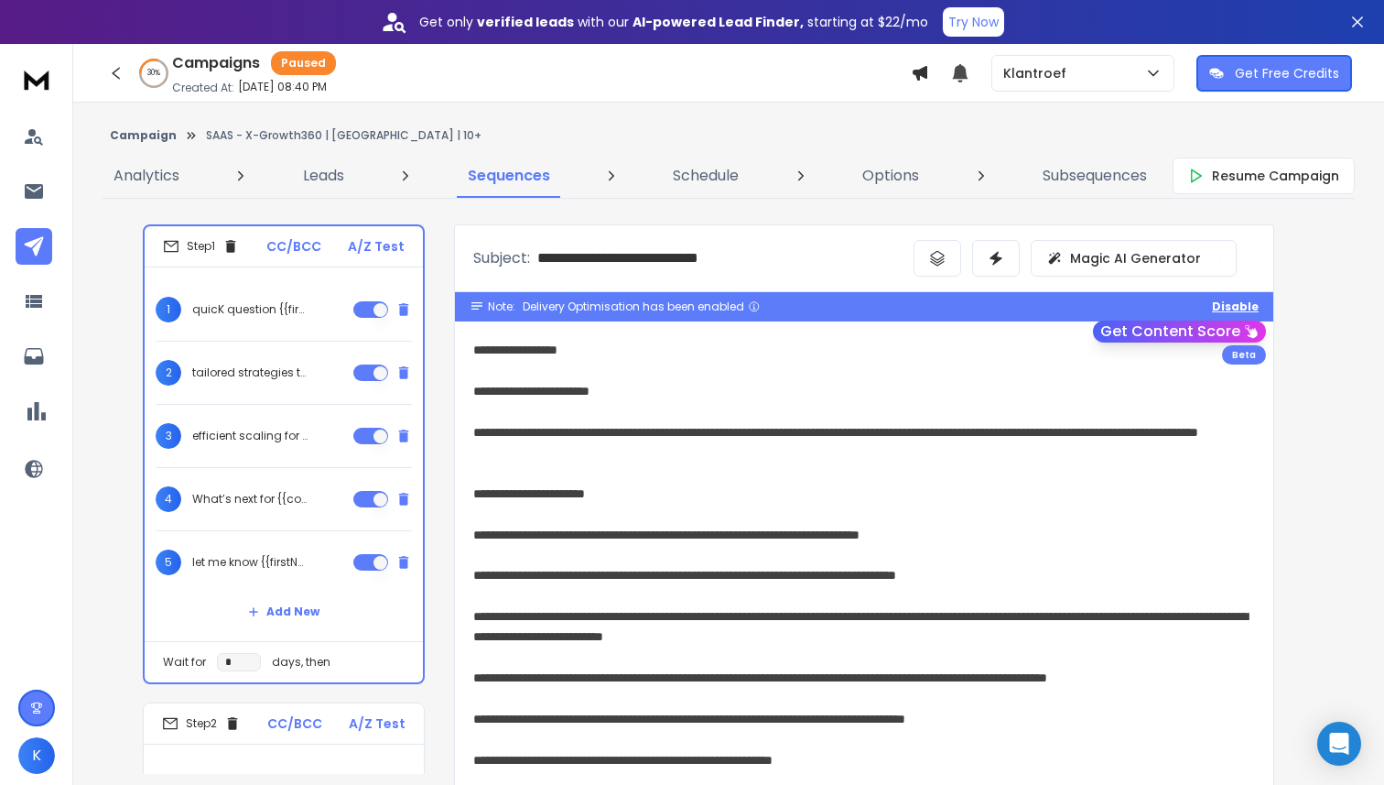
click at [244, 384] on div "2 tailored strategies to double ARR for {{companyName}}!" at bounding box center [233, 373] width 154 height 26
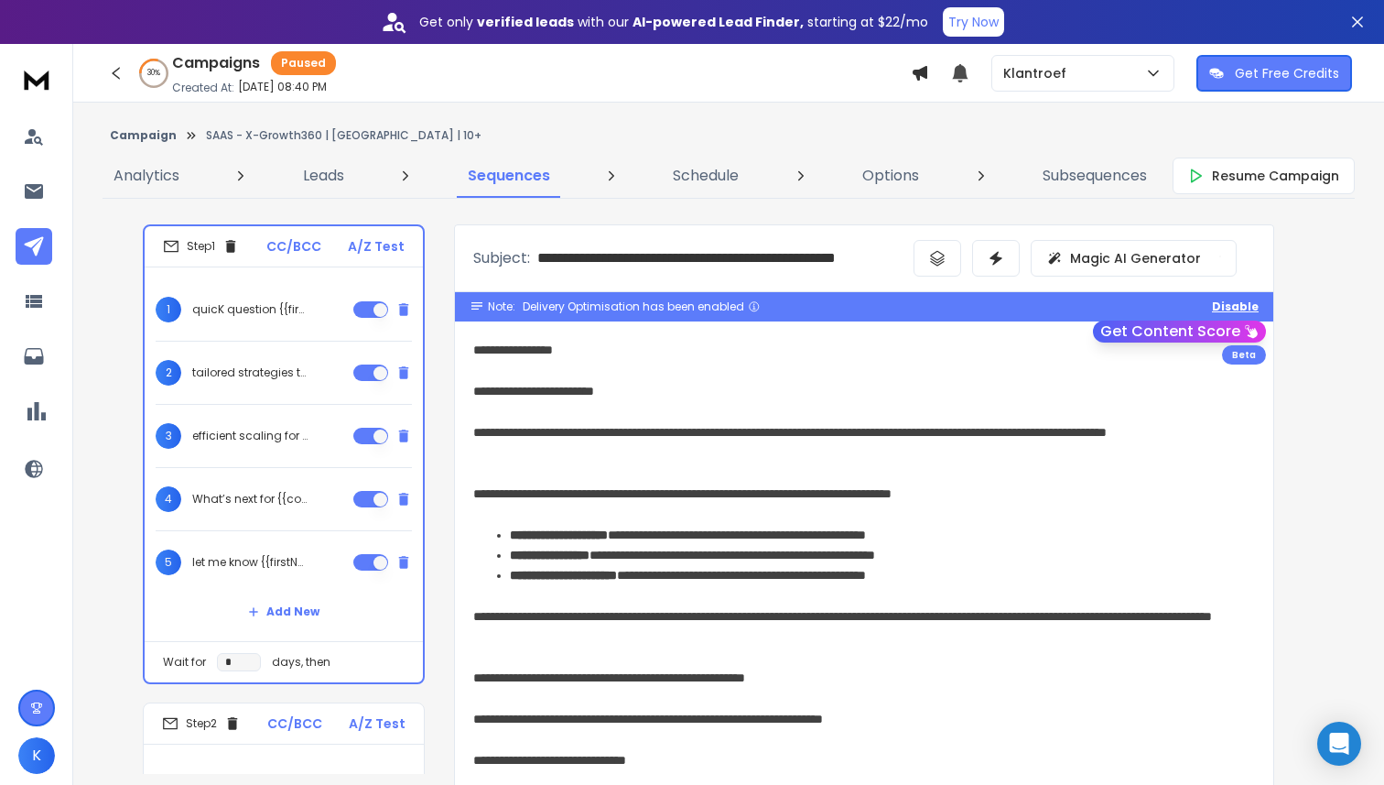
click at [244, 420] on div "3 efficient scaling for your SaaS startup {{firstName}}!" at bounding box center [284, 436] width 256 height 63
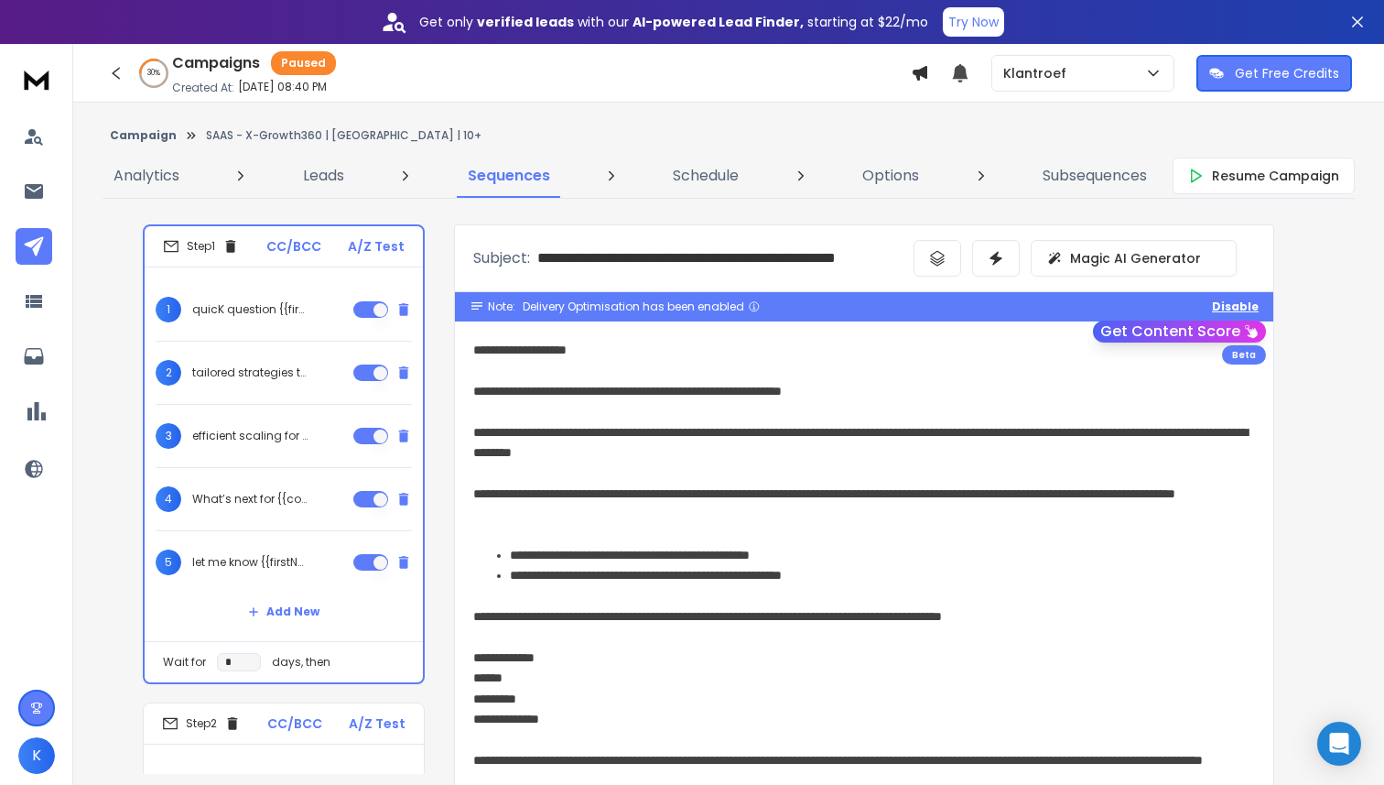
click at [250, 492] on p "What’s next for {{companyName}}?" at bounding box center [250, 499] width 117 height 15
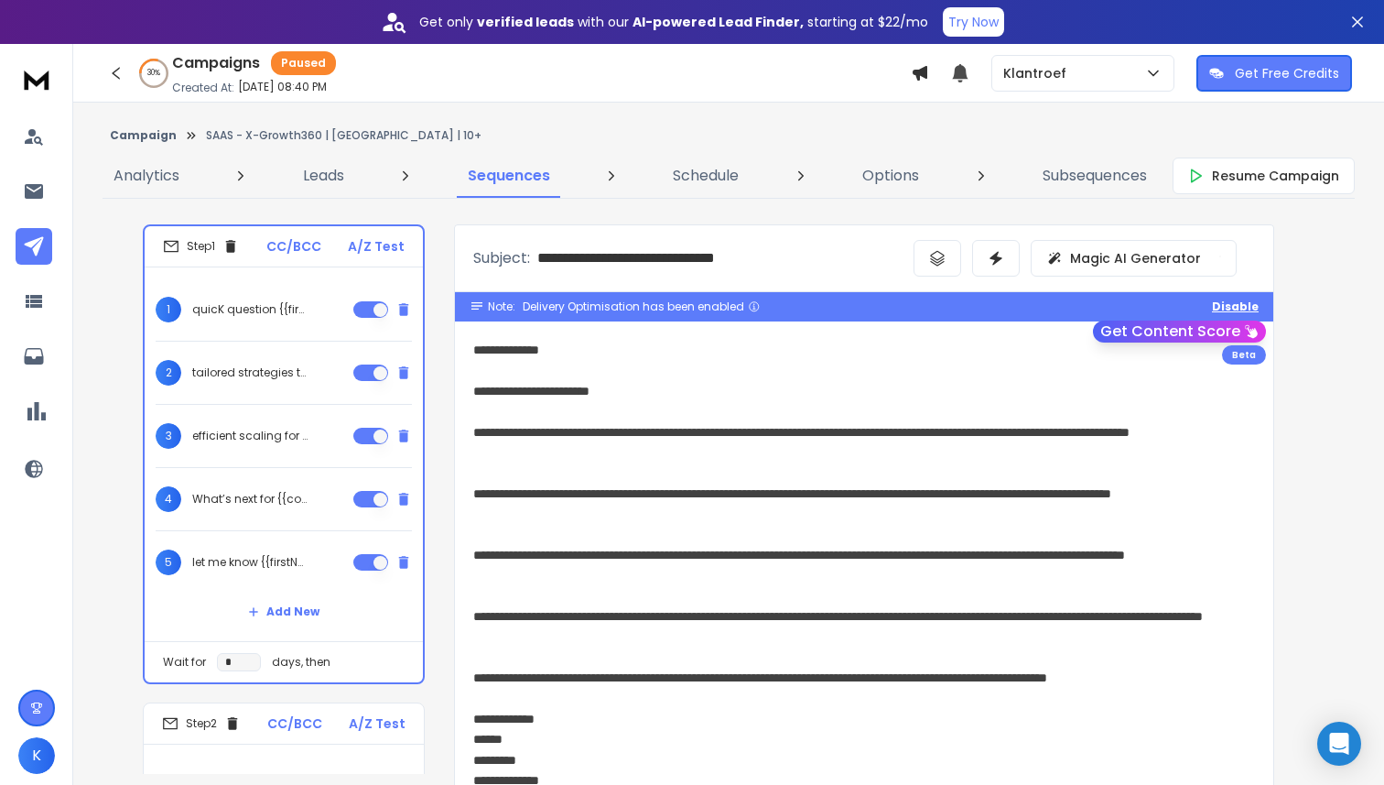
click at [253, 555] on p "let me know {{firstName}}?" at bounding box center [250, 562] width 117 height 15
type input "**********"
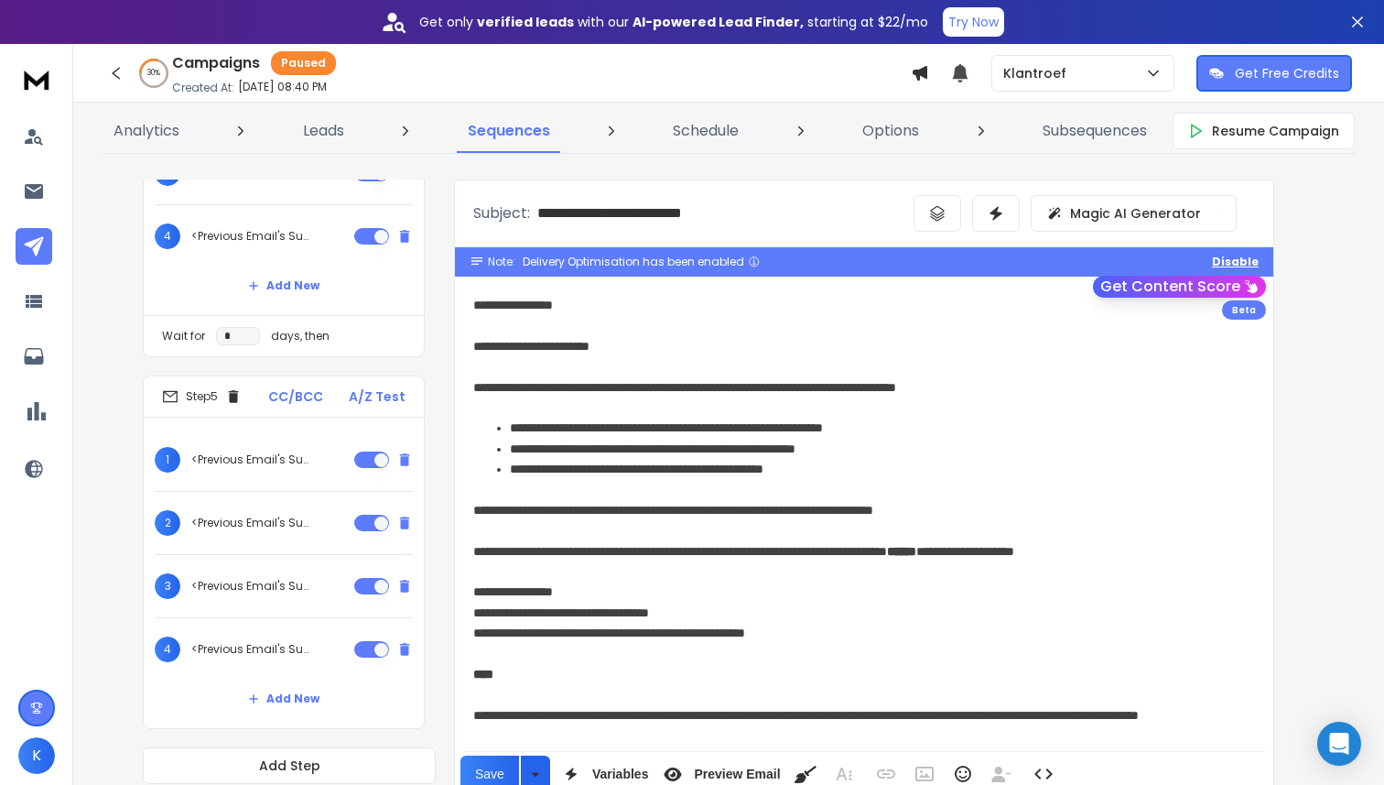
scroll to position [86, 0]
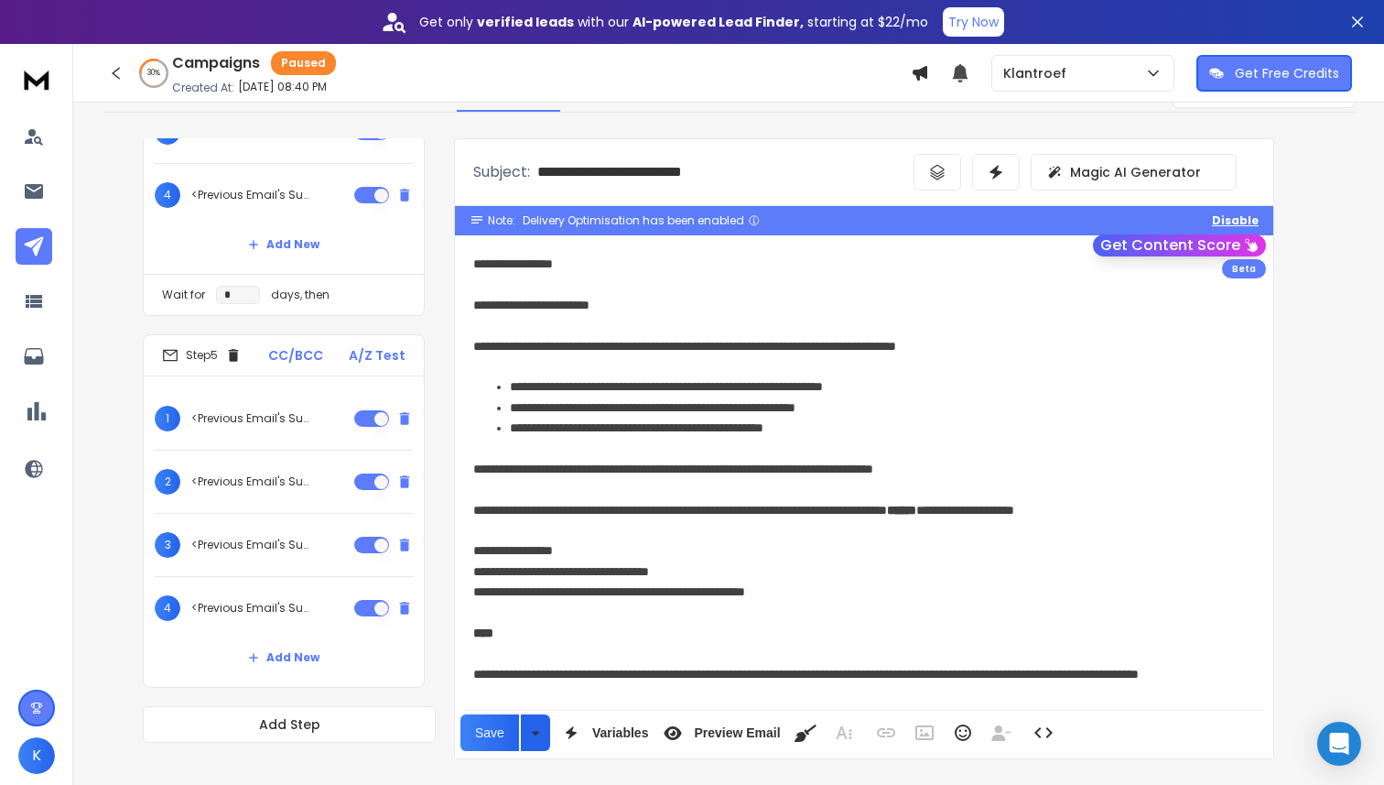
click at [296, 354] on p "CC/BCC" at bounding box center [295, 355] width 55 height 18
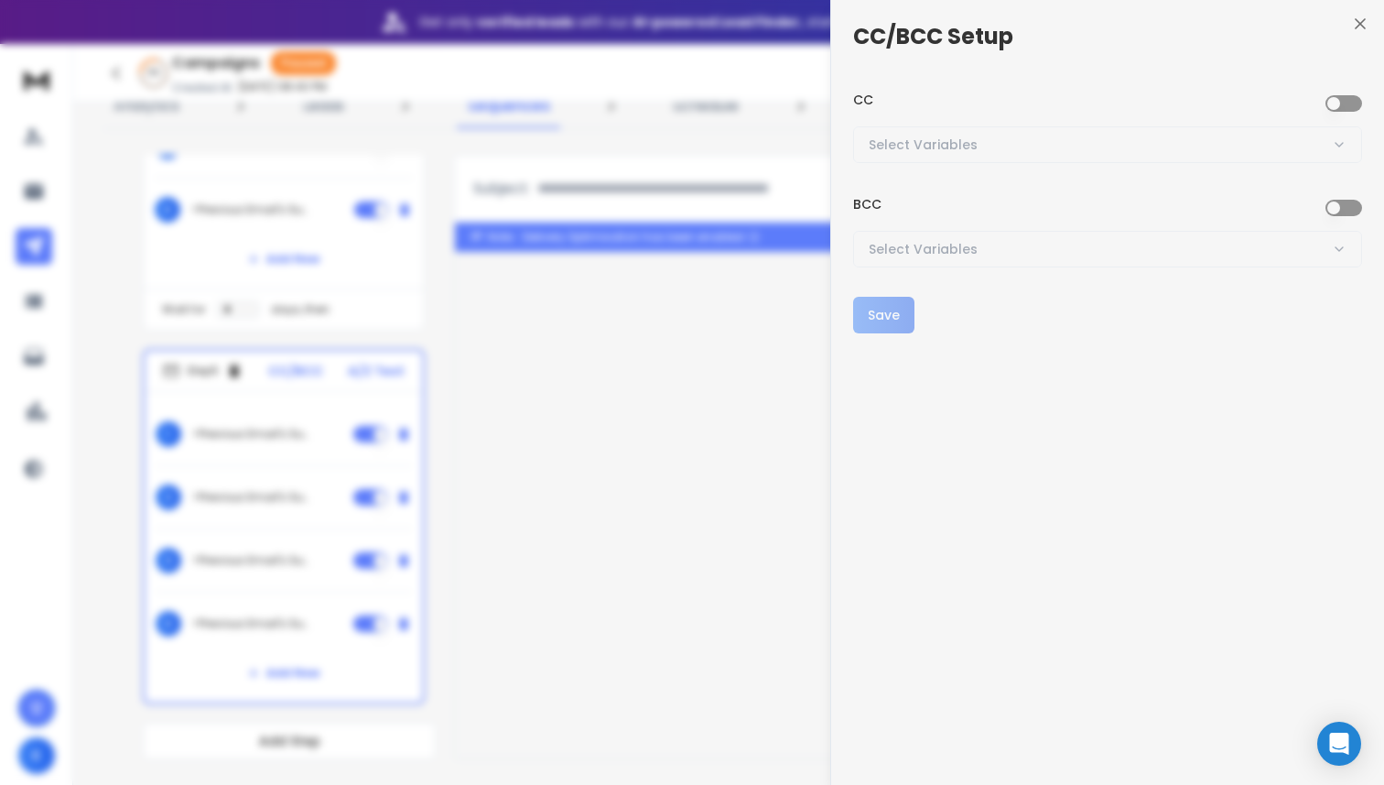
scroll to position [70, 0]
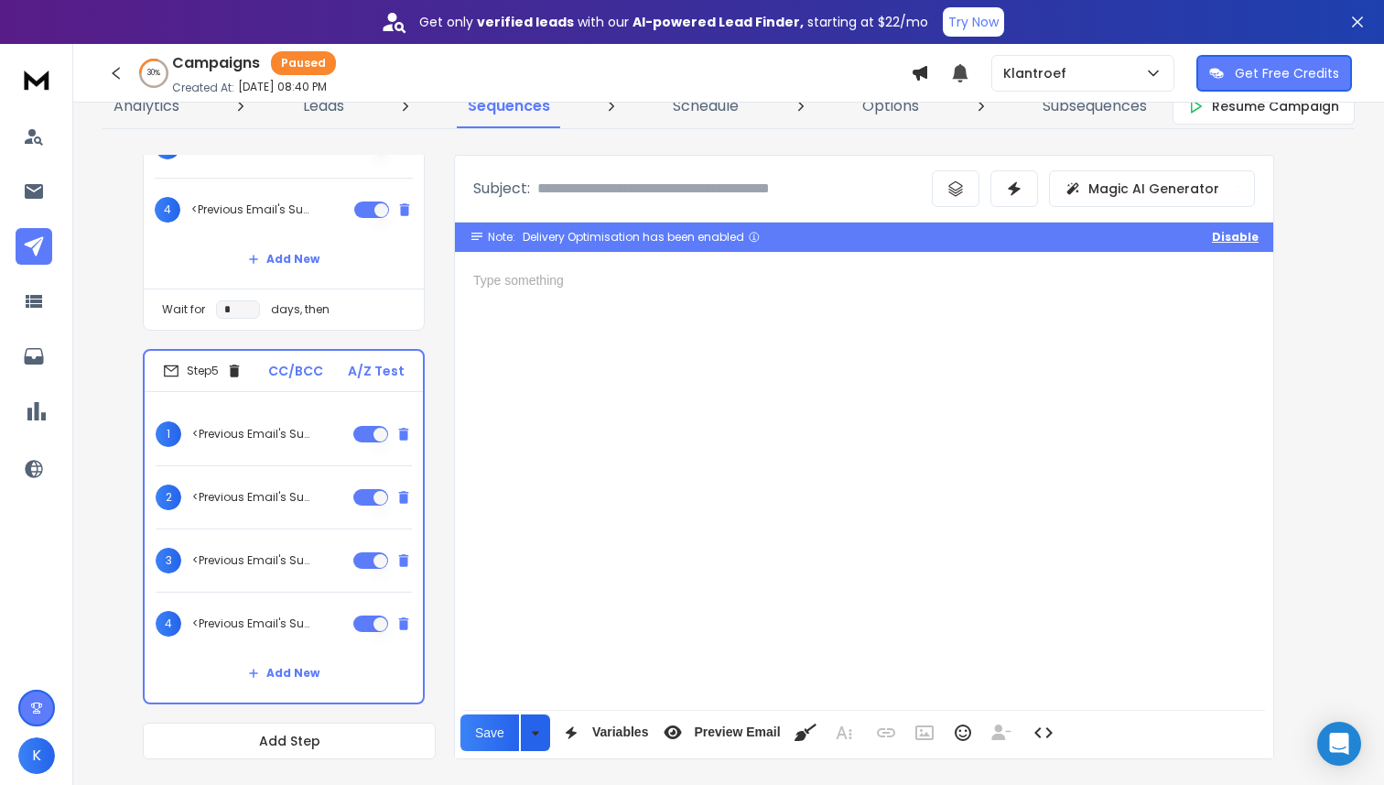
click at [370, 369] on p "A/Z Test" at bounding box center [376, 371] width 57 height 18
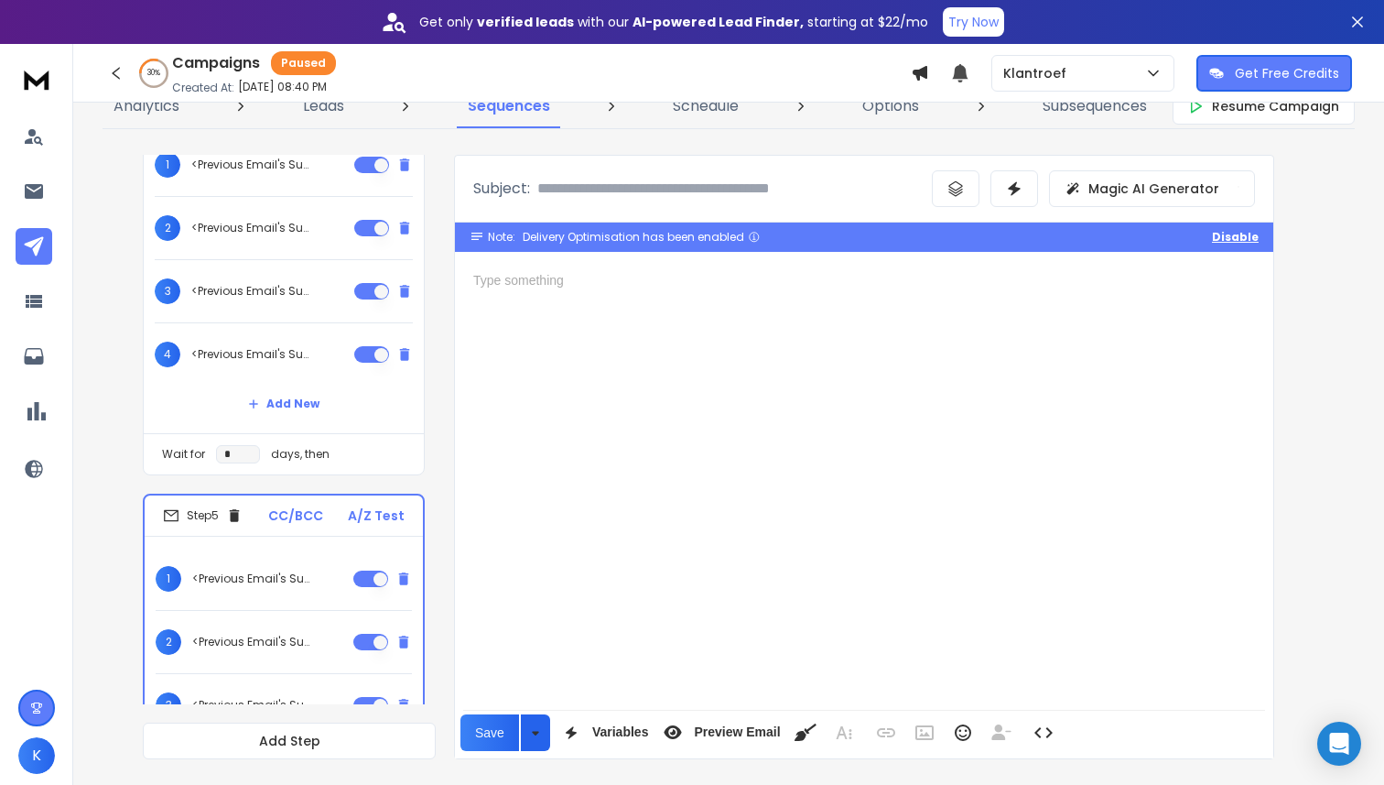
scroll to position [1521, 0]
